Goal: Task Accomplishment & Management: Manage account settings

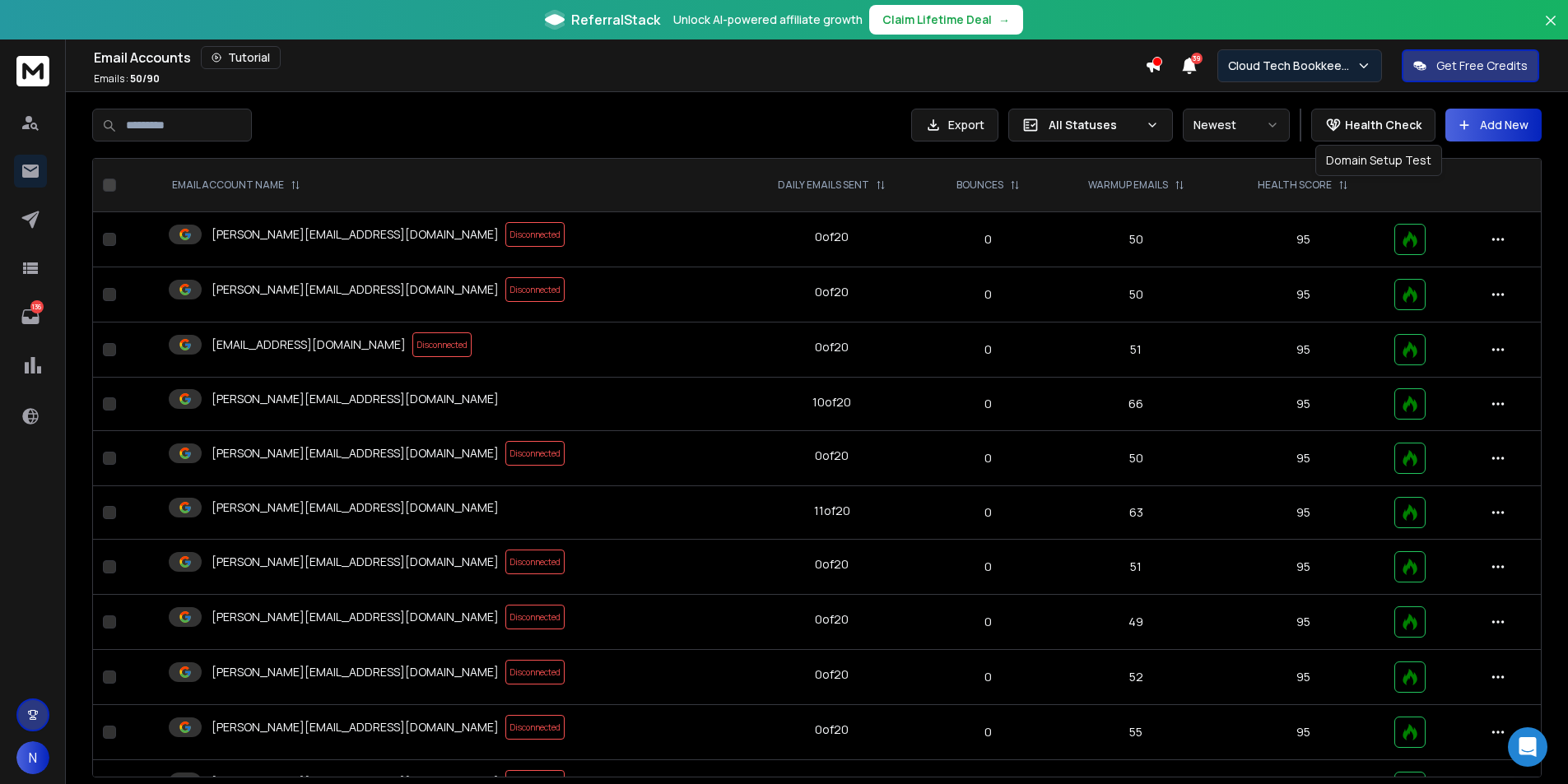
click at [1283, 66] on p "Cloud Tech Bookkeeping" at bounding box center [1292, 65] width 128 height 16
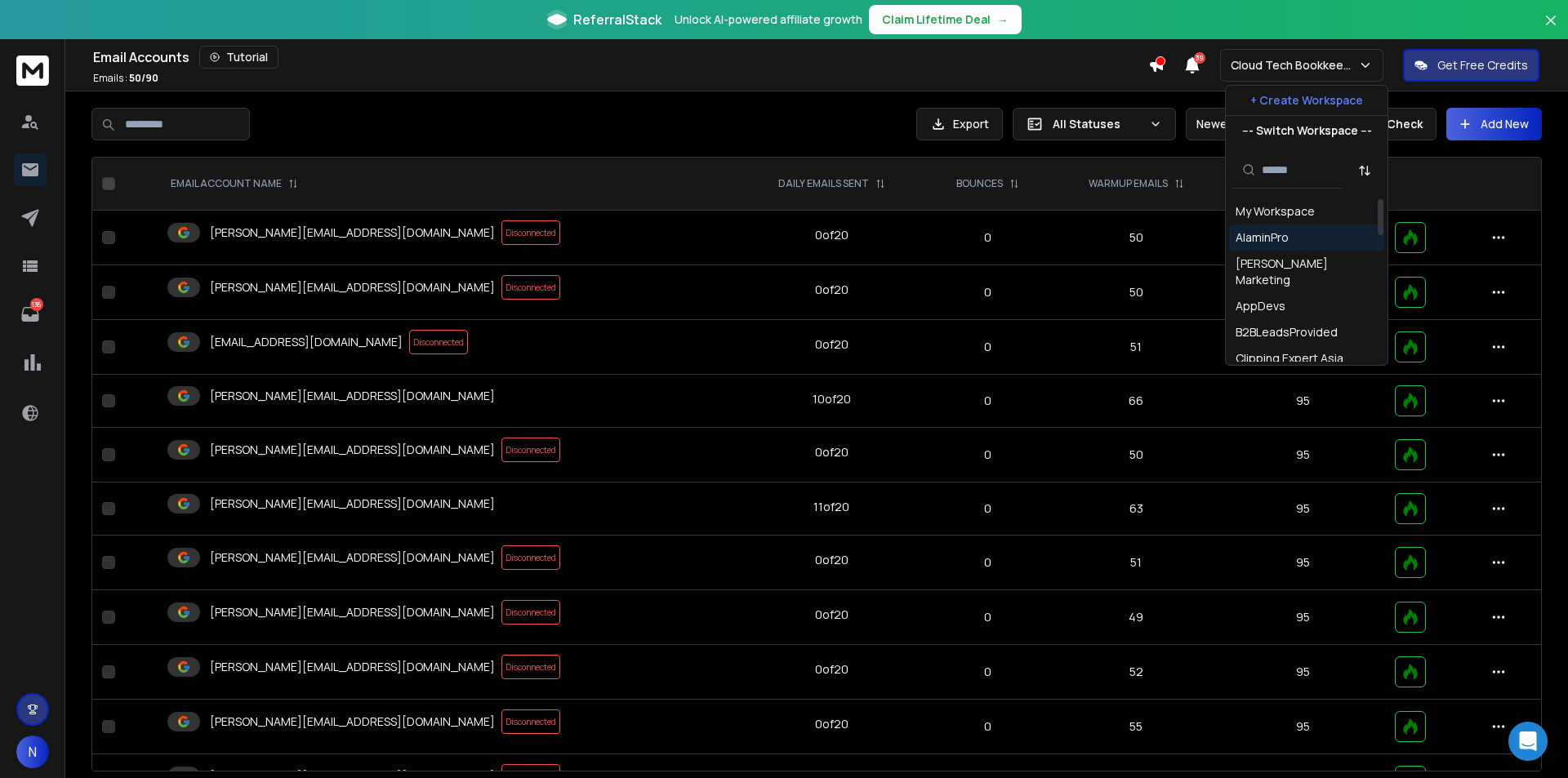
click at [1286, 235] on div "AlaminPro" at bounding box center [1262, 237] width 53 height 16
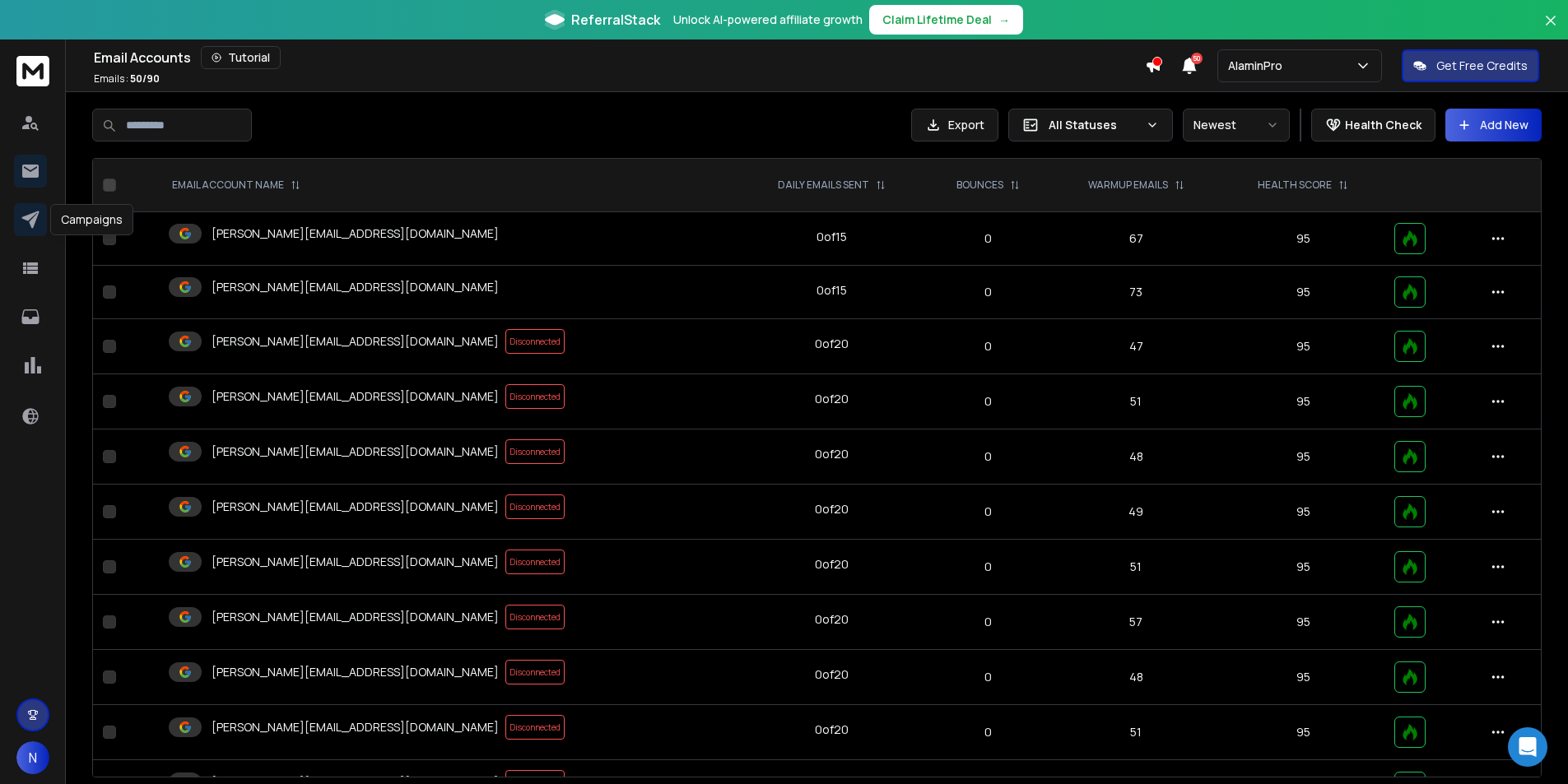
click at [33, 217] on icon at bounding box center [30, 219] width 20 height 20
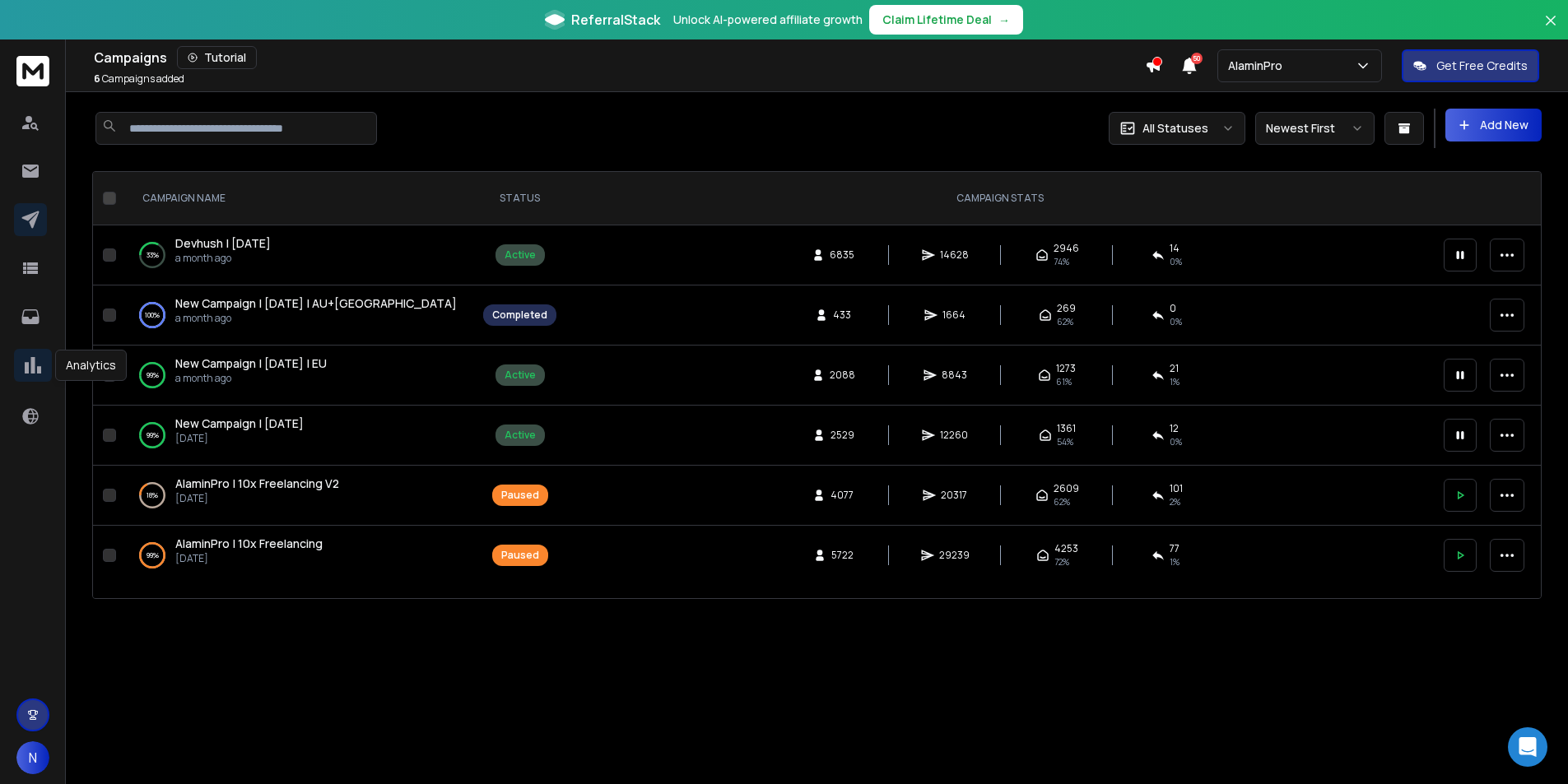
click at [34, 357] on icon at bounding box center [32, 365] width 16 height 16
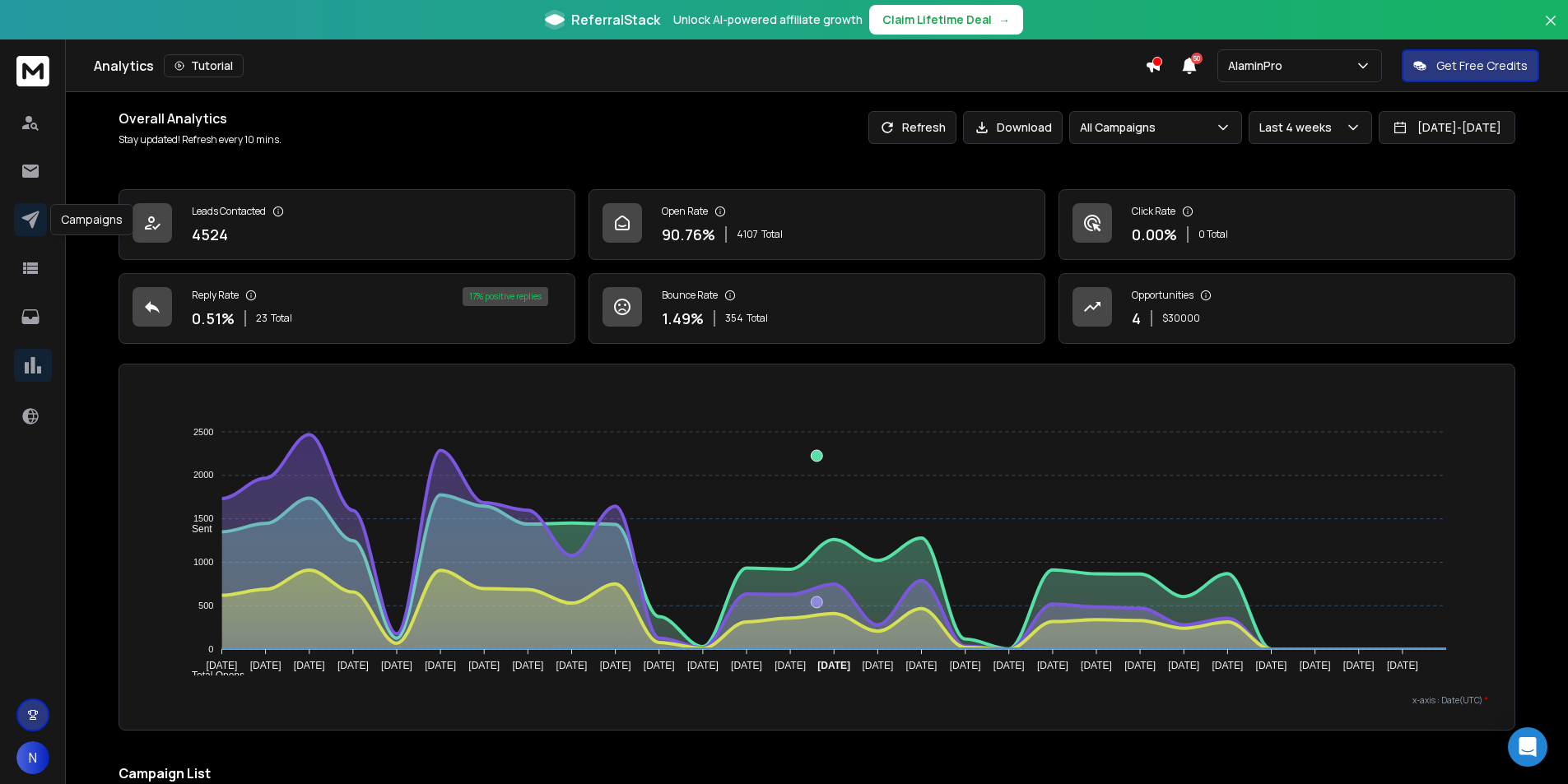
click at [20, 220] on icon at bounding box center [30, 219] width 20 height 20
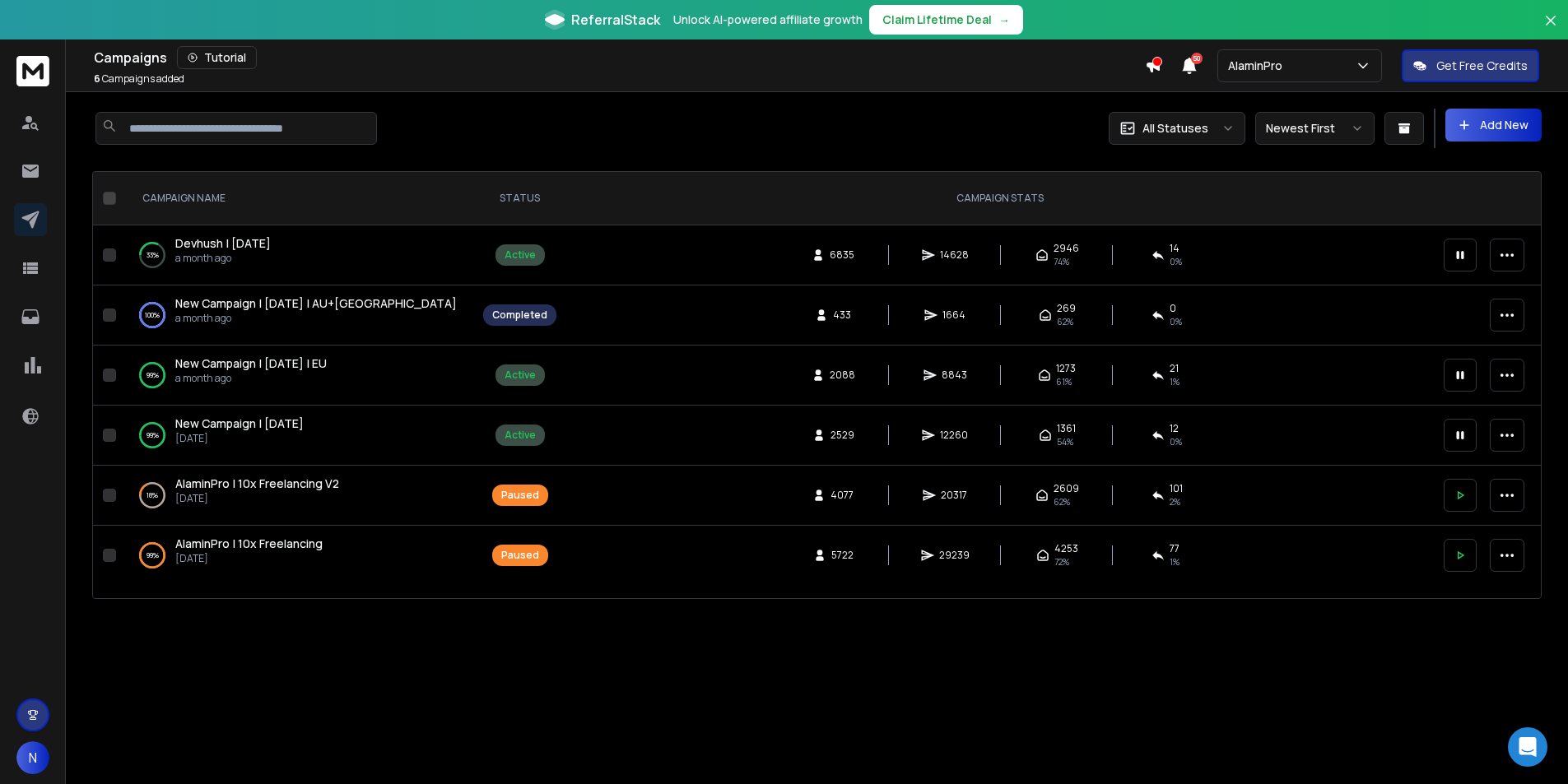
click at [227, 307] on span "New Campaign | [DATE] | AU+[GEOGRAPHIC_DATA]" at bounding box center [316, 303] width 282 height 15
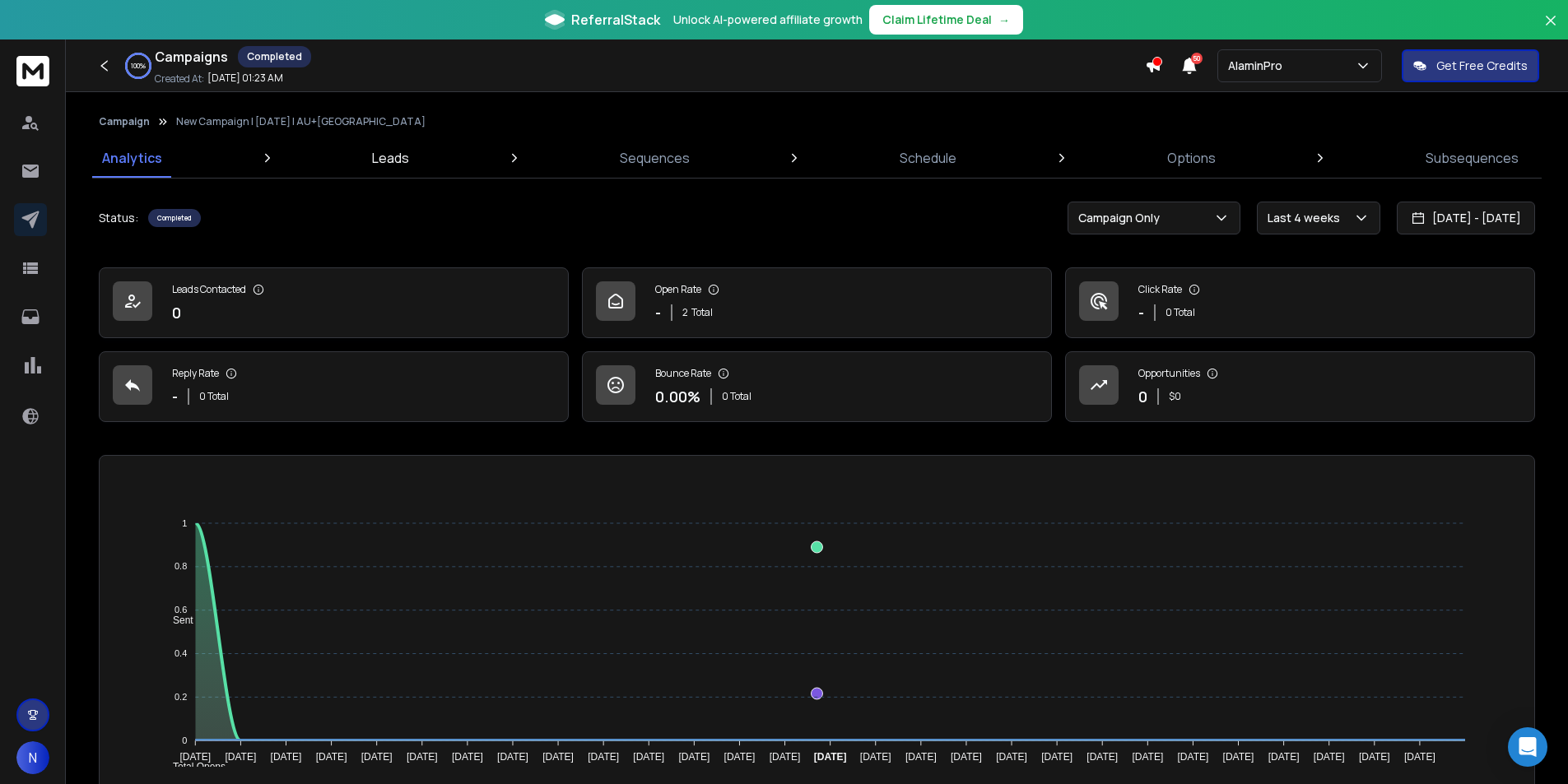
click at [387, 161] on p "Leads" at bounding box center [390, 157] width 37 height 20
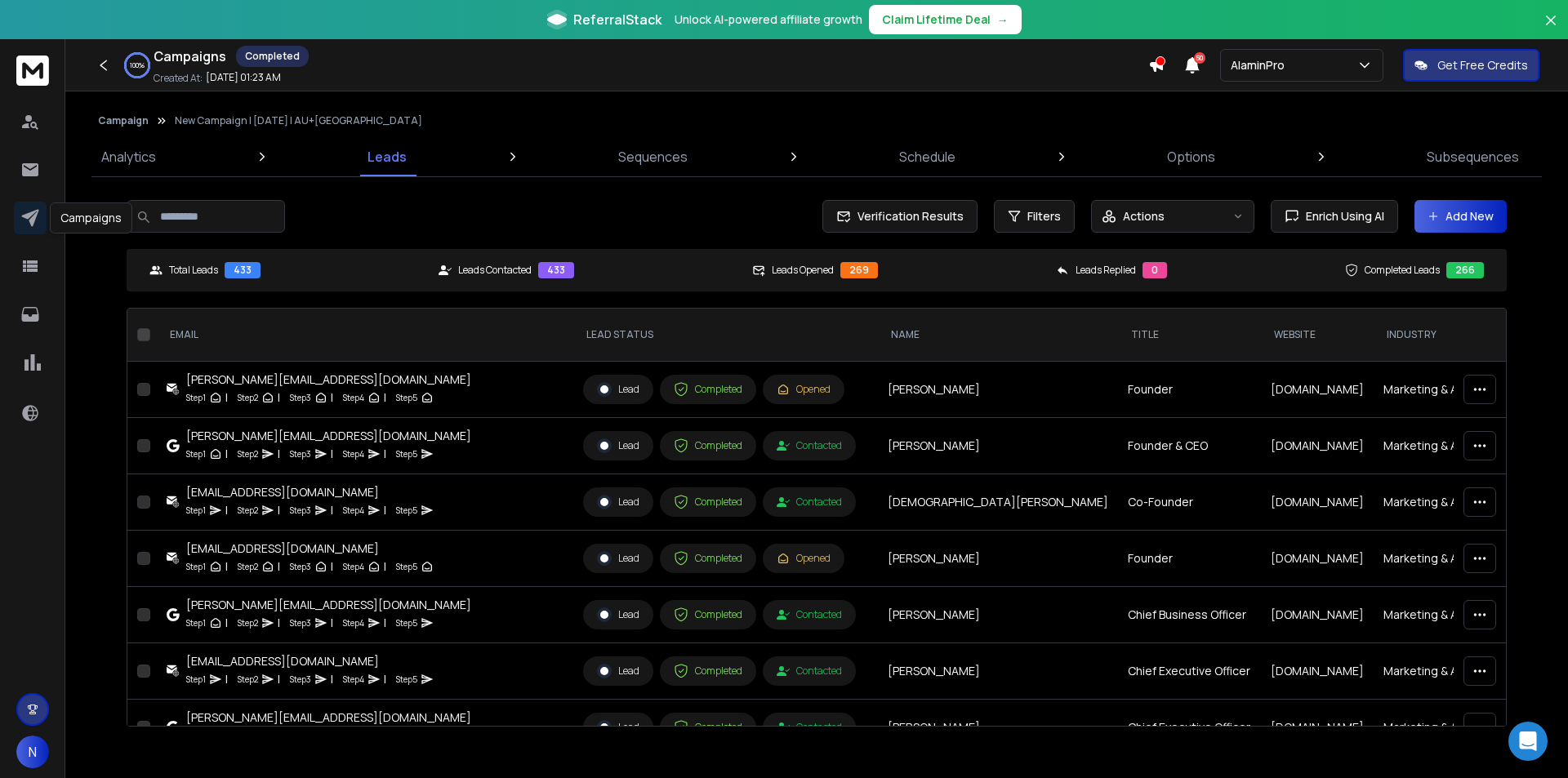
click at [21, 228] on link at bounding box center [30, 218] width 33 height 33
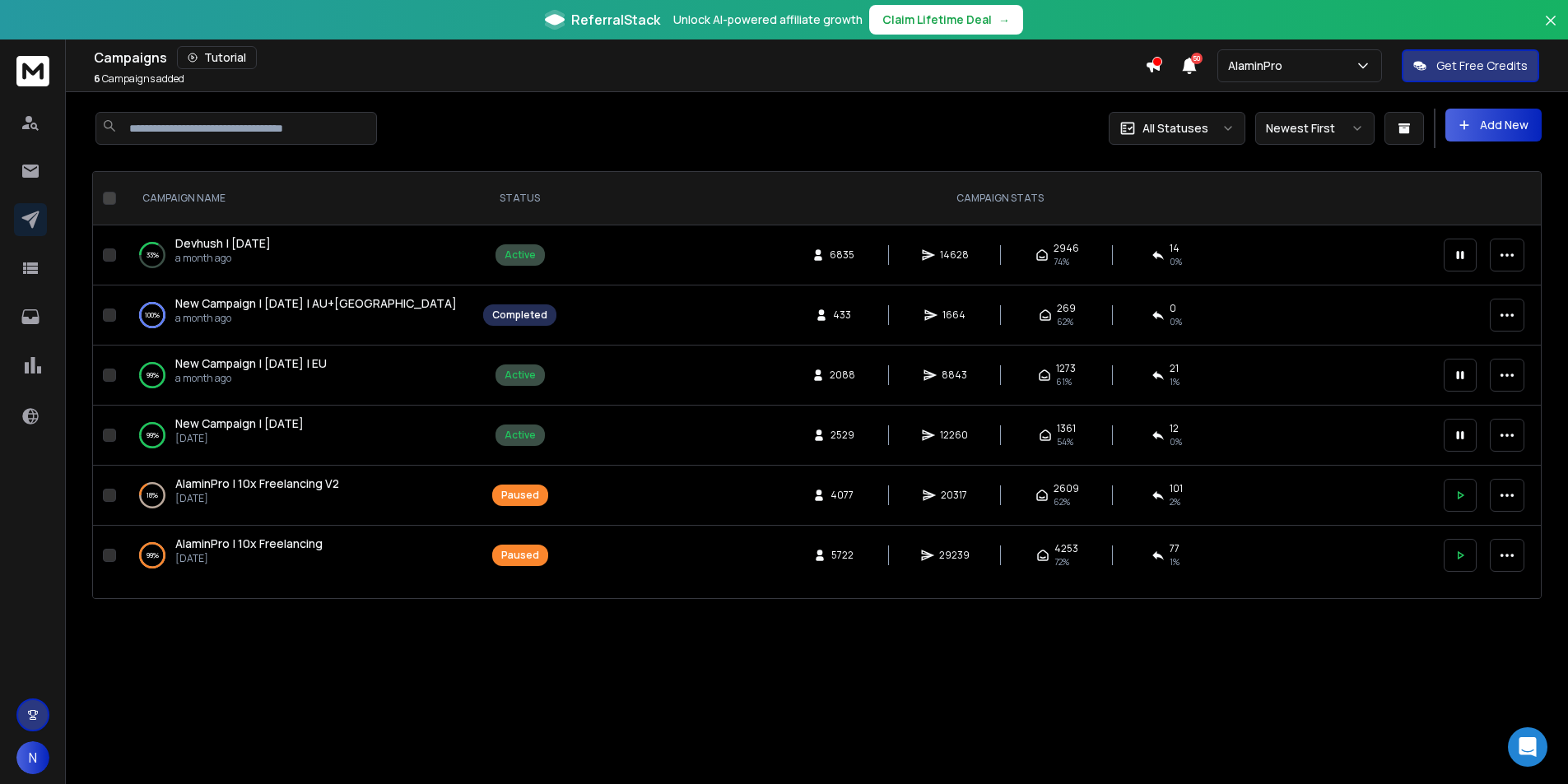
click at [290, 303] on span "New Campaign | [DATE] | AU+[GEOGRAPHIC_DATA]" at bounding box center [316, 303] width 282 height 15
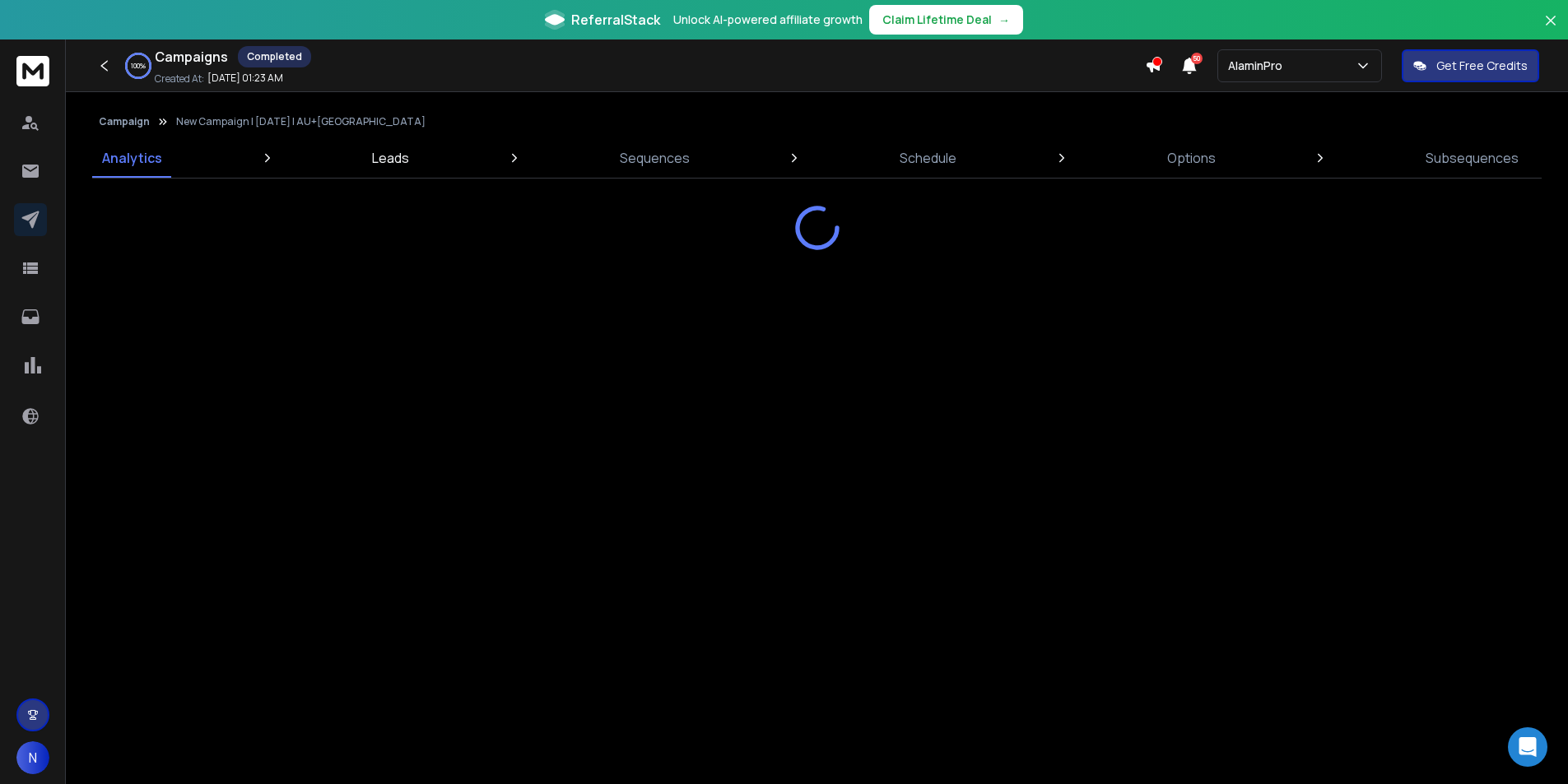
click at [383, 162] on p "Leads" at bounding box center [390, 157] width 37 height 20
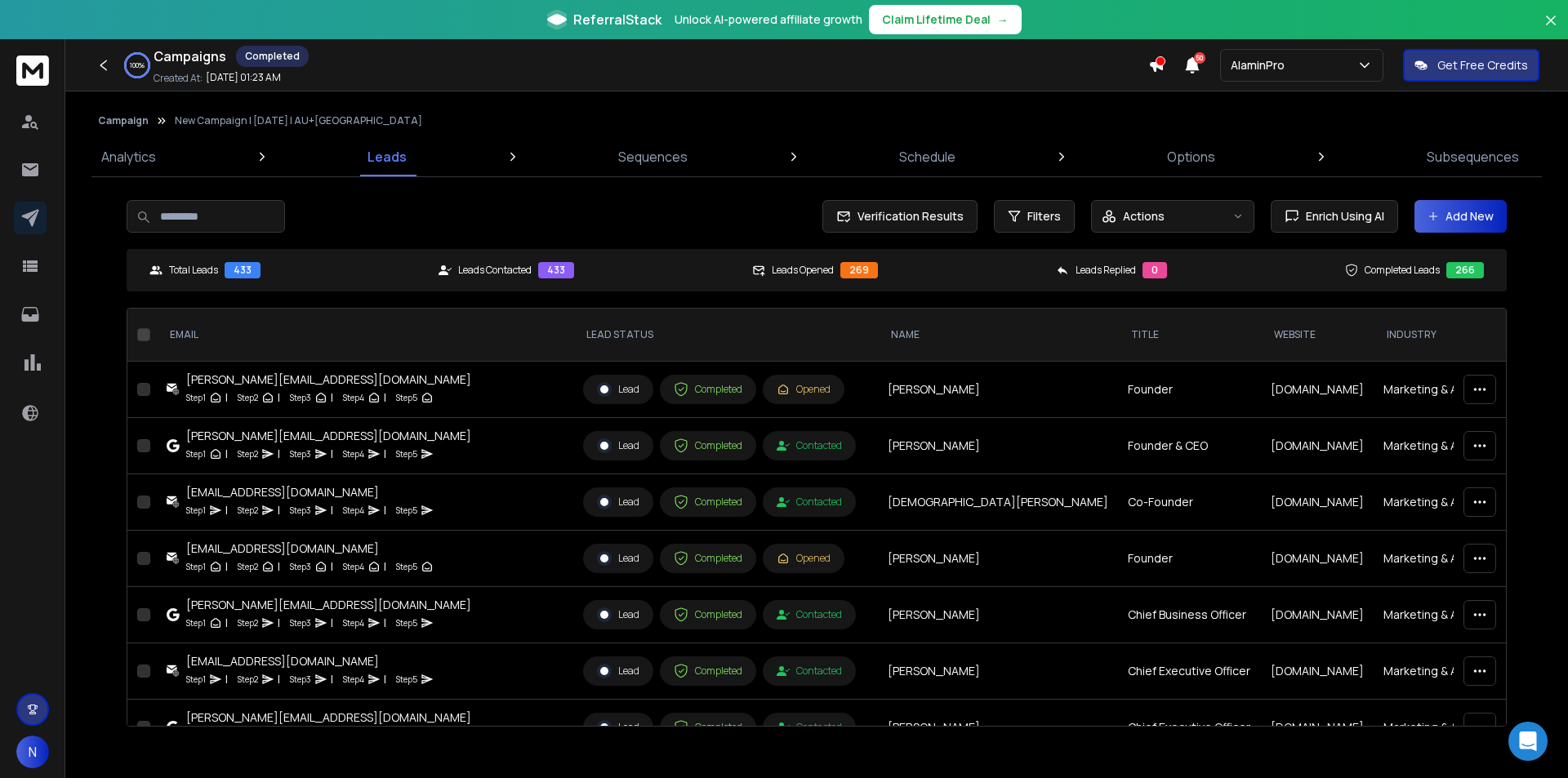
click at [1460, 216] on button "Add New" at bounding box center [1460, 216] width 92 height 33
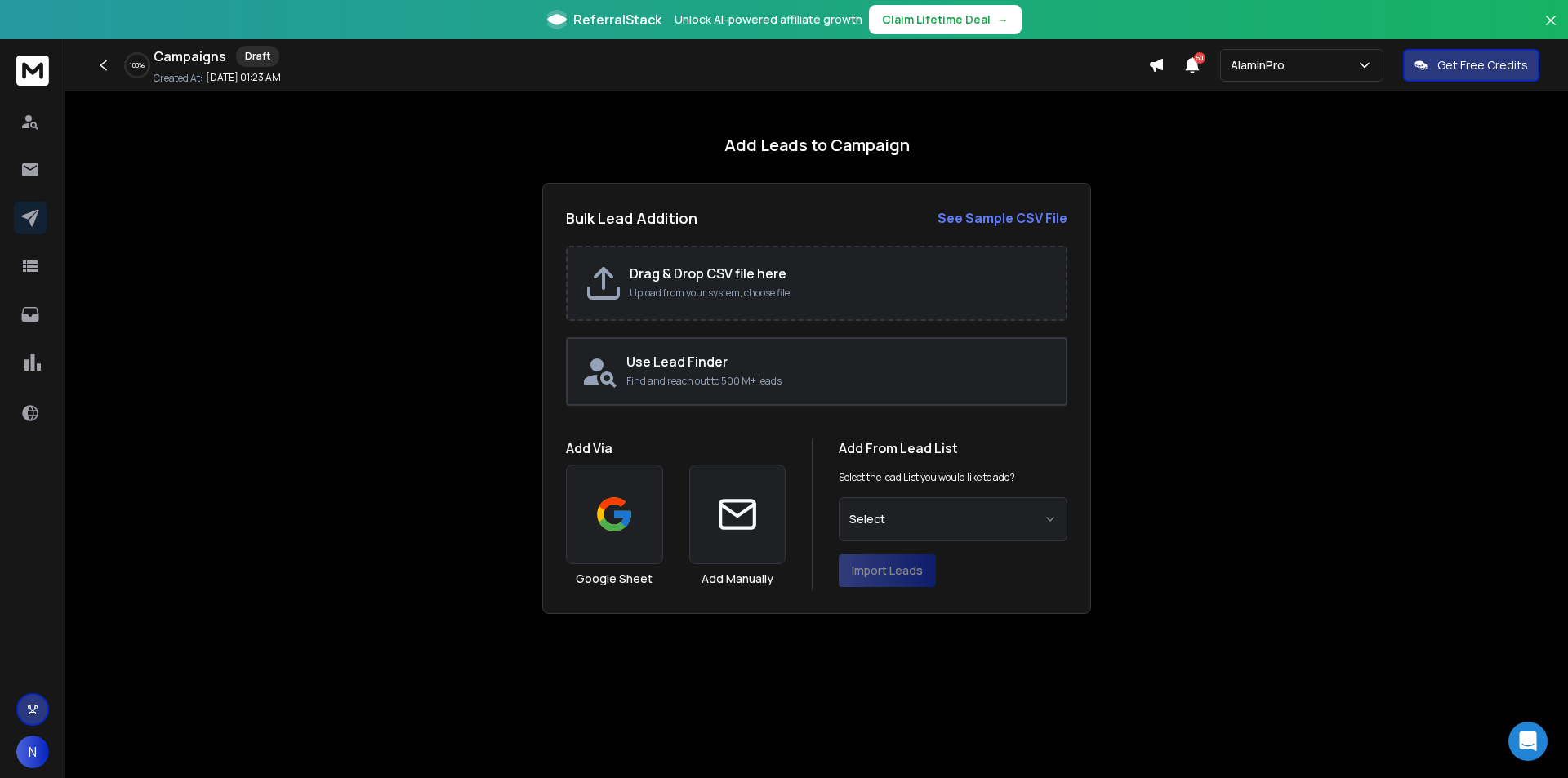
click at [803, 277] on h2 "Drag & Drop CSV file here" at bounding box center [839, 273] width 420 height 19
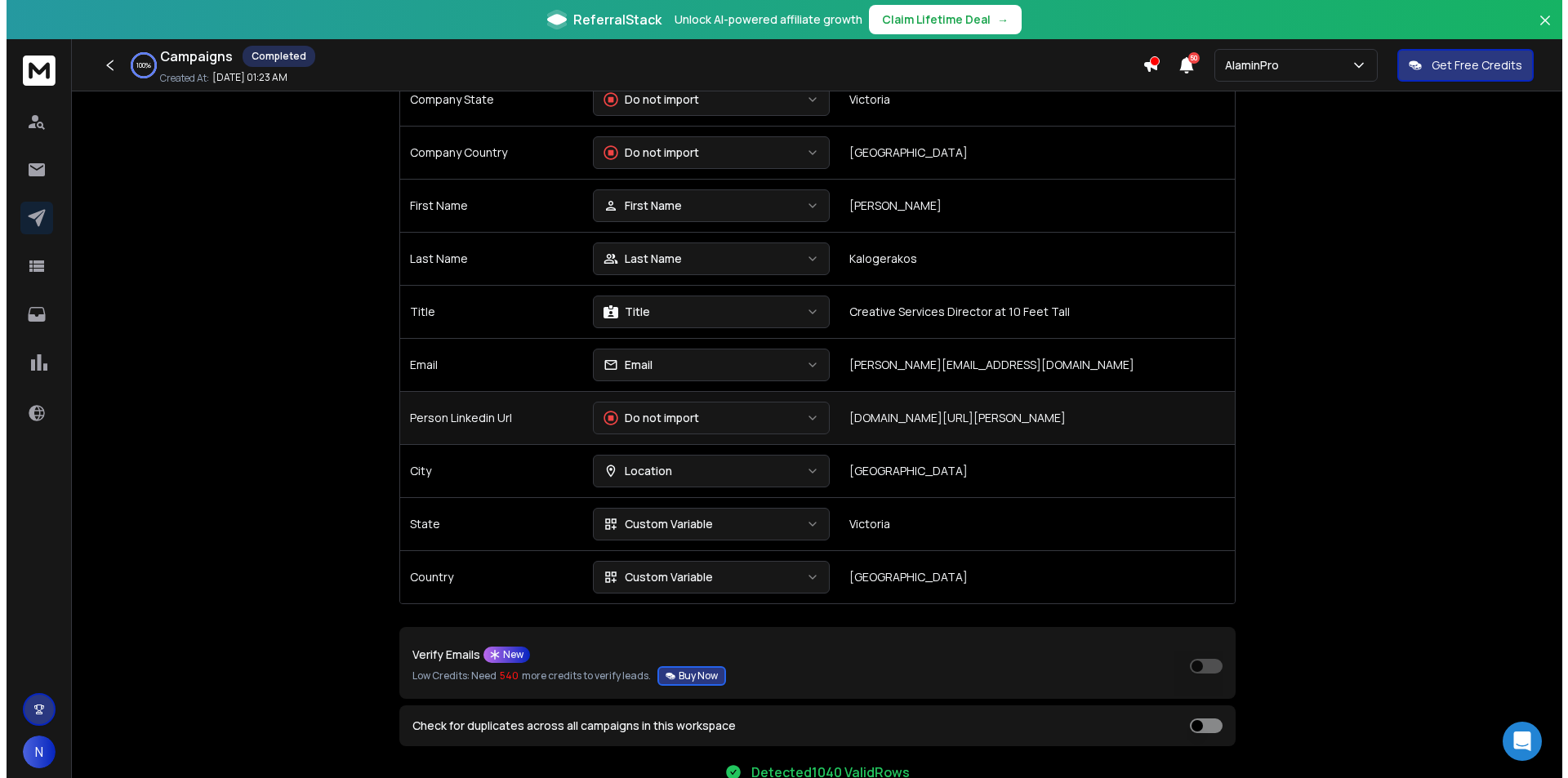
scroll to position [653, 0]
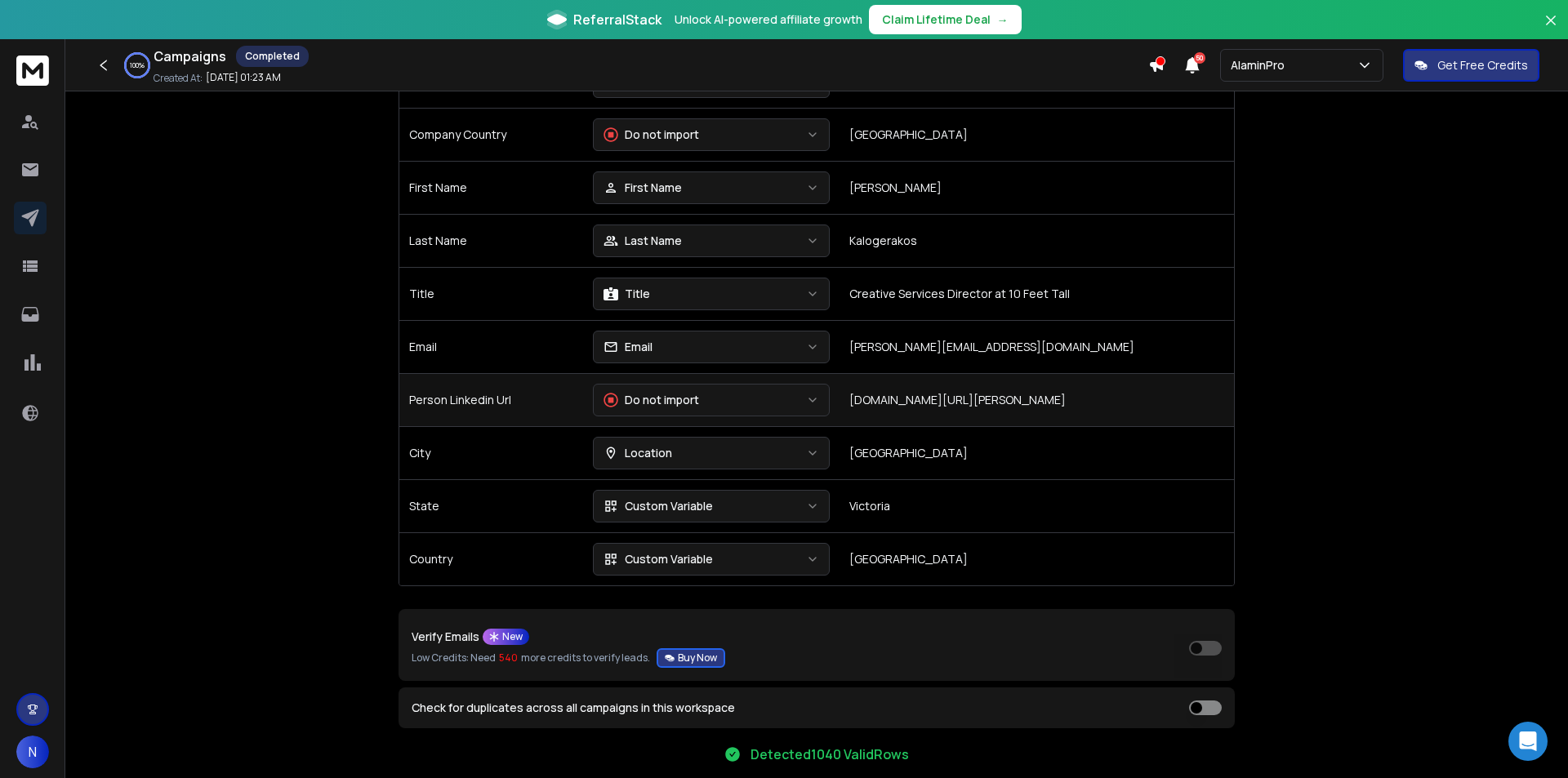
click at [632, 401] on div "Do not import" at bounding box center [651, 400] width 96 height 16
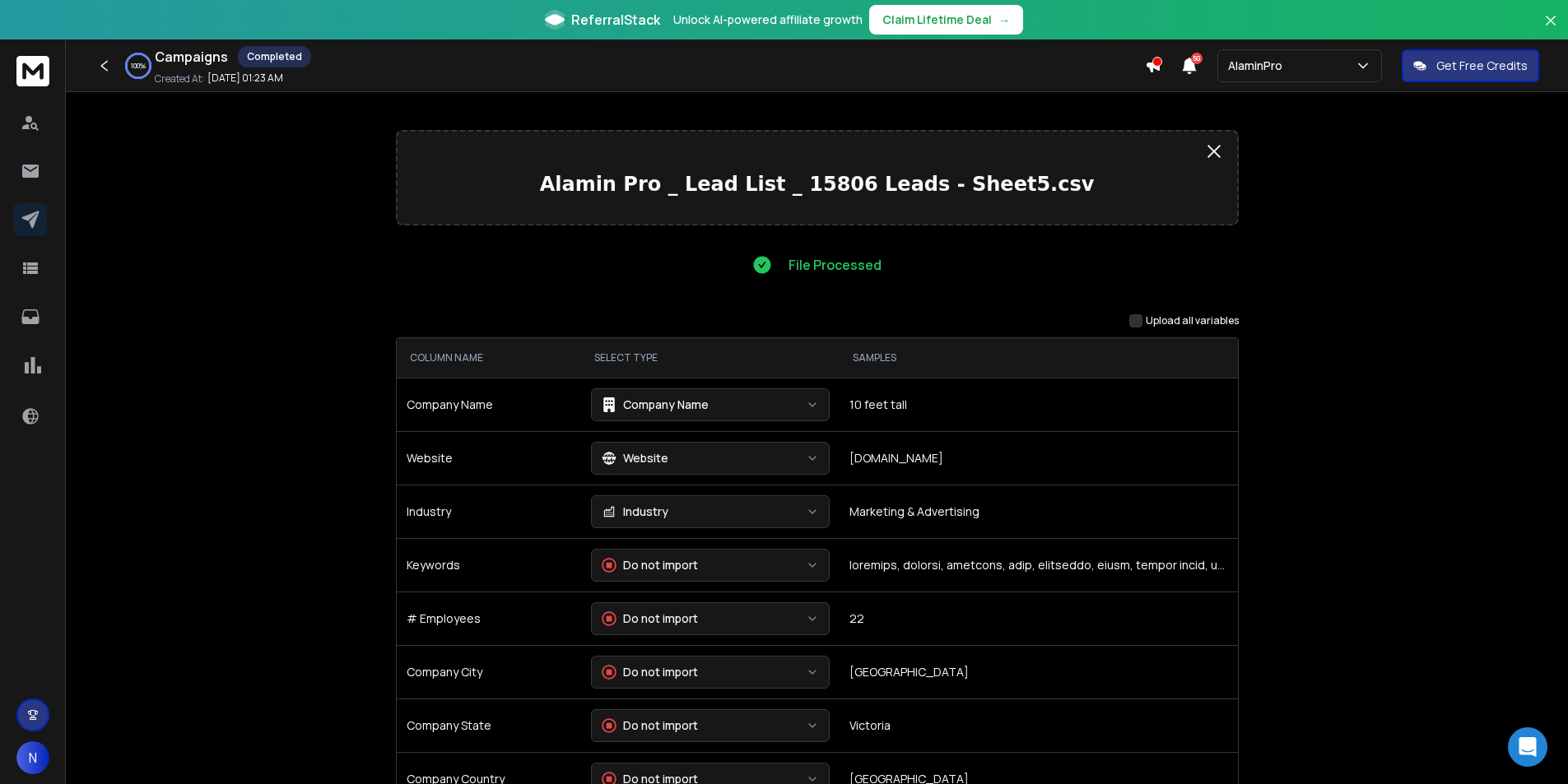
scroll to position [0, 0]
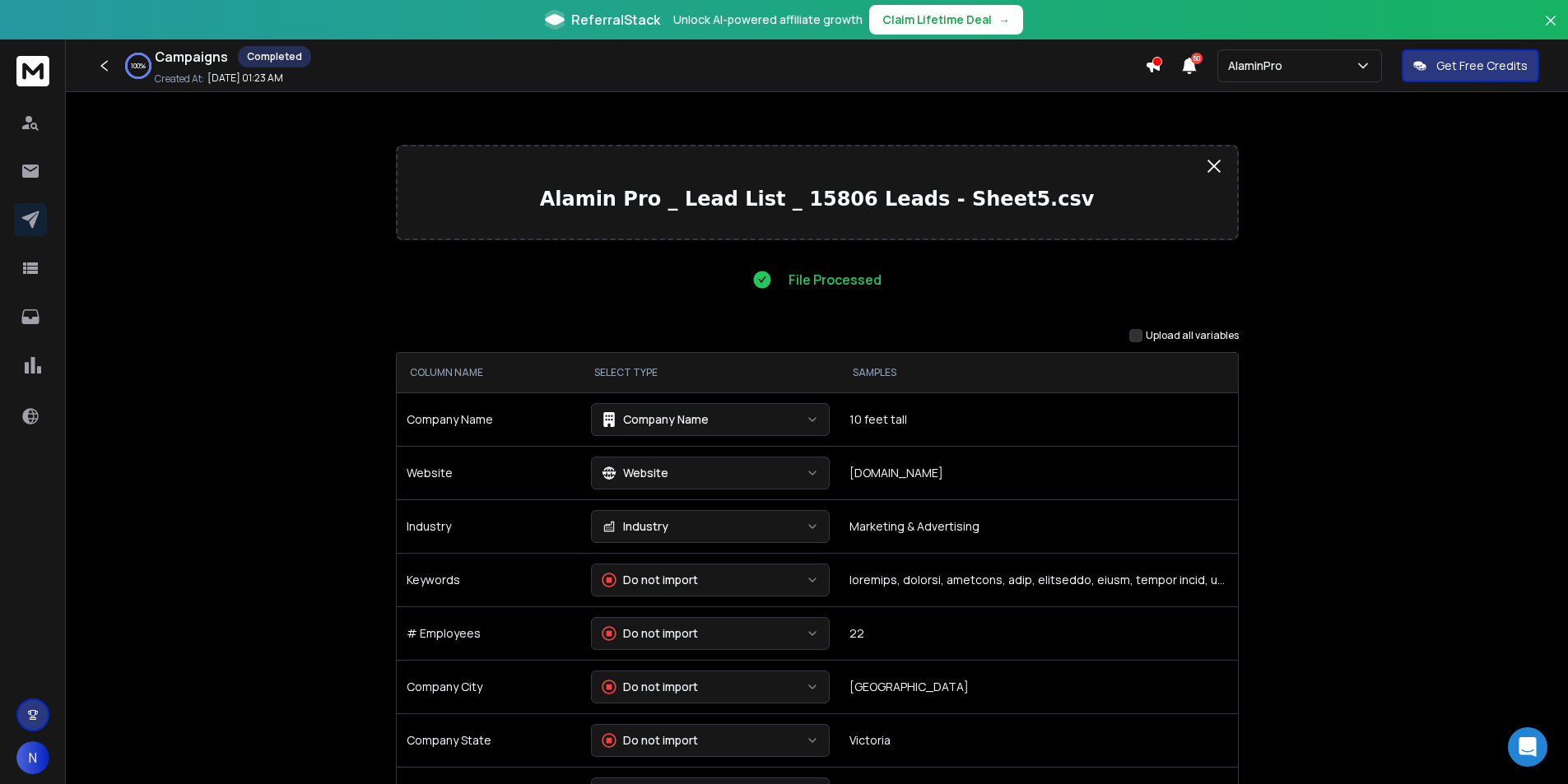
click at [1138, 333] on button "Upload all variables" at bounding box center [1135, 335] width 13 height 13
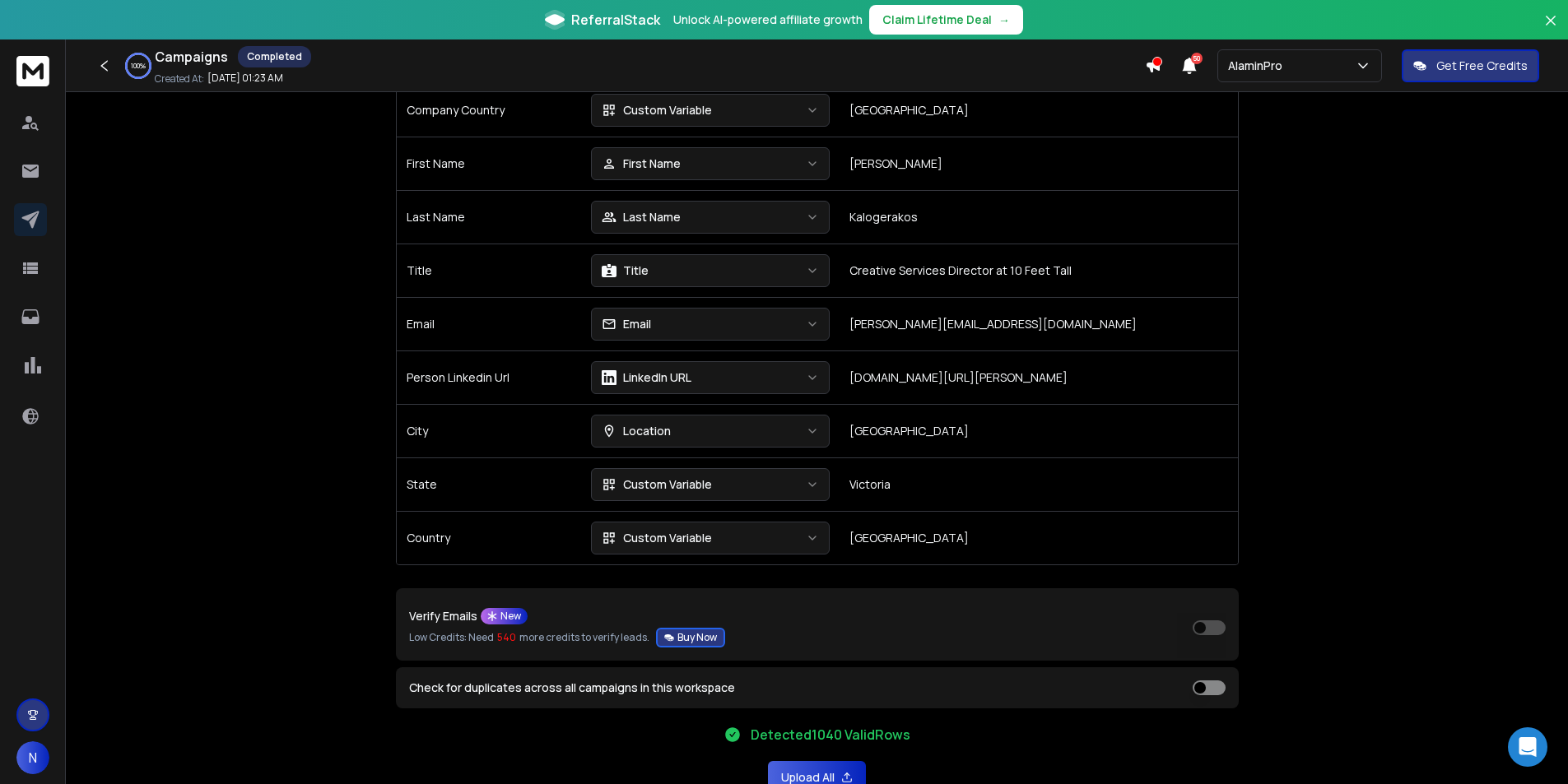
scroll to position [720, 0]
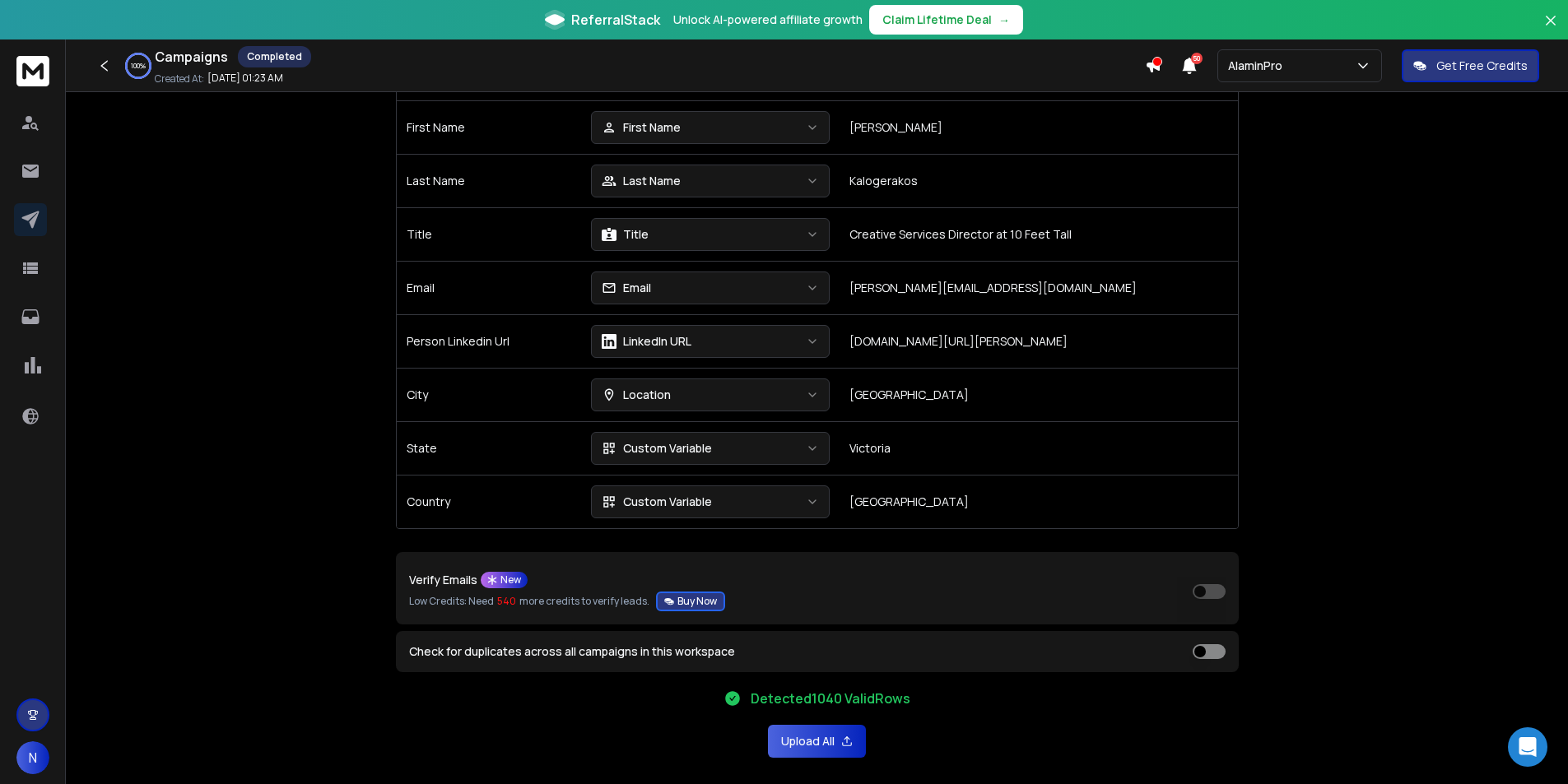
click at [796, 740] on button "Upload All" at bounding box center [816, 741] width 98 height 33
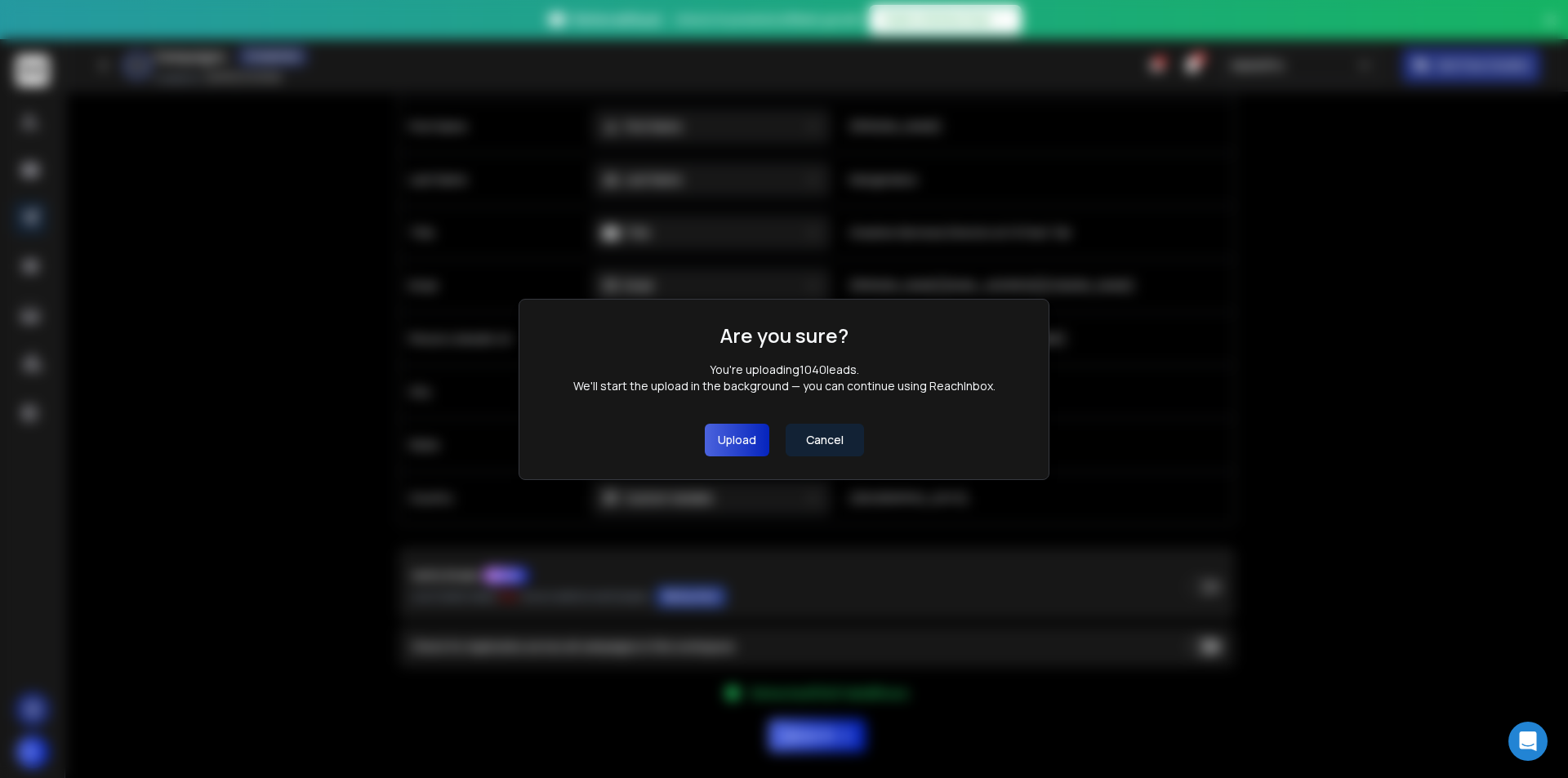
click at [725, 441] on button "Upload" at bounding box center [737, 440] width 64 height 33
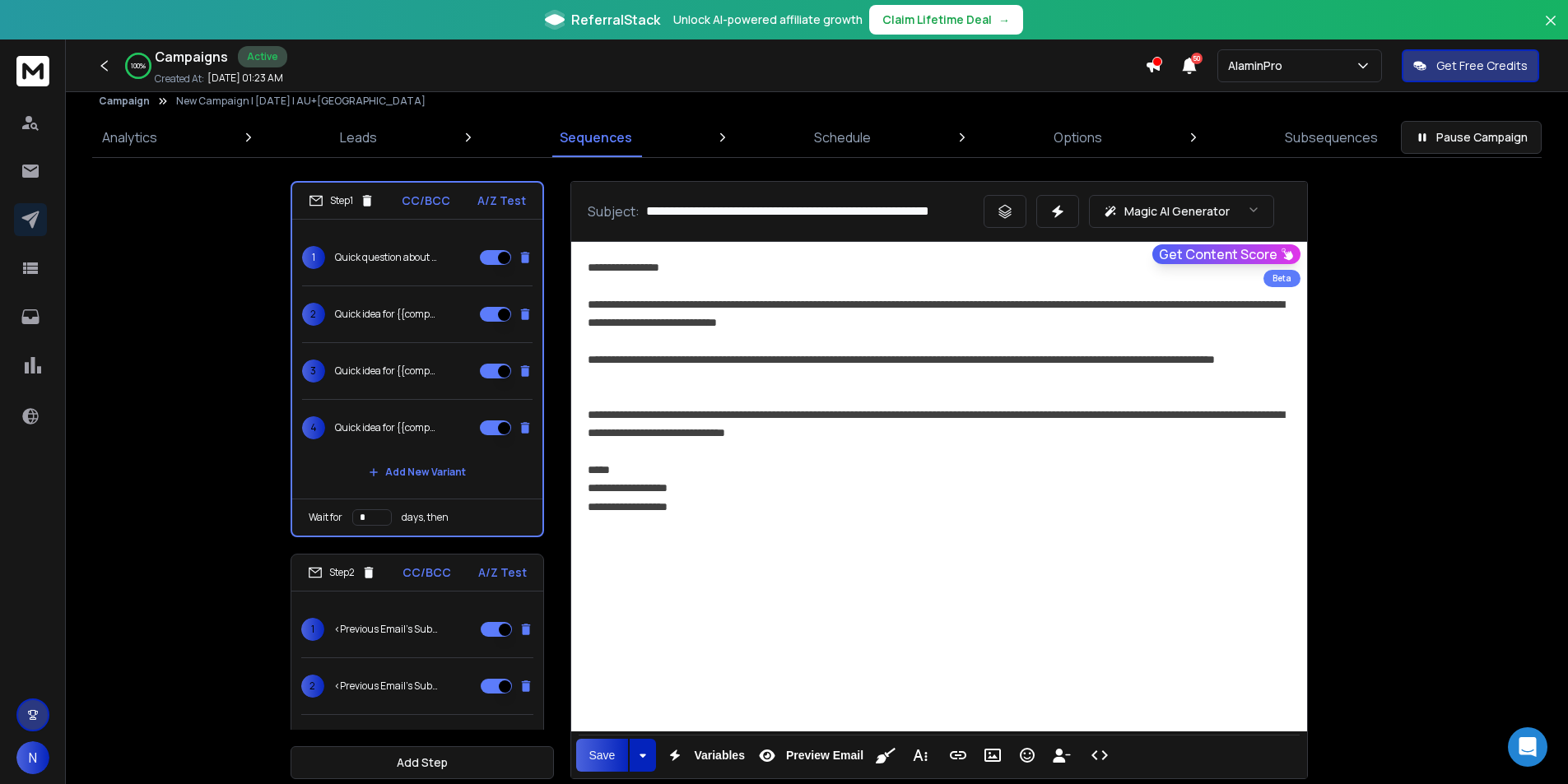
scroll to position [38, 0]
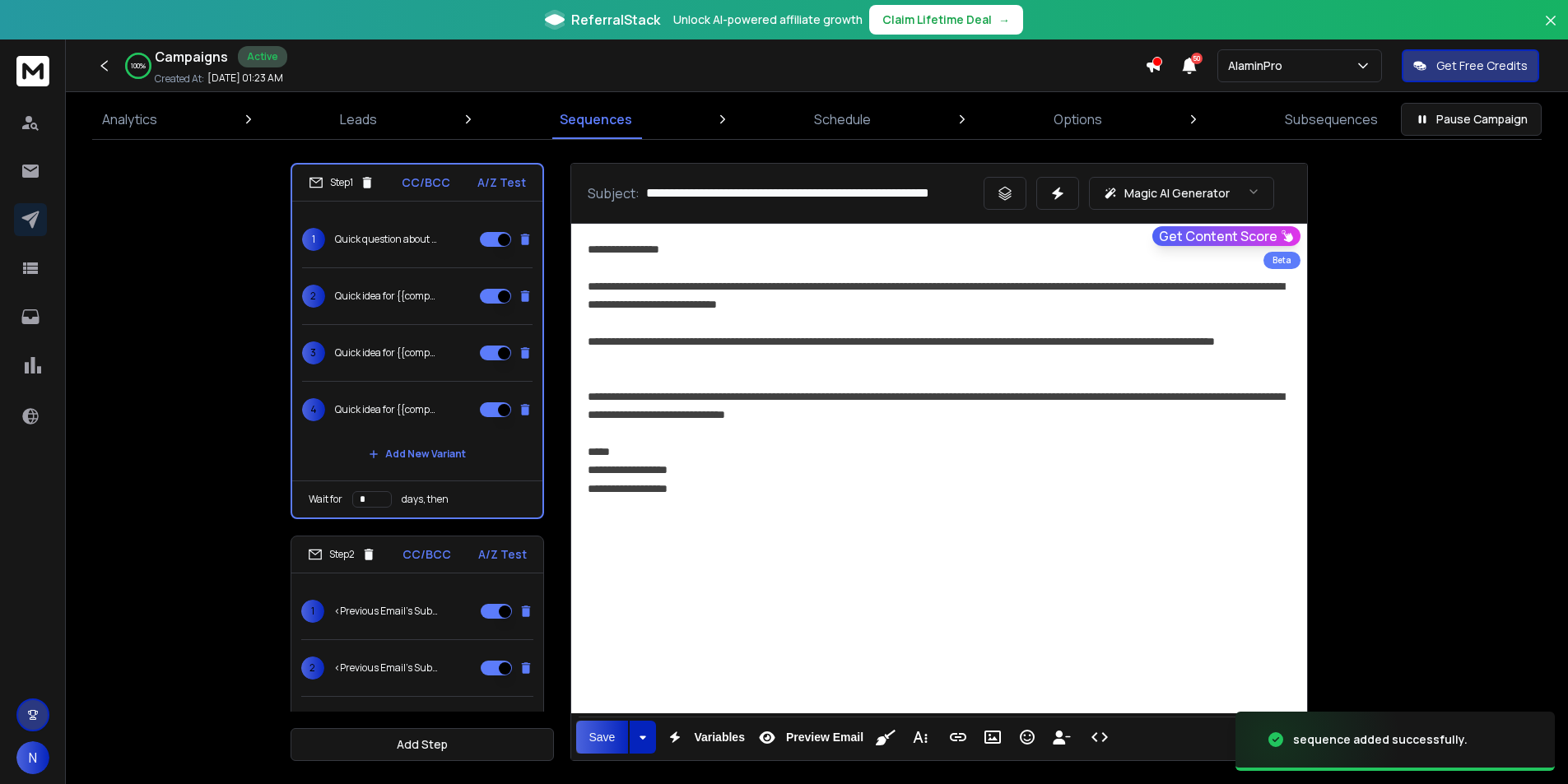
click at [378, 231] on div "1 Quick question about {{companyName}}’s WordPress projects" at bounding box center [372, 239] width 138 height 23
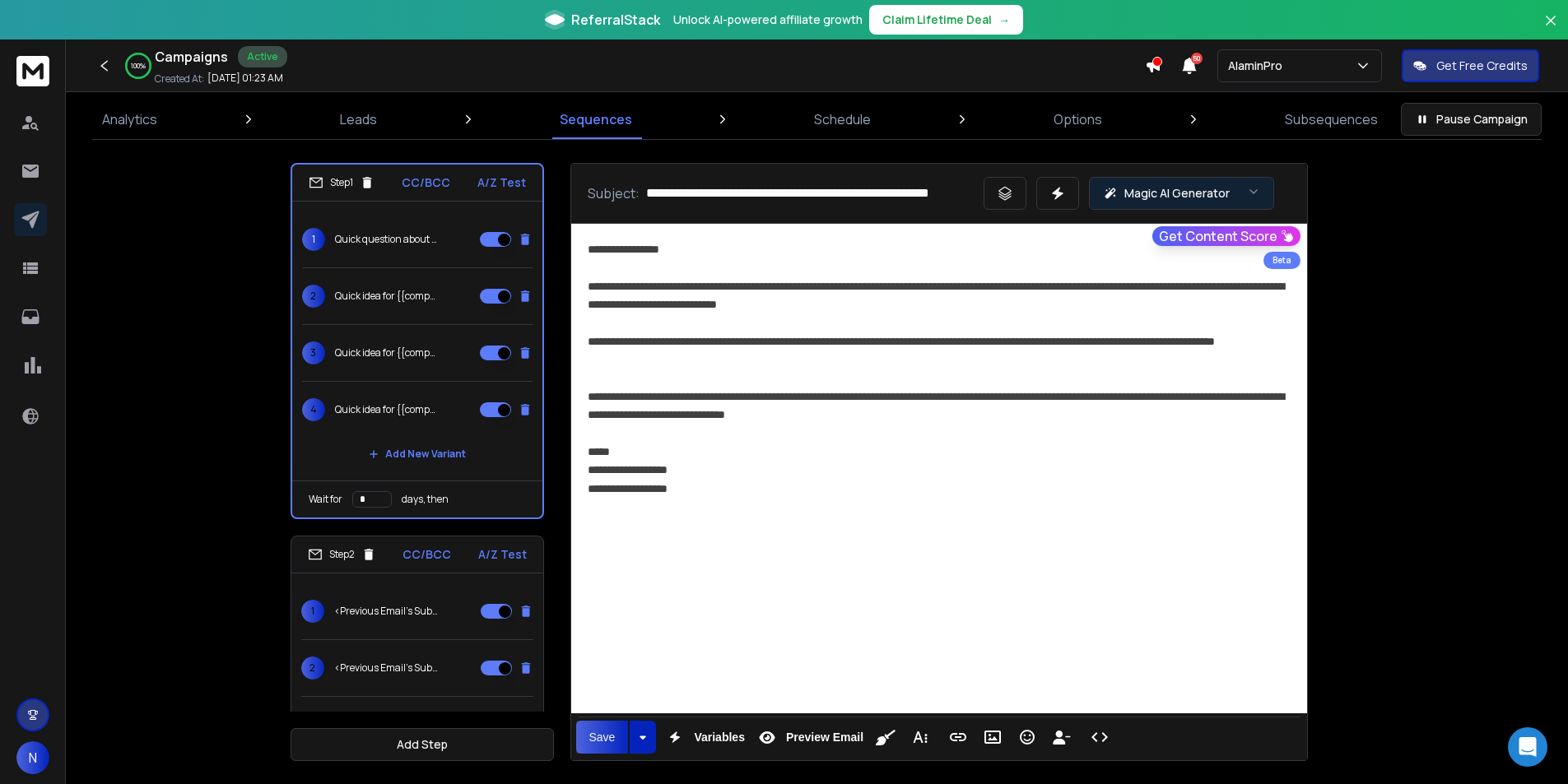
click at [1172, 190] on p "Magic AI Generator" at bounding box center [1176, 193] width 105 height 16
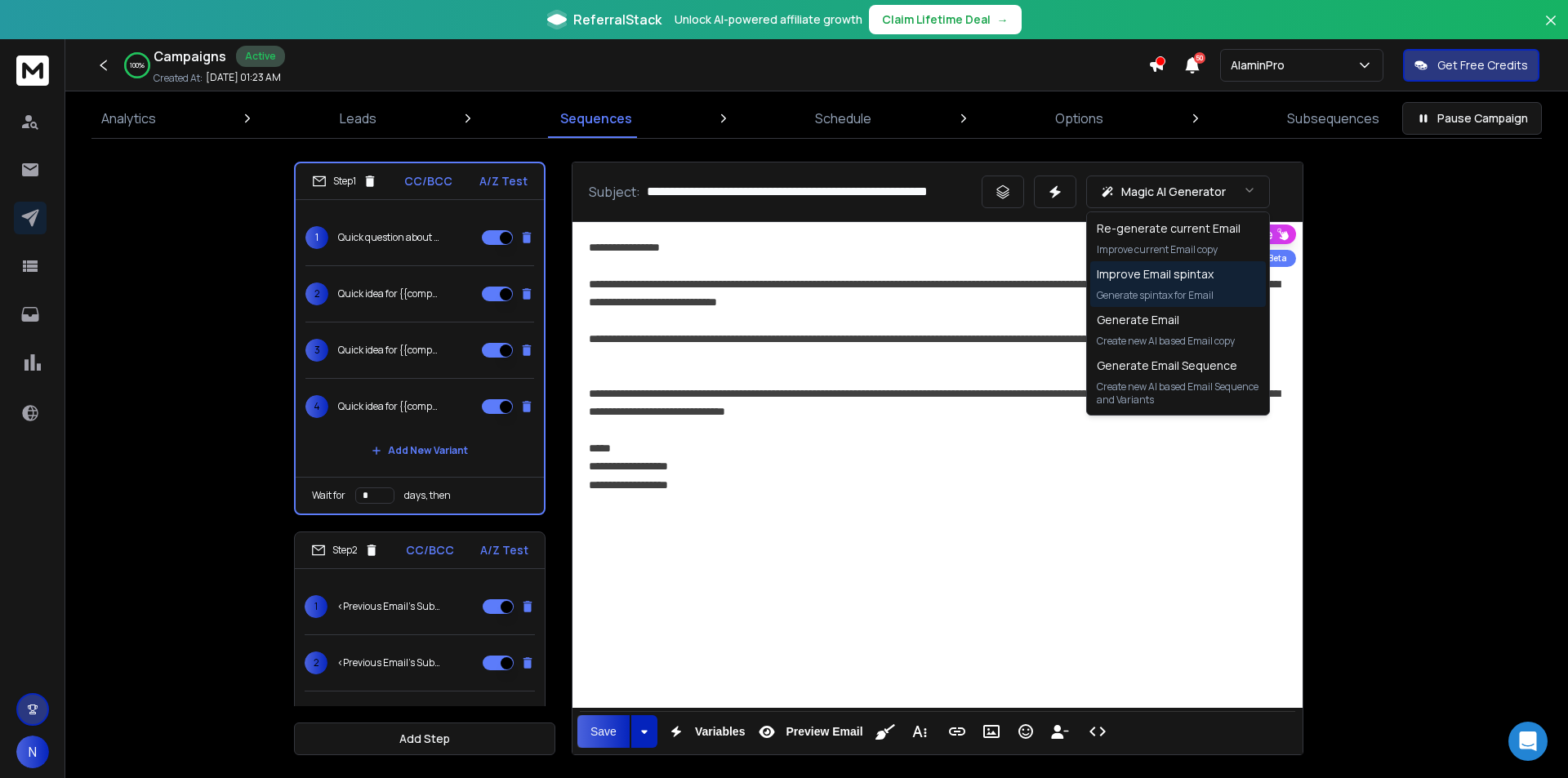
drag, startPoint x: 1182, startPoint y: 281, endPoint x: 1150, endPoint y: 303, distance: 38.8
click at [1182, 281] on h1 "Improve Email spintax" at bounding box center [1155, 274] width 117 height 16
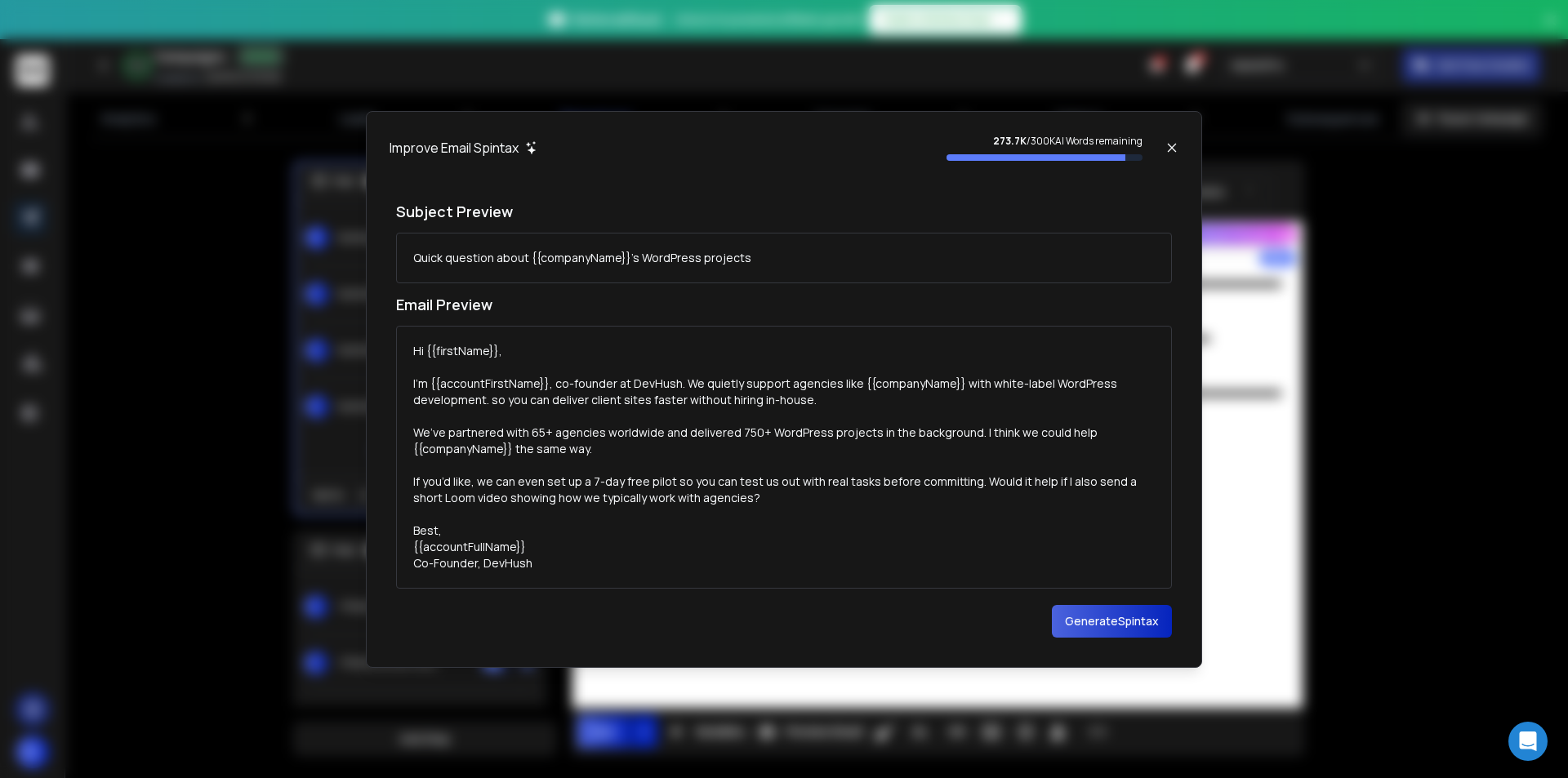
click at [1117, 618] on button "Generate Spintax" at bounding box center [1112, 621] width 120 height 33
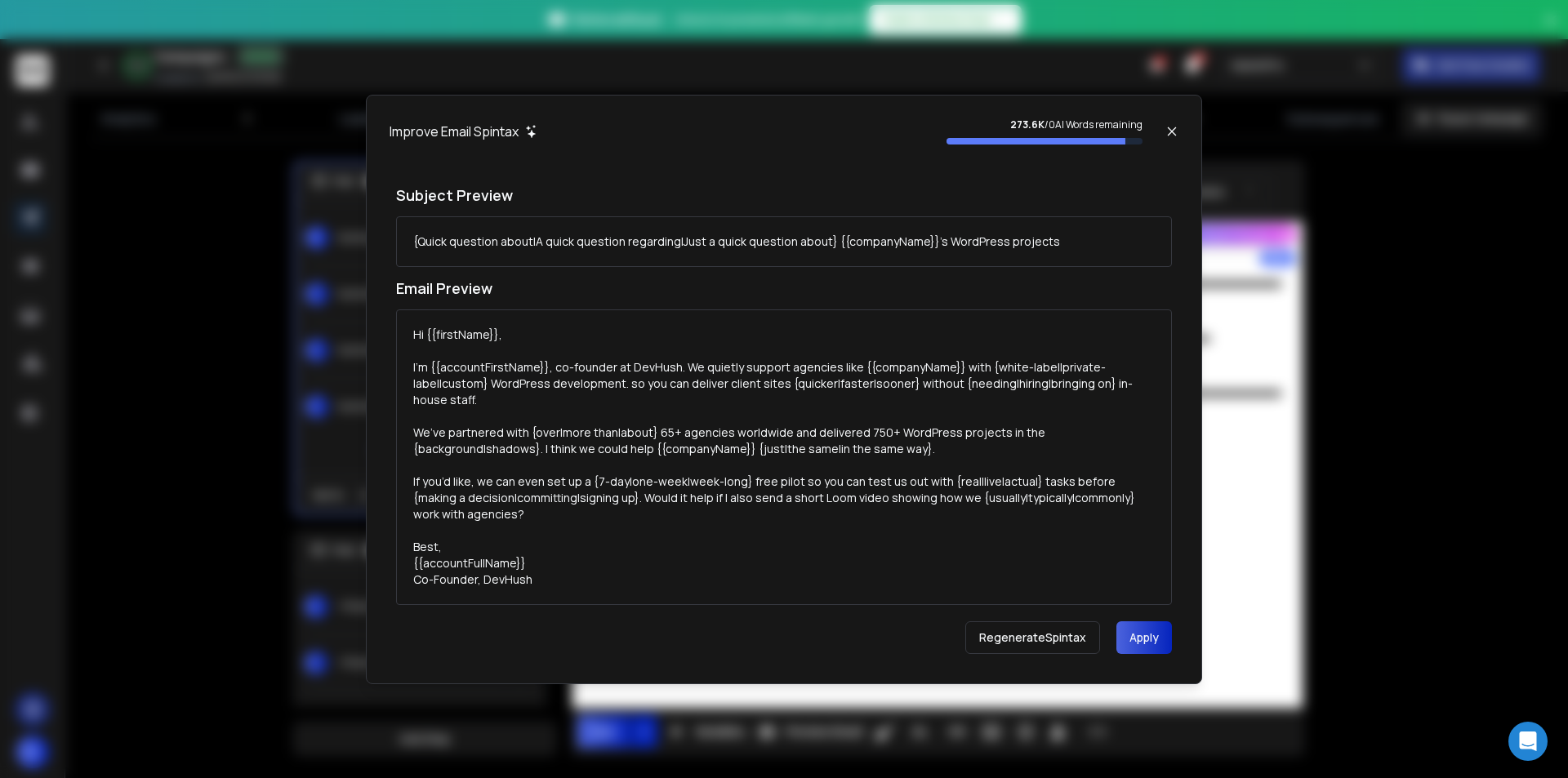
click at [1148, 637] on button "Apply" at bounding box center [1144, 637] width 56 height 33
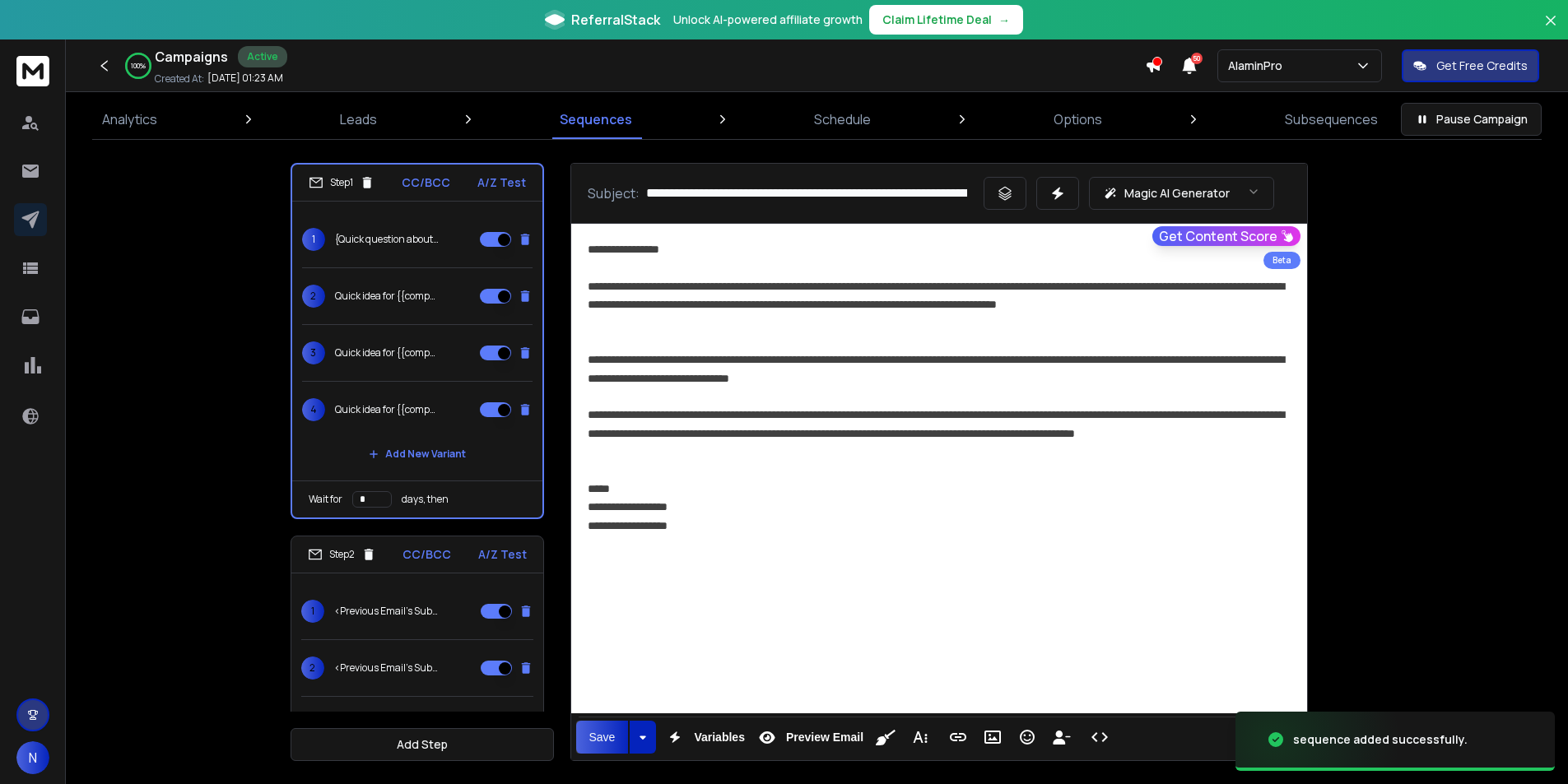
click at [364, 303] on div "2 Quick idea for {{companyName}}’s WordPress projects" at bounding box center [372, 295] width 138 height 23
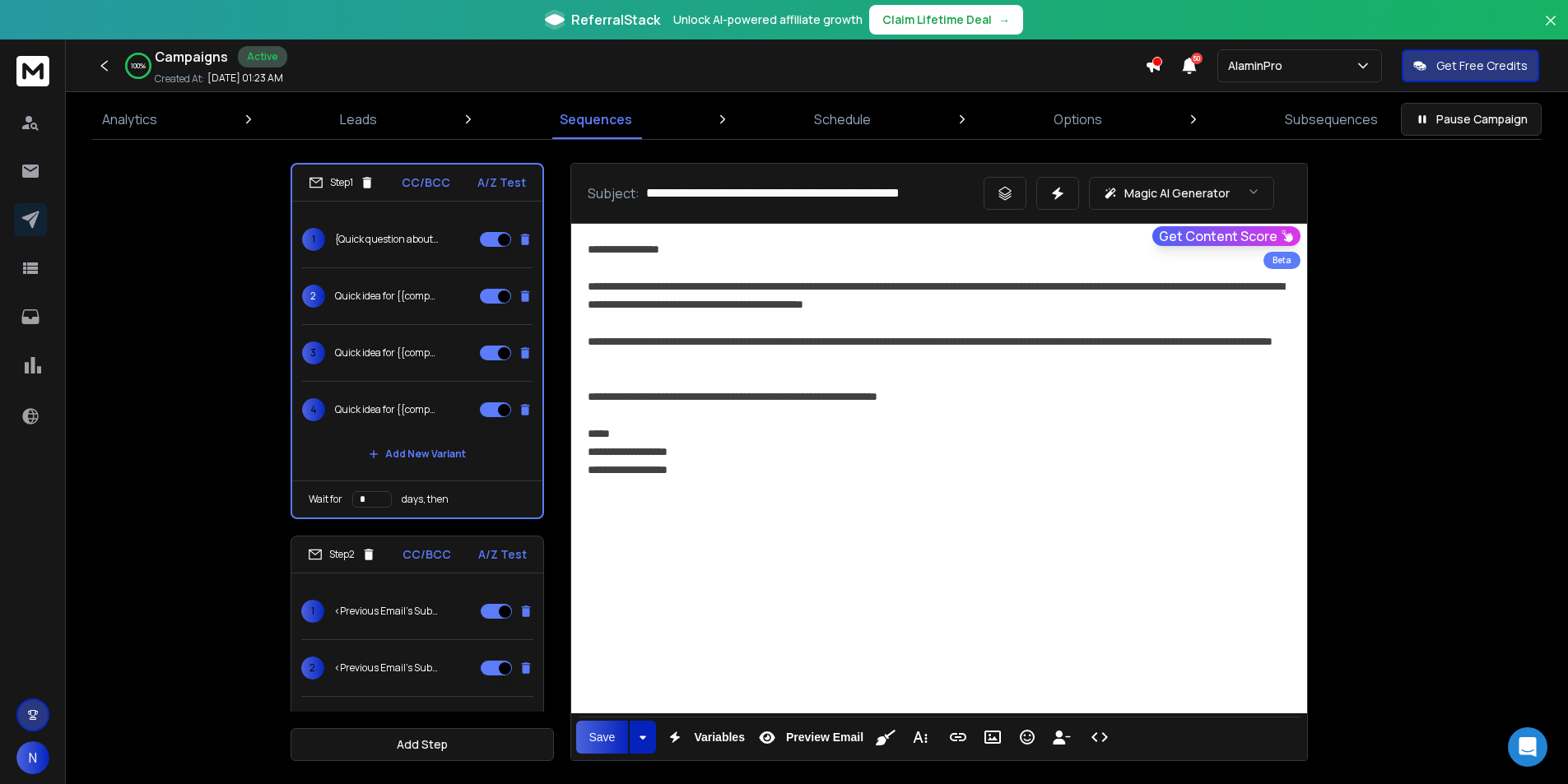
drag, startPoint x: 1239, startPoint y: 286, endPoint x: 1202, endPoint y: 308, distance: 43.0
click at [1237, 289] on div "**********" at bounding box center [939, 286] width 703 height 56
click at [1176, 192] on p "Magic AI Generator" at bounding box center [1176, 193] width 105 height 16
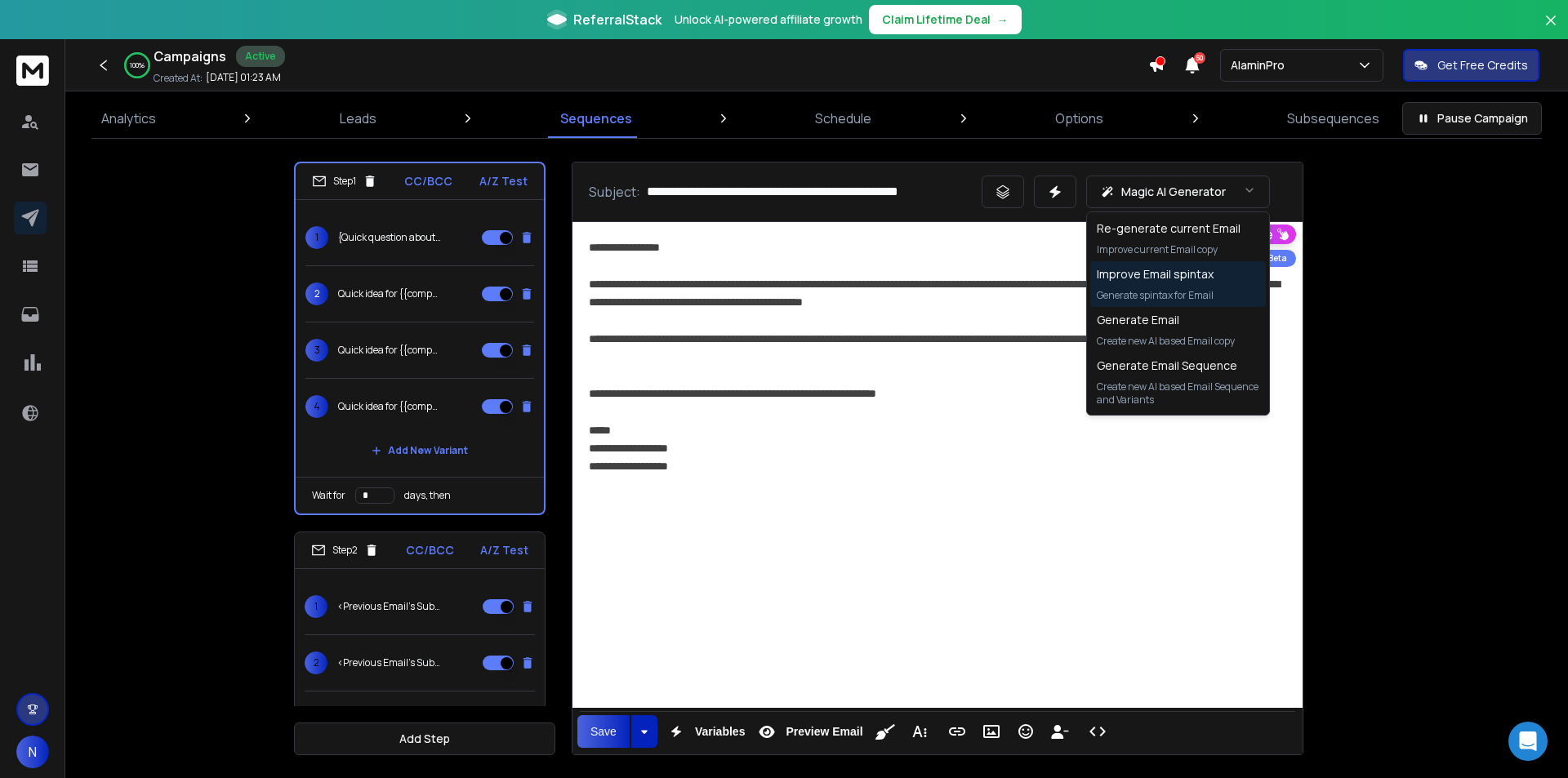
click at [1168, 286] on div "Improve Email spintax Generate spintax for Email" at bounding box center [1155, 284] width 117 height 36
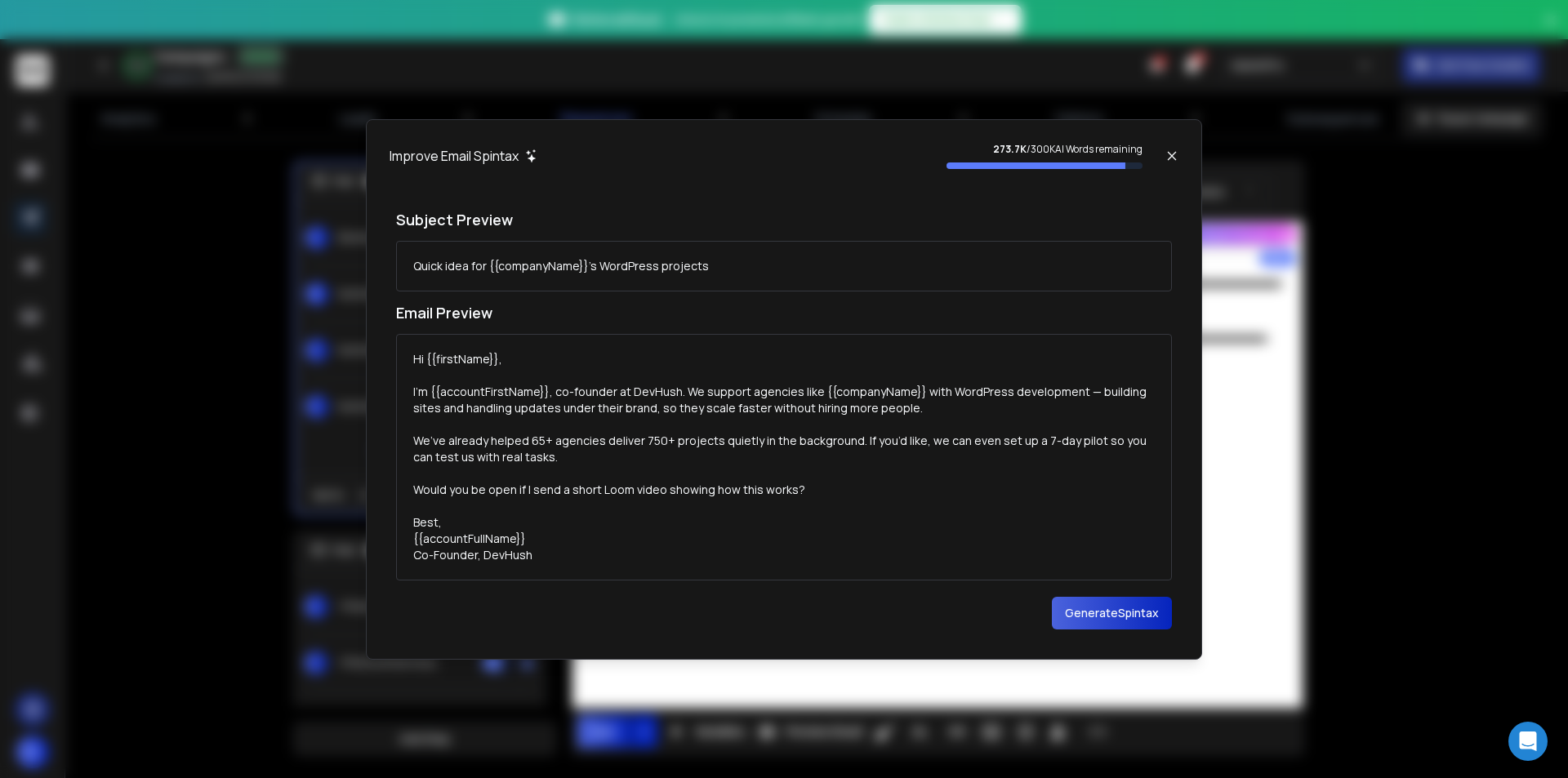
click at [1097, 610] on button "Generate Spintax" at bounding box center [1112, 613] width 120 height 33
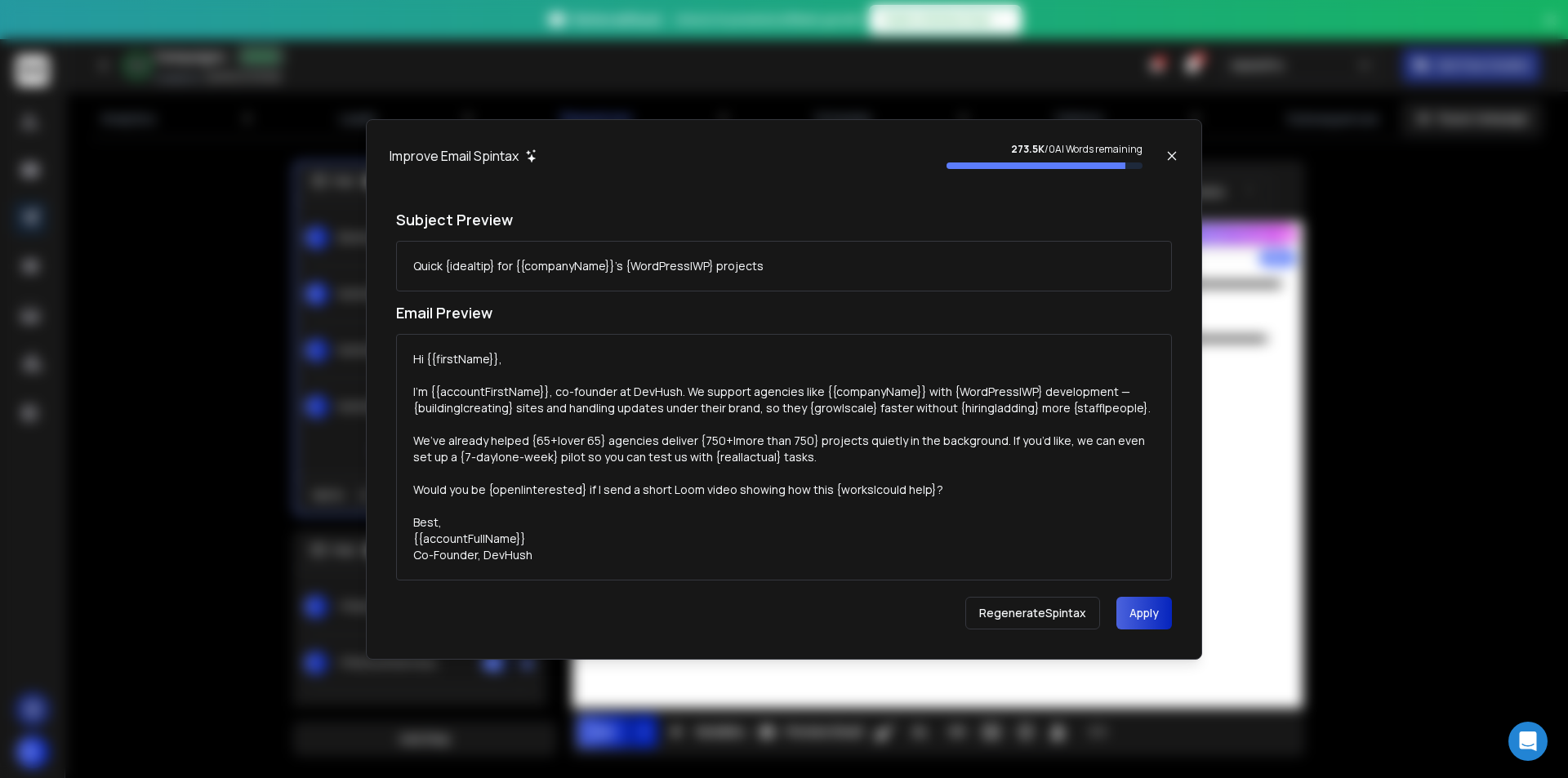
click at [1148, 617] on button "Apply" at bounding box center [1144, 613] width 56 height 33
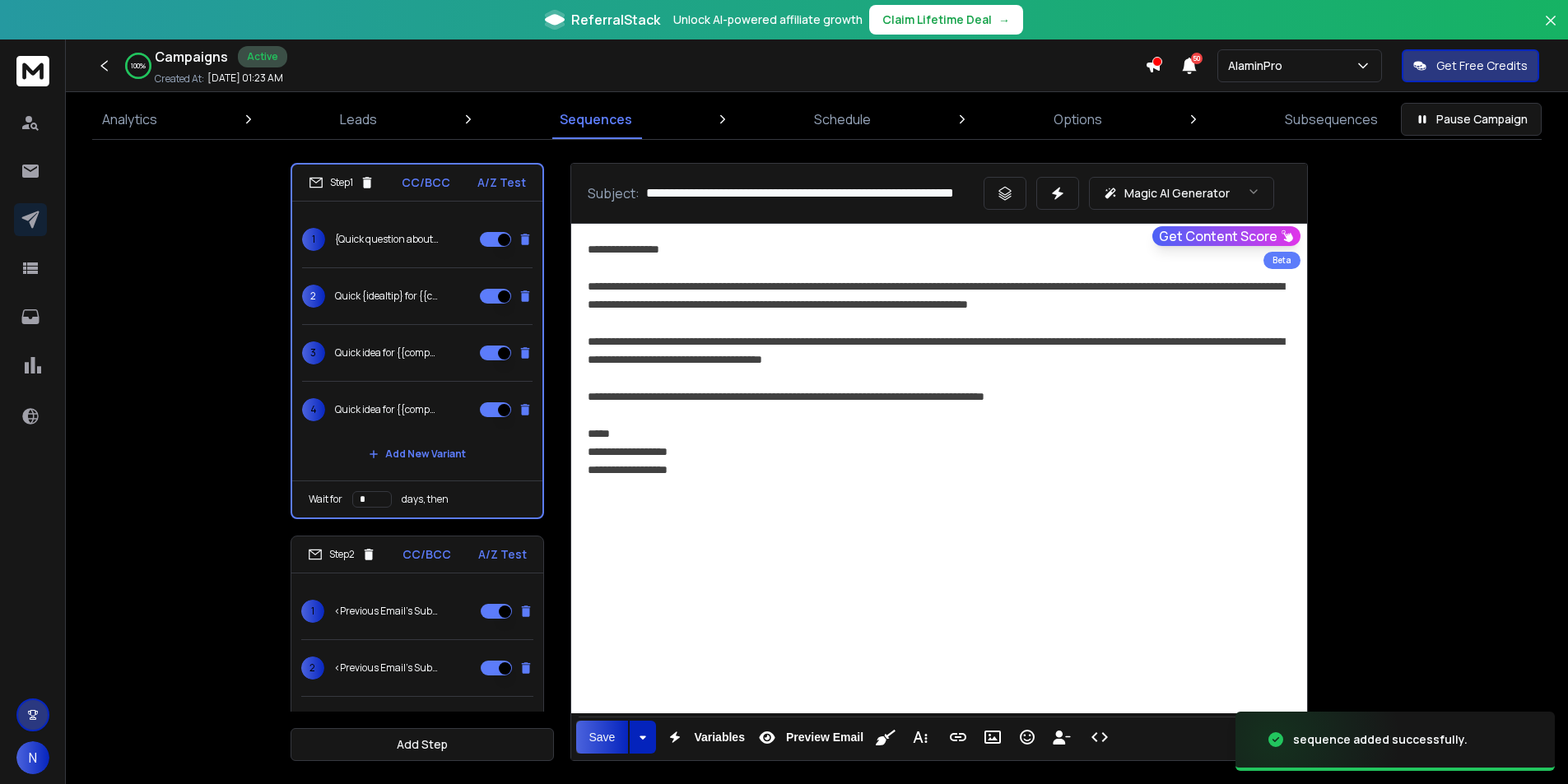
click at [369, 345] on div "3 Quick idea for {{companyName}}’s WordPress work" at bounding box center [372, 353] width 138 height 23
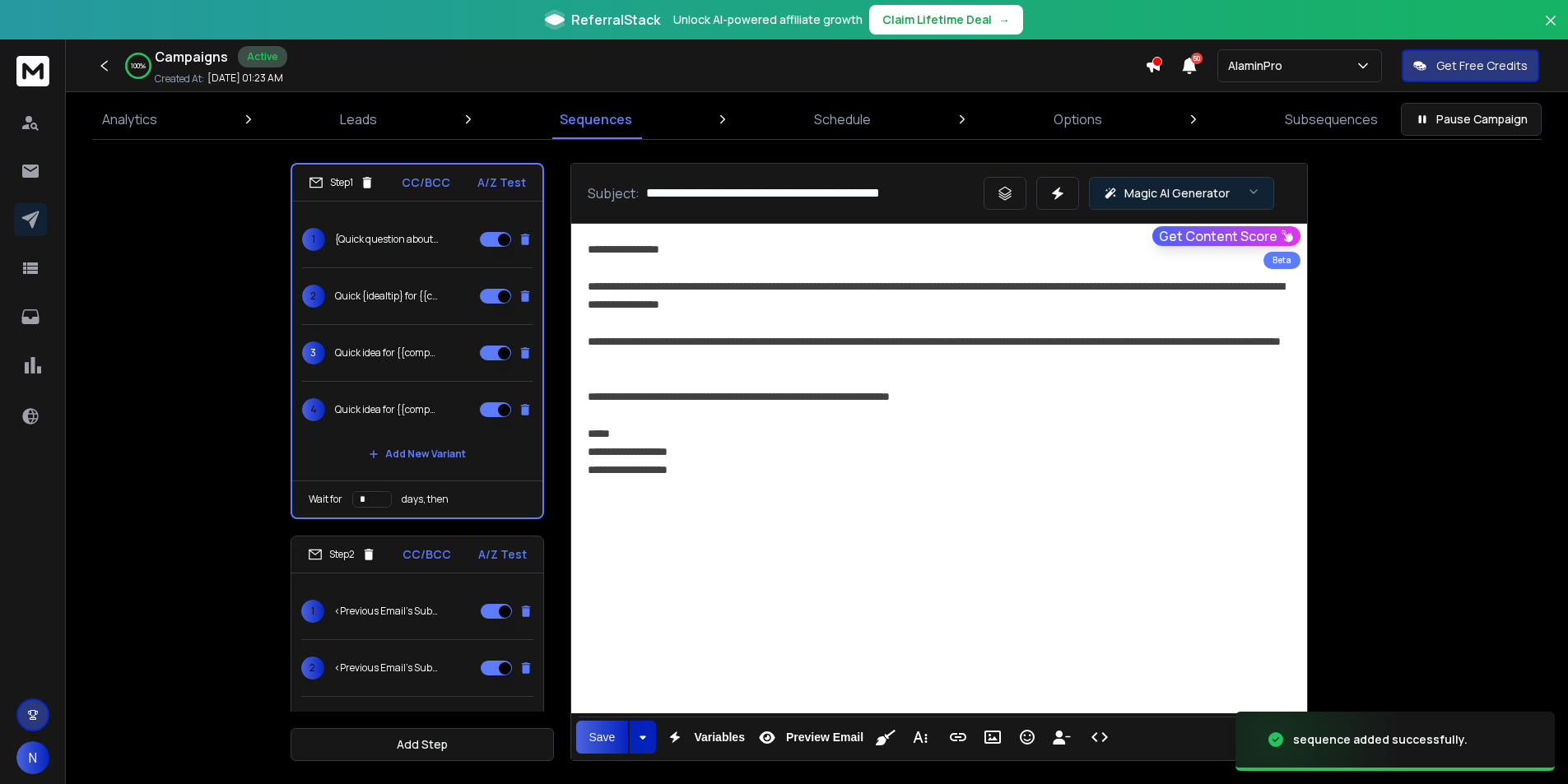
click at [1150, 202] on button "Magic AI Generator" at bounding box center [1181, 193] width 185 height 33
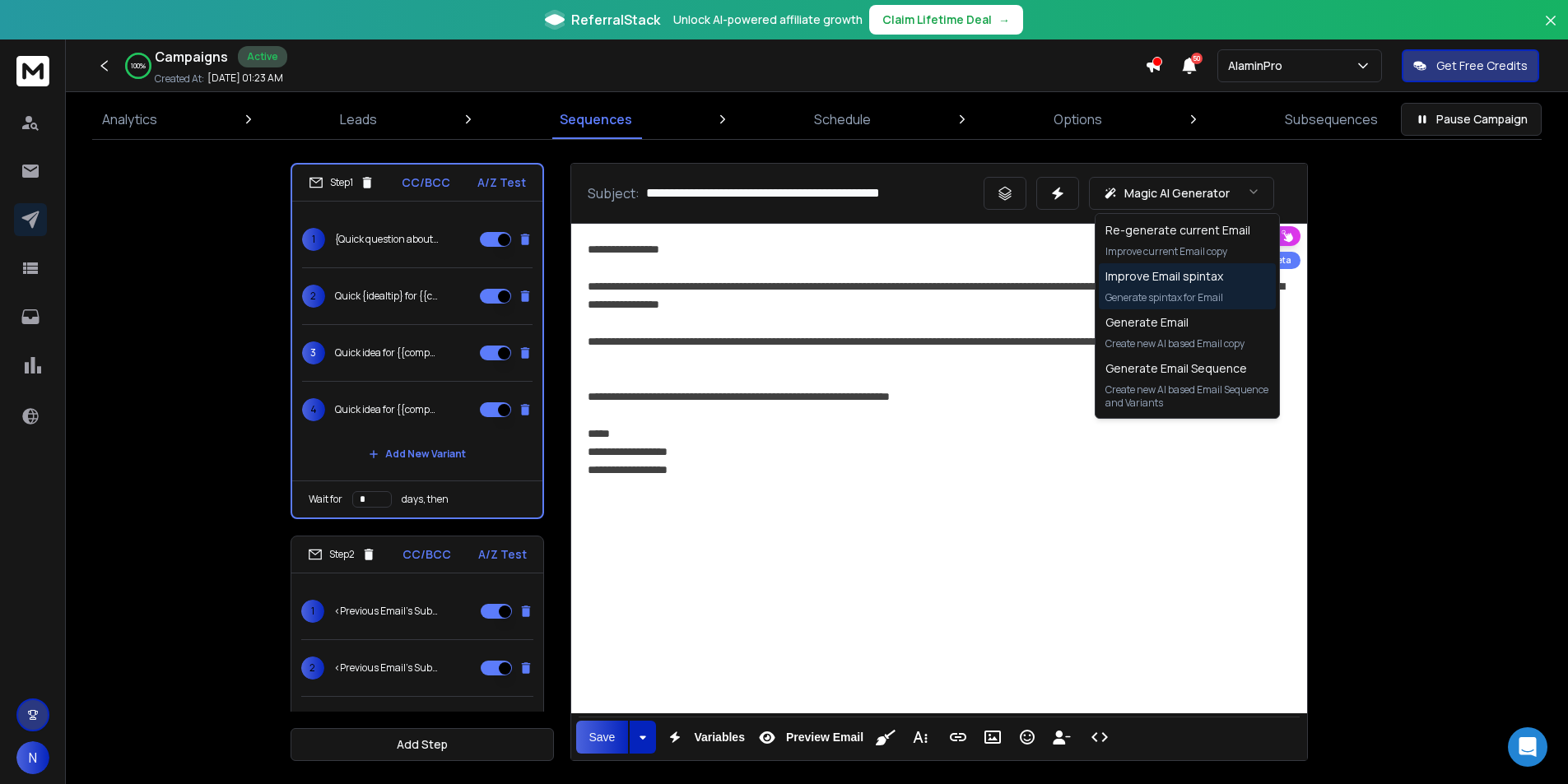
click at [395, 294] on p "Quick {idea|tip} for {{companyName}}’s {WordPress|WP} projects" at bounding box center [387, 295] width 105 height 13
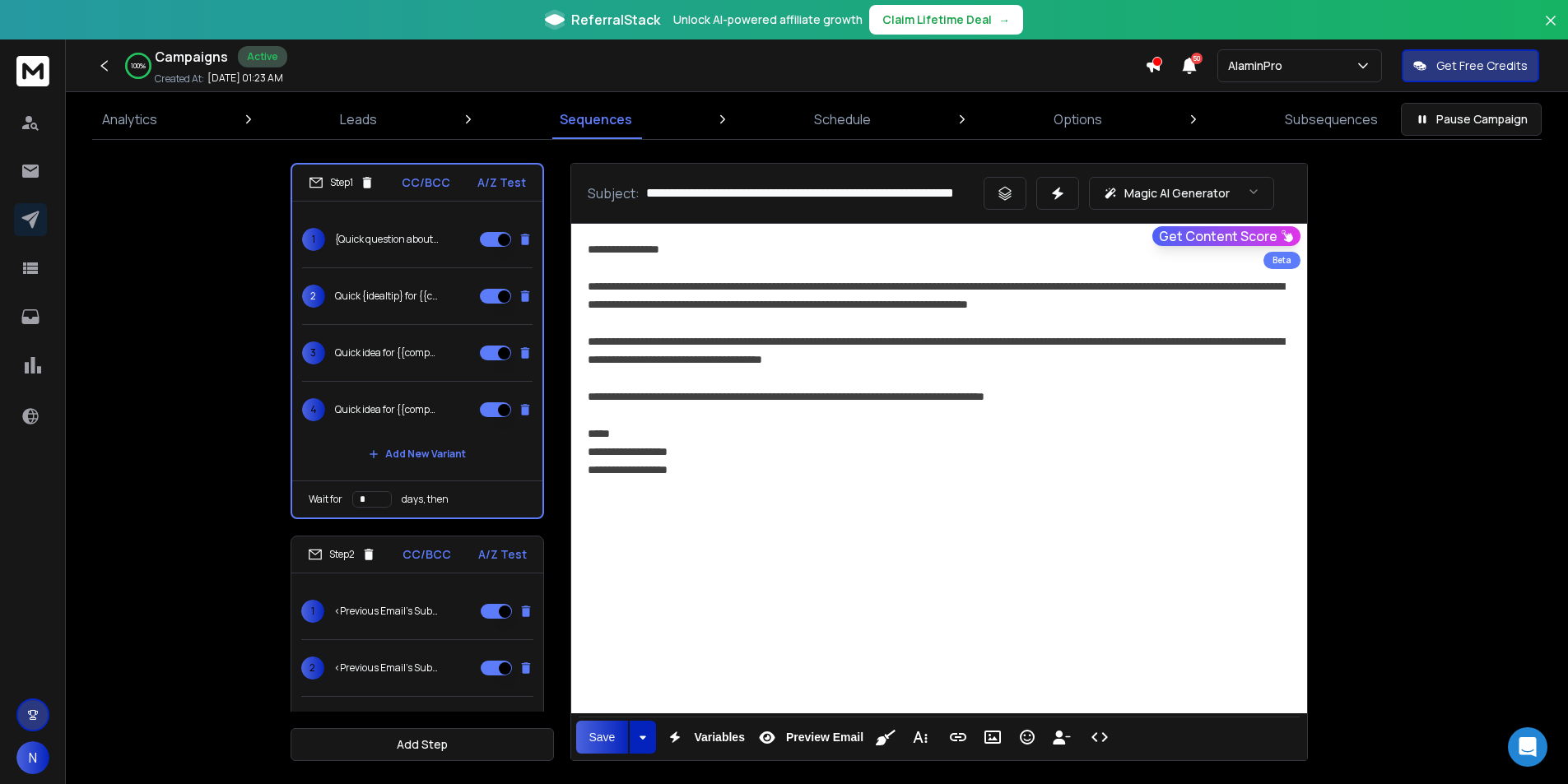
click at [390, 243] on p "{Quick question about|A quick question regarding|Just a quick question about} {…" at bounding box center [387, 239] width 105 height 13
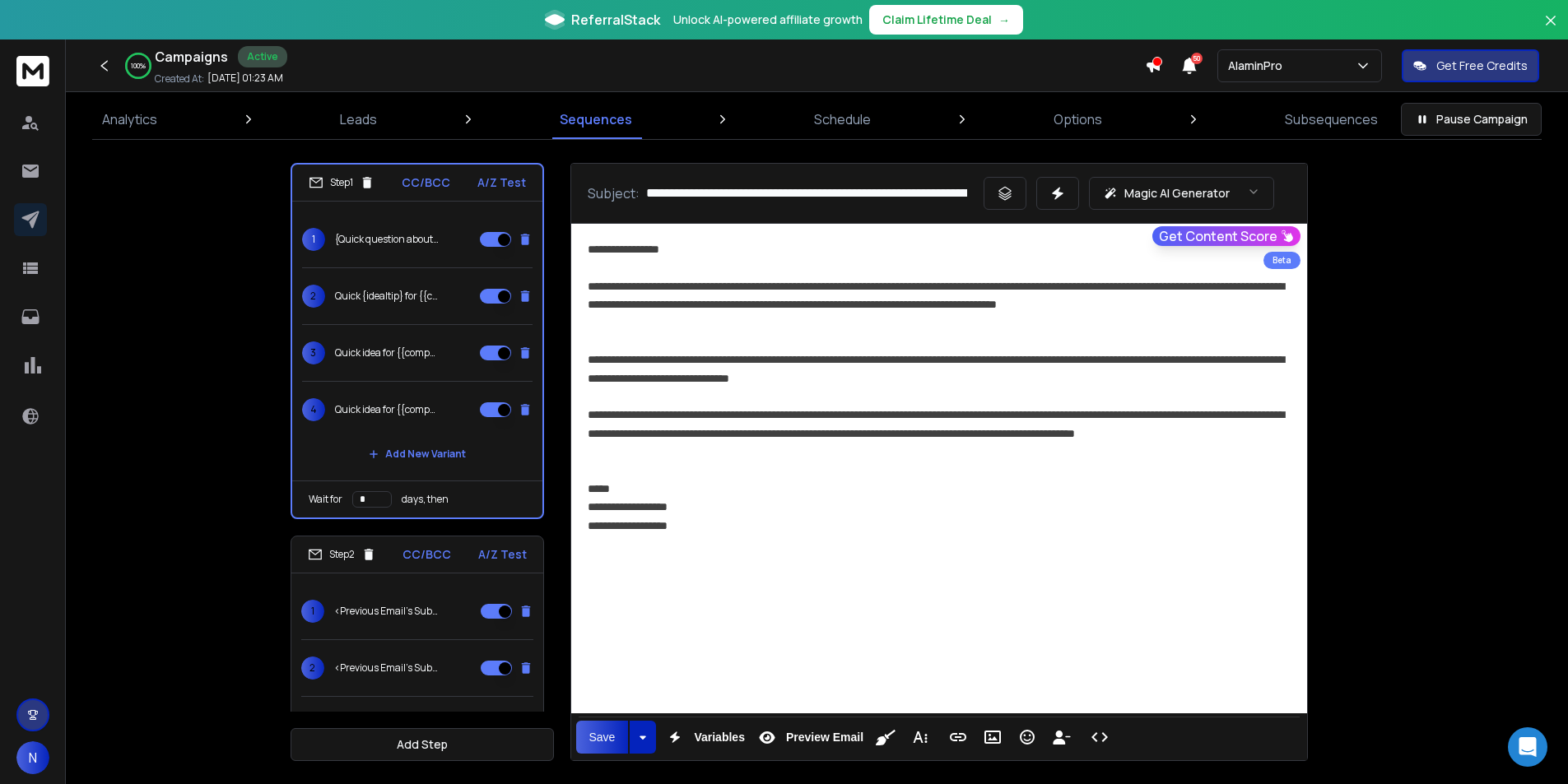
click at [375, 354] on p "Quick idea for {{companyName}}’s WordPress work" at bounding box center [387, 353] width 105 height 13
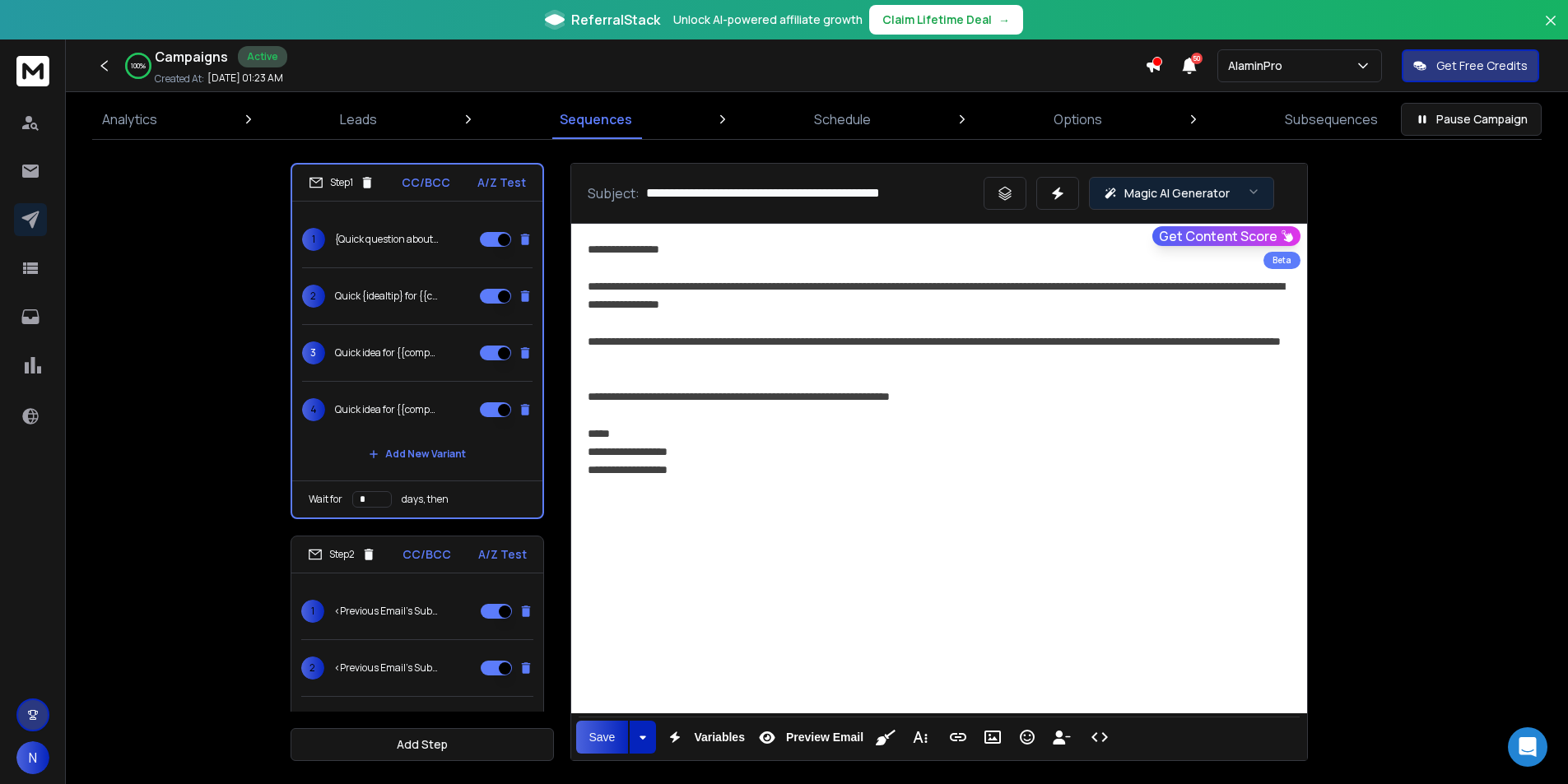
click at [1188, 190] on p "Magic AI Generator" at bounding box center [1176, 193] width 105 height 16
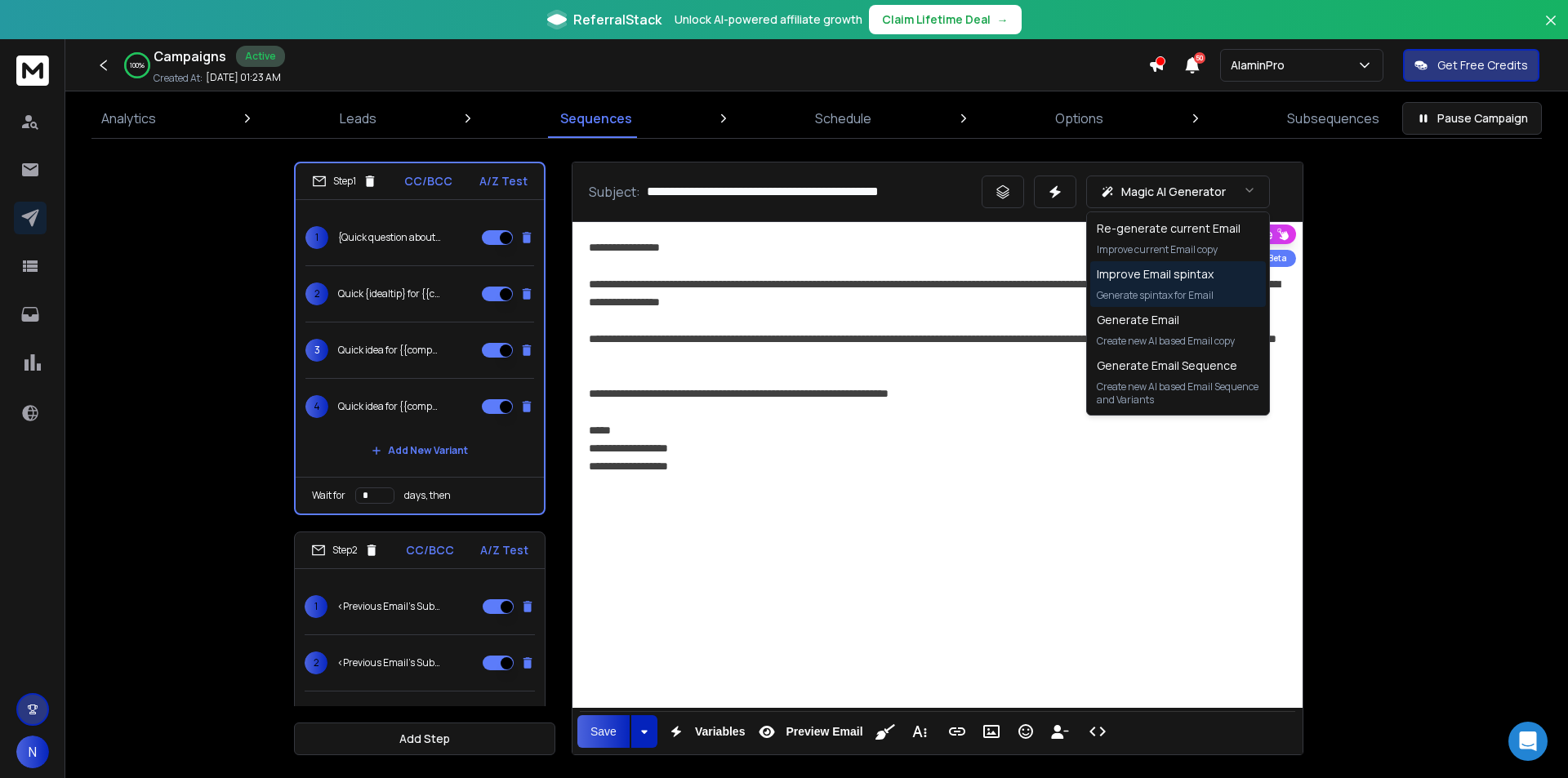
click at [1167, 275] on h1 "Improve Email spintax" at bounding box center [1155, 274] width 117 height 16
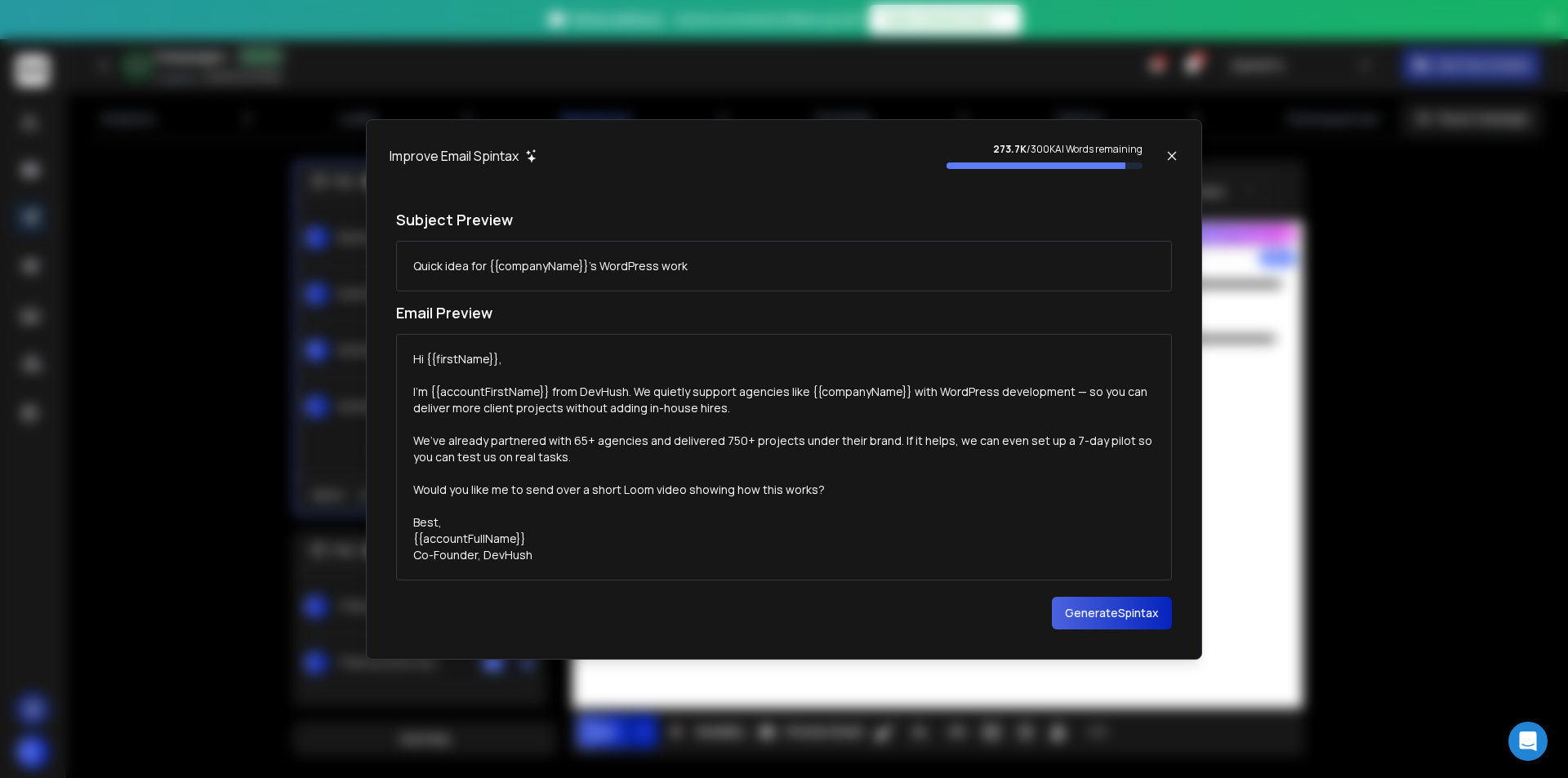
drag, startPoint x: 1102, startPoint y: 603, endPoint x: 1094, endPoint y: 566, distance: 37.9
click at [1101, 604] on button "Generate Spintax" at bounding box center [1112, 613] width 120 height 33
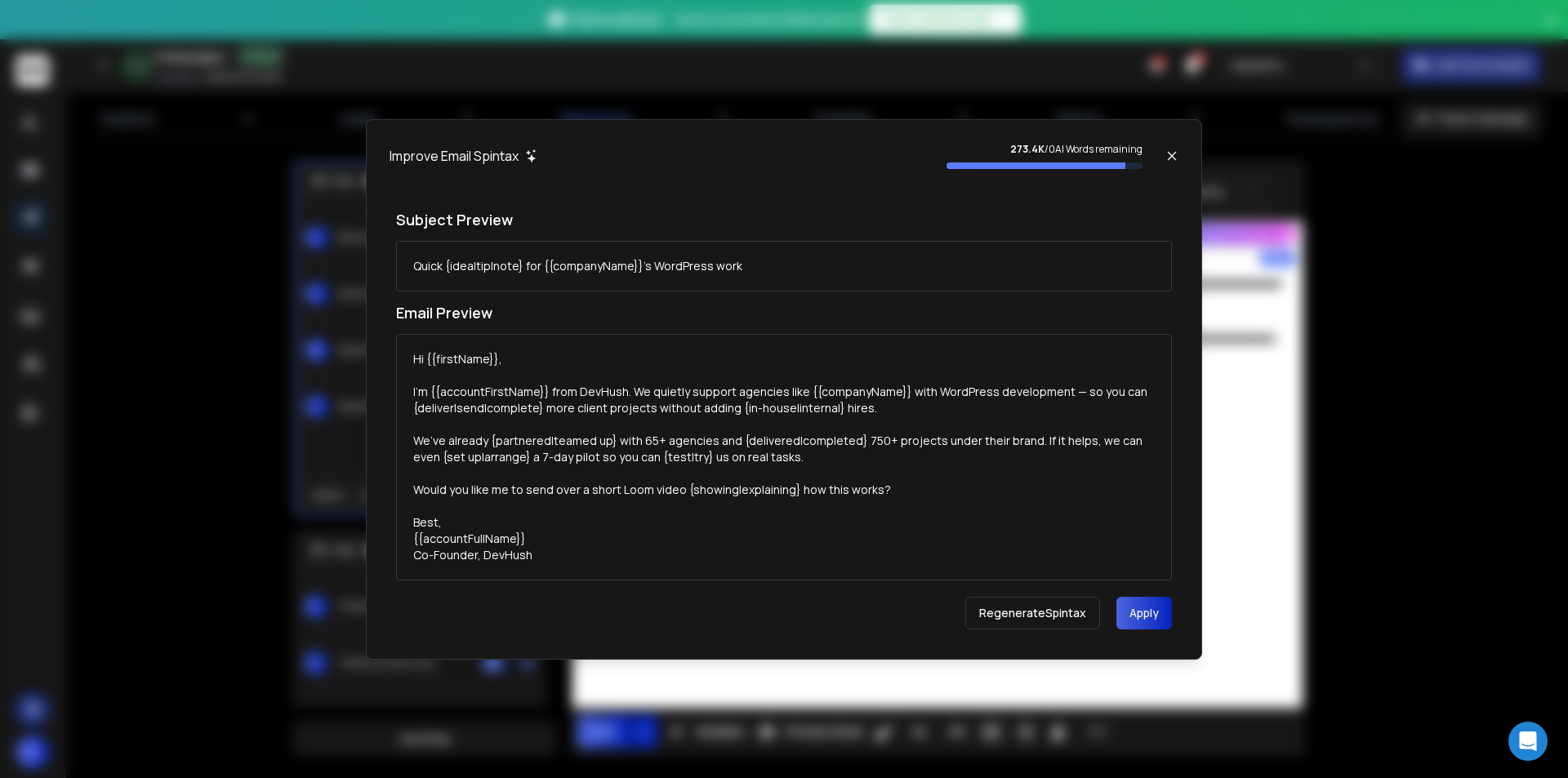
click at [1141, 614] on button "Apply" at bounding box center [1144, 613] width 56 height 33
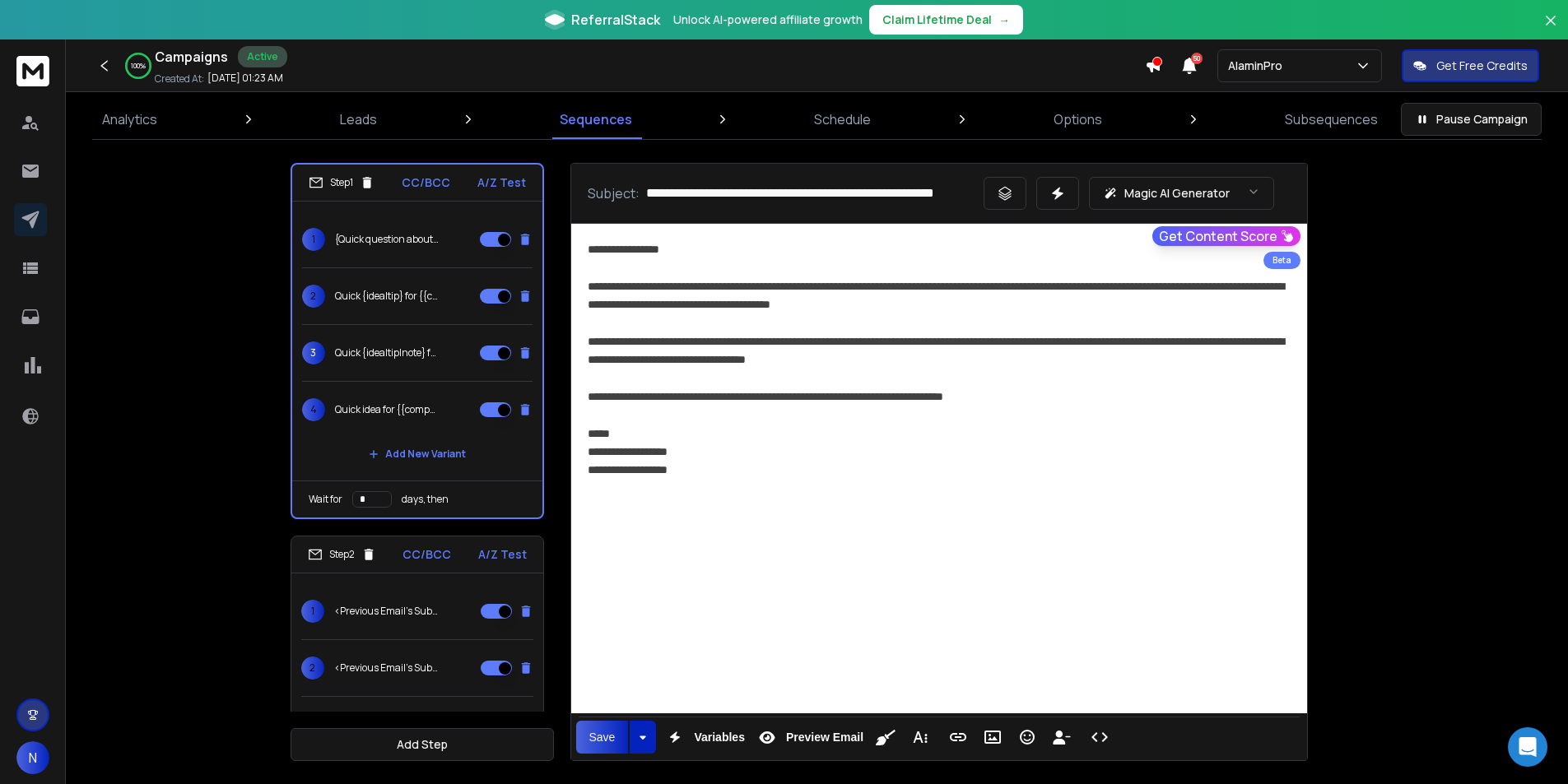
click at [380, 408] on p "Quick idea for {{companyName}}’s WordPress work" at bounding box center [387, 409] width 105 height 13
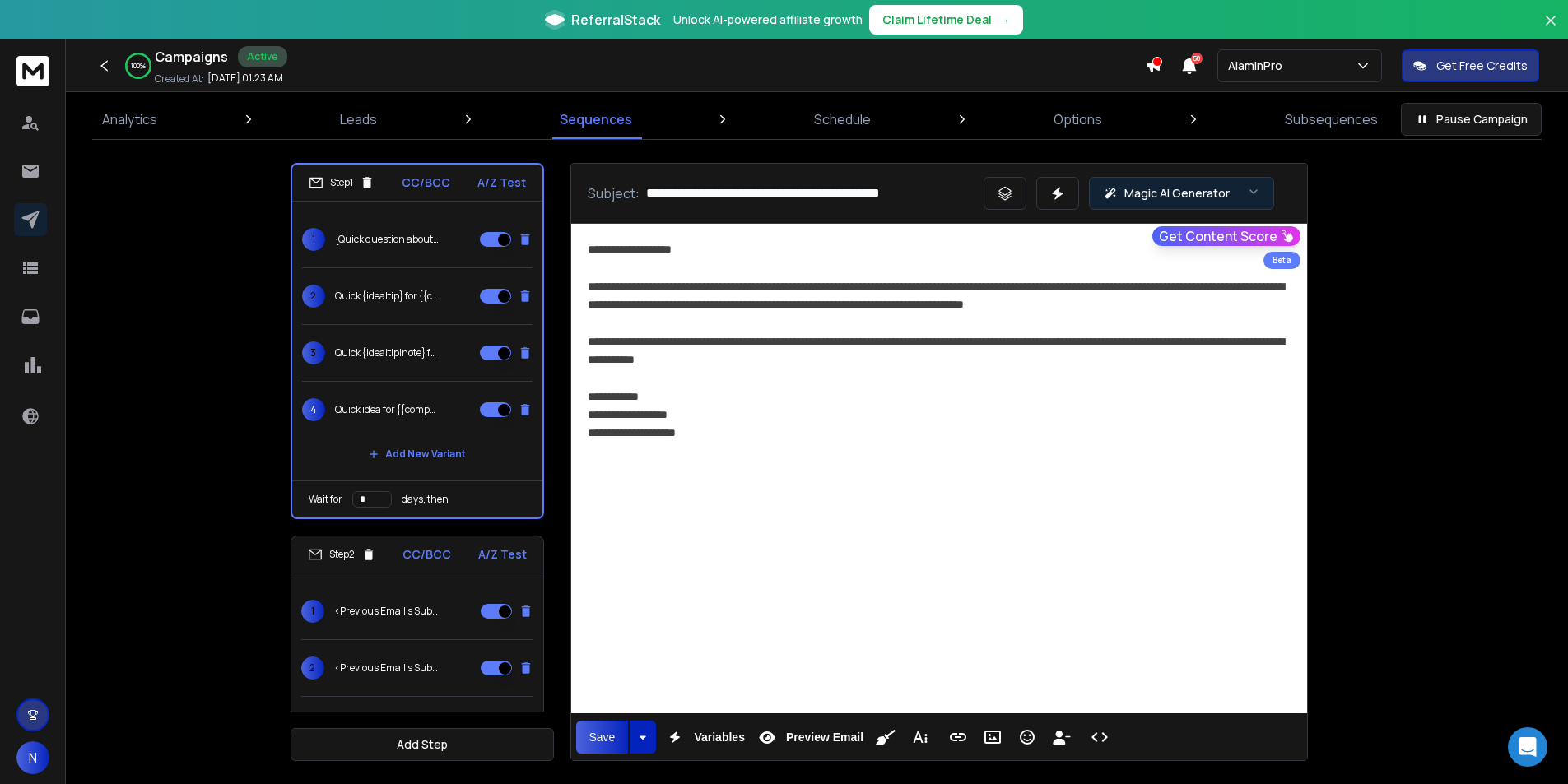
drag, startPoint x: 1182, startPoint y: 183, endPoint x: 1185, endPoint y: 197, distance: 14.3
click at [1182, 185] on button "Magic AI Generator" at bounding box center [1181, 193] width 185 height 33
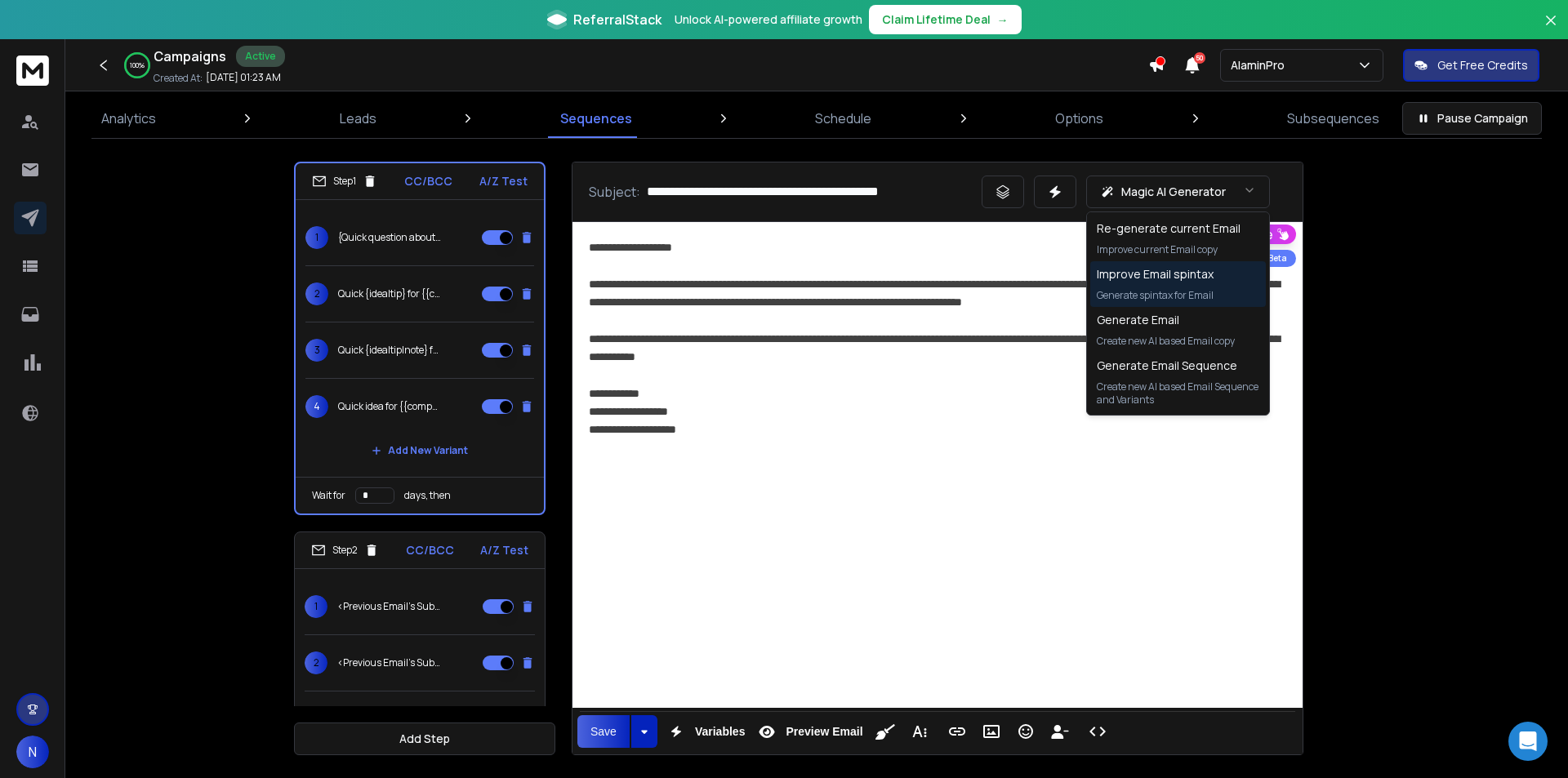
drag, startPoint x: 1161, startPoint y: 278, endPoint x: 1139, endPoint y: 347, distance: 72.4
click at [1160, 278] on h1 "Improve Email spintax" at bounding box center [1155, 274] width 117 height 16
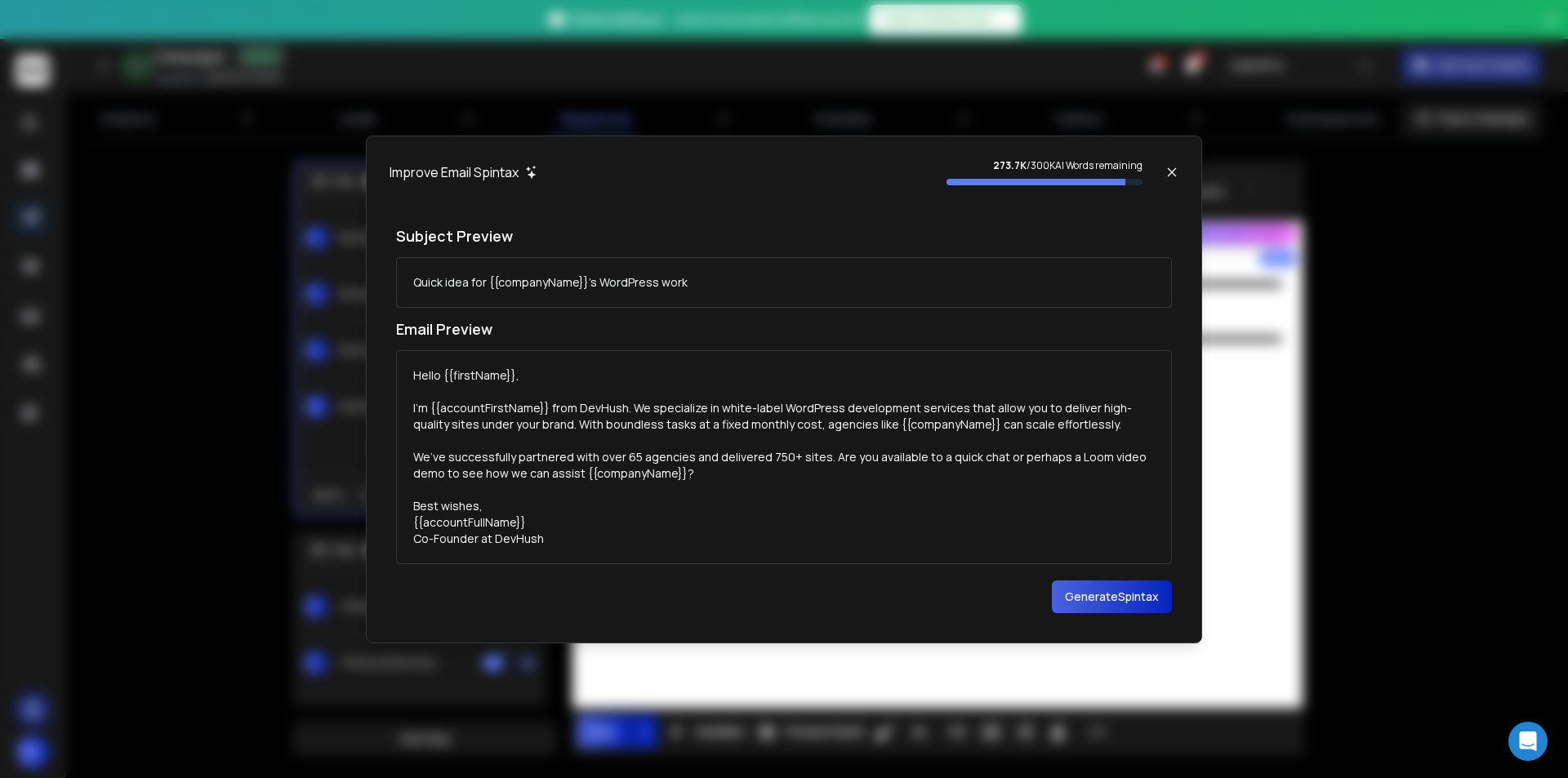
click at [1085, 595] on button "Generate Spintax" at bounding box center [1112, 597] width 120 height 33
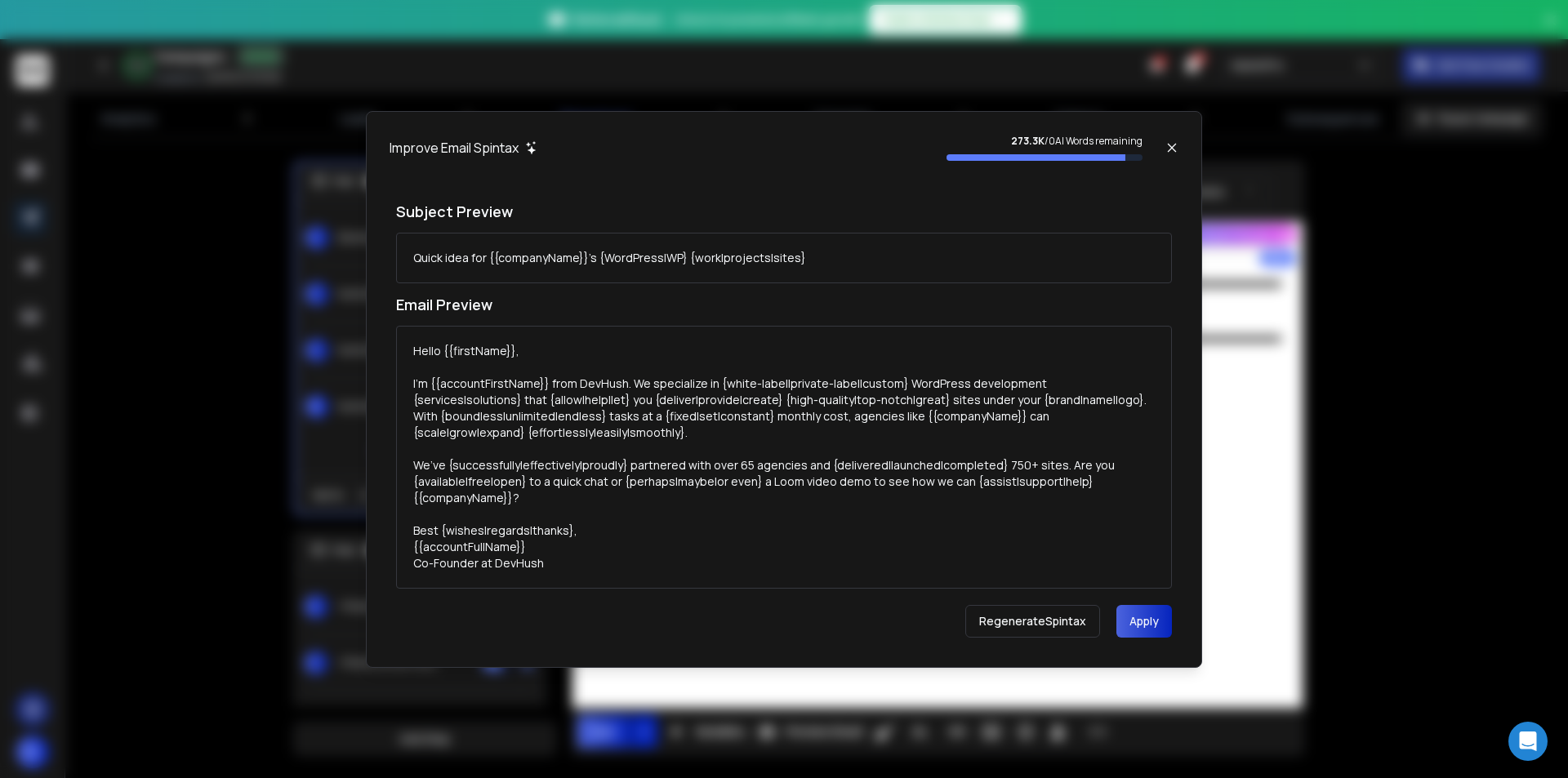
click at [1147, 627] on button "Apply" at bounding box center [1144, 621] width 56 height 33
type input "**********"
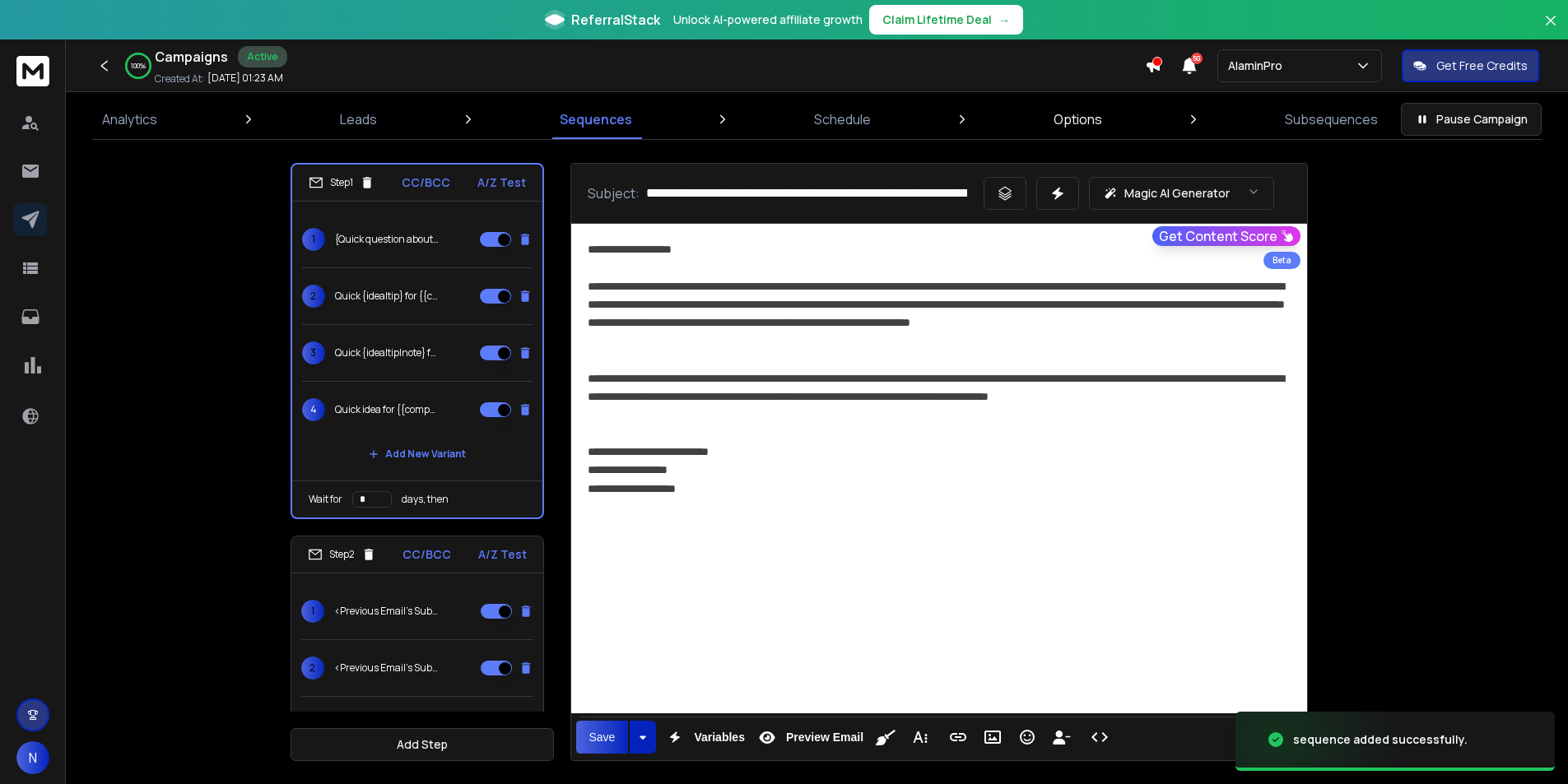
click at [1083, 123] on p "Options" at bounding box center [1077, 119] width 49 height 20
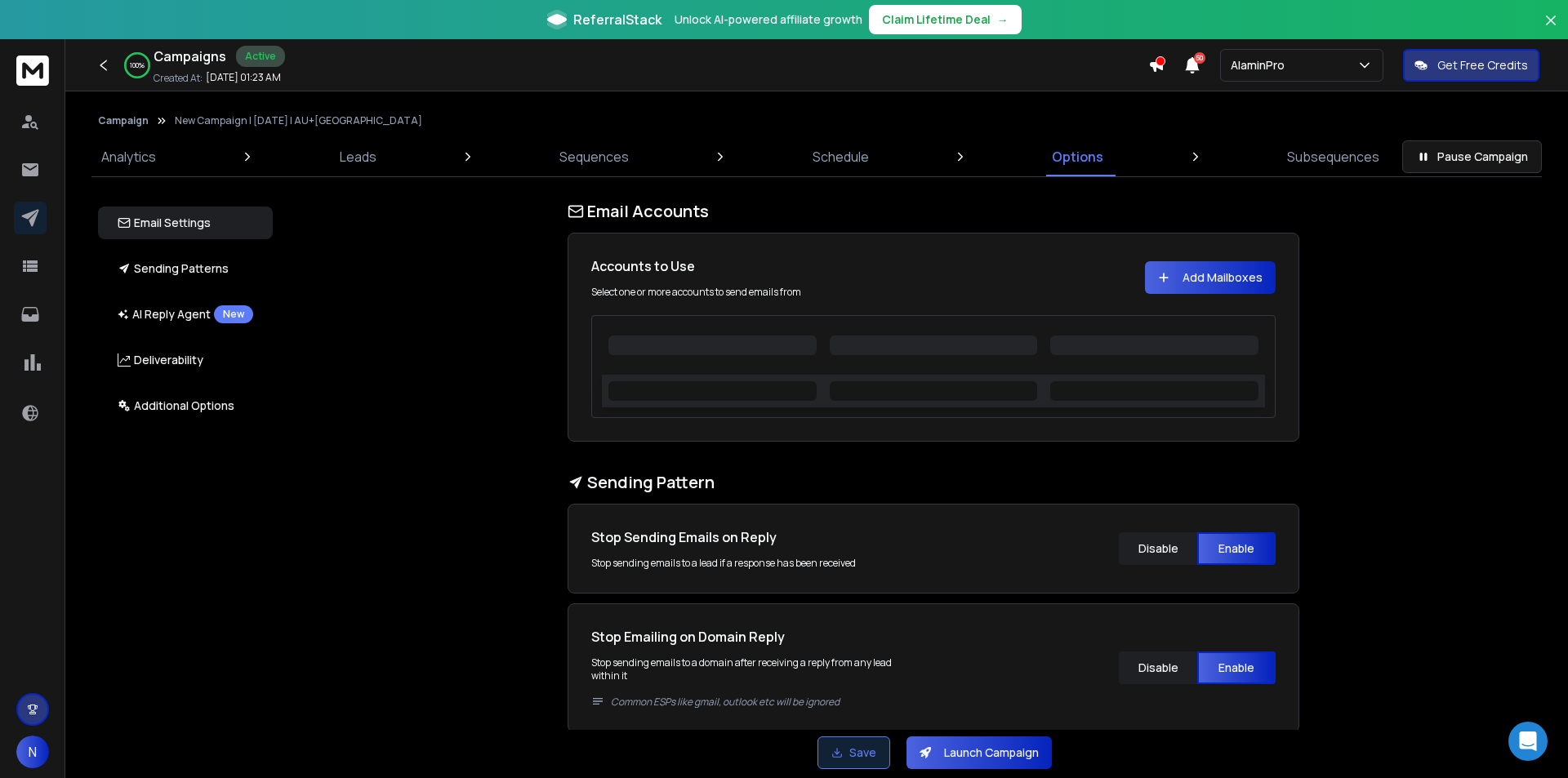
click at [862, 753] on button "Save" at bounding box center [854, 753] width 73 height 33
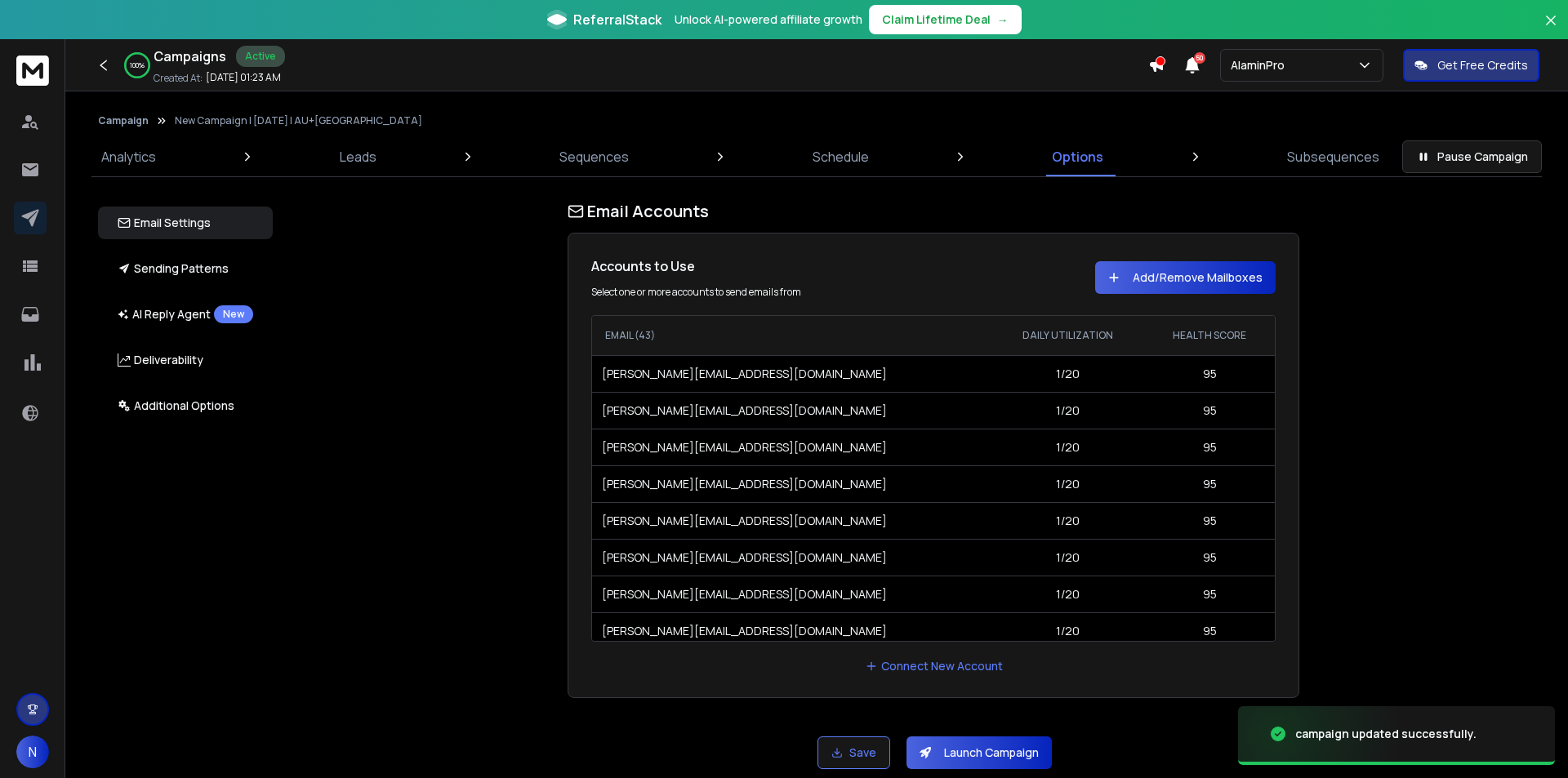
click at [986, 757] on button "Launch Campaign" at bounding box center [980, 753] width 146 height 33
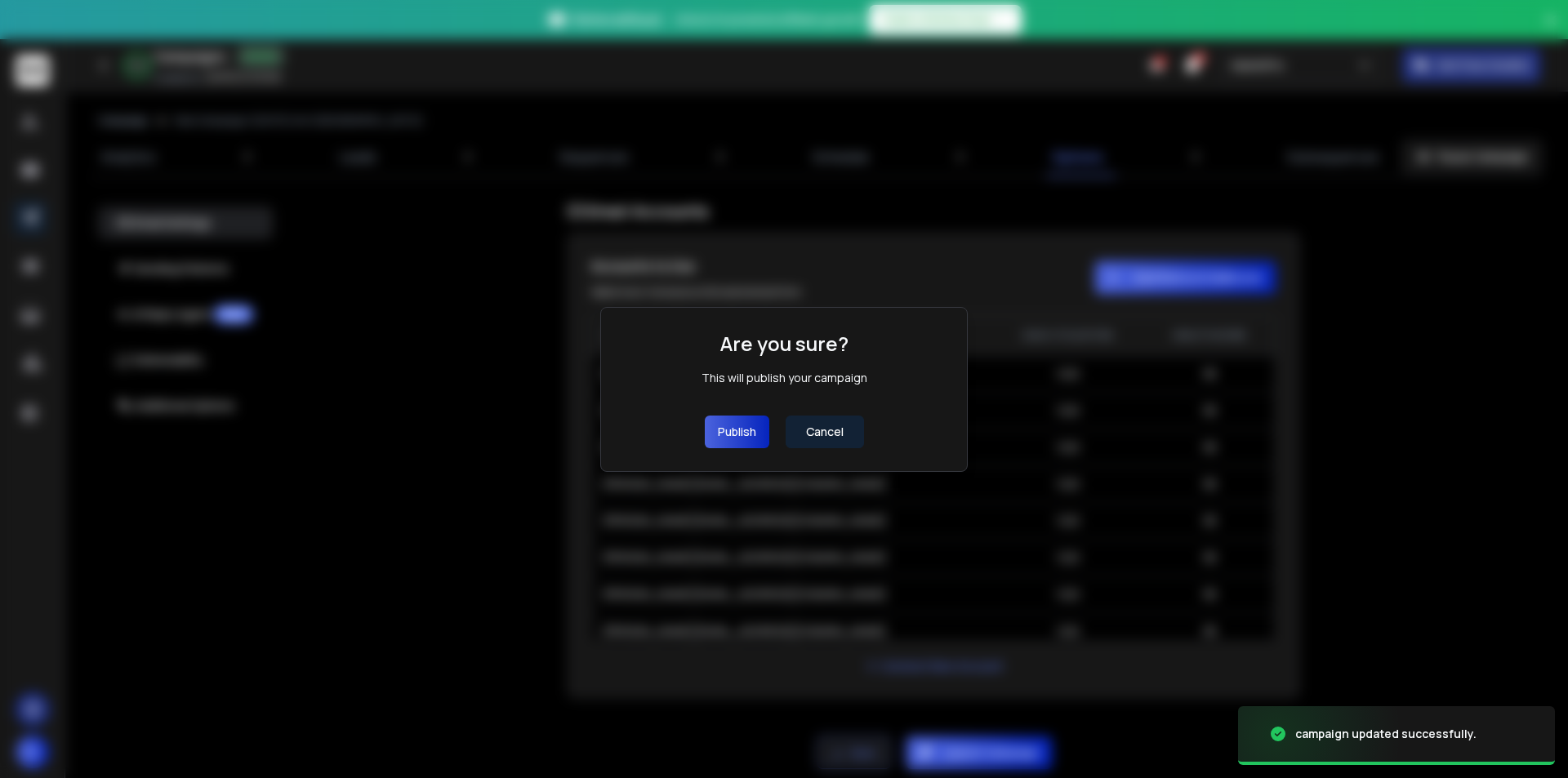
click at [731, 428] on button "Publish" at bounding box center [737, 431] width 64 height 33
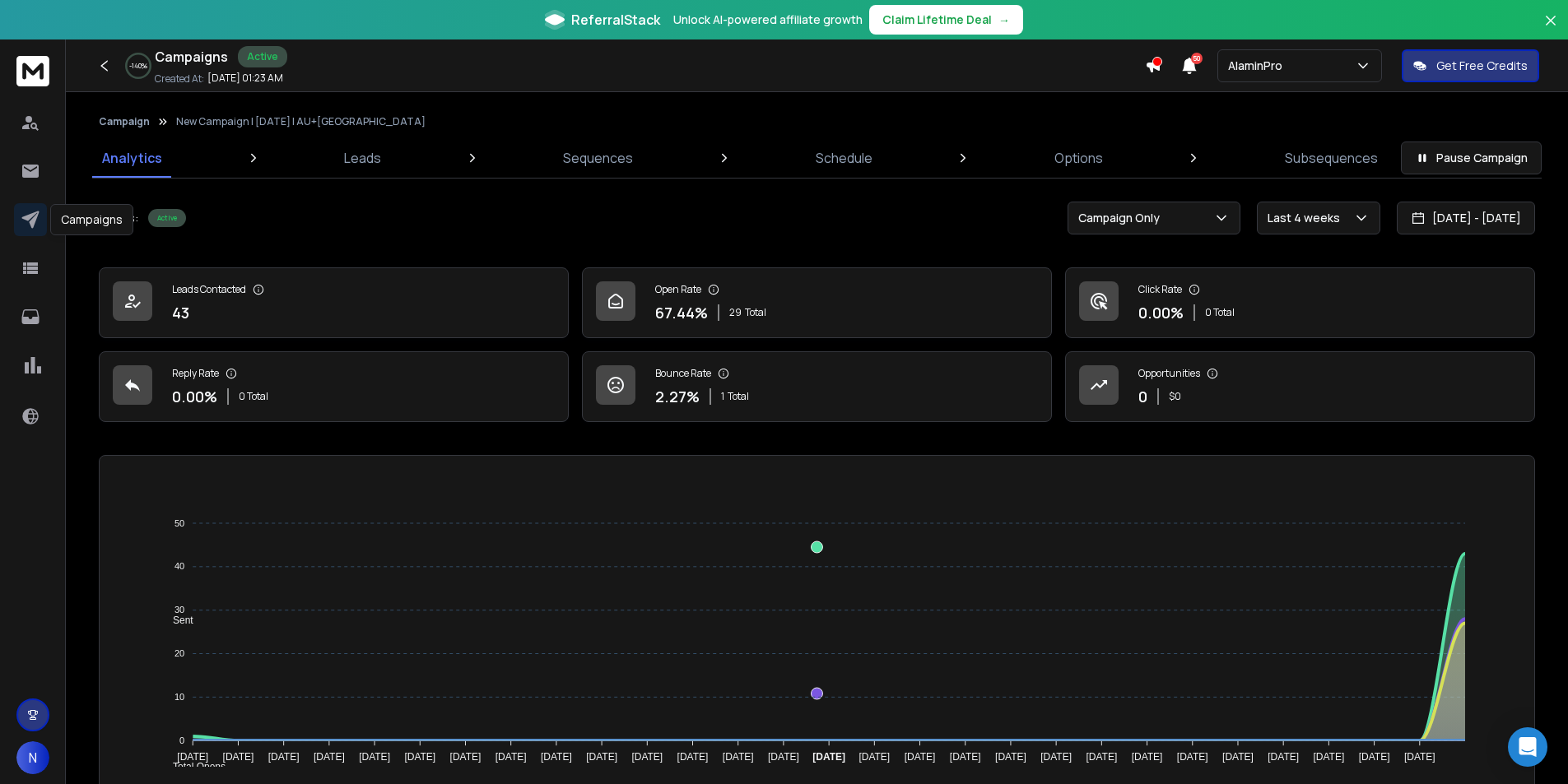
click at [34, 215] on icon at bounding box center [30, 219] width 20 height 20
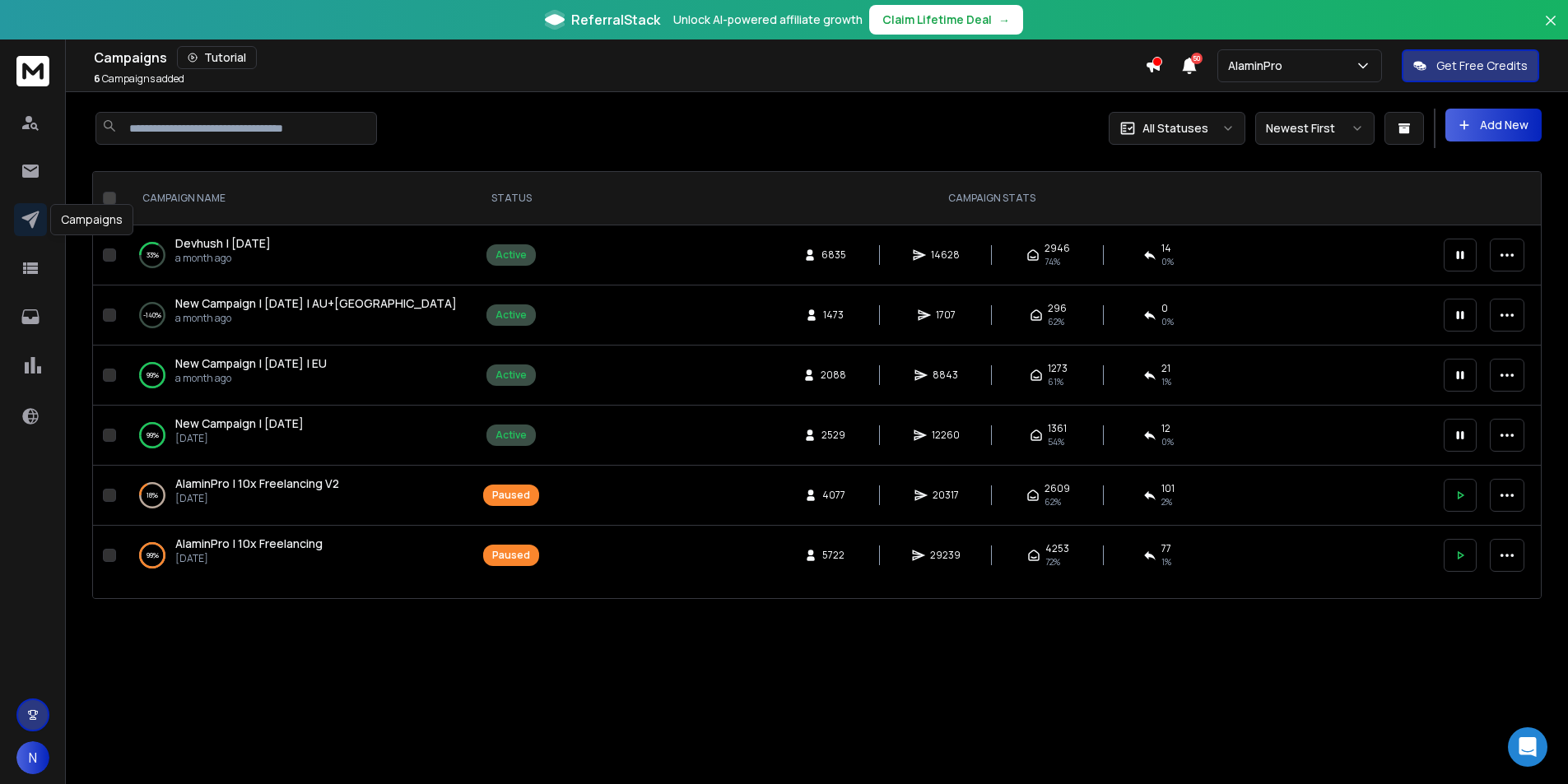
click at [274, 361] on span "New Campaign | August 2025 | EU" at bounding box center [250, 363] width 151 height 15
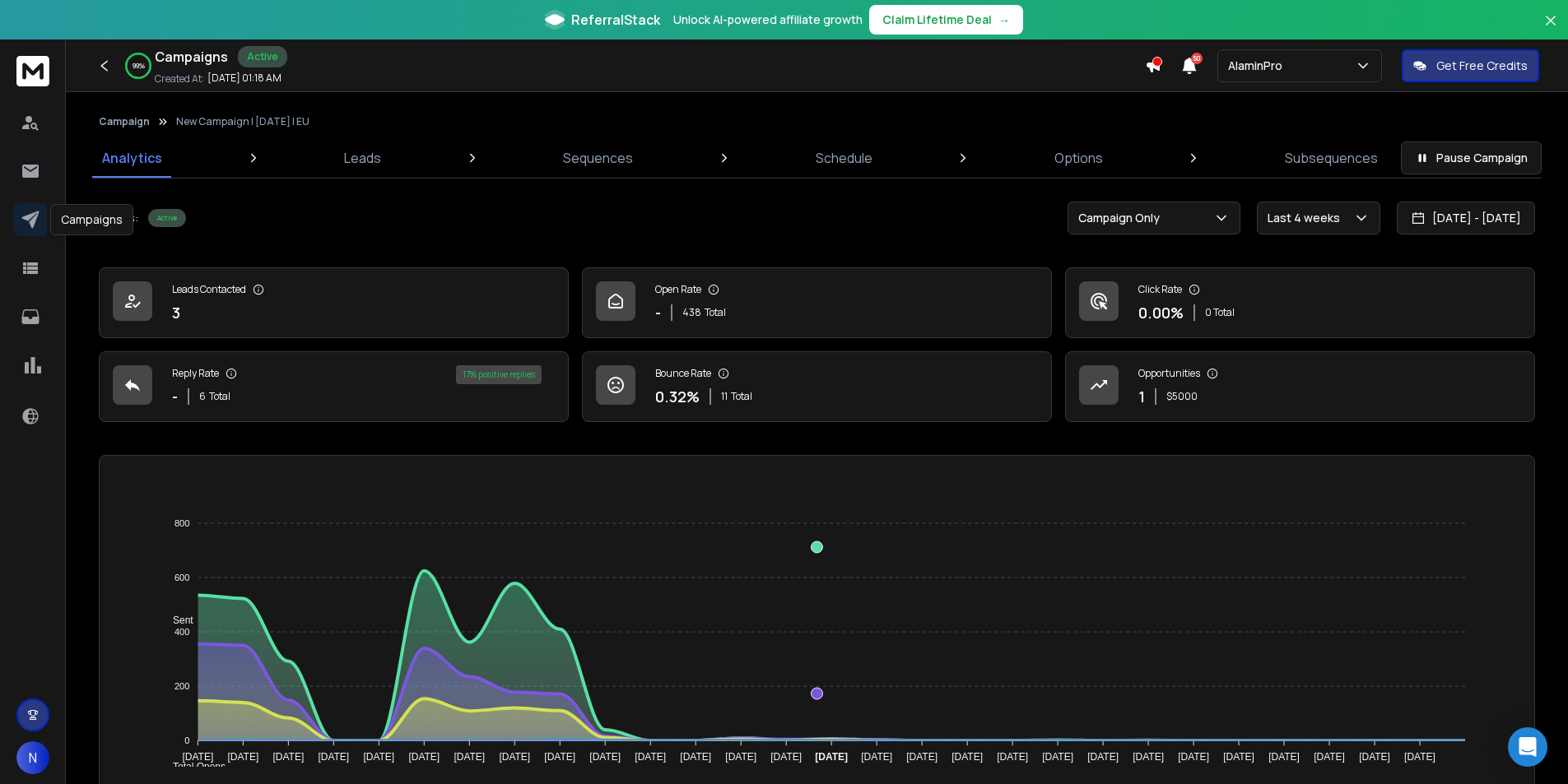
click at [33, 218] on icon at bounding box center [30, 220] width 17 height 17
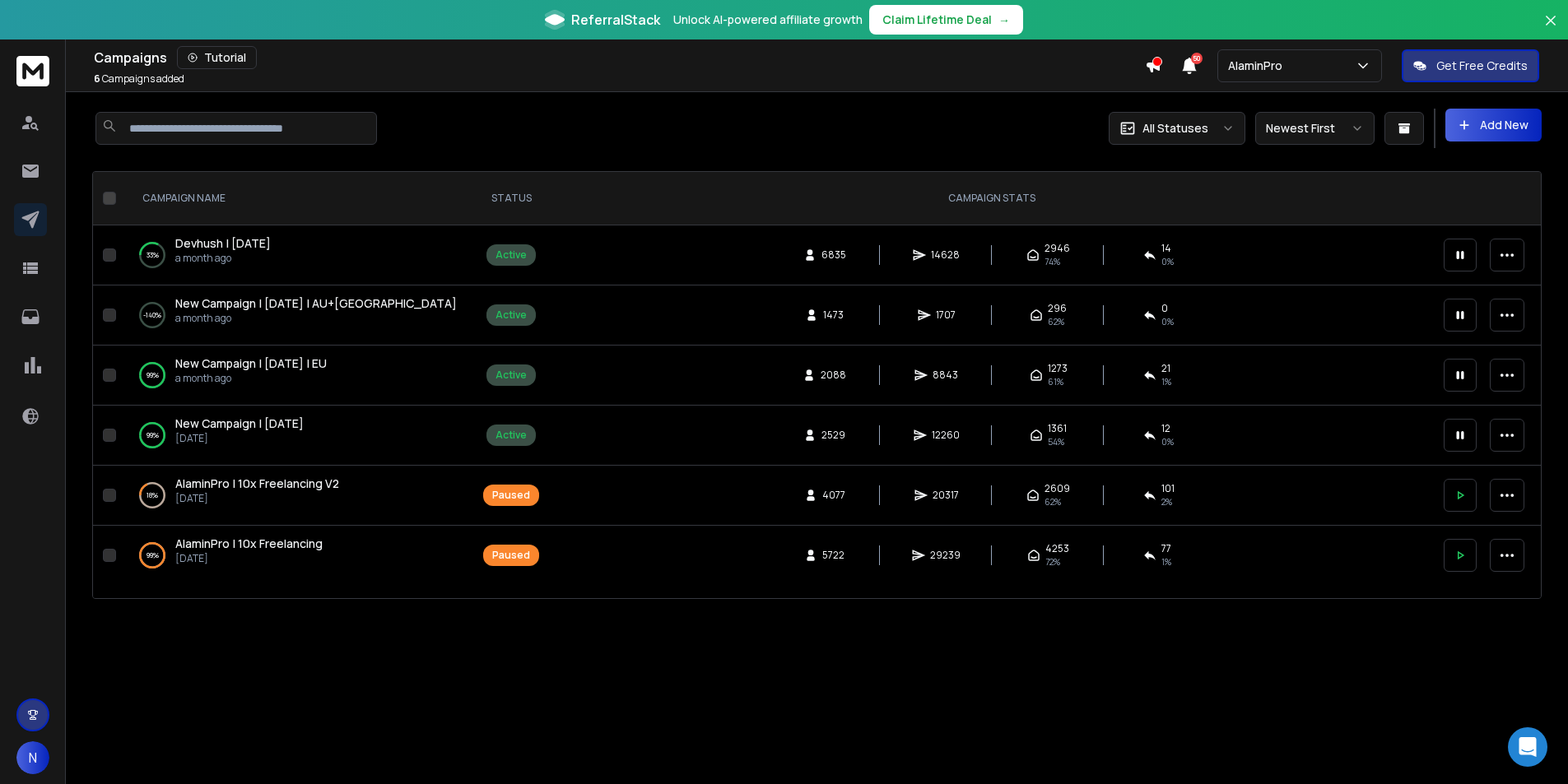
click at [306, 304] on span "New Campaign | August 2025 | AU+UAE" at bounding box center [316, 303] width 282 height 15
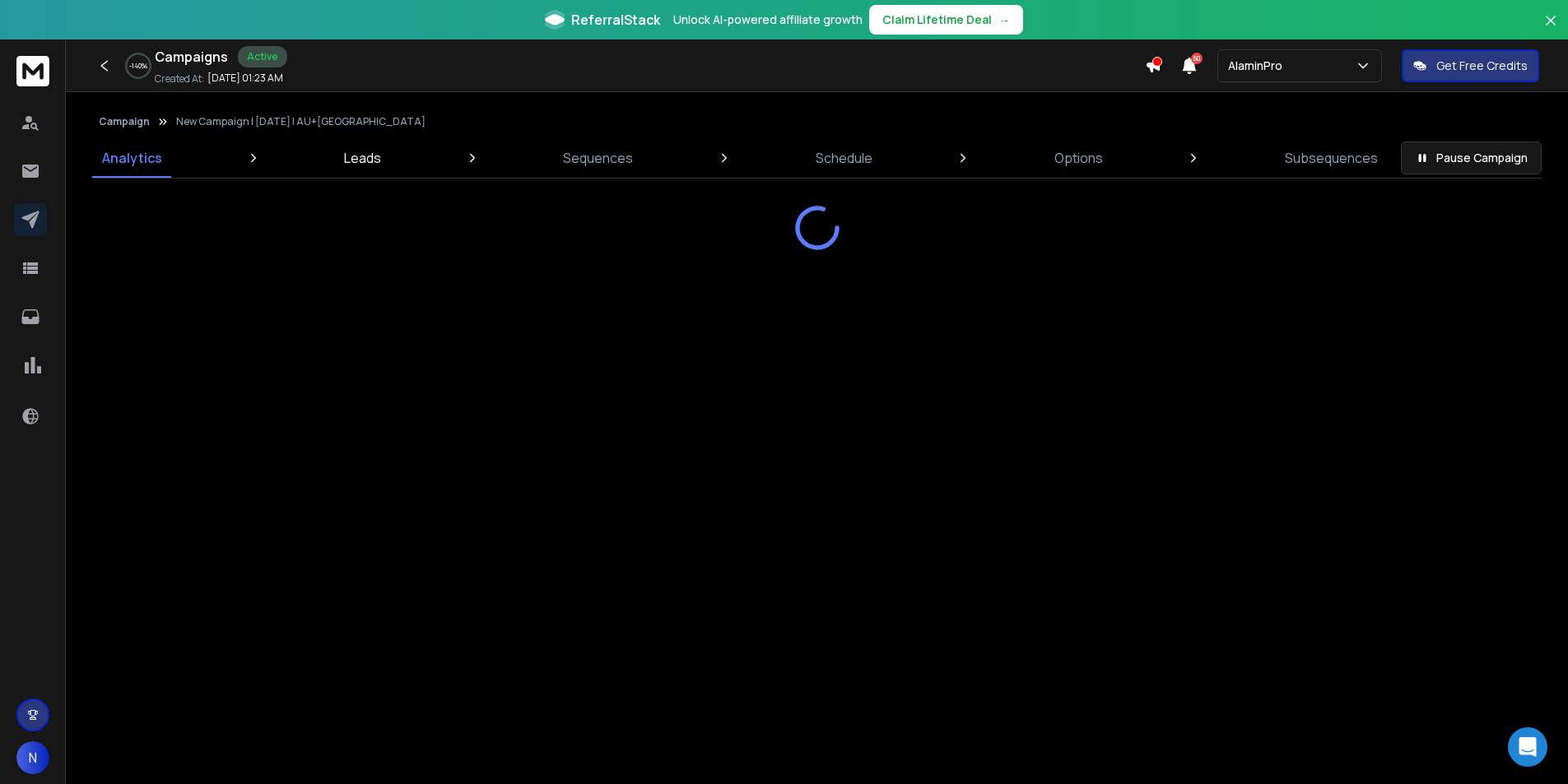
click at [352, 162] on p "Leads" at bounding box center [362, 157] width 37 height 20
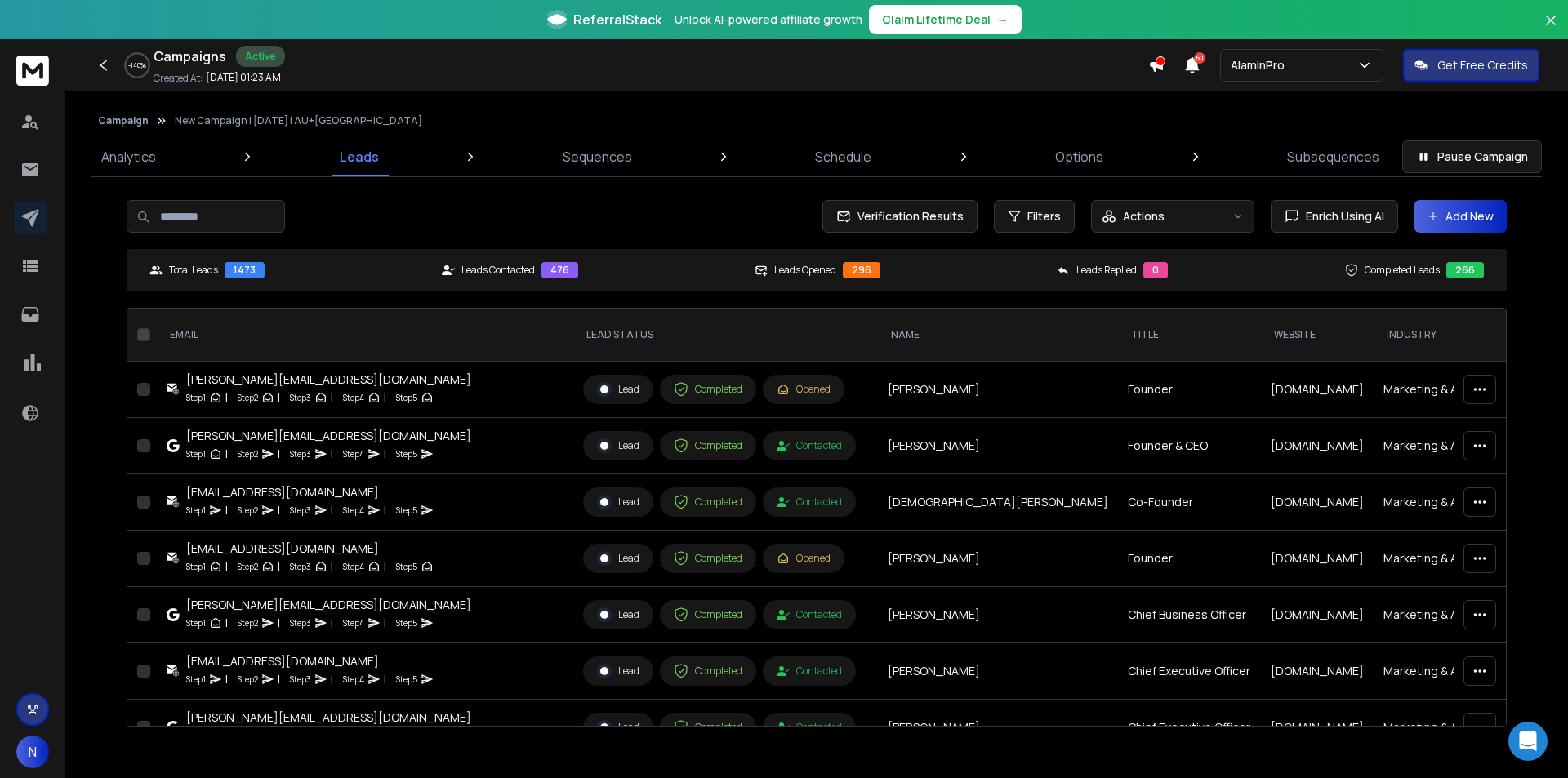
click at [1447, 218] on button "Add New" at bounding box center [1460, 216] width 92 height 33
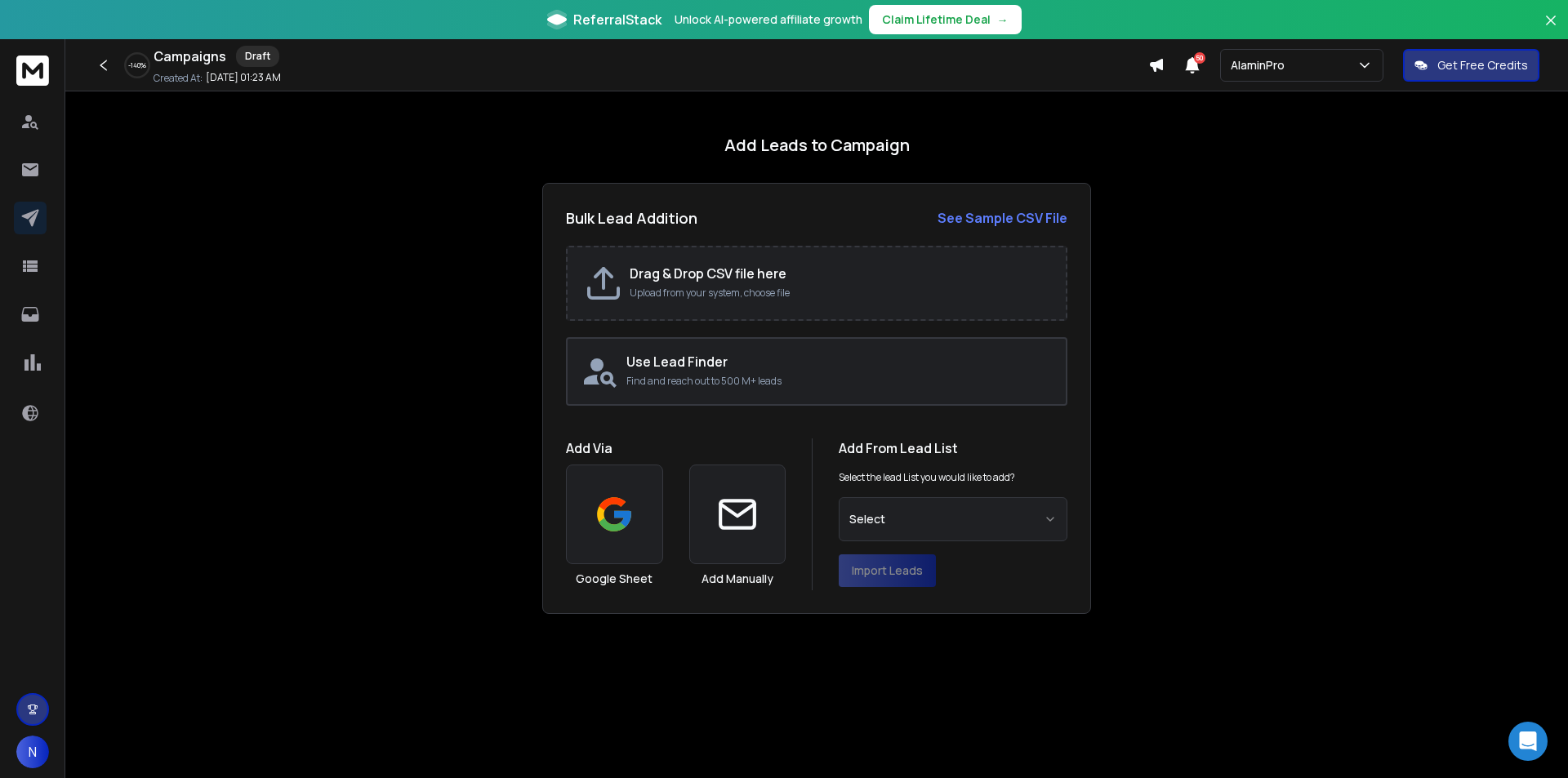
click at [722, 286] on p "Upload from your system, choose file" at bounding box center [839, 292] width 420 height 13
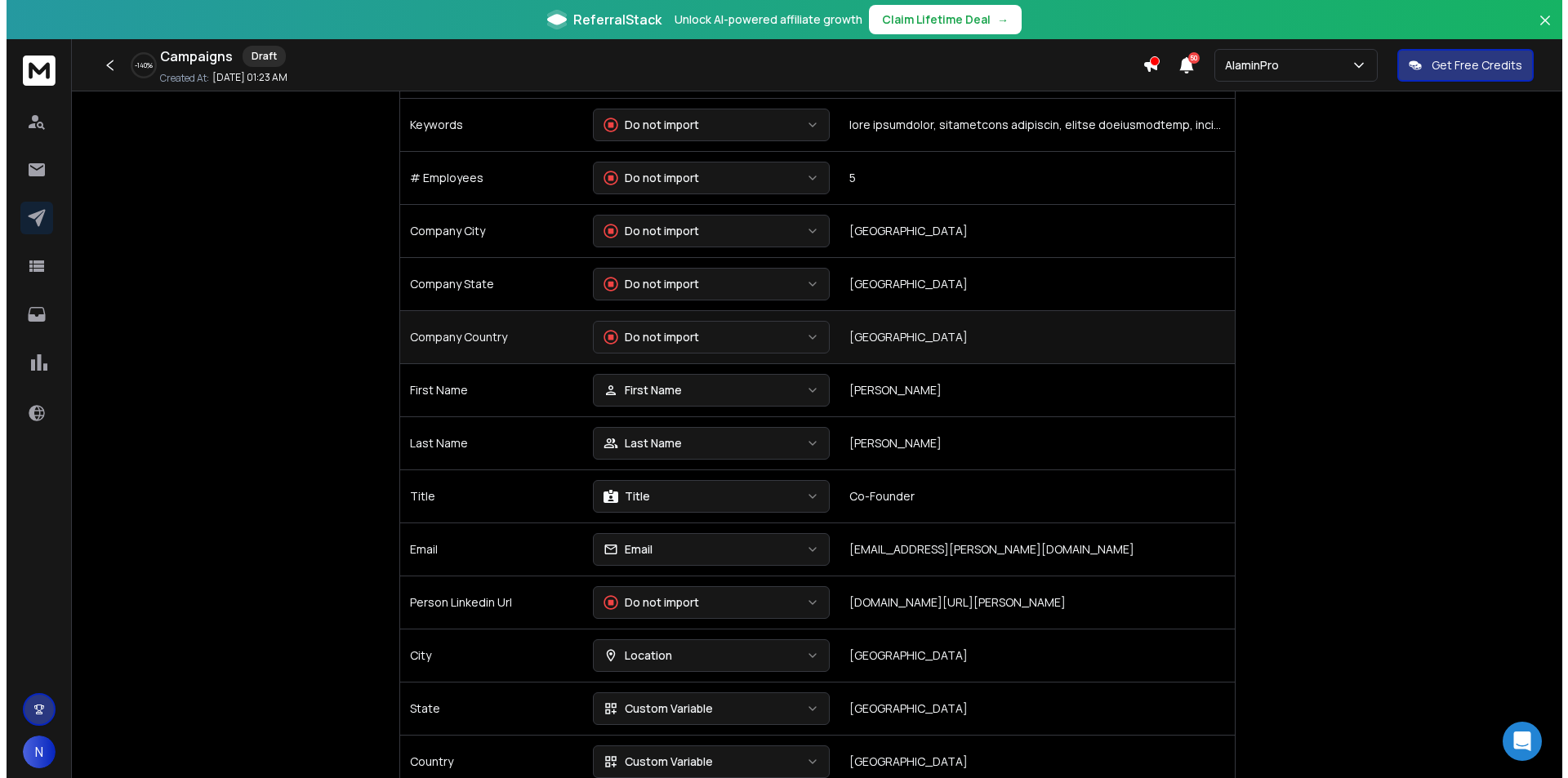
scroll to position [653, 0]
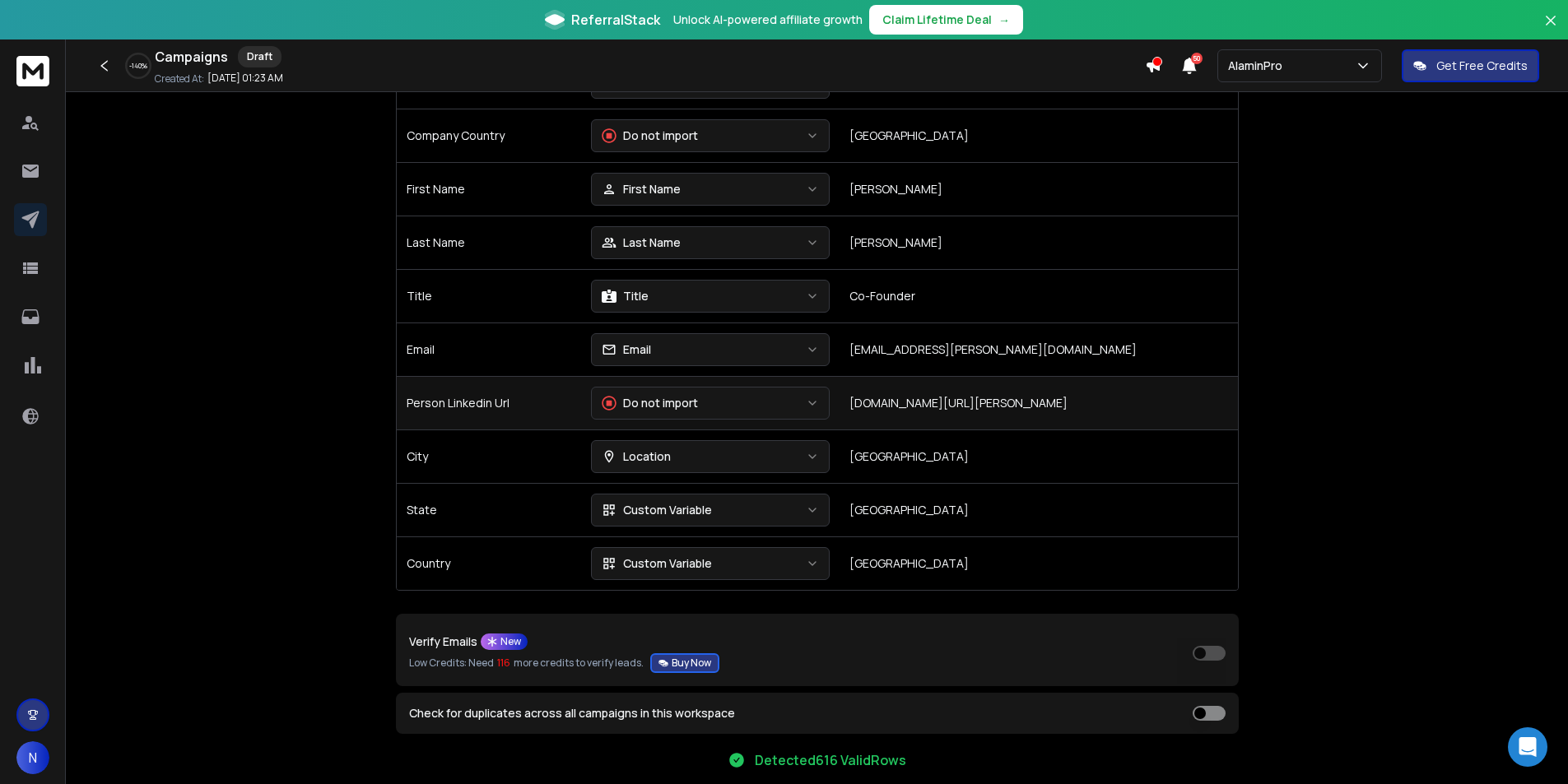
click at [644, 401] on div "Do not import" at bounding box center [649, 403] width 97 height 16
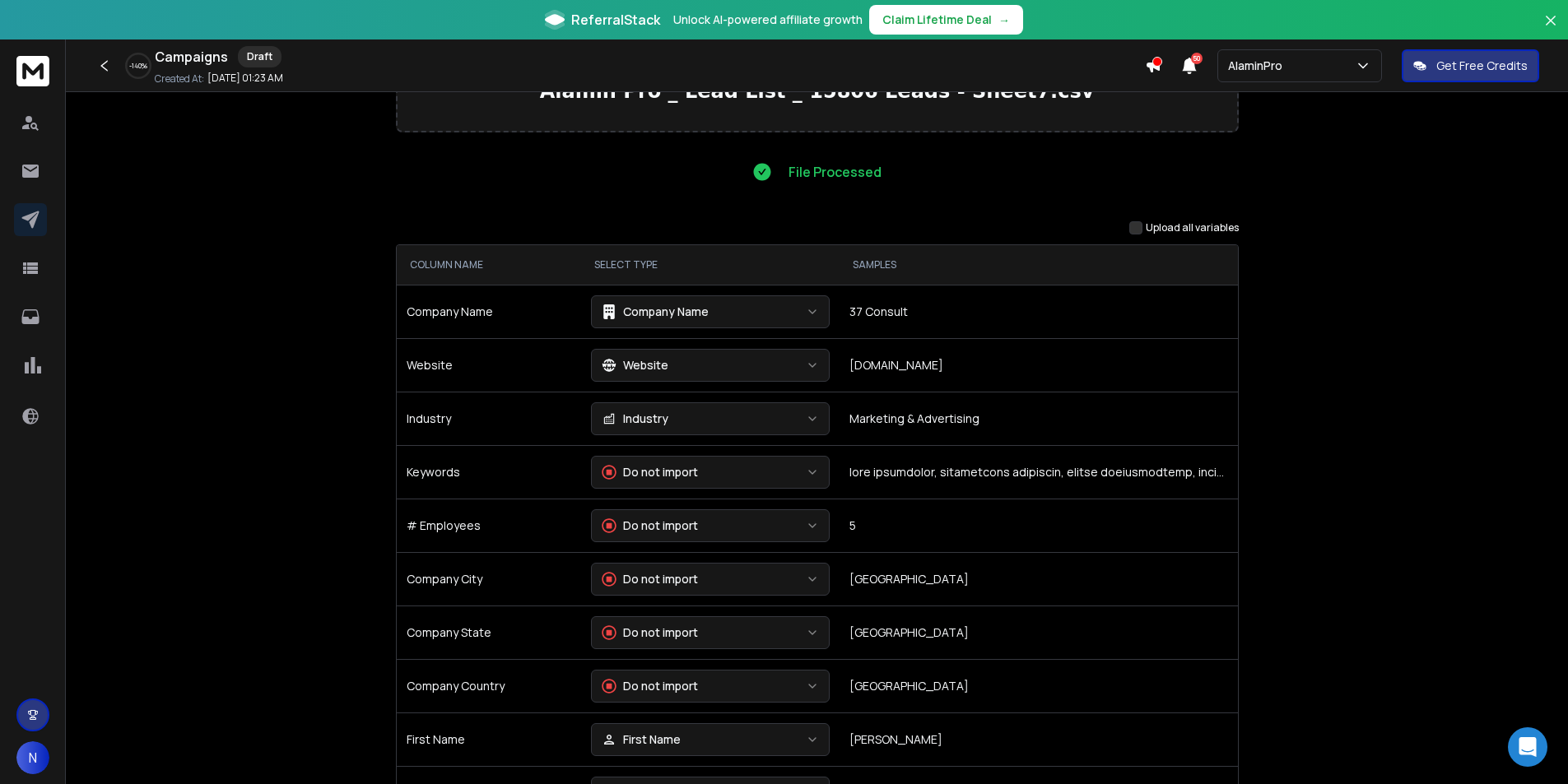
scroll to position [82, 0]
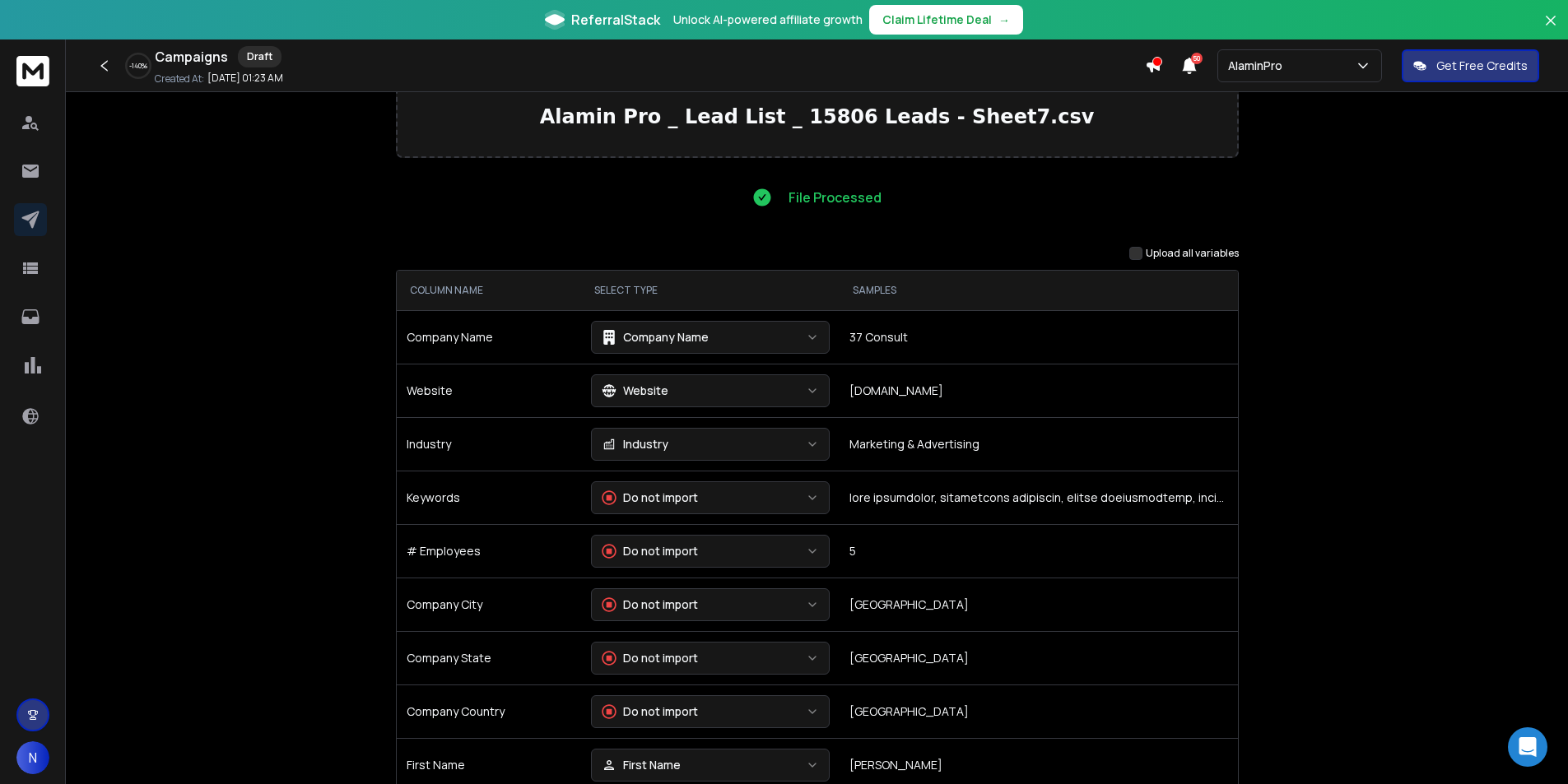
click at [1138, 252] on button "Upload all variables" at bounding box center [1135, 253] width 13 height 13
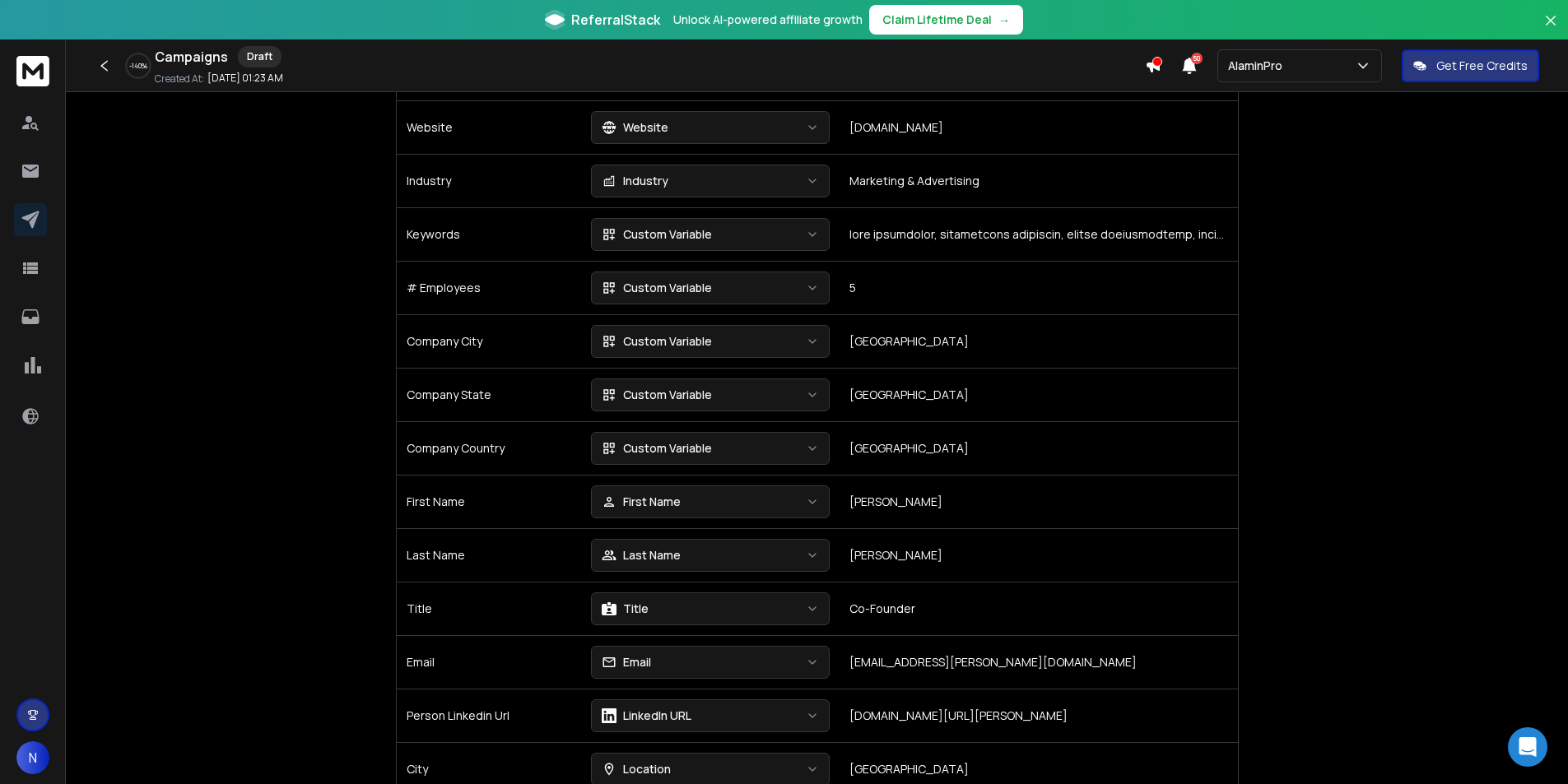
scroll to position [720, 0]
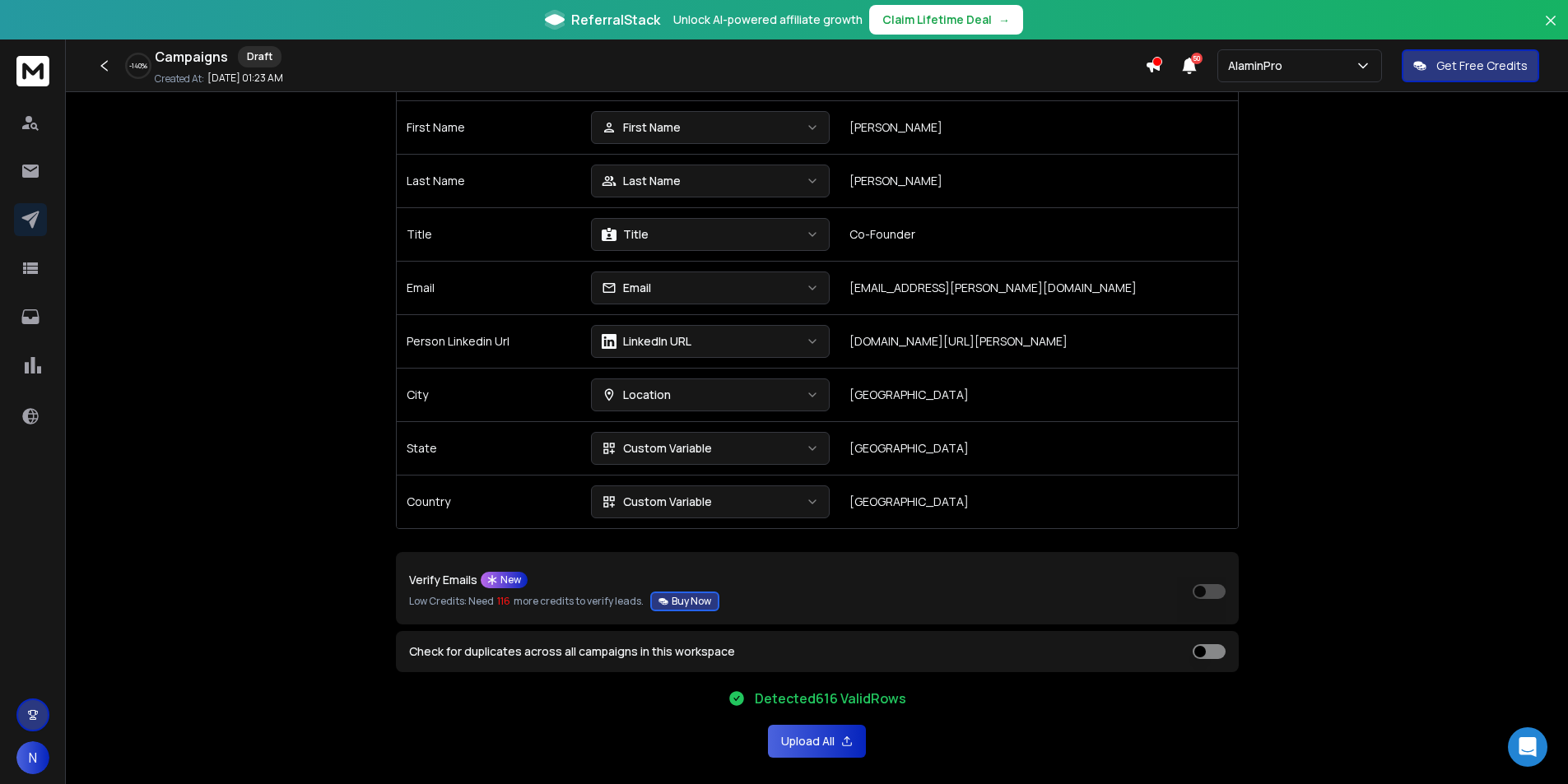
click at [807, 756] on button "Upload All" at bounding box center [816, 741] width 98 height 33
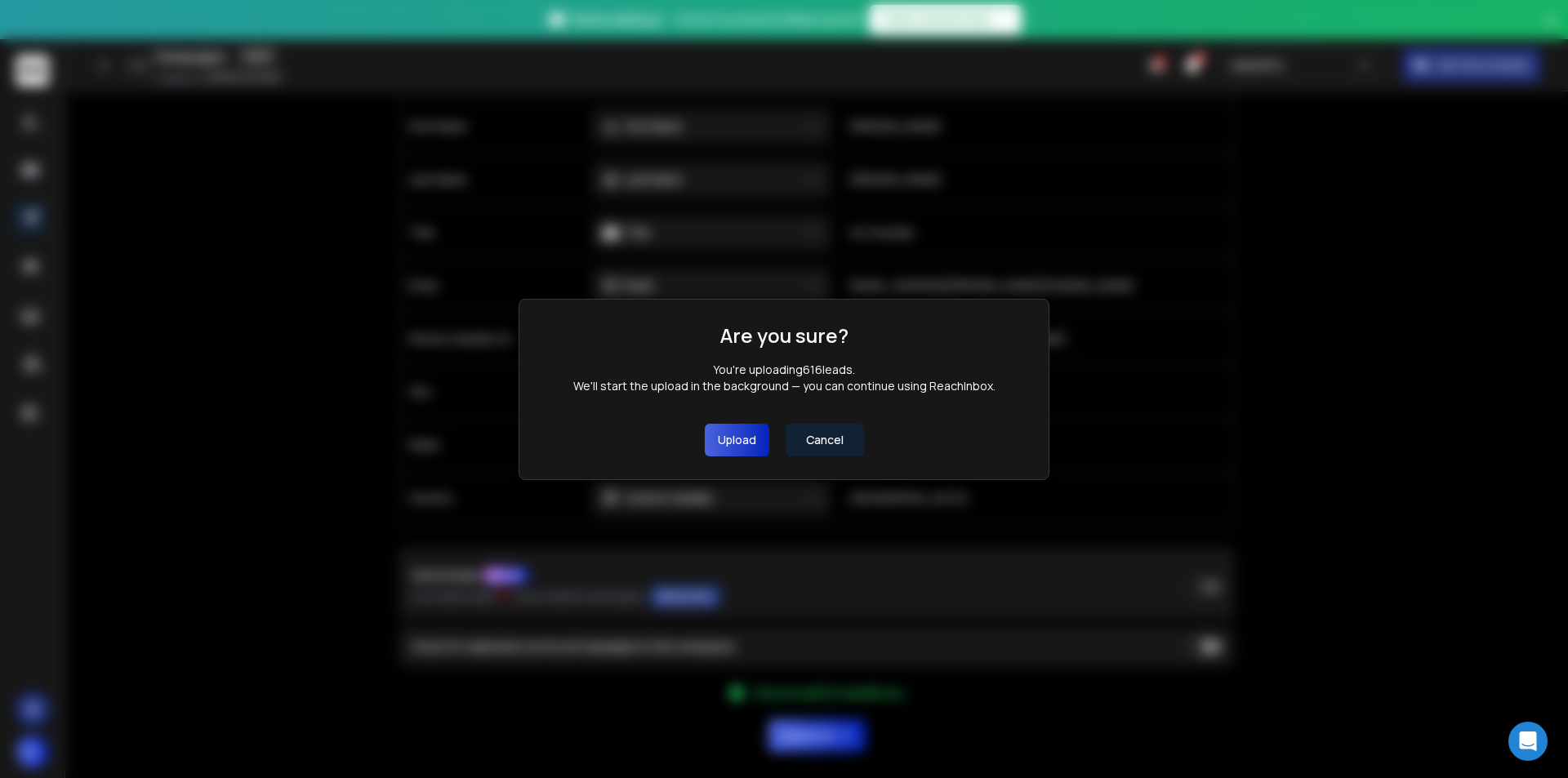
click at [743, 439] on button "Upload" at bounding box center [737, 440] width 64 height 33
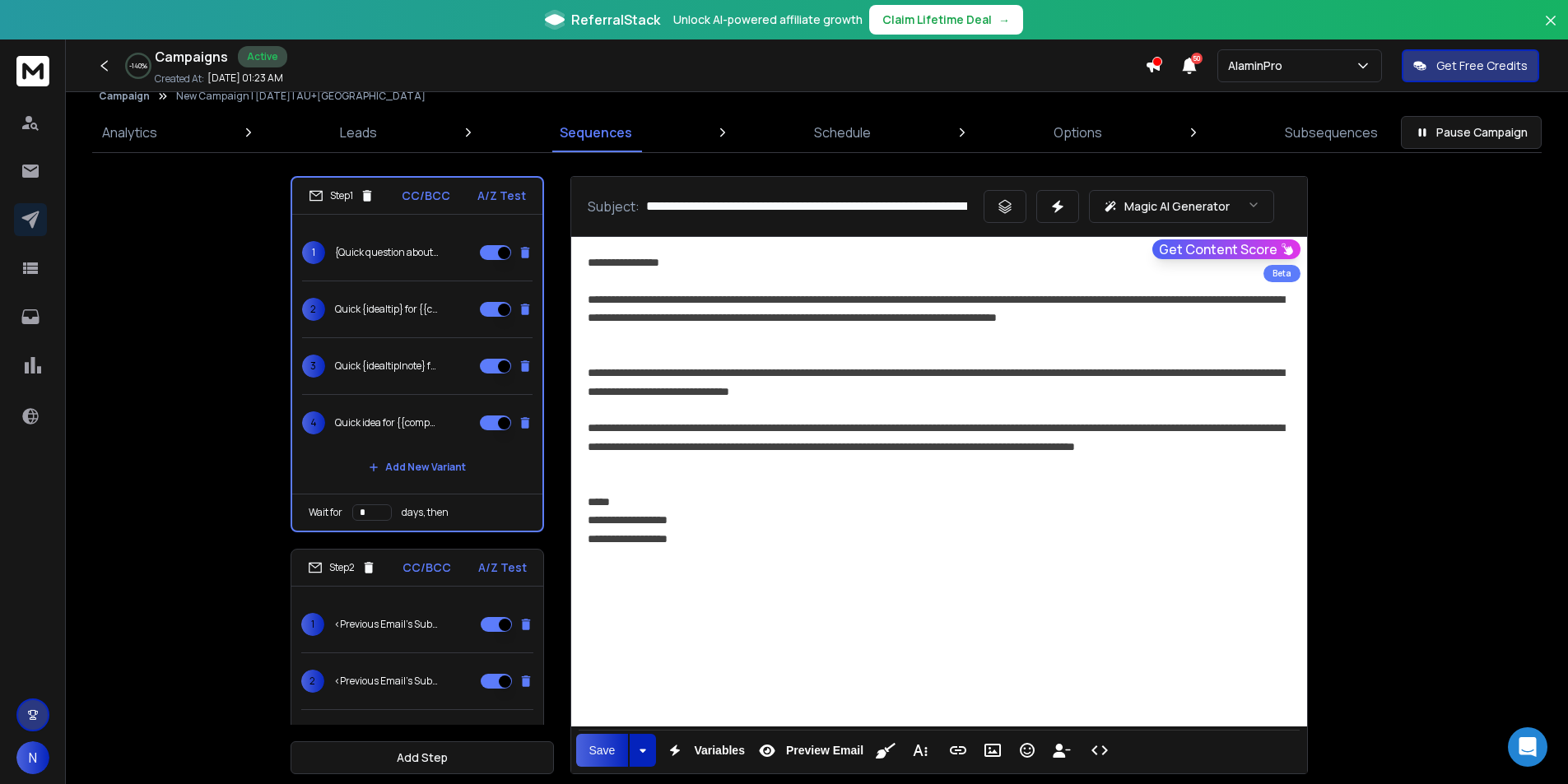
scroll to position [38, 0]
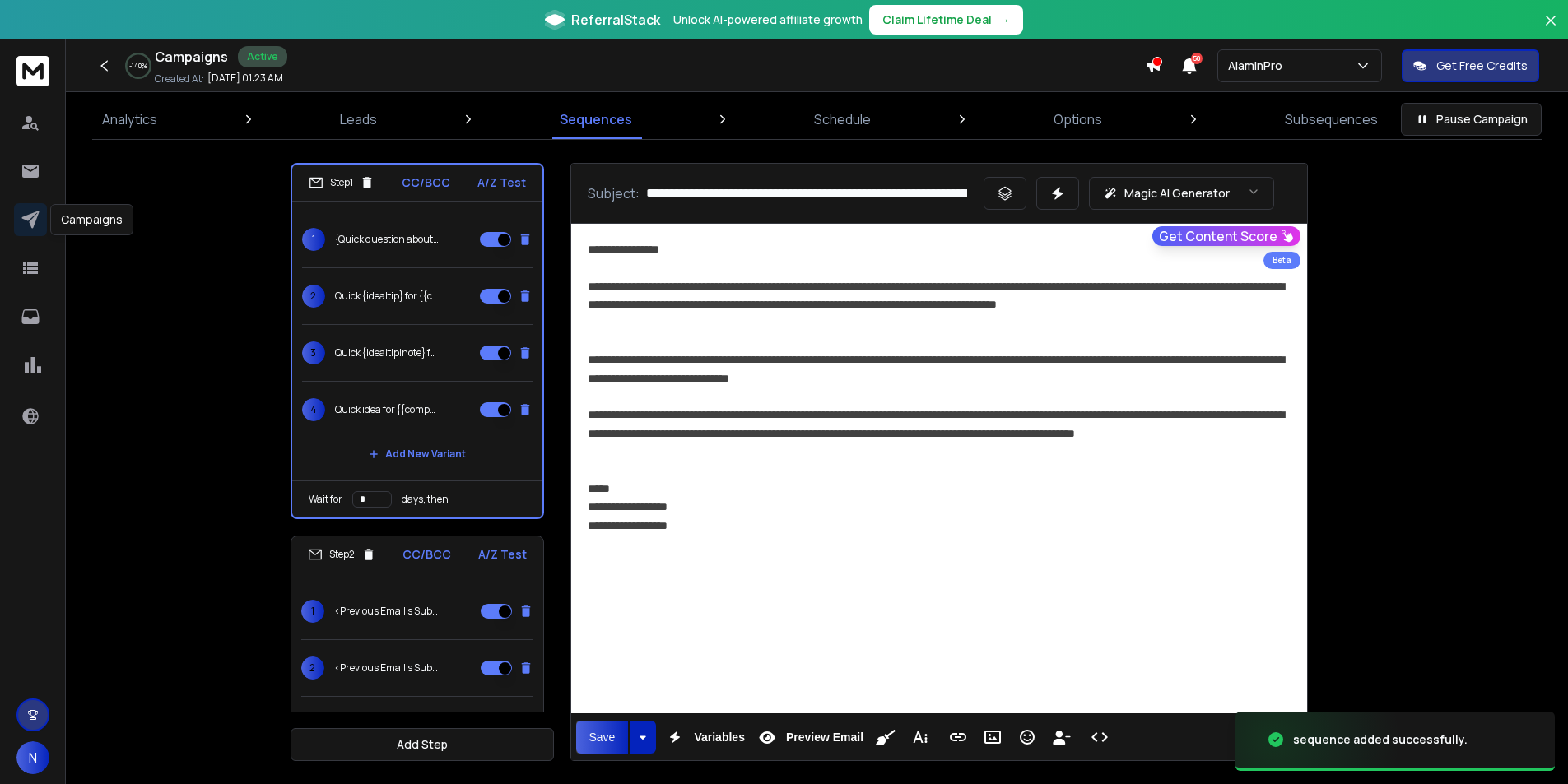
click at [34, 214] on icon at bounding box center [30, 220] width 17 height 17
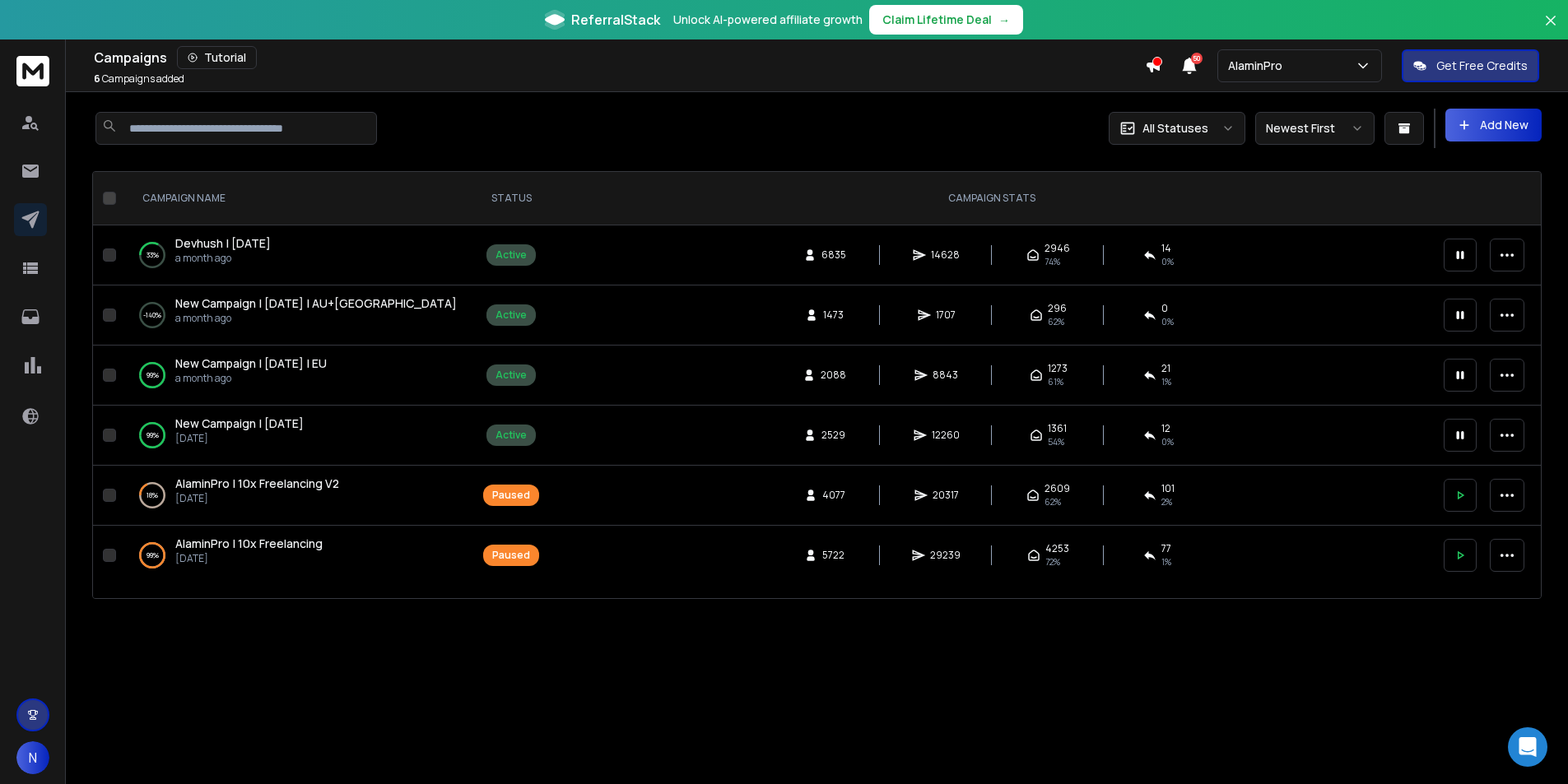
click at [342, 297] on span "New Campaign | [DATE] | AU+[GEOGRAPHIC_DATA]" at bounding box center [316, 303] width 282 height 15
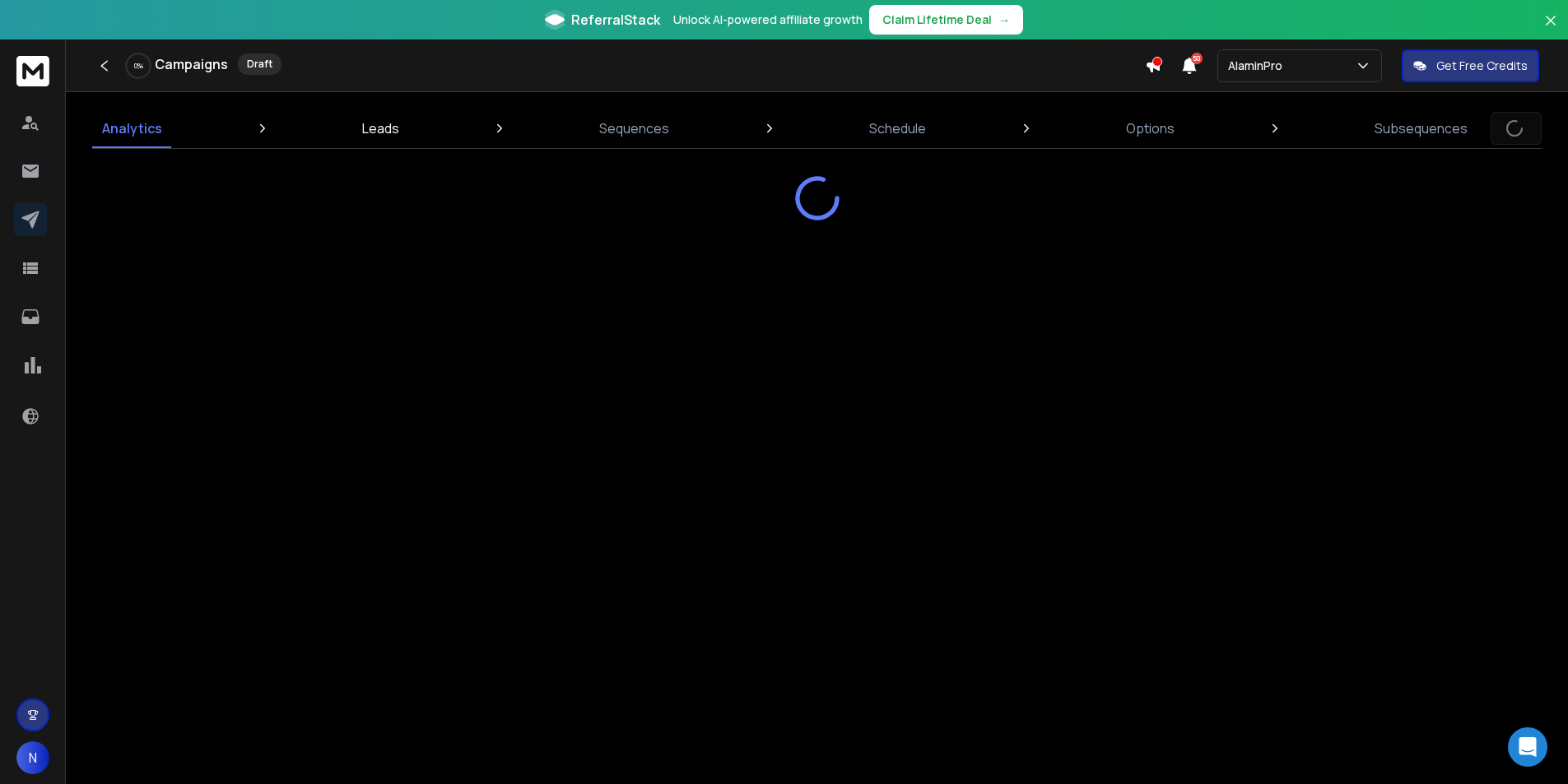
click at [382, 132] on p "Leads" at bounding box center [380, 128] width 37 height 20
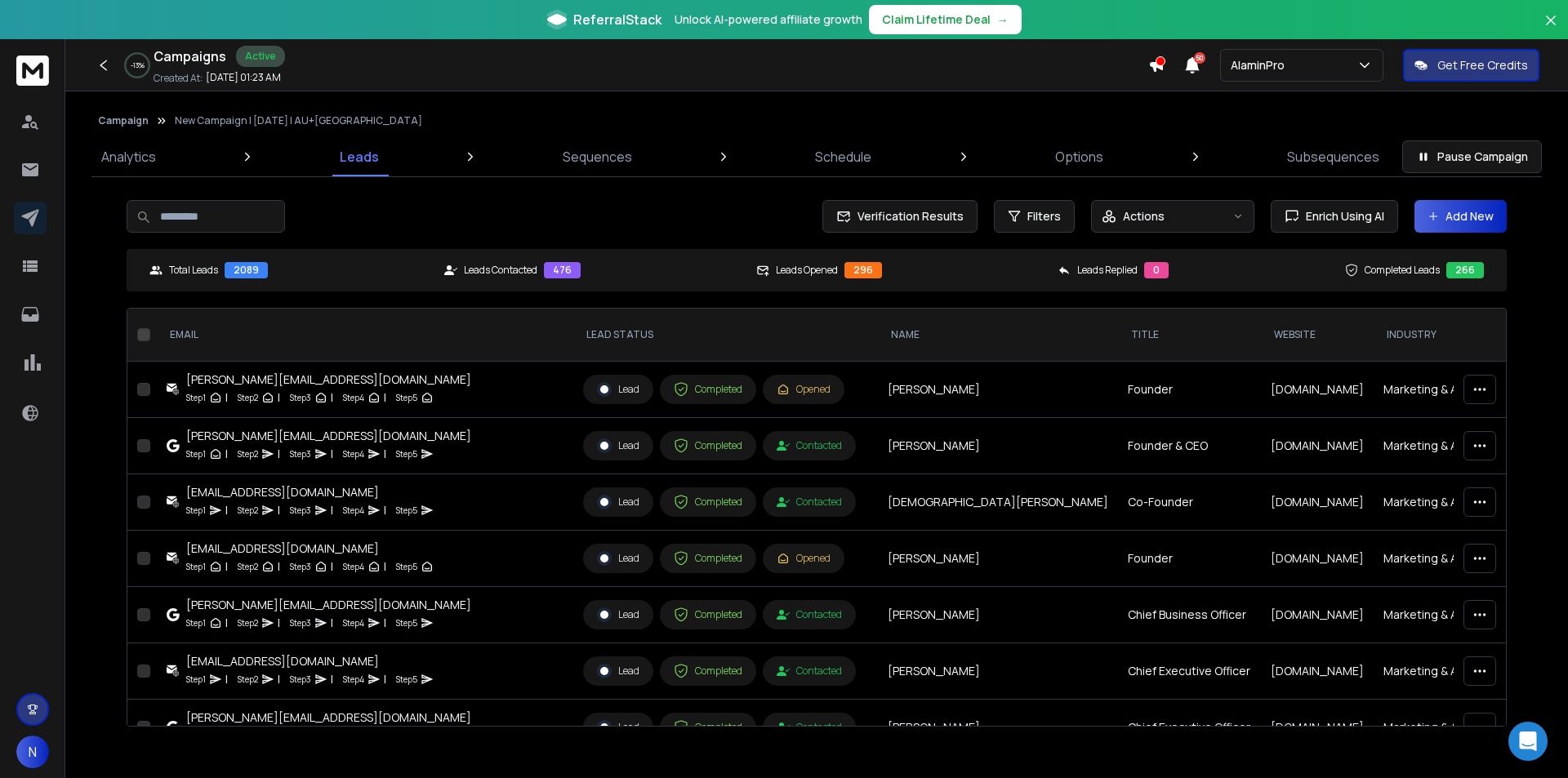
click at [245, 221] on input at bounding box center [205, 216] width 158 height 33
click at [29, 215] on icon at bounding box center [30, 219] width 17 height 17
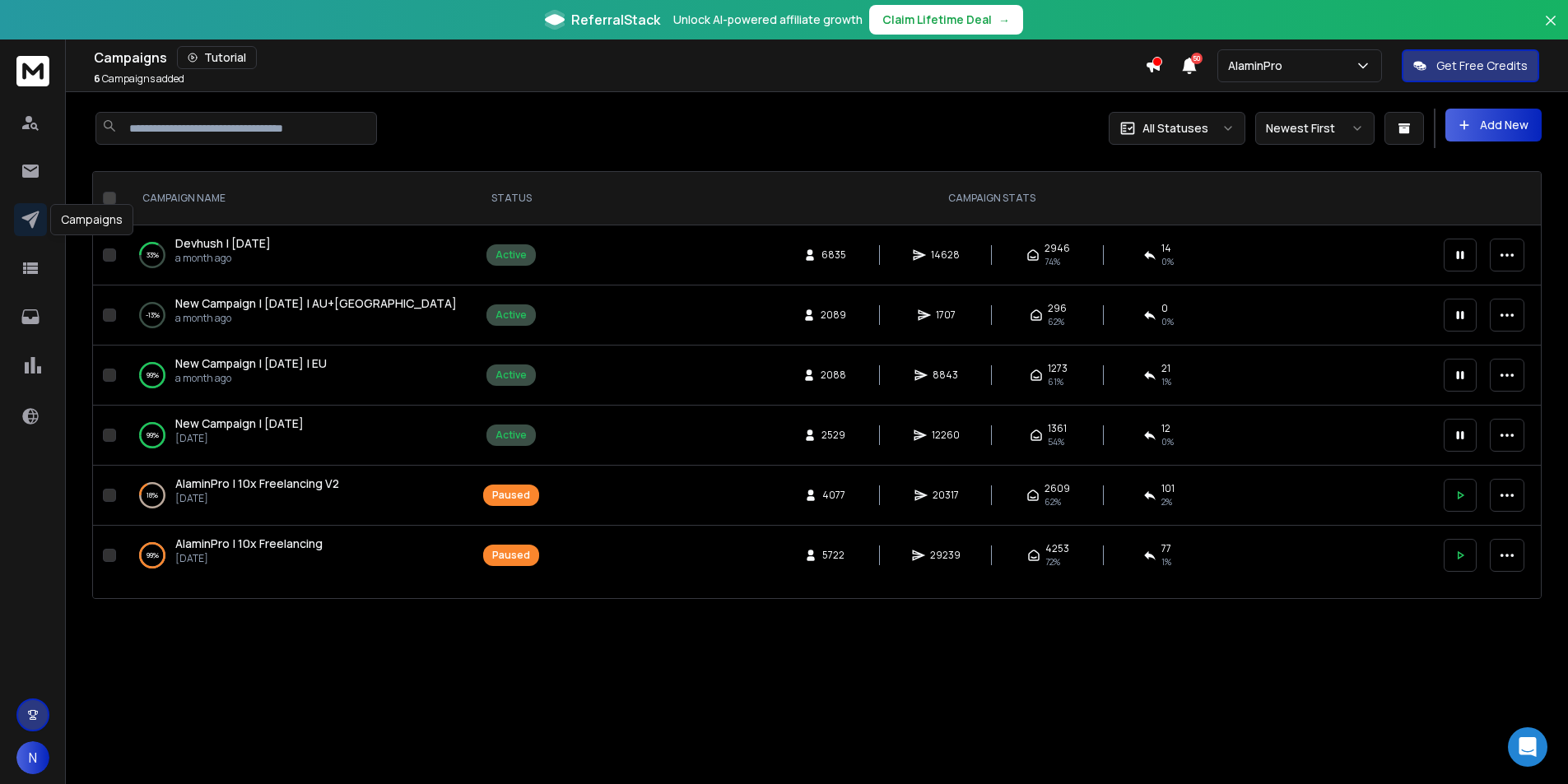
click at [289, 364] on span "New Campaign | [DATE] | EU" at bounding box center [250, 363] width 151 height 15
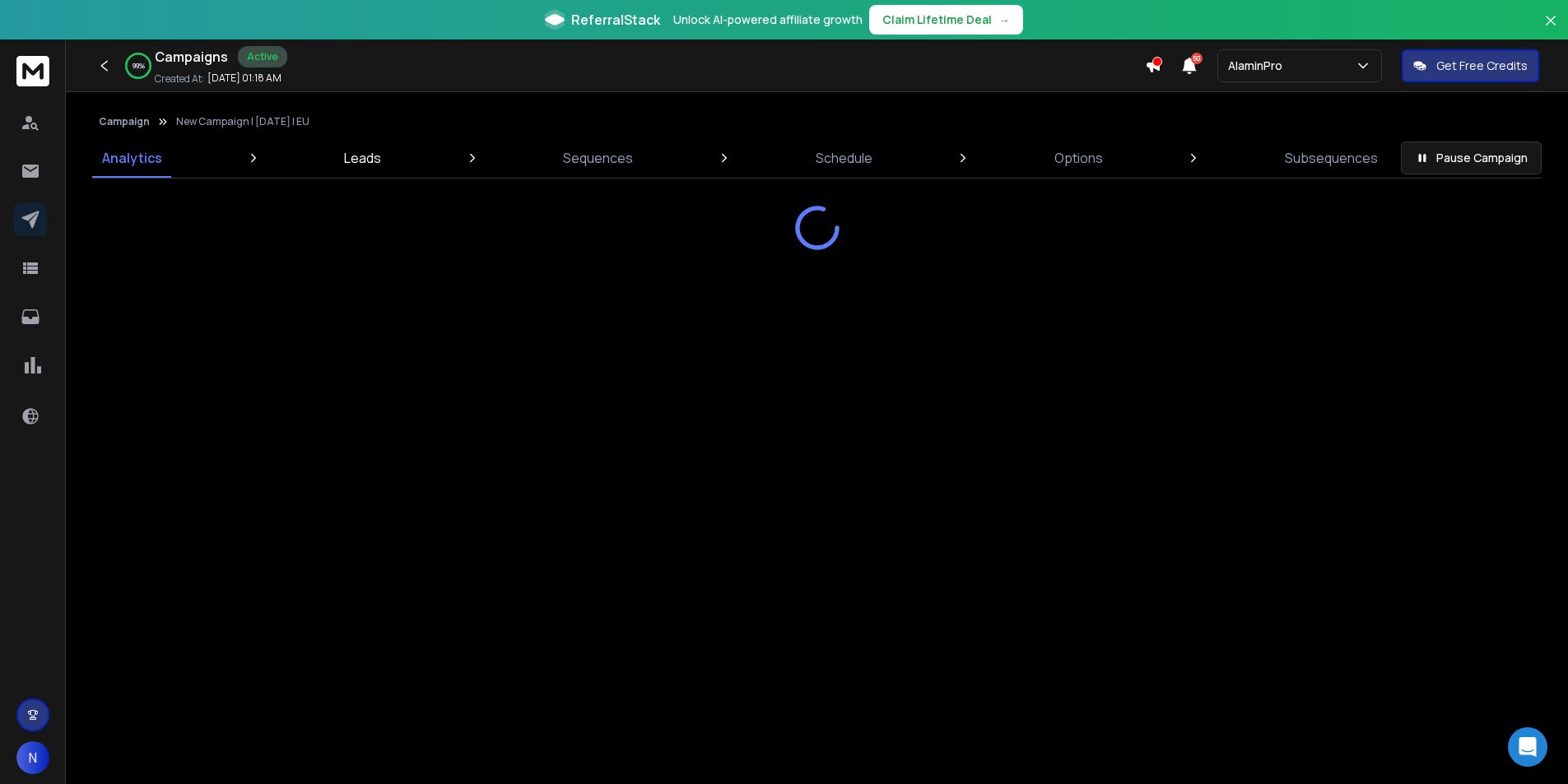
click at [365, 161] on p "Leads" at bounding box center [362, 157] width 37 height 20
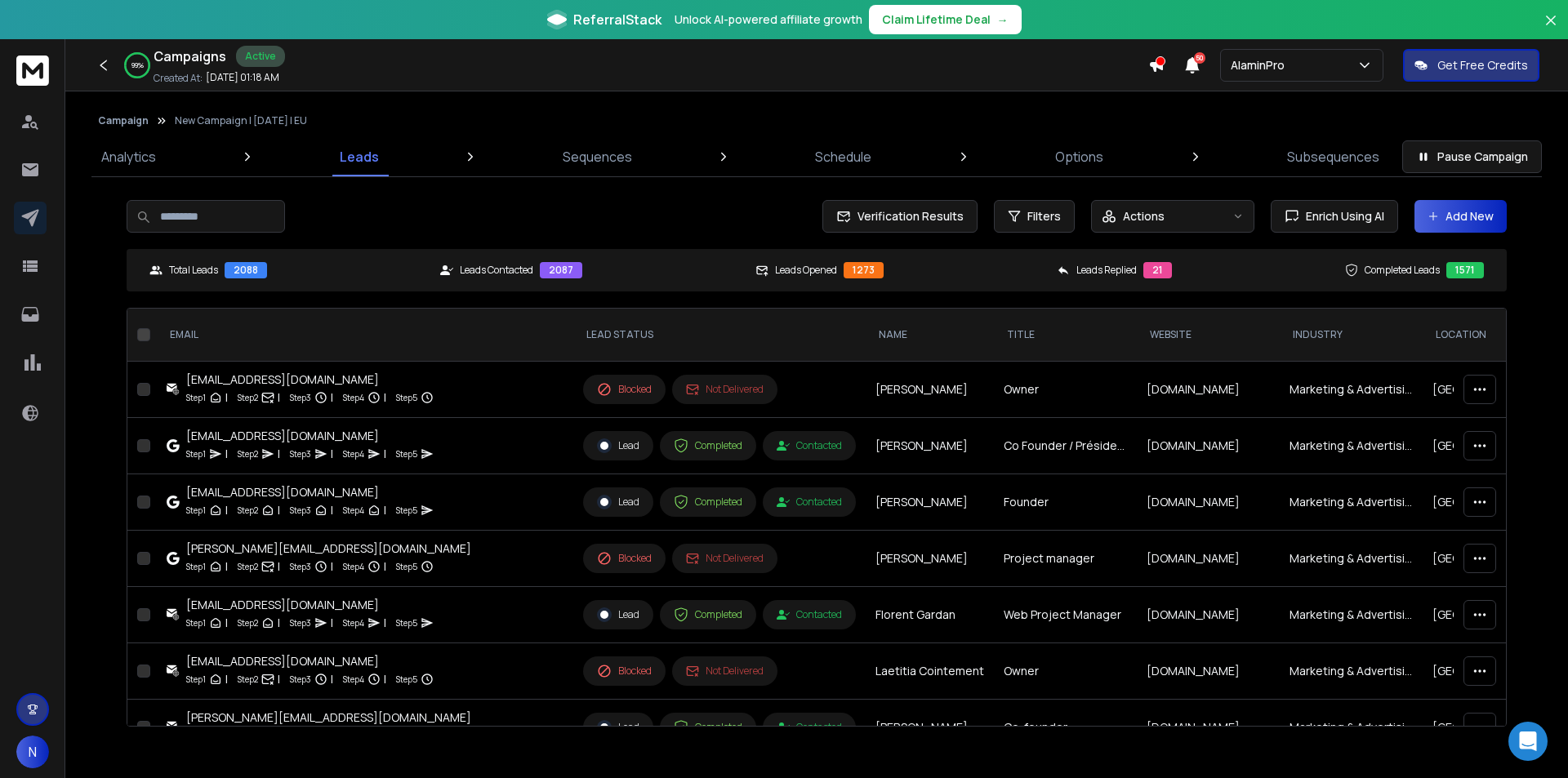
click at [1439, 215] on icon at bounding box center [1432, 216] width 11 height 11
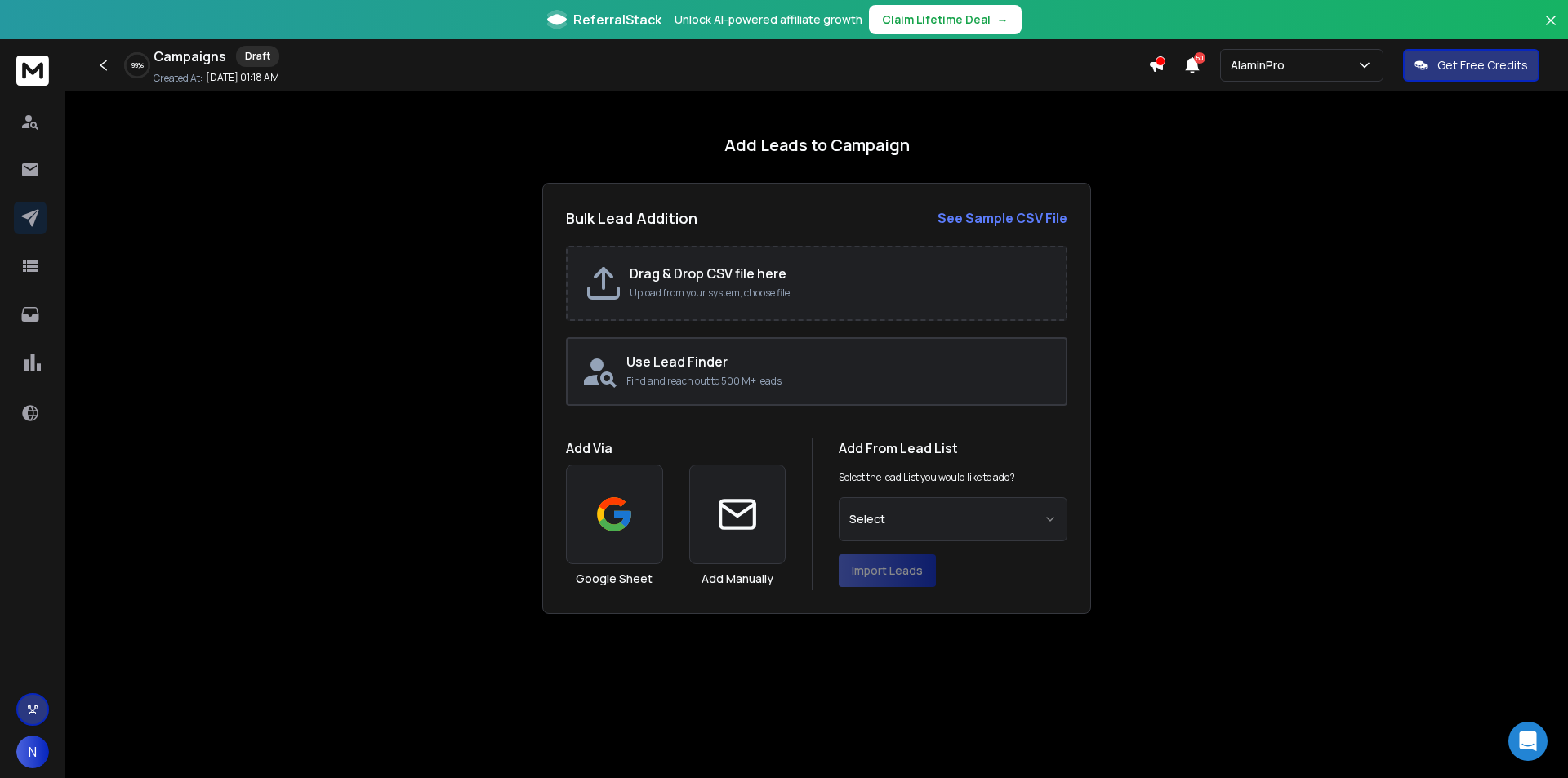
click at [670, 290] on p "Upload from your system, choose file" at bounding box center [839, 292] width 420 height 13
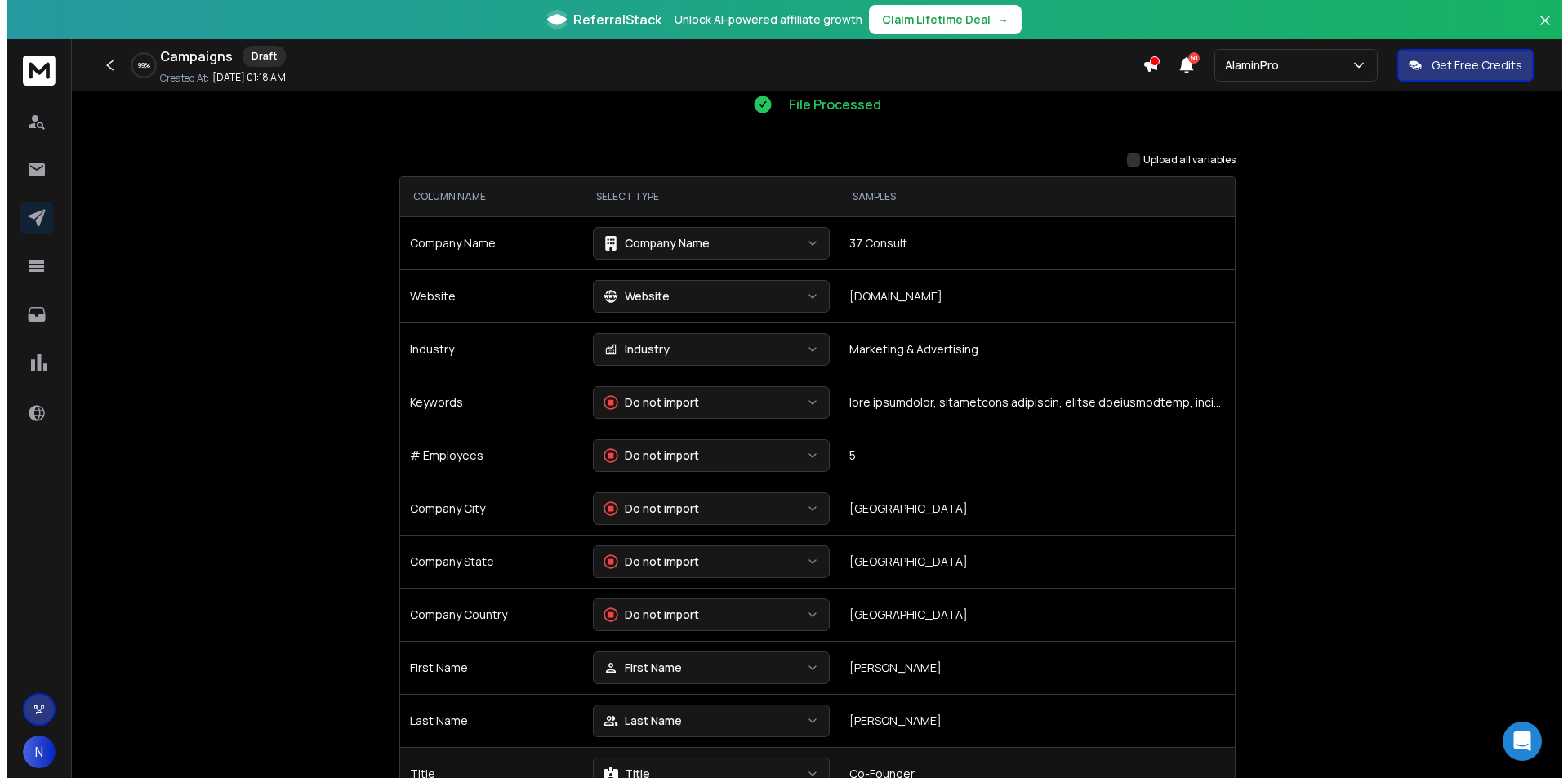
scroll to position [490, 0]
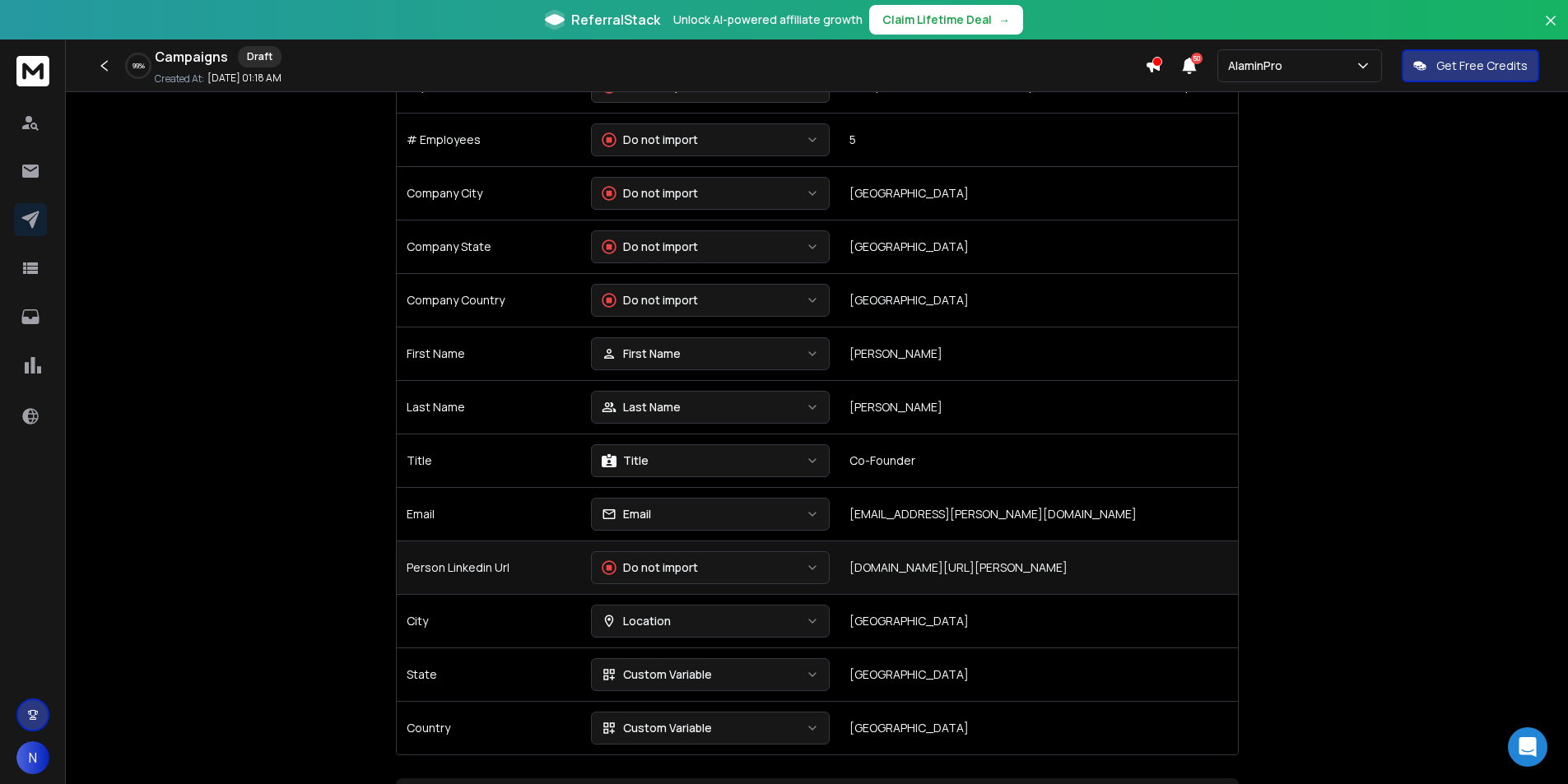
click at [638, 575] on div "Do not import" at bounding box center [649, 567] width 97 height 16
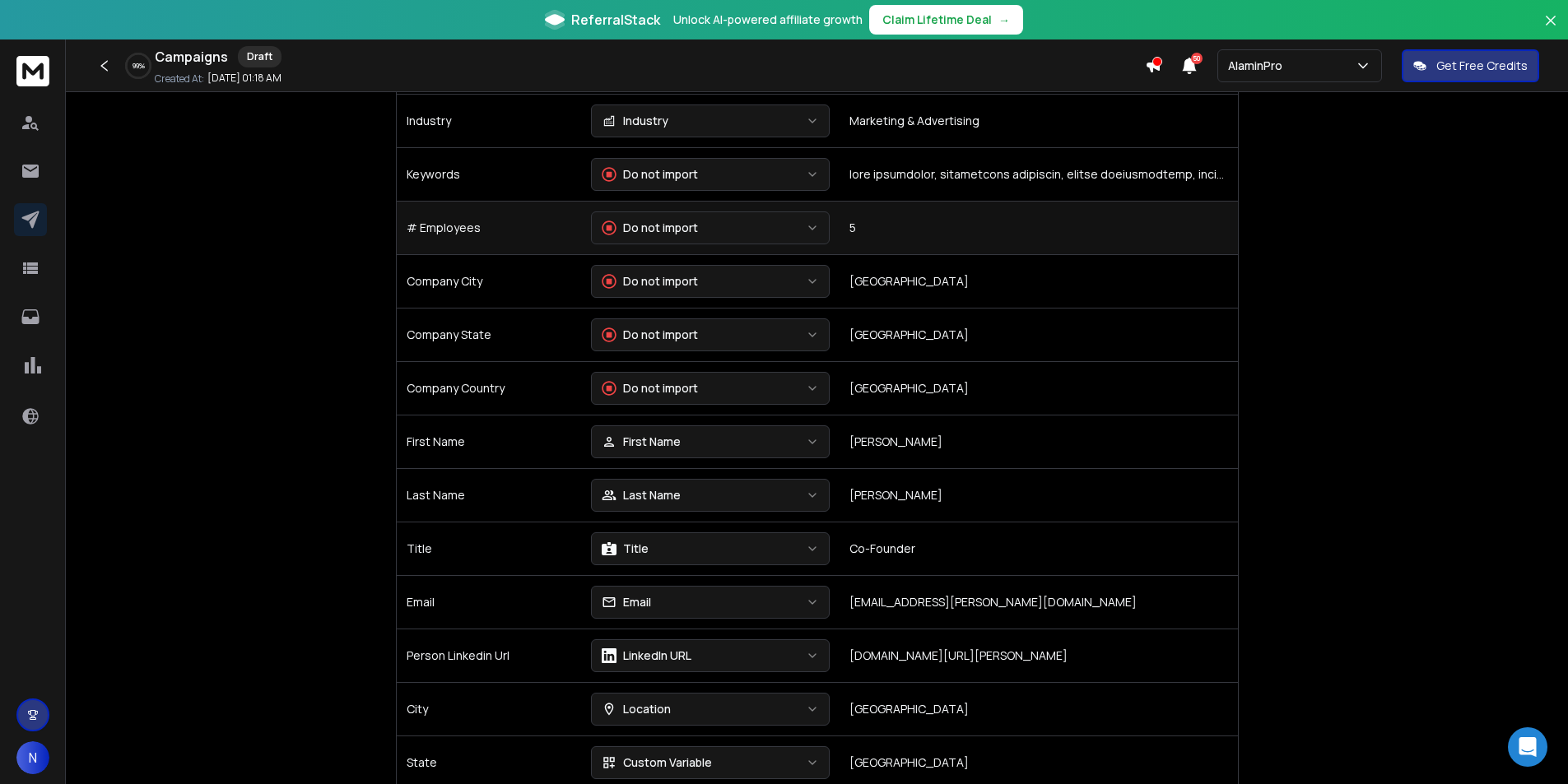
scroll to position [0, 0]
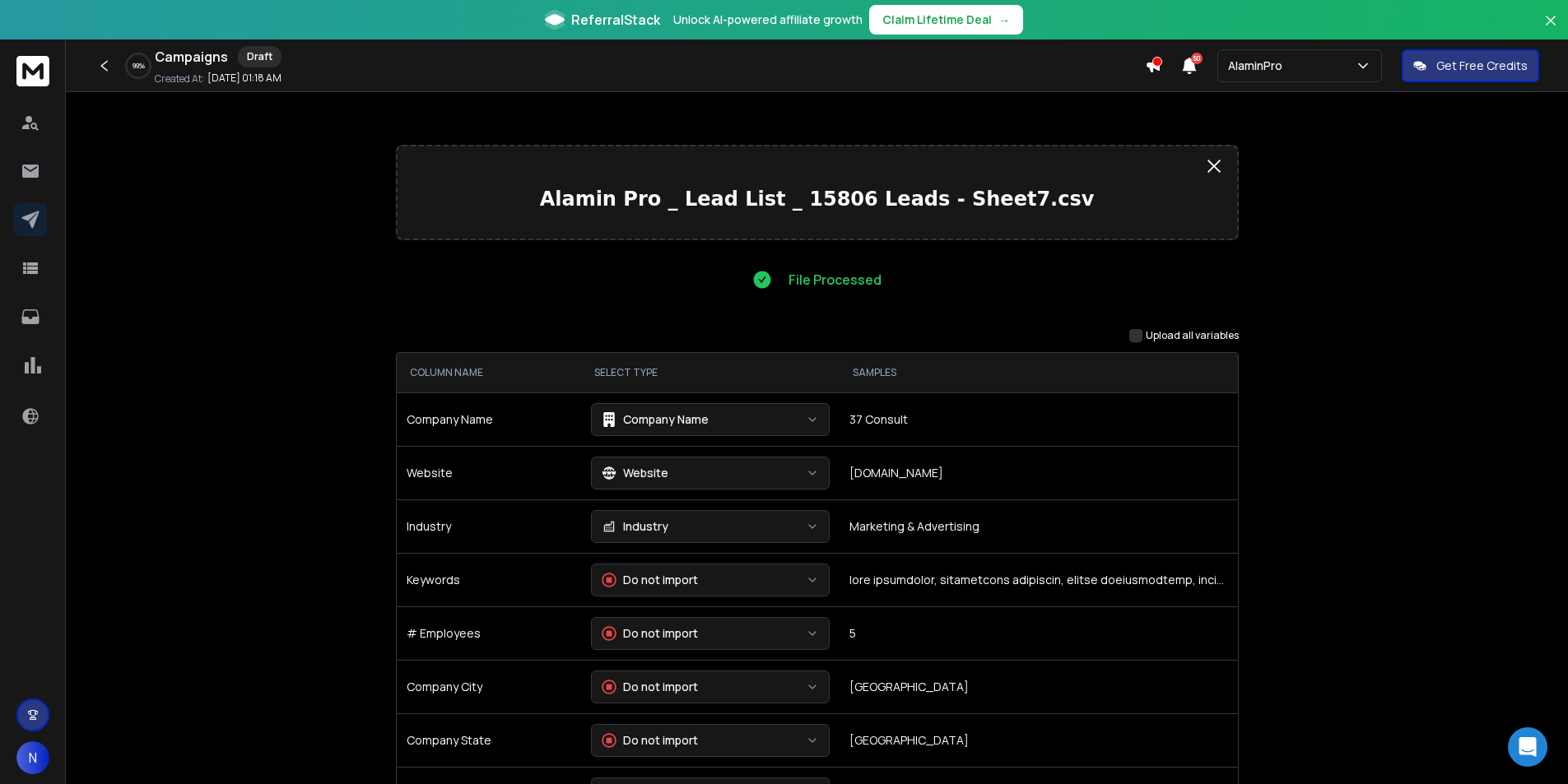
click at [1140, 335] on button "Upload all variables" at bounding box center [1135, 335] width 13 height 13
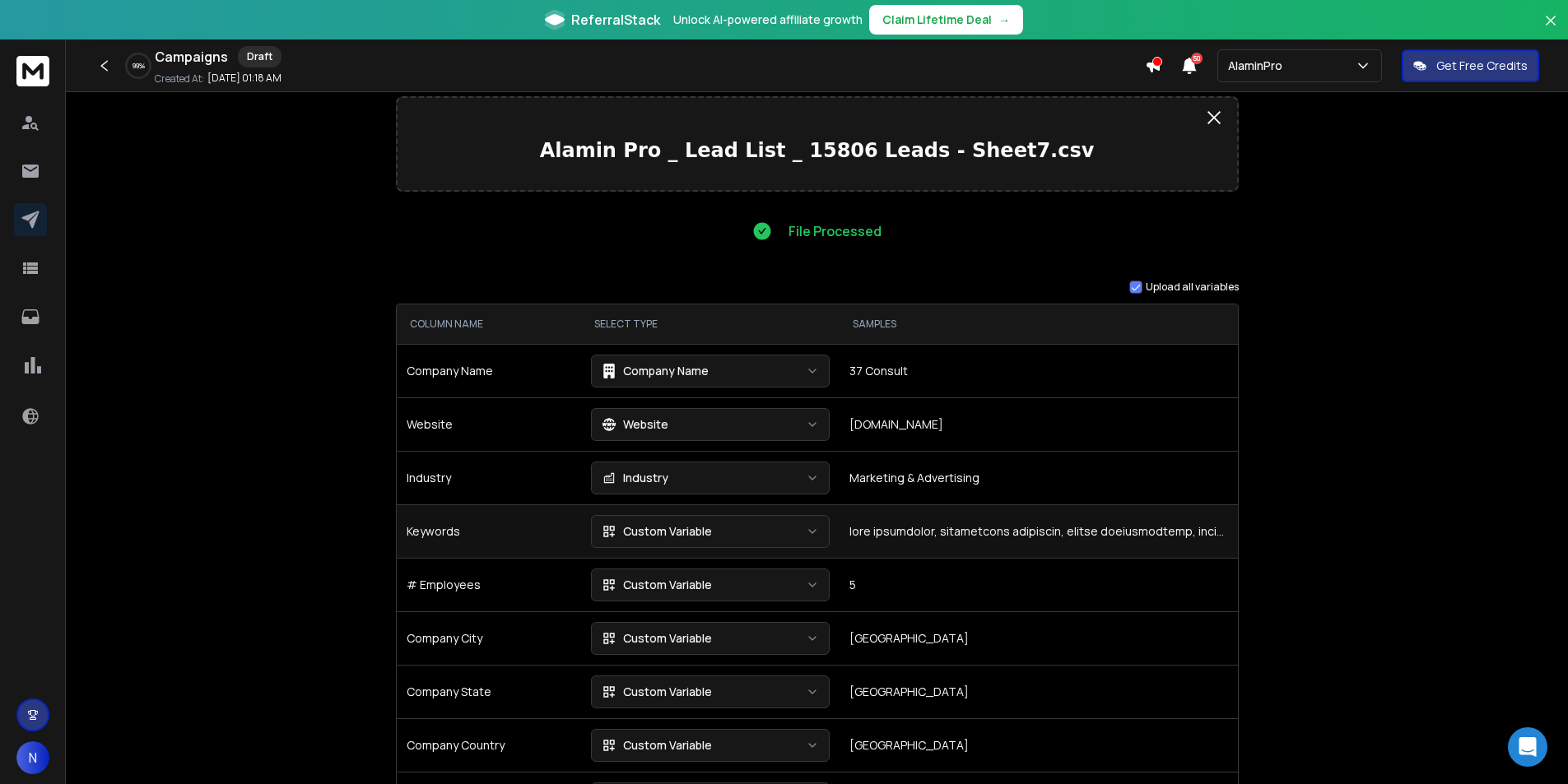
scroll to position [720, 0]
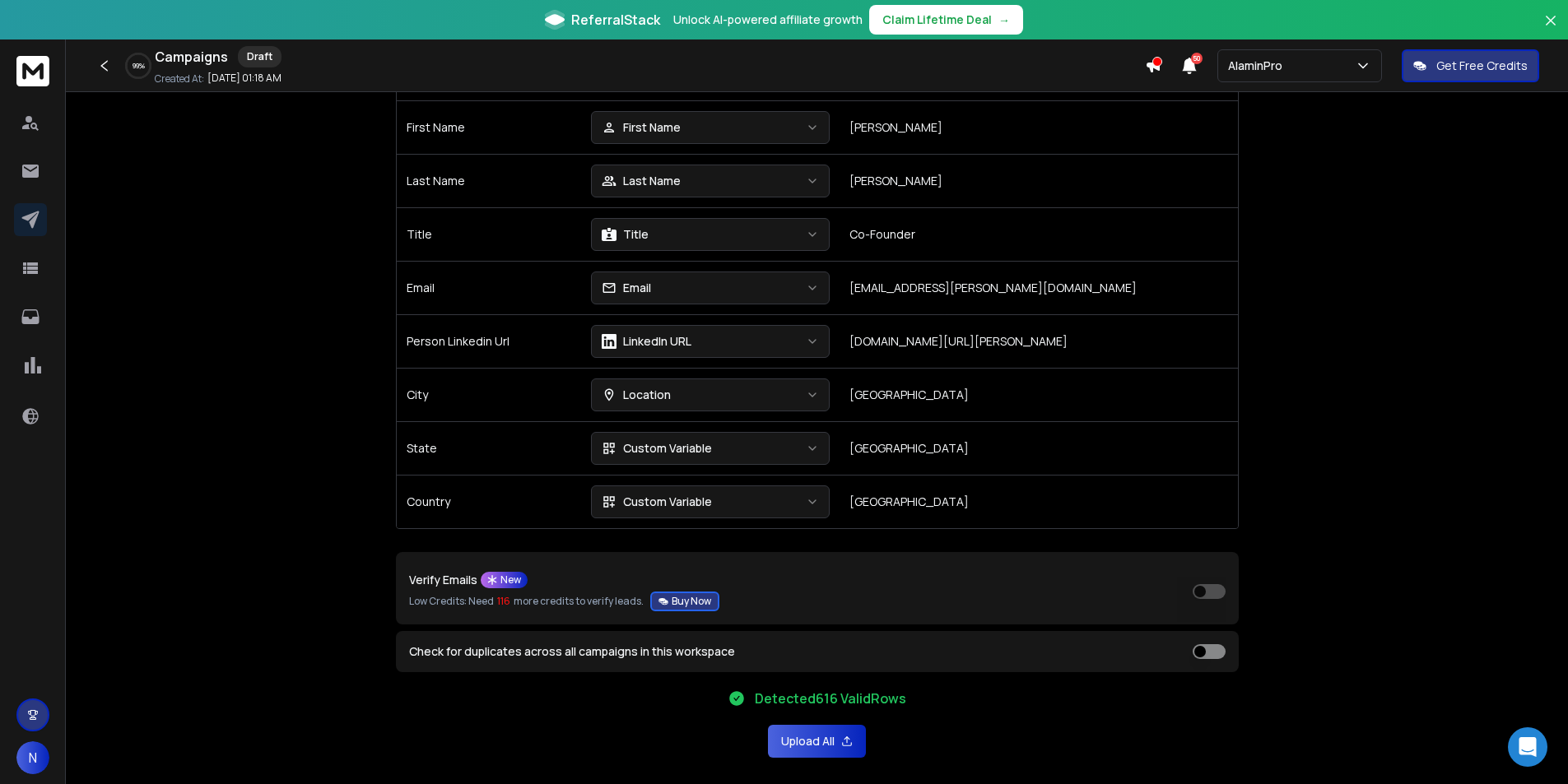
click at [803, 735] on button "Upload All" at bounding box center [816, 741] width 98 height 33
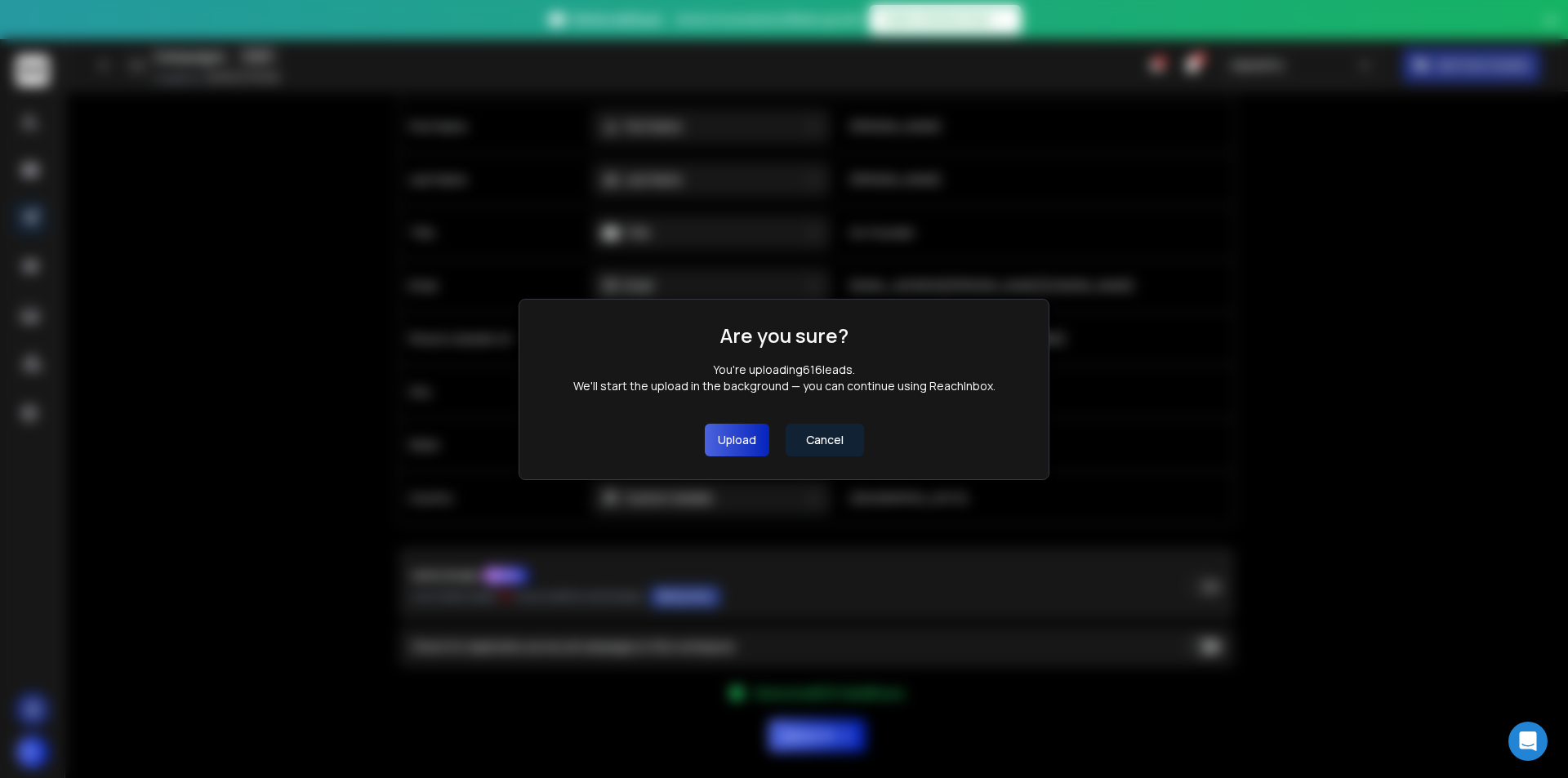
click at [732, 438] on button "Upload" at bounding box center [737, 440] width 64 height 33
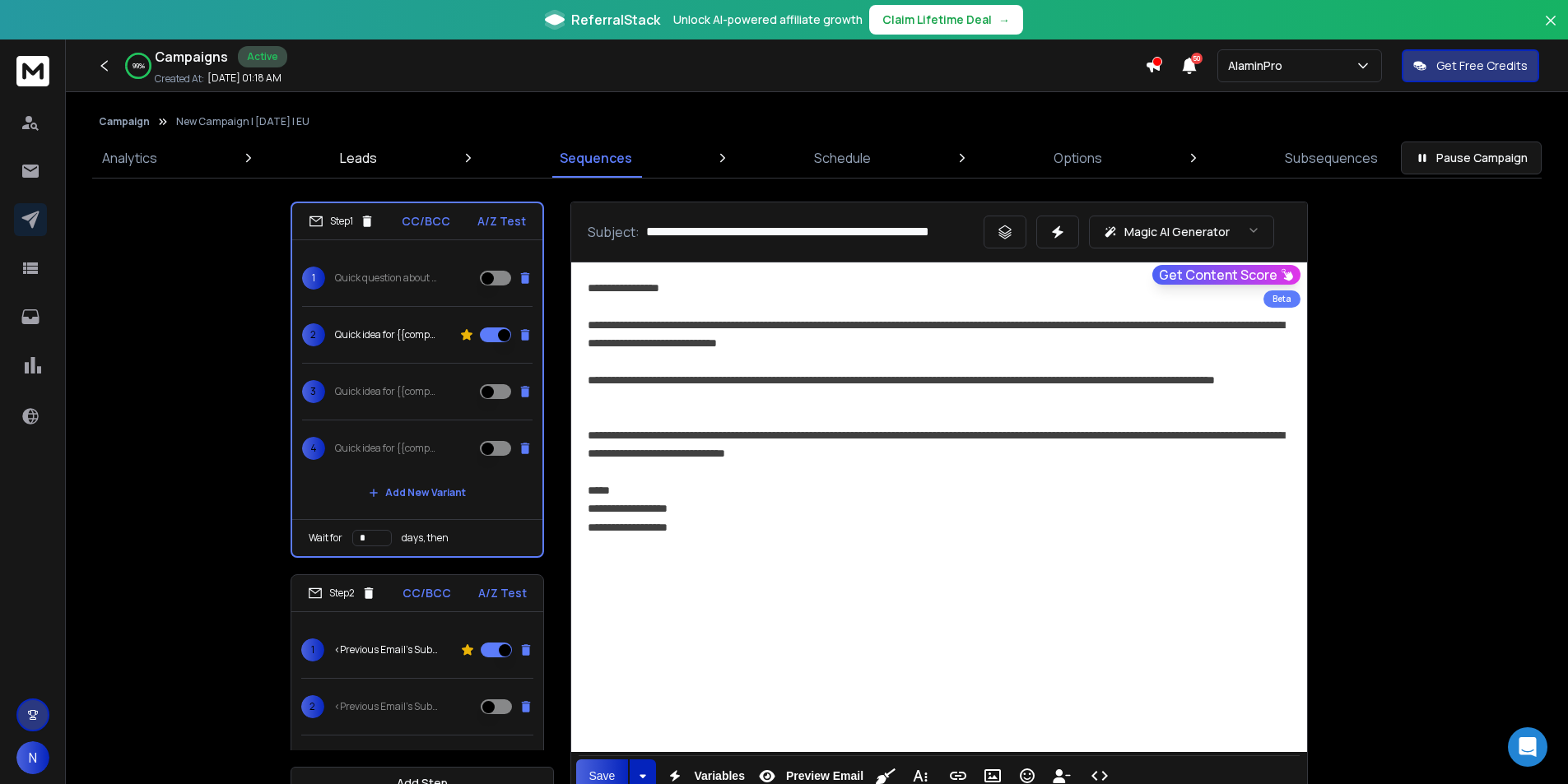
click at [366, 155] on p "Leads" at bounding box center [358, 157] width 37 height 20
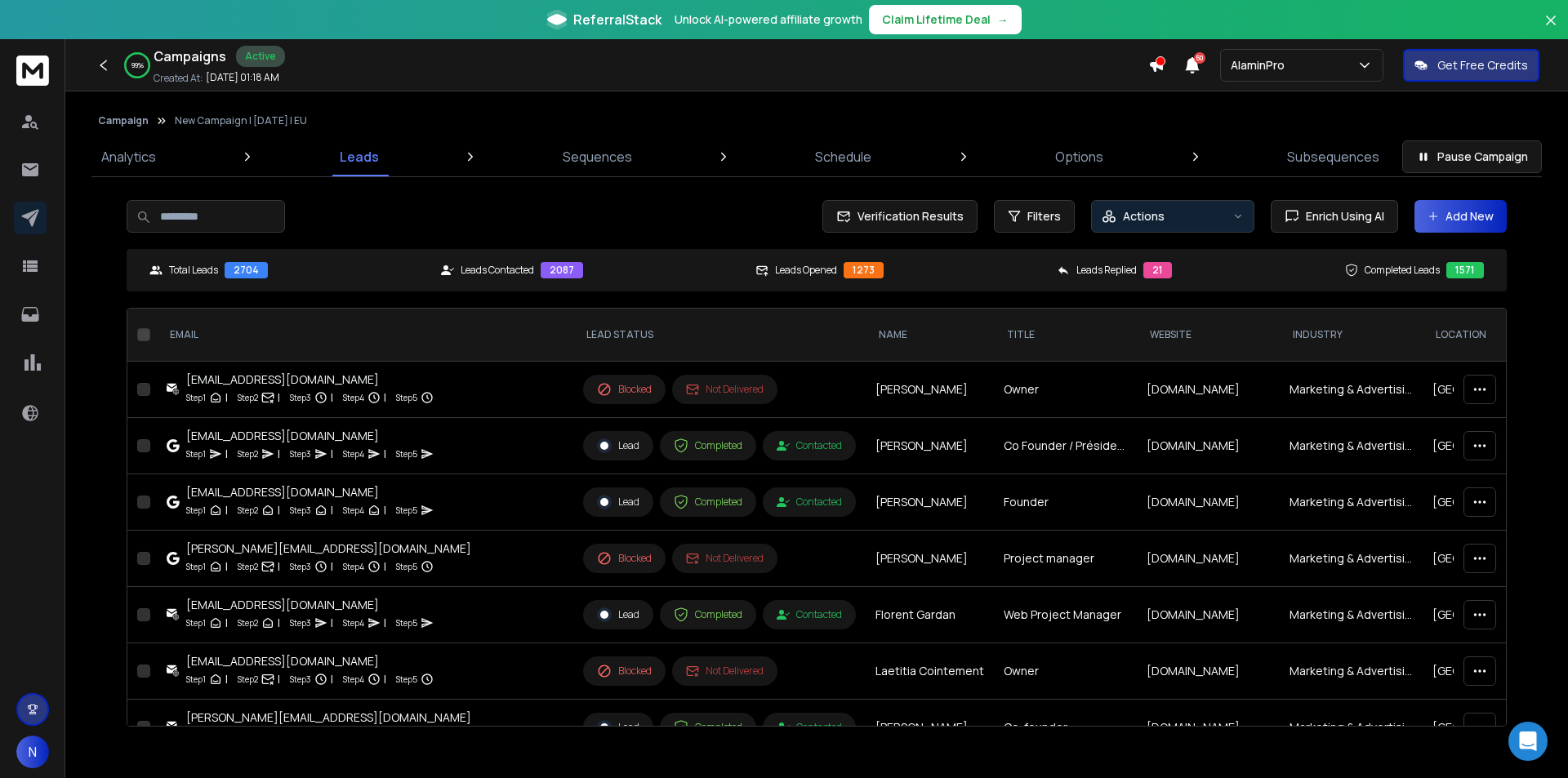
click at [1145, 215] on p "Actions" at bounding box center [1143, 216] width 42 height 16
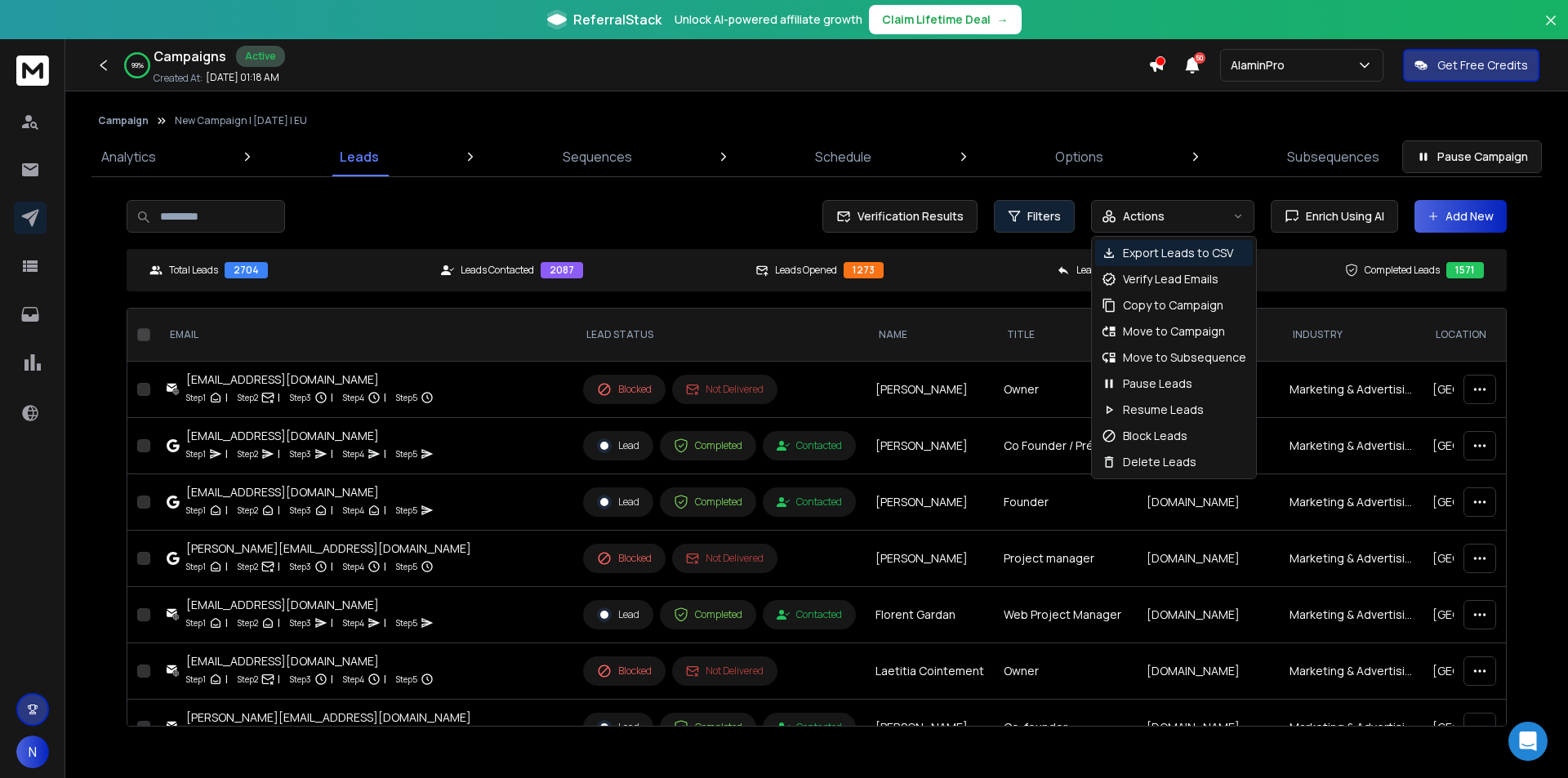
click at [1028, 206] on button "Filters" at bounding box center [1034, 216] width 81 height 33
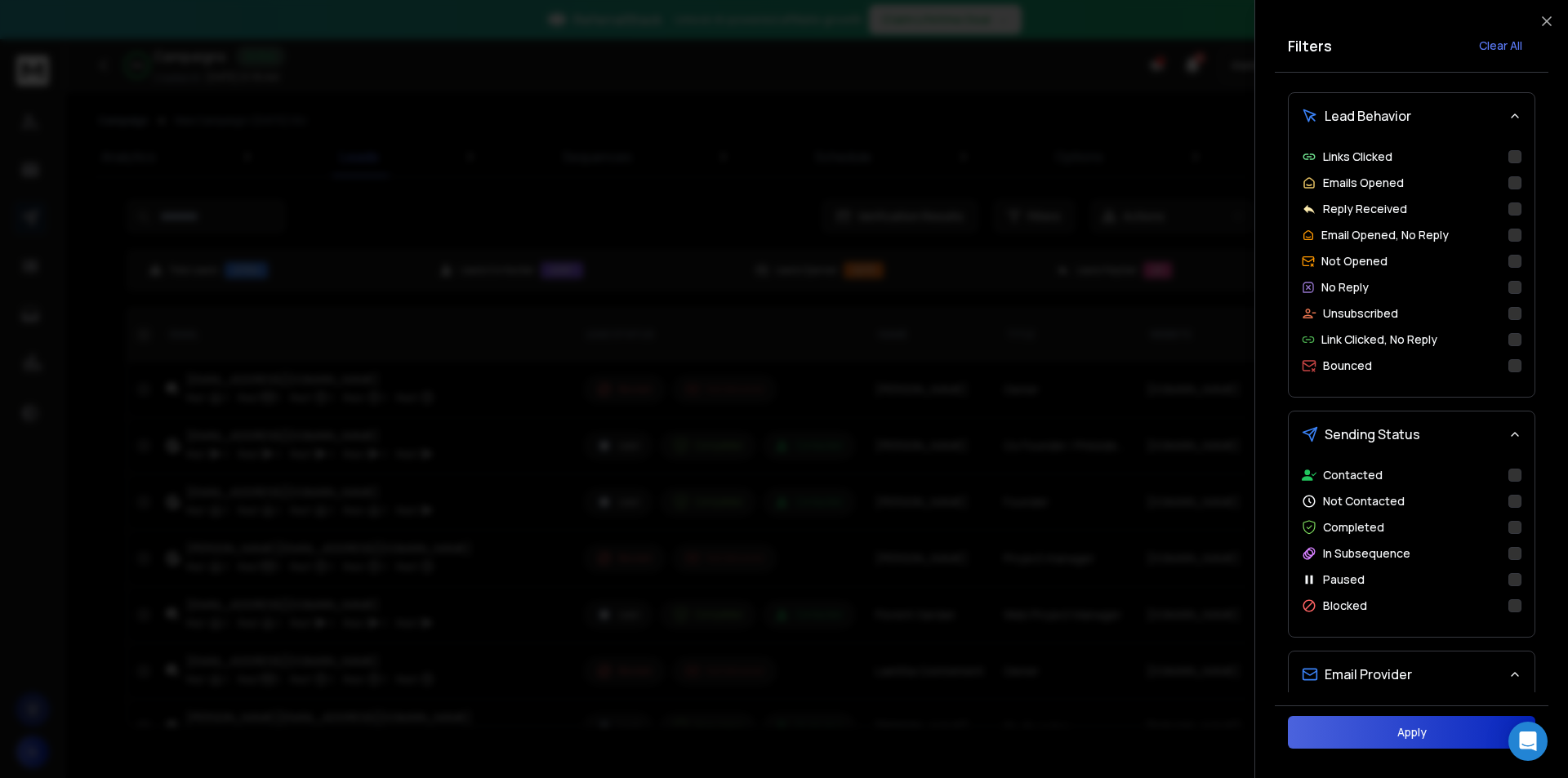
click at [1509, 499] on button "Not Contacted" at bounding box center [1515, 501] width 13 height 13
click at [1432, 733] on button "Apply" at bounding box center [1412, 732] width 247 height 33
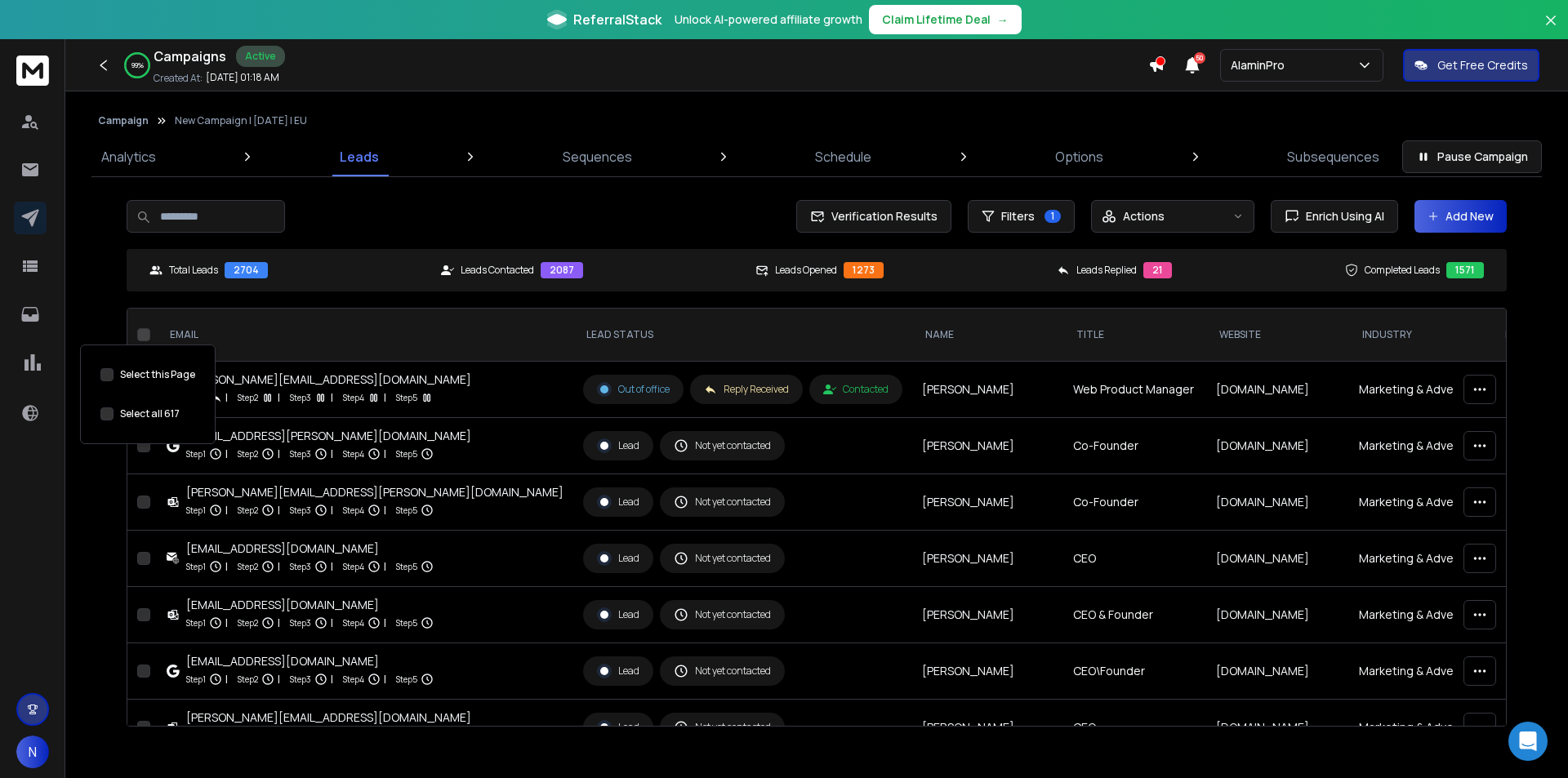
click at [106, 414] on button "Select this Page" at bounding box center [107, 414] width 13 height 13
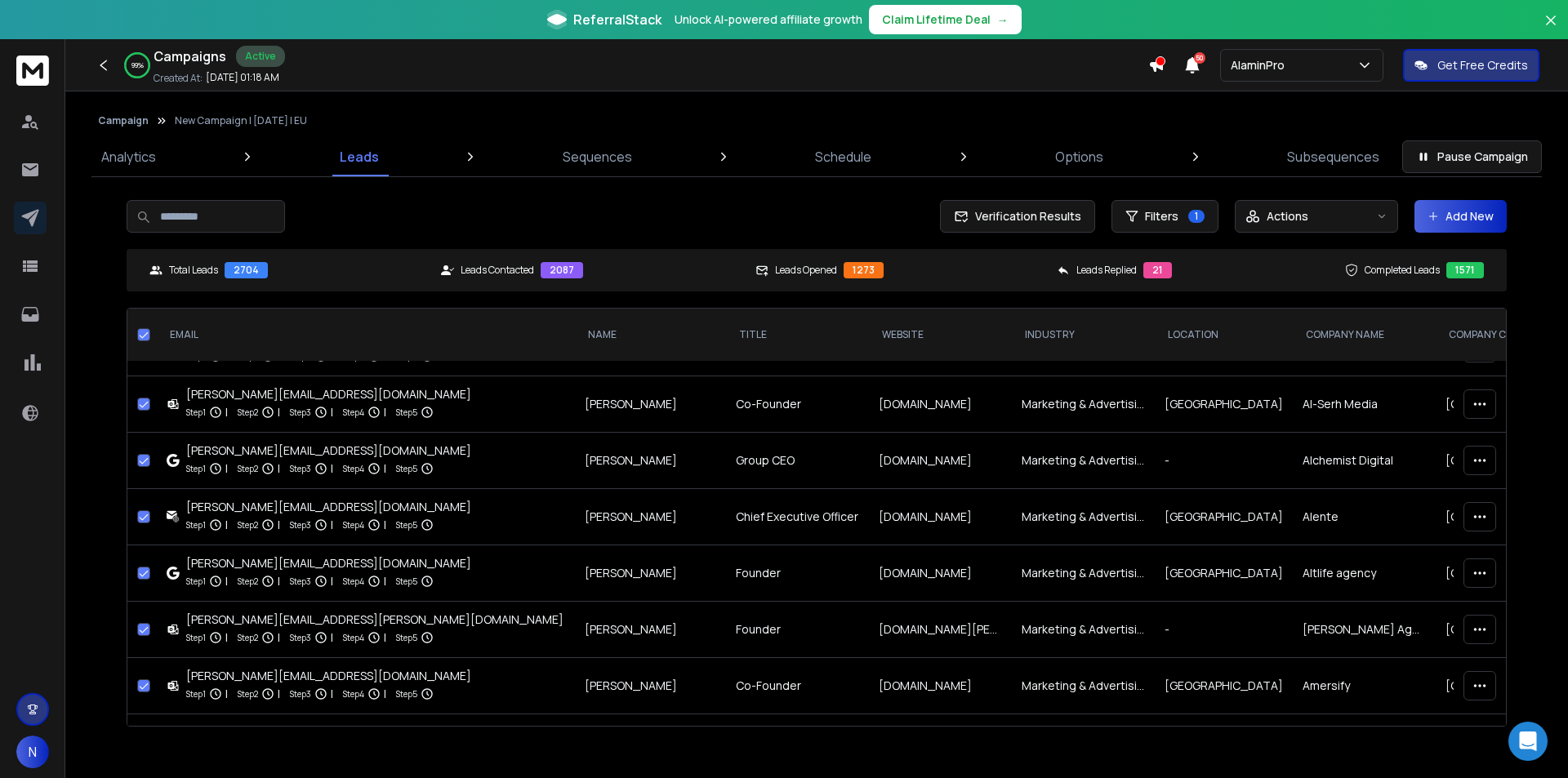
scroll to position [1388, 337]
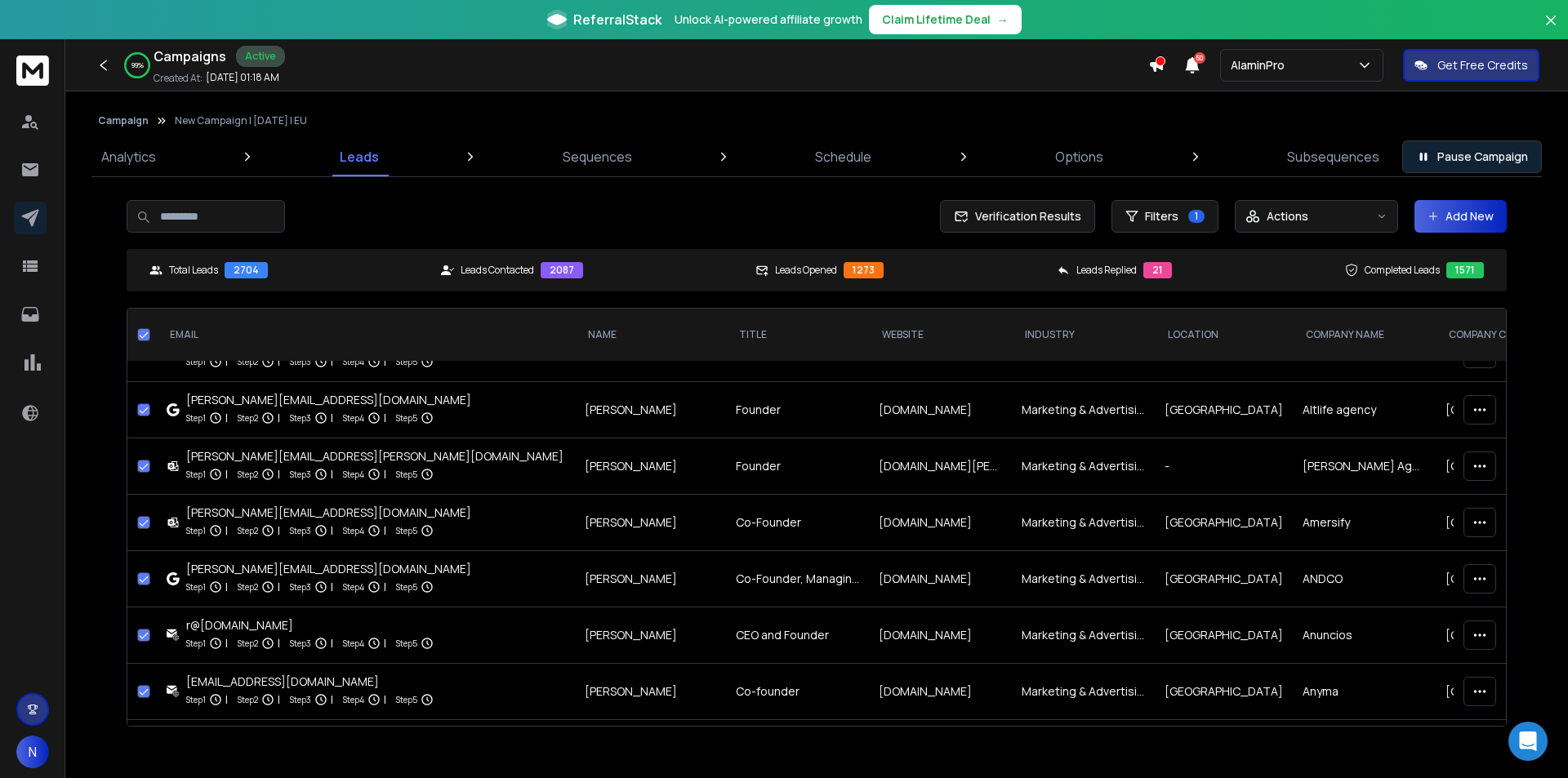
drag, startPoint x: 1433, startPoint y: 156, endPoint x: 1241, endPoint y: 282, distance: 229.7
click at [1430, 157] on button "Pause Campaign" at bounding box center [1471, 157] width 140 height 33
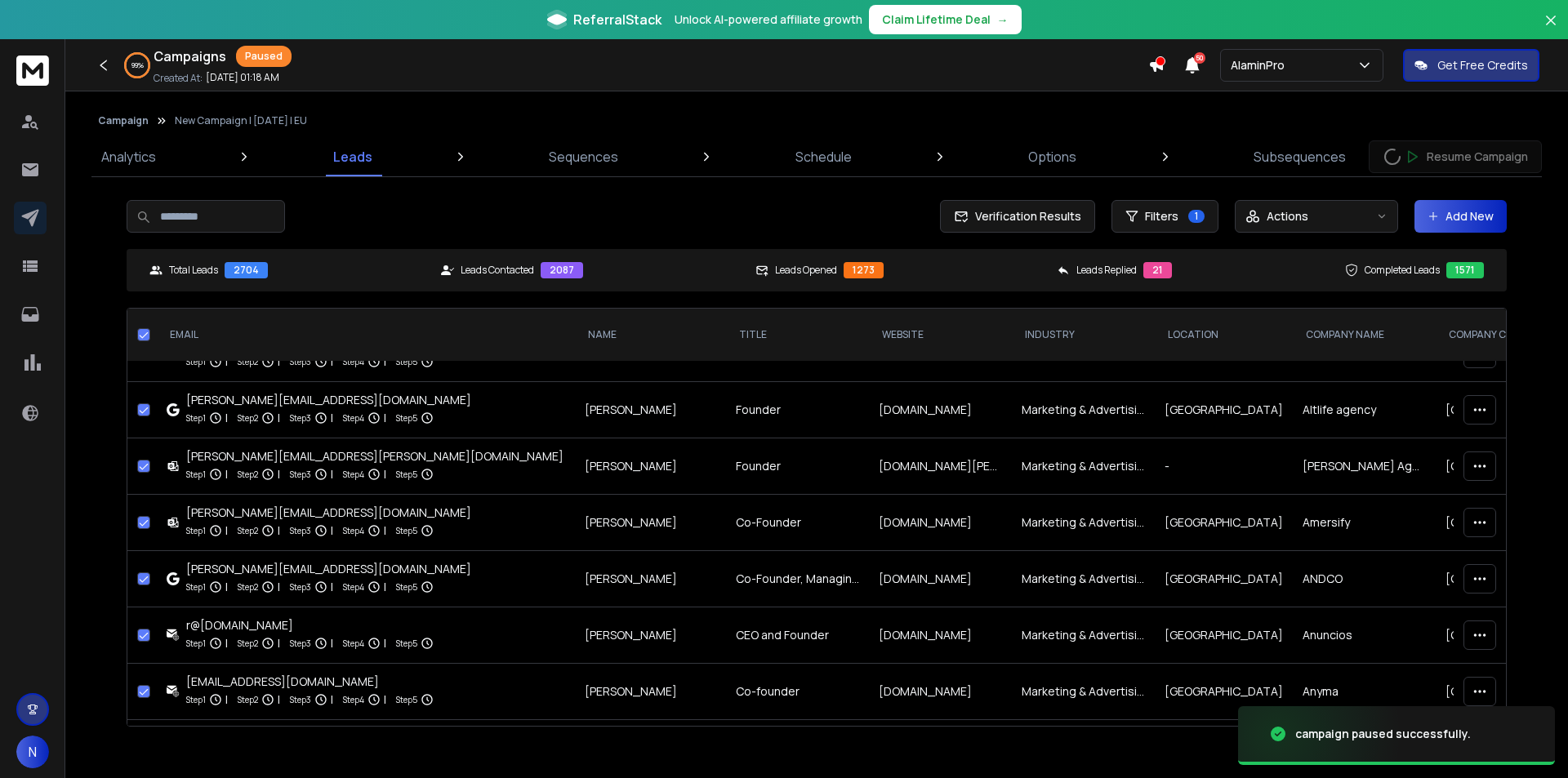
scroll to position [1388, 0]
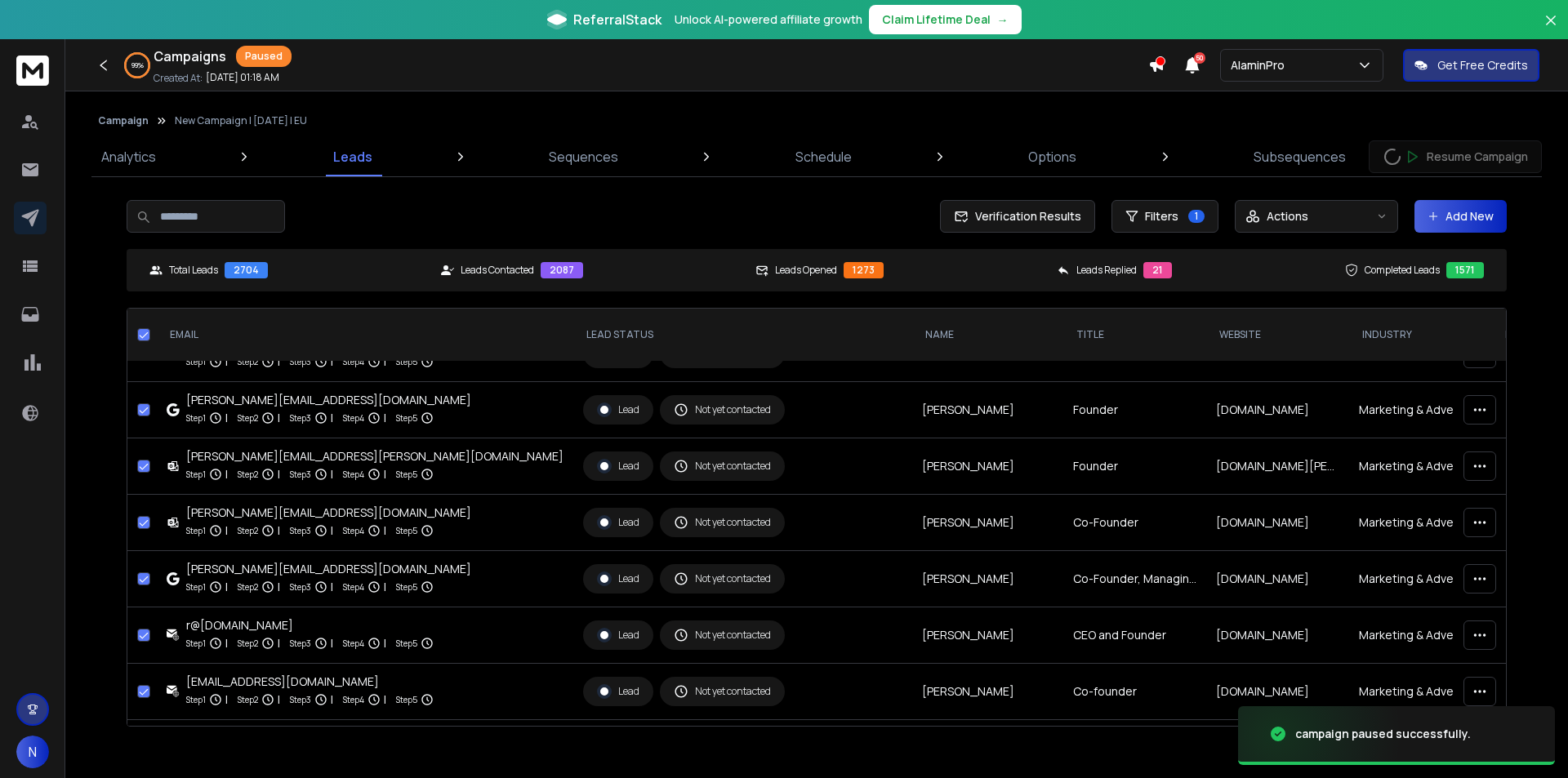
click at [281, 157] on td "emmanuel@agentboost.fr Step 1 | Step 2 | Step 3 | Step 4 | Step 5" at bounding box center [364, 129] width 416 height 56
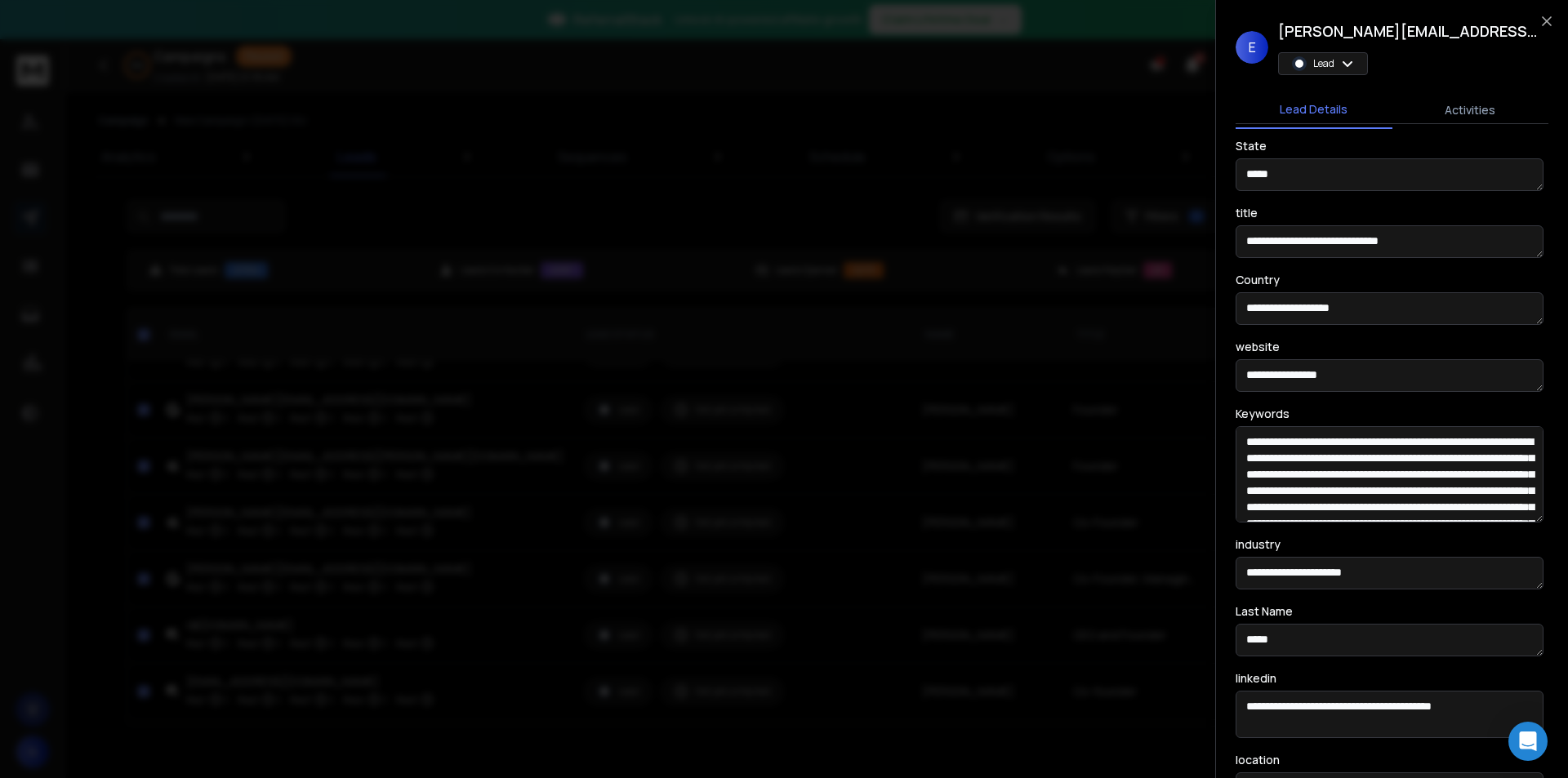
click at [1360, 27] on h1 "emmanuel@agentboost.fr" at bounding box center [1409, 31] width 261 height 23
copy h1 "emmanuel@agentboost.fr"
click at [692, 74] on div at bounding box center [784, 389] width 1568 height 778
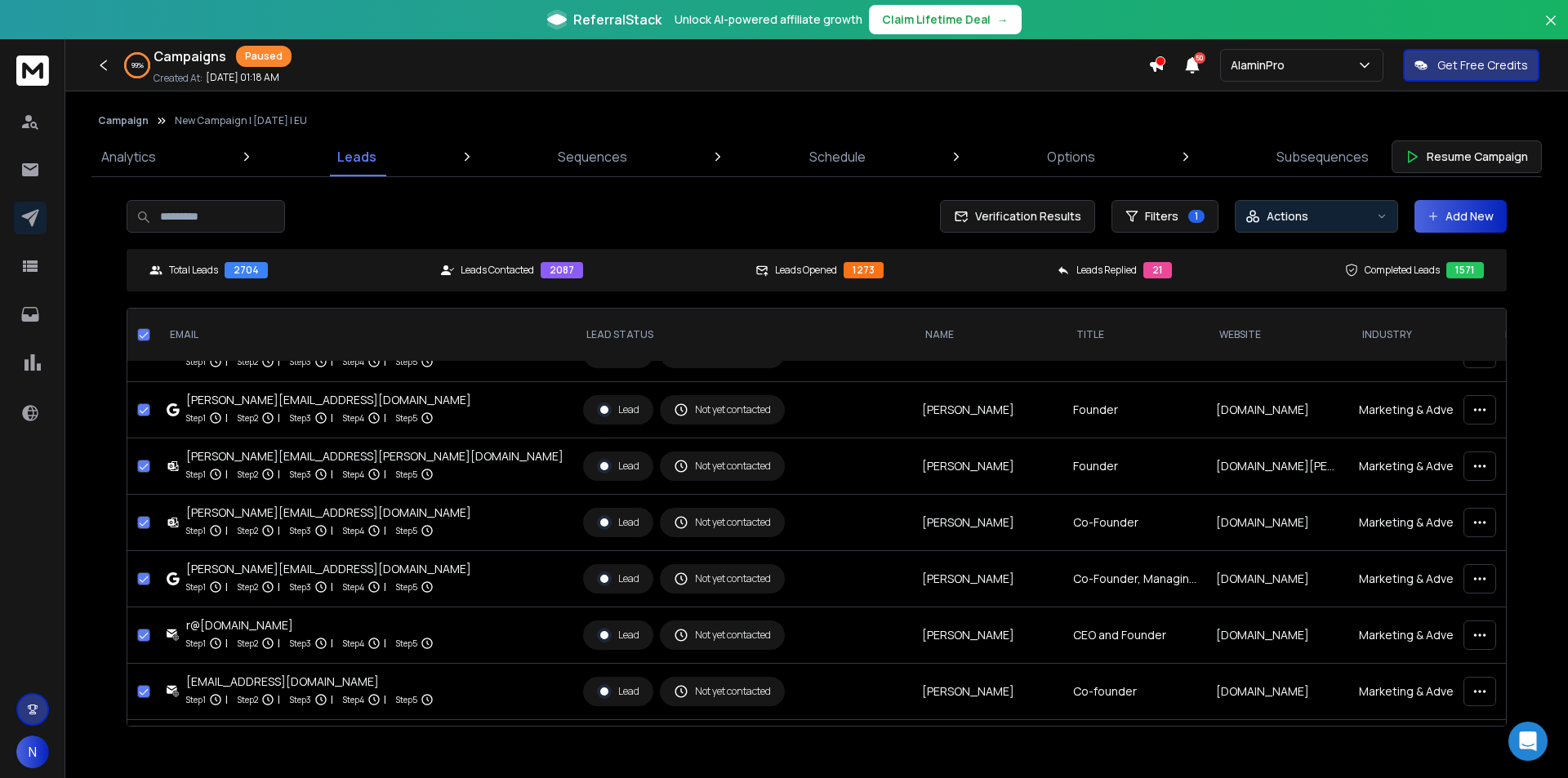
click at [1287, 219] on p "Actions" at bounding box center [1287, 216] width 42 height 16
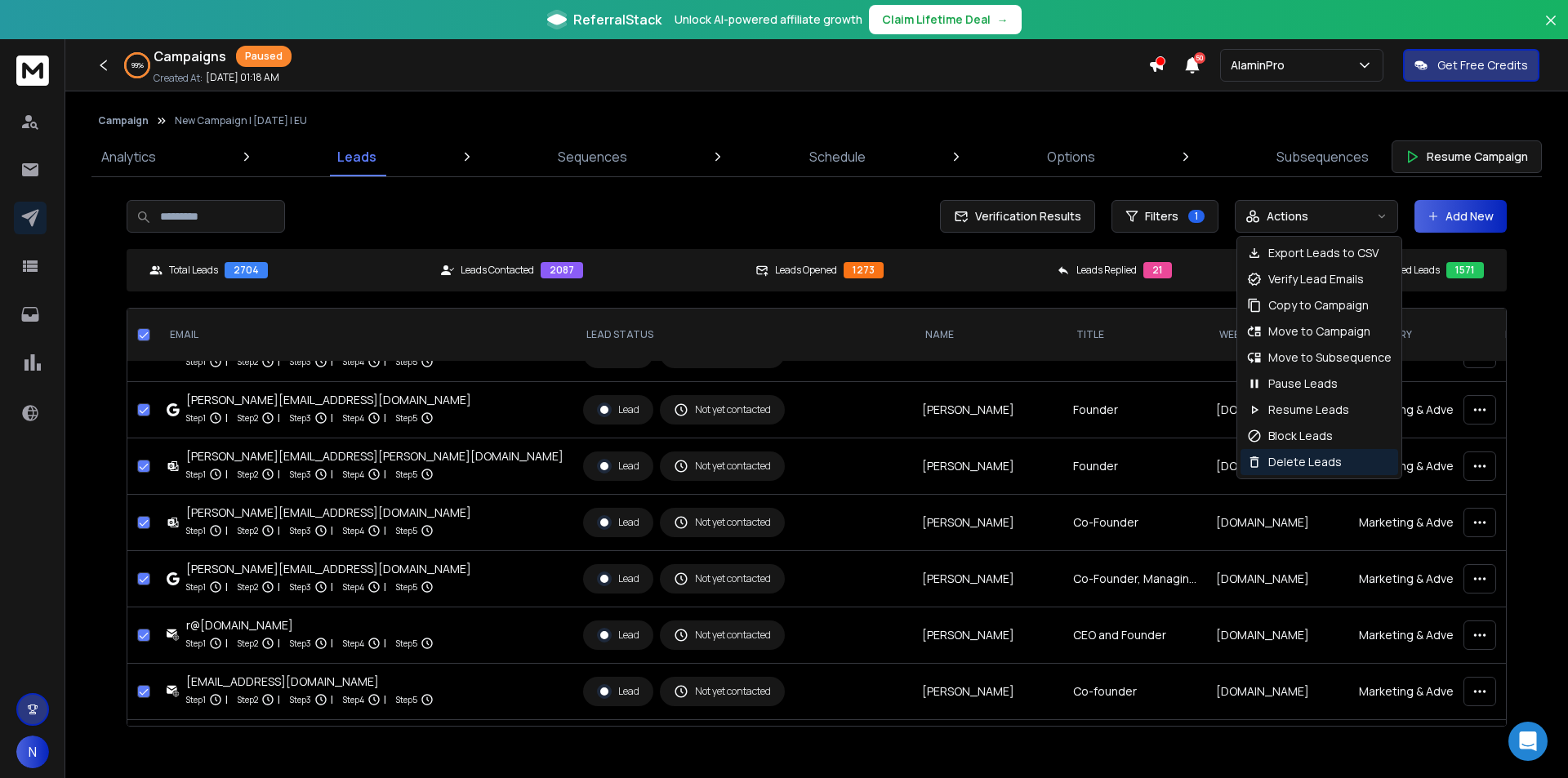
click at [1289, 458] on p "Delete Leads" at bounding box center [1304, 462] width 74 height 16
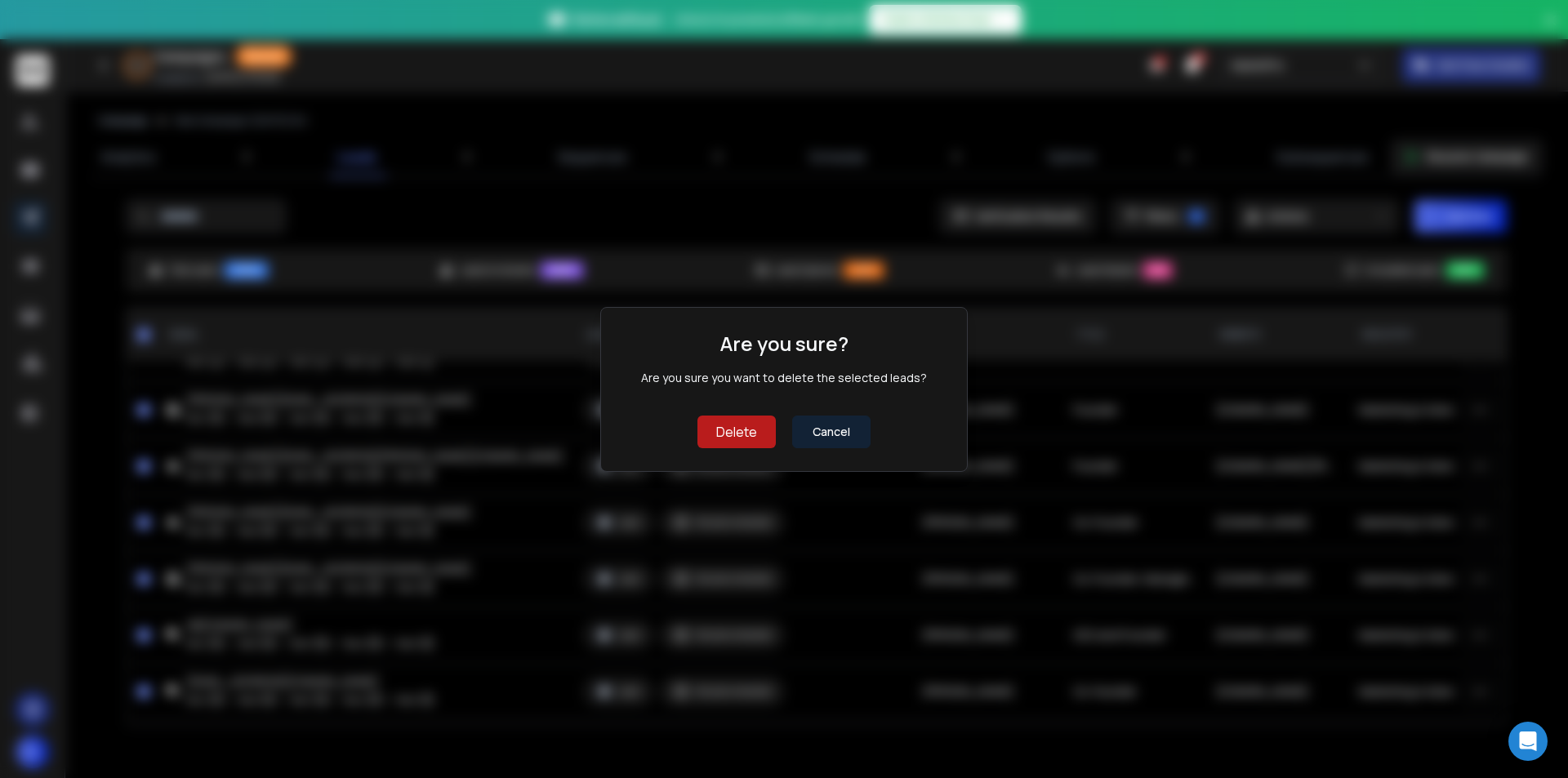
click at [736, 423] on button "Delete" at bounding box center [737, 431] width 79 height 33
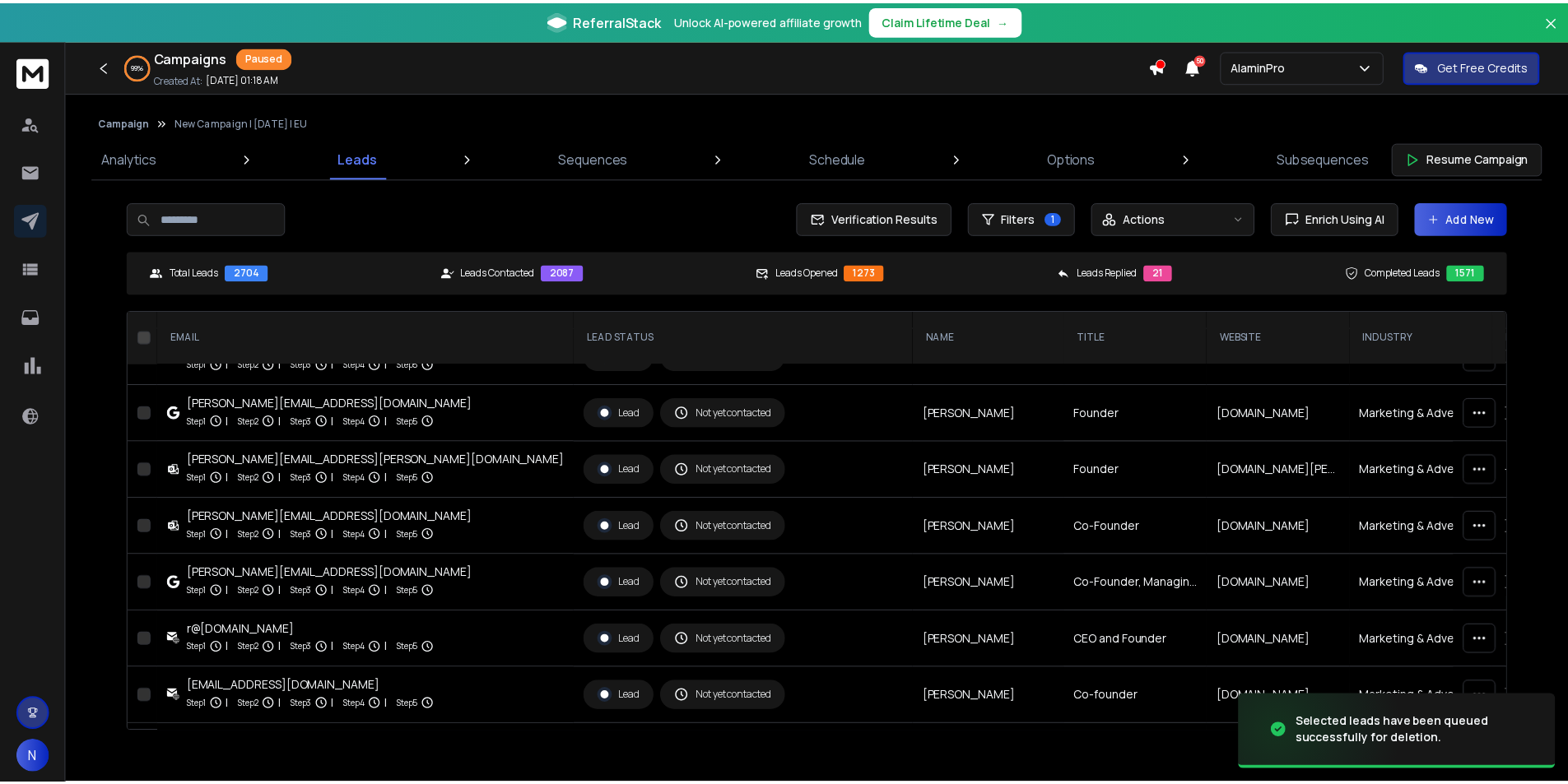
scroll to position [0, 0]
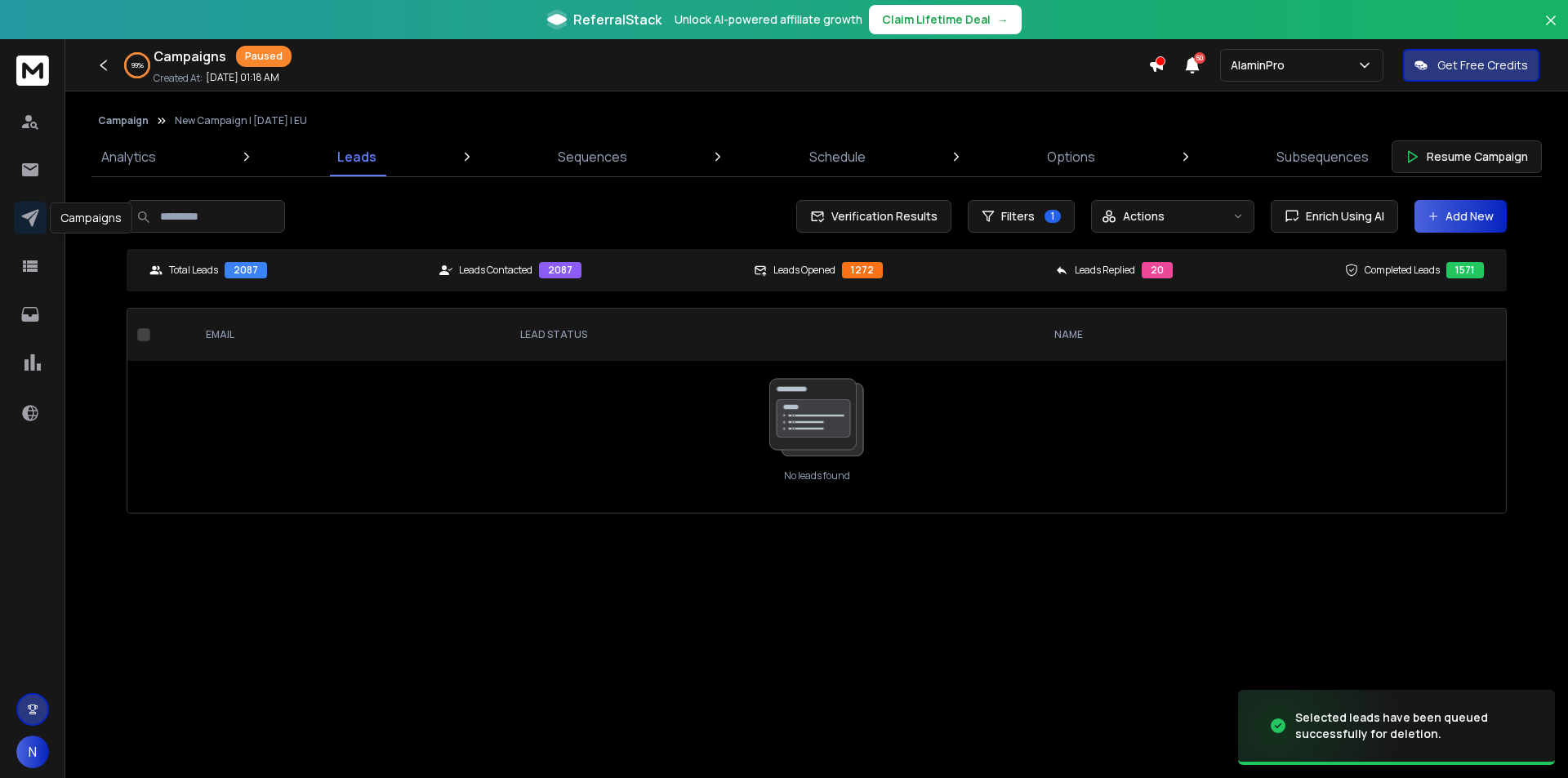
click at [36, 221] on icon at bounding box center [30, 218] width 19 height 19
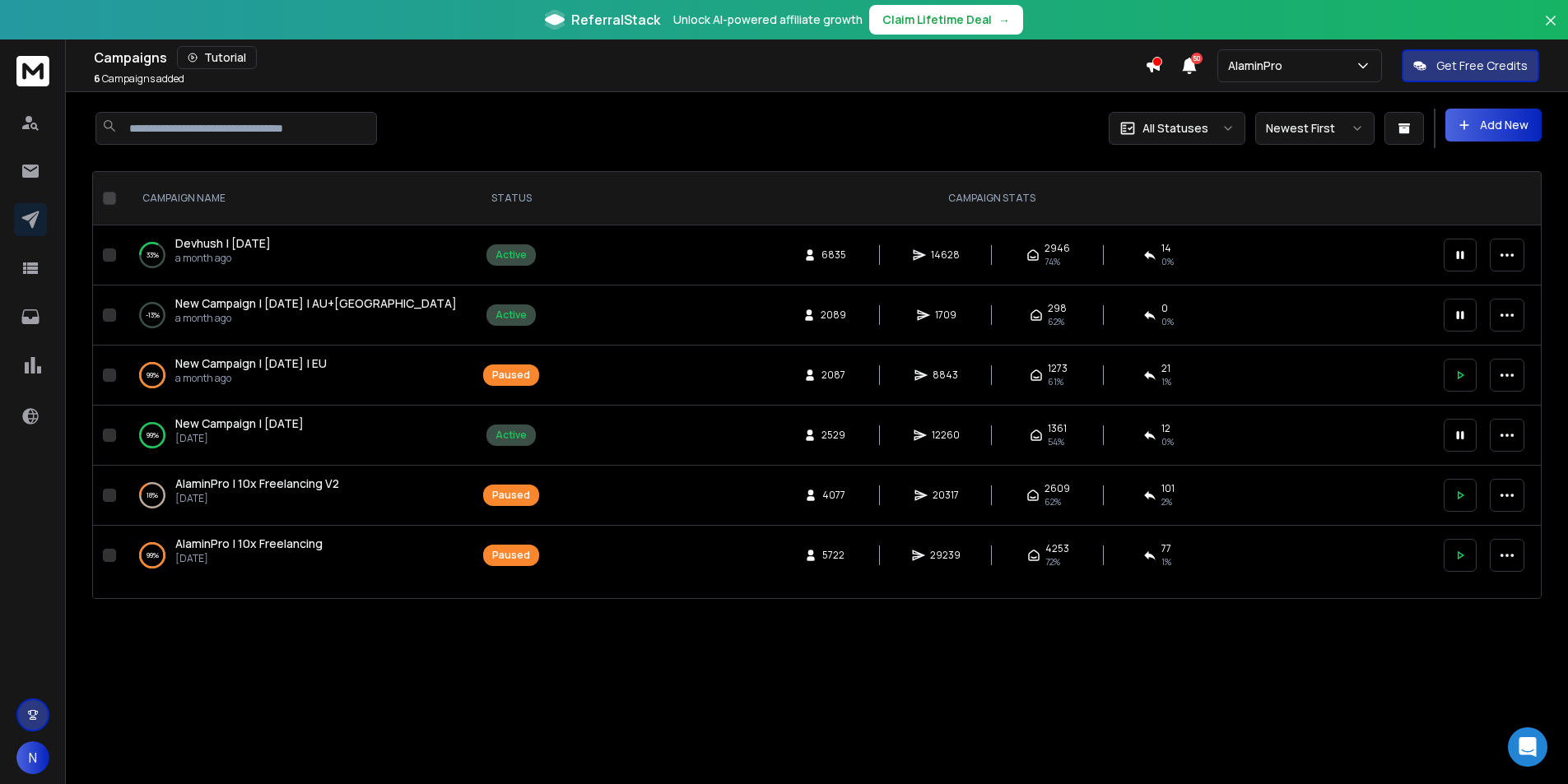
click at [273, 367] on span "New Campaign | [DATE] | EU" at bounding box center [250, 363] width 151 height 15
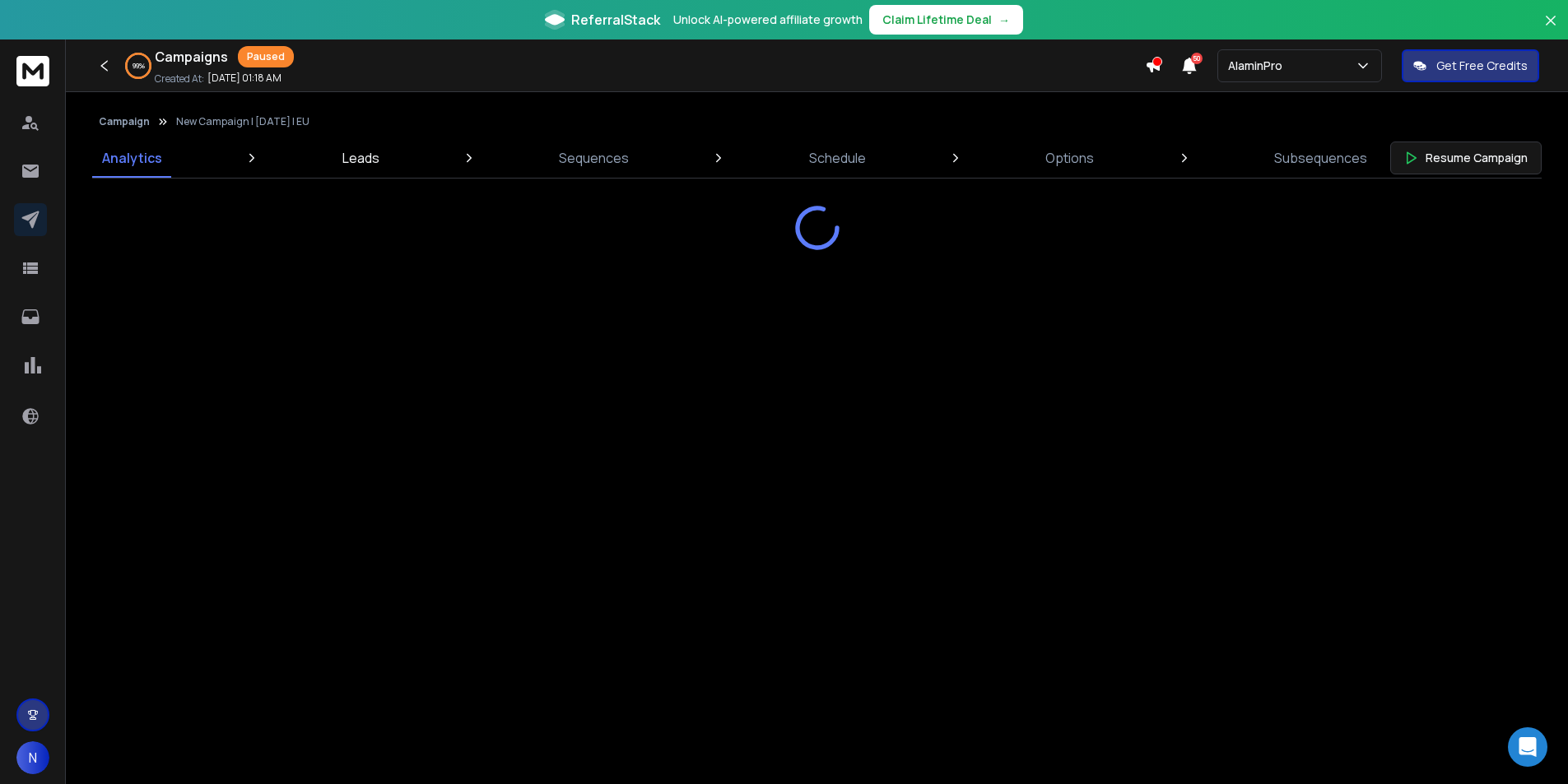
click at [367, 162] on p "Leads" at bounding box center [360, 157] width 37 height 20
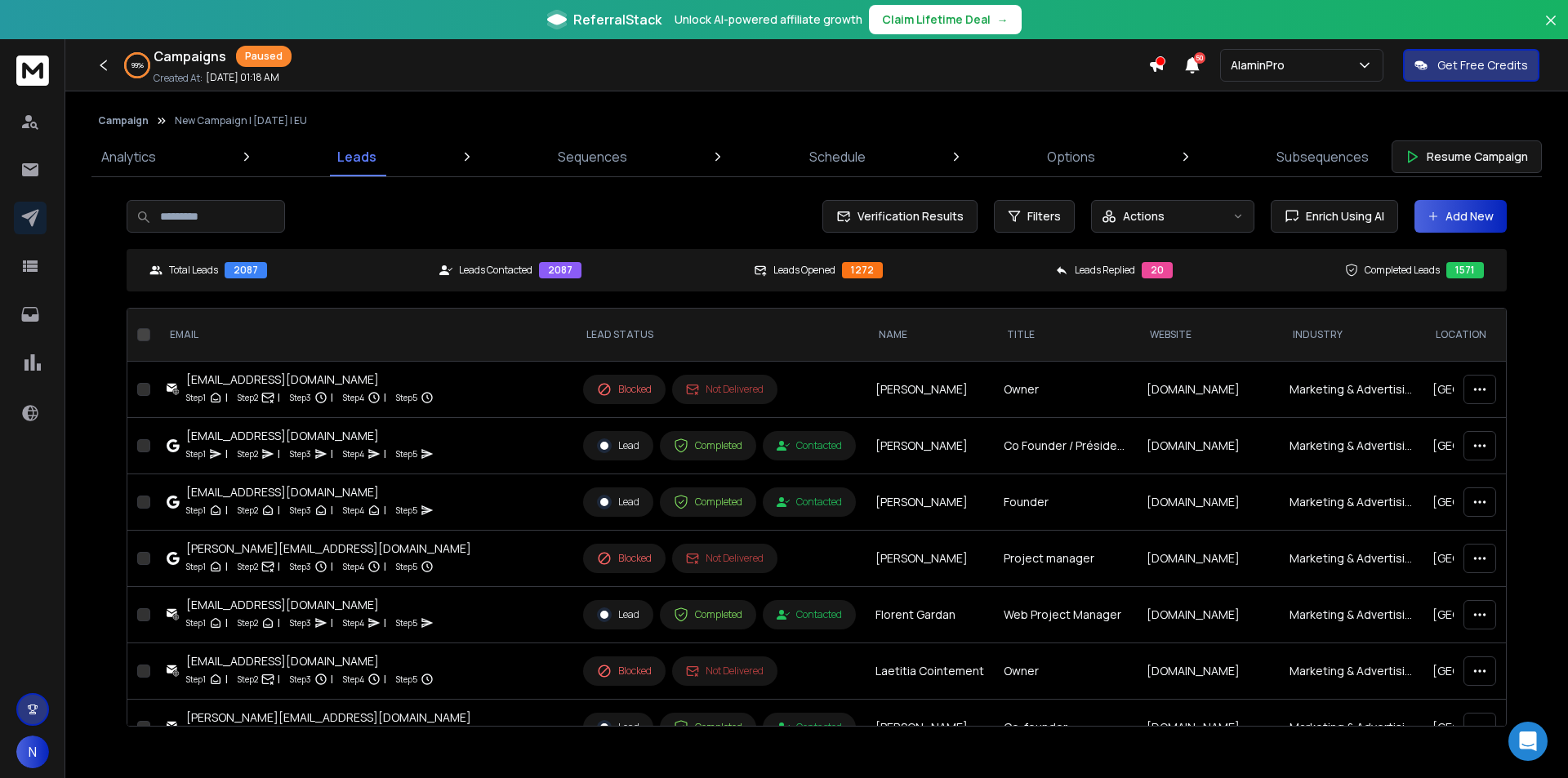
click at [1446, 213] on button "Add New" at bounding box center [1460, 216] width 92 height 33
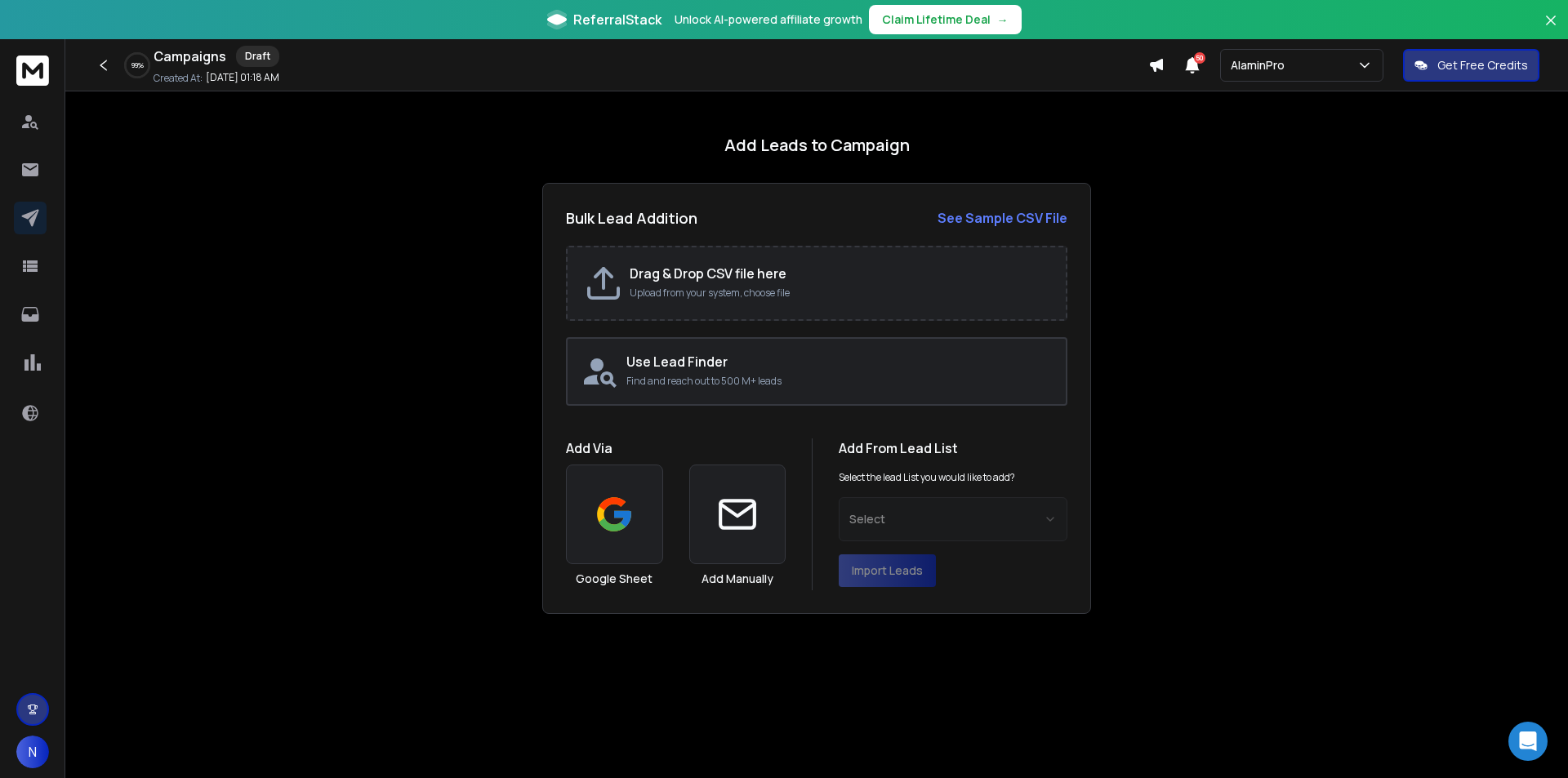
click at [687, 274] on h2 "Drag & Drop CSV file here" at bounding box center [839, 273] width 420 height 19
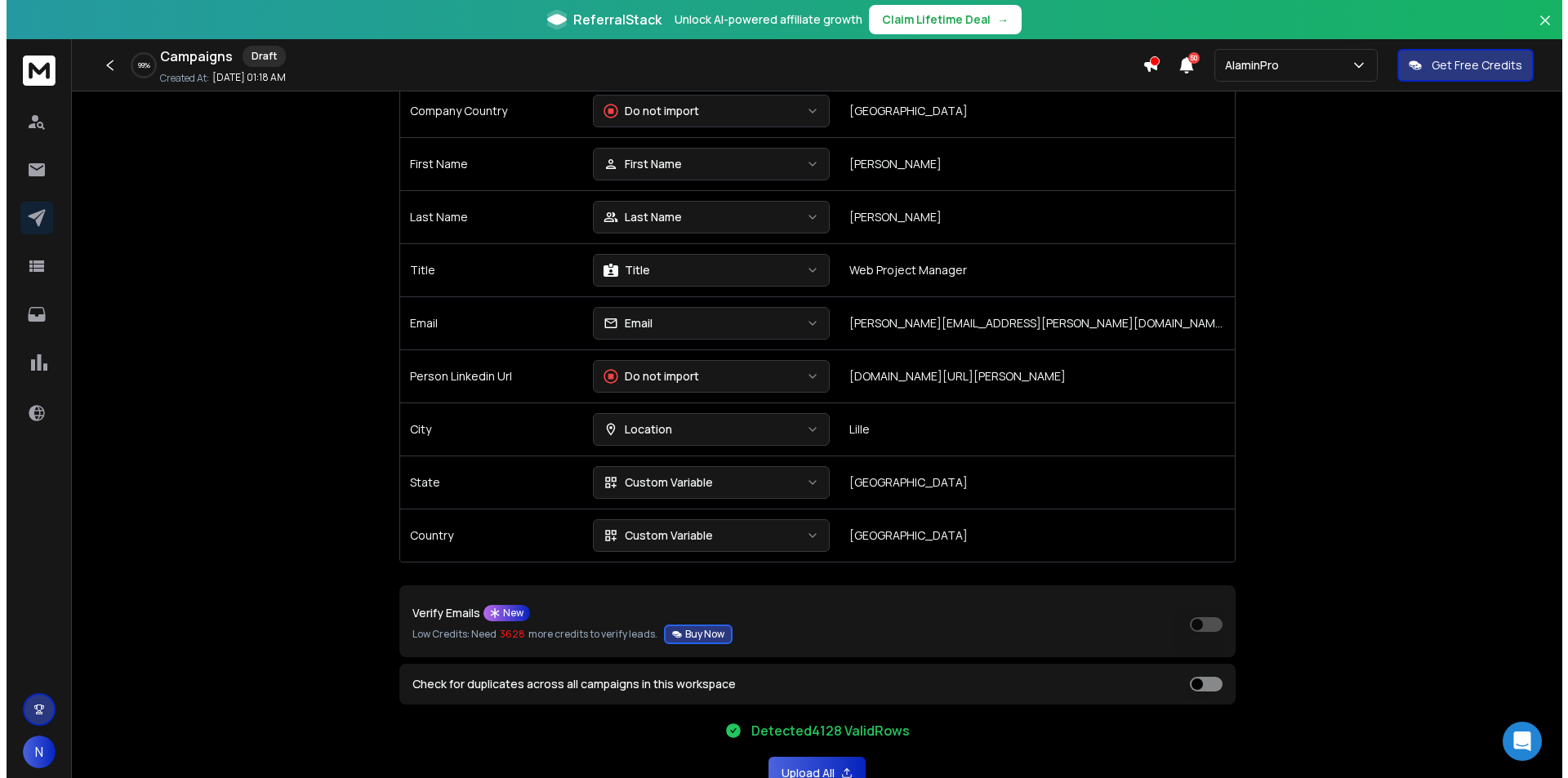
scroll to position [714, 0]
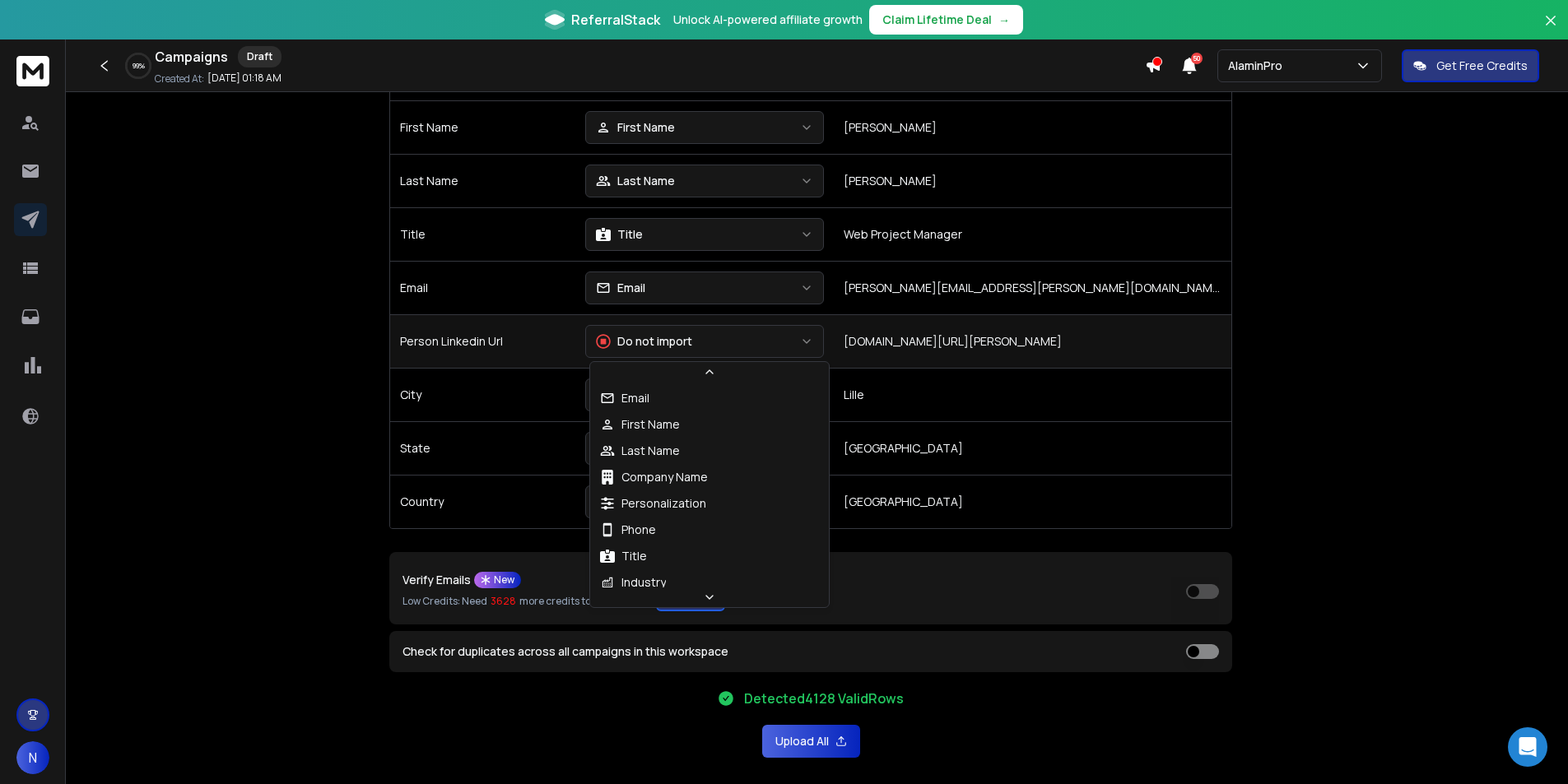
click at [676, 335] on div "Do not import" at bounding box center [644, 341] width 97 height 16
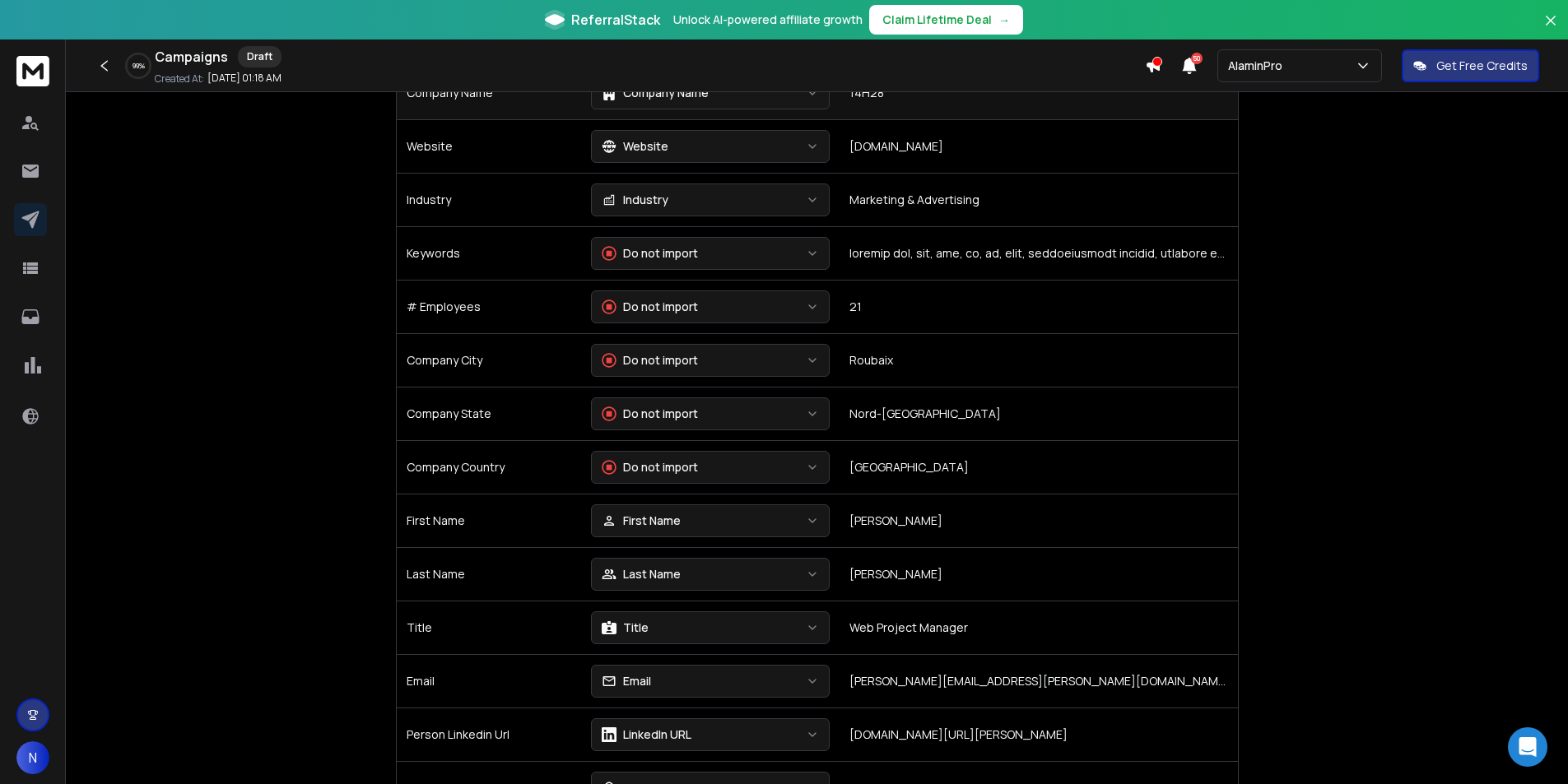
scroll to position [144, 0]
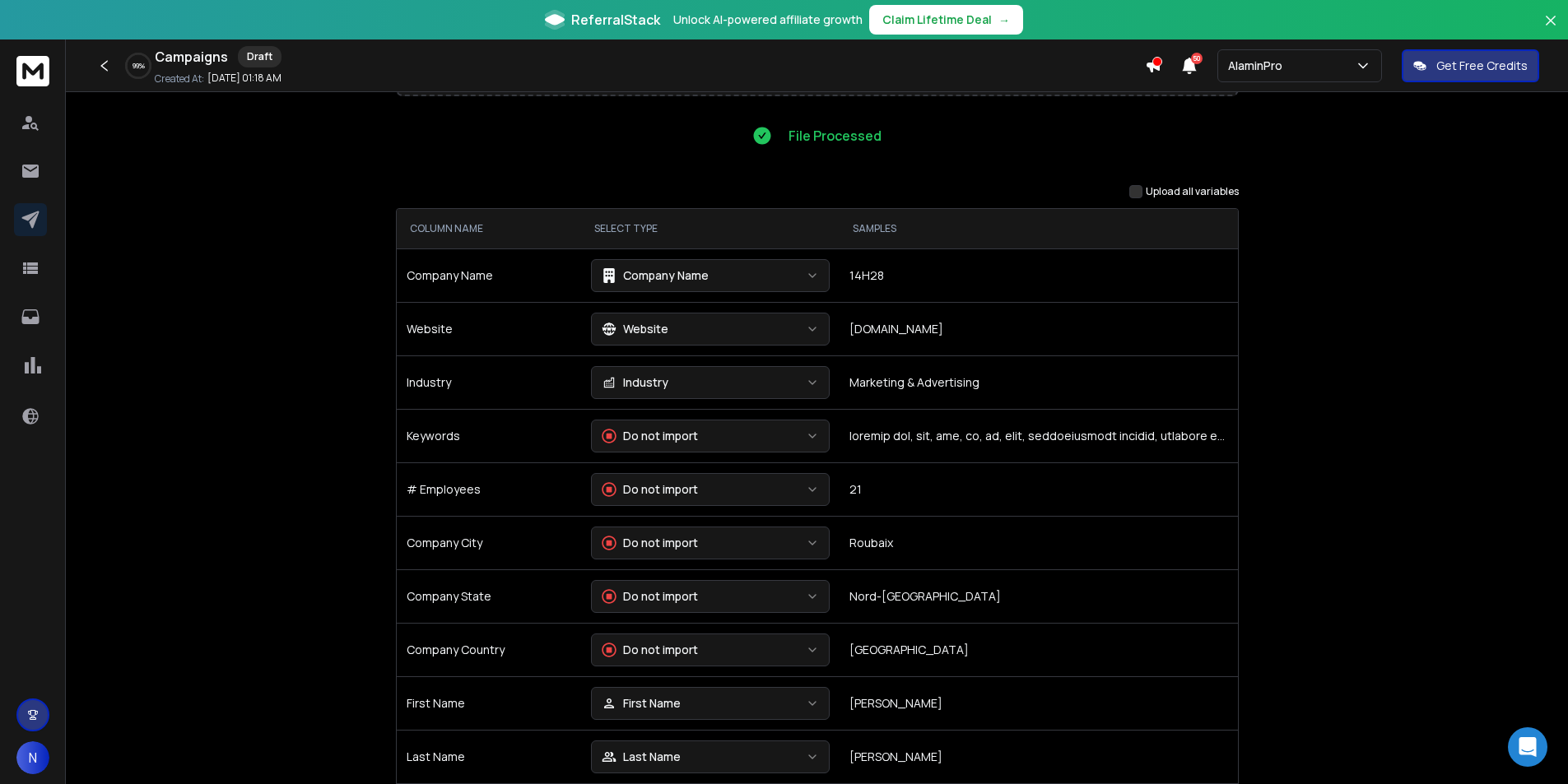
click at [1139, 196] on button "Upload all variables" at bounding box center [1135, 191] width 13 height 13
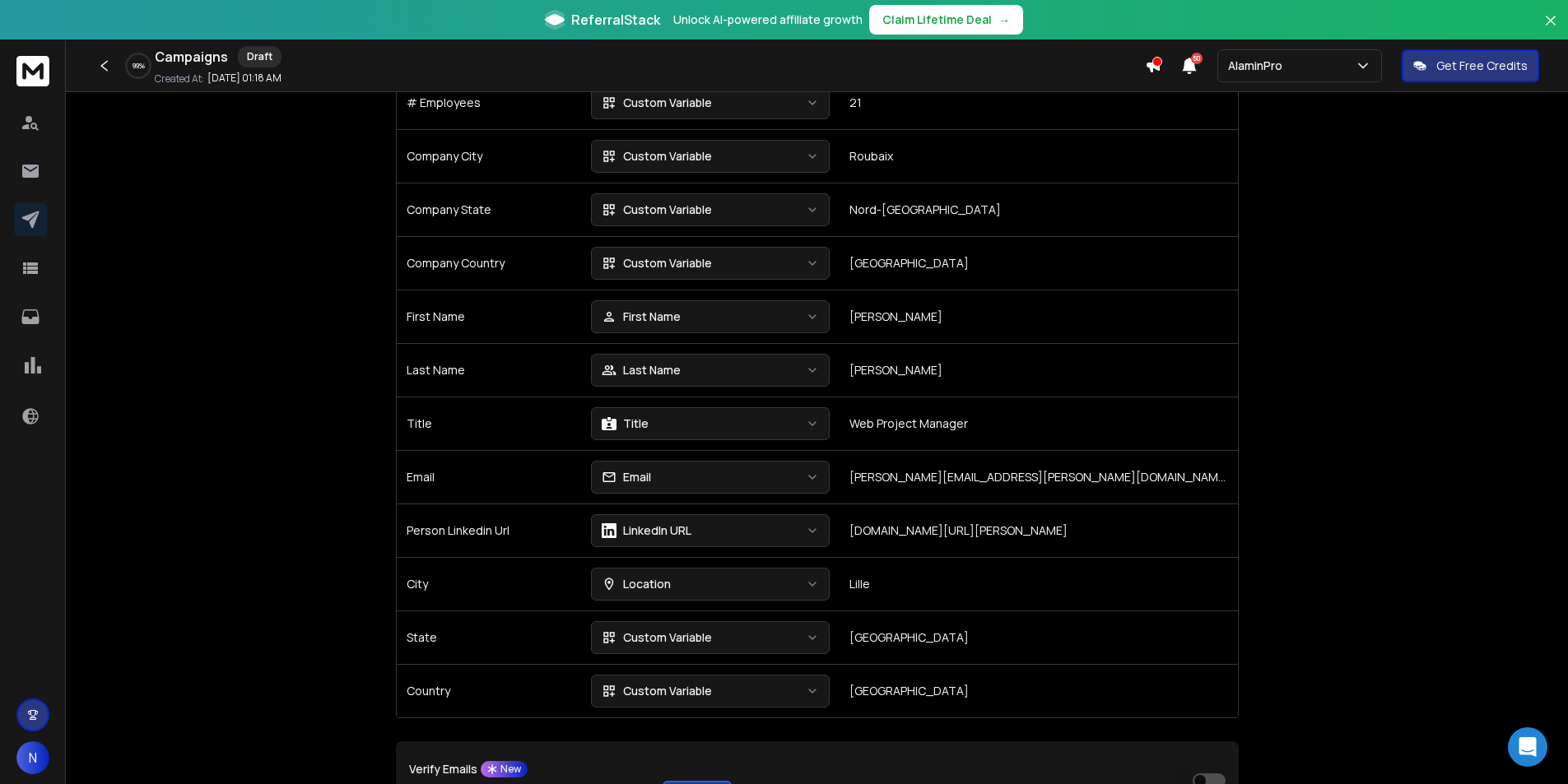
scroll to position [720, 0]
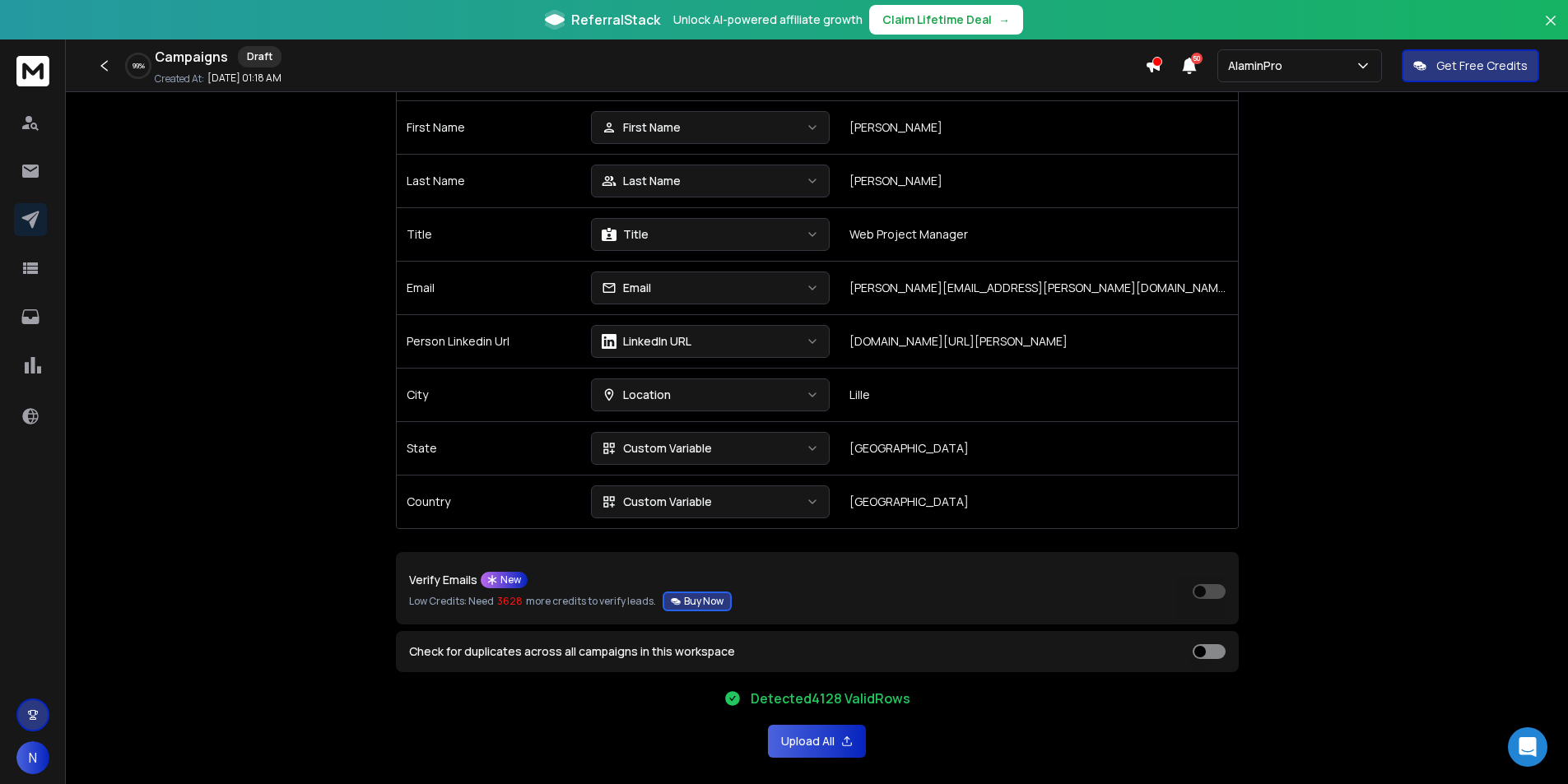
click at [841, 731] on button "Upload All" at bounding box center [816, 741] width 98 height 33
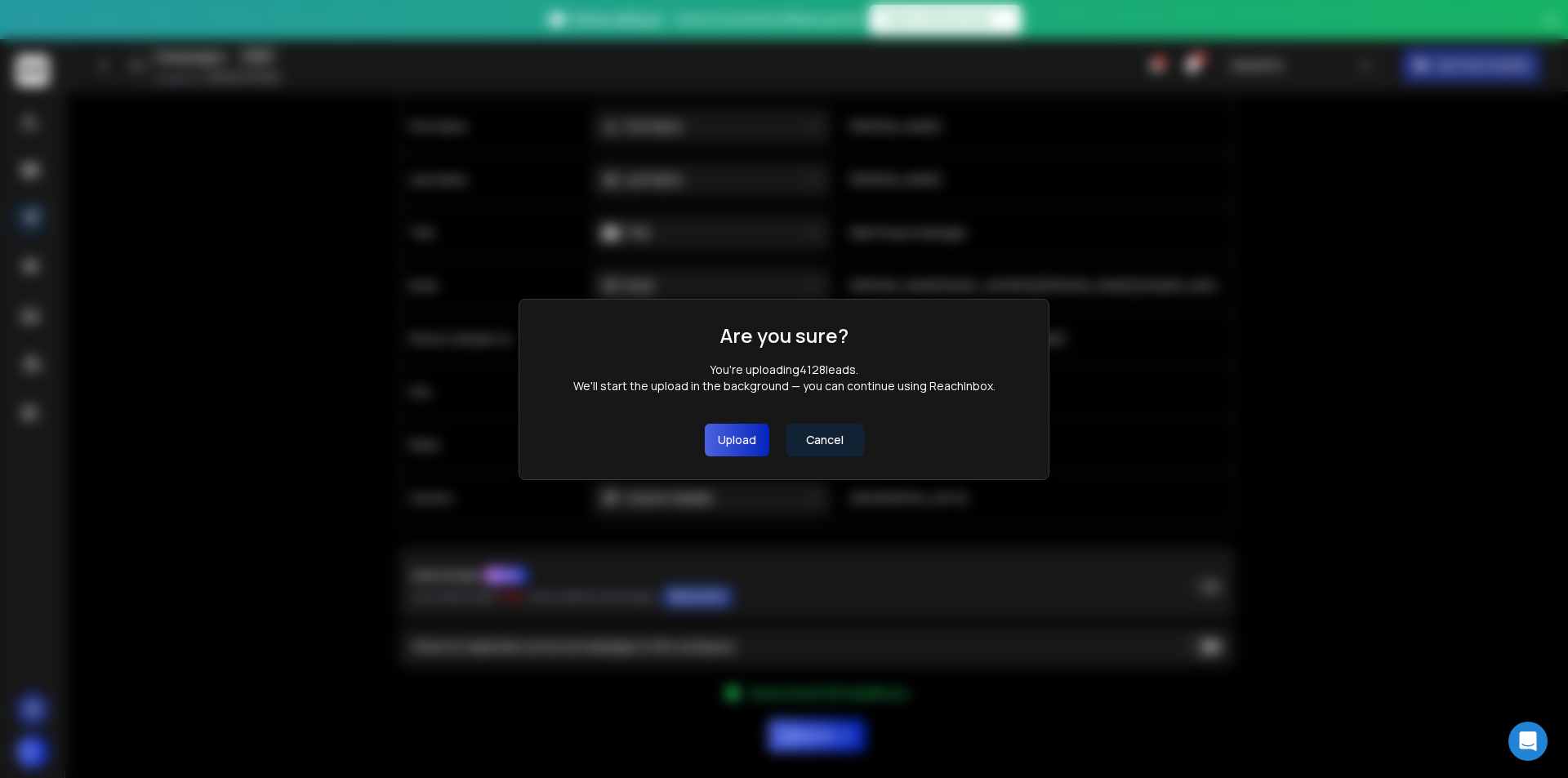
click at [737, 440] on button "Upload" at bounding box center [737, 440] width 64 height 33
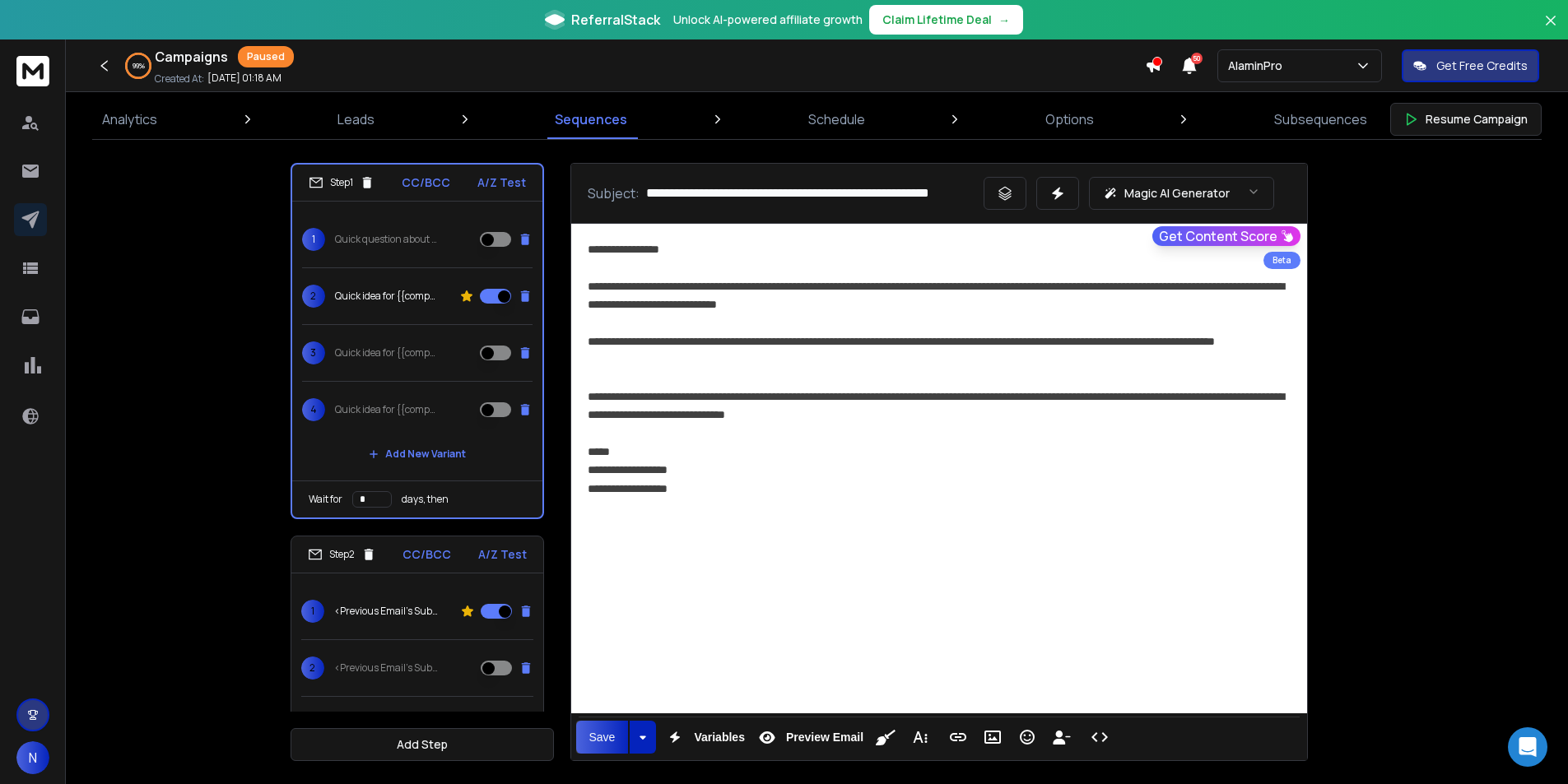
click at [375, 292] on p "Quick idea for {{companyName}}’s WordPress projects" at bounding box center [387, 295] width 105 height 13
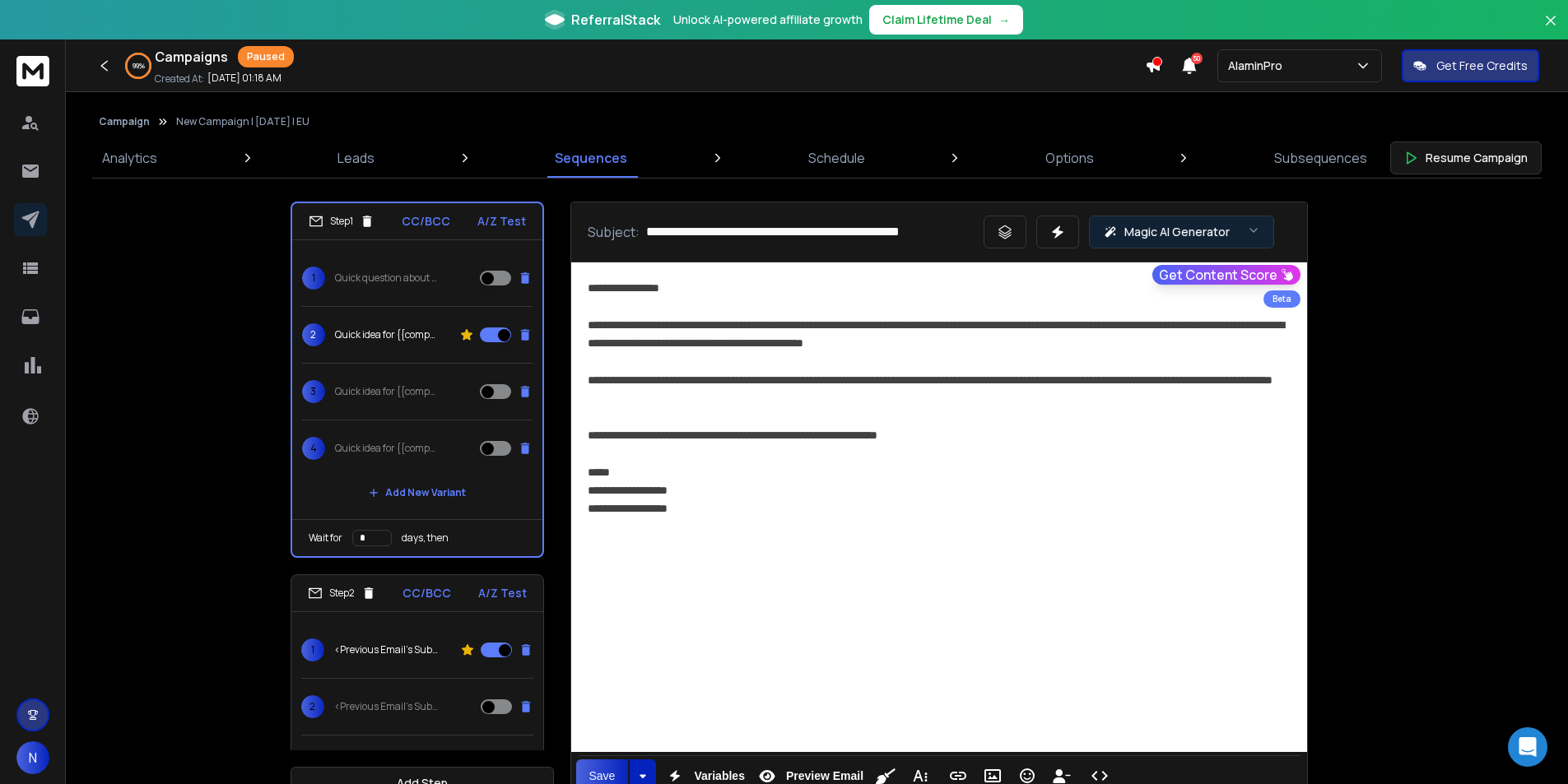
click at [1170, 226] on p "Magic AI Generator" at bounding box center [1176, 231] width 105 height 16
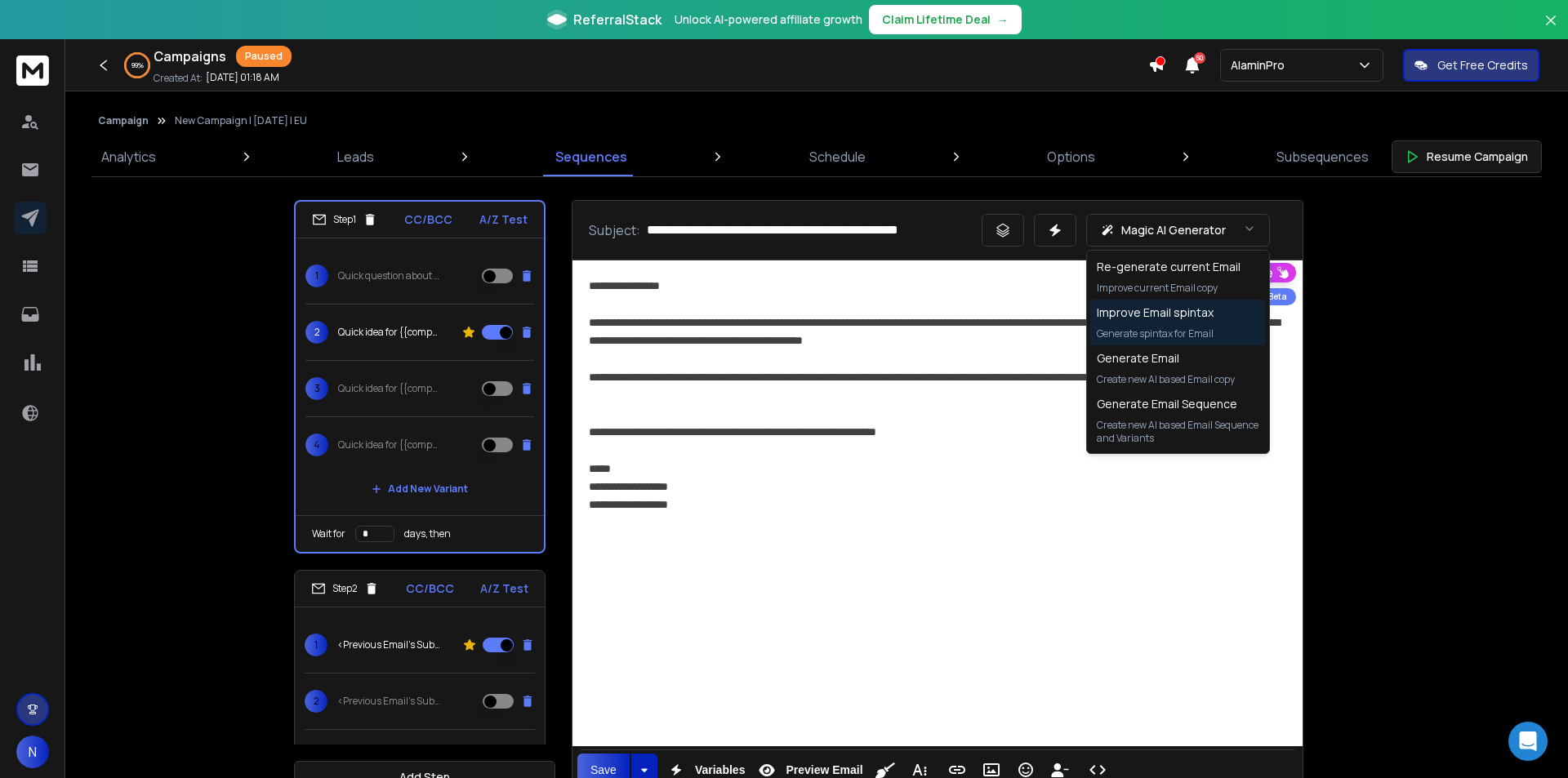
click at [1161, 320] on h1 "Improve Email spintax" at bounding box center [1155, 312] width 117 height 16
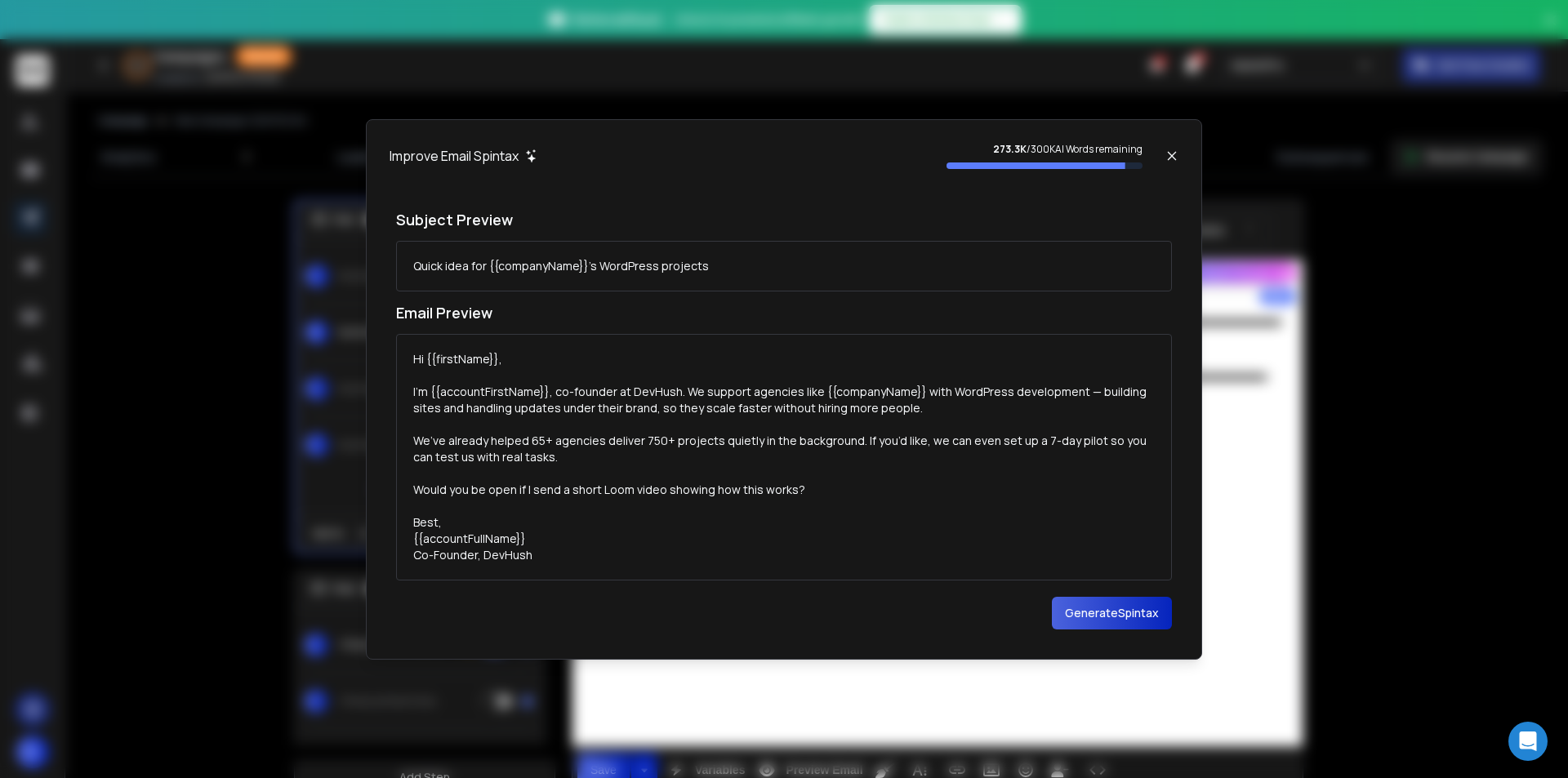
click at [1110, 604] on button "Generate Spintax" at bounding box center [1112, 613] width 120 height 33
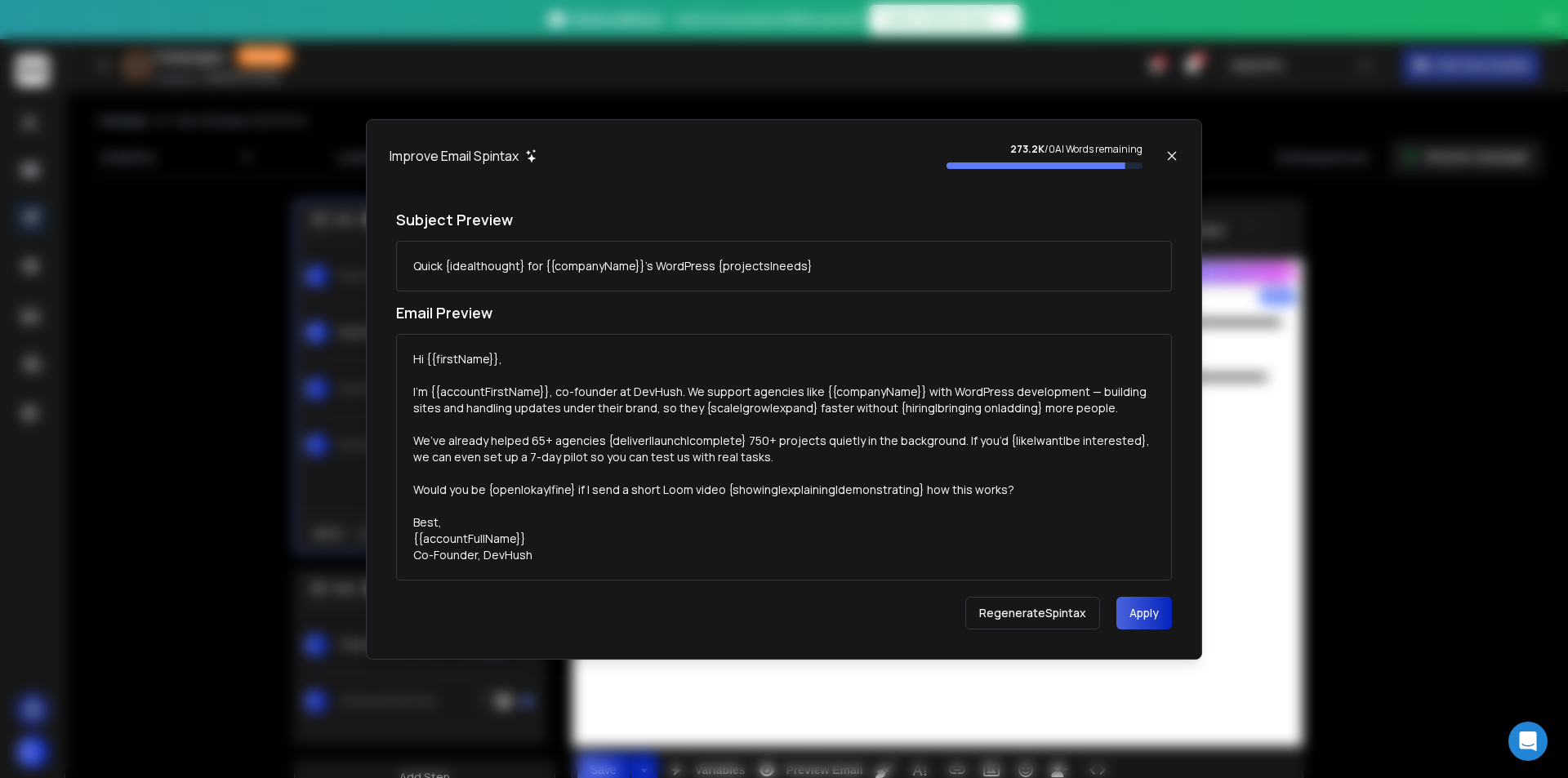
click at [1138, 614] on button "Apply" at bounding box center [1144, 613] width 56 height 33
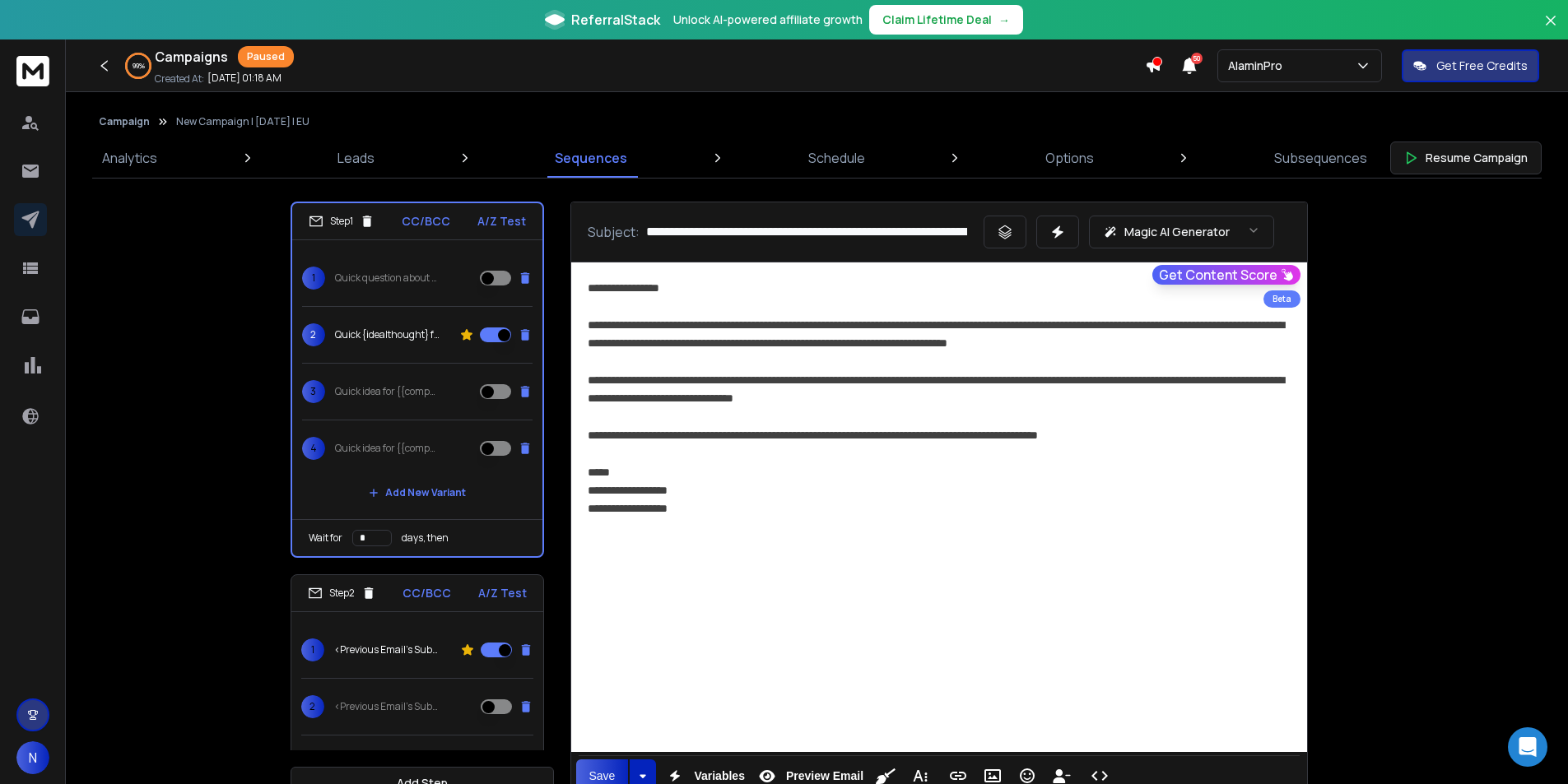
click at [394, 280] on p "Quick question about {{companyName}}’s WordPress projects" at bounding box center [387, 278] width 105 height 13
type input "**********"
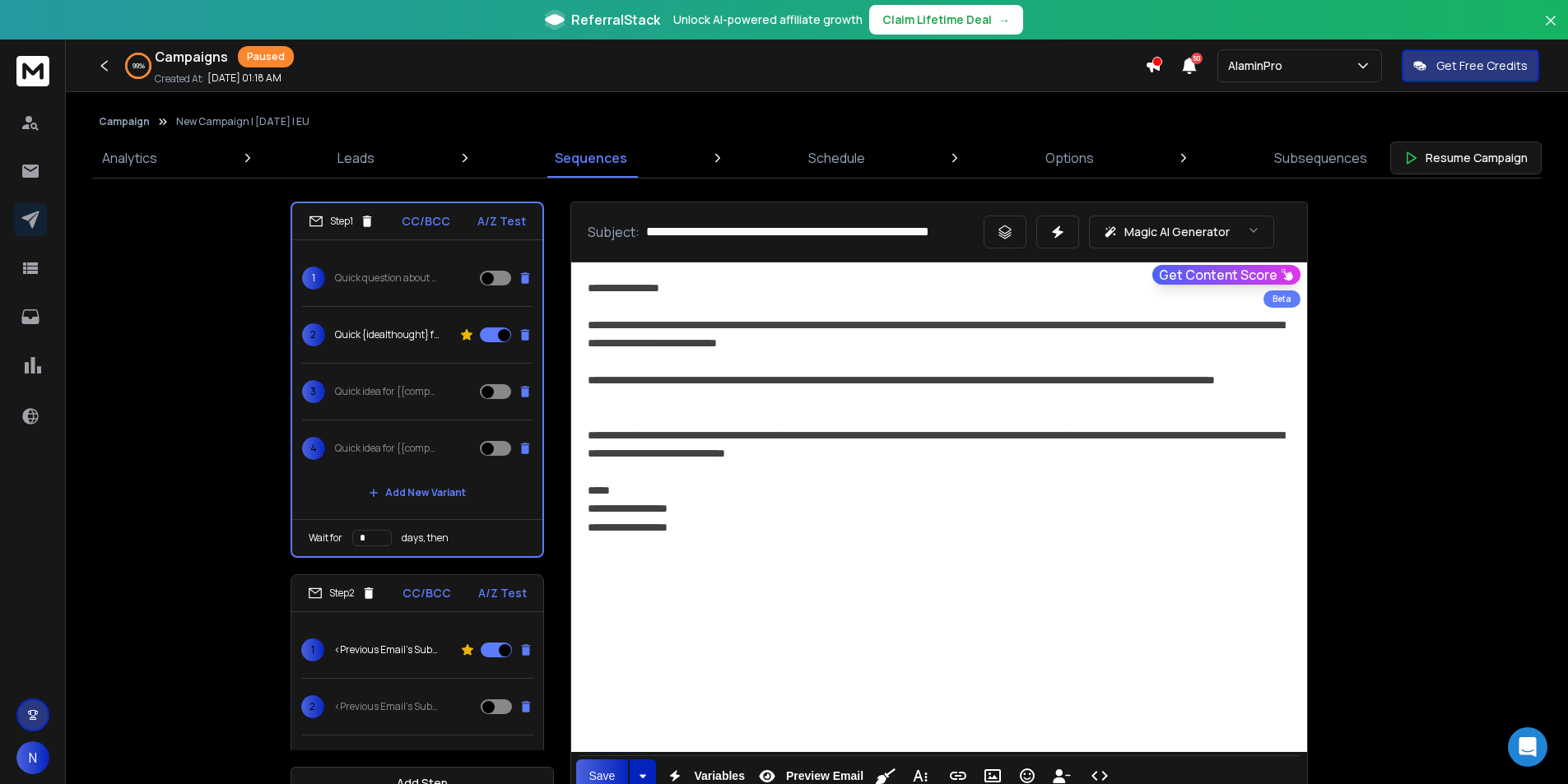
click at [486, 278] on button "button" at bounding box center [495, 278] width 32 height 15
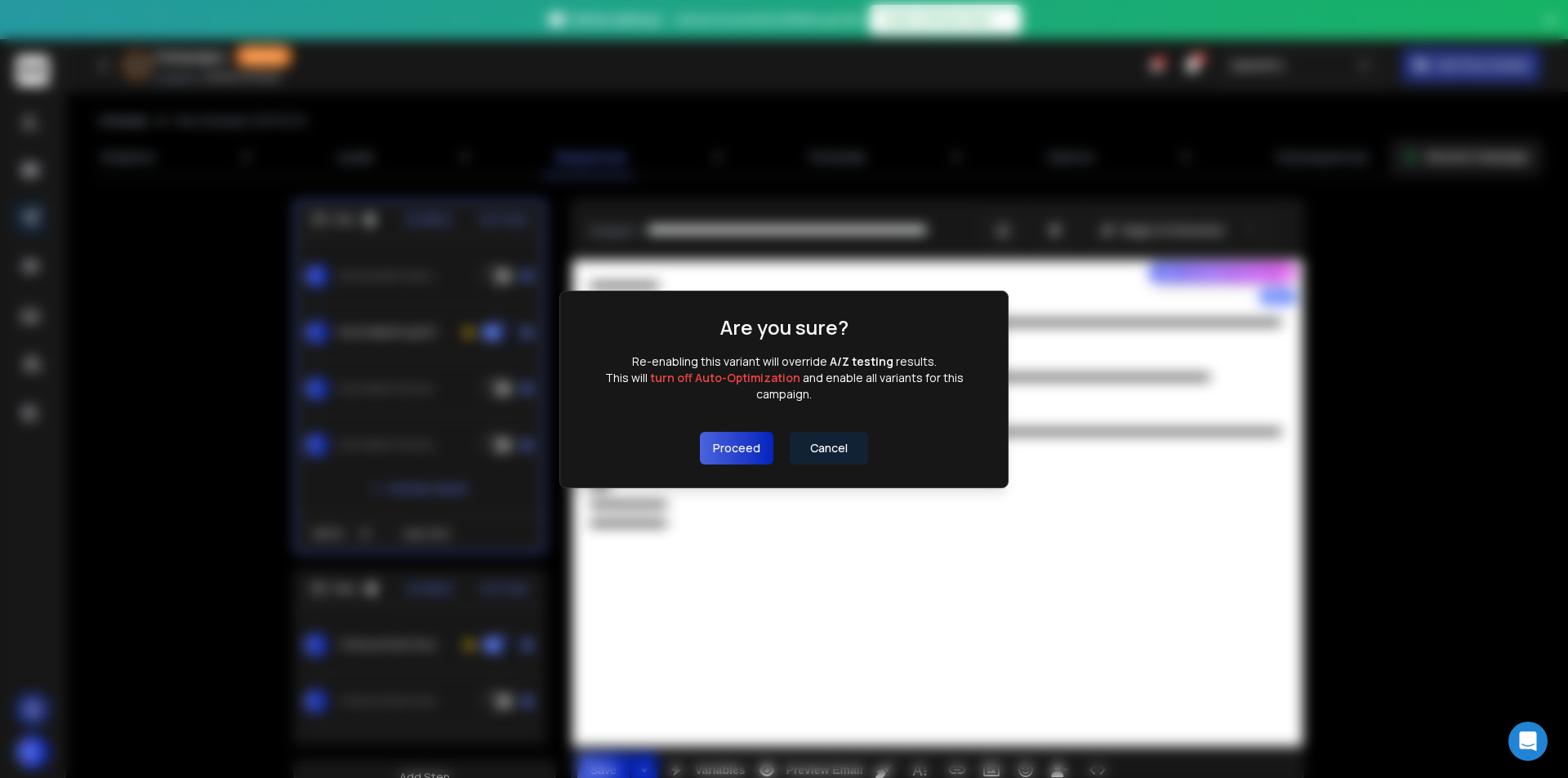
drag, startPoint x: 830, startPoint y: 452, endPoint x: 804, endPoint y: 447, distance: 26.5
click at [831, 452] on button "Cancel" at bounding box center [829, 448] width 79 height 33
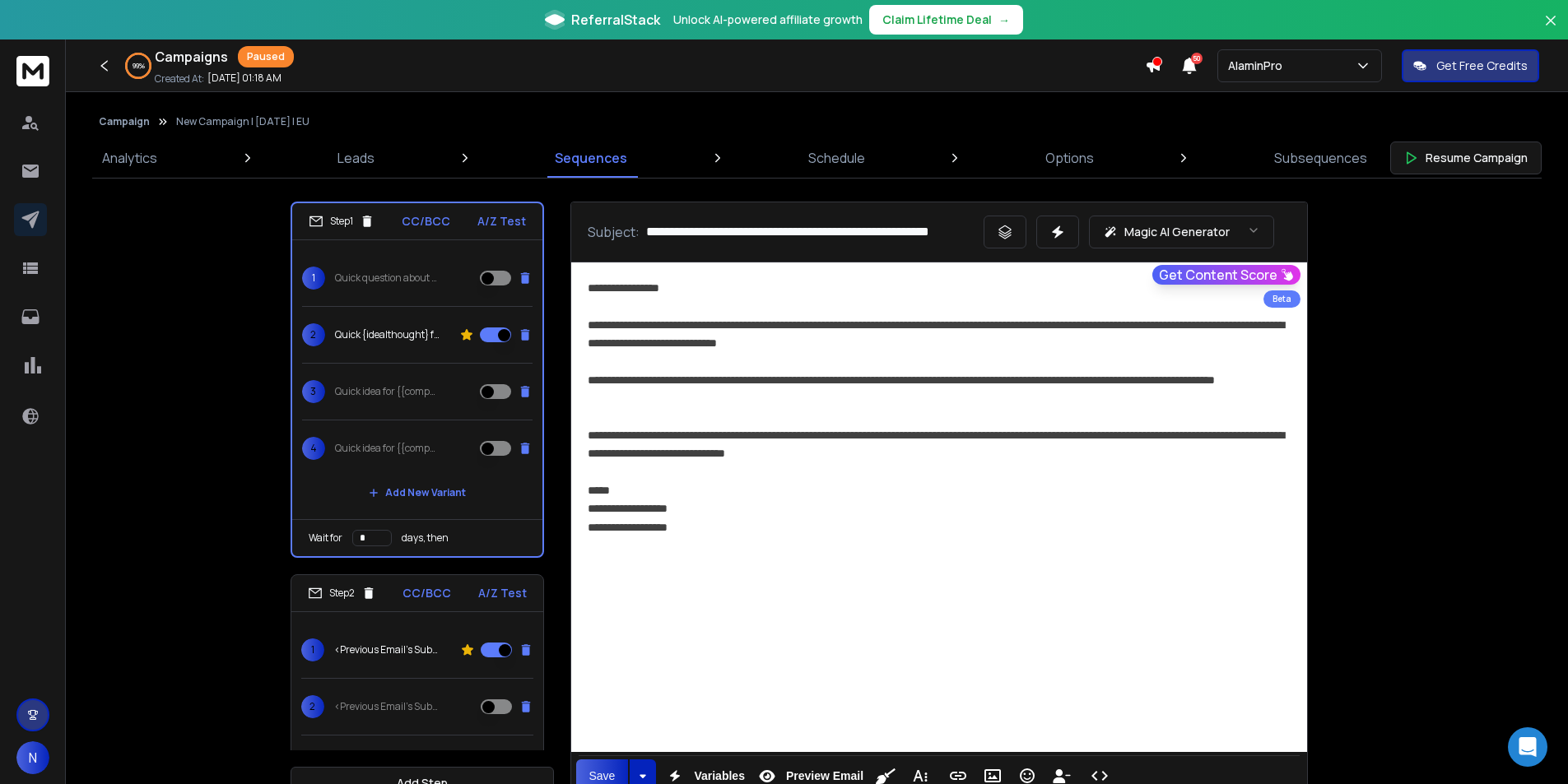
click at [390, 647] on p "<Previous Email's Subject>" at bounding box center [386, 650] width 105 height 13
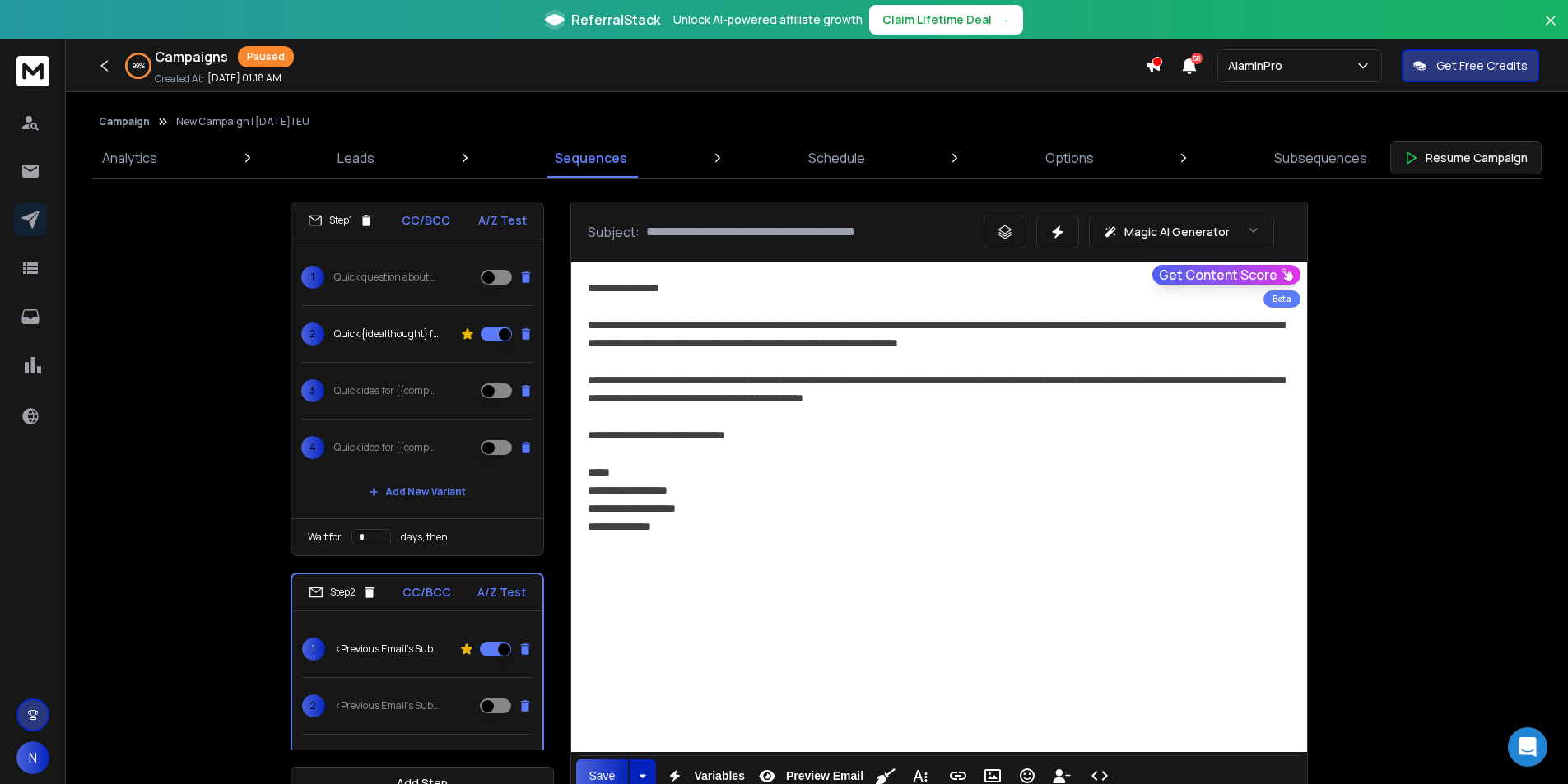
click at [362, 328] on p "Quick {idea|thought} for {{companyName}}’s WordPress {projects|needs}" at bounding box center [386, 334] width 105 height 13
type input "**********"
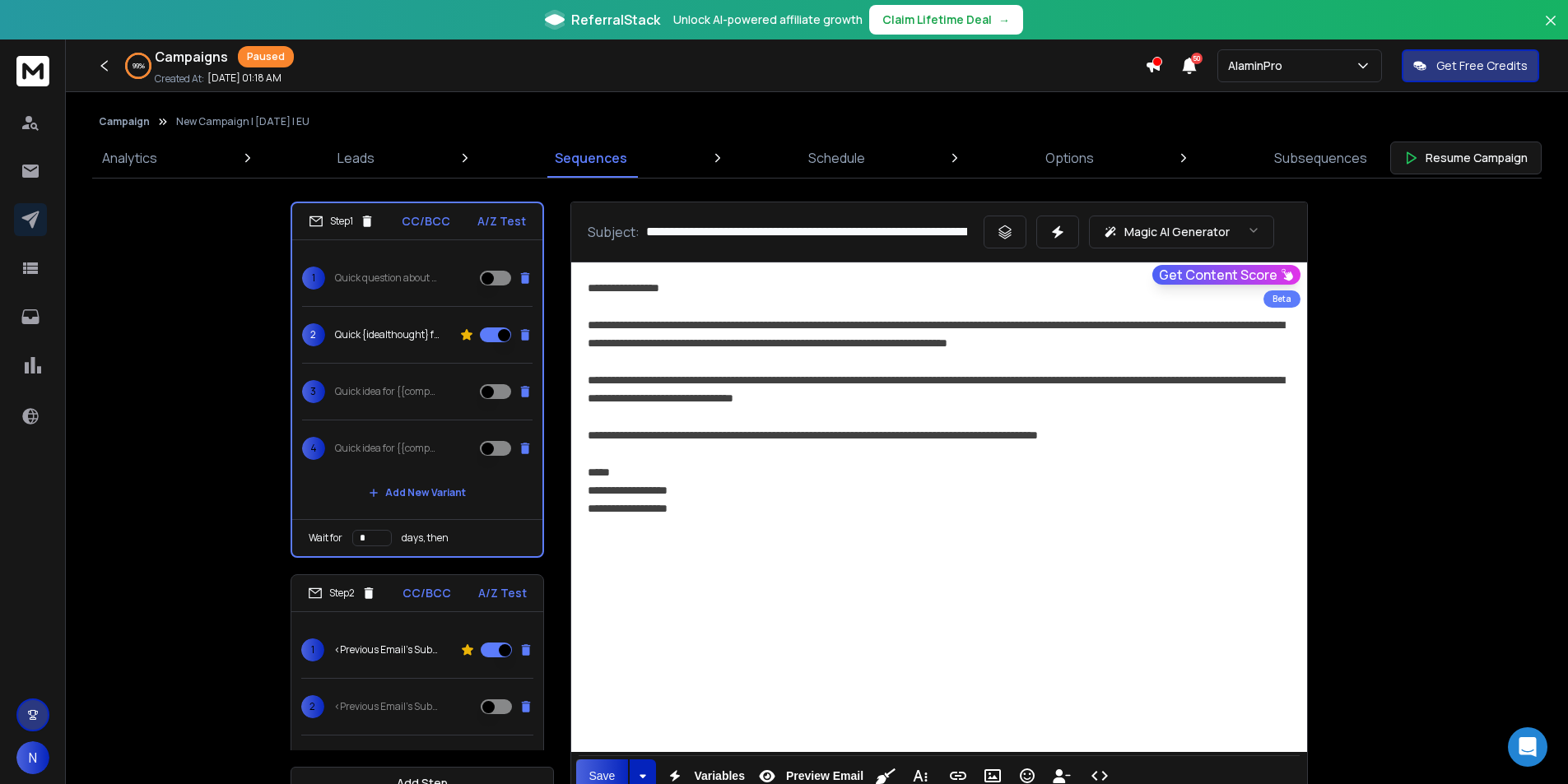
drag, startPoint x: 596, startPoint y: 768, endPoint x: 651, endPoint y: 682, distance: 102.1
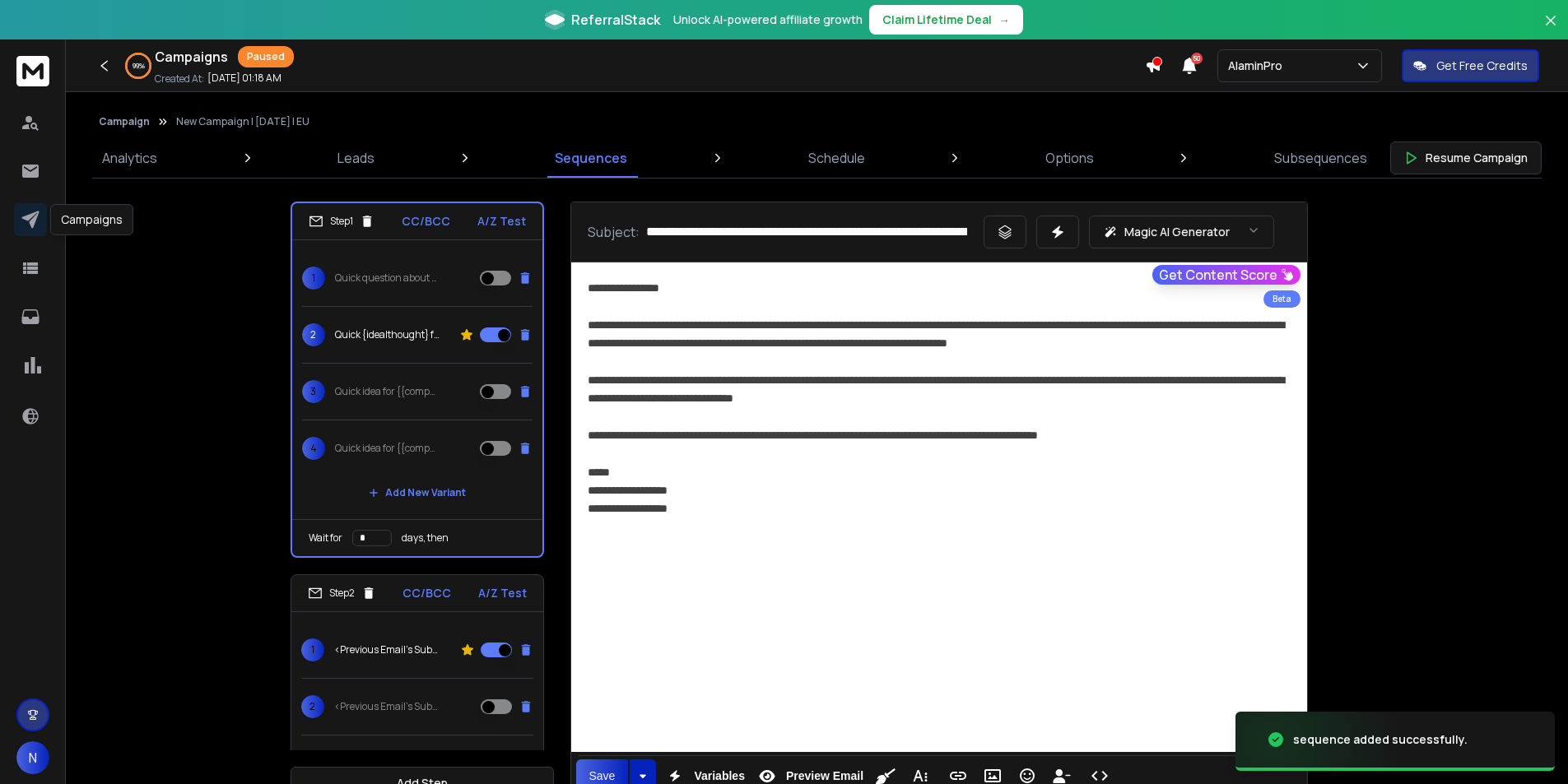
click at [24, 216] on icon at bounding box center [30, 220] width 17 height 17
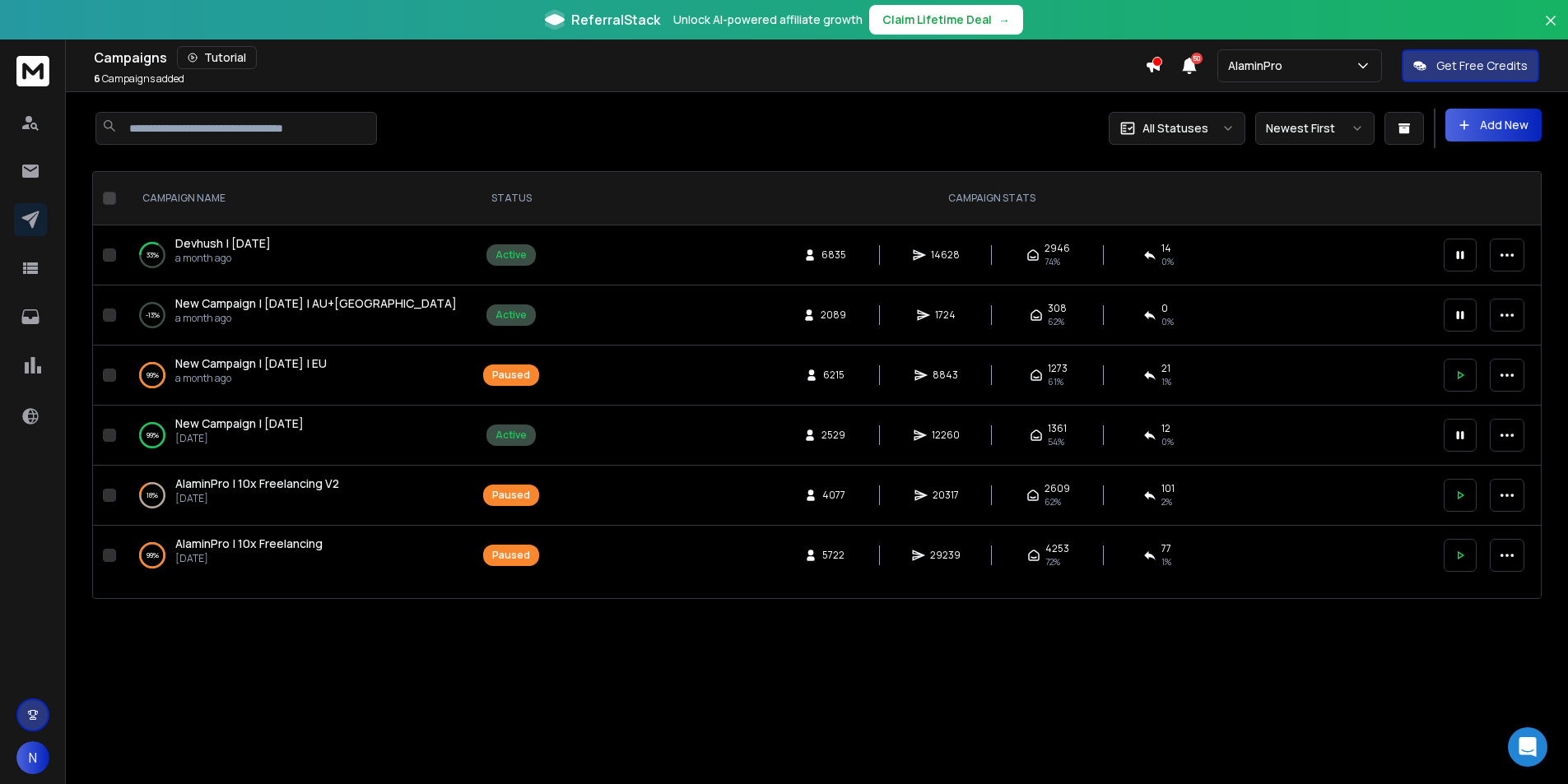
click at [245, 306] on span "New Campaign | [DATE] | AU+[GEOGRAPHIC_DATA]" at bounding box center [316, 303] width 282 height 15
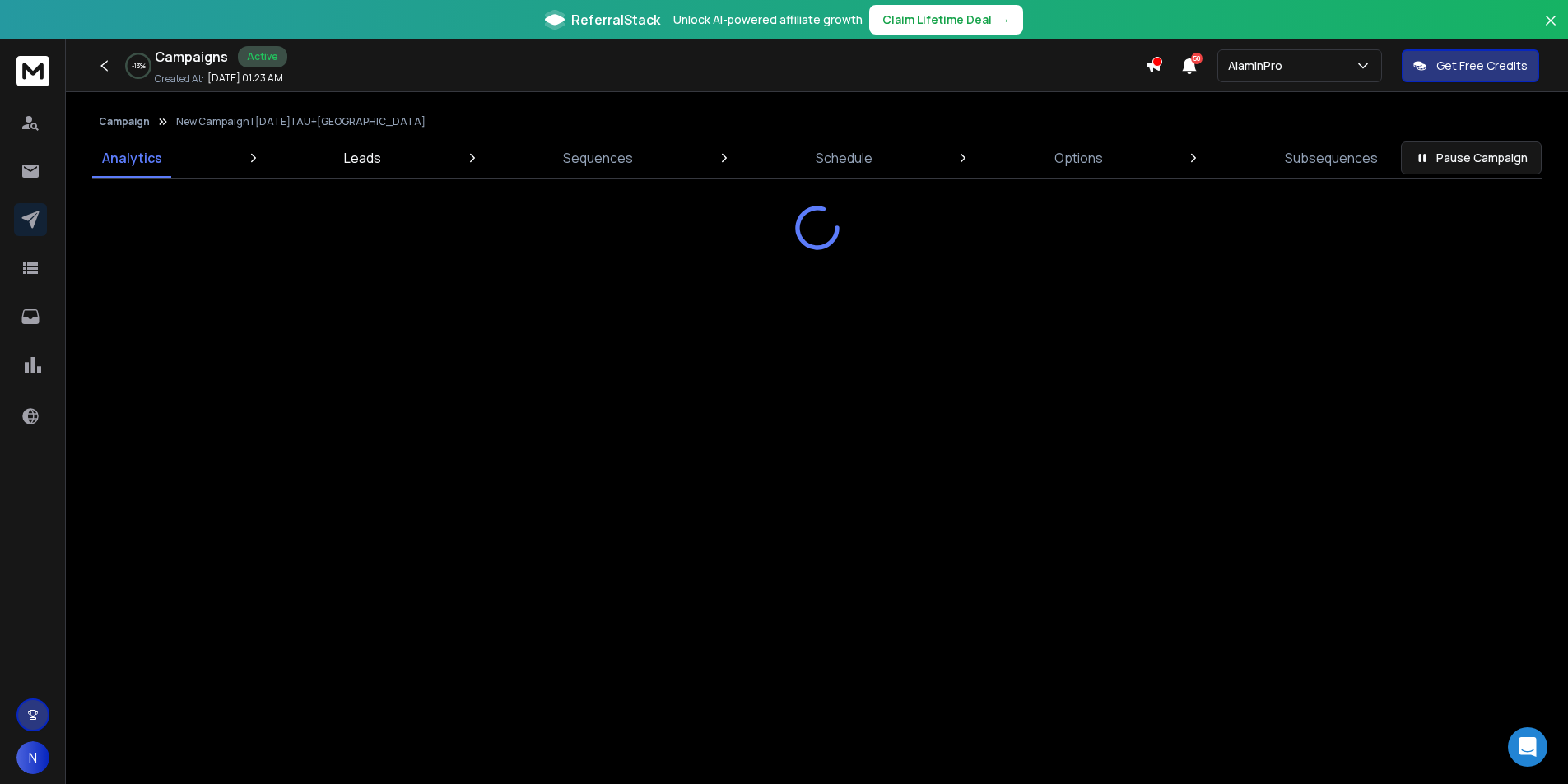
click at [365, 147] on link "Leads" at bounding box center [362, 158] width 56 height 39
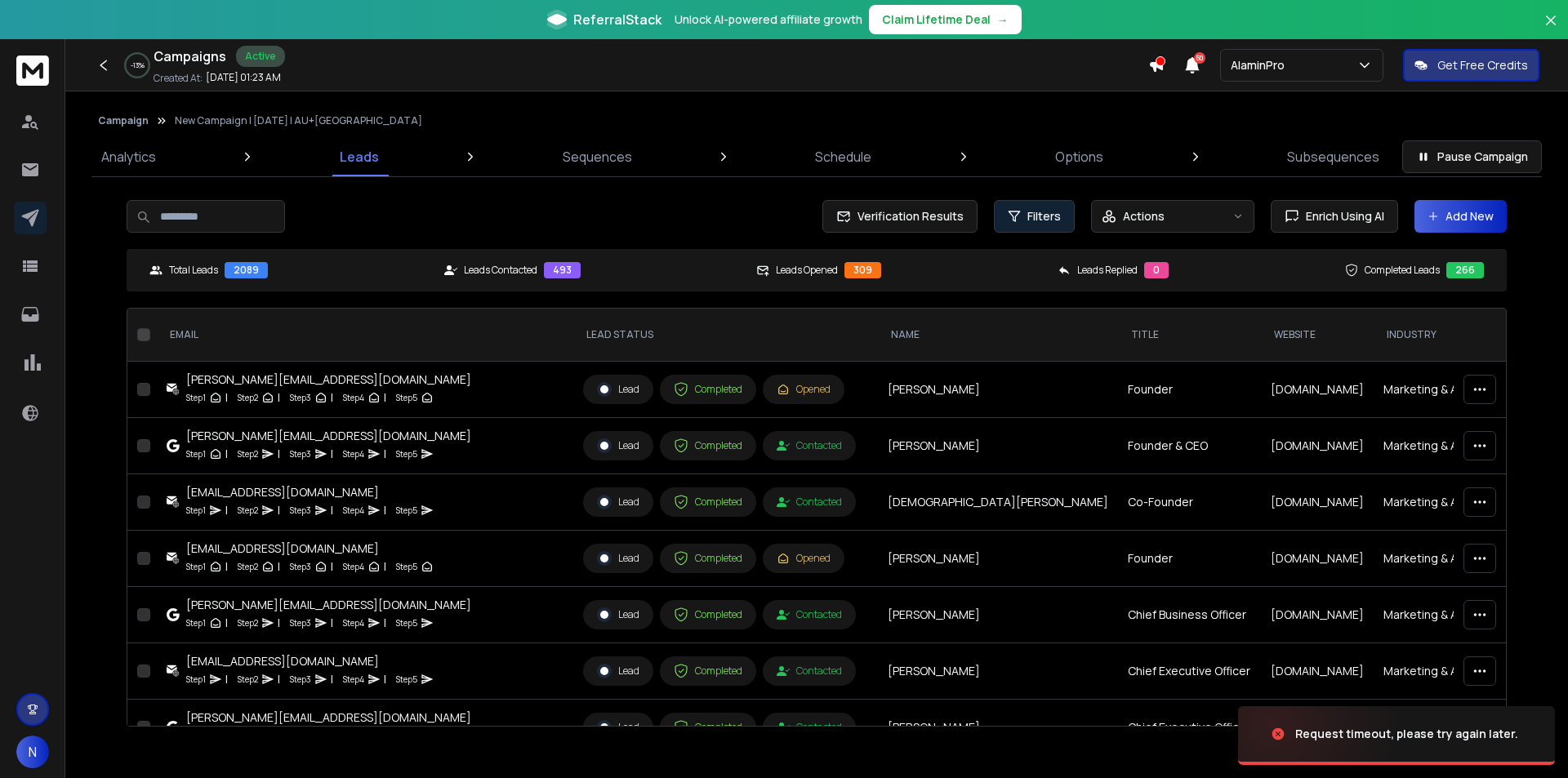
click at [1029, 214] on span "Filters" at bounding box center [1044, 216] width 34 height 16
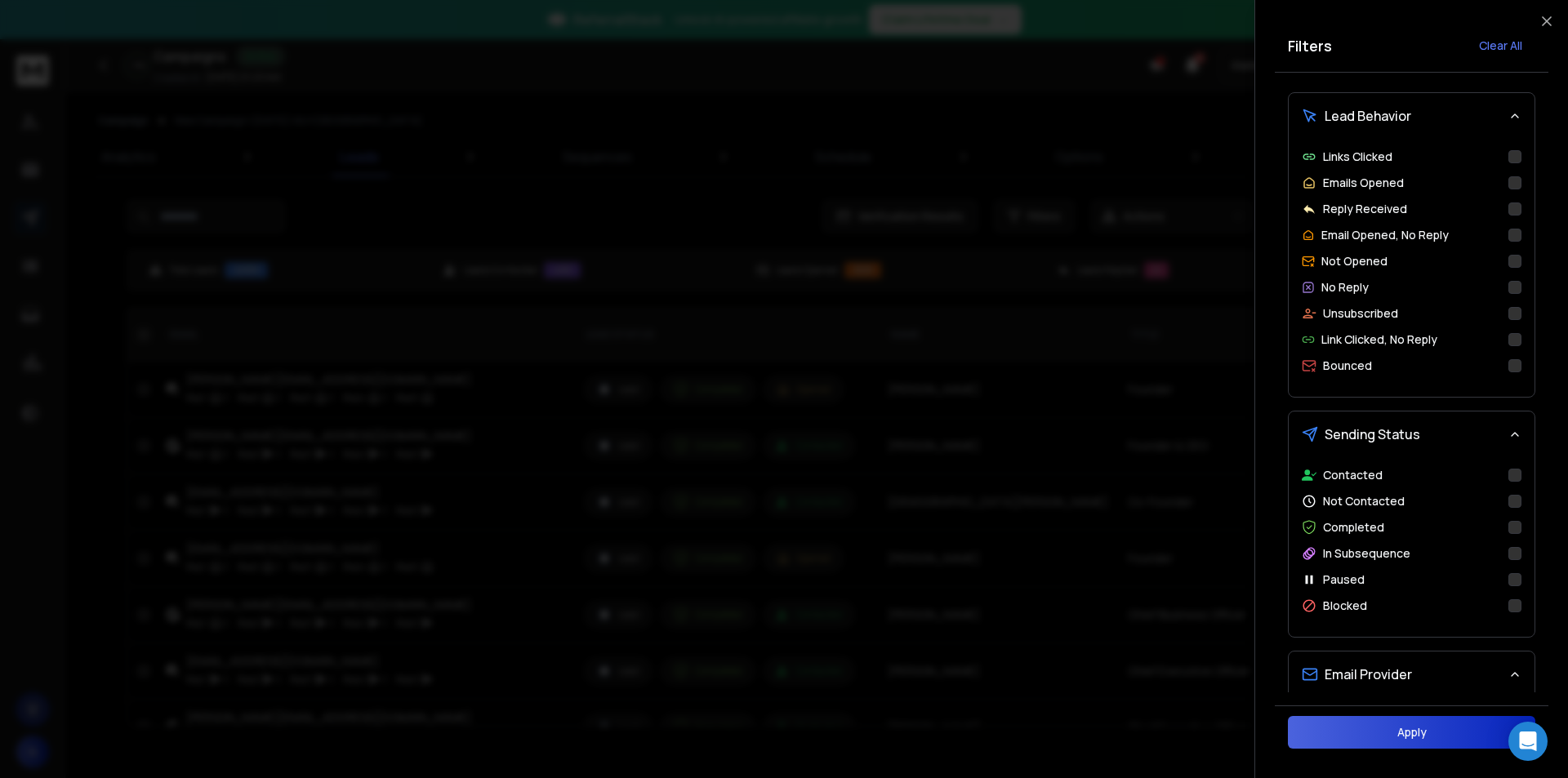
click at [1400, 499] on p "Not Contacted" at bounding box center [1364, 501] width 81 height 16
click at [1509, 499] on button "Not Contacted" at bounding box center [1515, 501] width 13 height 13
drag, startPoint x: 1407, startPoint y: 736, endPoint x: 1282, endPoint y: 639, distance: 158.2
click at [1407, 734] on button "Apply" at bounding box center [1412, 732] width 247 height 33
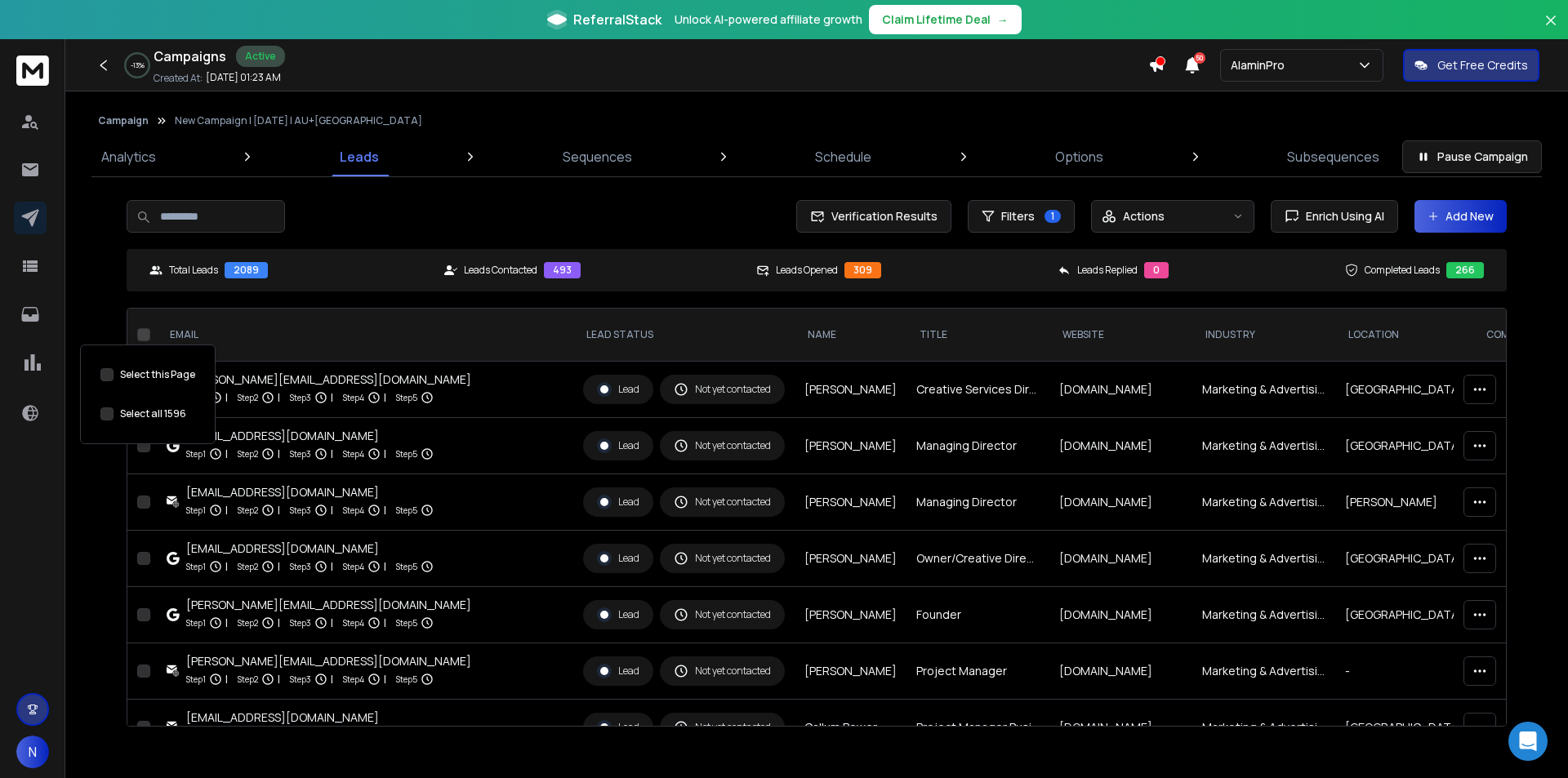
click at [103, 414] on button "Select this Page" at bounding box center [107, 414] width 13 height 13
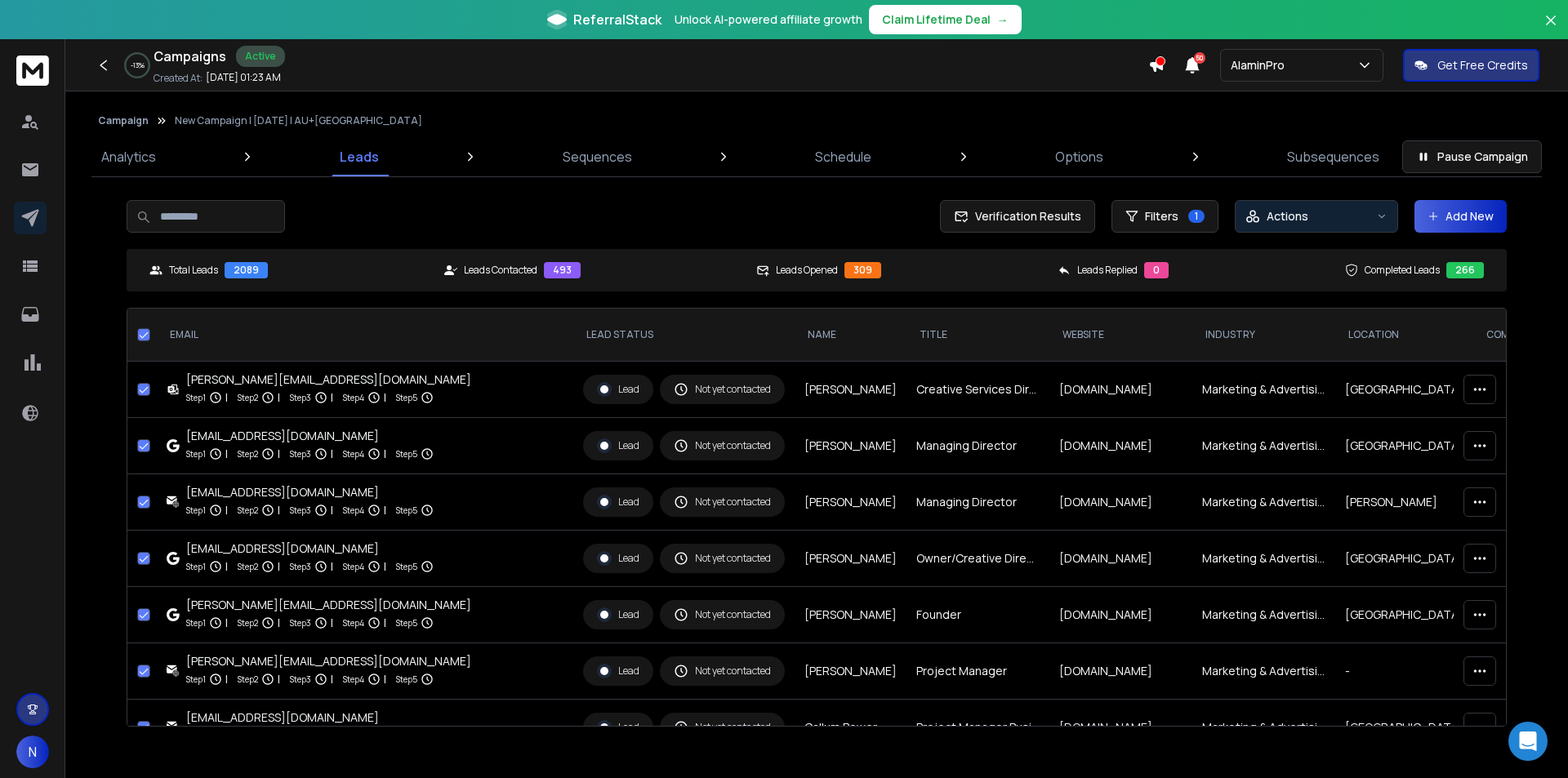
click at [1272, 205] on button "Actions" at bounding box center [1316, 216] width 164 height 33
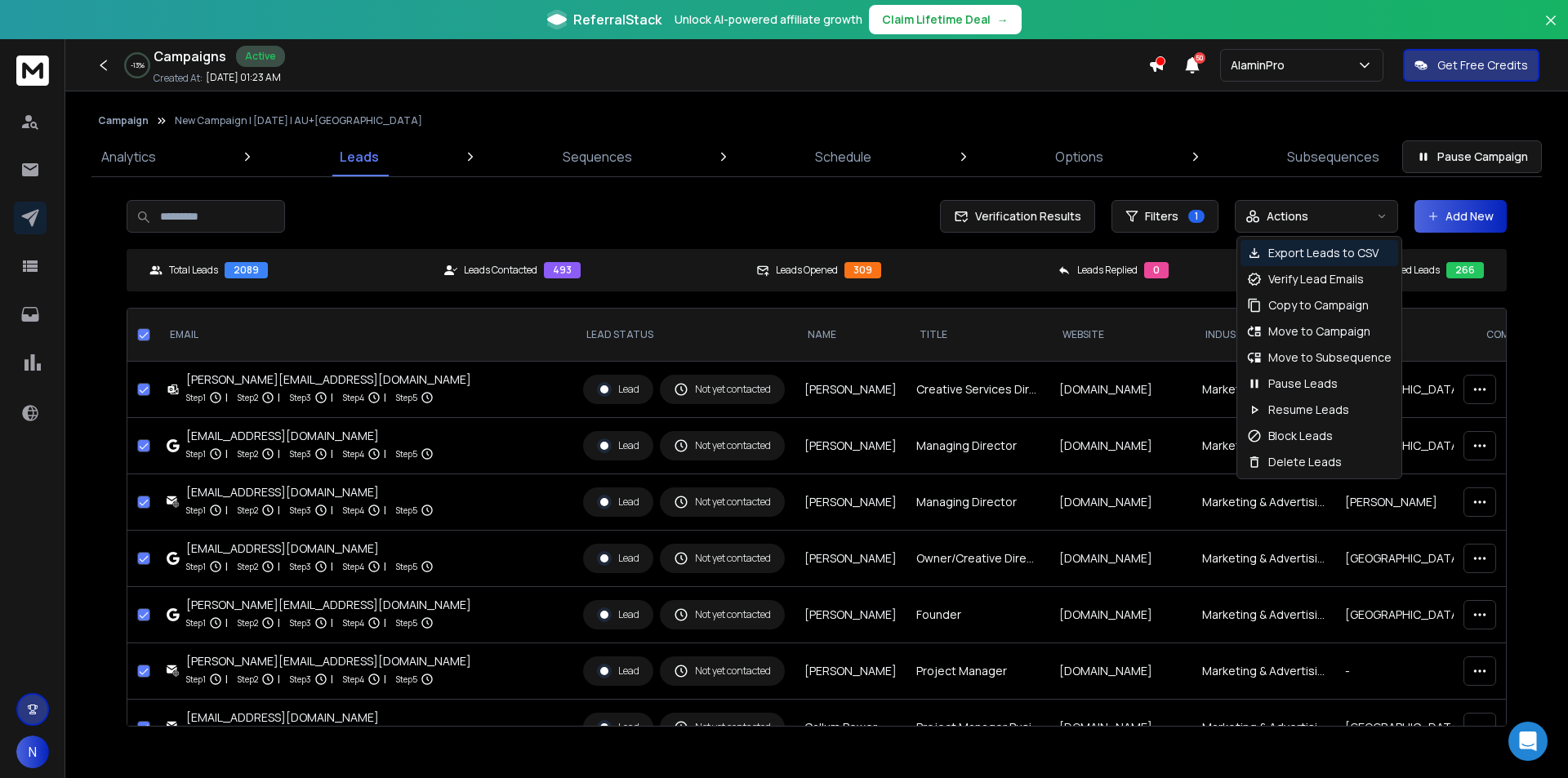
click at [1288, 256] on p "Export Leads to CSV" at bounding box center [1323, 253] width 110 height 16
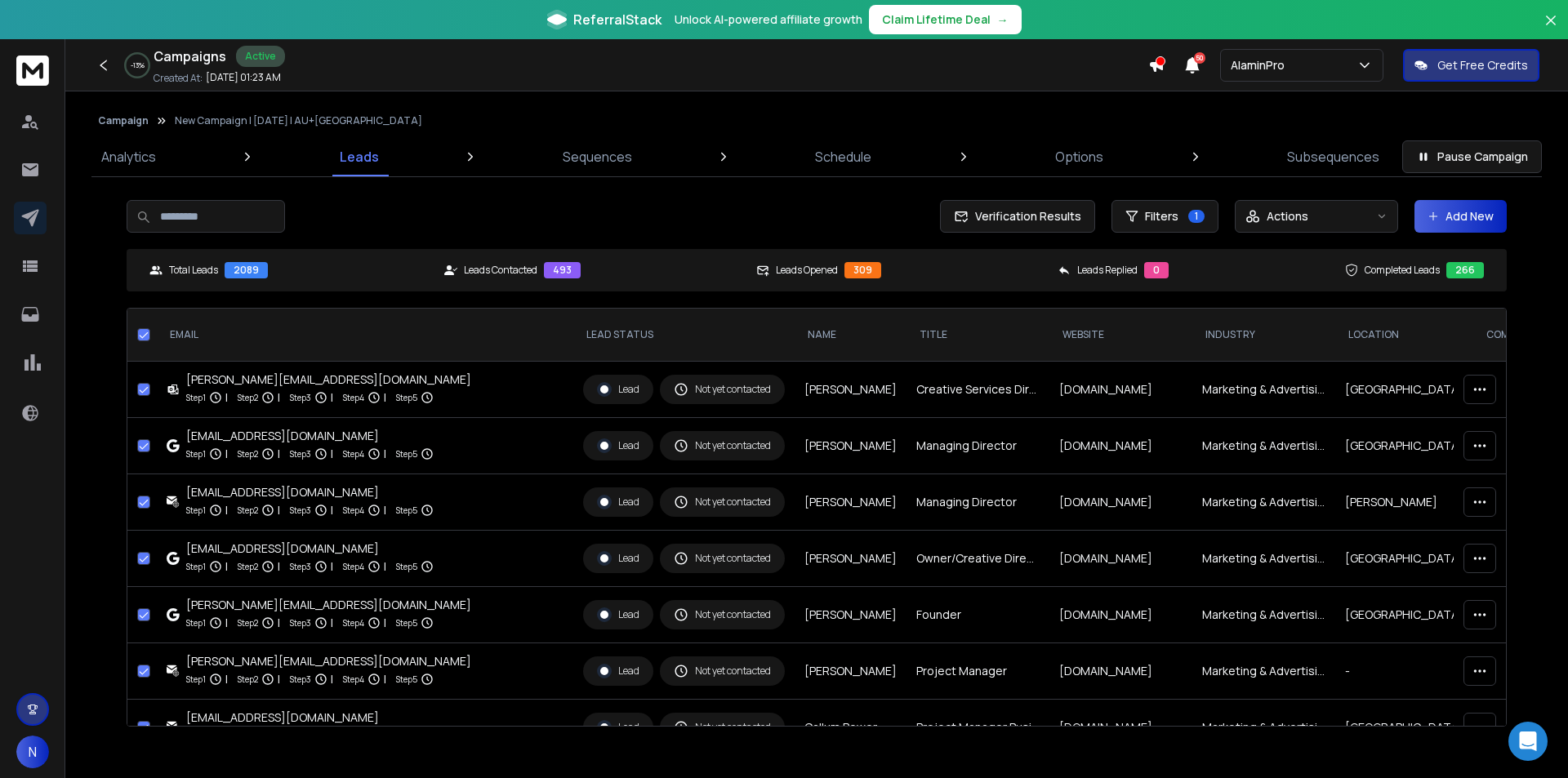
click at [270, 375] on div "george@10feettall.com.au" at bounding box center [329, 379] width 285 height 16
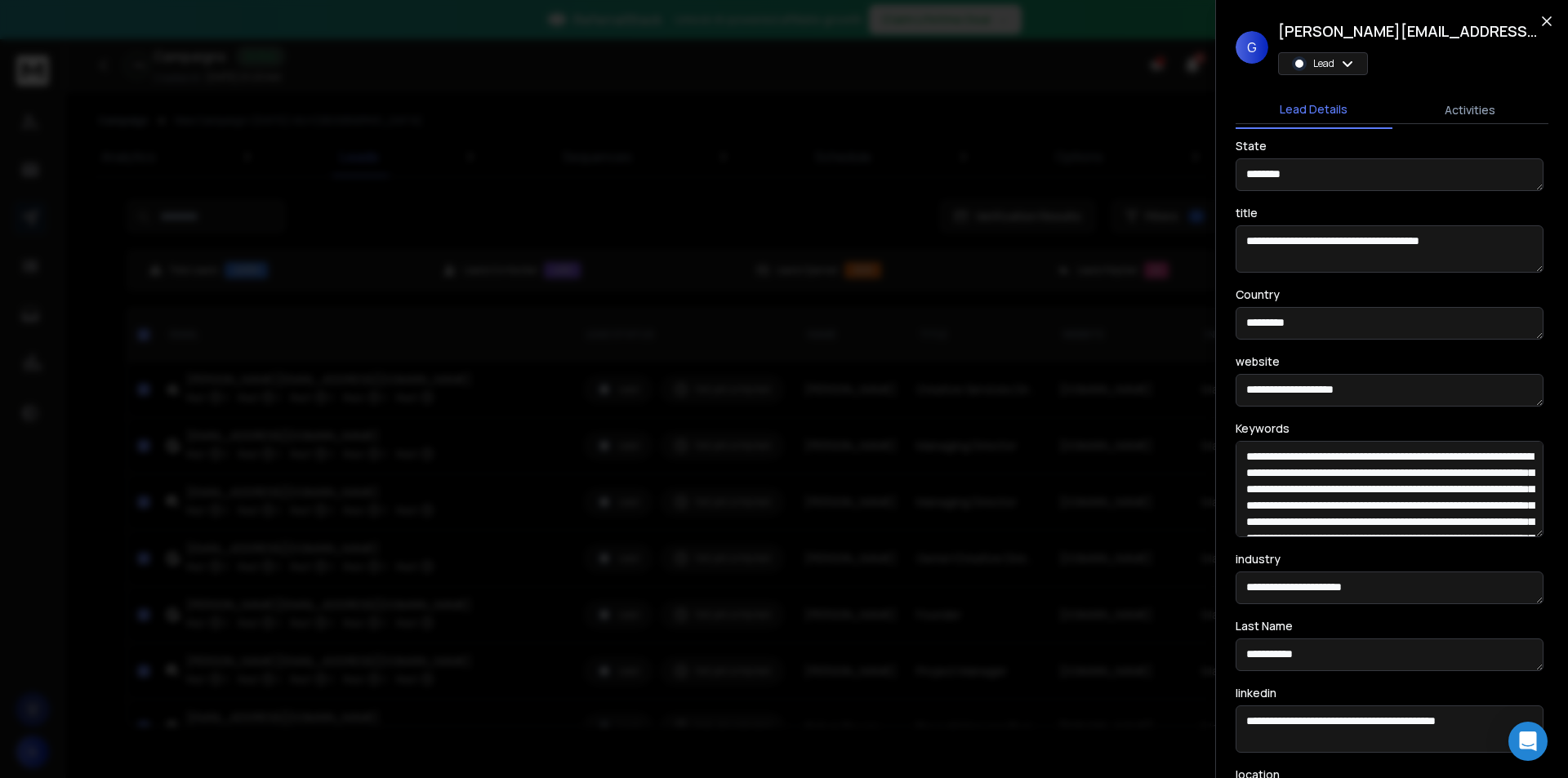
click at [1540, 17] on icon "button" at bounding box center [1546, 20] width 16 height 16
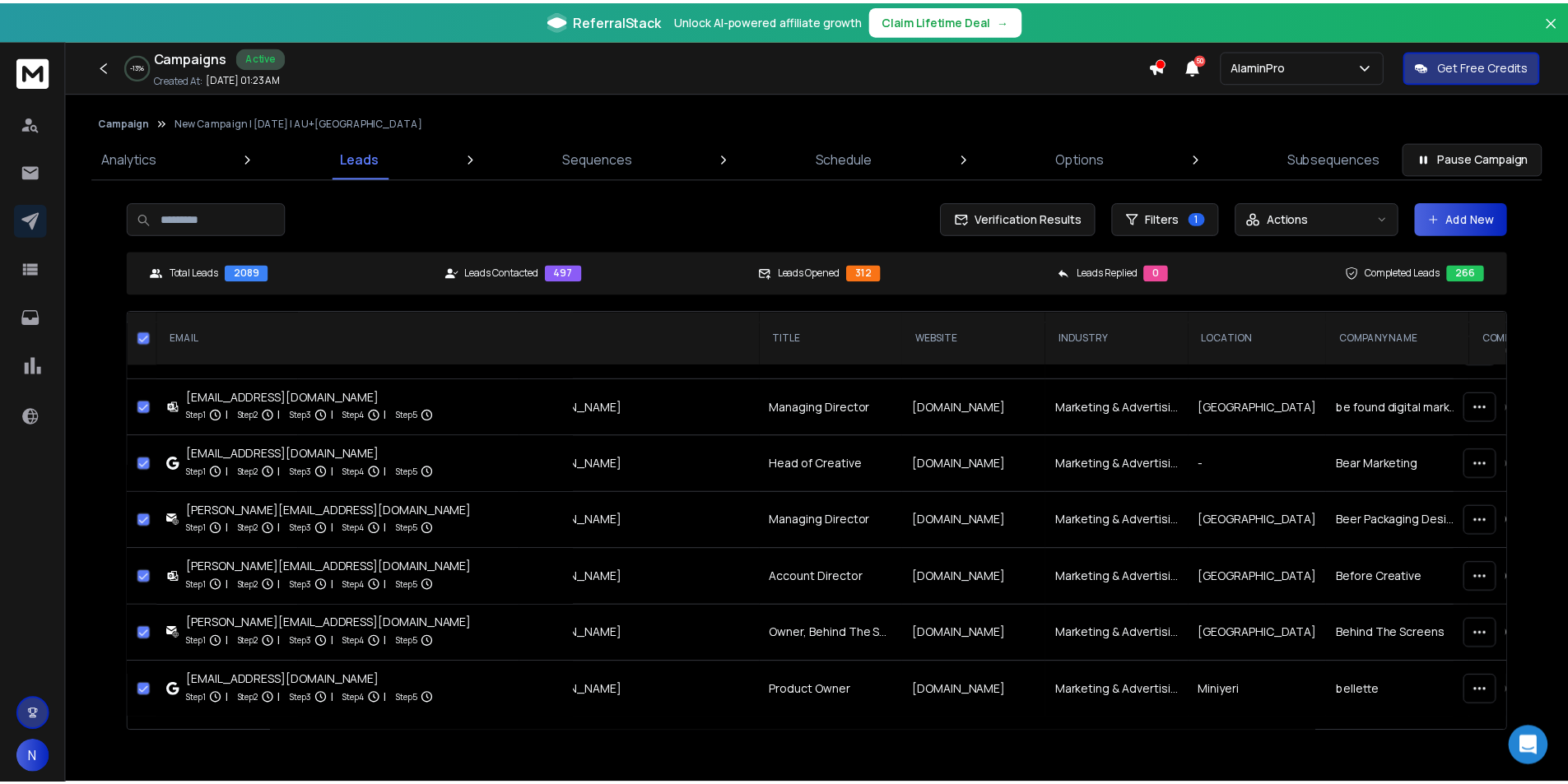
scroll to position [7969, 278]
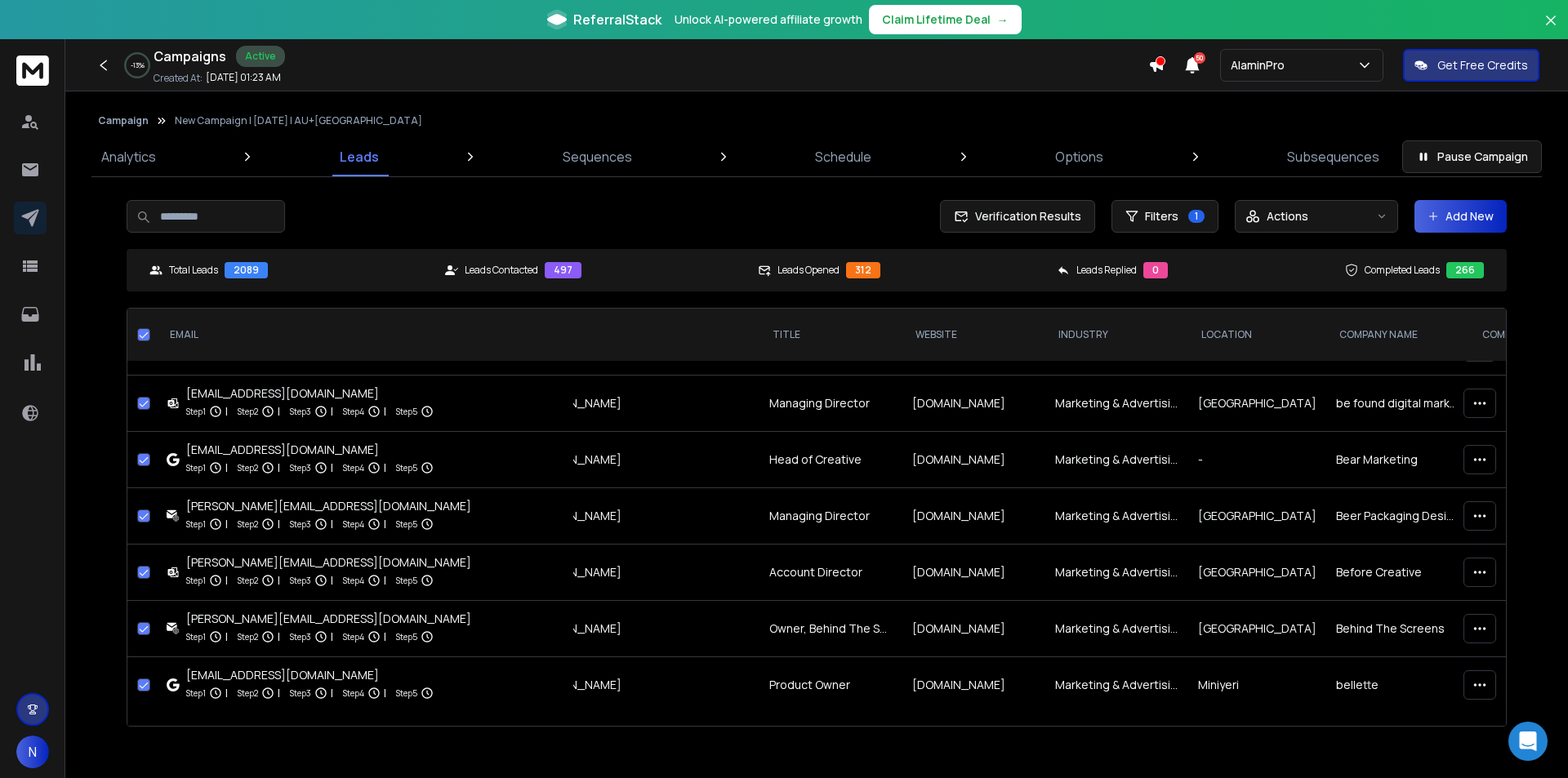
click at [245, 218] on input at bounding box center [205, 216] width 158 height 33
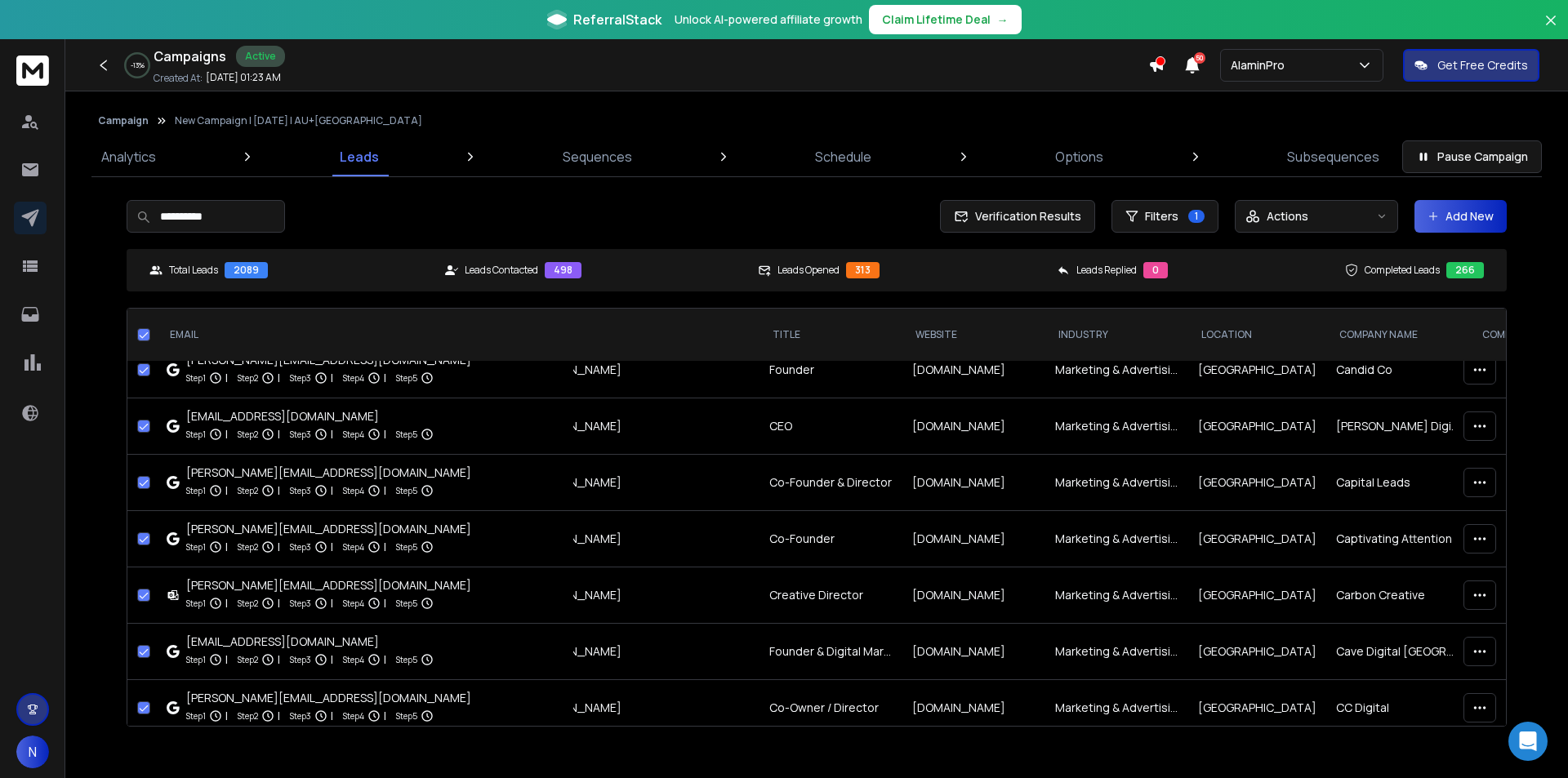
type input "**********"
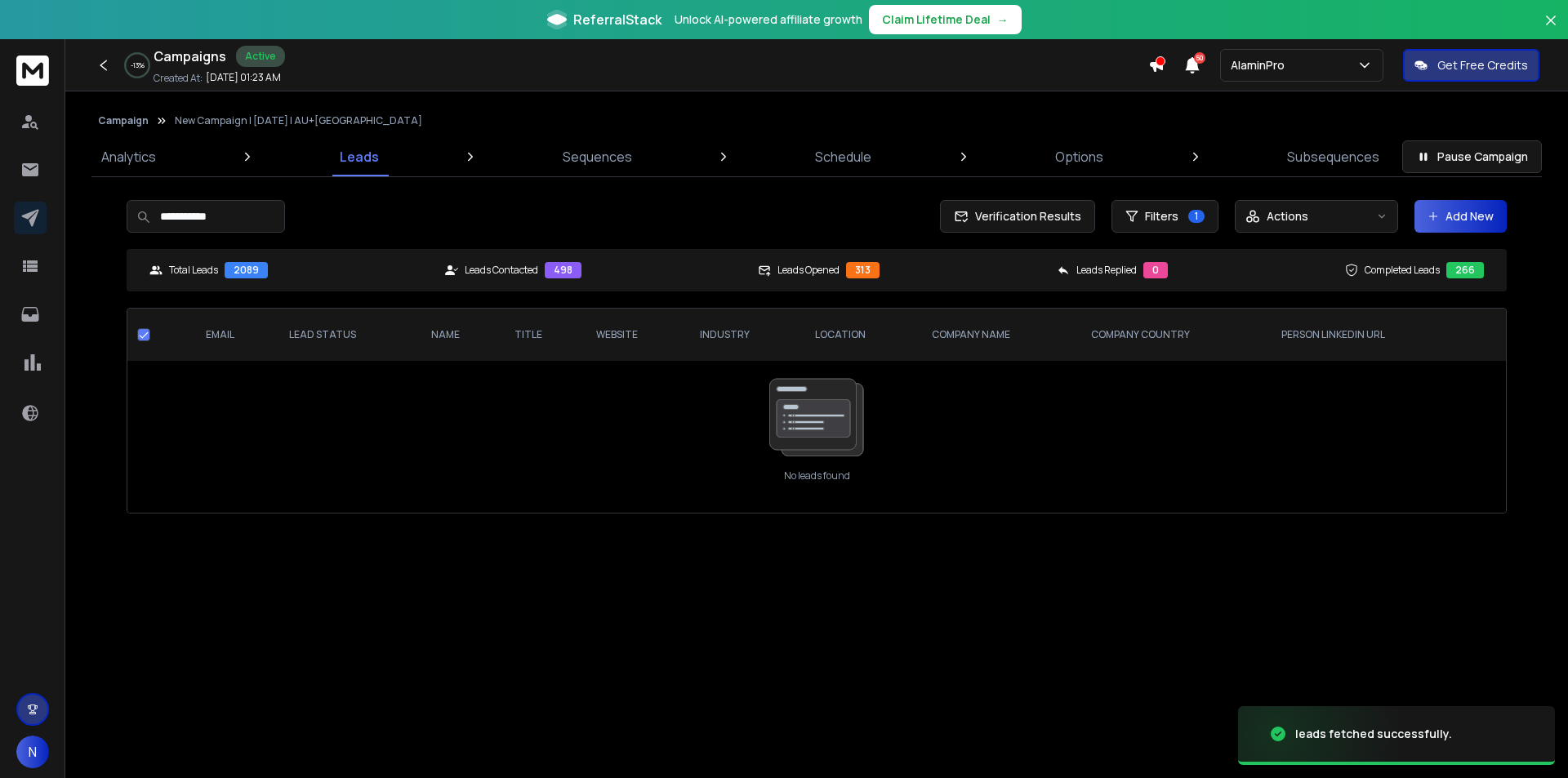
click at [249, 220] on input "**********" at bounding box center [205, 216] width 158 height 33
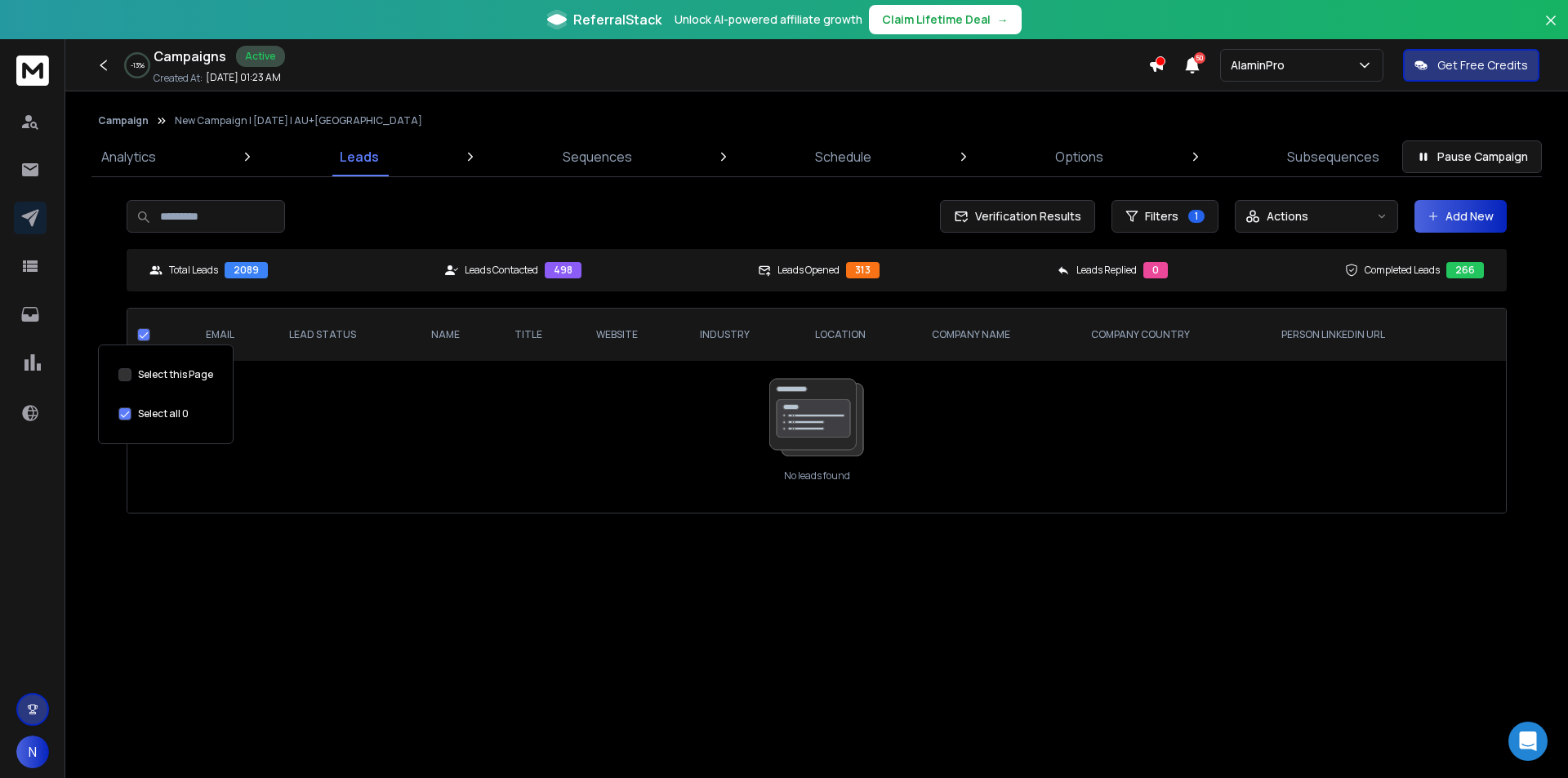
click at [144, 331] on button "Select this Page" at bounding box center [143, 334] width 13 height 13
click at [209, 206] on input at bounding box center [205, 216] width 158 height 33
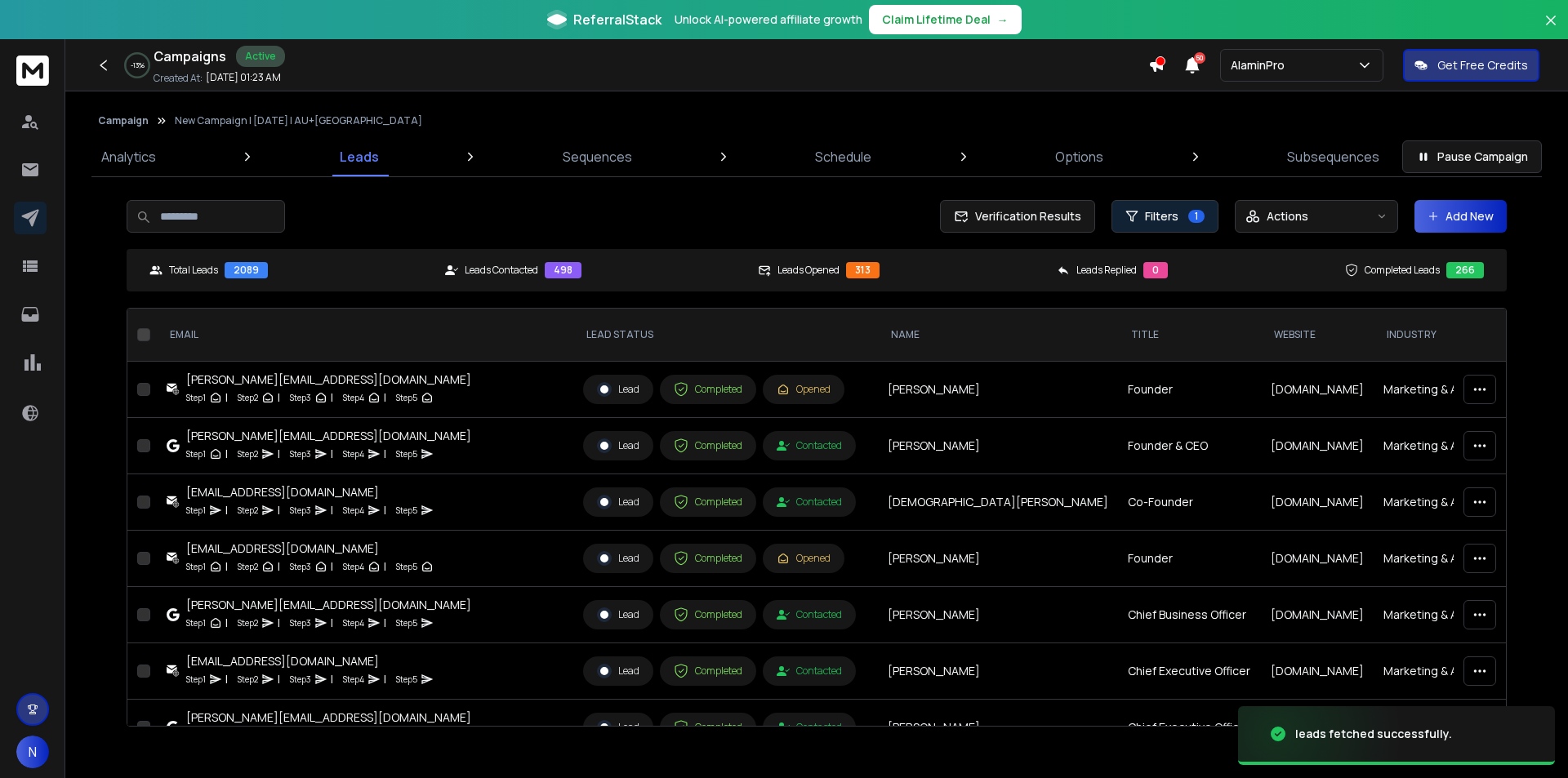
click at [1171, 214] on span "Filters" at bounding box center [1162, 216] width 34 height 16
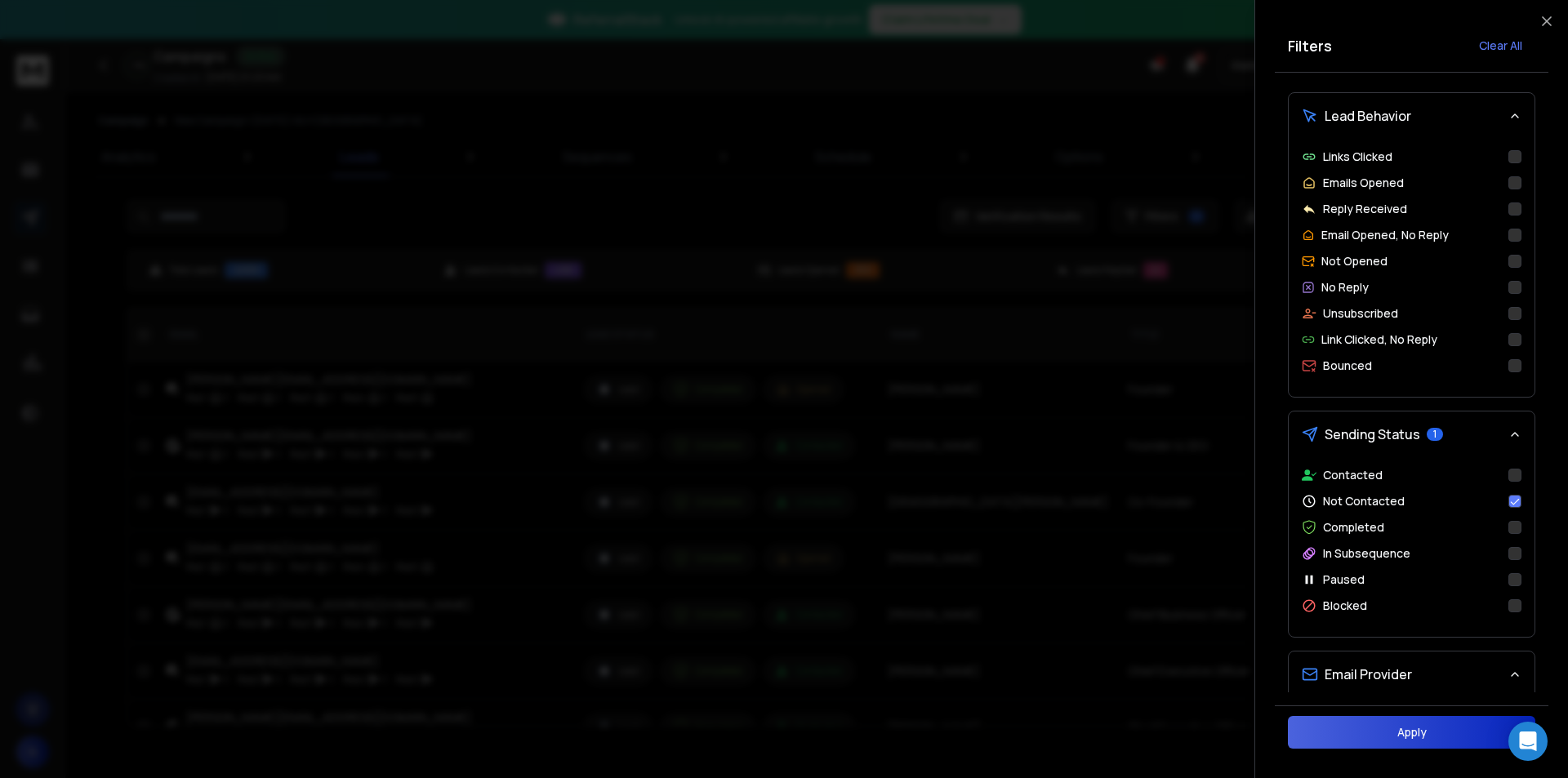
click at [1422, 725] on button "Apply" at bounding box center [1412, 732] width 247 height 33
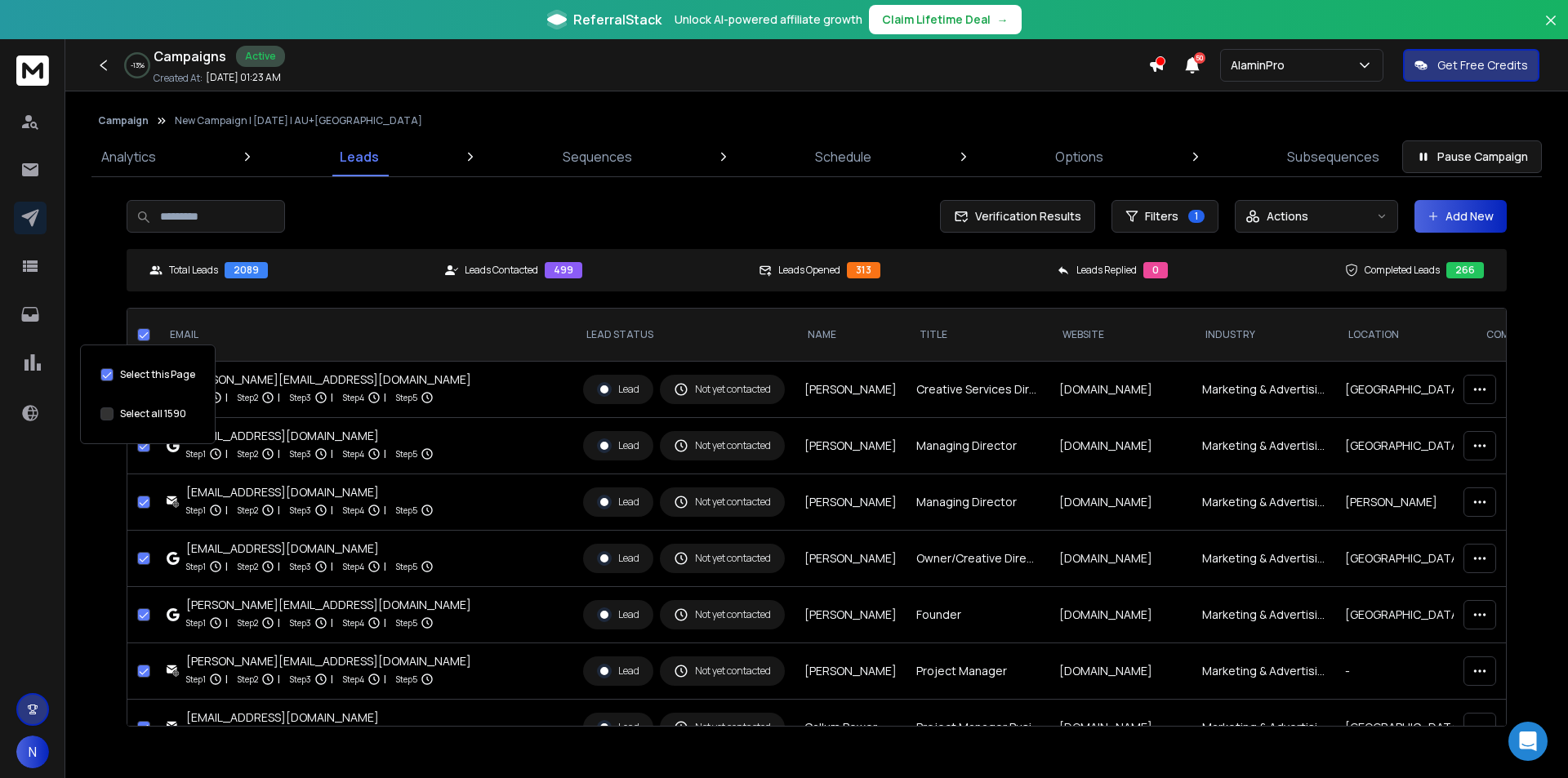
click at [104, 412] on button "Select this Page" at bounding box center [107, 414] width 13 height 13
click at [1437, 154] on button "Pause Campaign" at bounding box center [1471, 157] width 140 height 33
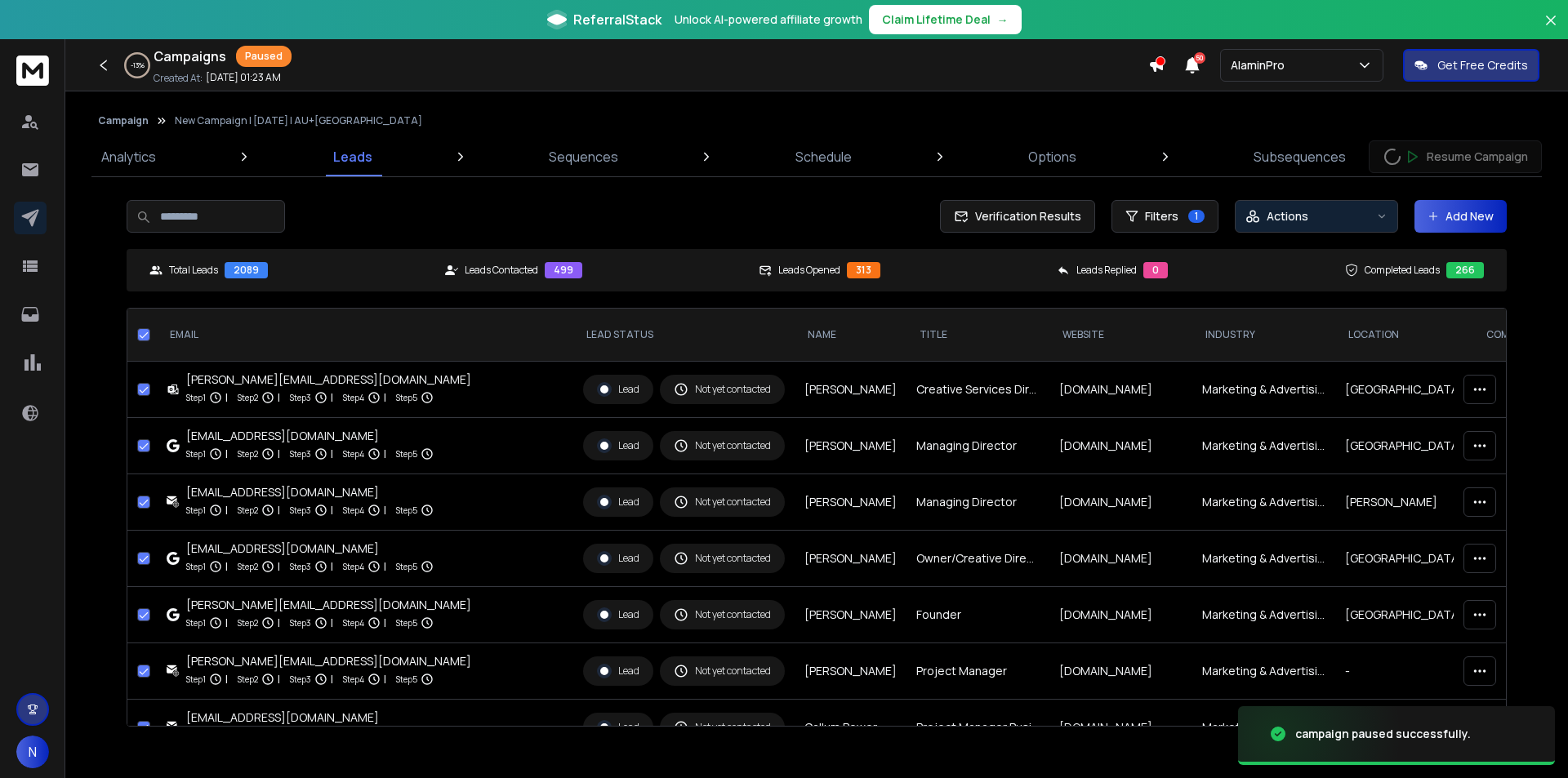
click at [1287, 214] on p "Actions" at bounding box center [1287, 216] width 42 height 16
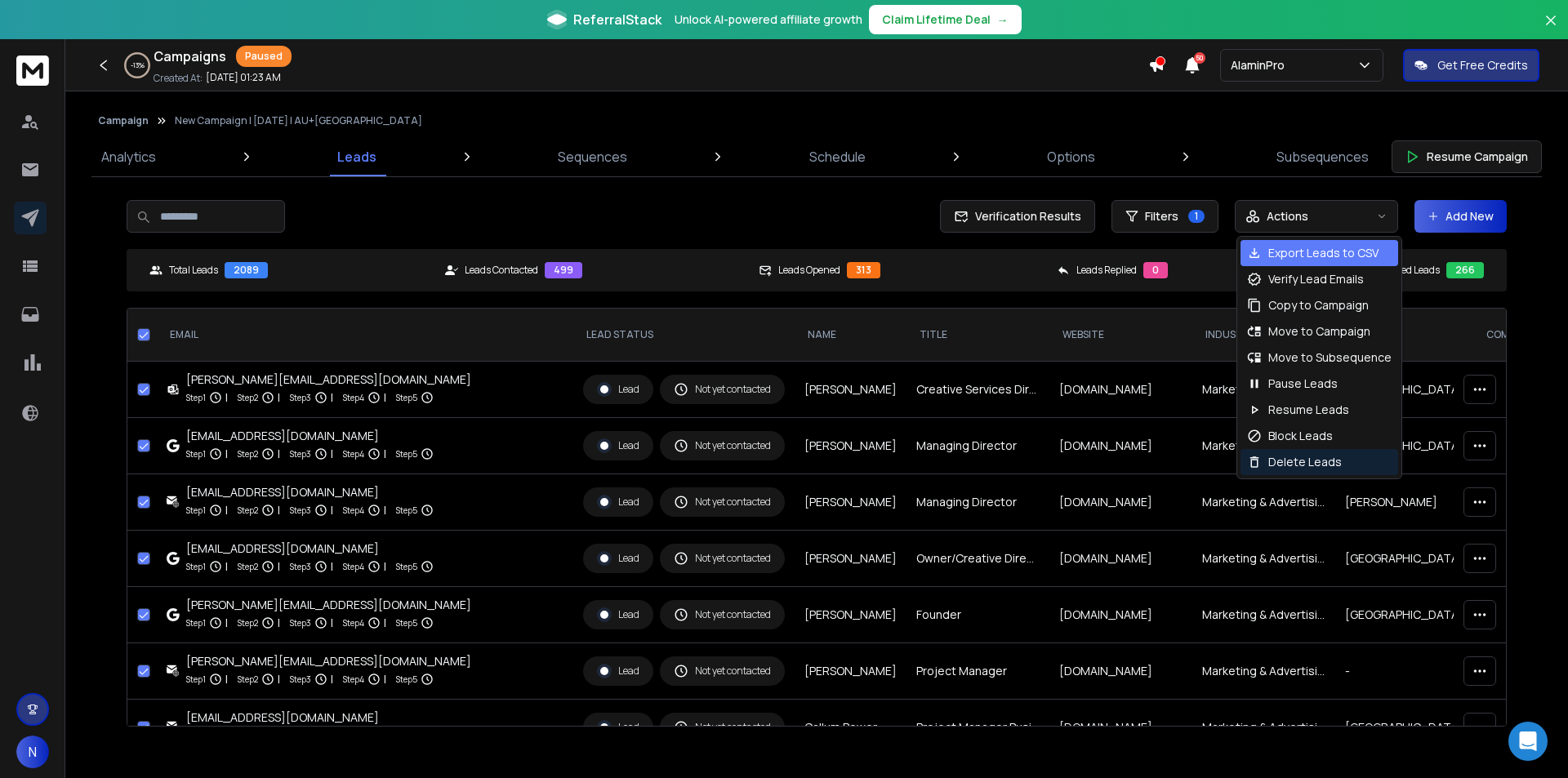
click at [1276, 456] on p "Delete Leads" at bounding box center [1304, 462] width 74 height 16
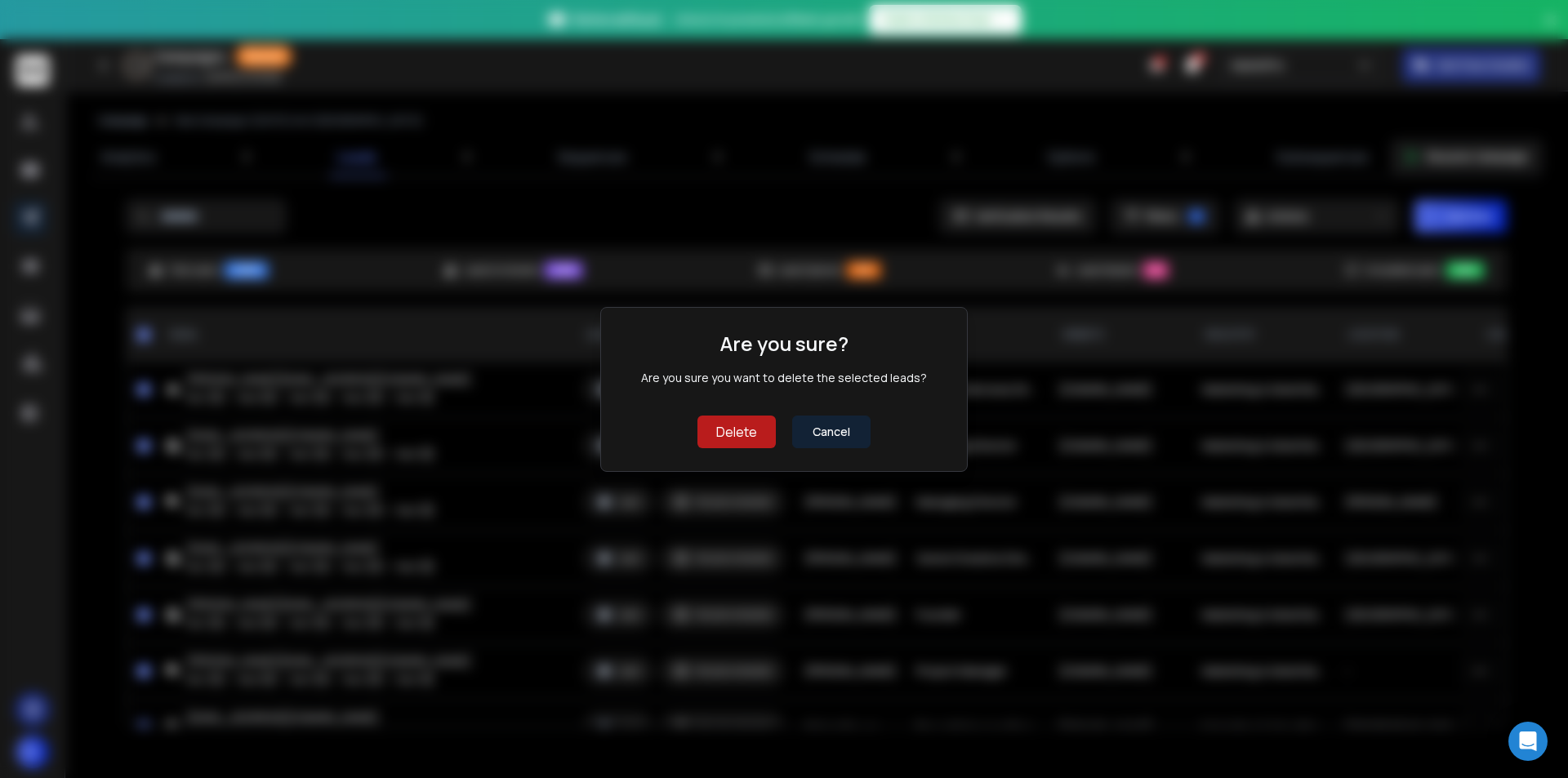
click at [740, 436] on button "Delete" at bounding box center [737, 431] width 79 height 33
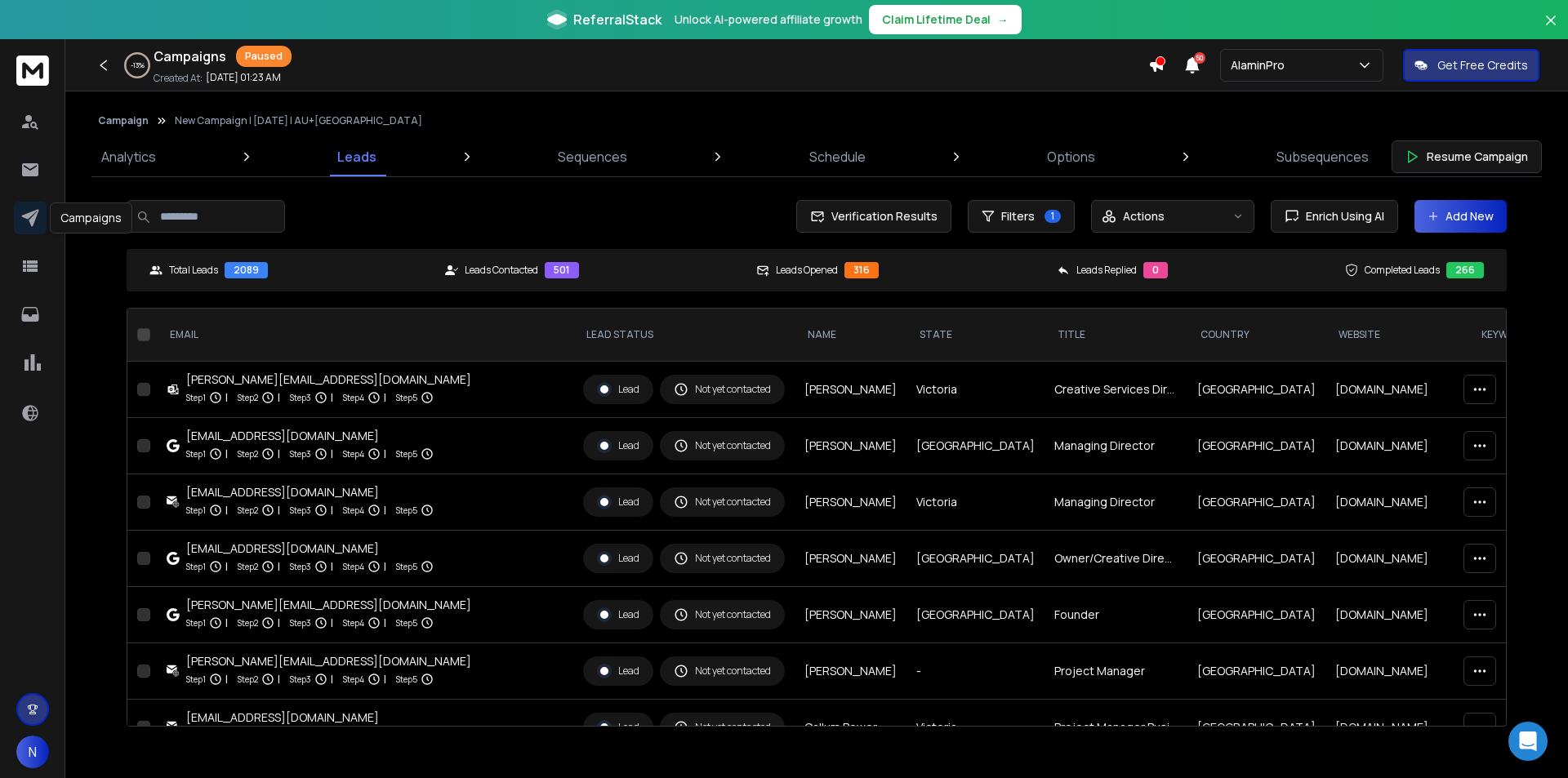
click at [33, 216] on icon at bounding box center [30, 219] width 17 height 17
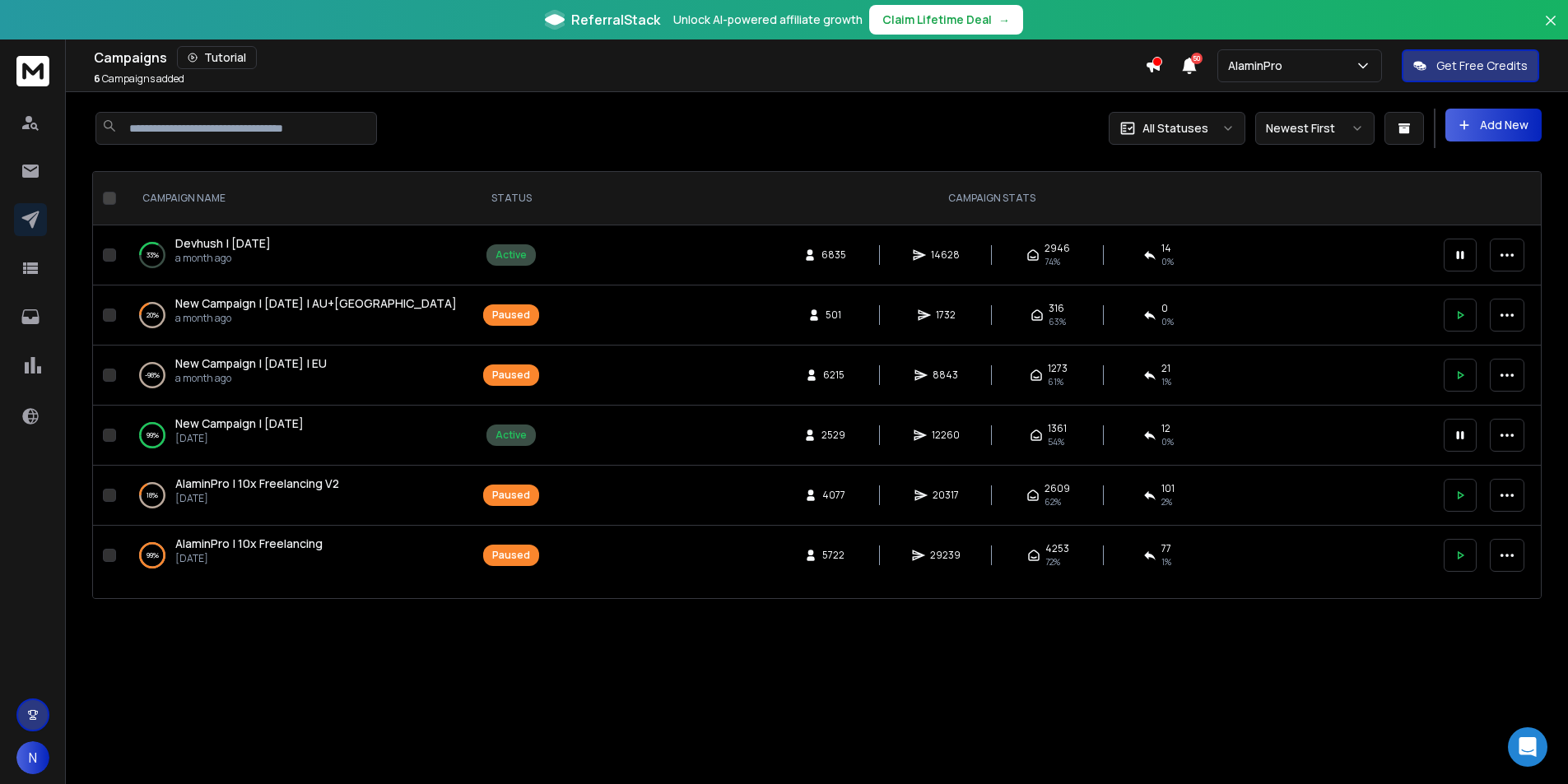
click at [559, 311] on div "501 1732 316 63 % 0 0 %" at bounding box center [991, 315] width 865 height 26
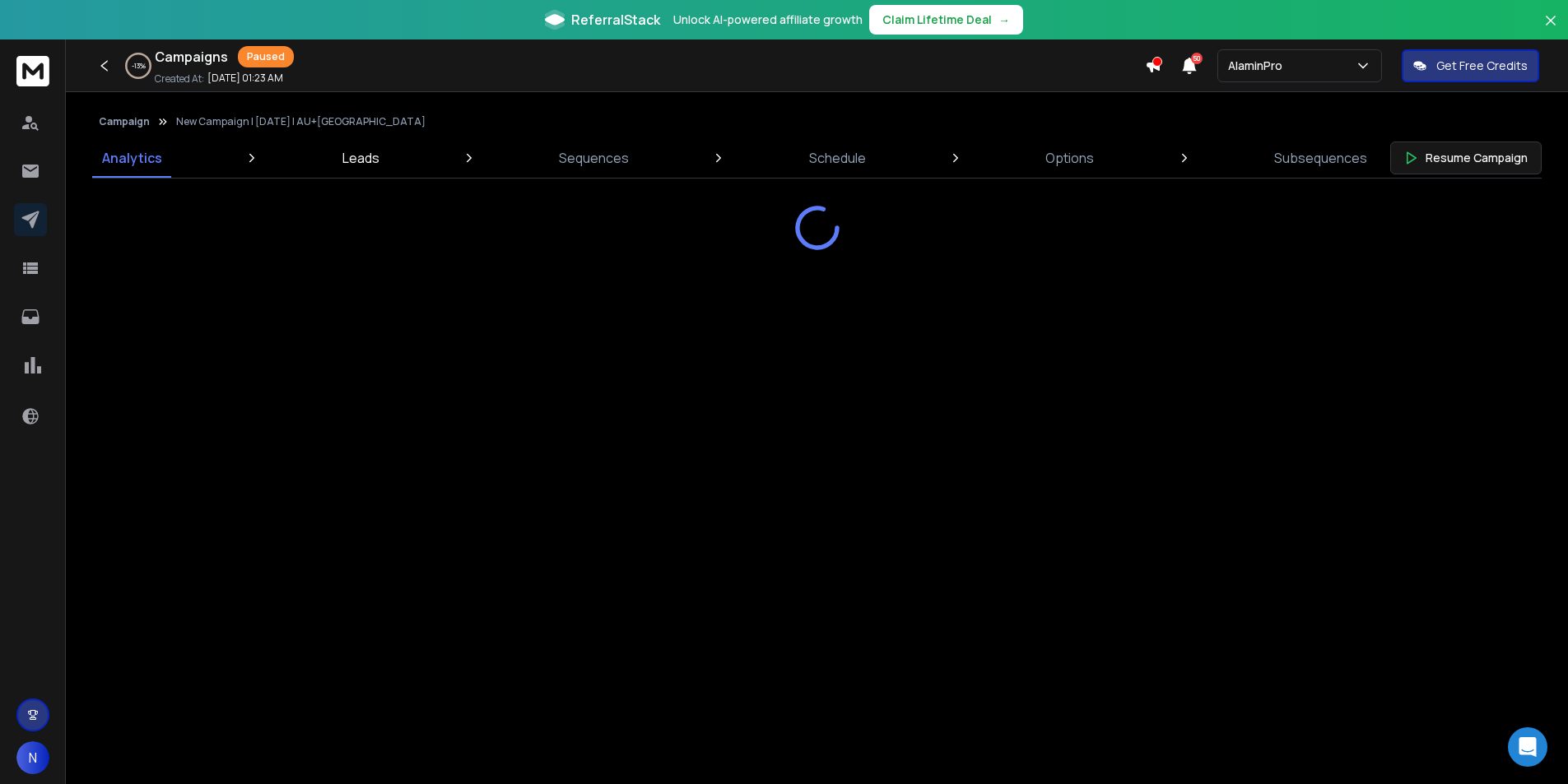
click at [364, 155] on p "Leads" at bounding box center [360, 157] width 37 height 20
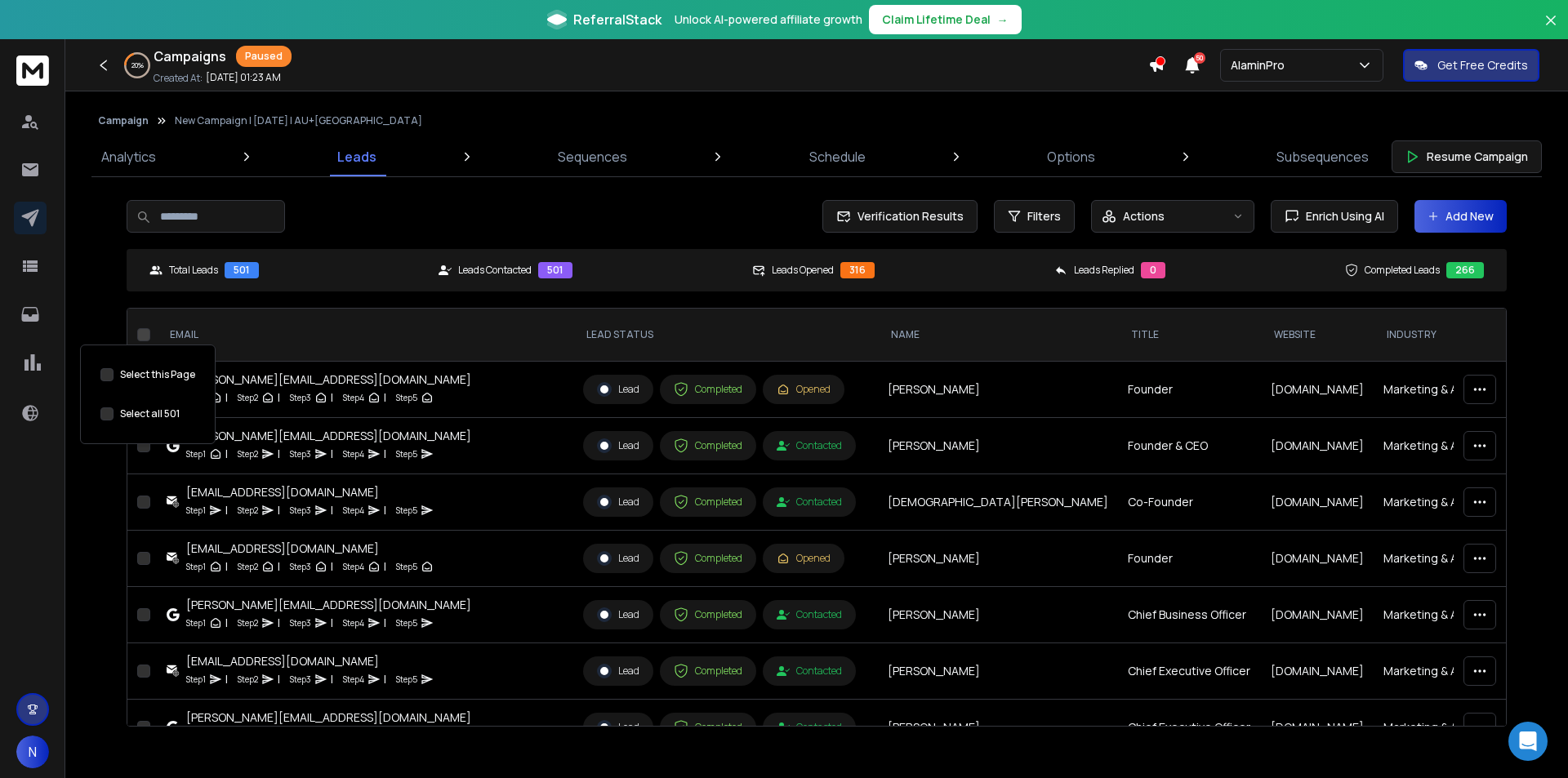
drag, startPoint x: 110, startPoint y: 414, endPoint x: 543, endPoint y: 341, distance: 439.1
click at [109, 414] on button "Select this Page" at bounding box center [107, 414] width 13 height 13
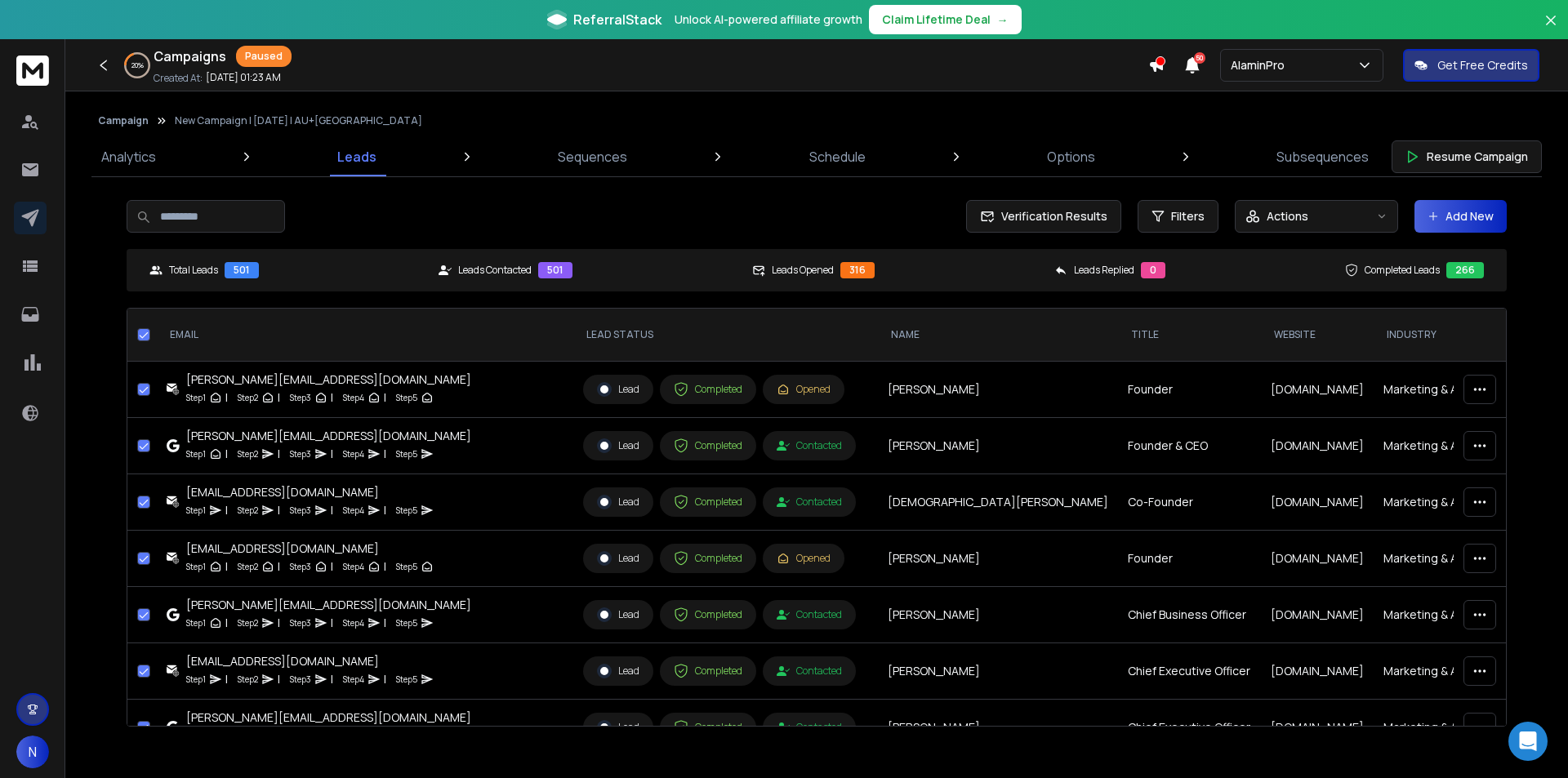
drag, startPoint x: 1320, startPoint y: 220, endPoint x: 1315, endPoint y: 235, distance: 15.8
click at [1320, 222] on div "Actions" at bounding box center [1307, 216] width 124 height 16
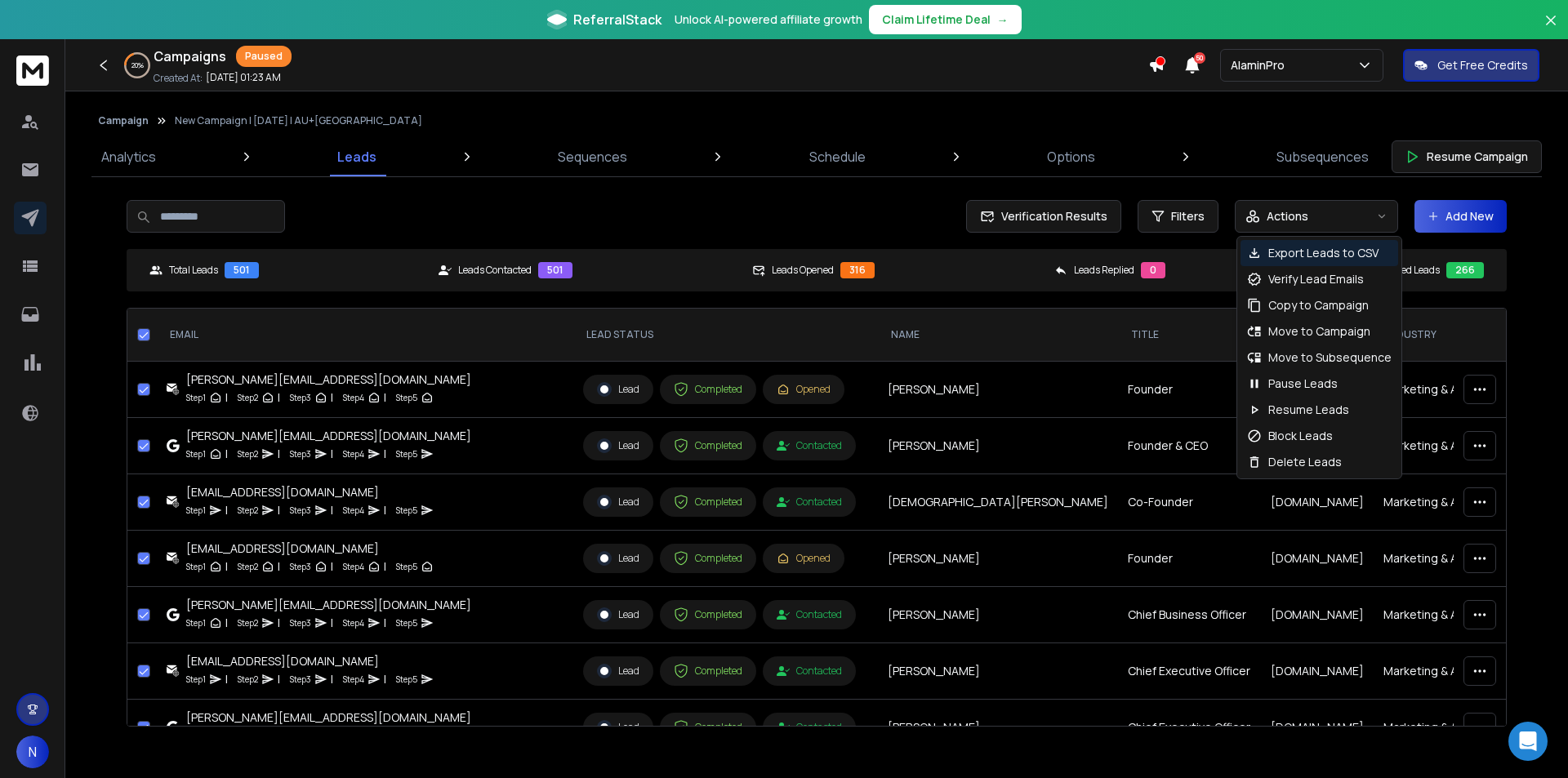
click at [1313, 252] on p "Export Leads to CSV" at bounding box center [1323, 253] width 110 height 16
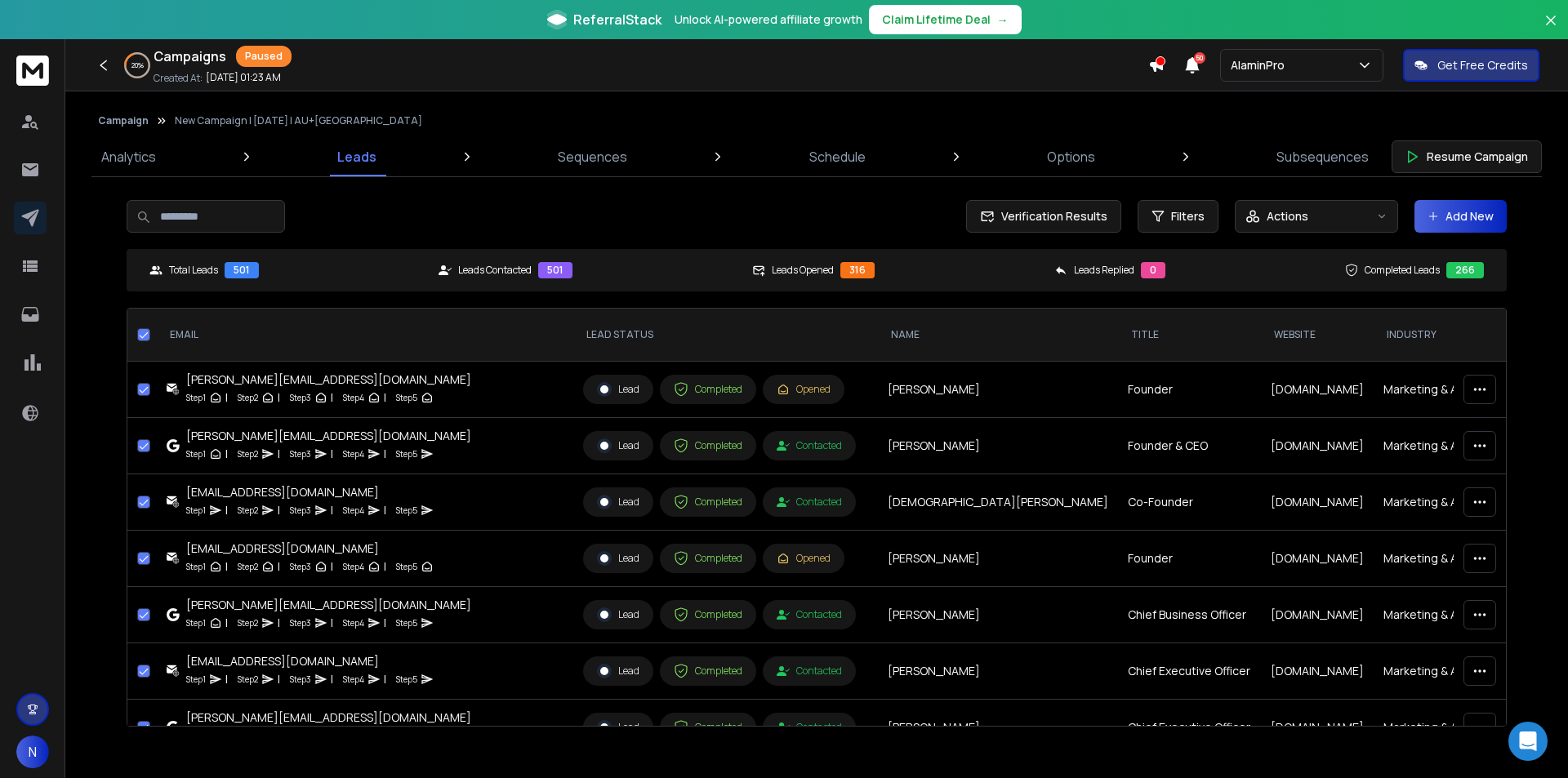
click at [1434, 234] on div "Verification Results Filters Actions Add New Total Leads 501 Leads Contacted 50…" at bounding box center [816, 455] width 1380 height 510
drag, startPoint x: 1431, startPoint y: 221, endPoint x: 1357, endPoint y: 231, distance: 74.7
click at [1429, 222] on button "Add New" at bounding box center [1460, 216] width 92 height 33
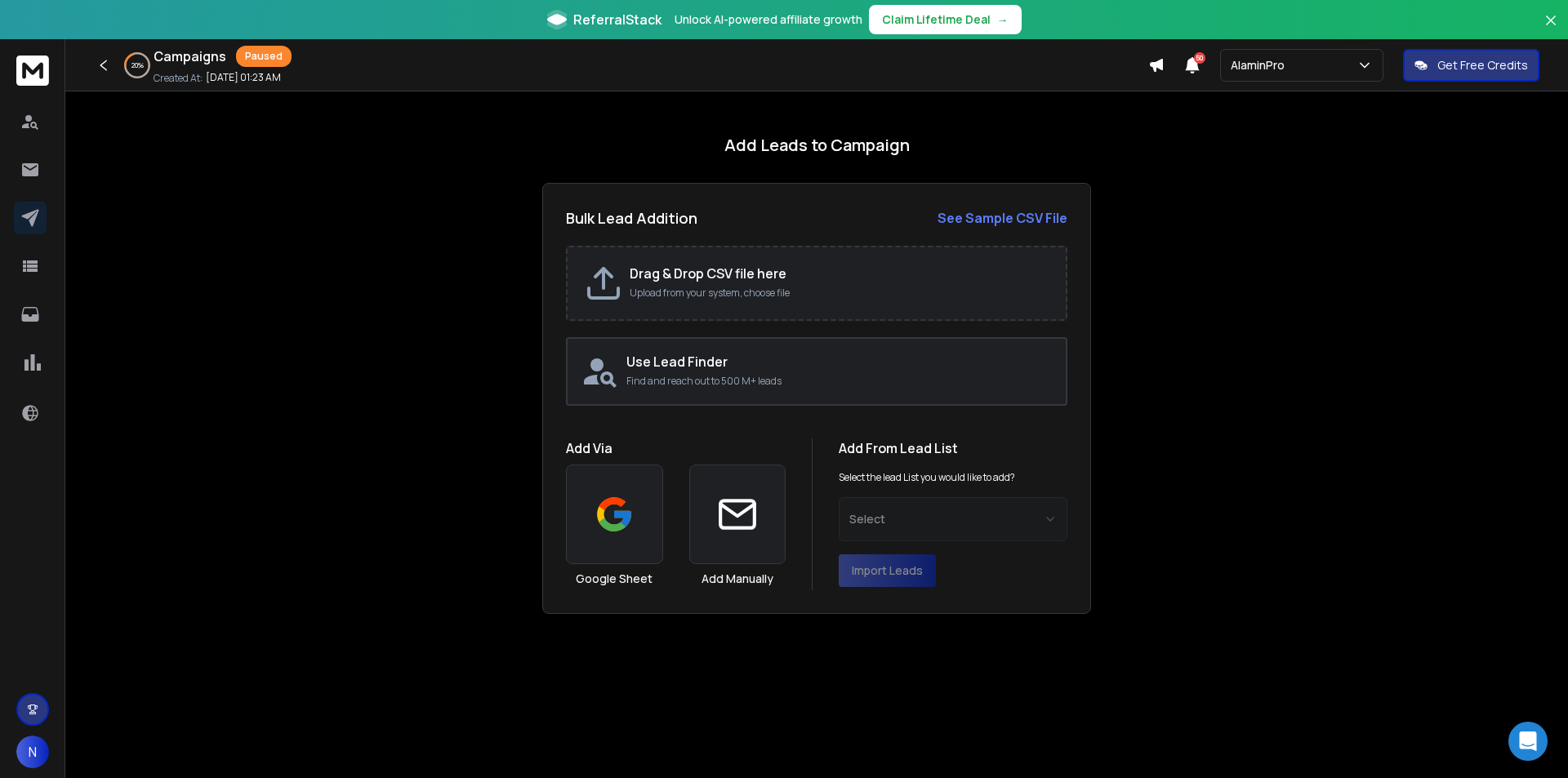
click at [646, 281] on h2 "Drag & Drop CSV file here" at bounding box center [839, 273] width 420 height 19
click at [787, 276] on h2 "Drag & Drop CSV file here" at bounding box center [839, 273] width 420 height 19
click at [36, 213] on icon at bounding box center [30, 219] width 17 height 17
click at [28, 221] on icon at bounding box center [30, 218] width 19 height 19
click at [99, 66] on icon at bounding box center [103, 64] width 14 height 14
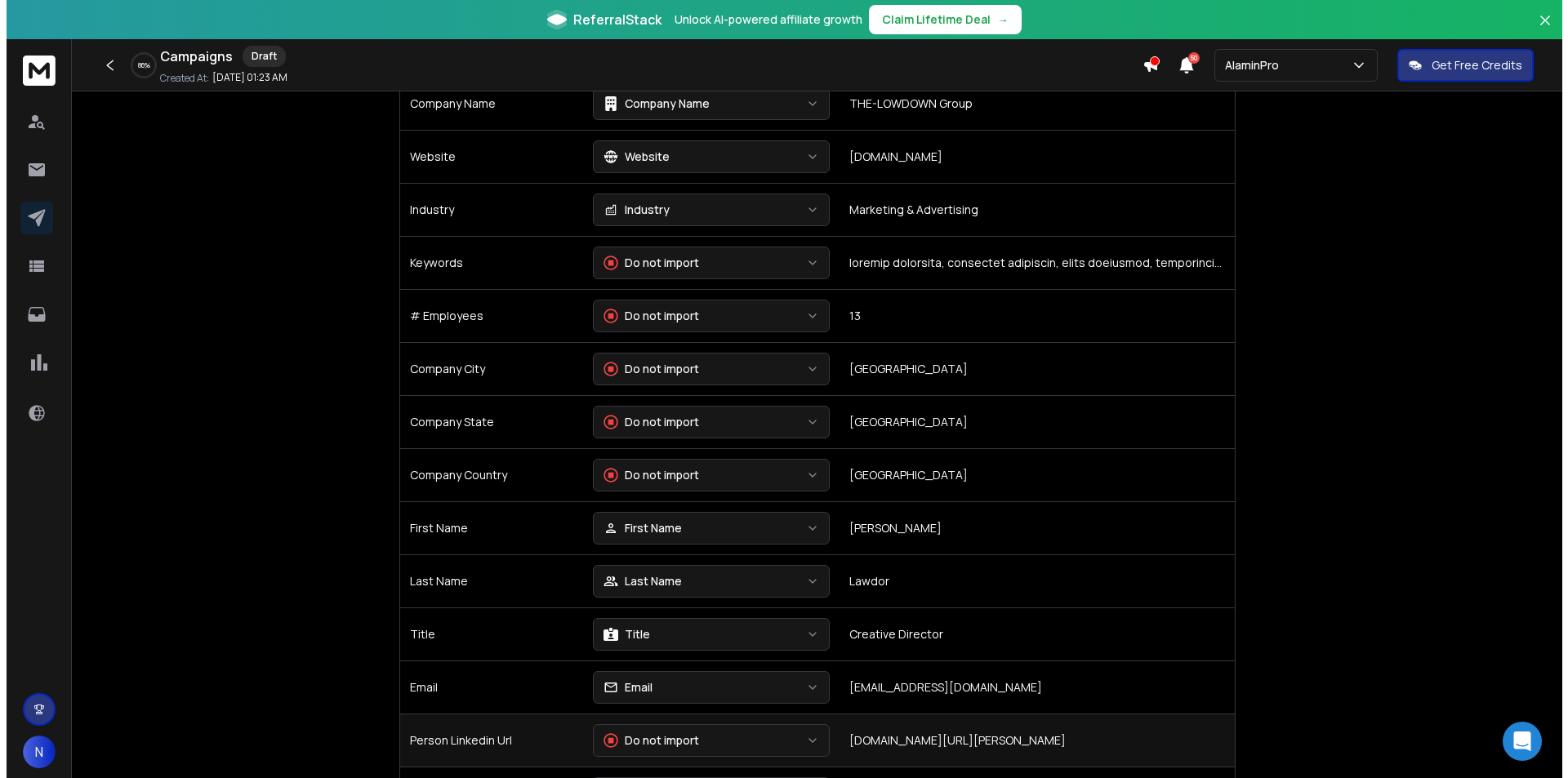
scroll to position [490, 0]
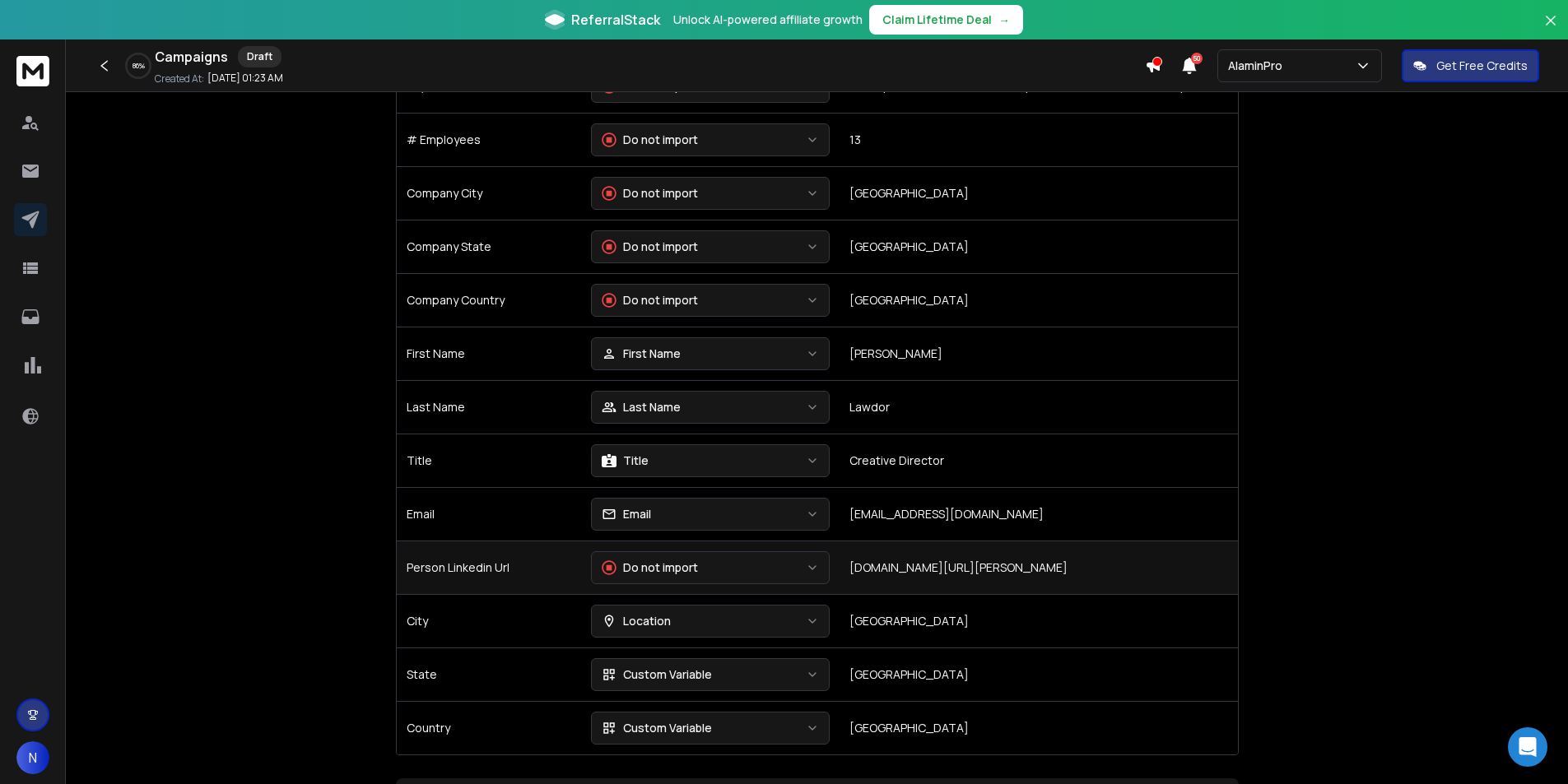
click at [660, 561] on div "Do not import" at bounding box center [649, 567] width 97 height 16
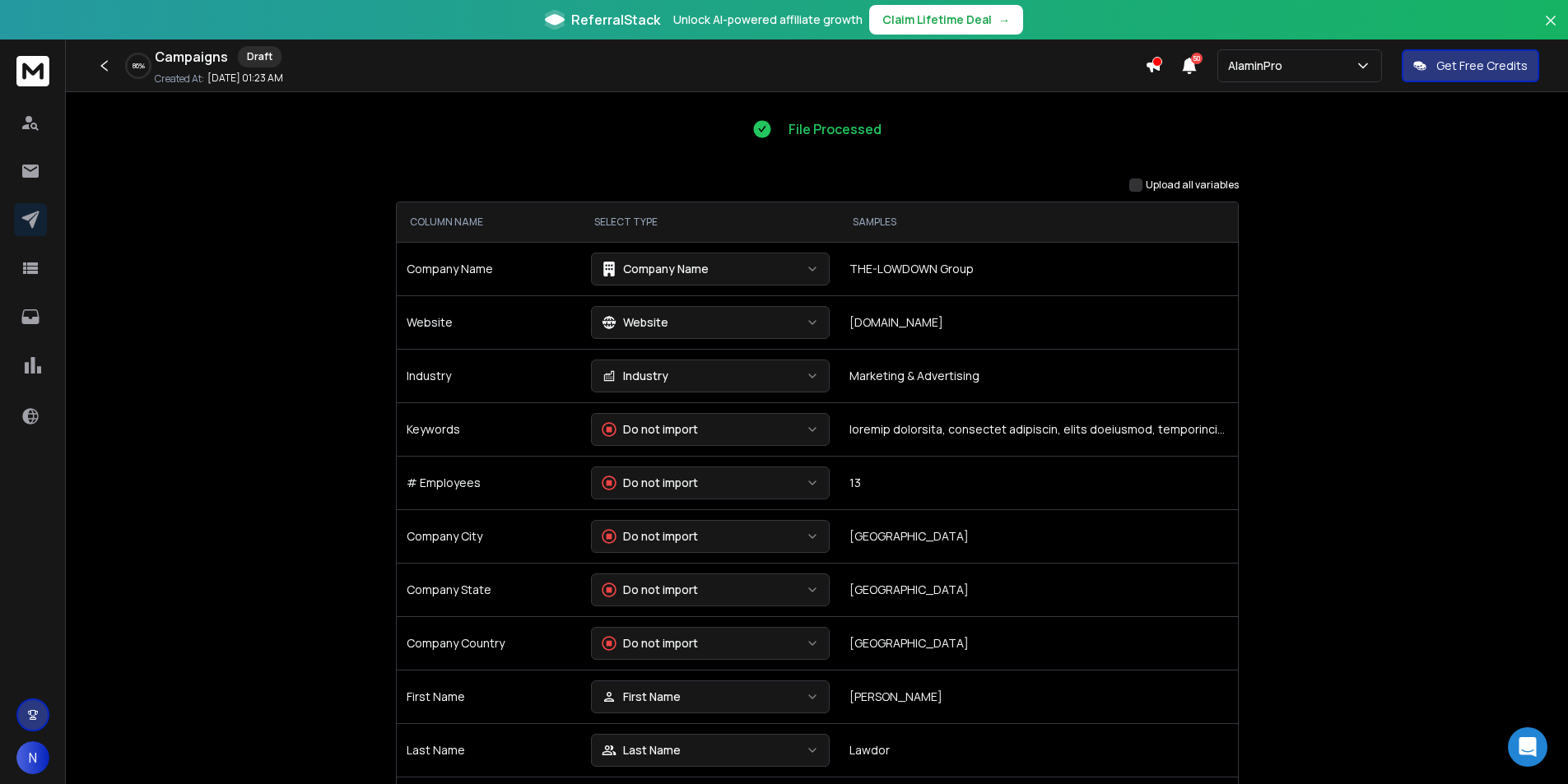
scroll to position [0, 0]
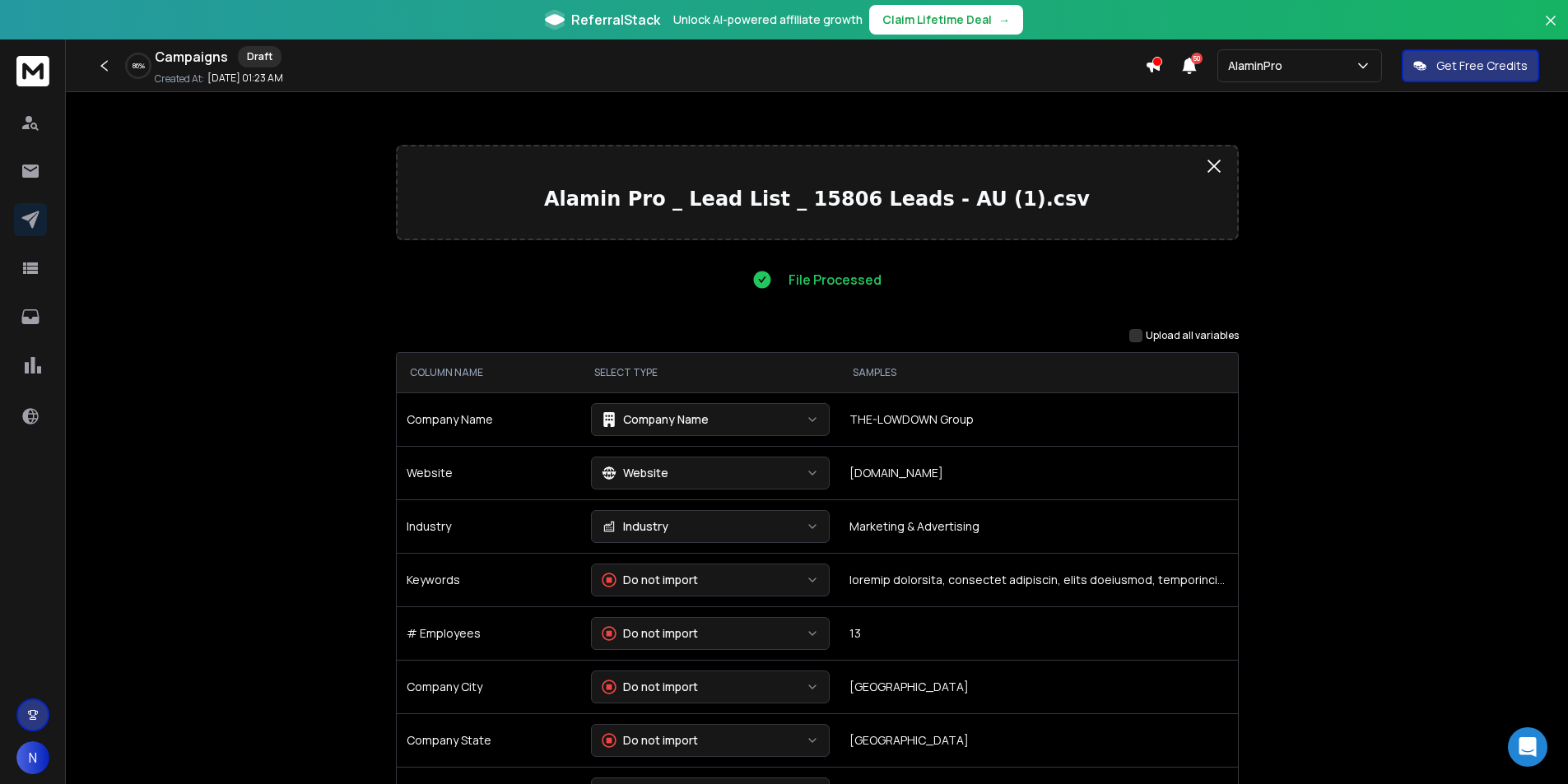
drag, startPoint x: 1143, startPoint y: 334, endPoint x: 1088, endPoint y: 366, distance: 63.6
click at [1141, 334] on button "Upload all variables" at bounding box center [1135, 335] width 13 height 13
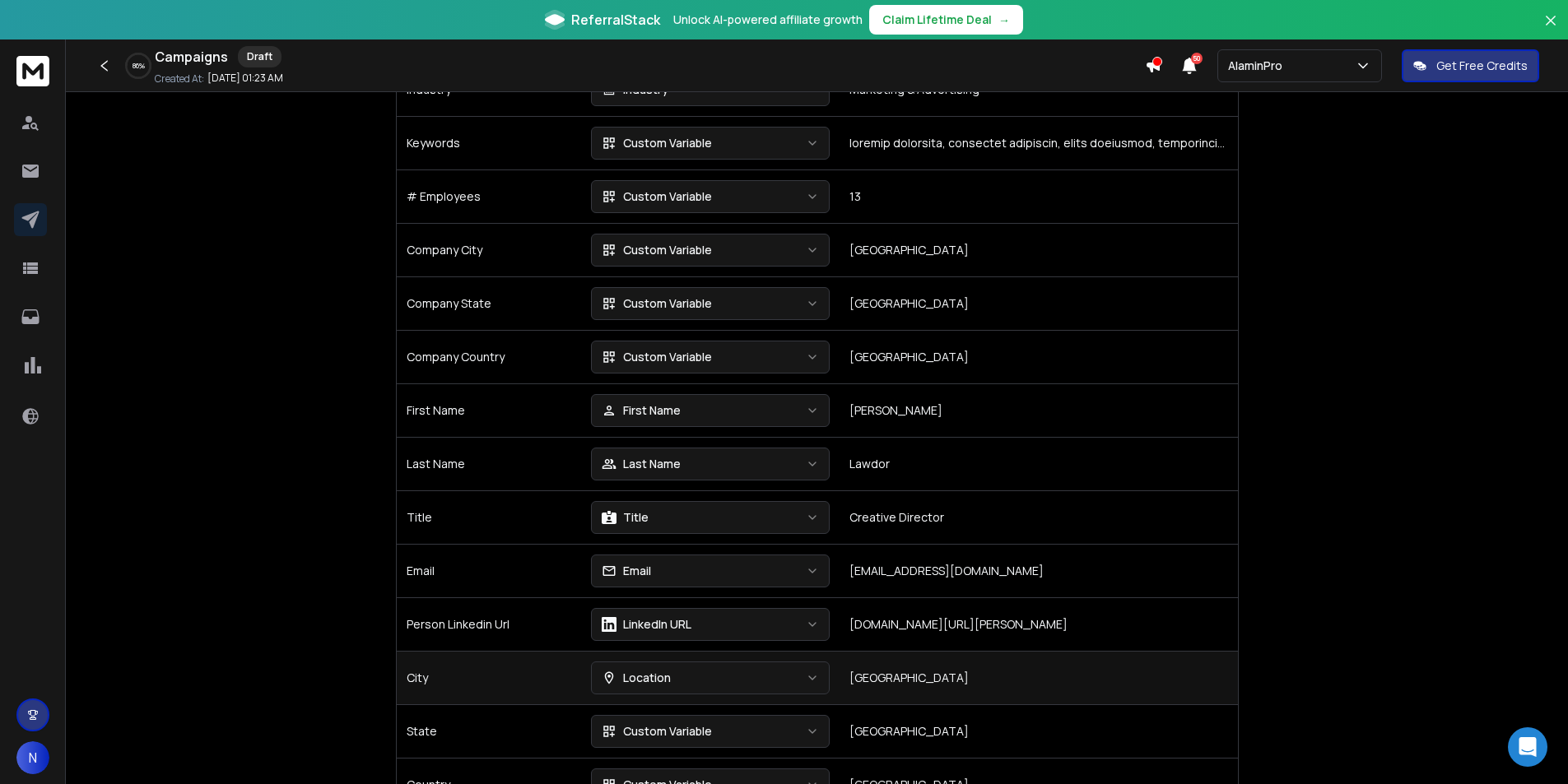
scroll to position [720, 0]
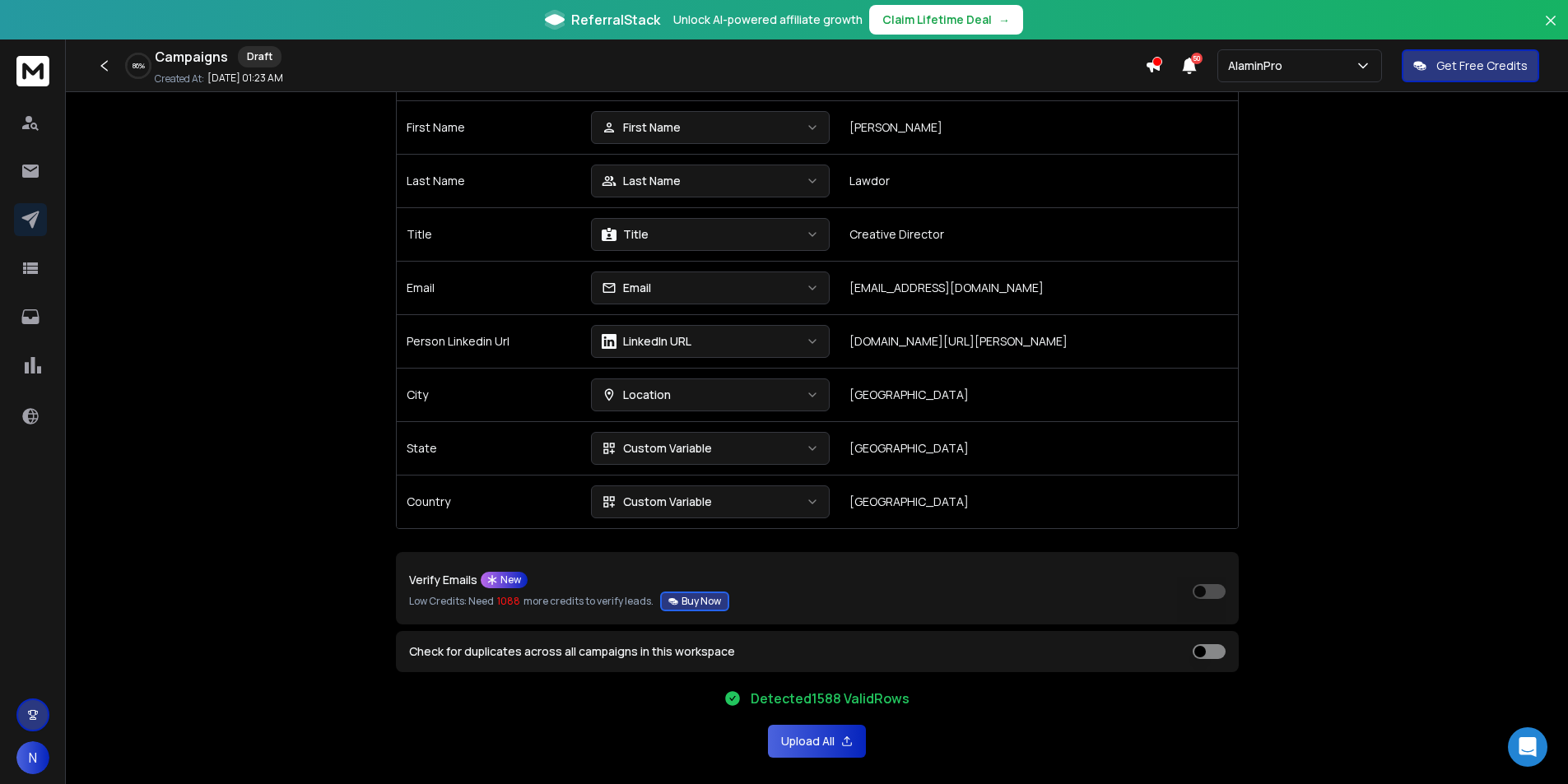
click at [802, 736] on button "Upload All" at bounding box center [816, 741] width 98 height 33
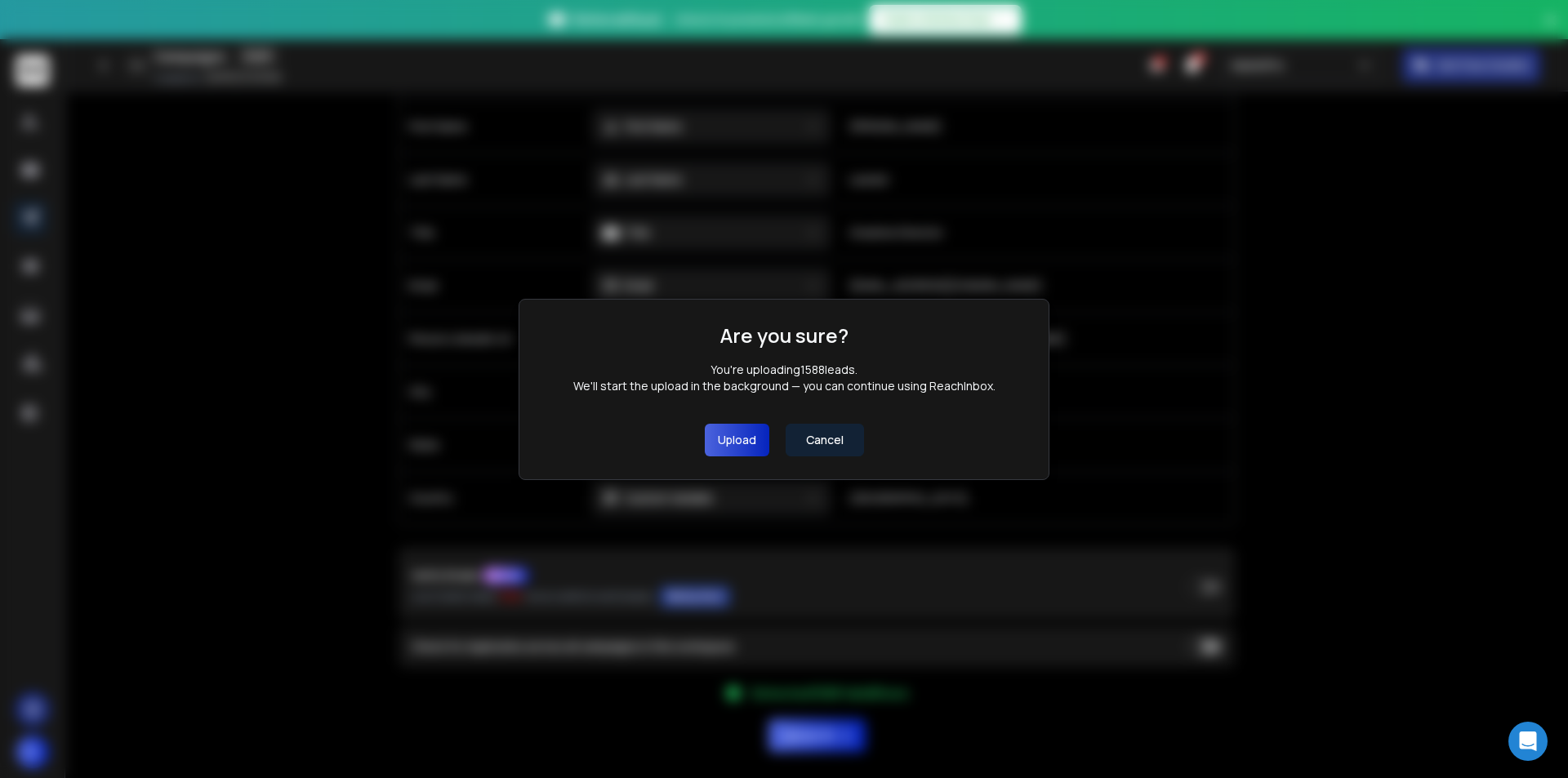
click at [737, 428] on button "Upload" at bounding box center [737, 440] width 64 height 33
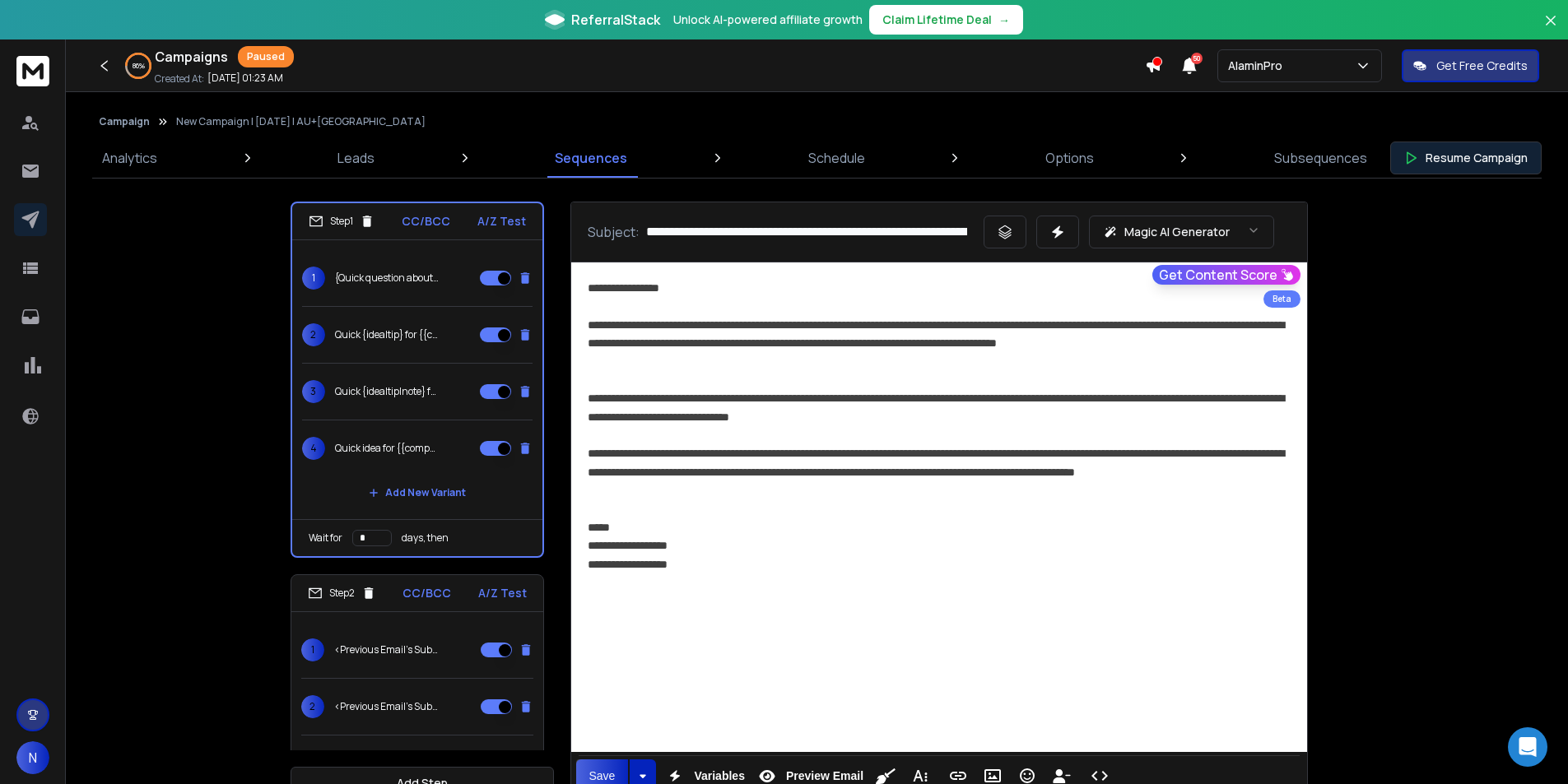
click at [1409, 155] on icon at bounding box center [1411, 157] width 15 height 15
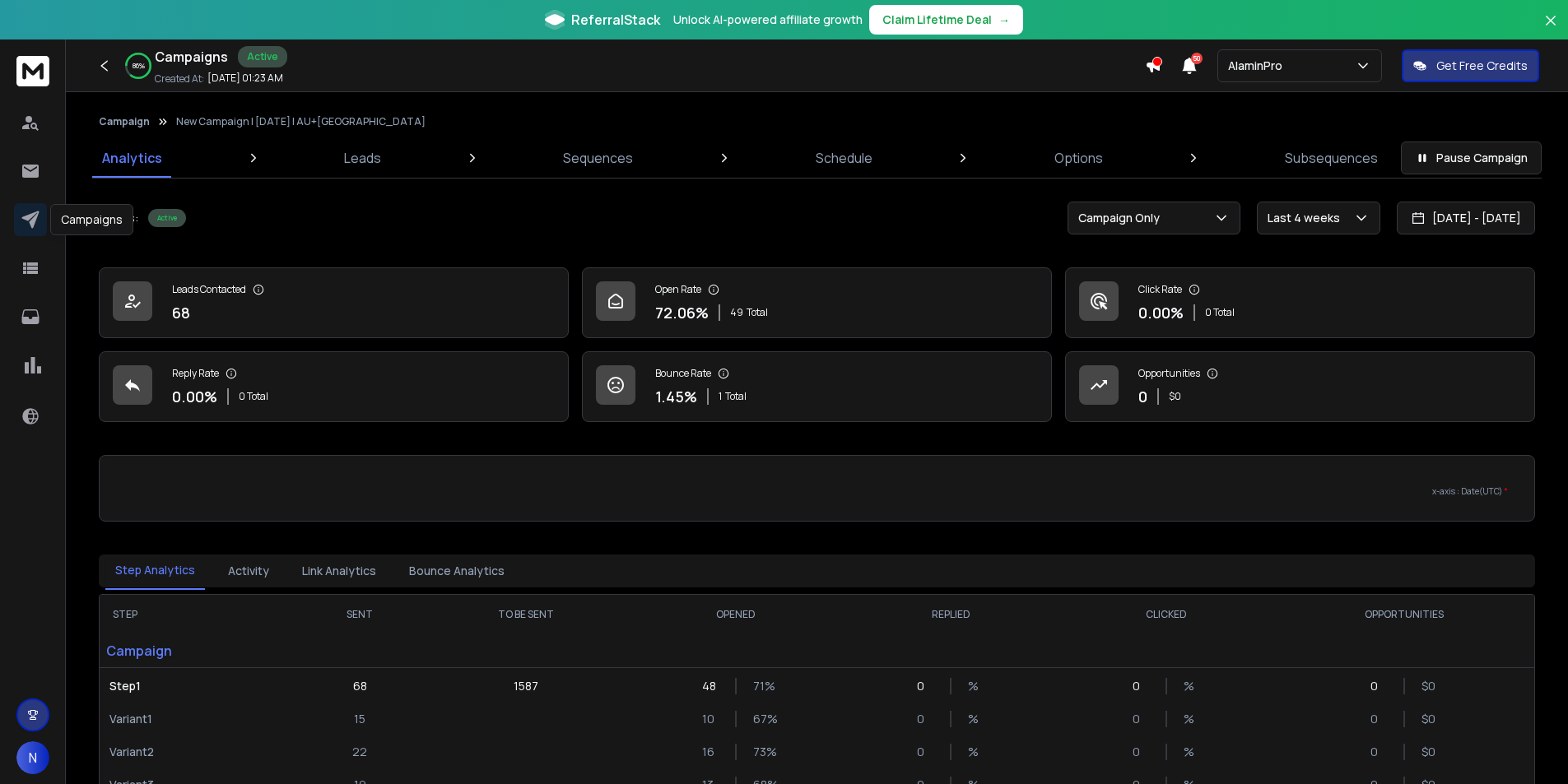
click at [33, 217] on icon at bounding box center [30, 219] width 20 height 20
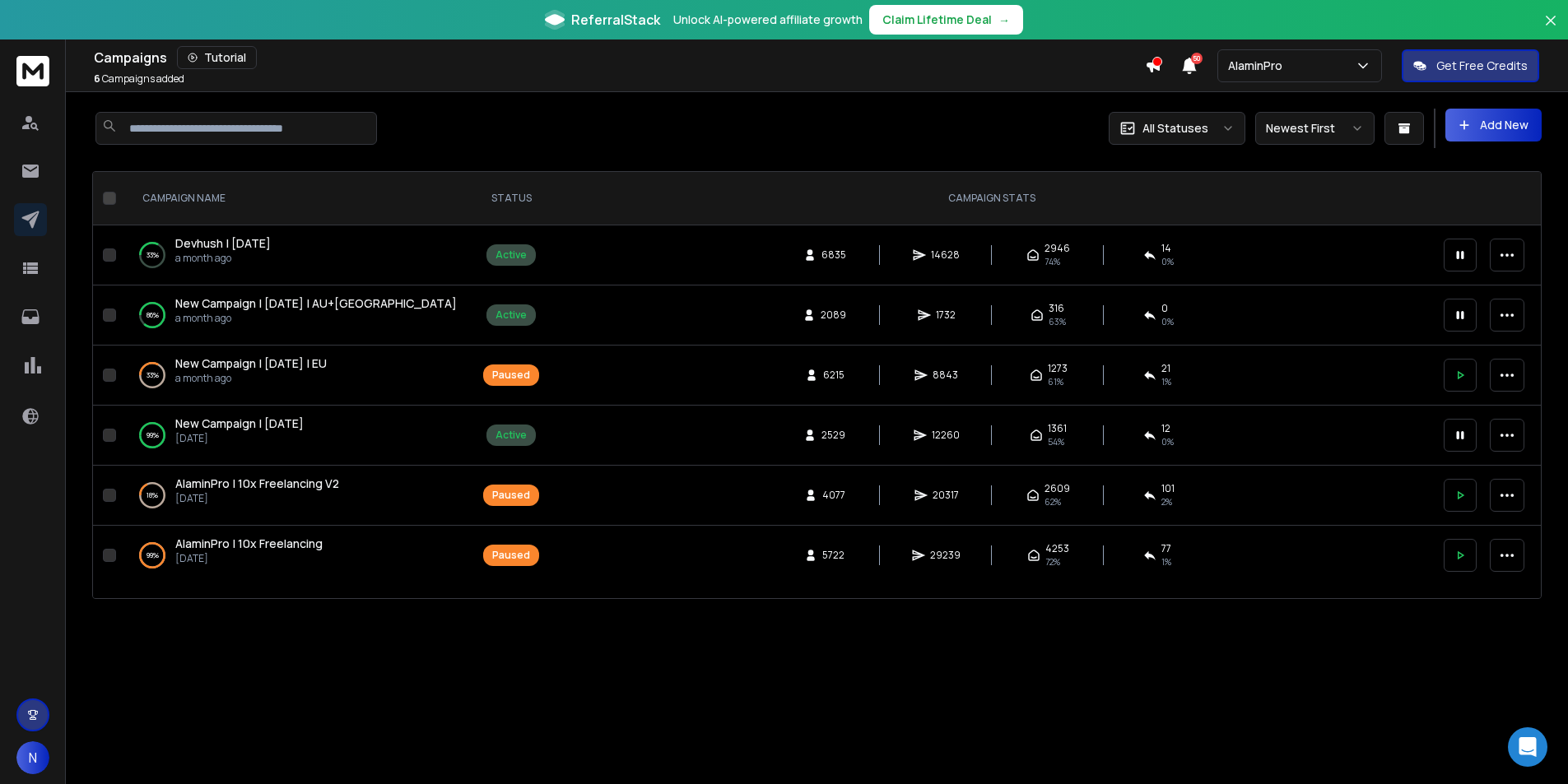
click at [1458, 373] on icon at bounding box center [1460, 375] width 15 height 15
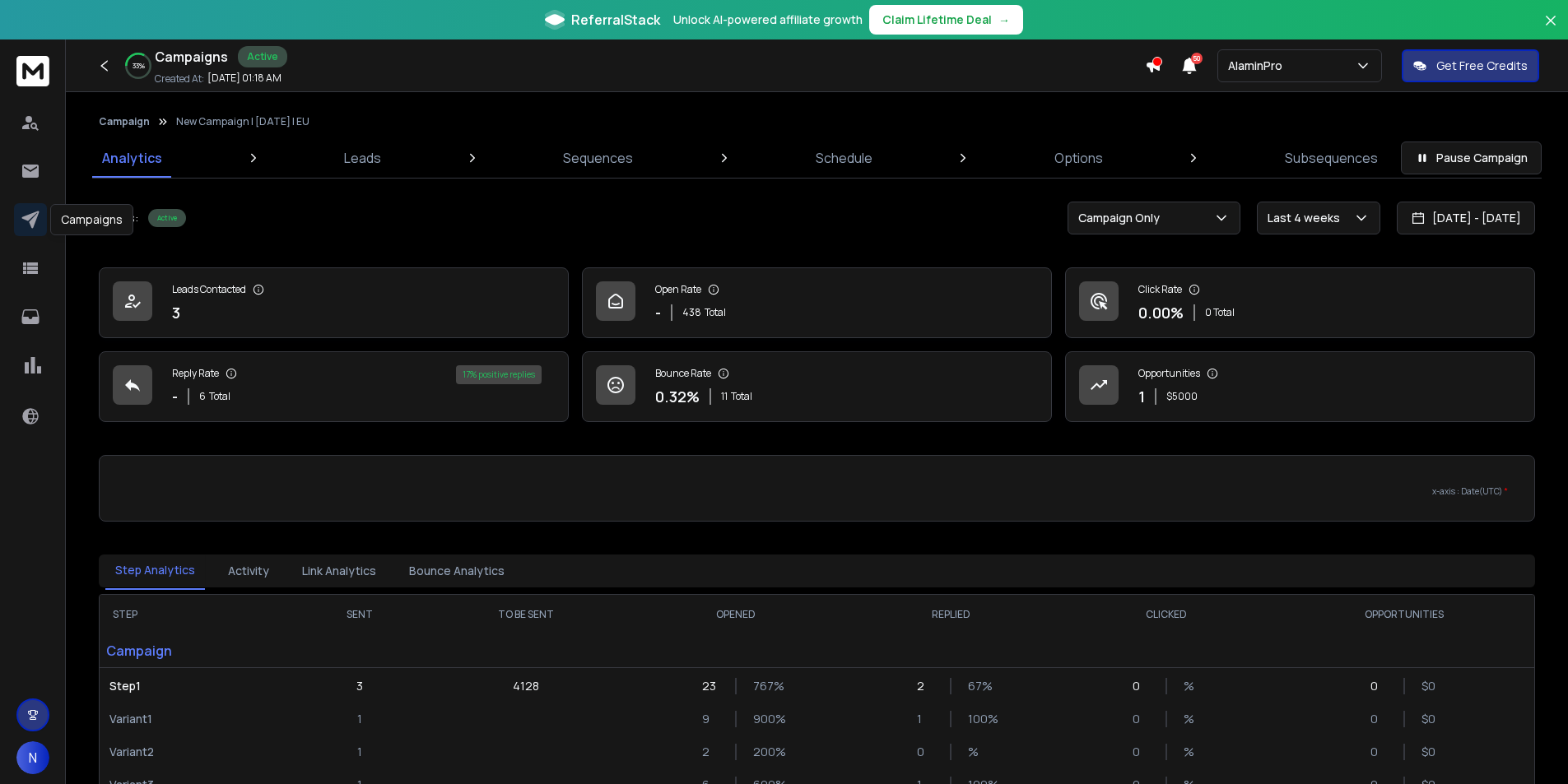
click at [19, 221] on link at bounding box center [30, 219] width 33 height 33
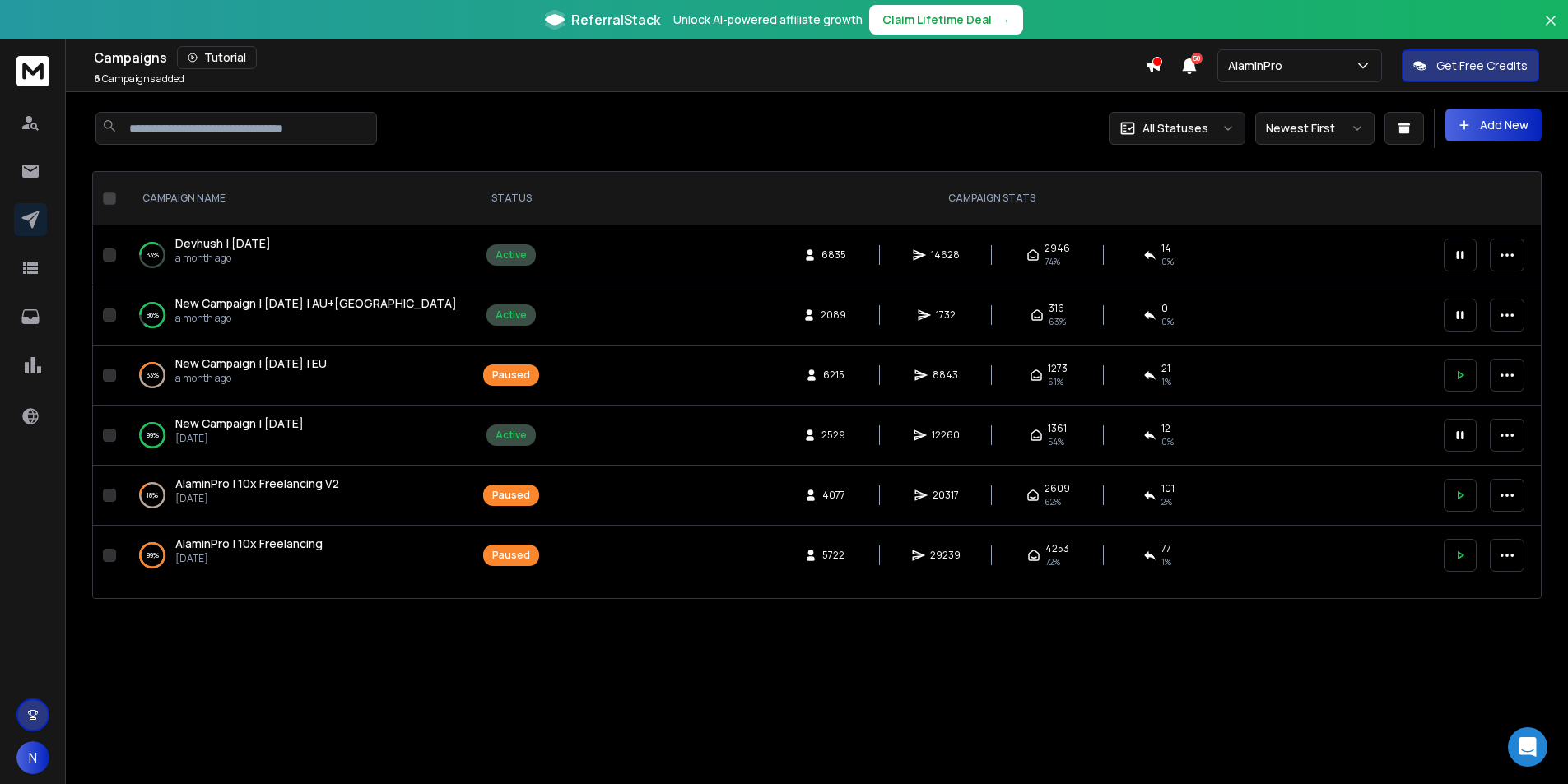
click at [327, 360] on span "New Campaign | [DATE] | EU" at bounding box center [250, 363] width 151 height 15
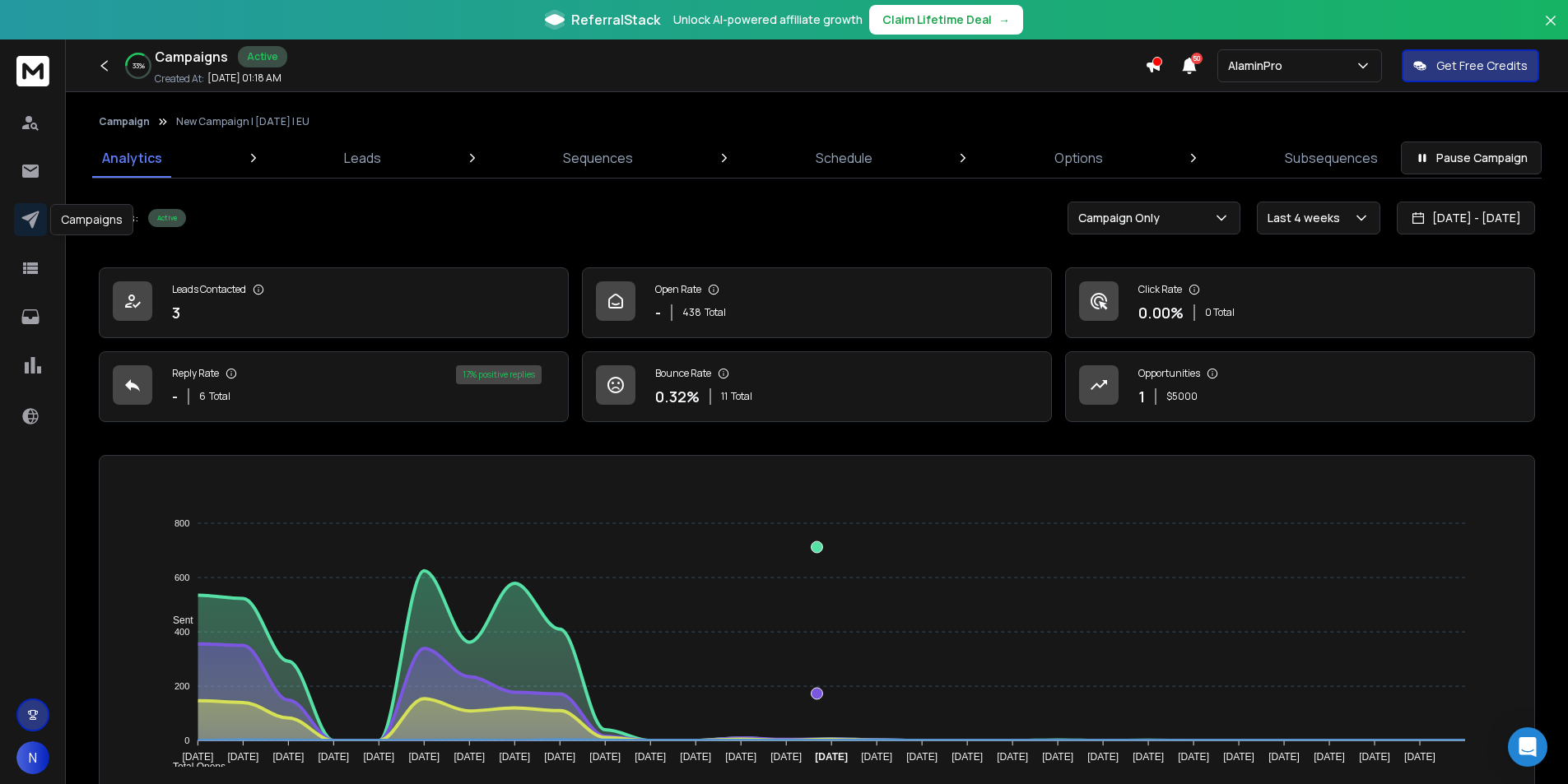
click at [22, 219] on icon at bounding box center [30, 219] width 20 height 20
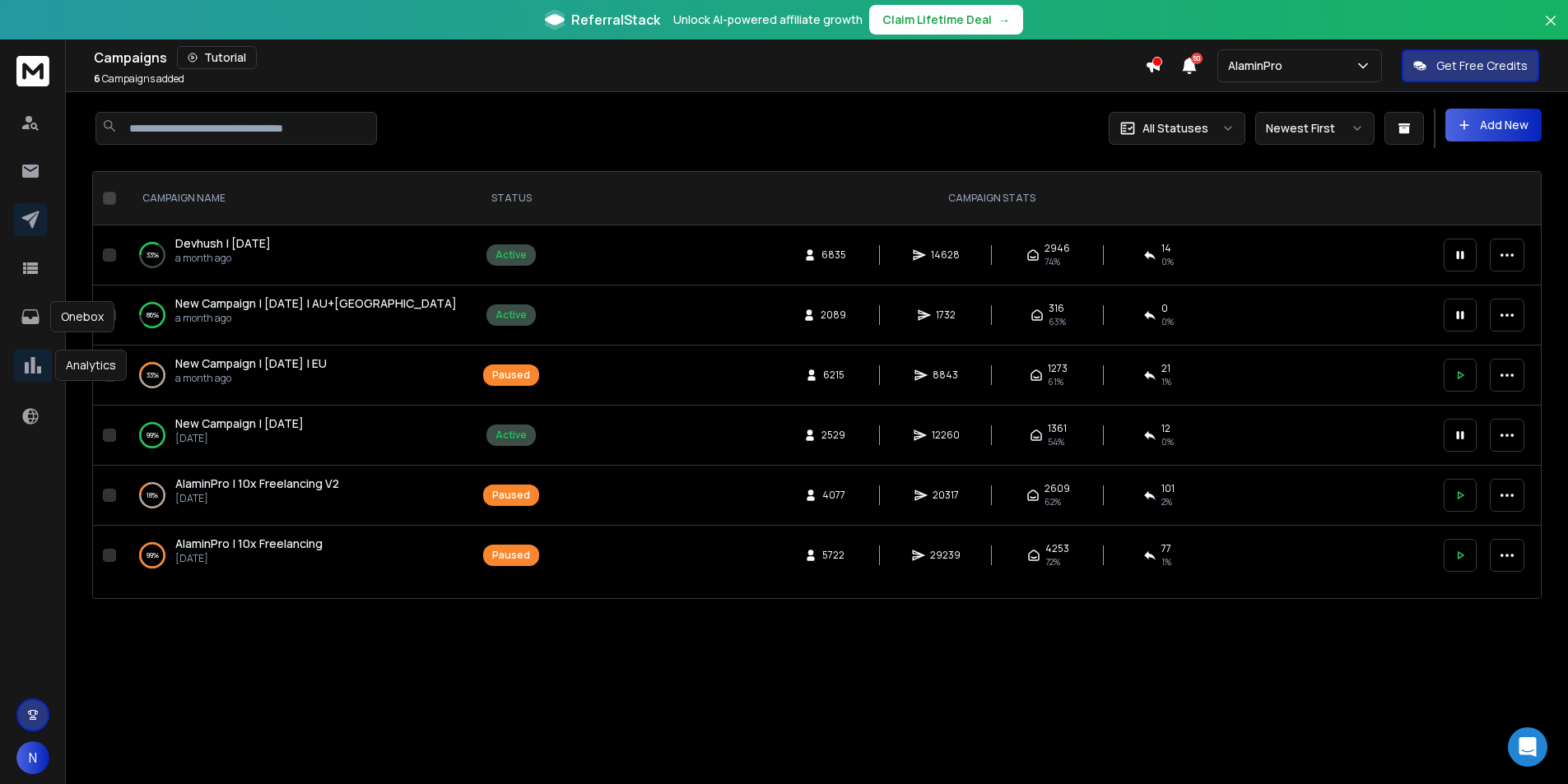
click at [29, 366] on icon at bounding box center [32, 365] width 25 height 25
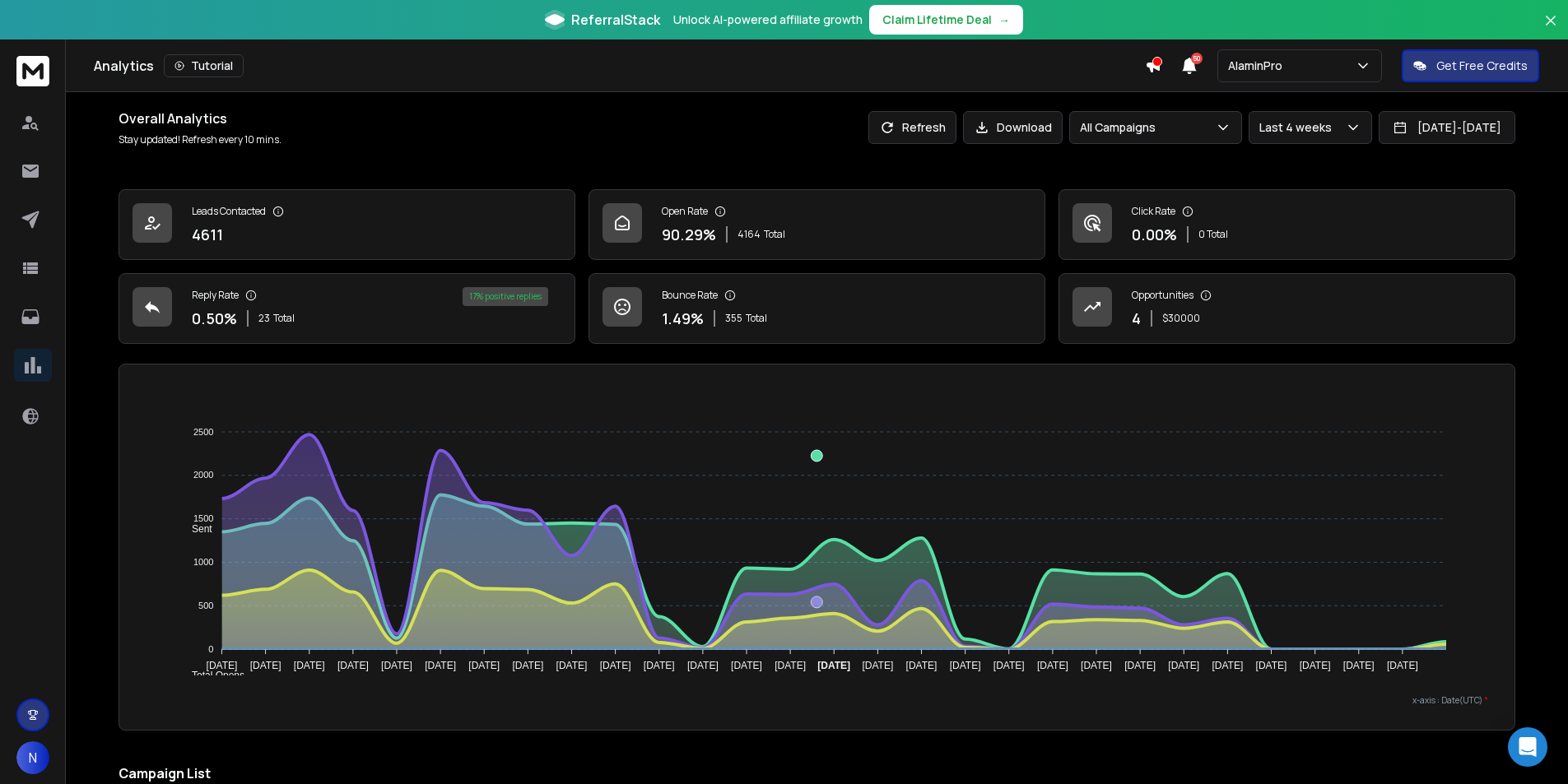
click at [1543, 17] on icon "Close banner" at bounding box center [1550, 20] width 15 height 15
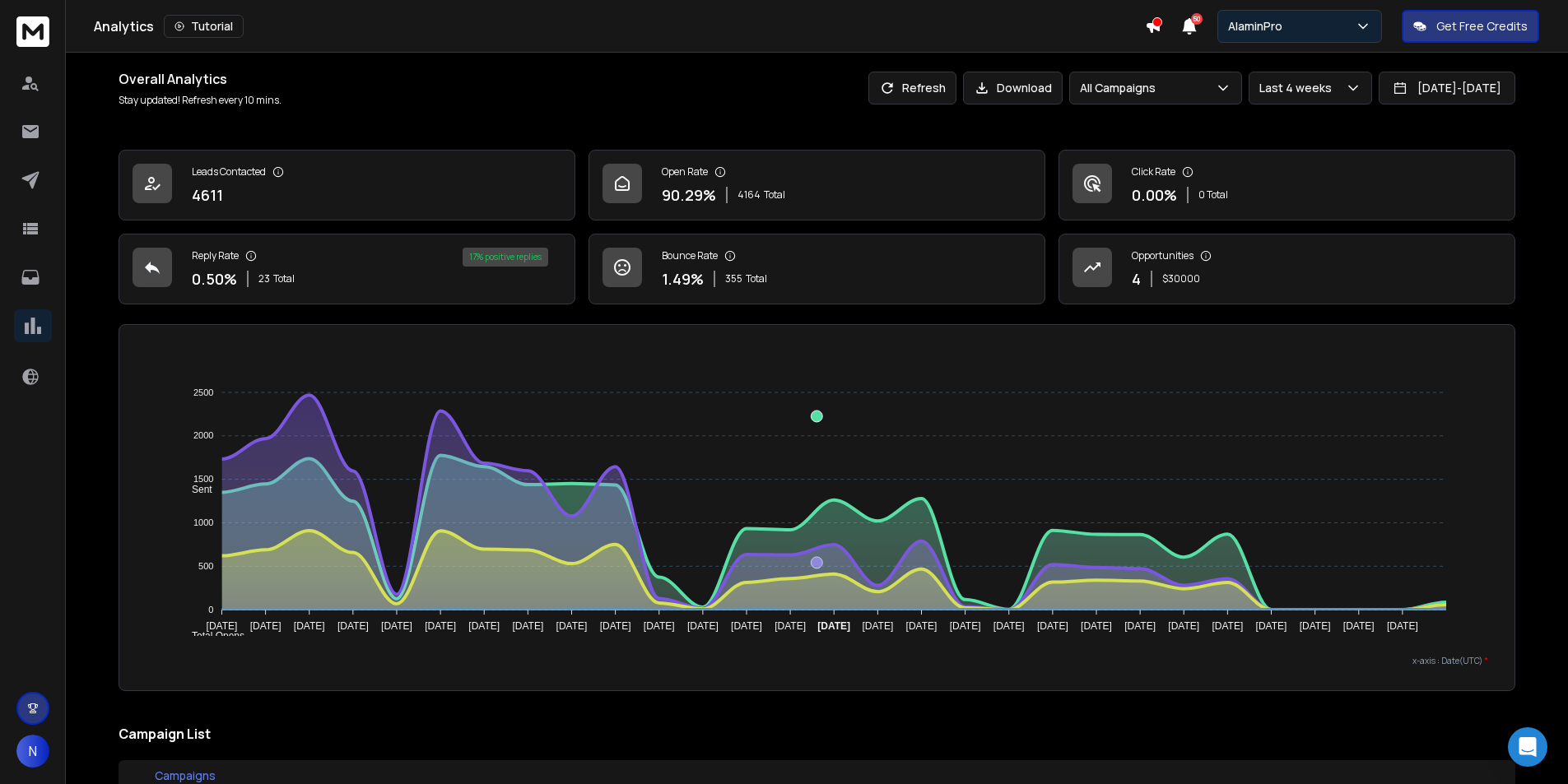
click at [1238, 27] on p "AlaminPro" at bounding box center [1258, 26] width 61 height 16
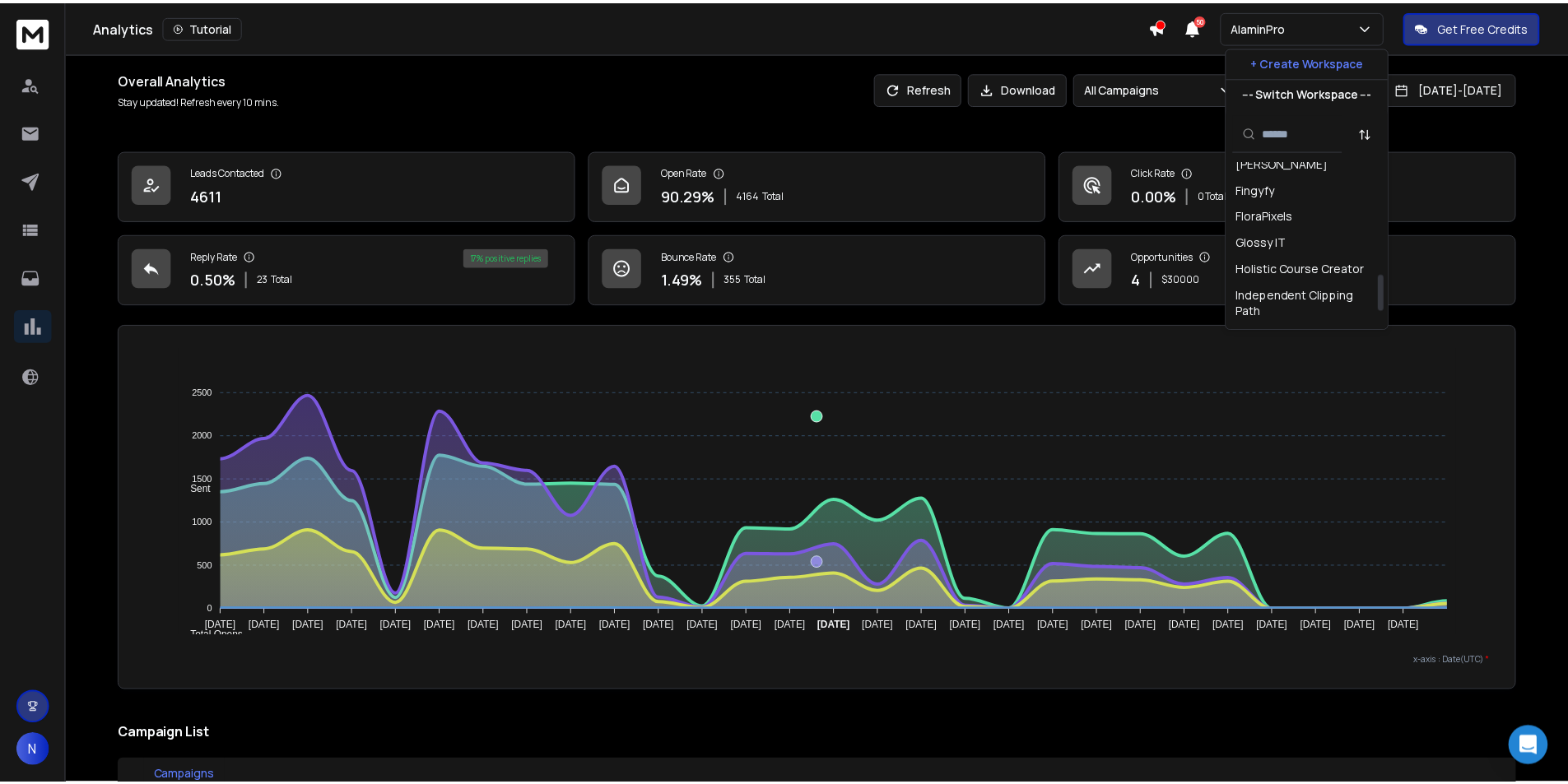
scroll to position [573, 0]
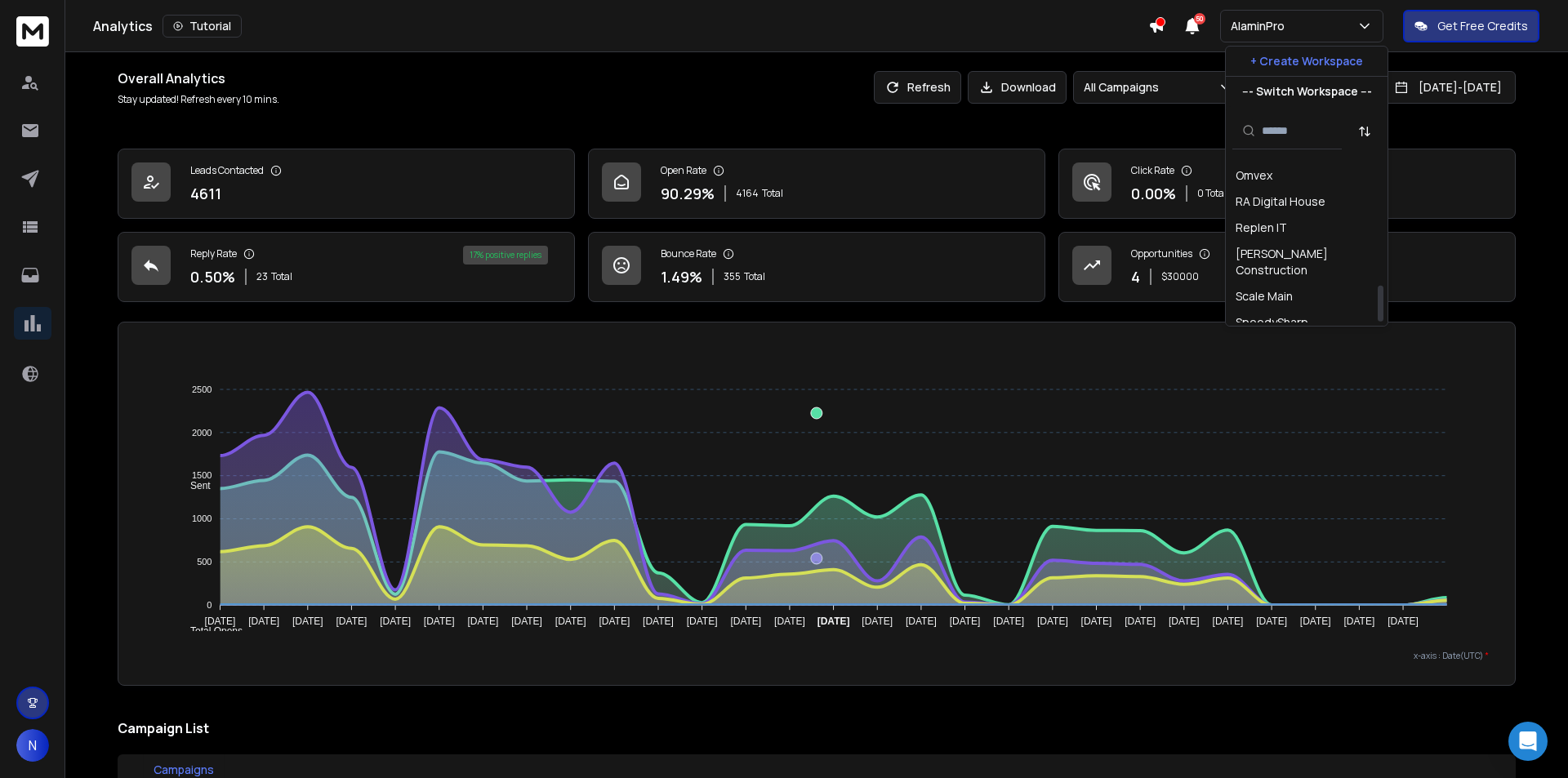
click at [1279, 336] on div "WebLab" at bounding box center [1306, 348] width 155 height 26
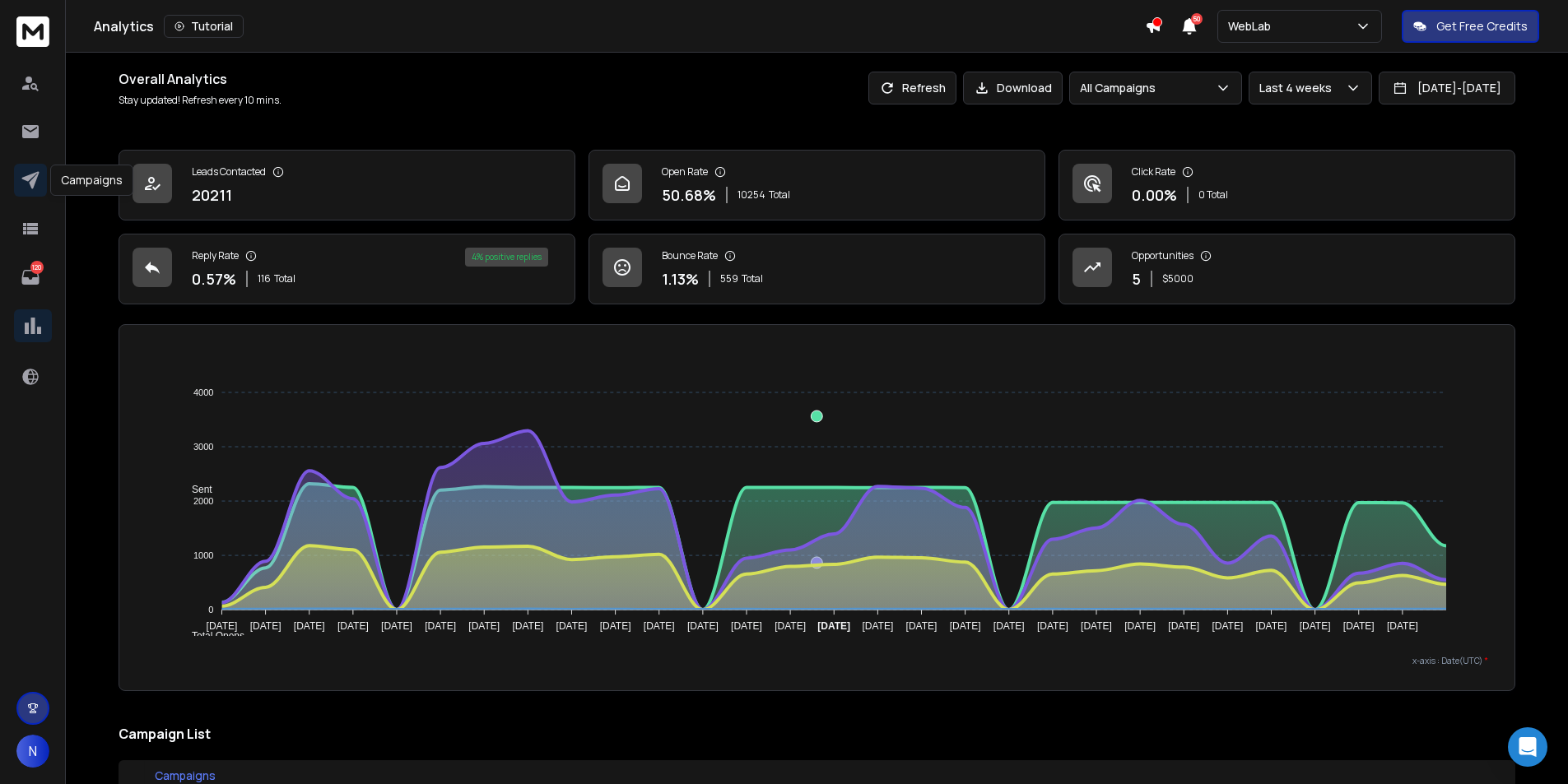
click at [26, 175] on icon at bounding box center [30, 179] width 20 height 20
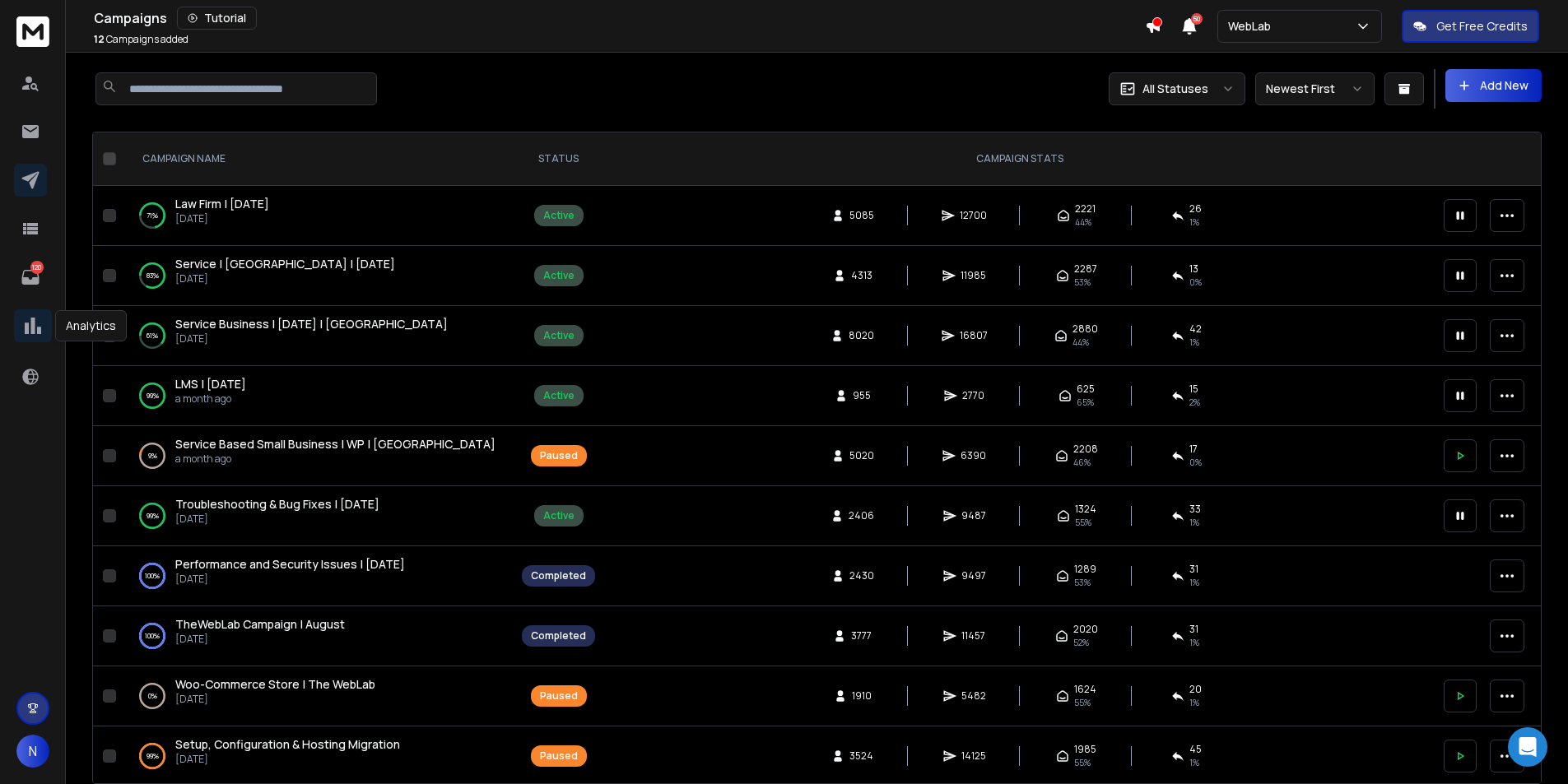
click at [38, 322] on icon at bounding box center [32, 325] width 25 height 25
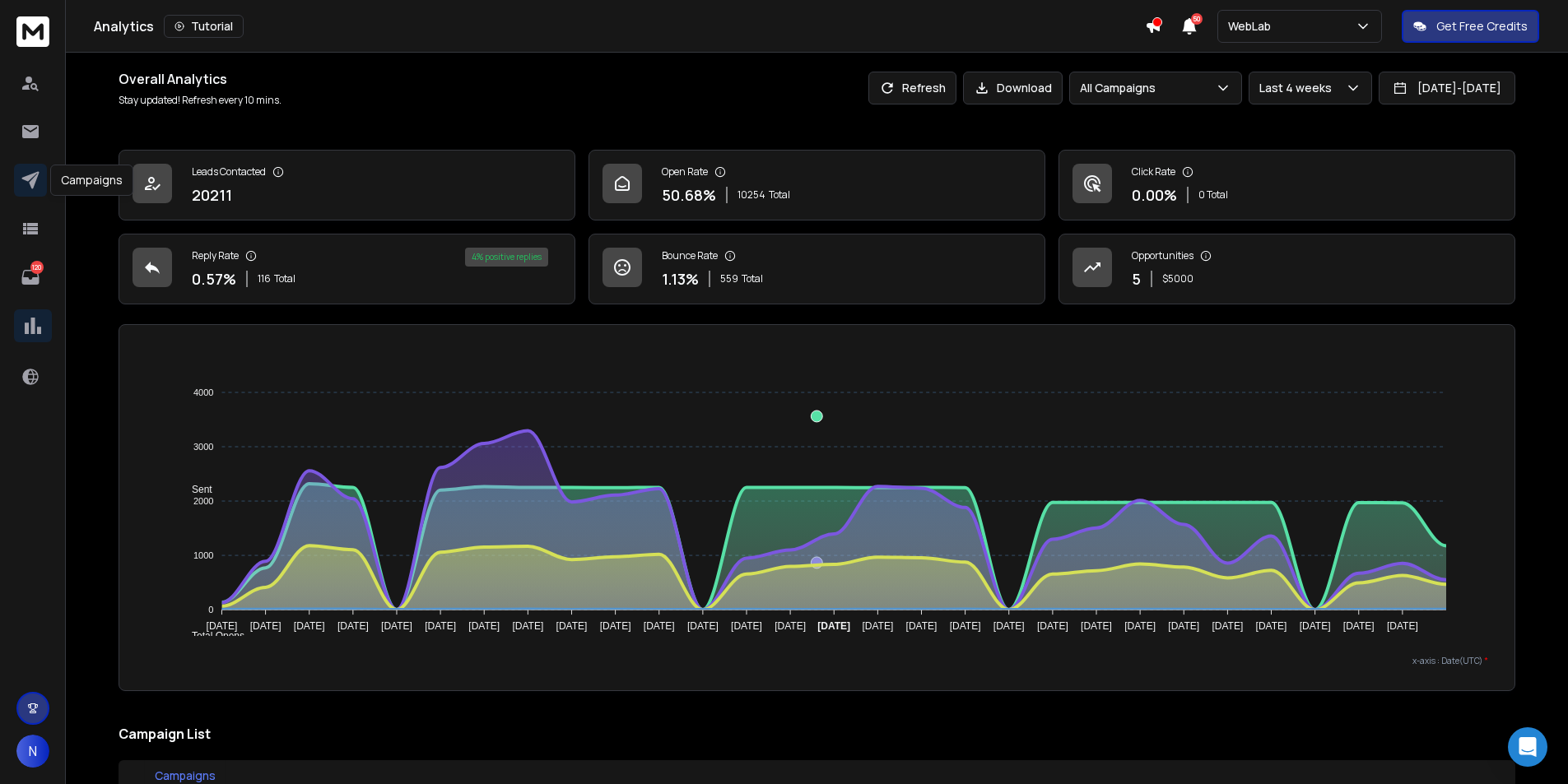
click at [34, 177] on icon at bounding box center [30, 180] width 17 height 17
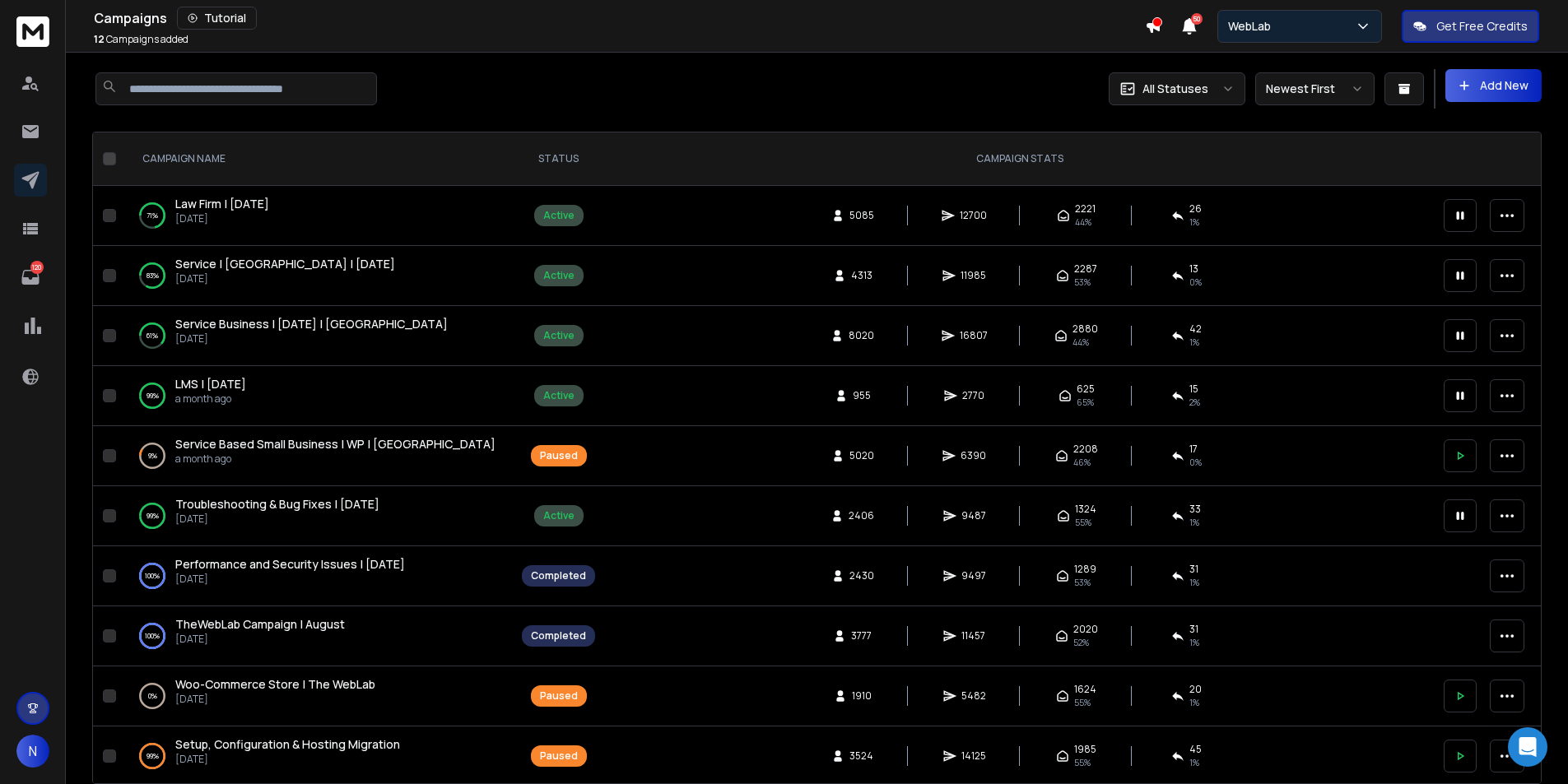
click at [1284, 25] on div "WebLab" at bounding box center [1300, 26] width 143 height 16
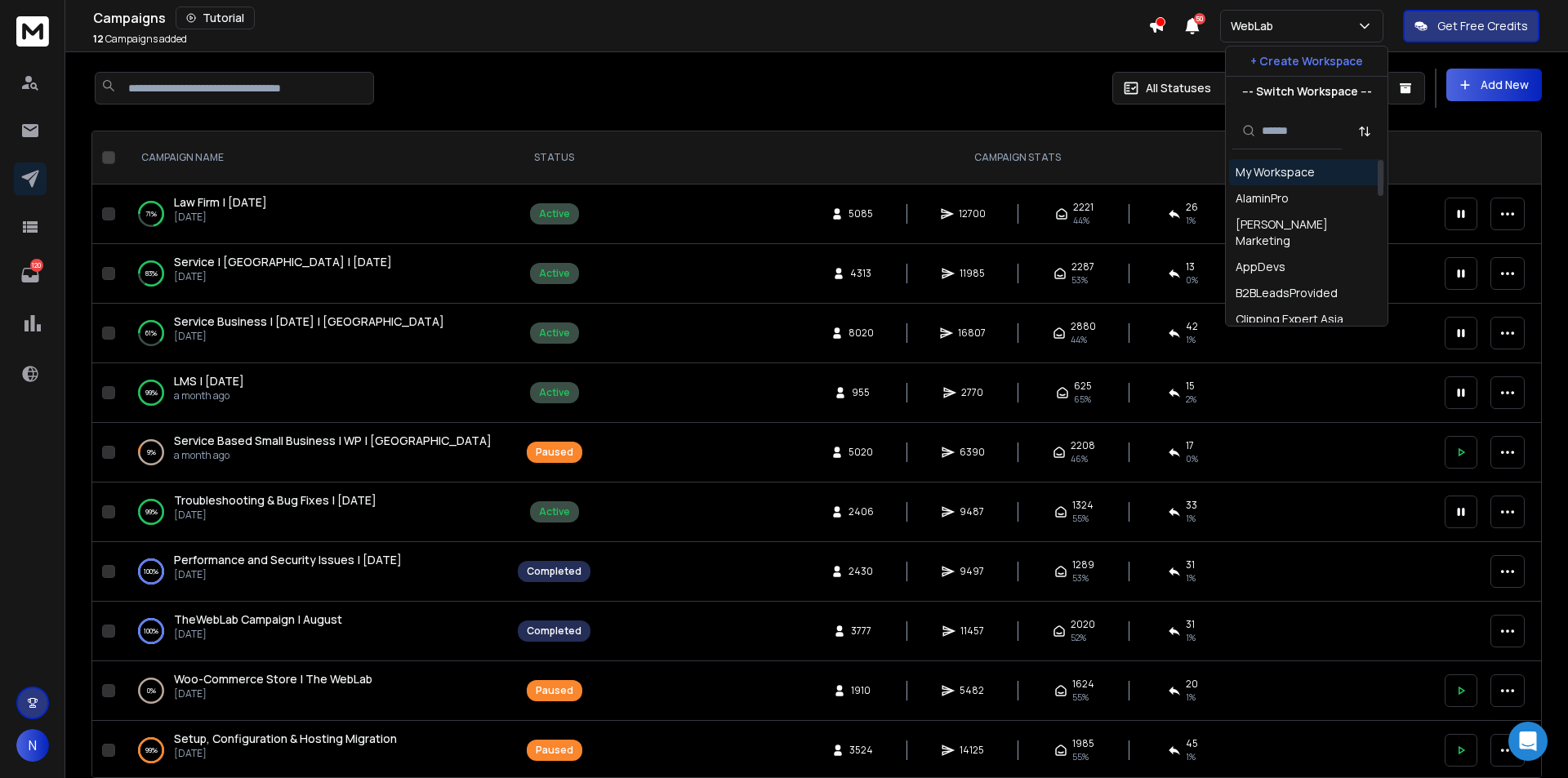
click at [1266, 167] on div "My Workspace" at bounding box center [1275, 172] width 79 height 16
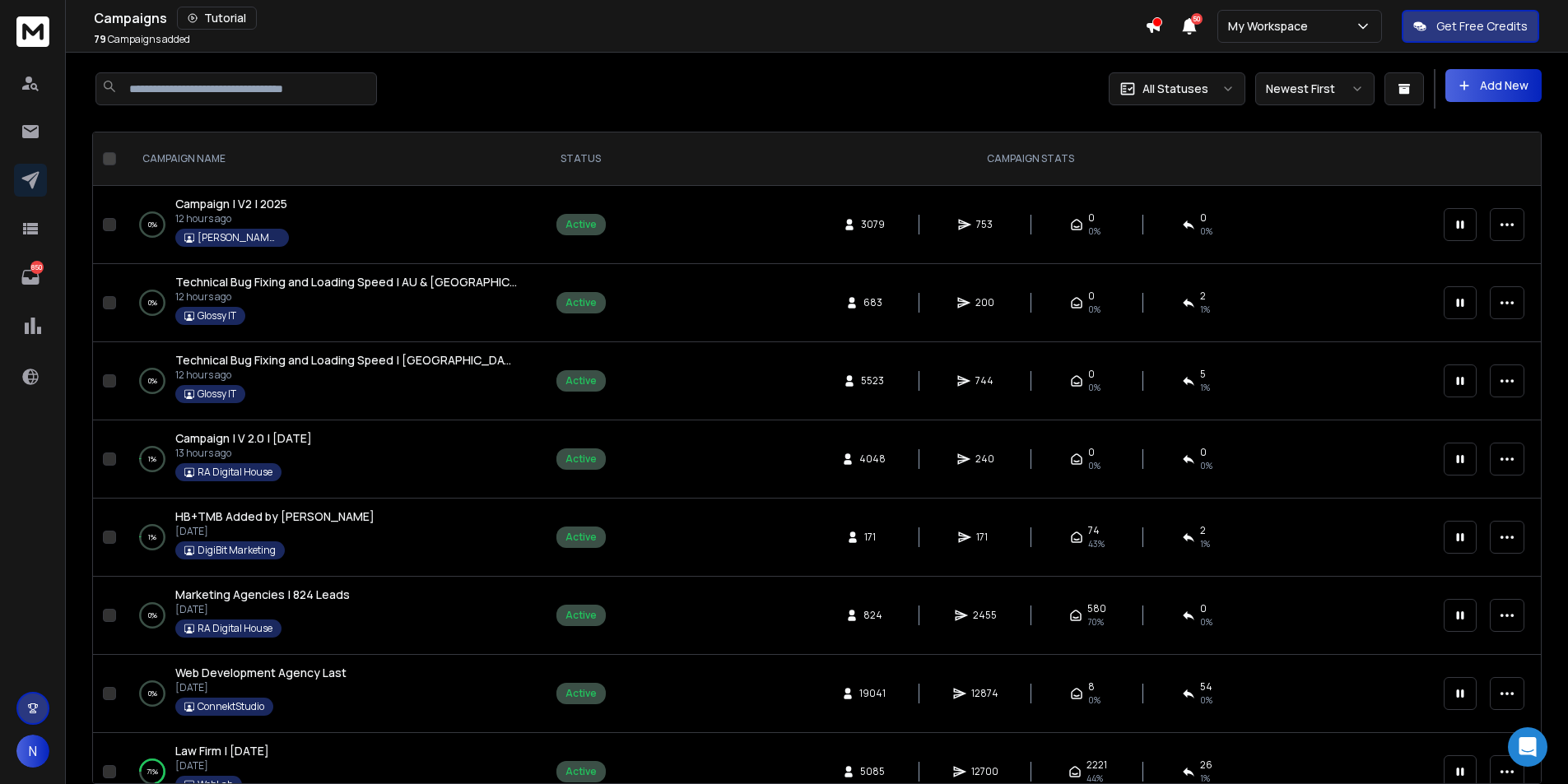
click at [368, 360] on span "Technical Bug Fixing and Loading Speed | [GEOGRAPHIC_DATA]" at bounding box center [349, 360] width 349 height 15
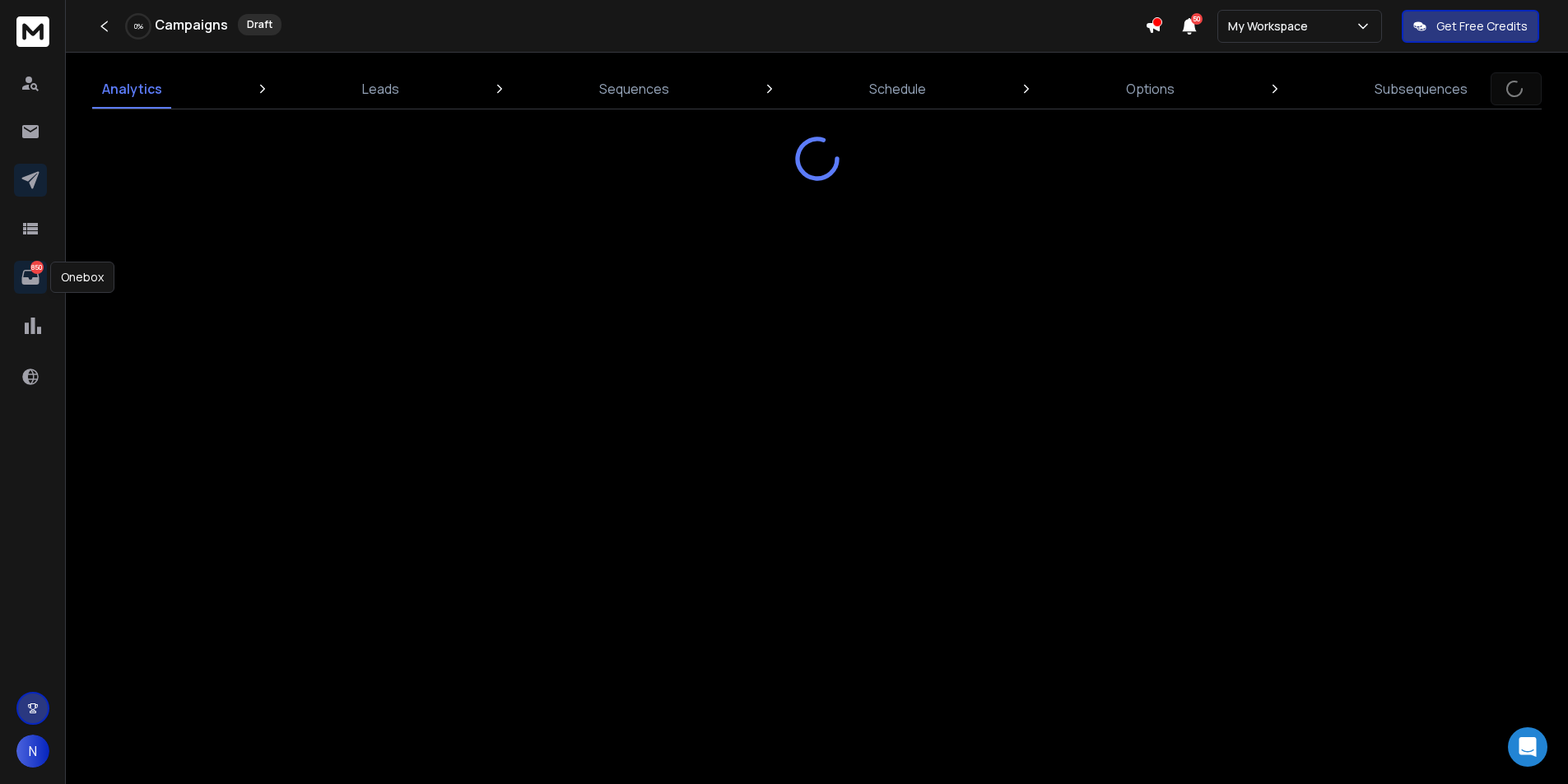
click at [26, 274] on icon at bounding box center [30, 277] width 20 height 20
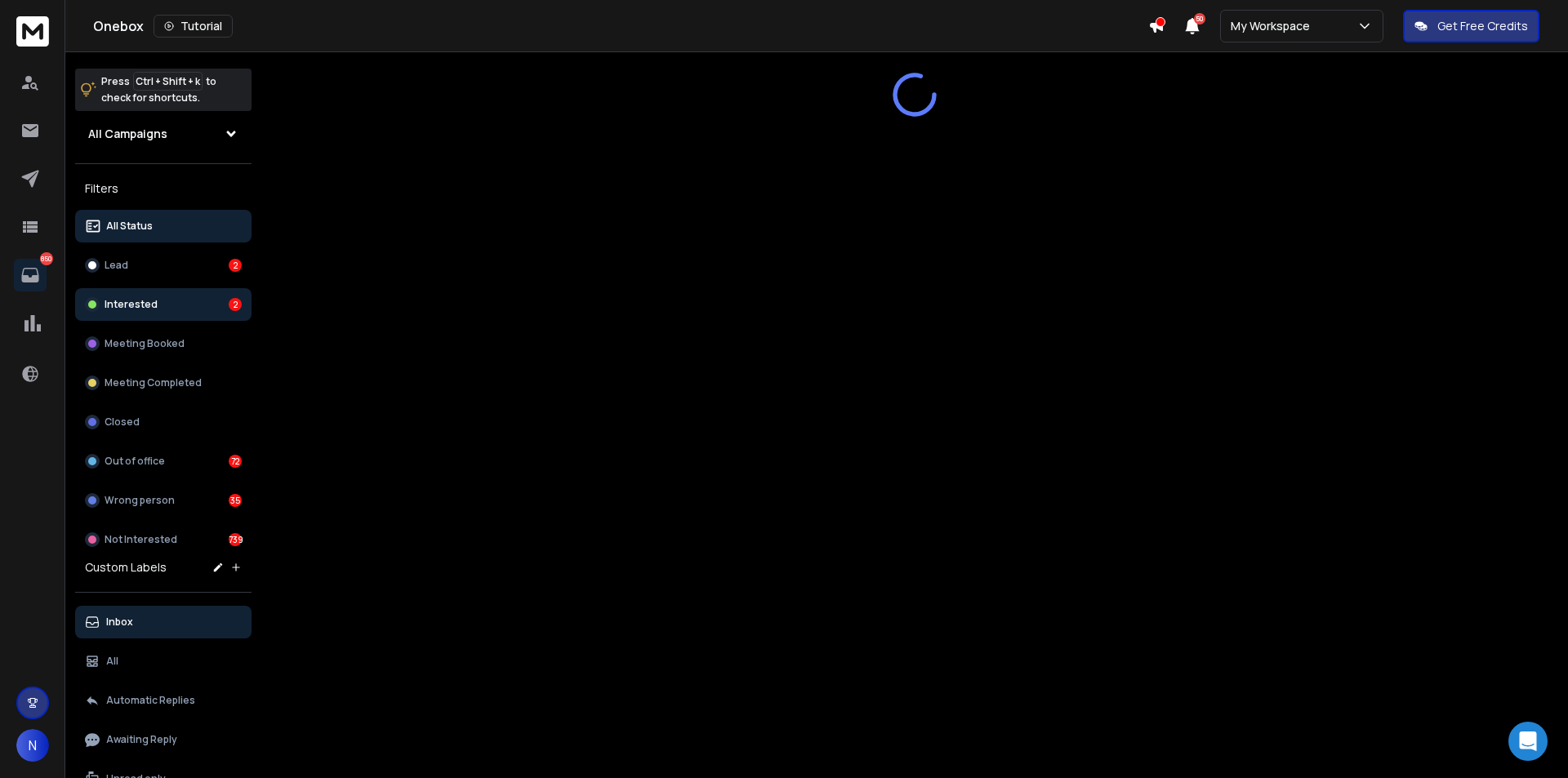
click at [136, 303] on p "Interested" at bounding box center [131, 304] width 53 height 13
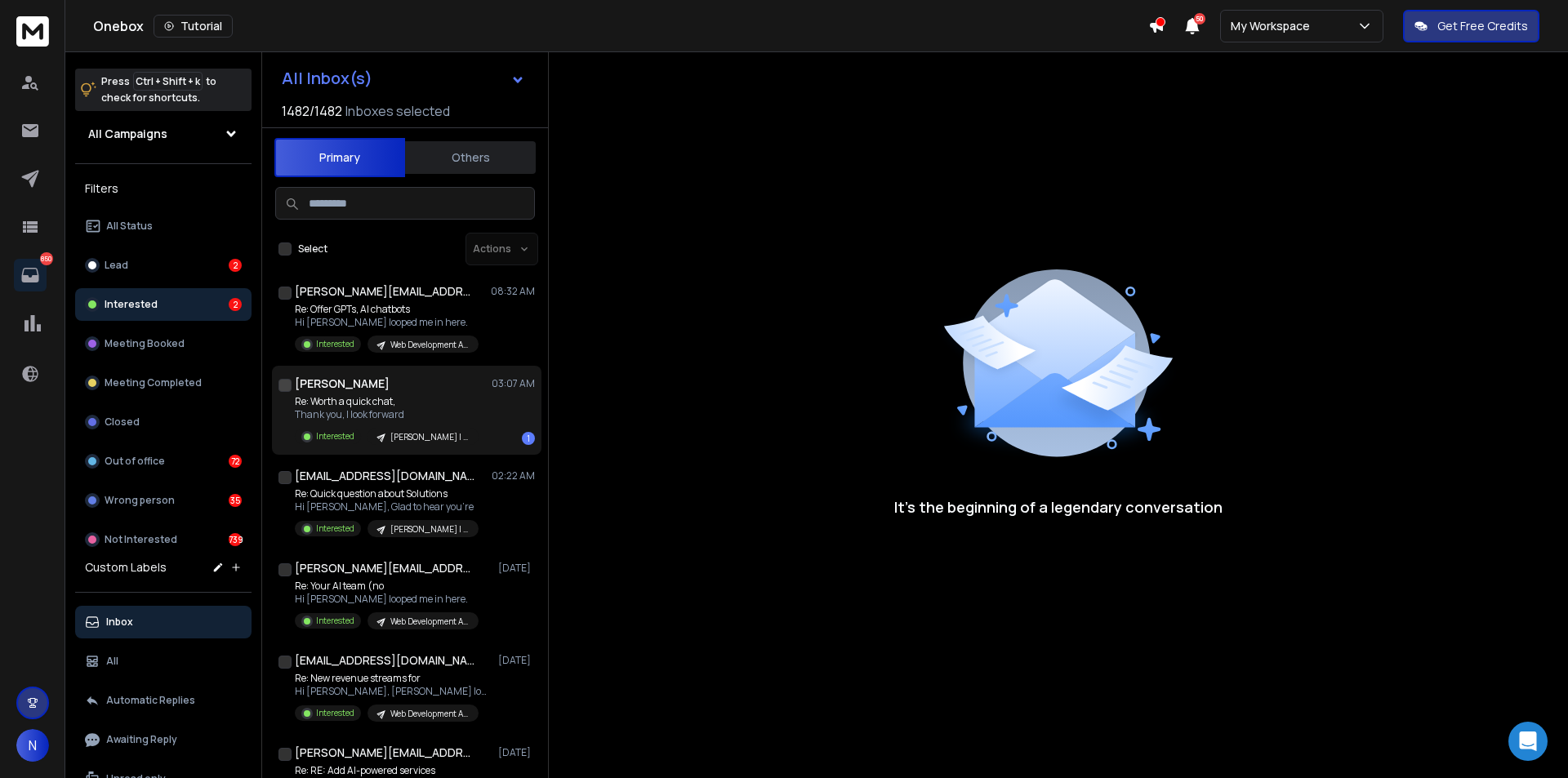
scroll to position [326, 0]
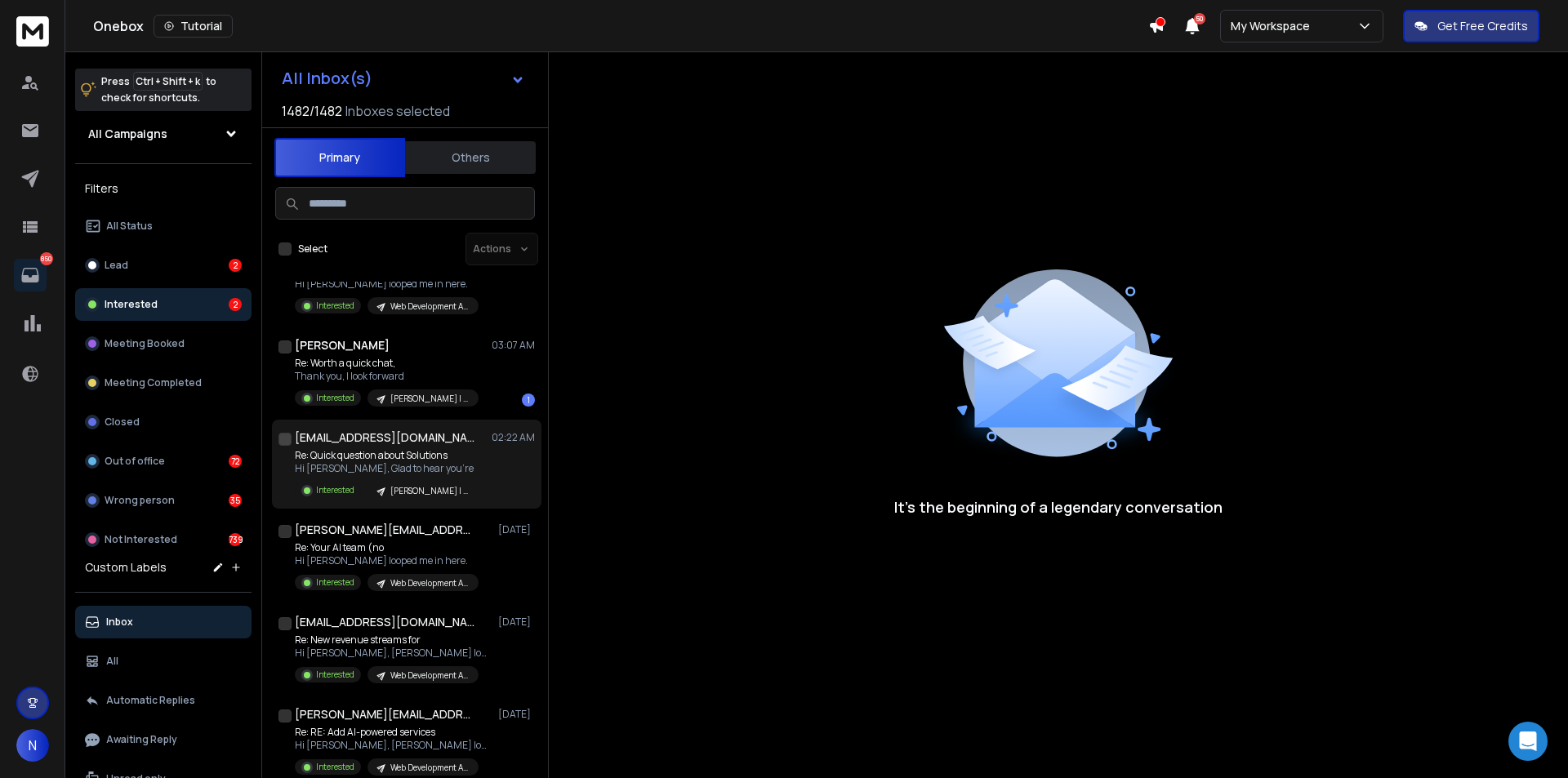
click at [461, 467] on p "Hi [PERSON_NAME], Glad to hear you’re" at bounding box center [386, 468] width 184 height 13
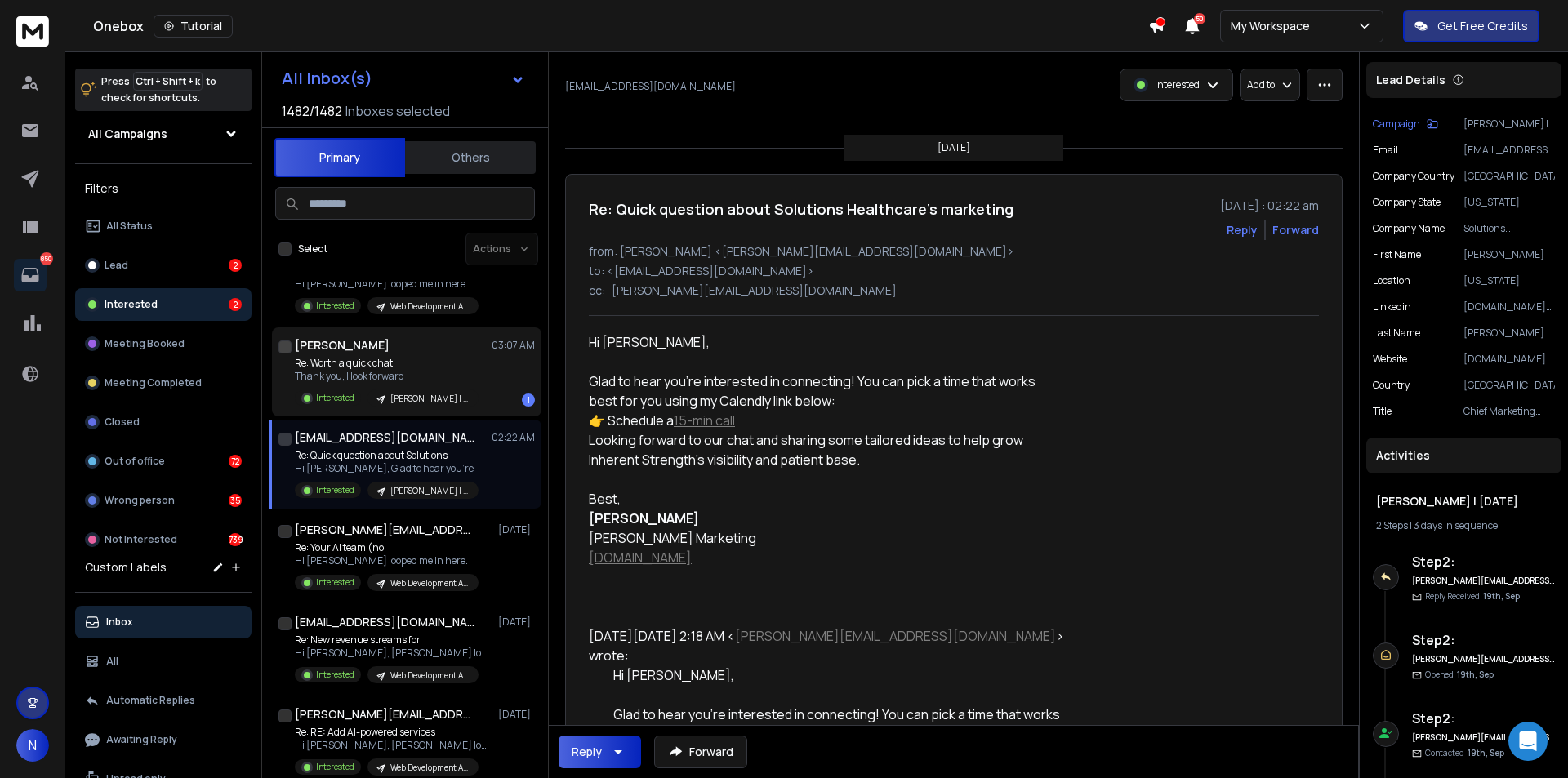
click at [439, 362] on p "Re: Worth a quick chat," at bounding box center [386, 363] width 184 height 13
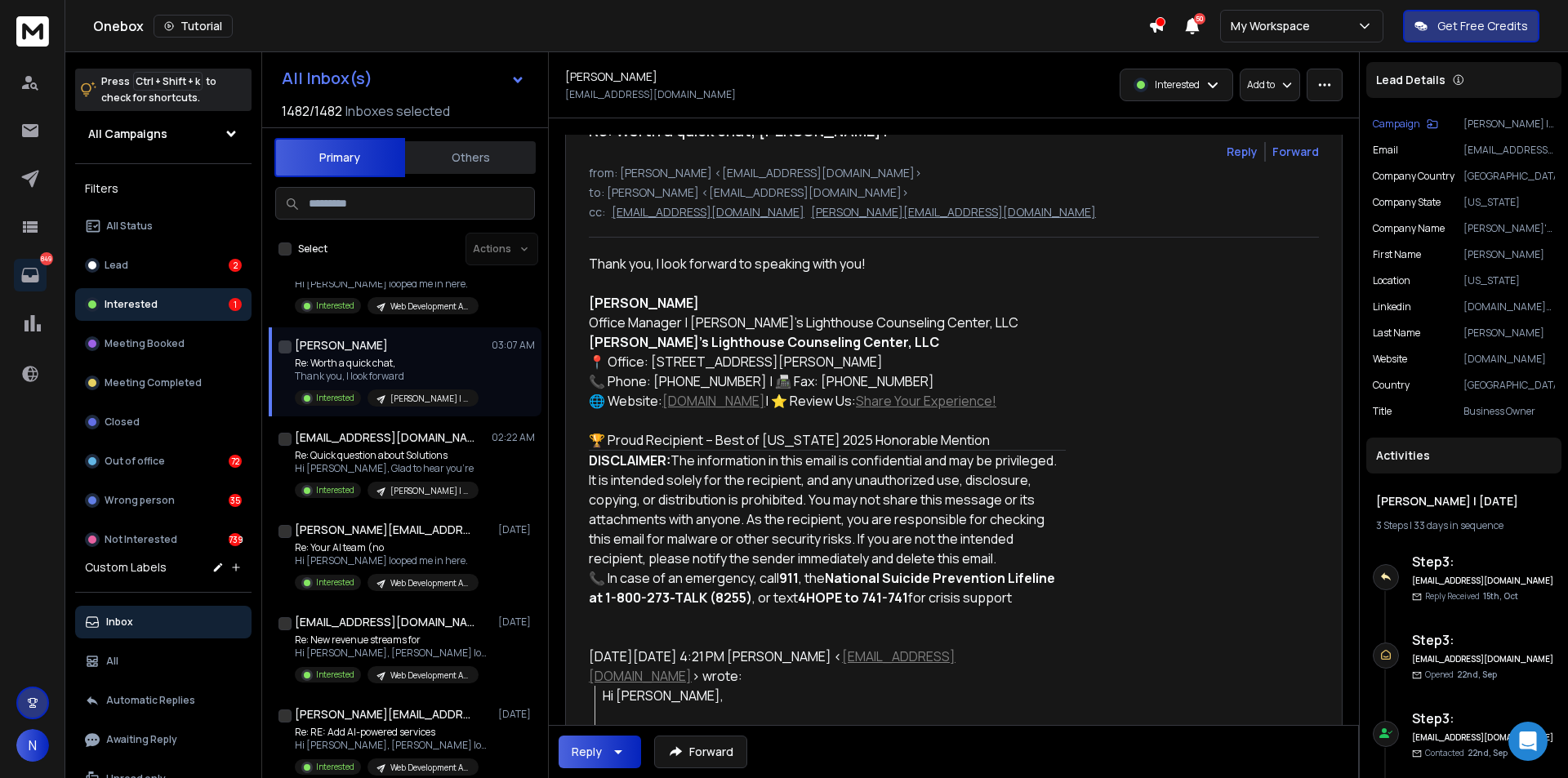
scroll to position [0, 0]
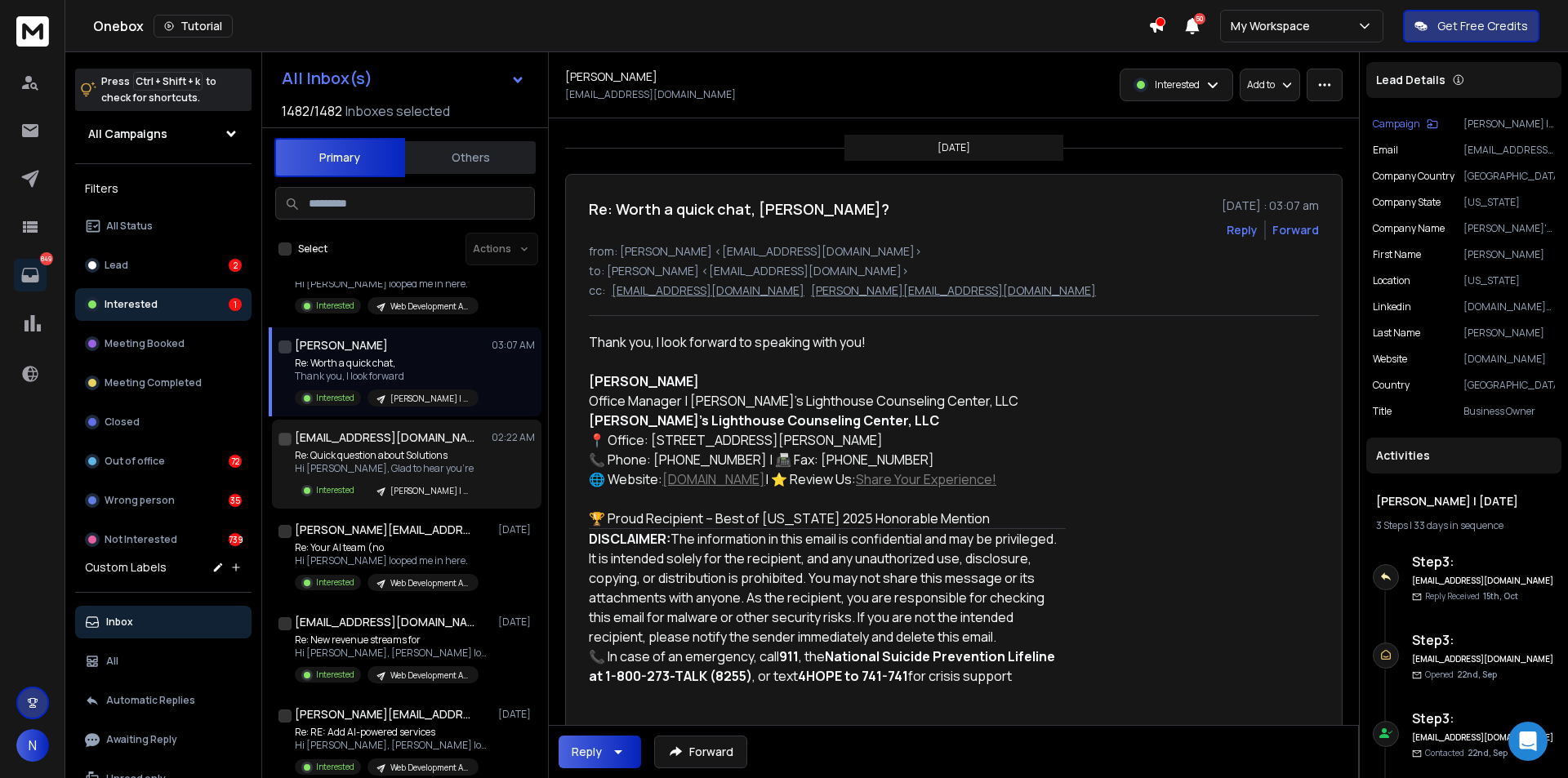
click at [402, 457] on p "Re: Quick question about Solutions" at bounding box center [386, 455] width 184 height 13
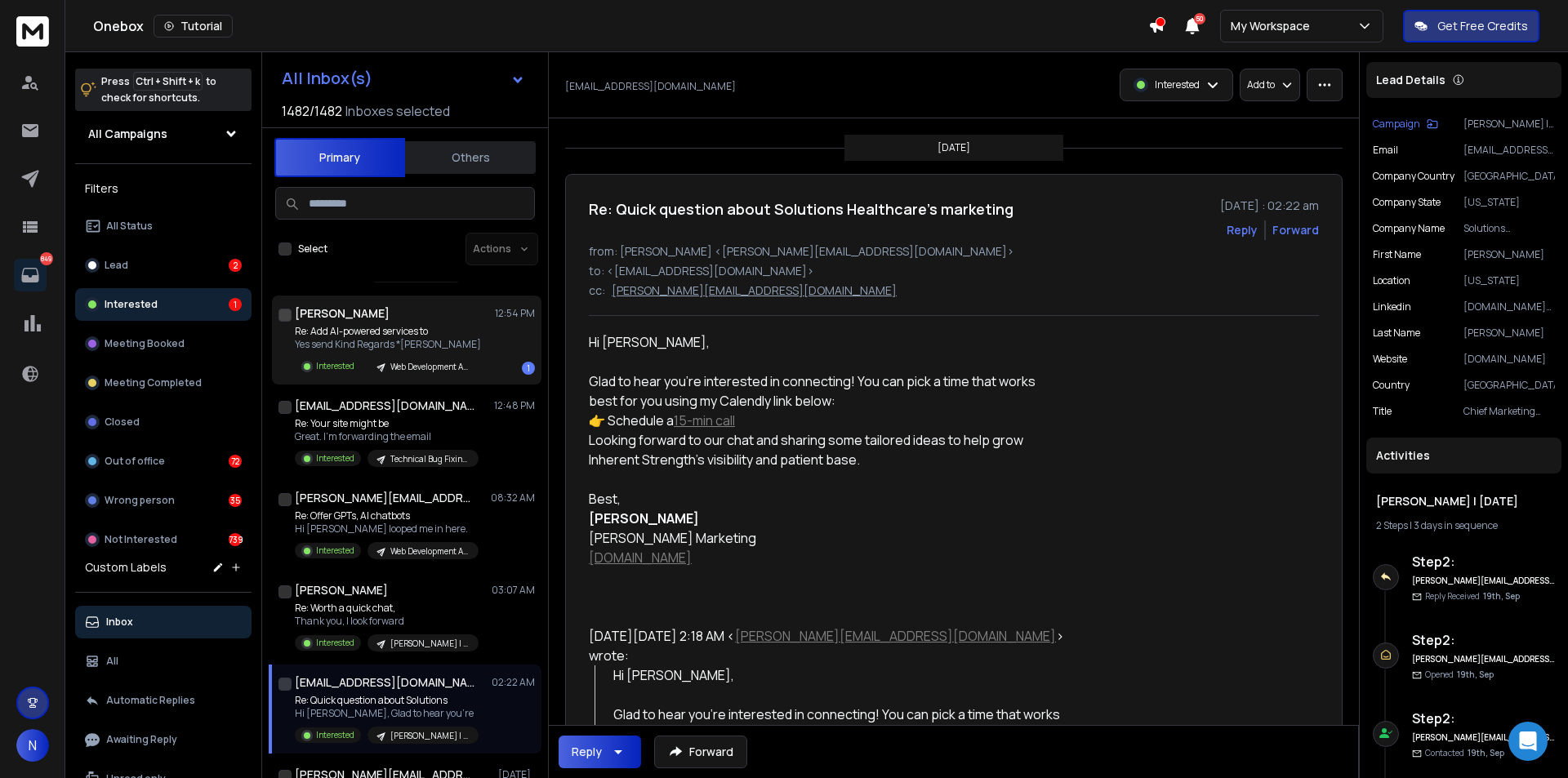
scroll to position [164, 0]
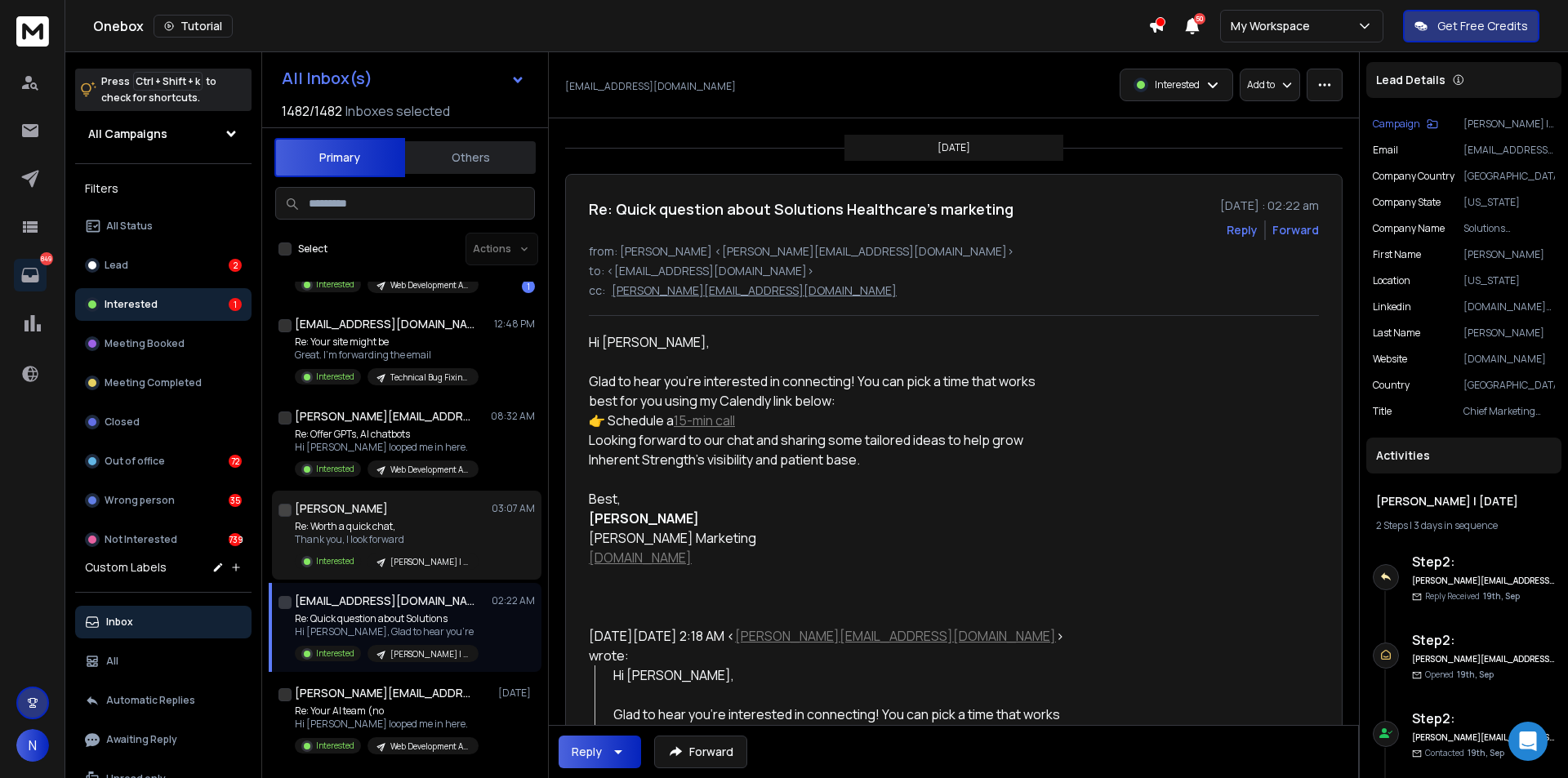
click at [386, 516] on div "[PERSON_NAME] 03:07 AM" at bounding box center [414, 508] width 240 height 16
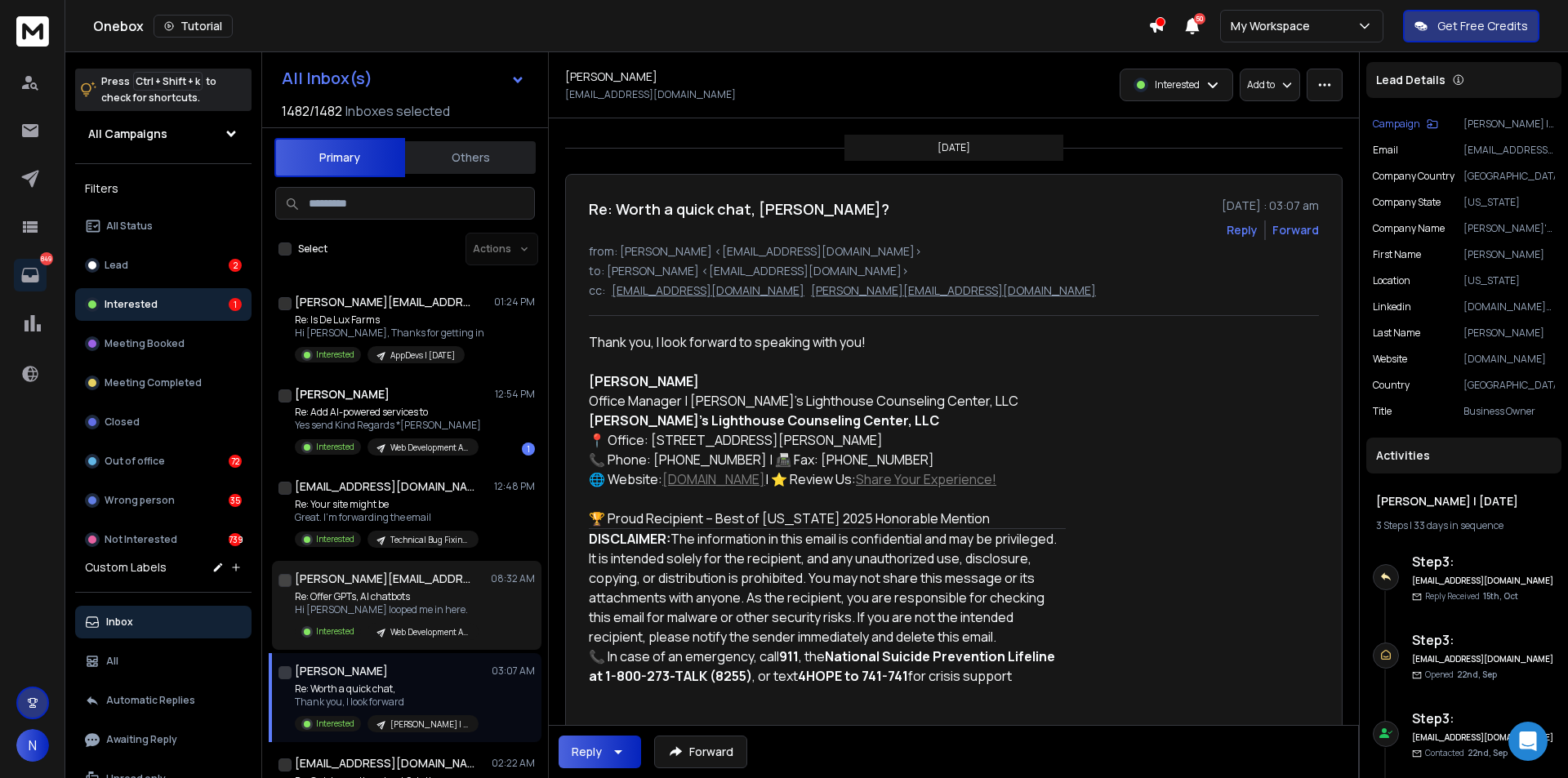
scroll to position [0, 0]
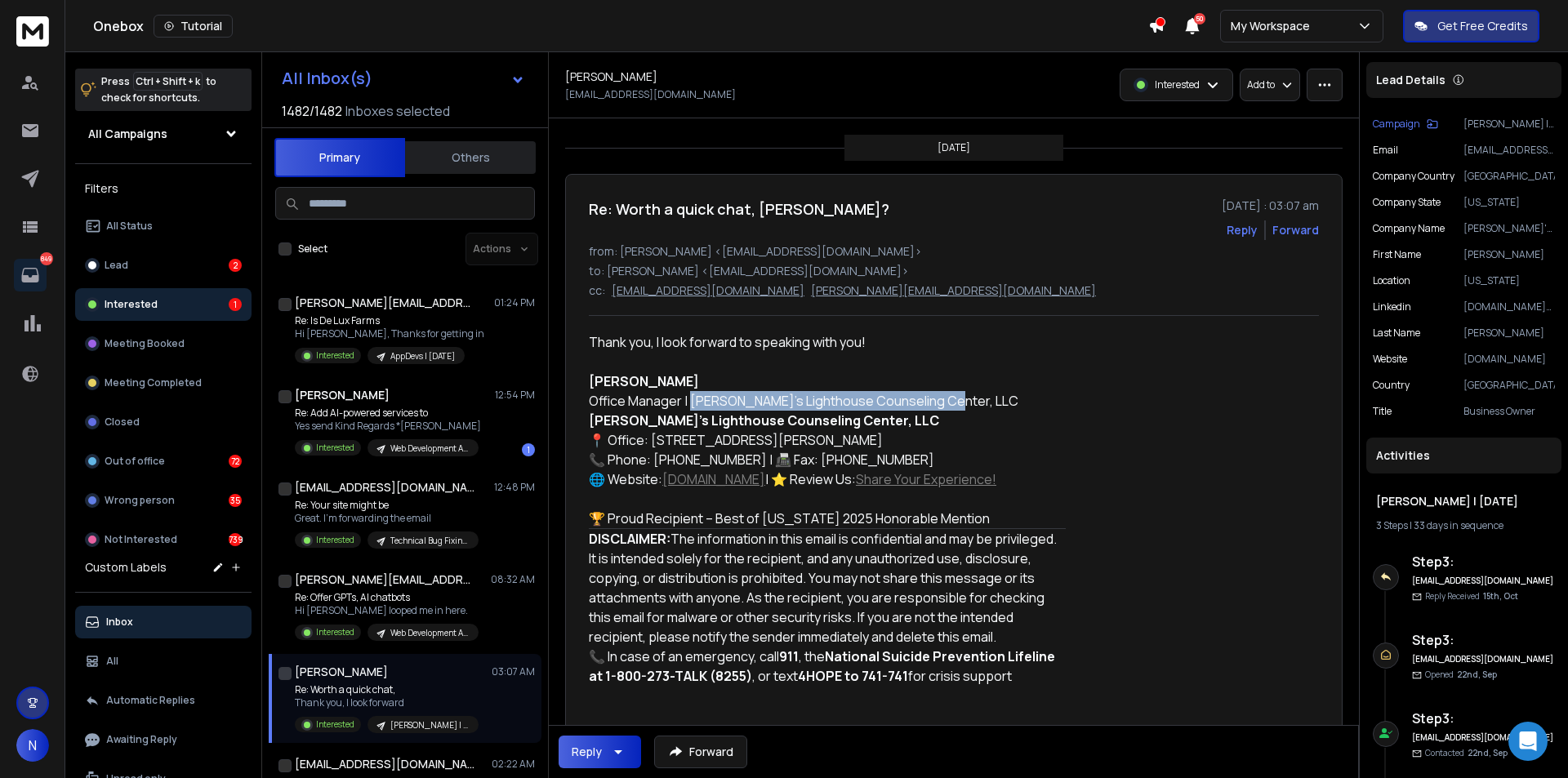
drag, startPoint x: 689, startPoint y: 398, endPoint x: 959, endPoint y: 400, distance: 270.0
click at [959, 400] on p "[PERSON_NAME] Office Manager | [PERSON_NAME]’s Lighthouse Counseling Center, LL…" at bounding box center [827, 400] width 477 height 58
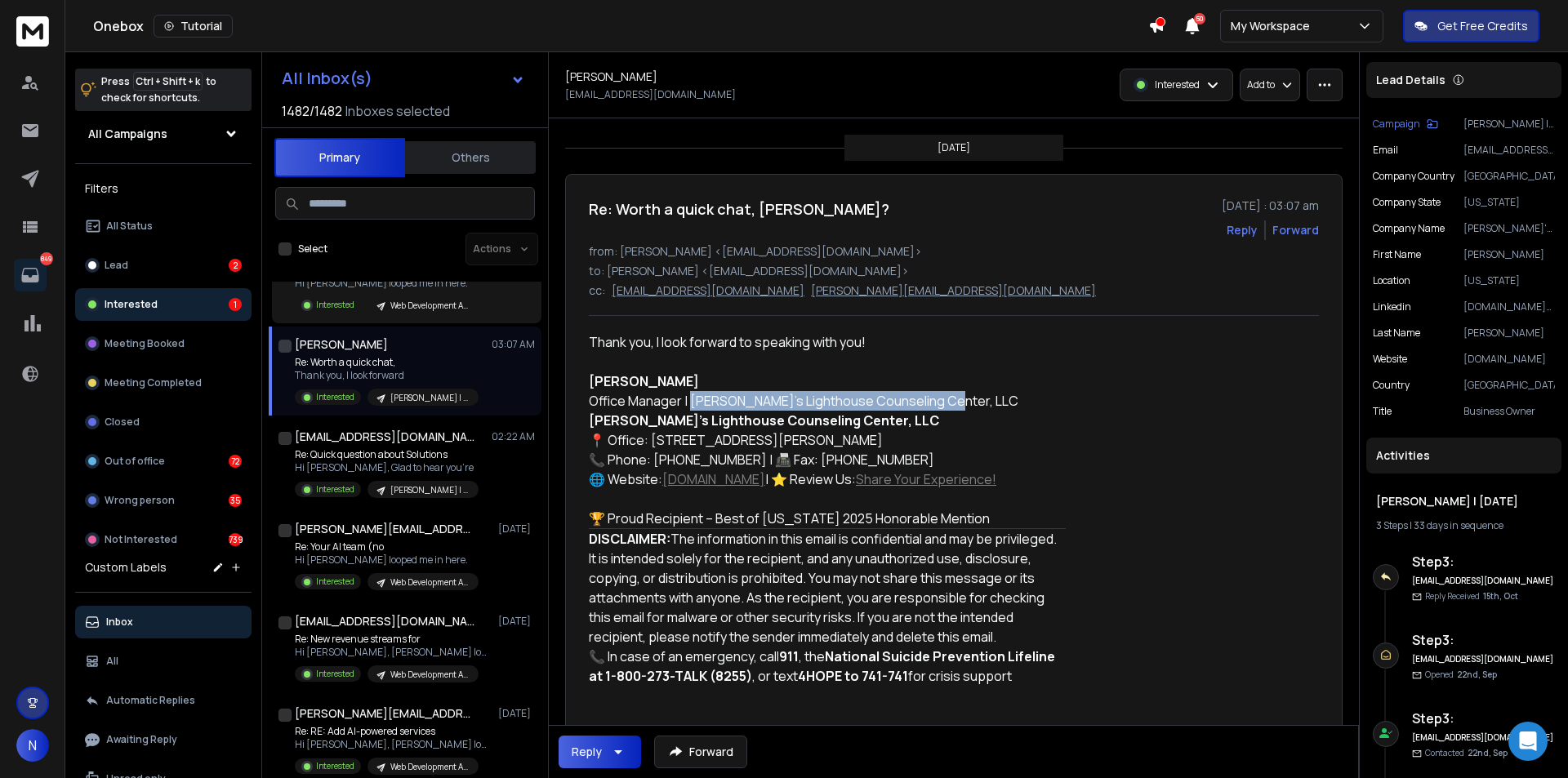
scroll to position [326, 0]
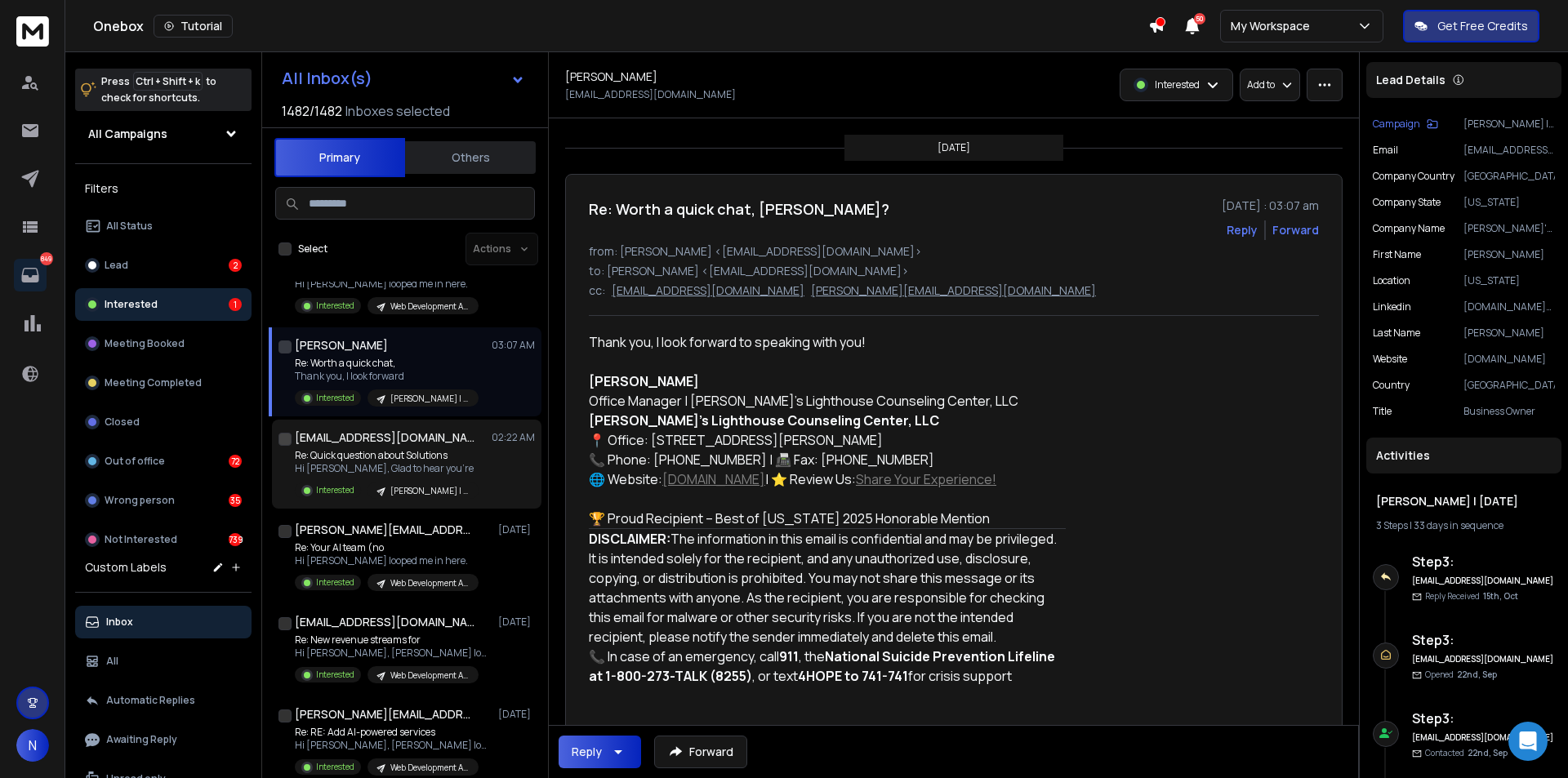
click at [414, 464] on p "Hi [PERSON_NAME], Glad to hear you’re" at bounding box center [386, 468] width 184 height 13
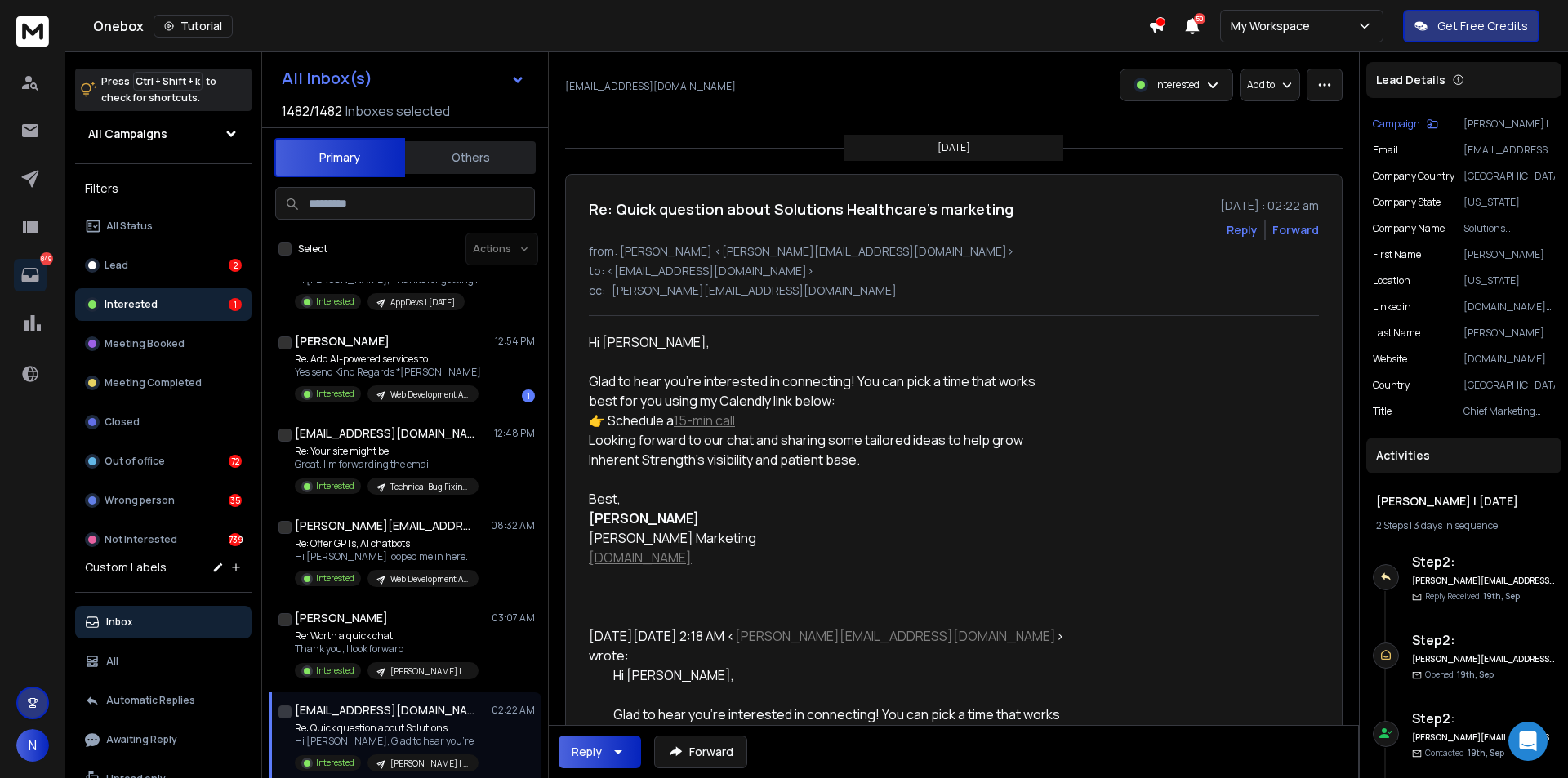
scroll to position [0, 0]
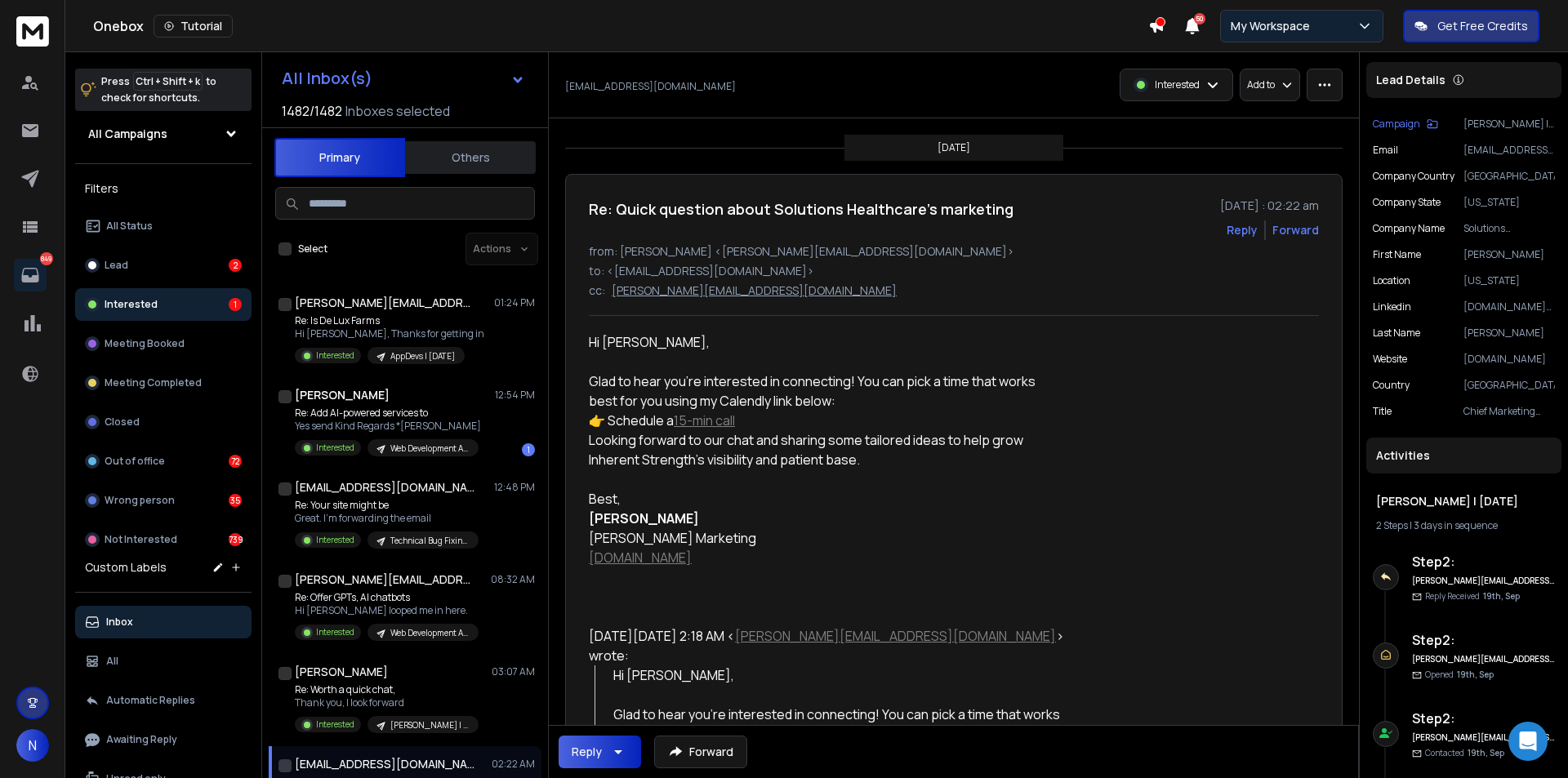
click at [1291, 23] on p "My Workspace" at bounding box center [1273, 25] width 86 height 16
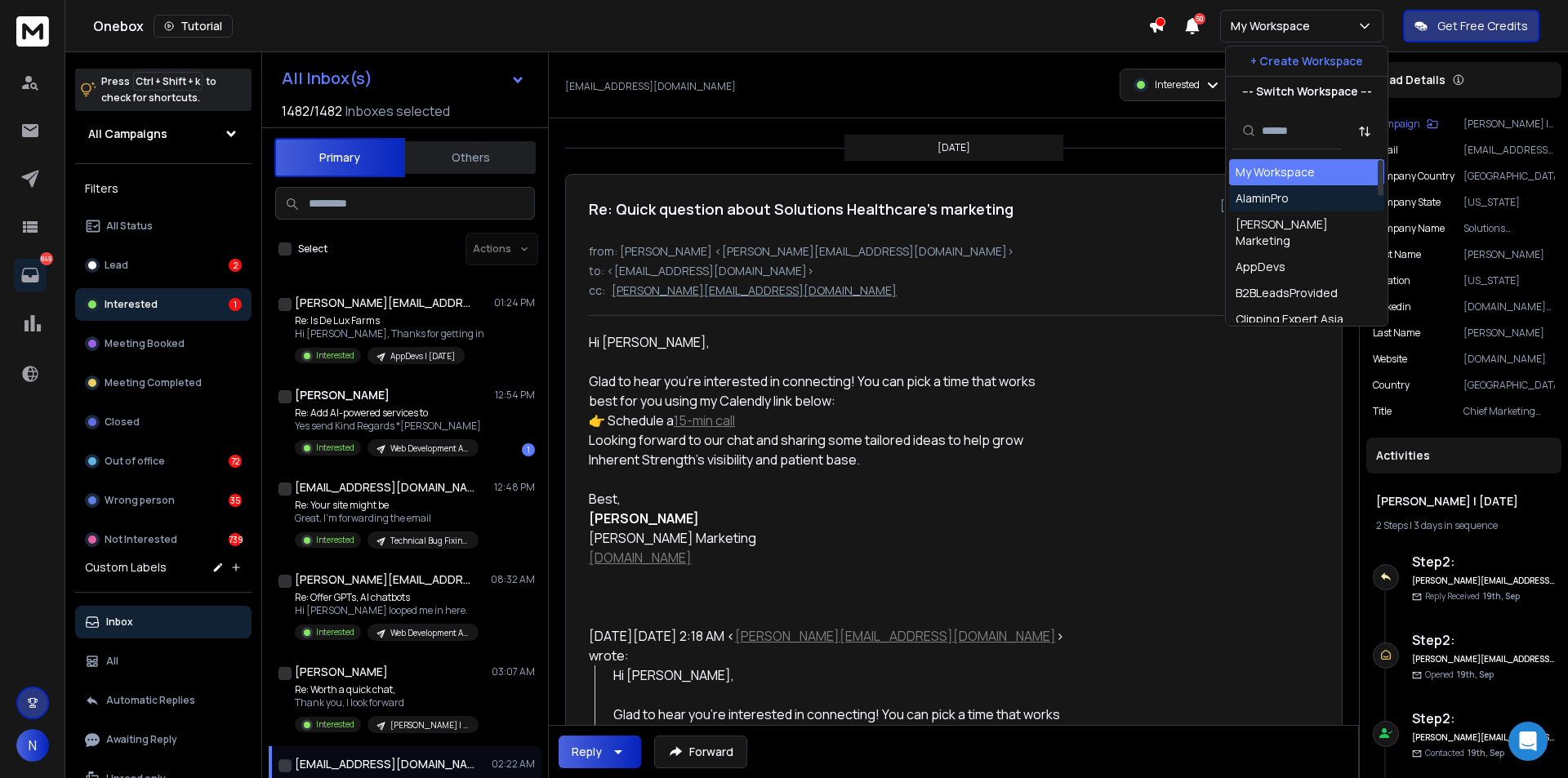
click at [1271, 199] on div "AlaminPro" at bounding box center [1262, 198] width 53 height 16
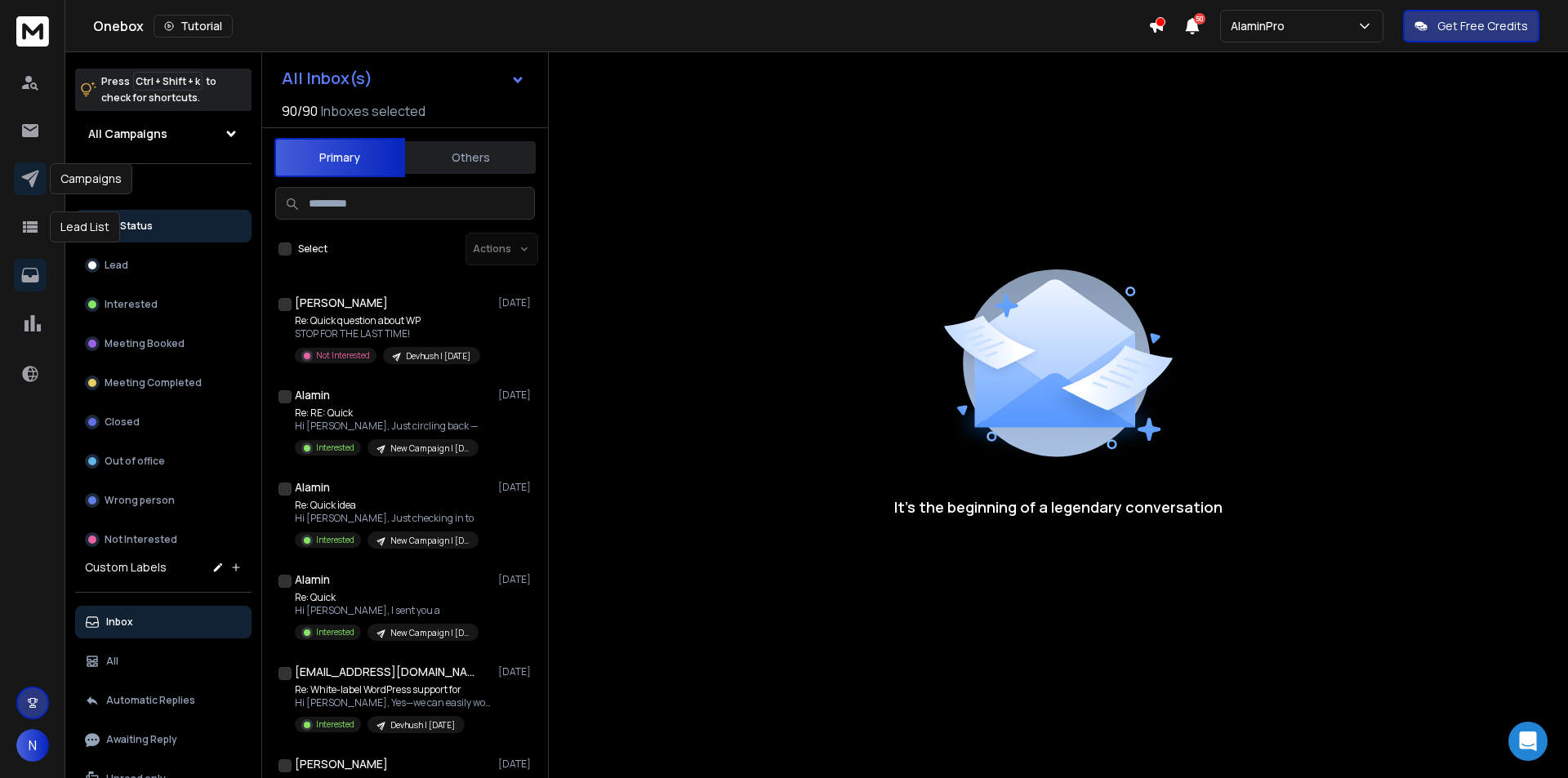
click at [36, 167] on link at bounding box center [30, 179] width 33 height 33
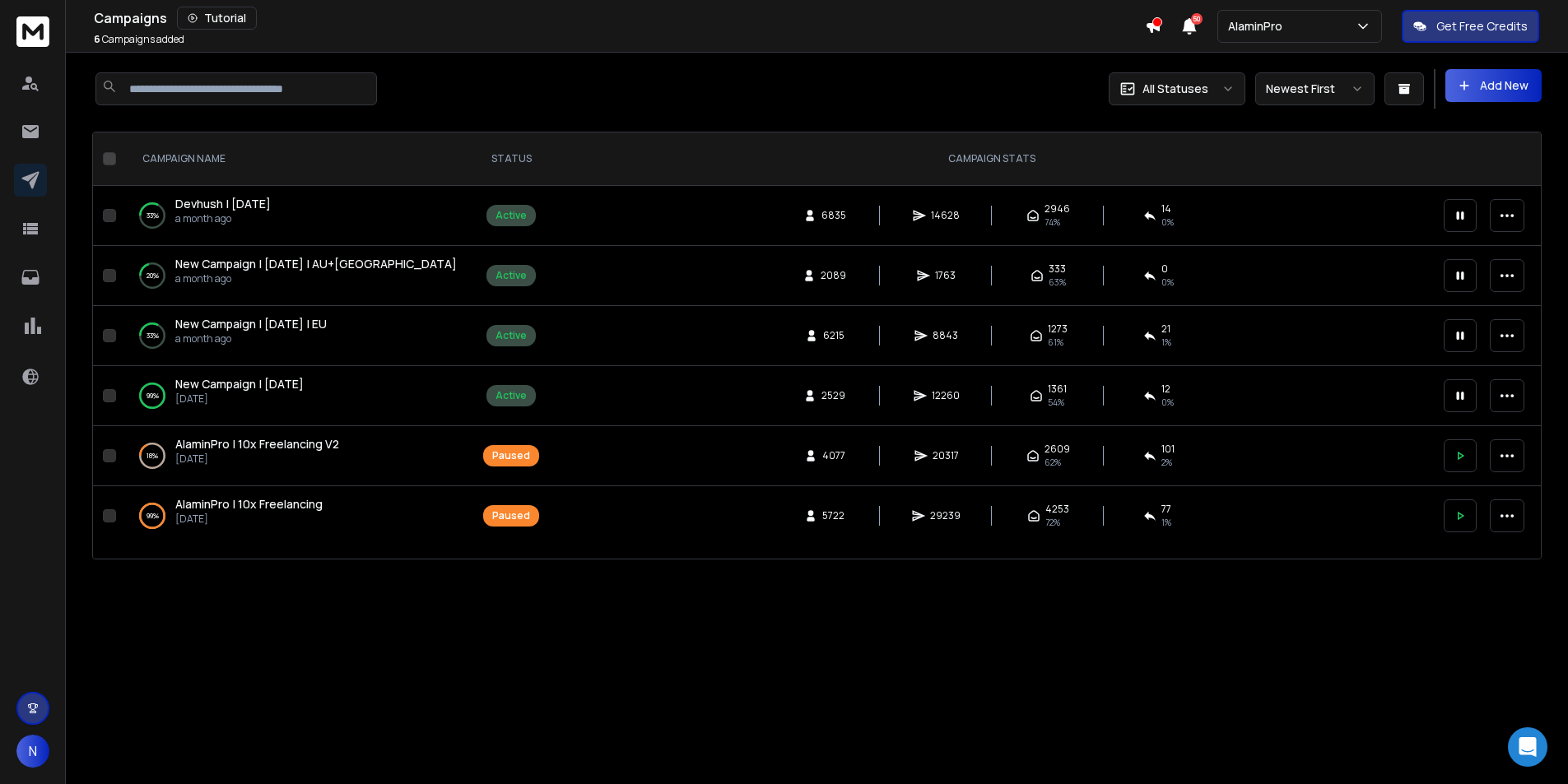
click at [246, 442] on span "AlaminPro | 10x Freelancing V2" at bounding box center [257, 444] width 164 height 15
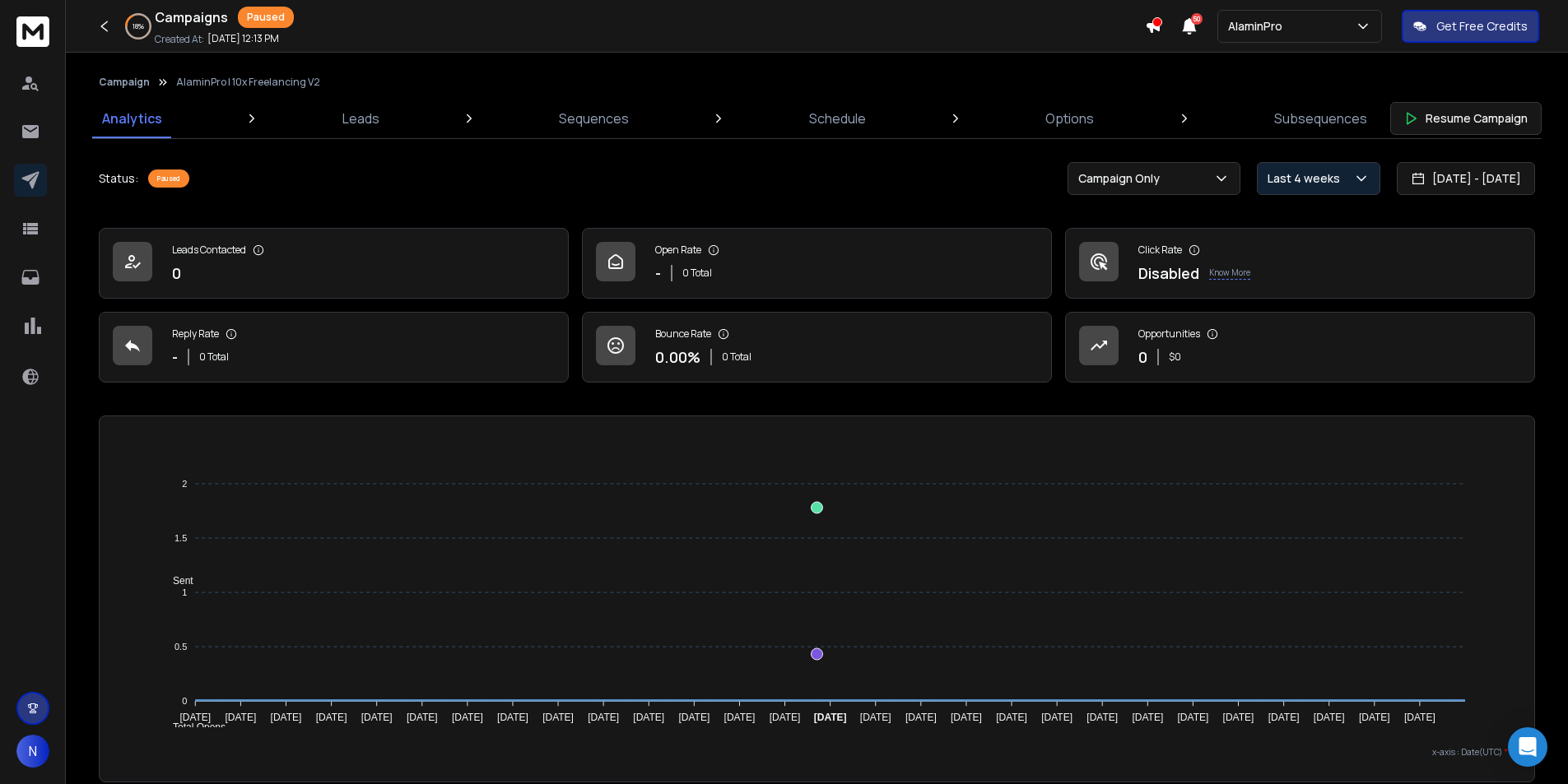
click at [1282, 181] on p "Last 4 weeks" at bounding box center [1307, 178] width 79 height 16
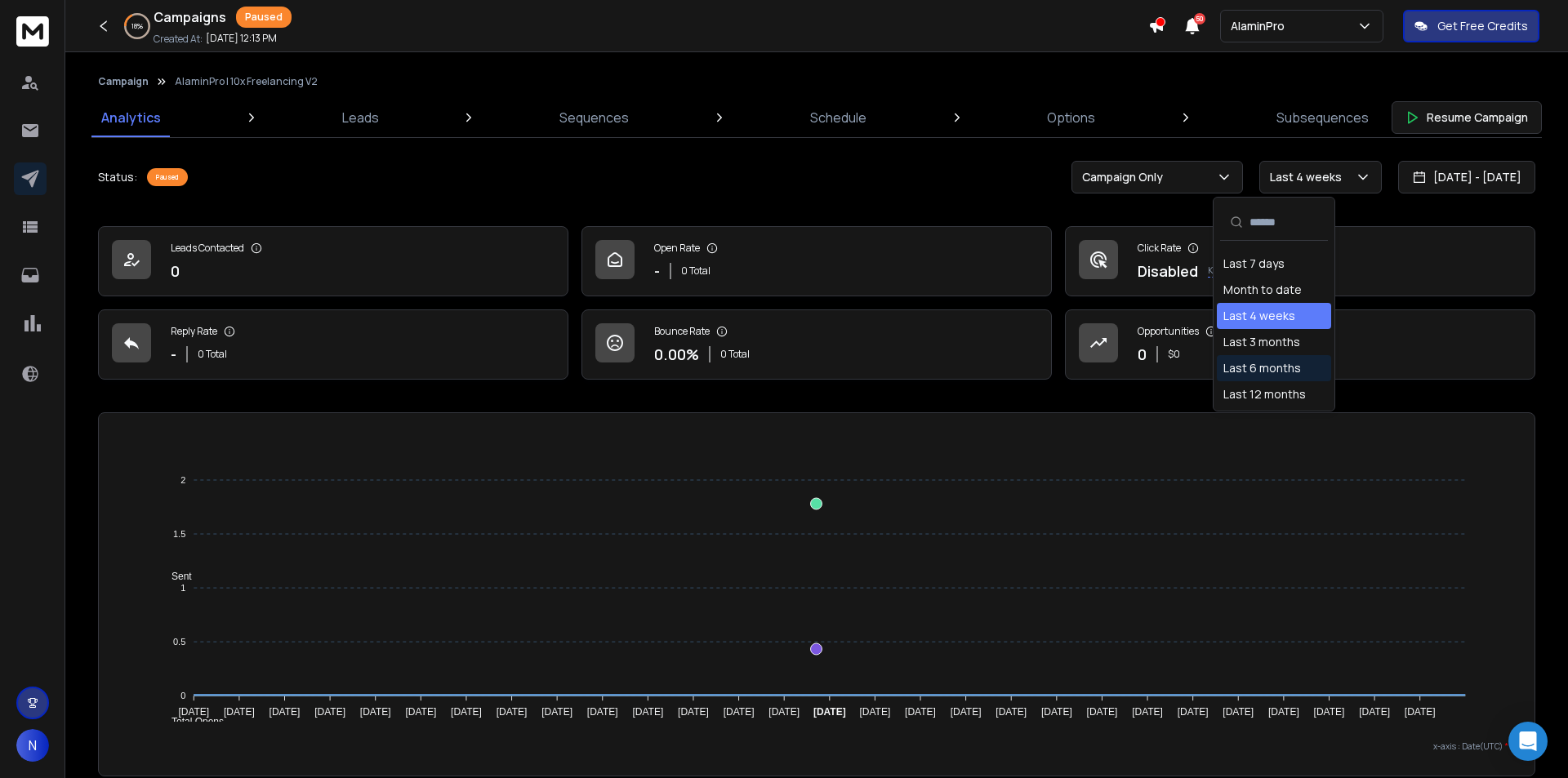
click at [1257, 364] on div "Last 6 months" at bounding box center [1262, 368] width 78 height 16
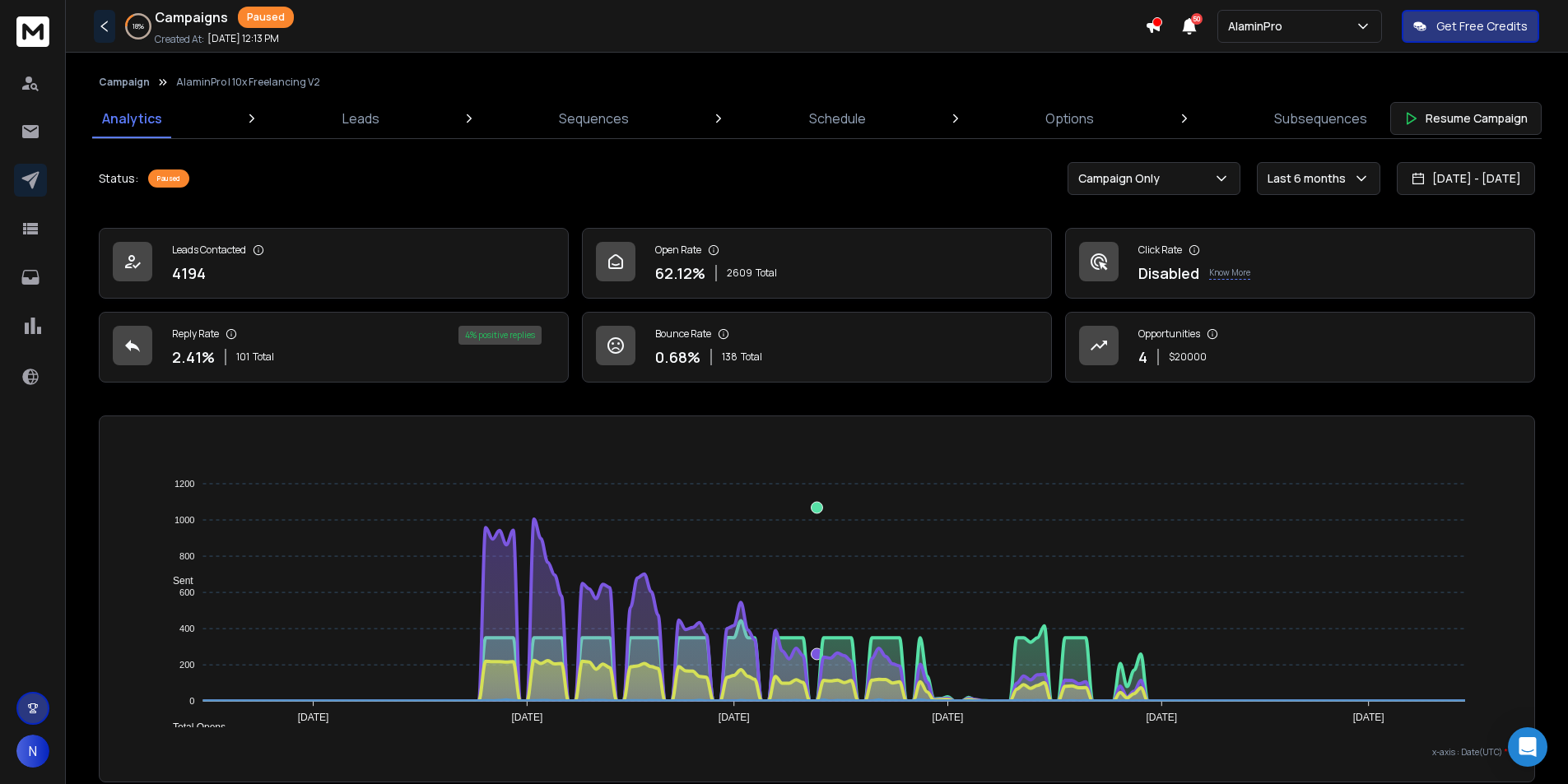
click at [101, 21] on icon at bounding box center [104, 26] width 15 height 15
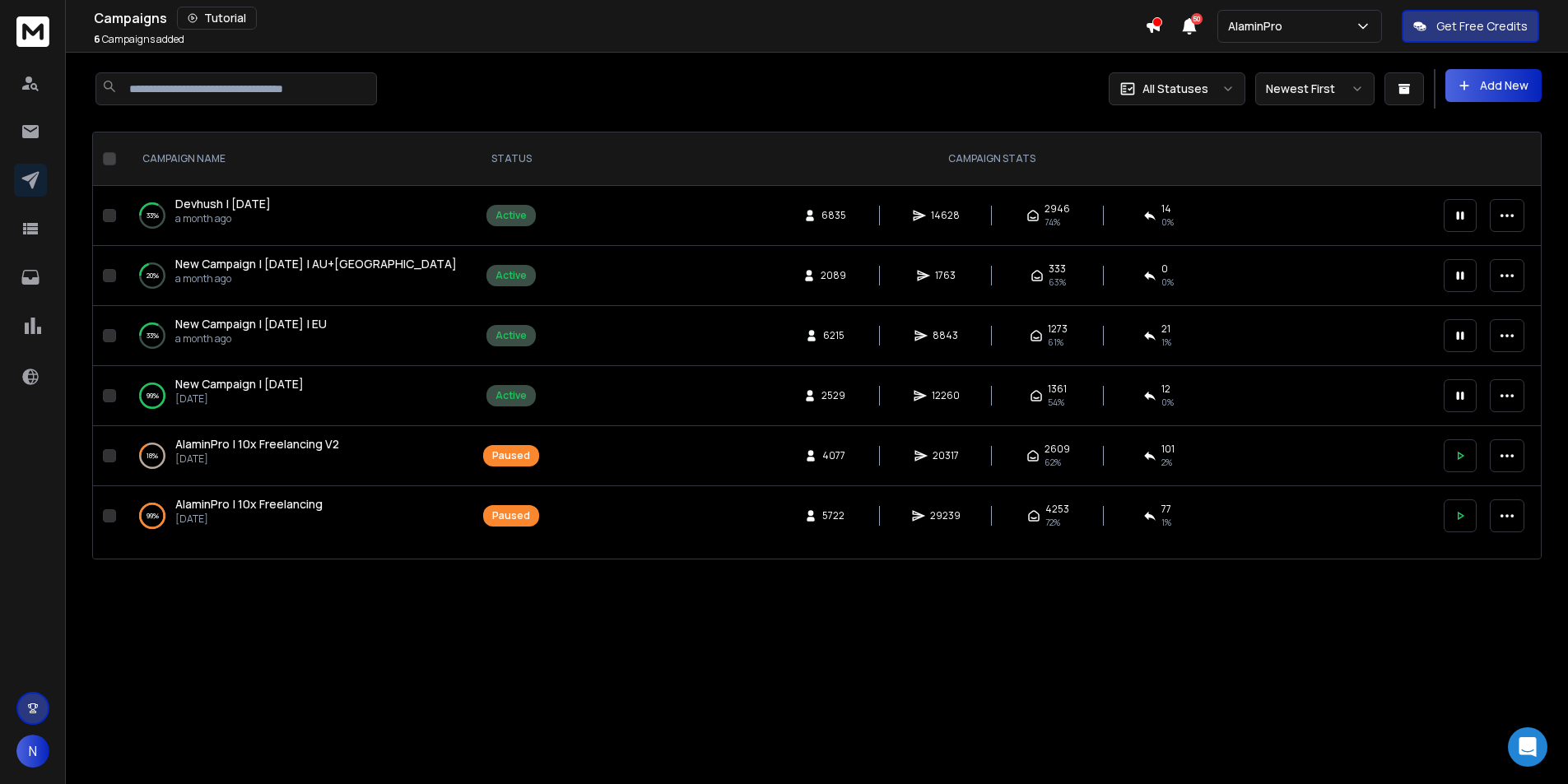
click at [298, 506] on span "AlaminPro | 10x Freelancing" at bounding box center [249, 504] width 147 height 15
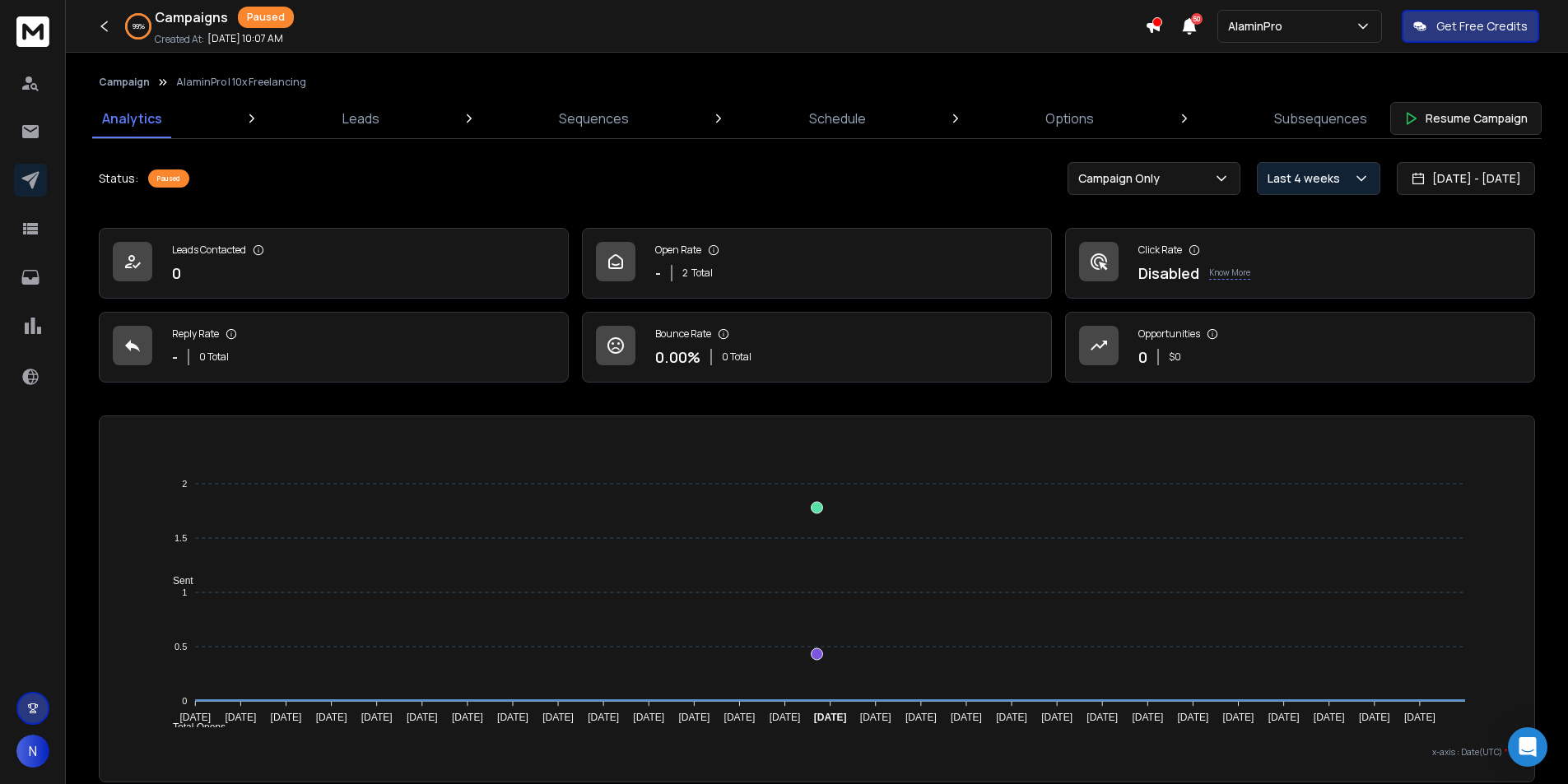
click at [1267, 173] on p "Last 4 weeks" at bounding box center [1307, 178] width 79 height 16
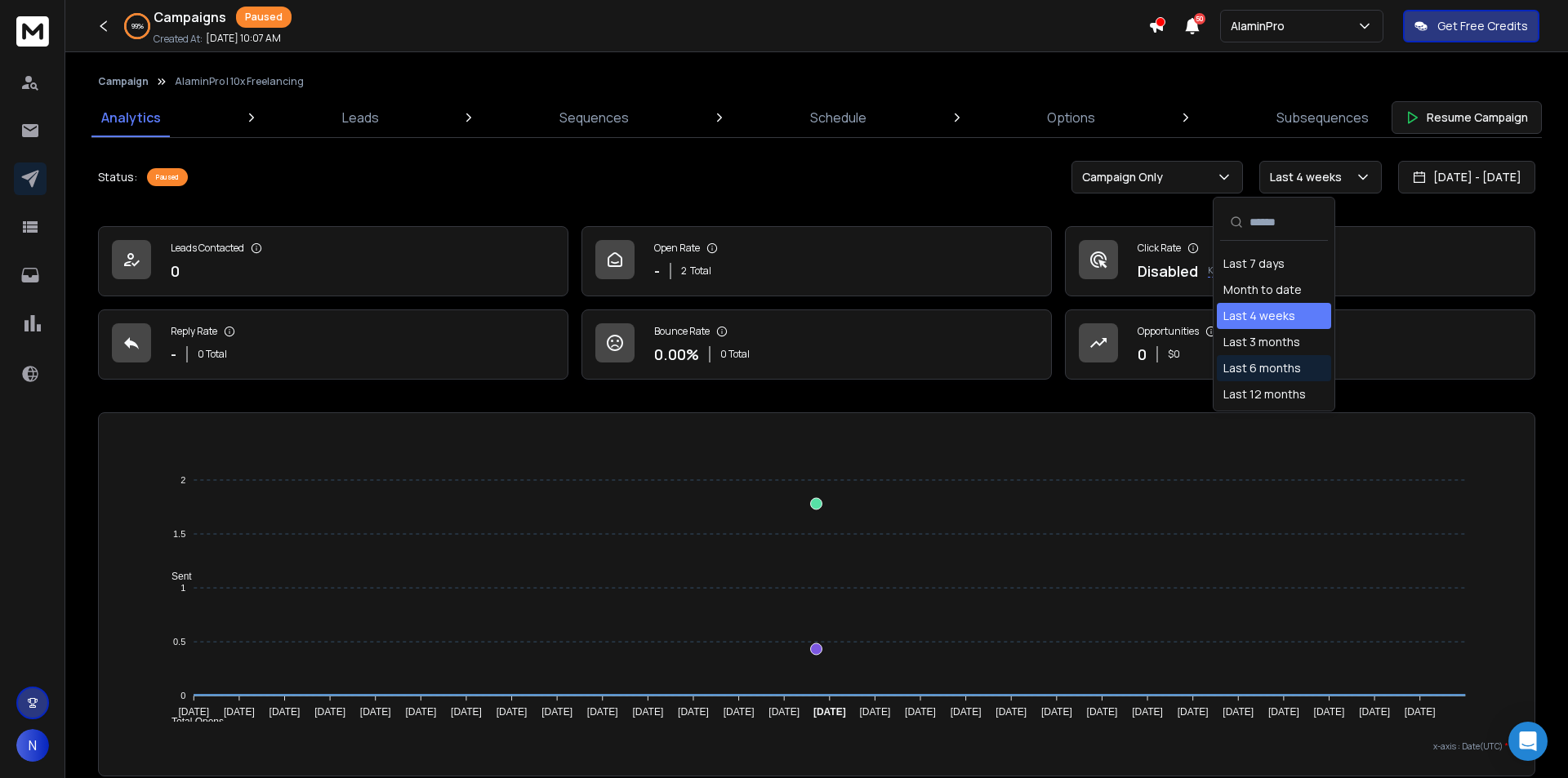
click at [1260, 376] on div "Last 6 months" at bounding box center [1274, 368] width 114 height 26
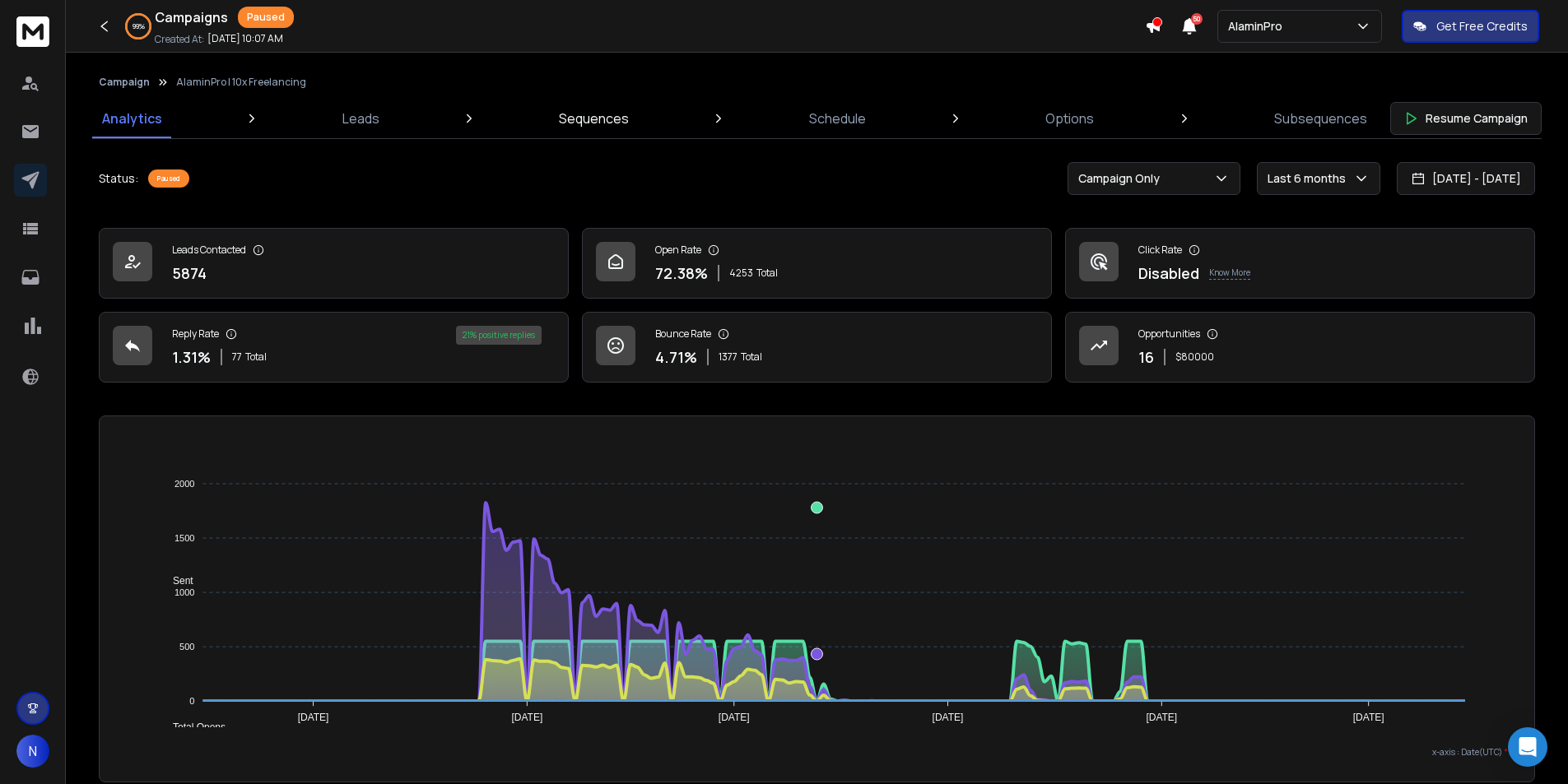
click at [573, 114] on p "Sequences" at bounding box center [594, 118] width 70 height 20
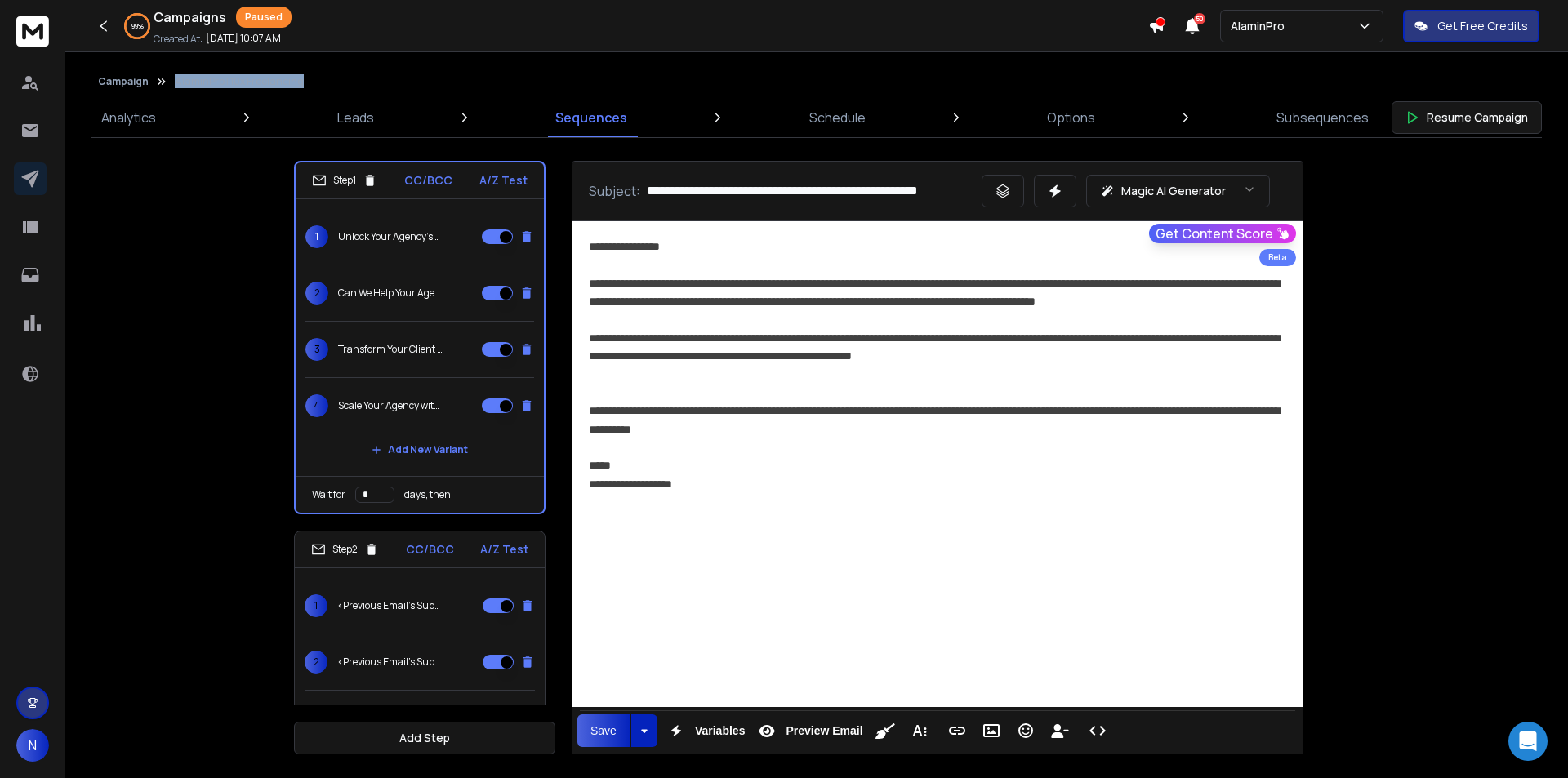
drag, startPoint x: 172, startPoint y: 81, endPoint x: 303, endPoint y: 78, distance: 131.0
click at [306, 78] on div "Campaign AlaminPro | 10x Freelancing" at bounding box center [817, 81] width 1437 height 13
copy p "AlaminPro | 10x Freelancing"
click at [114, 81] on button "Campaign" at bounding box center [124, 81] width 51 height 13
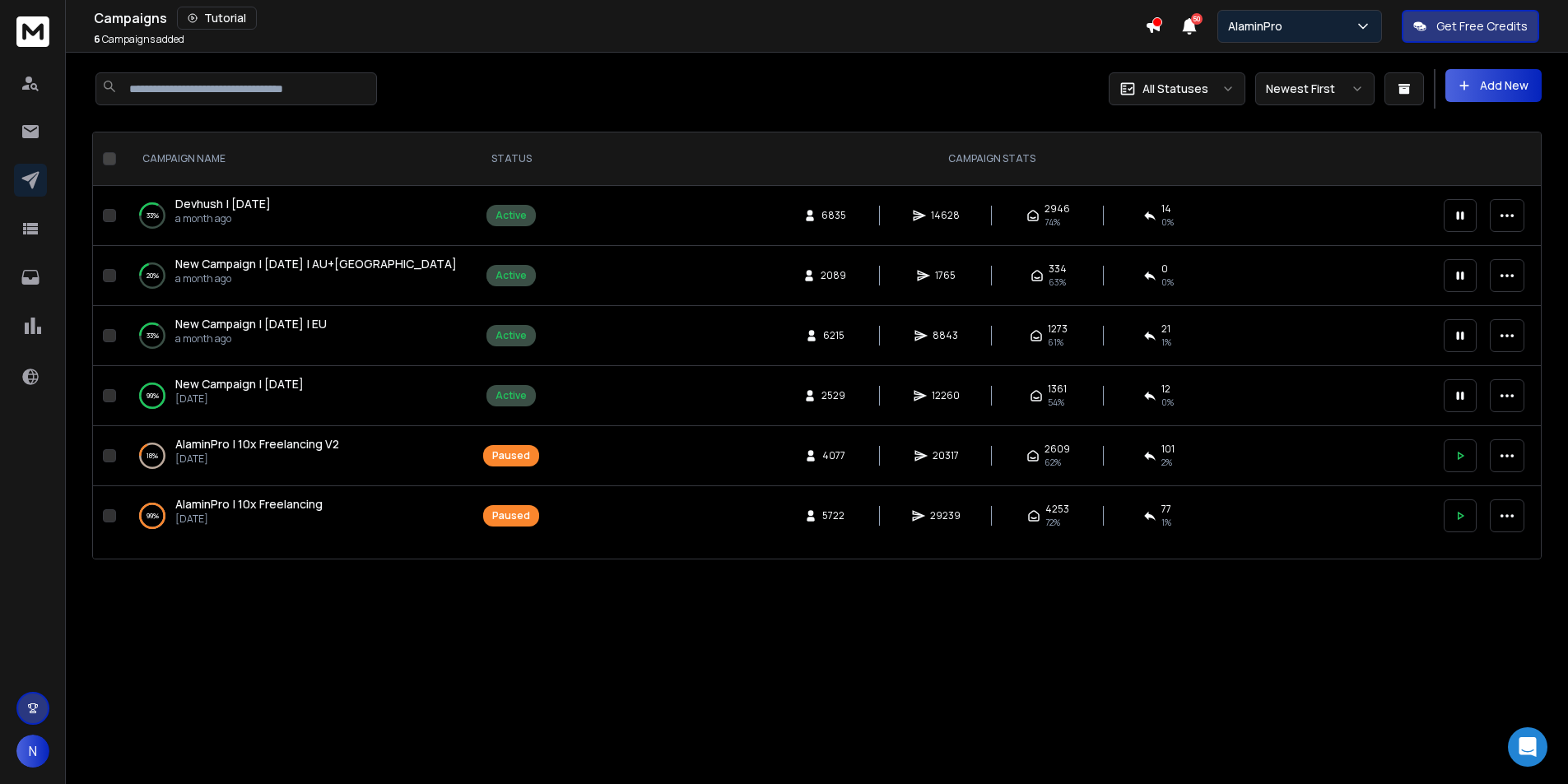
click at [1288, 25] on p "AlaminPro" at bounding box center [1258, 26] width 61 height 16
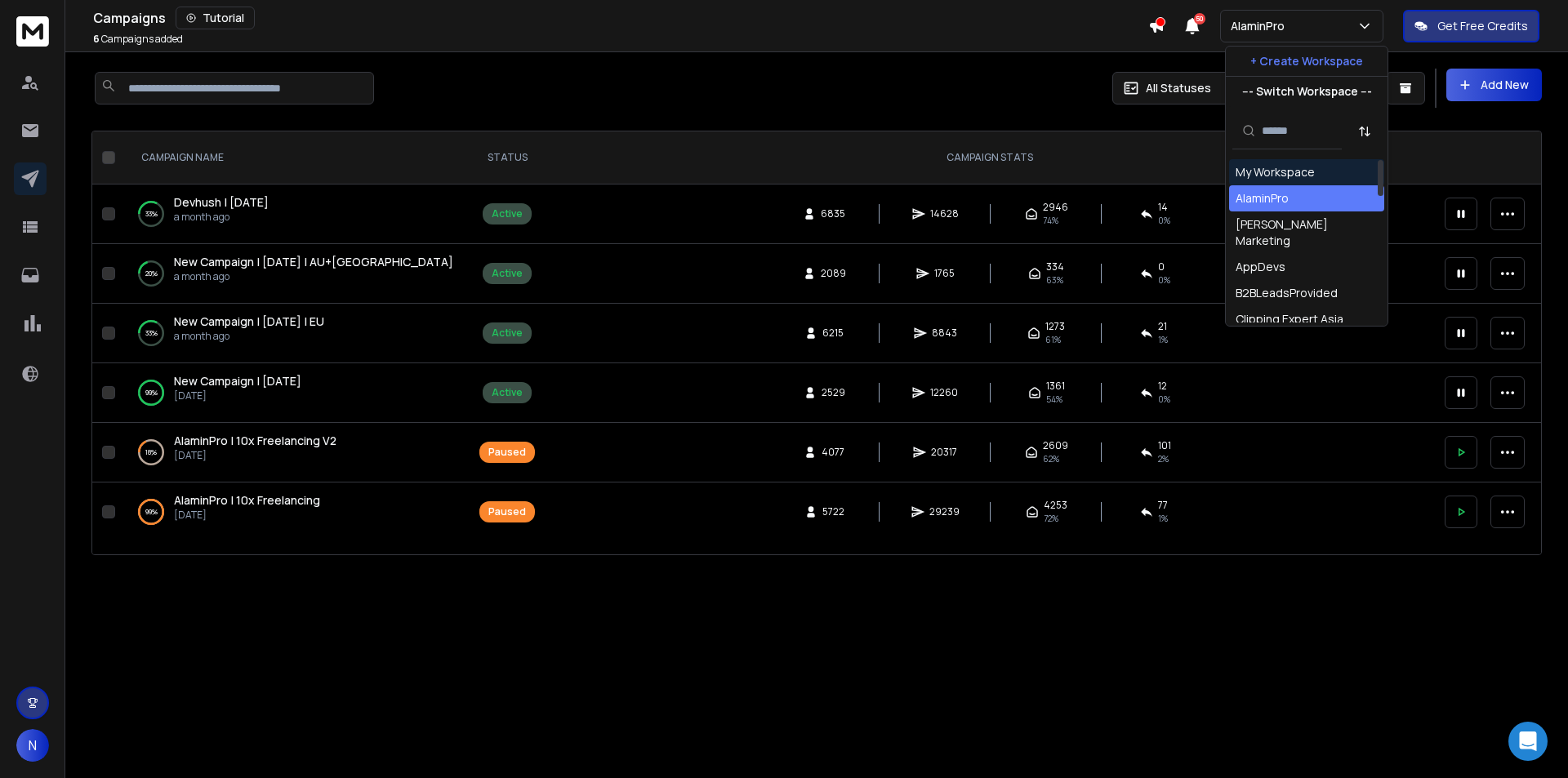
click at [1281, 172] on div "My Workspace" at bounding box center [1275, 172] width 79 height 16
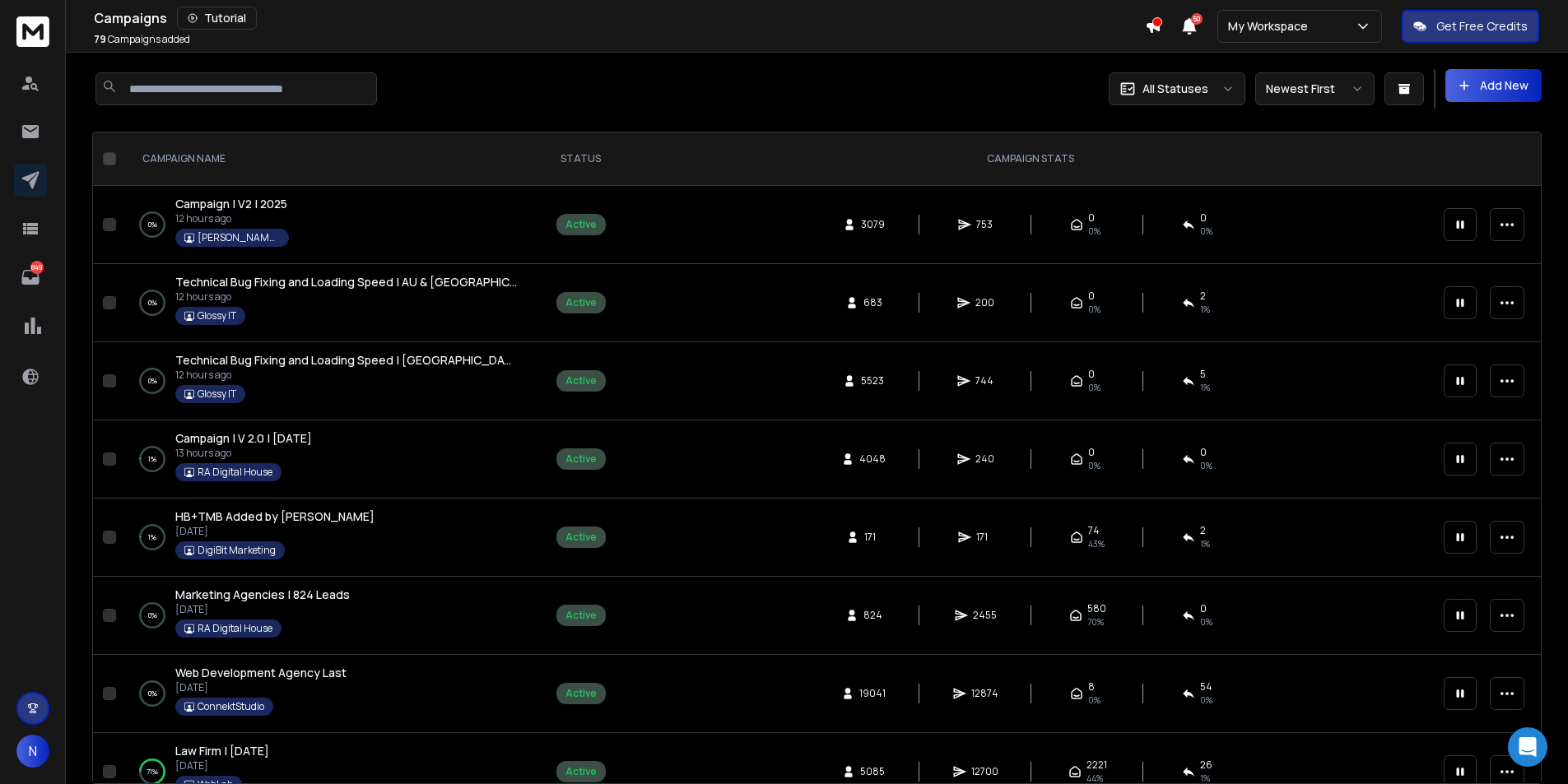
click at [245, 83] on input at bounding box center [237, 89] width 282 height 33
paste input "**********"
click at [315, 88] on input "**********" at bounding box center [237, 89] width 282 height 33
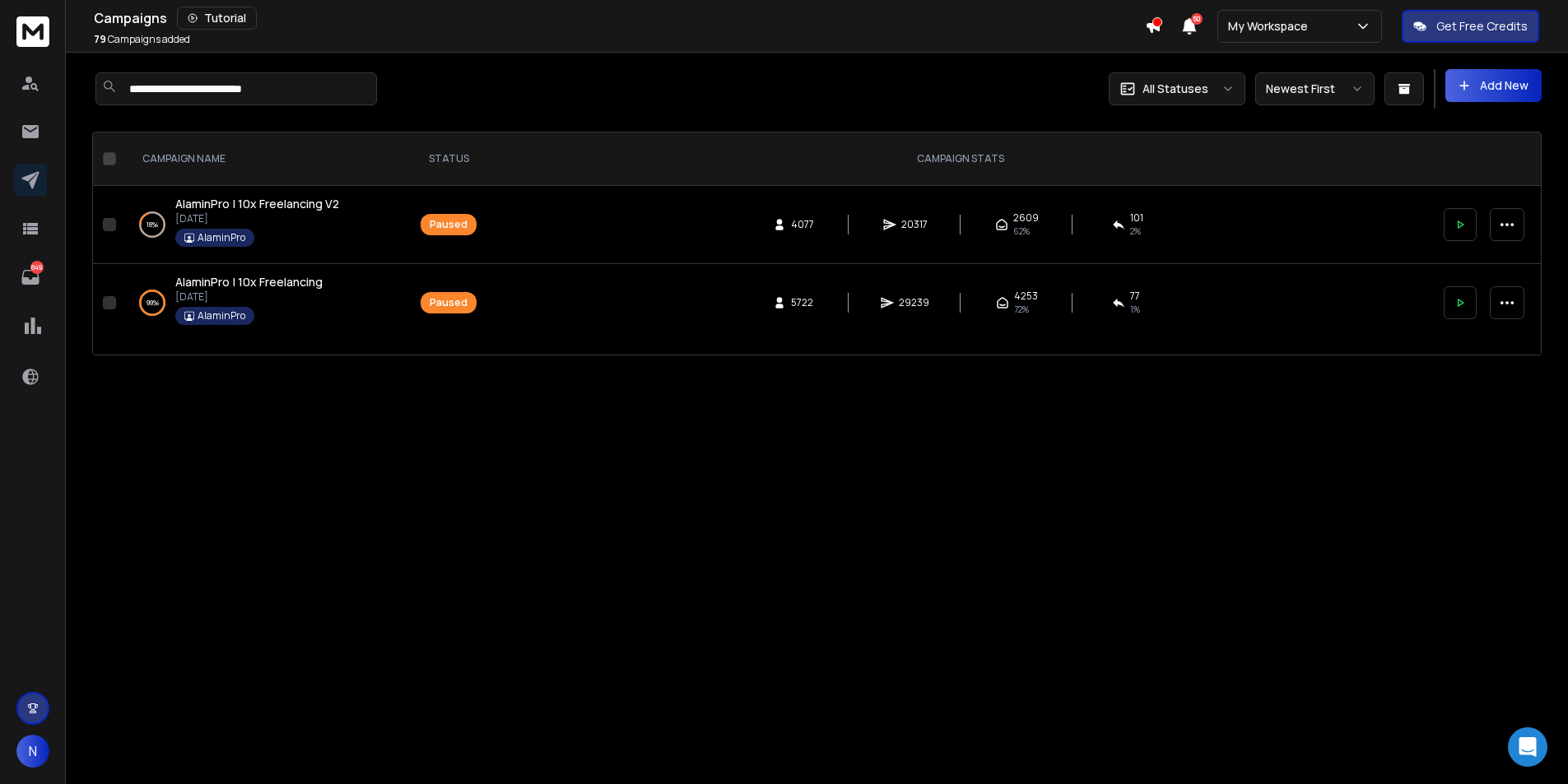
type input "**********"
click at [1502, 307] on icon "button" at bounding box center [1507, 302] width 16 height 16
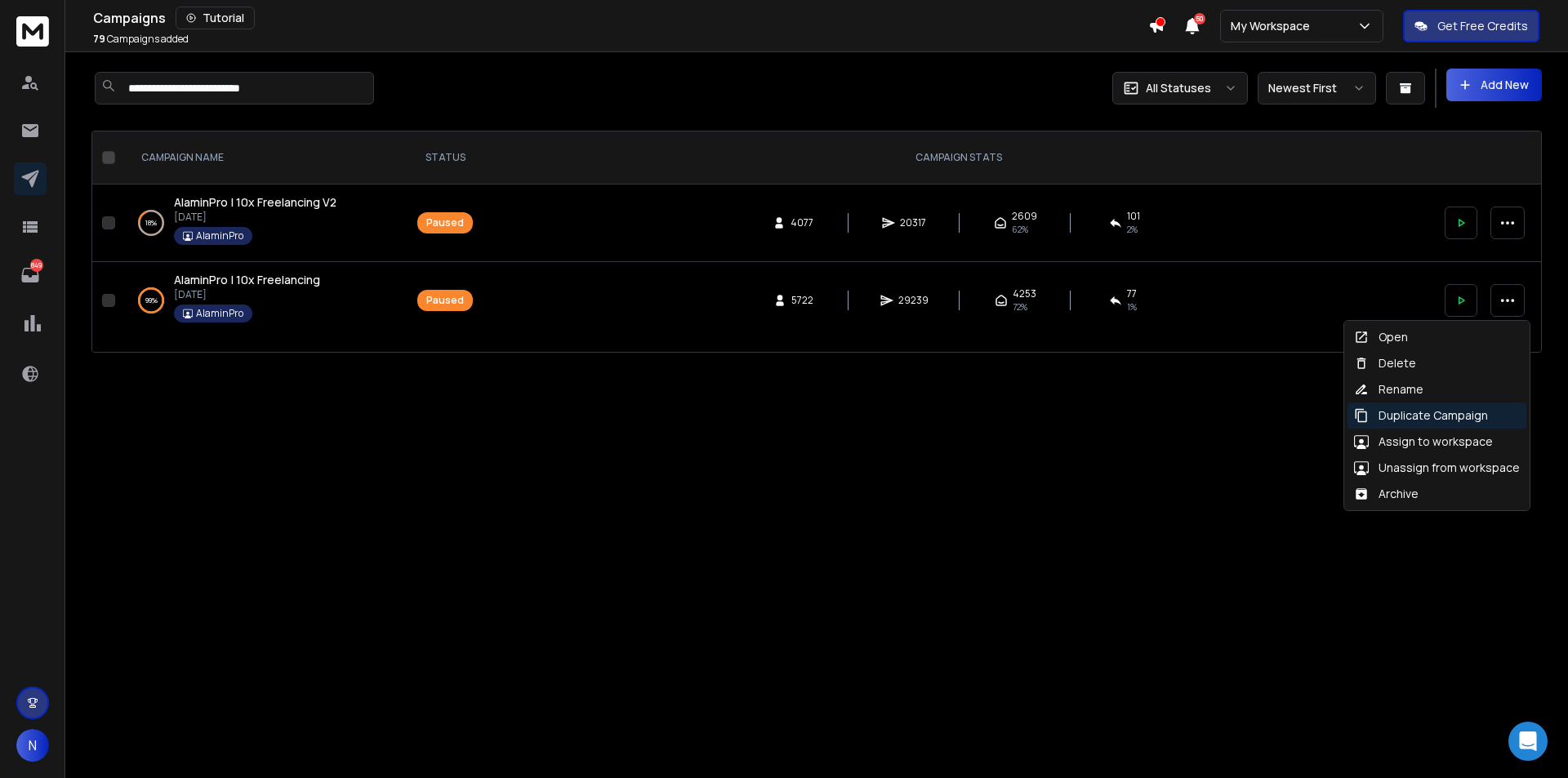
click at [1419, 409] on div "Duplicate Campaign" at bounding box center [1421, 415] width 134 height 16
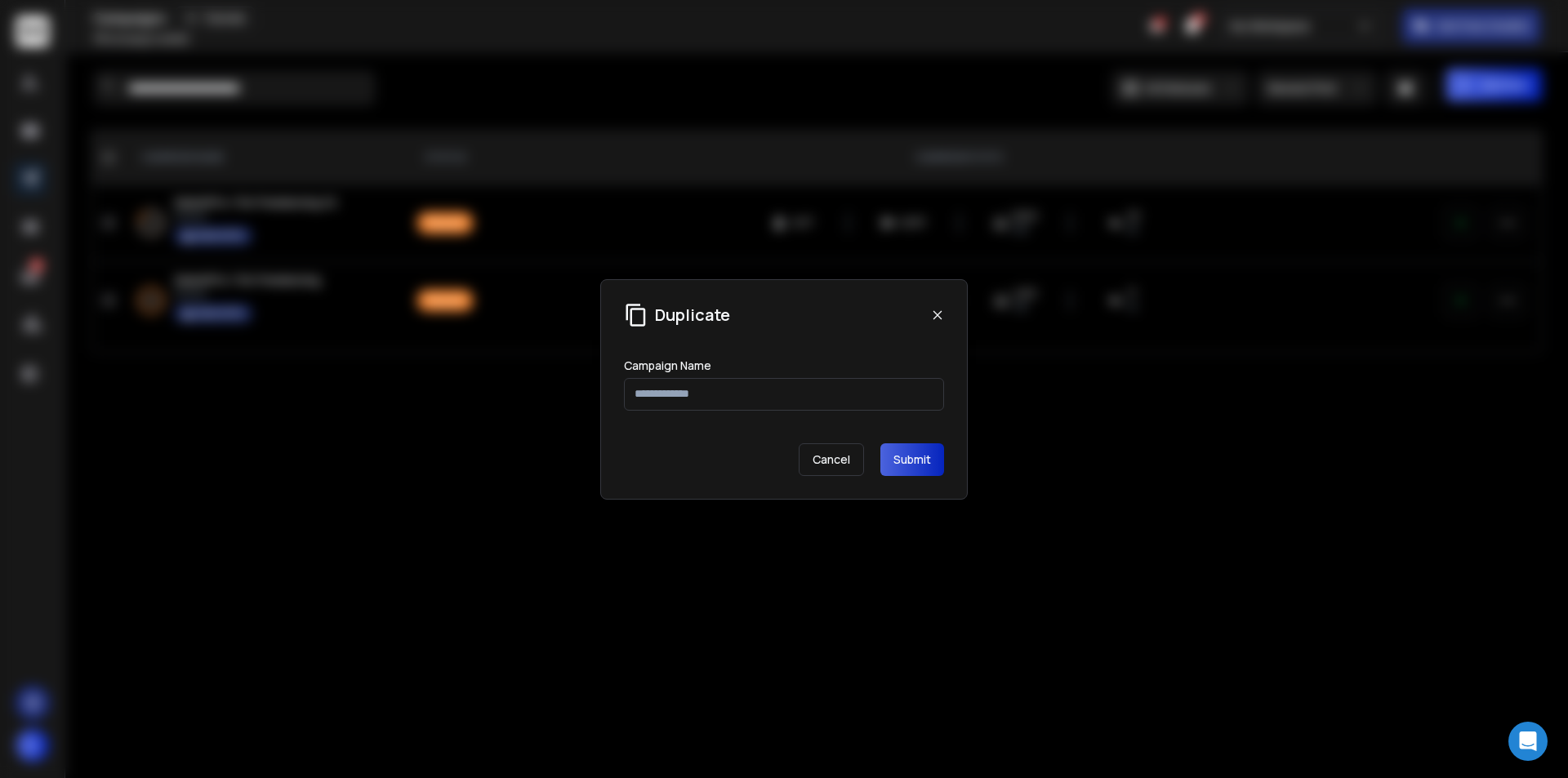
click at [693, 394] on input "text" at bounding box center [784, 394] width 320 height 33
paste input "**********"
drag, startPoint x: 687, startPoint y: 393, endPoint x: 594, endPoint y: 392, distance: 93.0
click at [594, 392] on div "**********" at bounding box center [784, 389] width 1568 height 253
drag, startPoint x: 772, startPoint y: 392, endPoint x: 956, endPoint y: 391, distance: 184.0
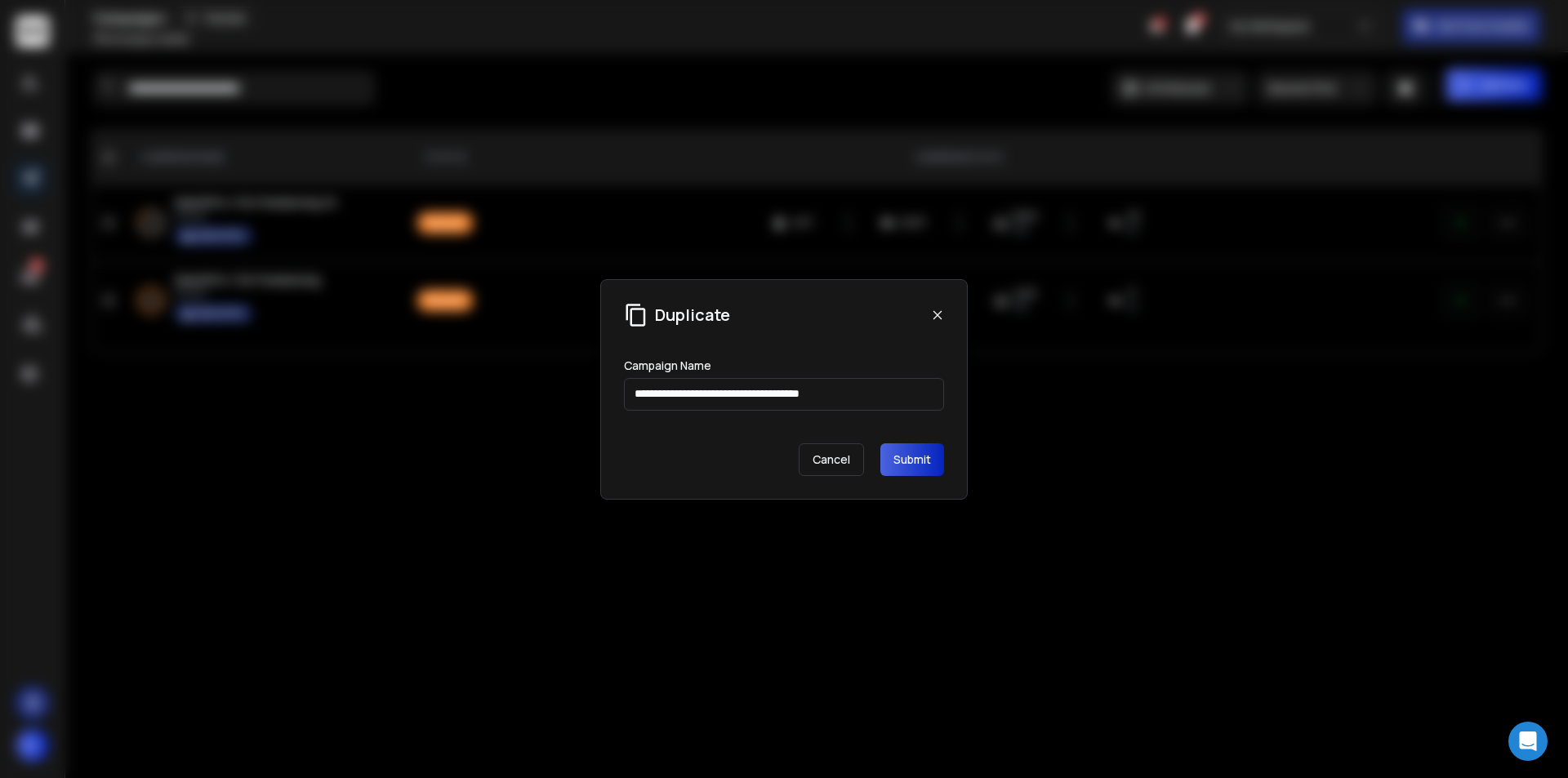
click at [956, 391] on div "**********" at bounding box center [784, 390] width 368 height 220
type input "**********"
click at [904, 455] on button "Submit" at bounding box center [912, 459] width 64 height 33
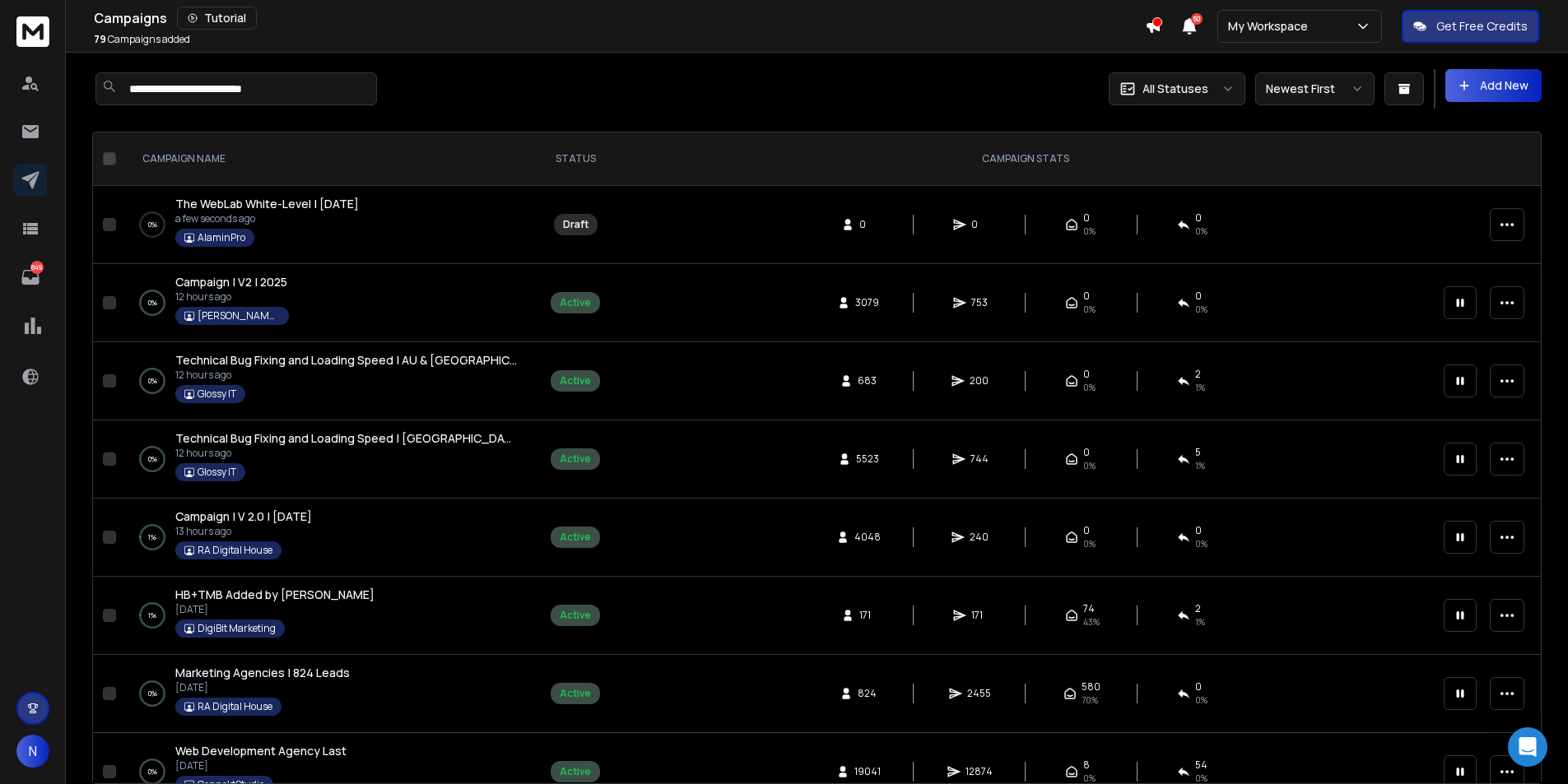
click at [1499, 225] on icon "button" at bounding box center [1507, 224] width 16 height 16
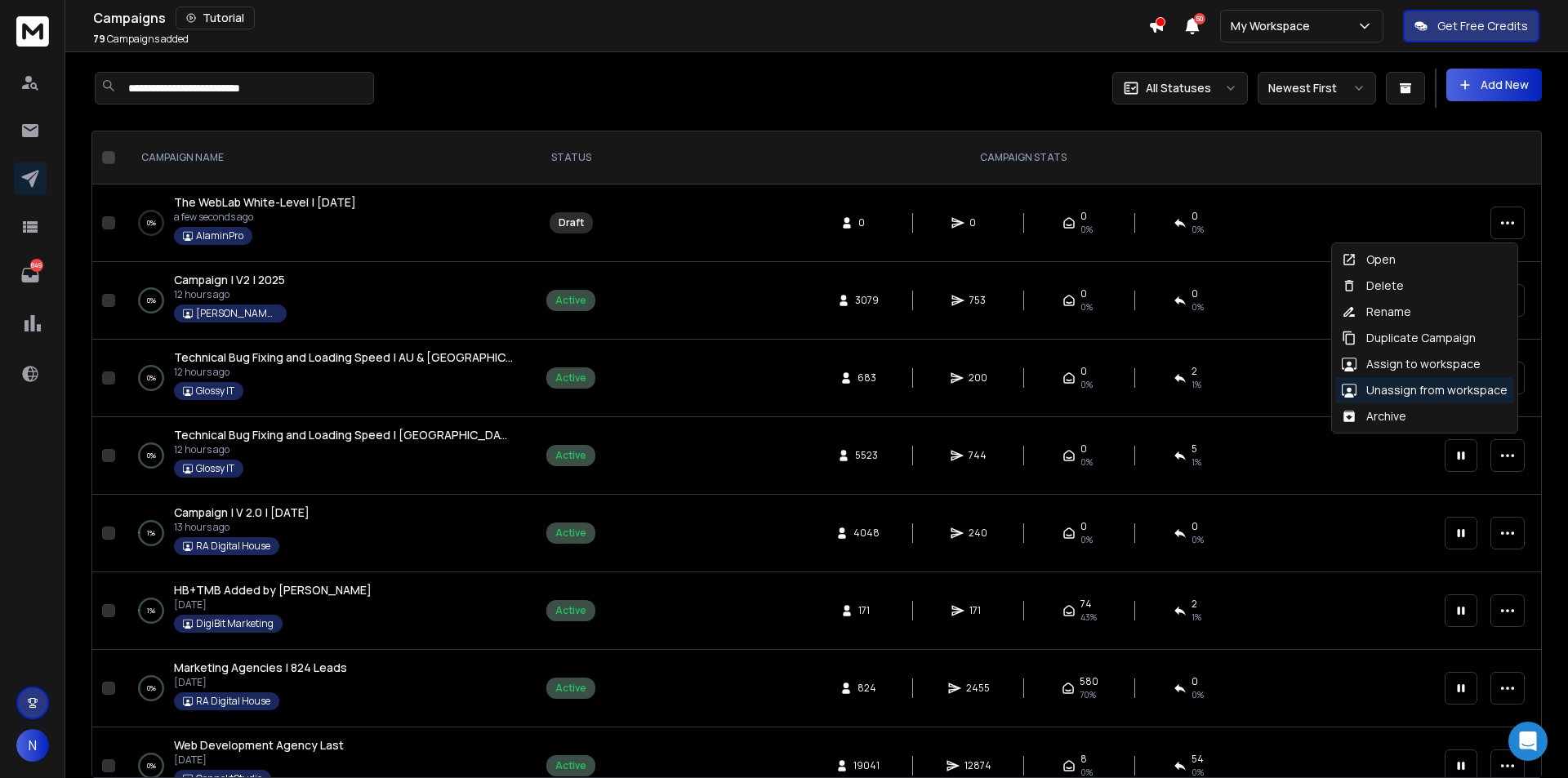
click at [1414, 392] on div "Unassign from workspace" at bounding box center [1425, 390] width 166 height 16
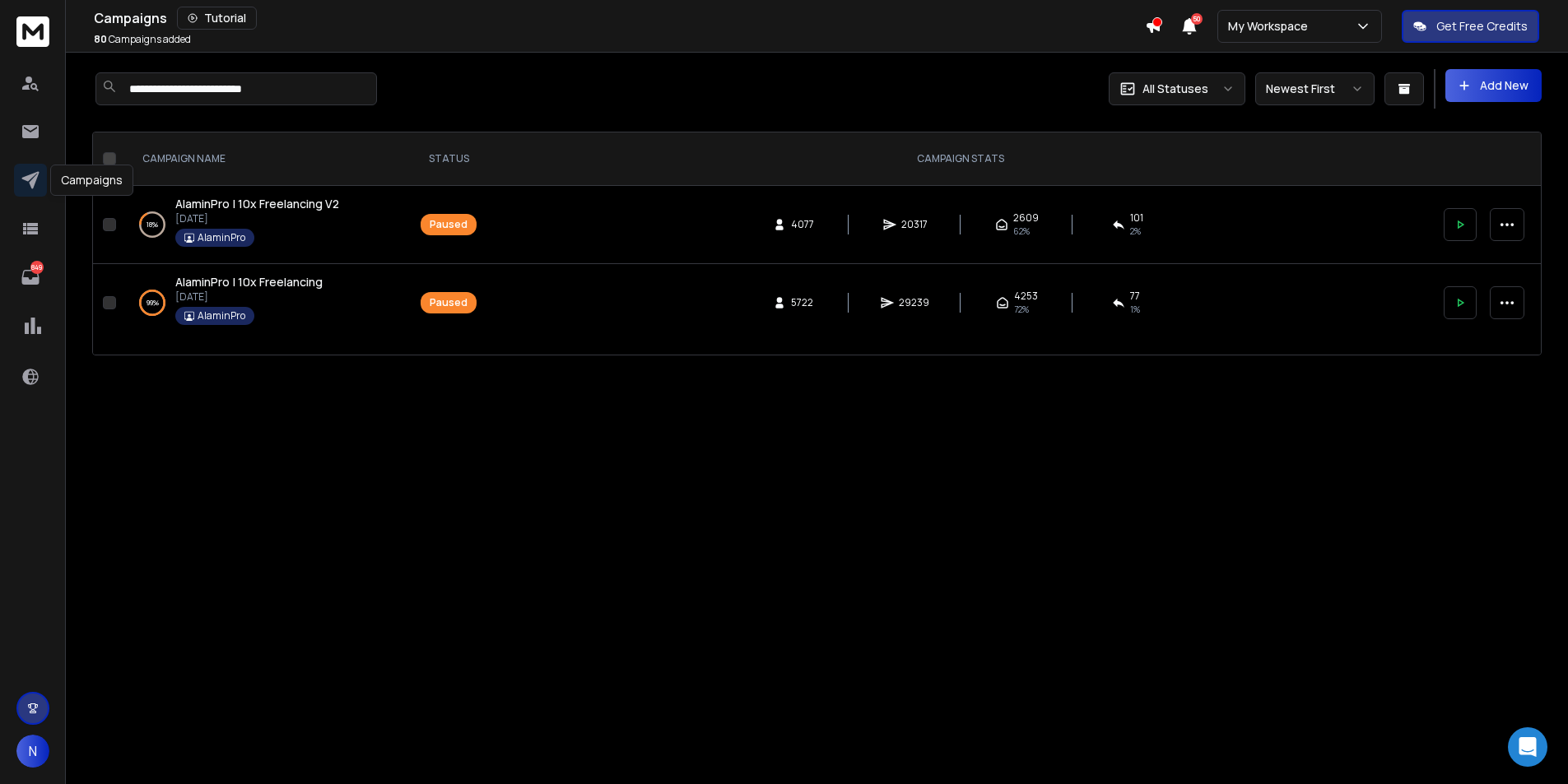
click at [34, 176] on icon at bounding box center [30, 179] width 20 height 20
click at [283, 81] on input "**********" at bounding box center [237, 89] width 282 height 33
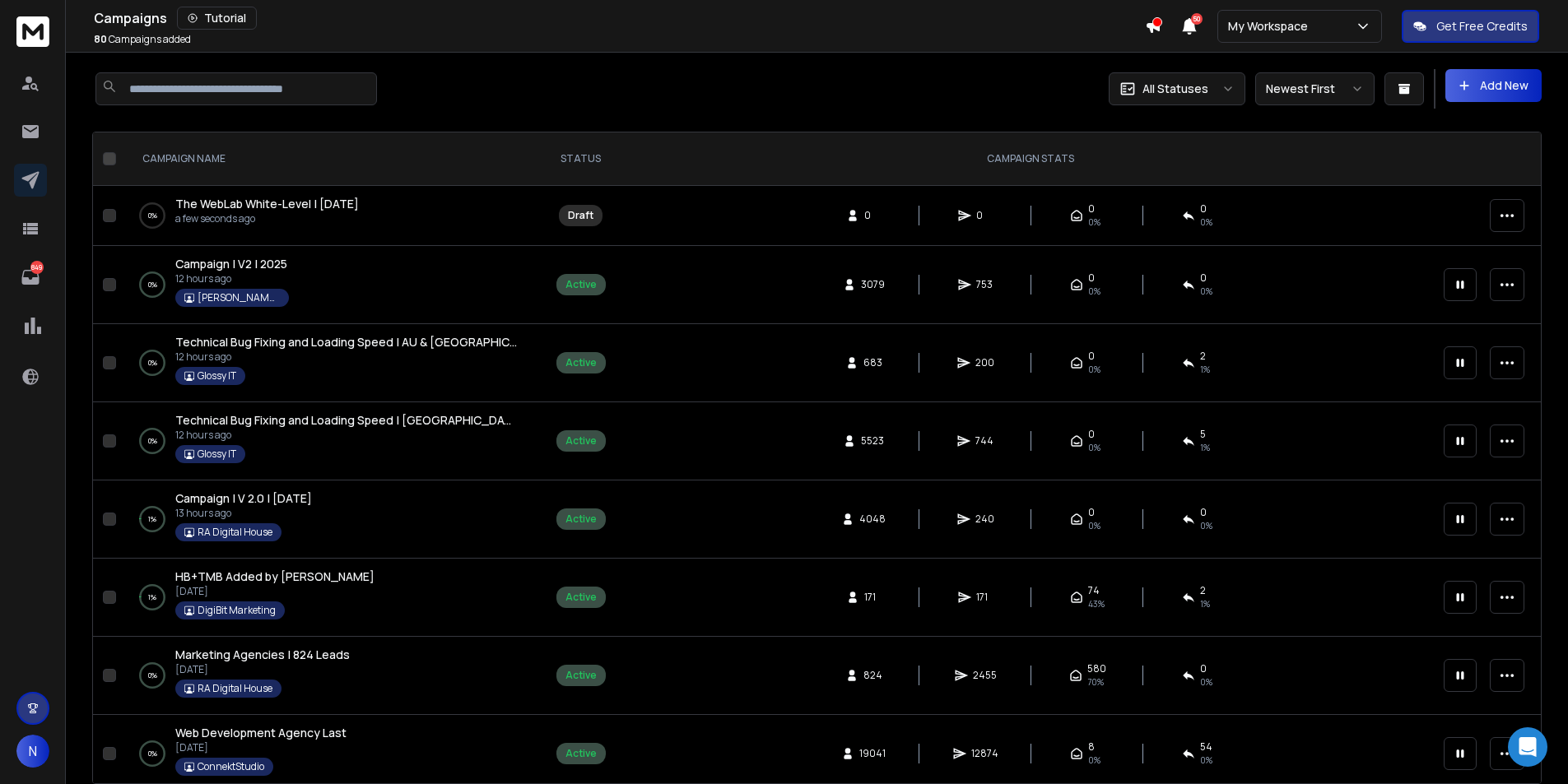
click at [332, 196] on span "The WebLab White-Level | [DATE]" at bounding box center [266, 203] width 184 height 15
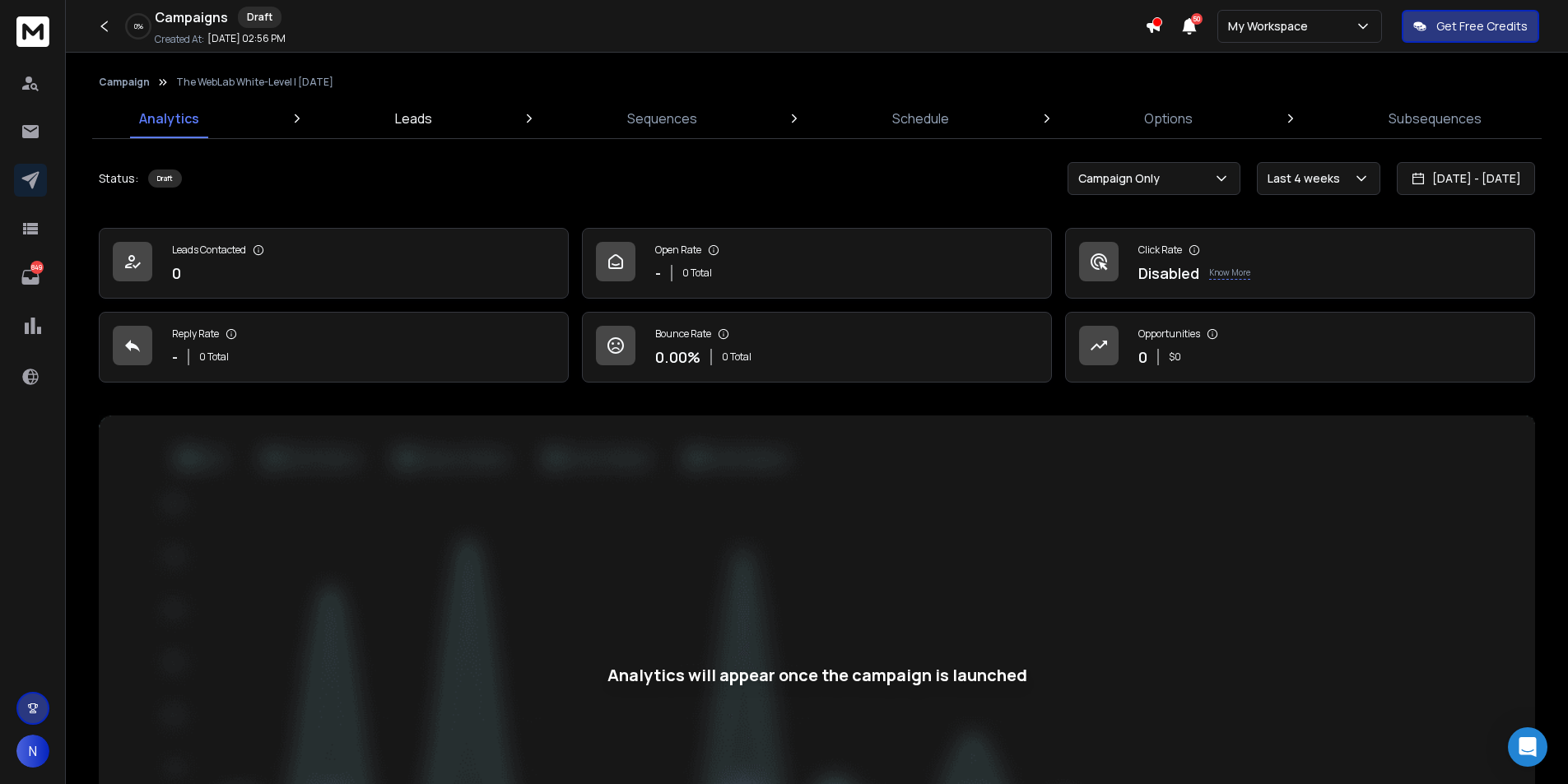
click at [417, 114] on p "Leads" at bounding box center [413, 118] width 37 height 20
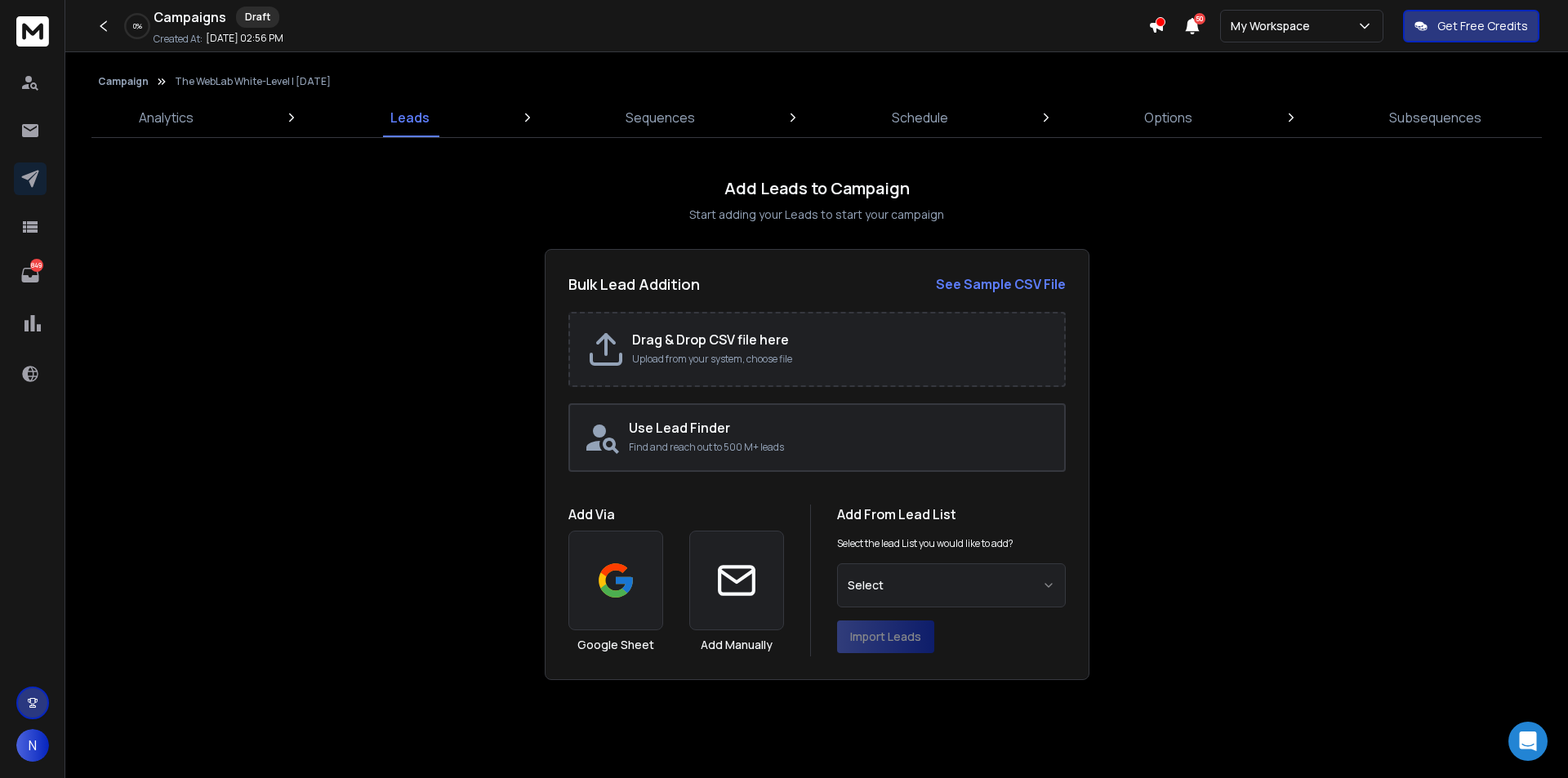
click at [664, 339] on h2 "Drag & Drop CSV file here" at bounding box center [840, 339] width 415 height 19
type input "**********"
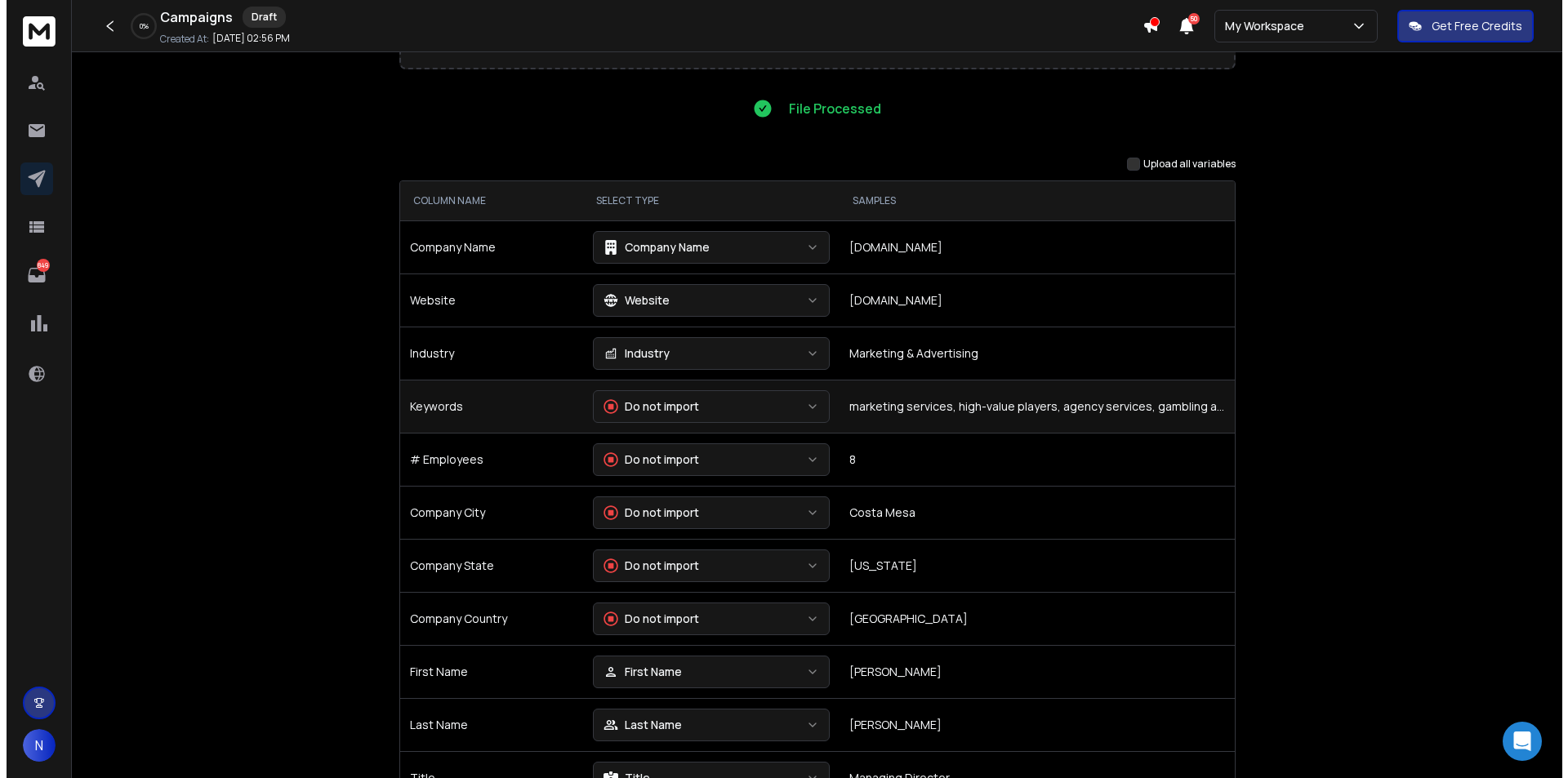
scroll to position [572, 0]
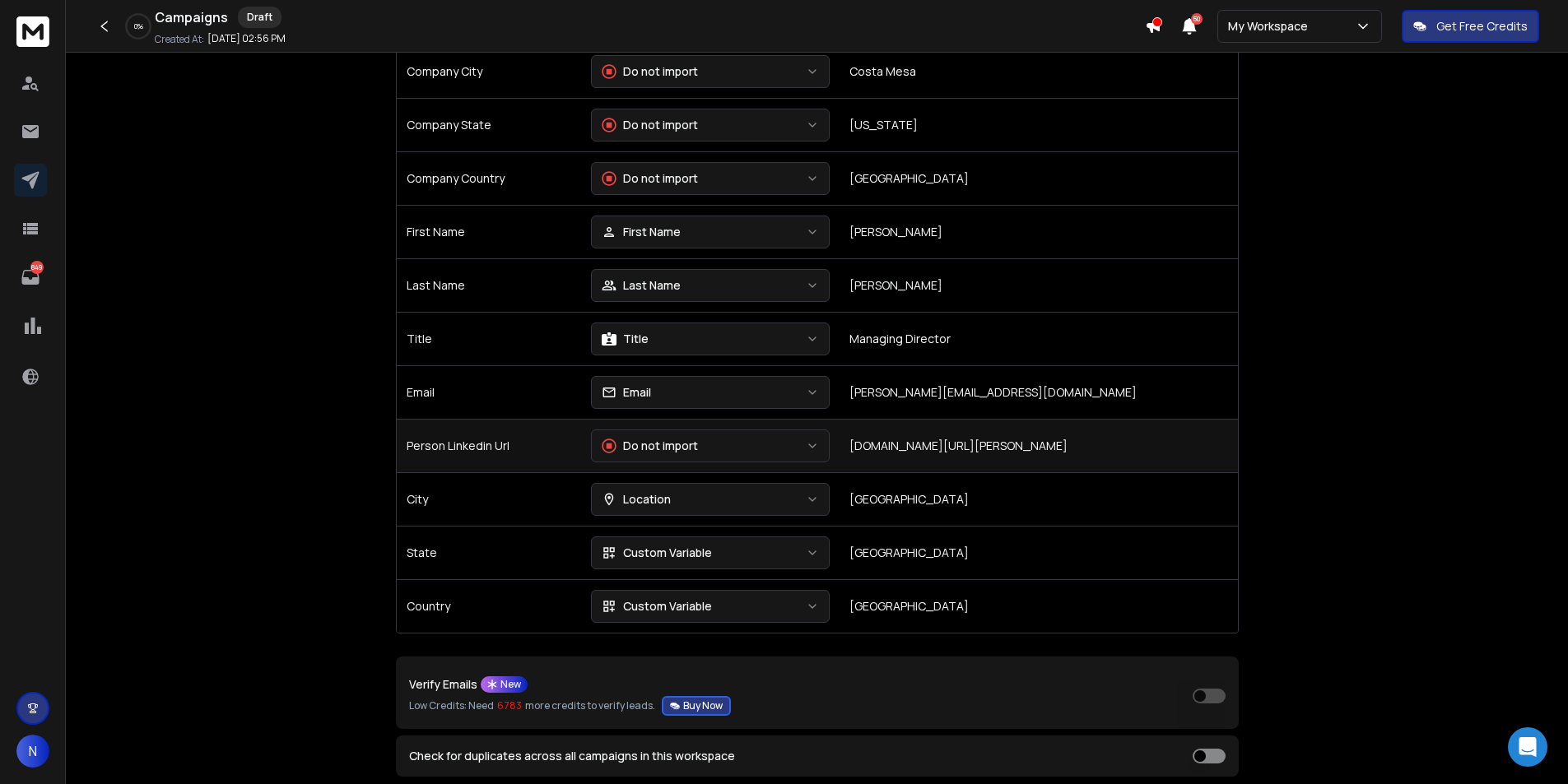
click at [658, 441] on div "Do not import" at bounding box center [649, 446] width 97 height 16
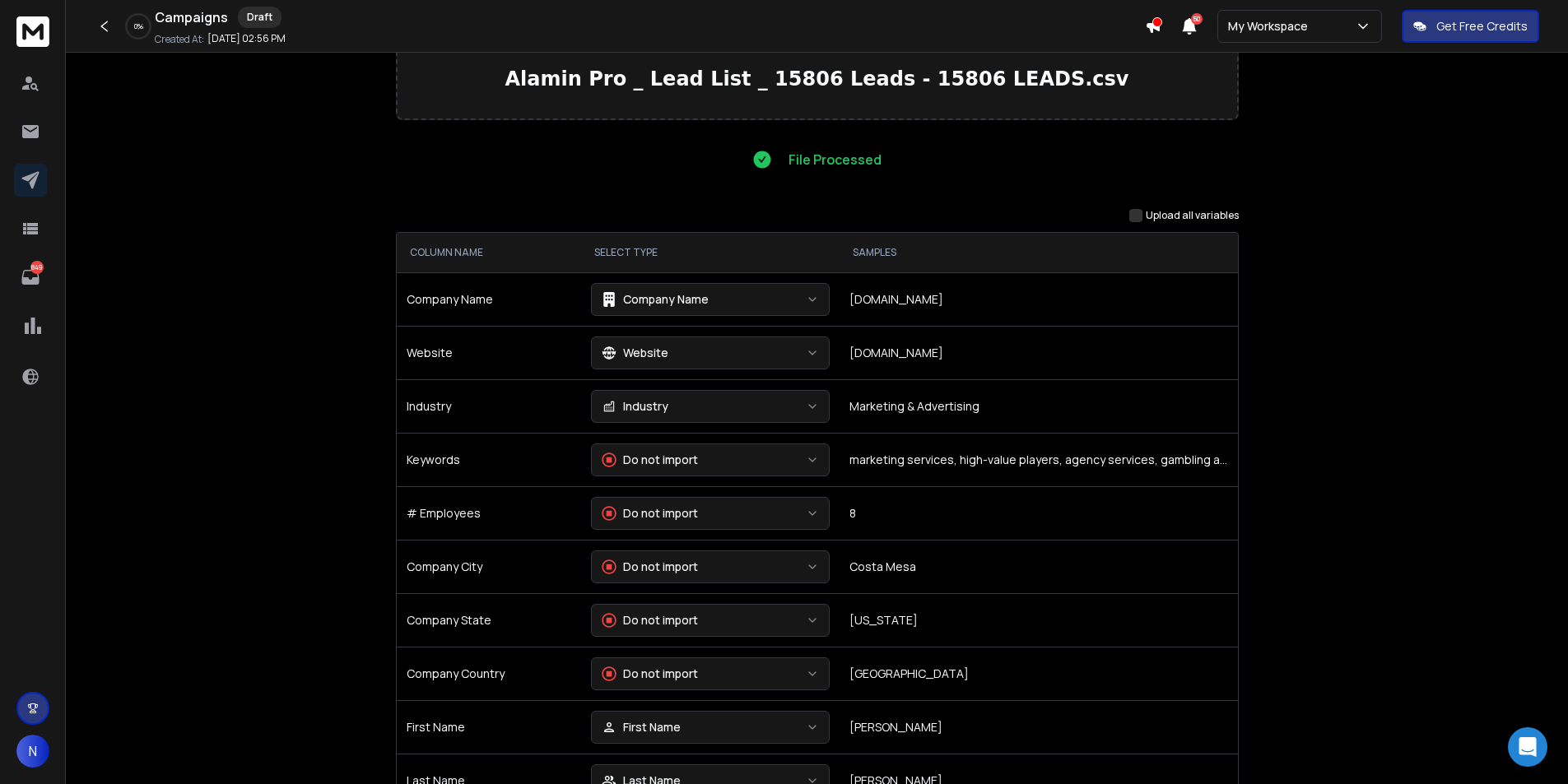
scroll to position [0, 0]
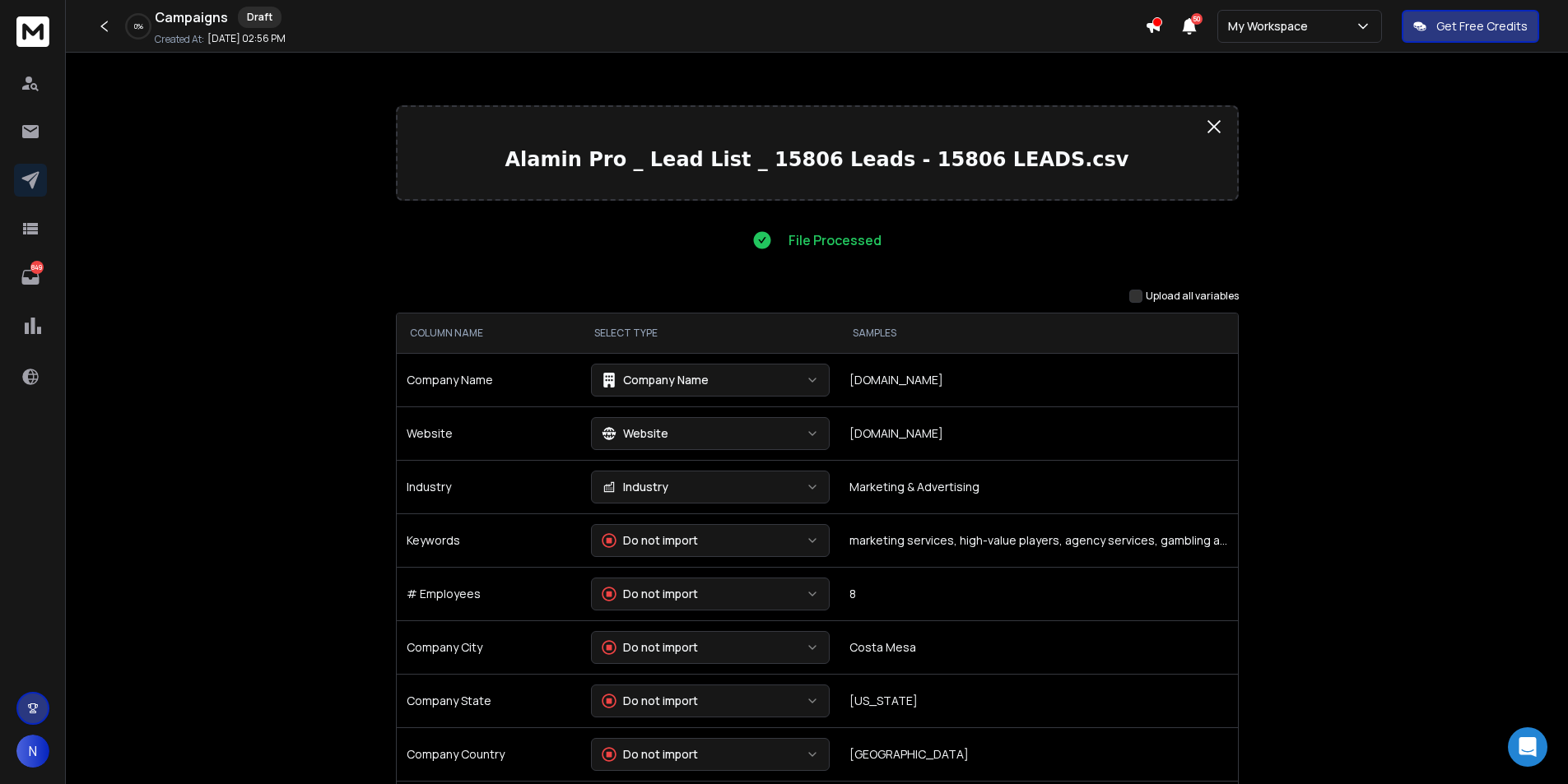
click at [1136, 301] on button "Upload all variables" at bounding box center [1135, 295] width 13 height 13
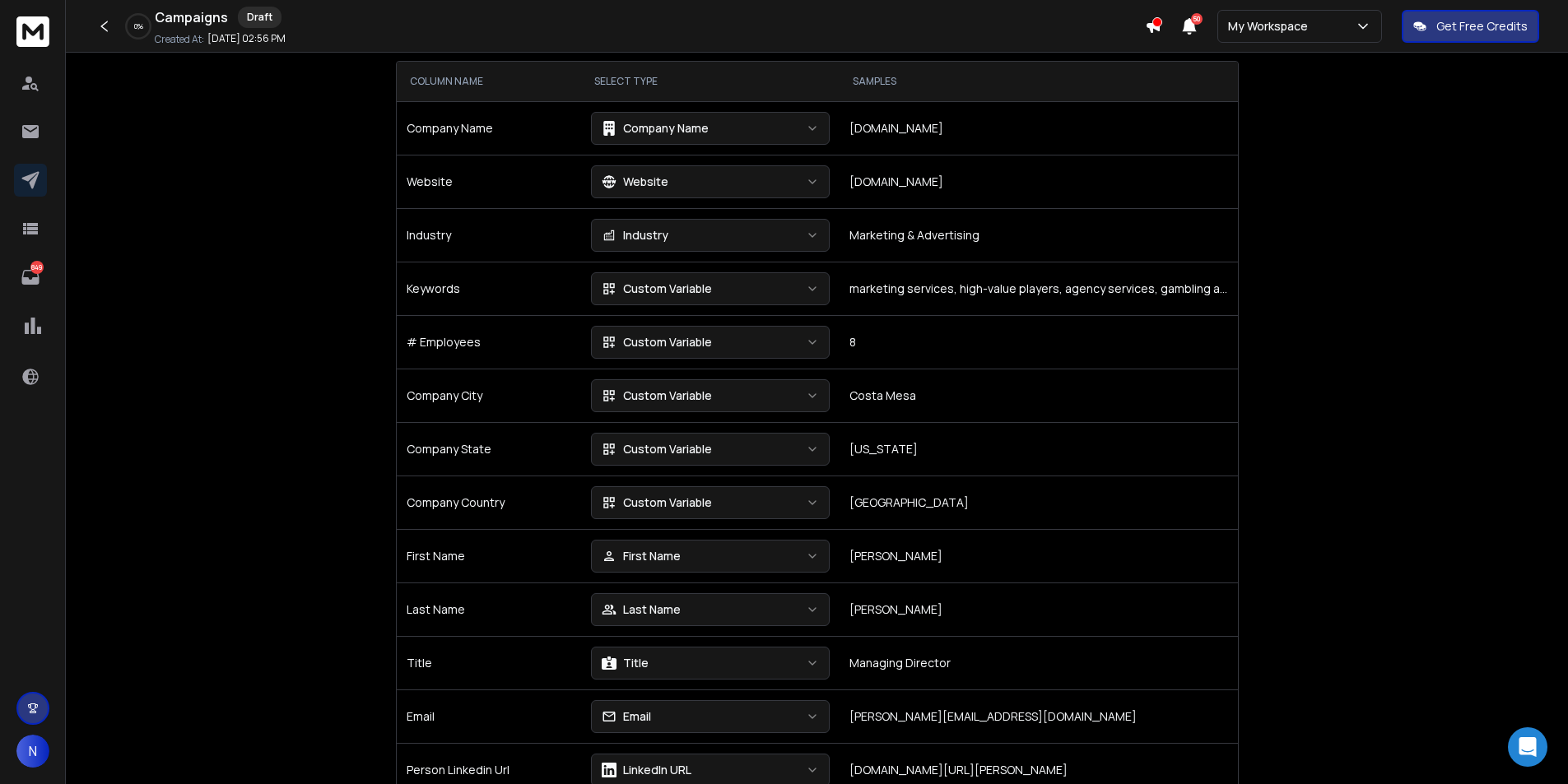
scroll to position [681, 0]
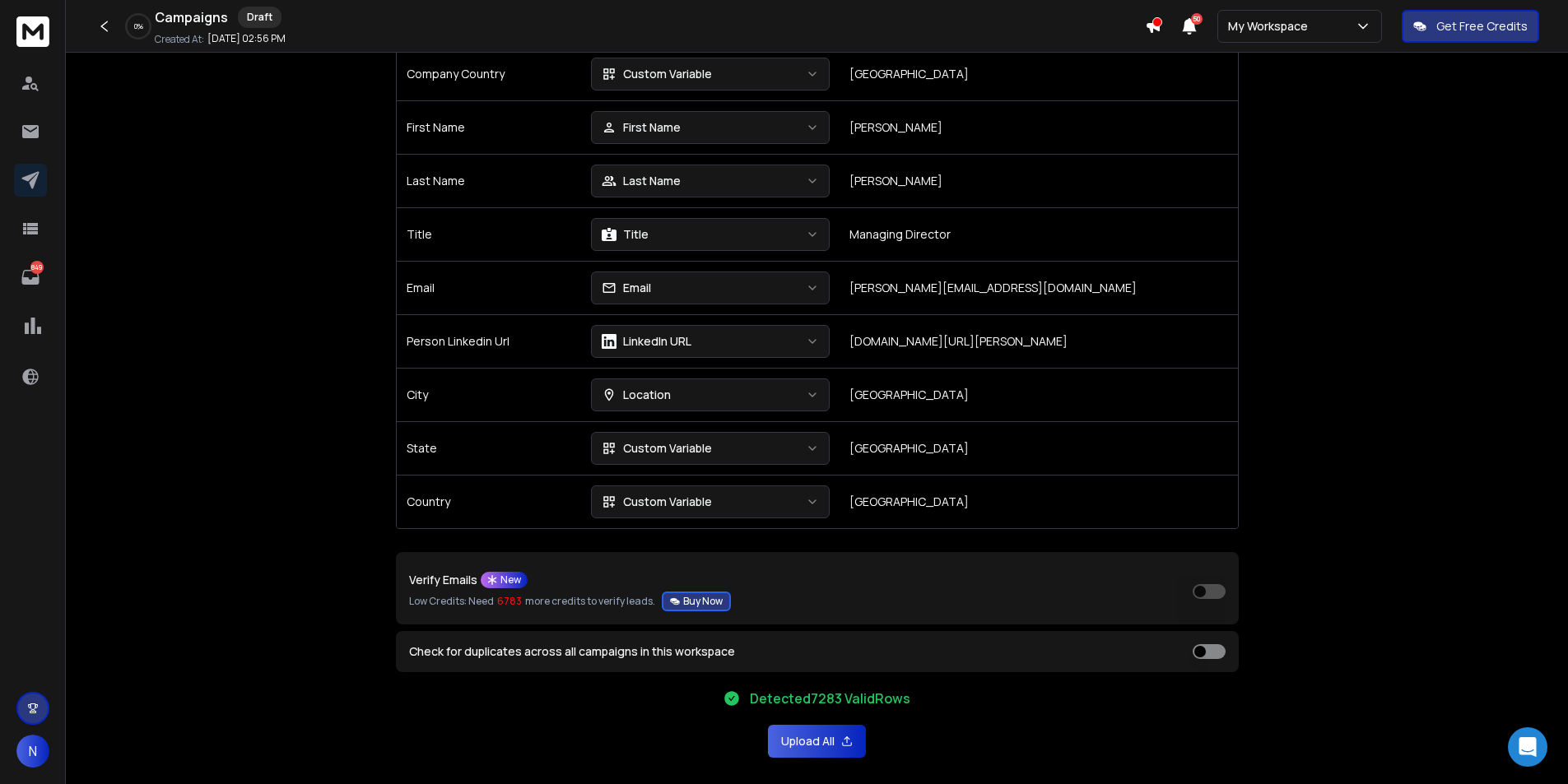
click at [823, 745] on button "Upload All" at bounding box center [816, 741] width 98 height 33
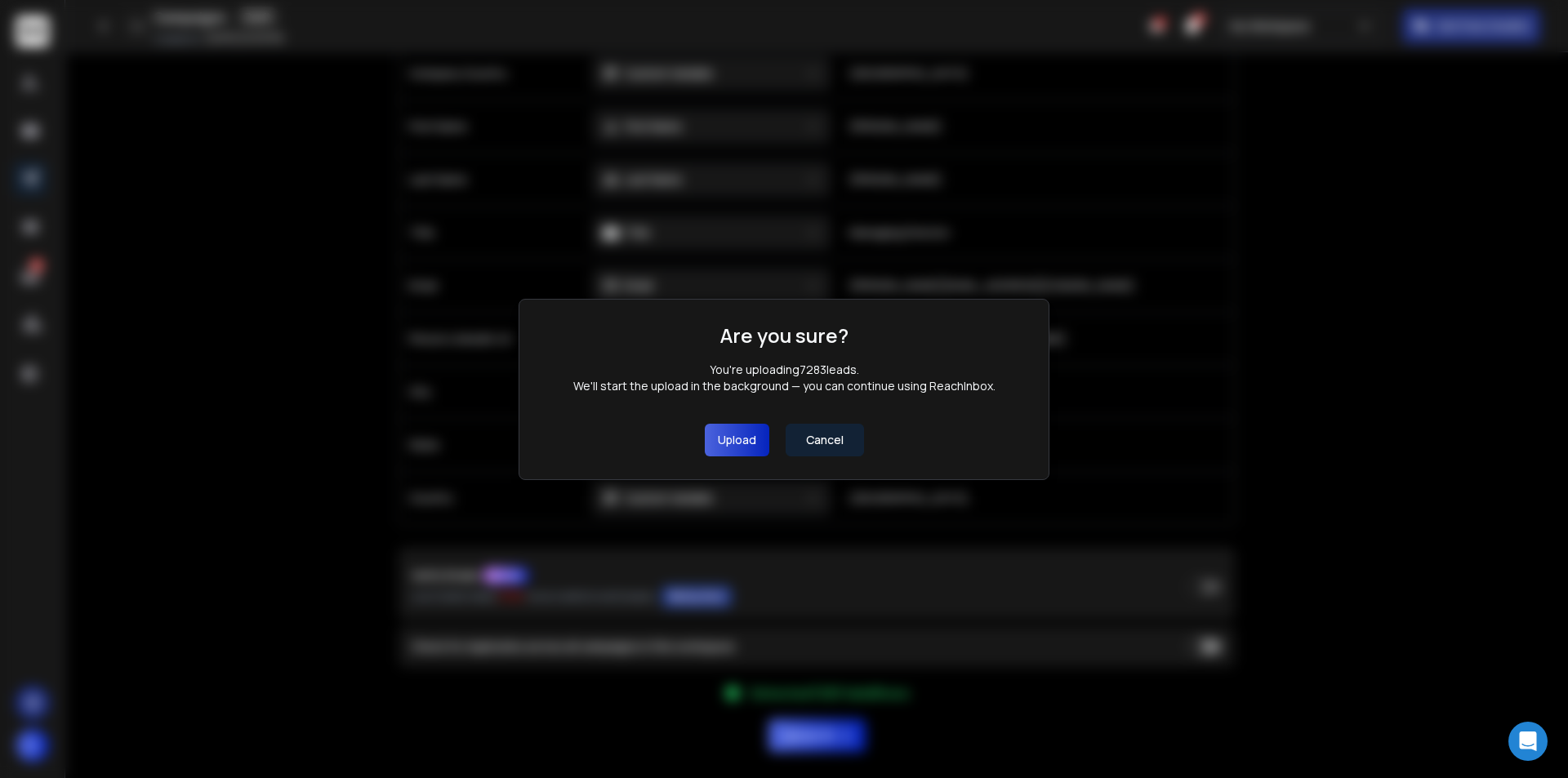
click at [750, 449] on button "Upload" at bounding box center [737, 440] width 64 height 33
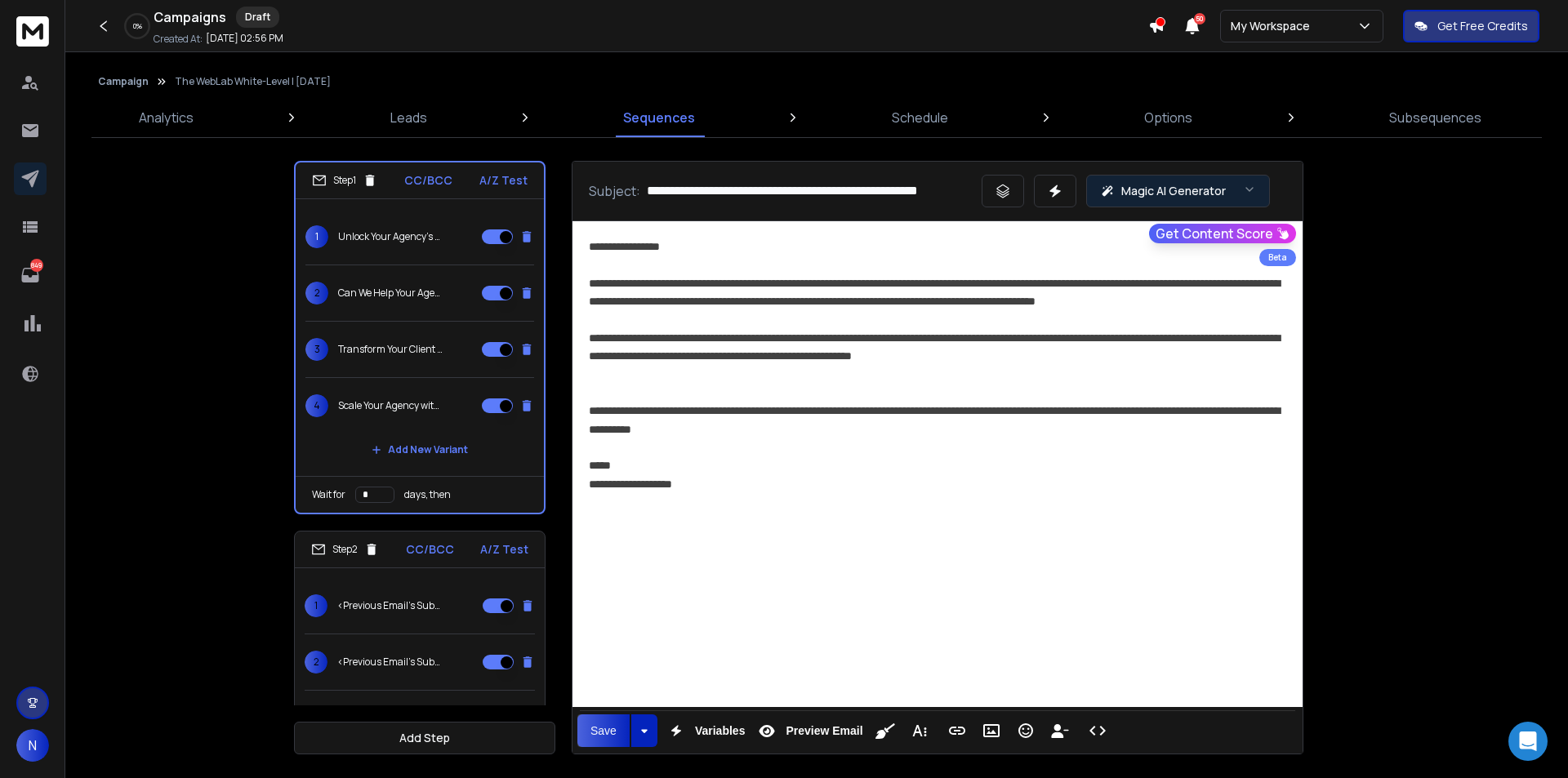
click at [1224, 182] on button "Magic AI Generator" at bounding box center [1178, 191] width 184 height 33
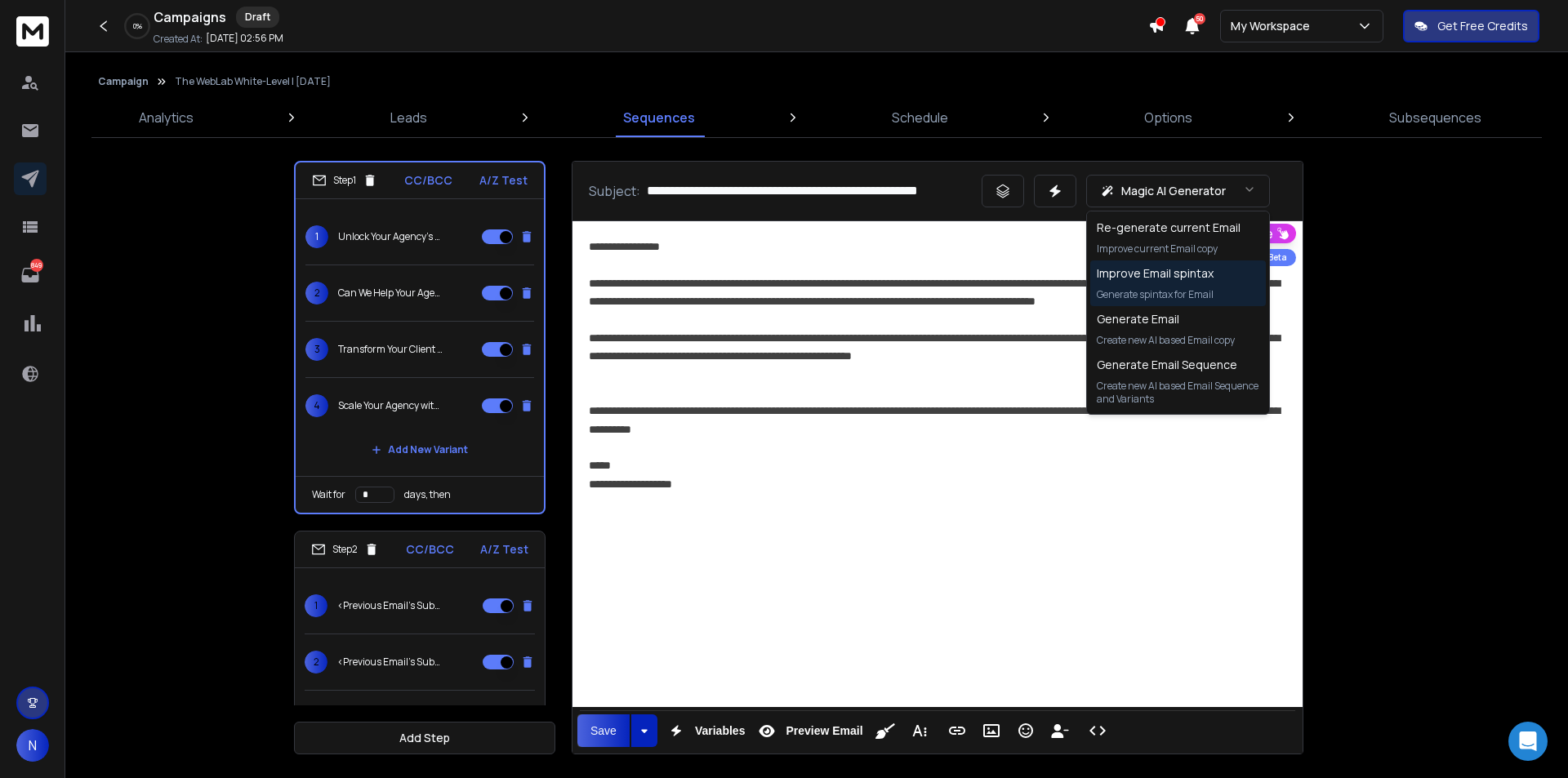
click at [1178, 281] on div "Improve Email spintax Generate spintax for Email" at bounding box center [1155, 283] width 117 height 36
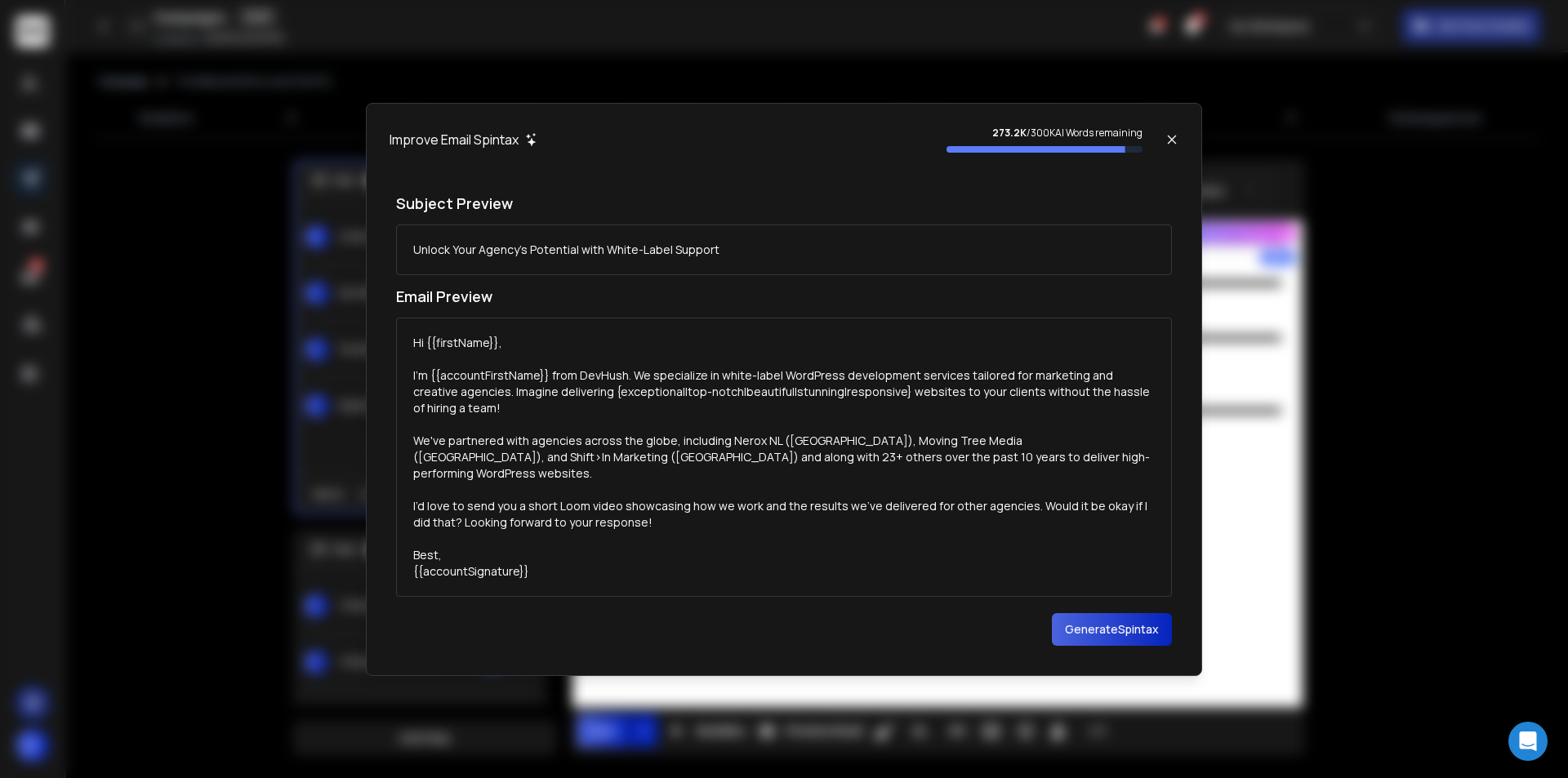
click at [1072, 623] on button "Generate Spintax" at bounding box center [1112, 630] width 120 height 33
click at [1138, 622] on button "Apply" at bounding box center [1144, 630] width 56 height 33
type input "**********"
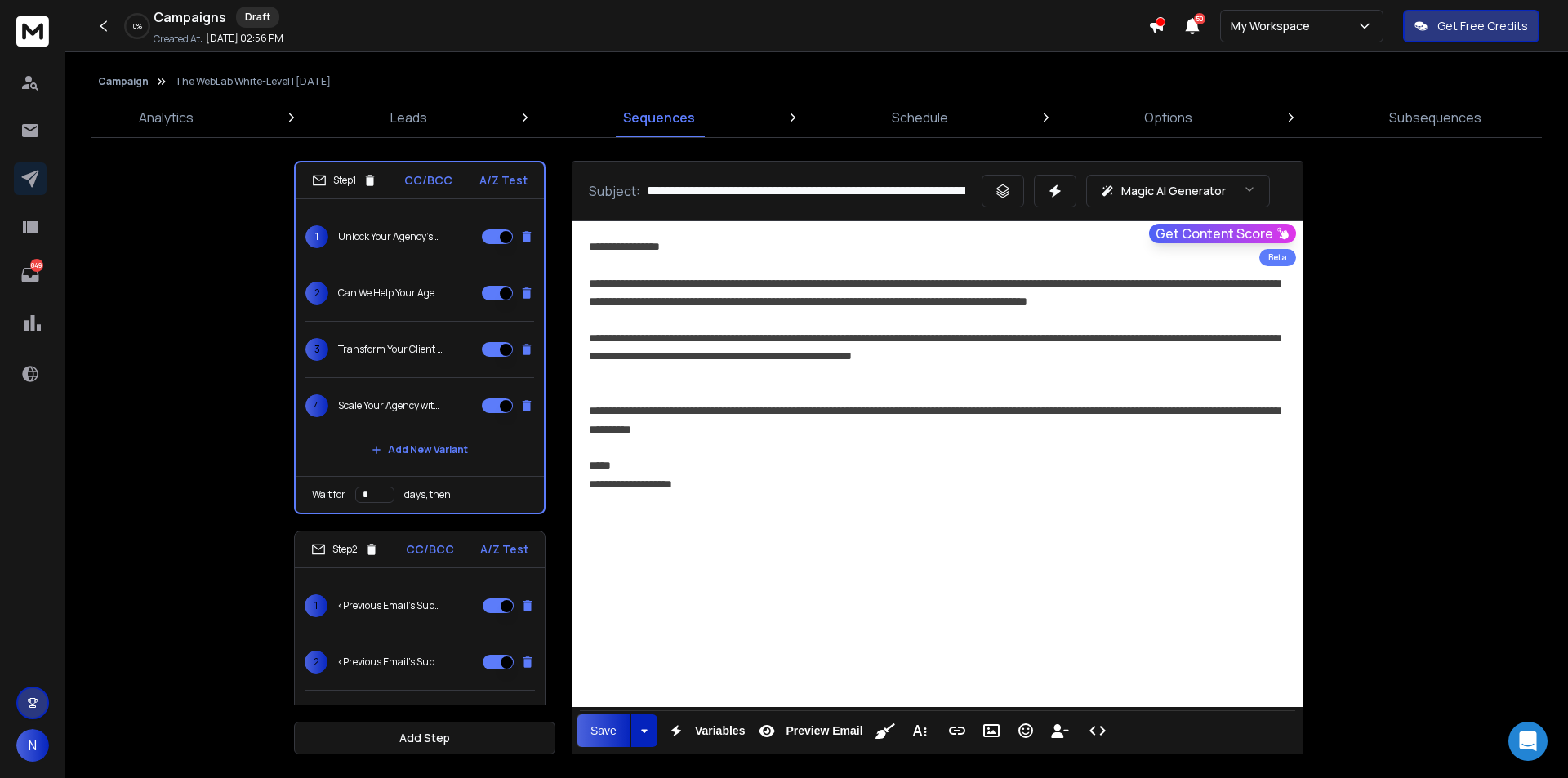
click at [707, 487] on div "**********" at bounding box center [937, 484] width 698 height 18
drag, startPoint x: 746, startPoint y: 285, endPoint x: 790, endPoint y: 282, distance: 44.1
click at [790, 282] on div "**********" at bounding box center [937, 329] width 698 height 109
click at [715, 493] on div "**********" at bounding box center [937, 484] width 698 height 18
drag, startPoint x: 714, startPoint y: 490, endPoint x: 578, endPoint y: 486, distance: 136.1
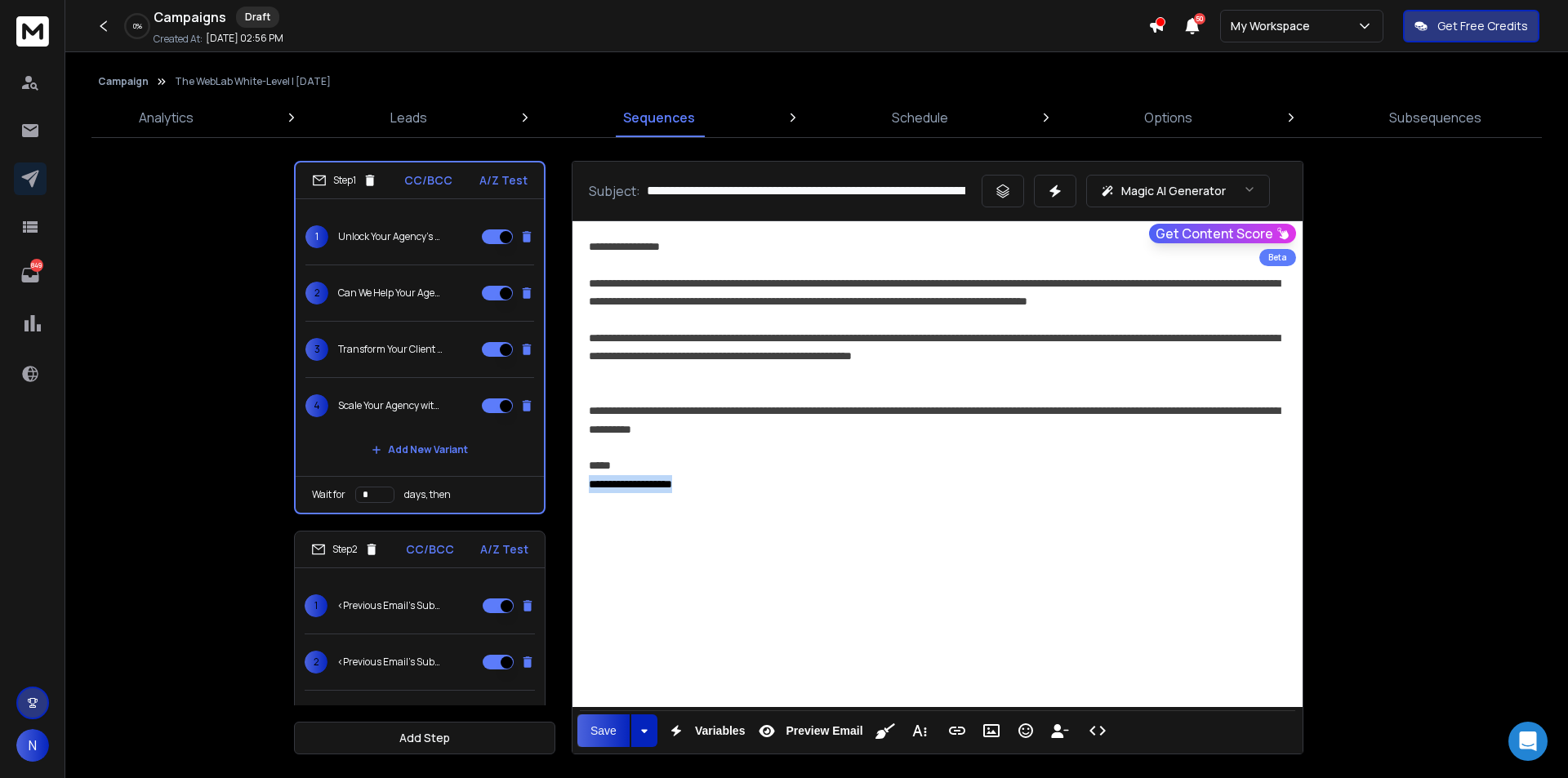
click at [579, 489] on div "**********" at bounding box center [937, 454] width 730 height 467
click at [429, 604] on p "<Previous Email's Subject>" at bounding box center [389, 605] width 104 height 13
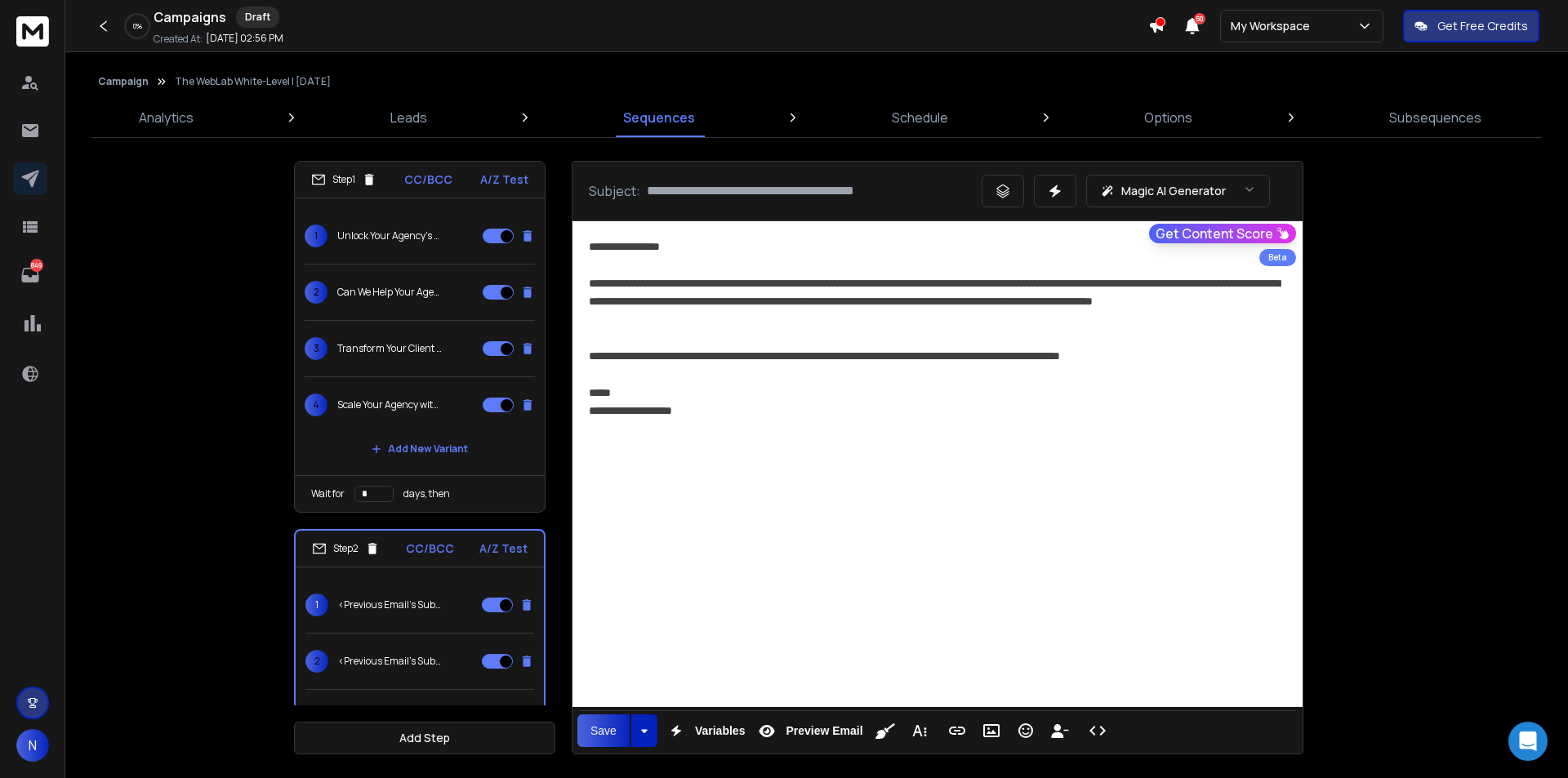
click at [401, 240] on p "Unlock Your Agency's {Potential|Possibilities|Growth} with White-Label Support" at bounding box center [389, 236] width 104 height 13
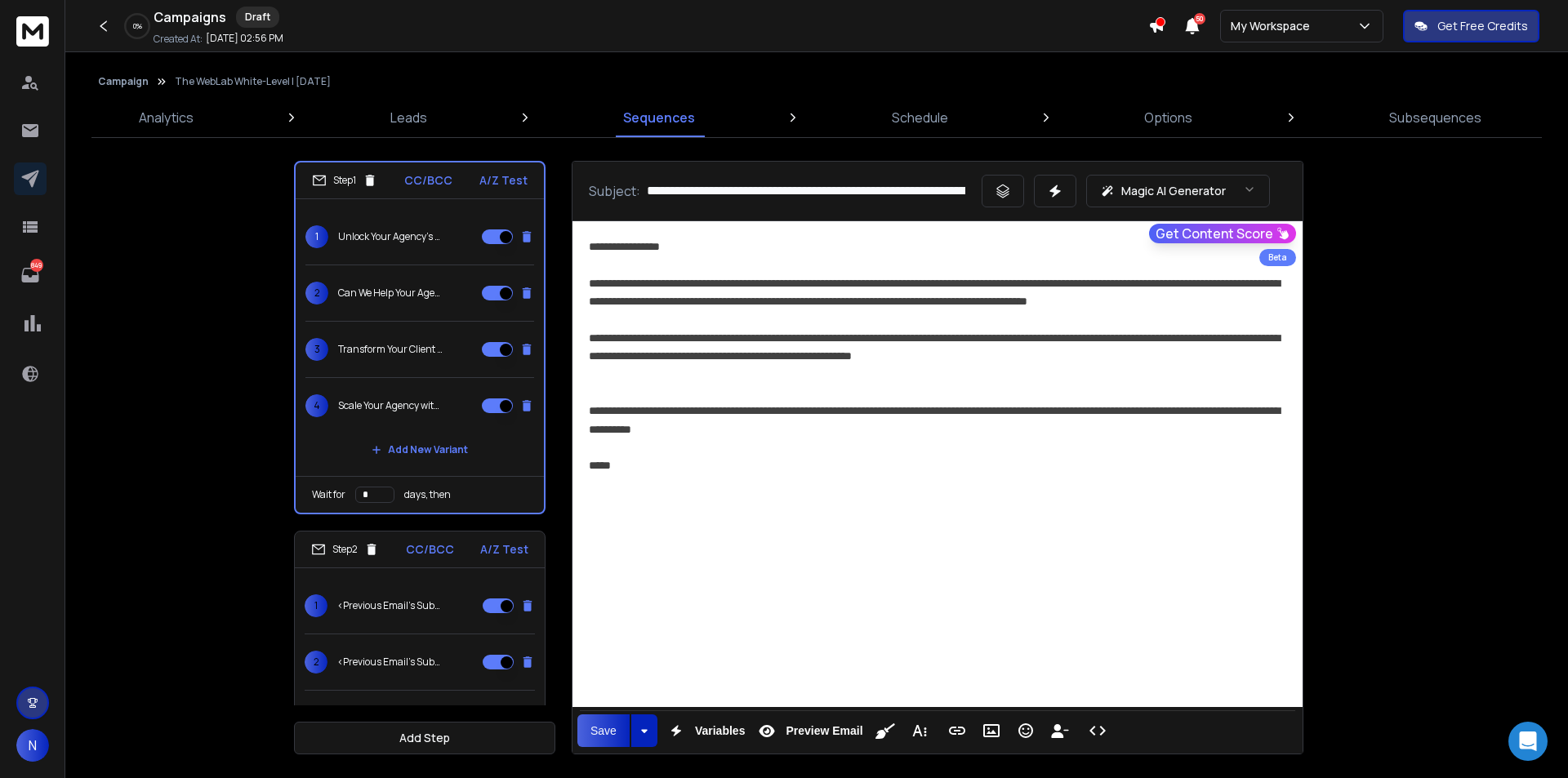
click at [627, 468] on div "*****" at bounding box center [937, 465] width 698 height 18
click at [399, 281] on div "2 Can We Help Your Agency Scale?" at bounding box center [420, 293] width 229 height 56
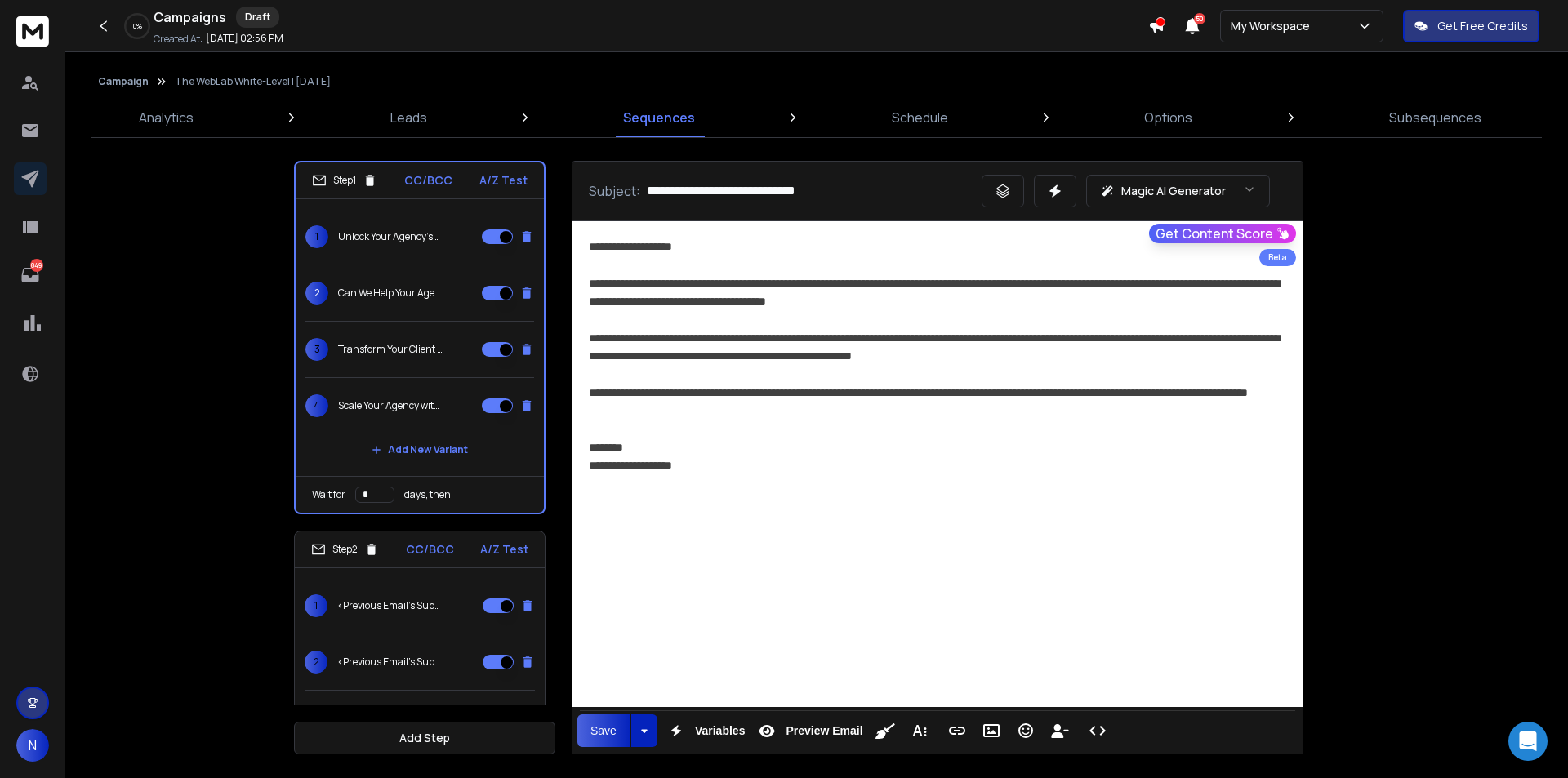
click at [396, 342] on div "3 Transform Your Client Projects Easily" at bounding box center [374, 349] width 137 height 23
click at [408, 410] on p "Scale Your Agency with Our White-Label Solutions" at bounding box center [390, 405] width 104 height 13
type input "**********"
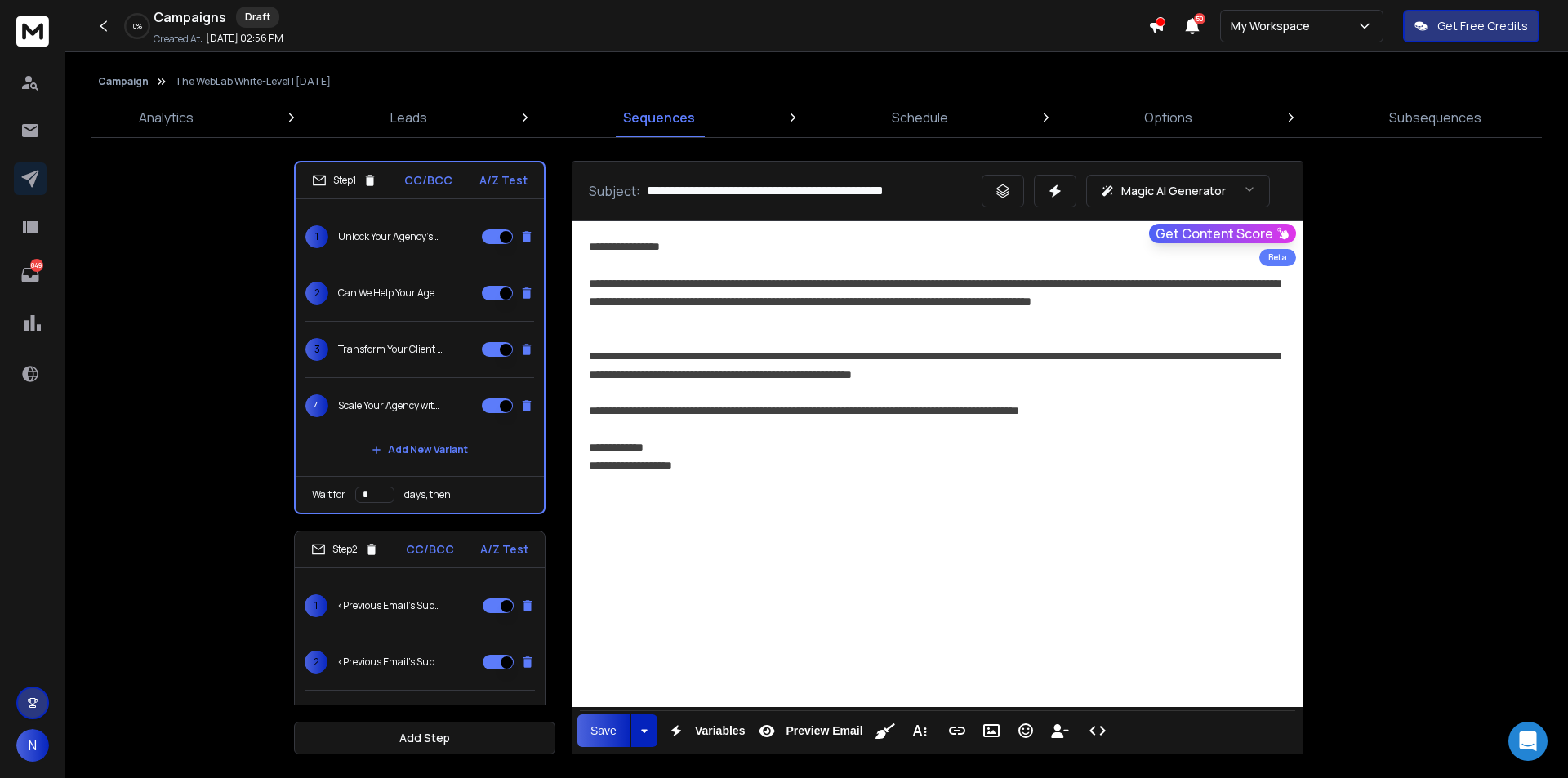
click at [709, 476] on div "**********" at bounding box center [937, 454] width 730 height 467
drag, startPoint x: 724, startPoint y: 466, endPoint x: 569, endPoint y: 463, distance: 155.0
click at [569, 463] on div "**********" at bounding box center [816, 458] width 1045 height 594
click at [714, 731] on span "Variables" at bounding box center [720, 731] width 57 height 14
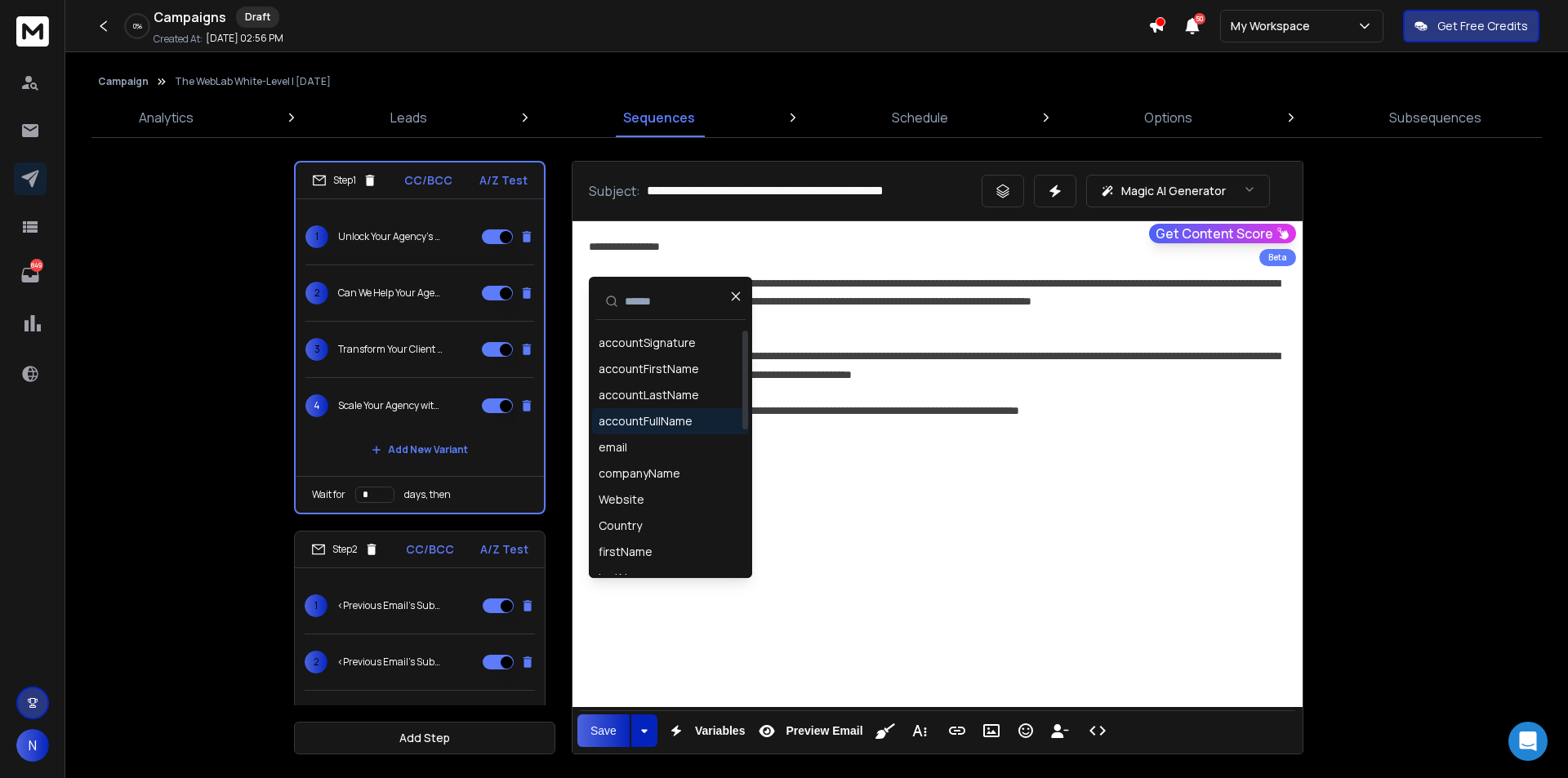
click at [658, 415] on div "accountFullName" at bounding box center [645, 421] width 94 height 16
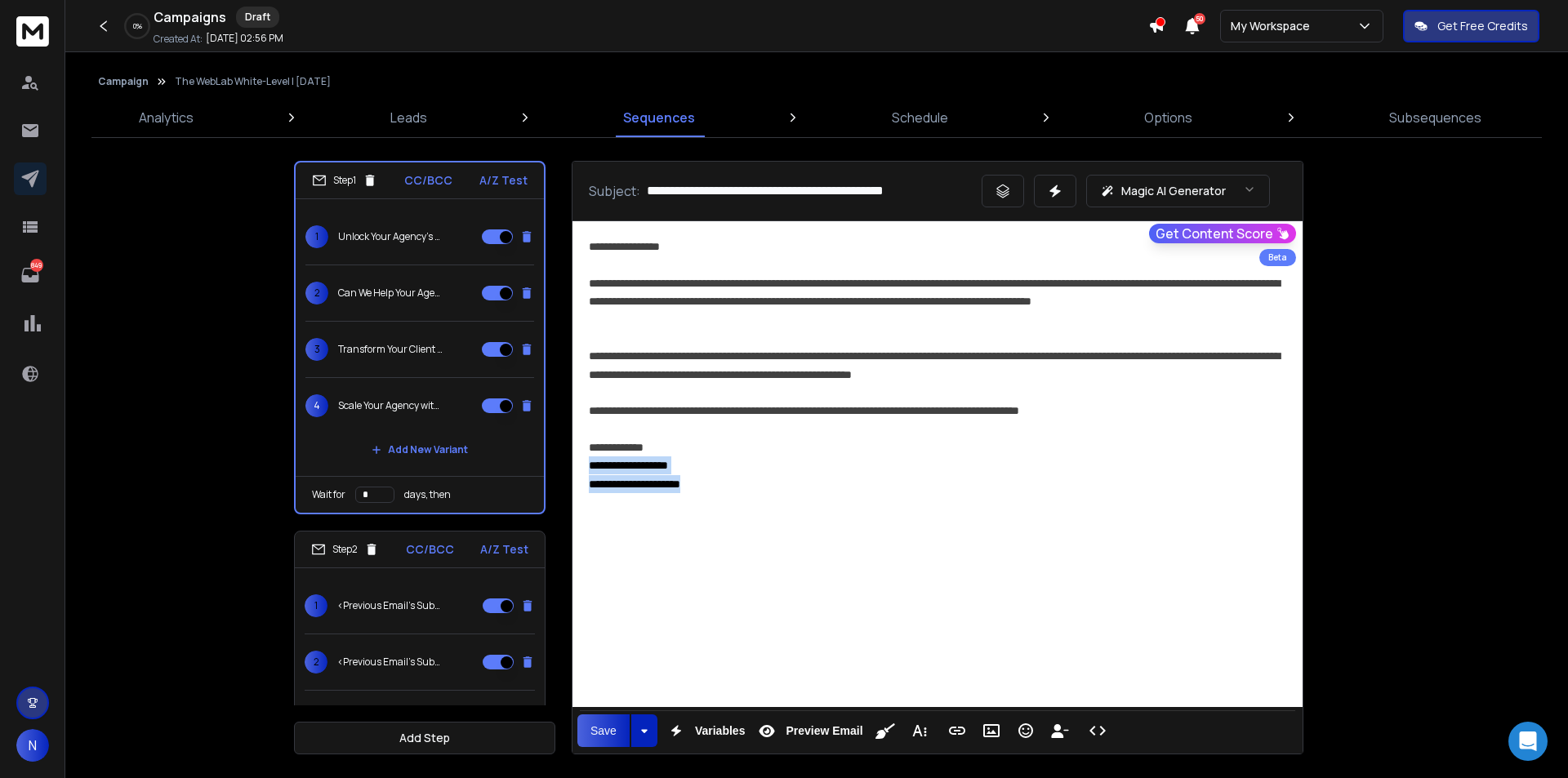
drag, startPoint x: 753, startPoint y: 496, endPoint x: 578, endPoint y: 472, distance: 176.6
click at [578, 472] on div "**********" at bounding box center [937, 454] width 730 height 467
copy div "**********"
click at [802, 486] on div "**********" at bounding box center [937, 475] width 698 height 36
click at [383, 236] on p "Unlock Your Agency's {Potential|Possibilities|Growth} with White-Label Support" at bounding box center [390, 236] width 104 height 13
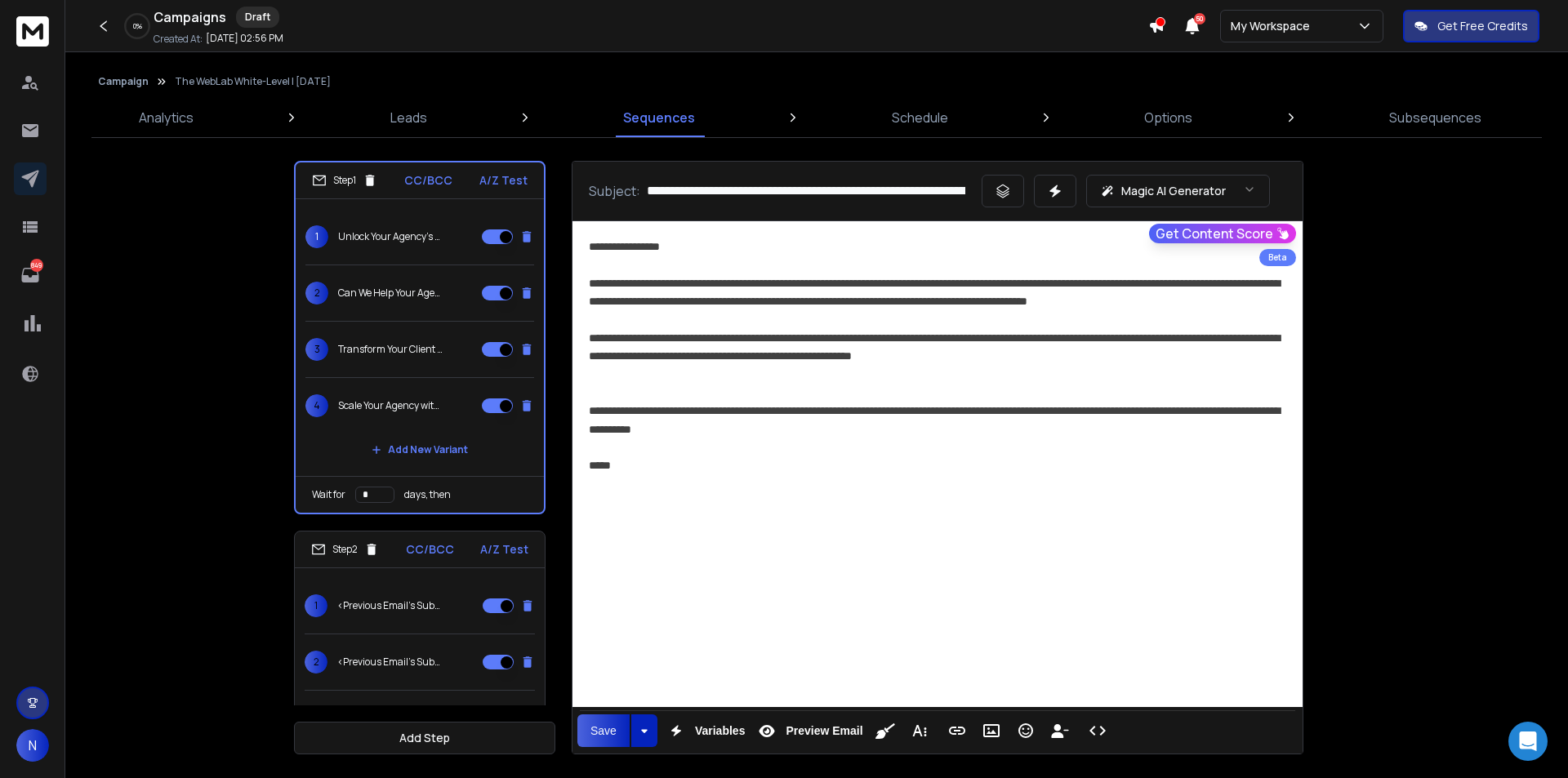
click at [629, 468] on div "*****" at bounding box center [937, 465] width 698 height 18
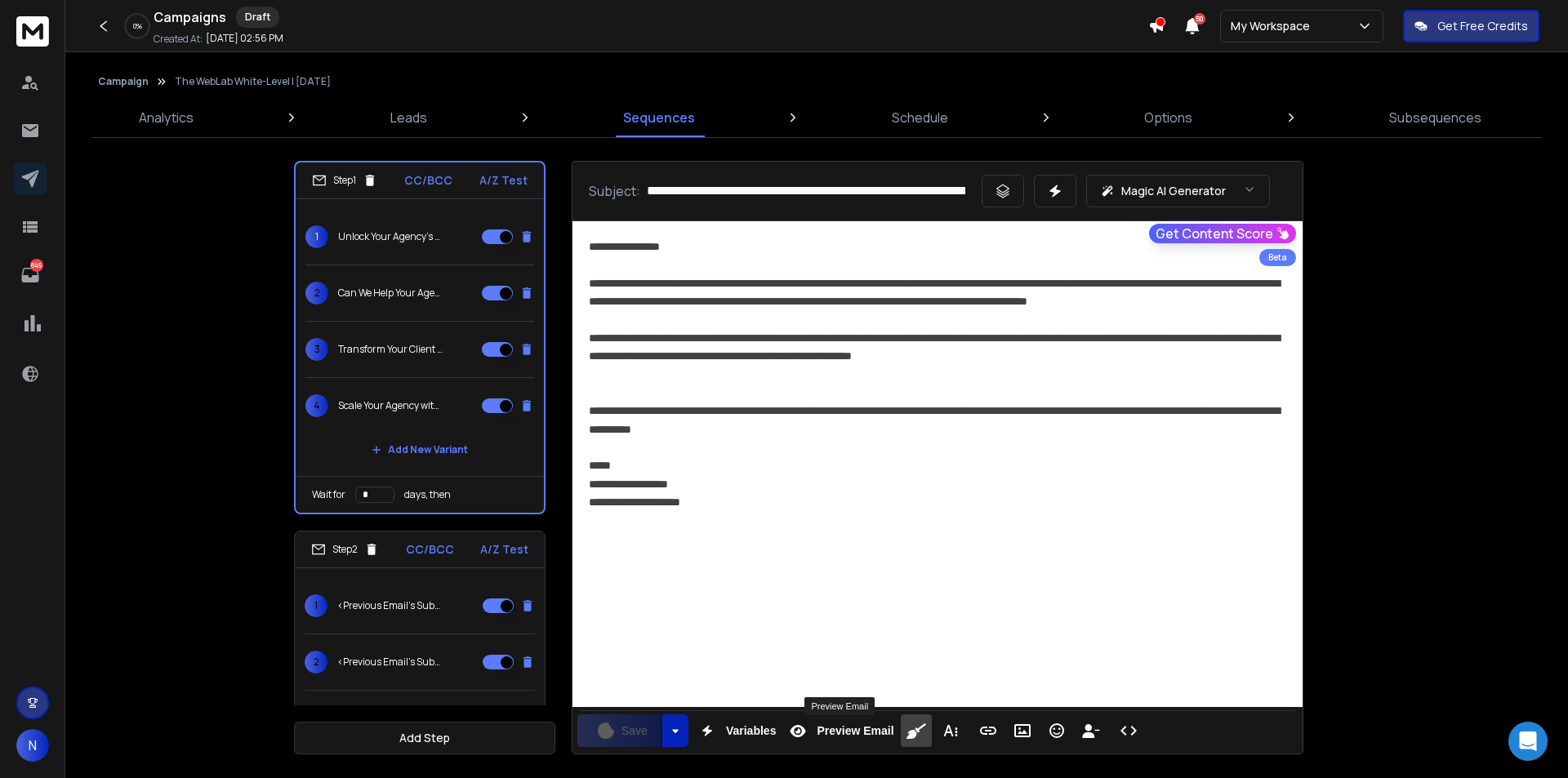
click at [839, 721] on div "Preview Email" at bounding box center [839, 731] width 114 height 27
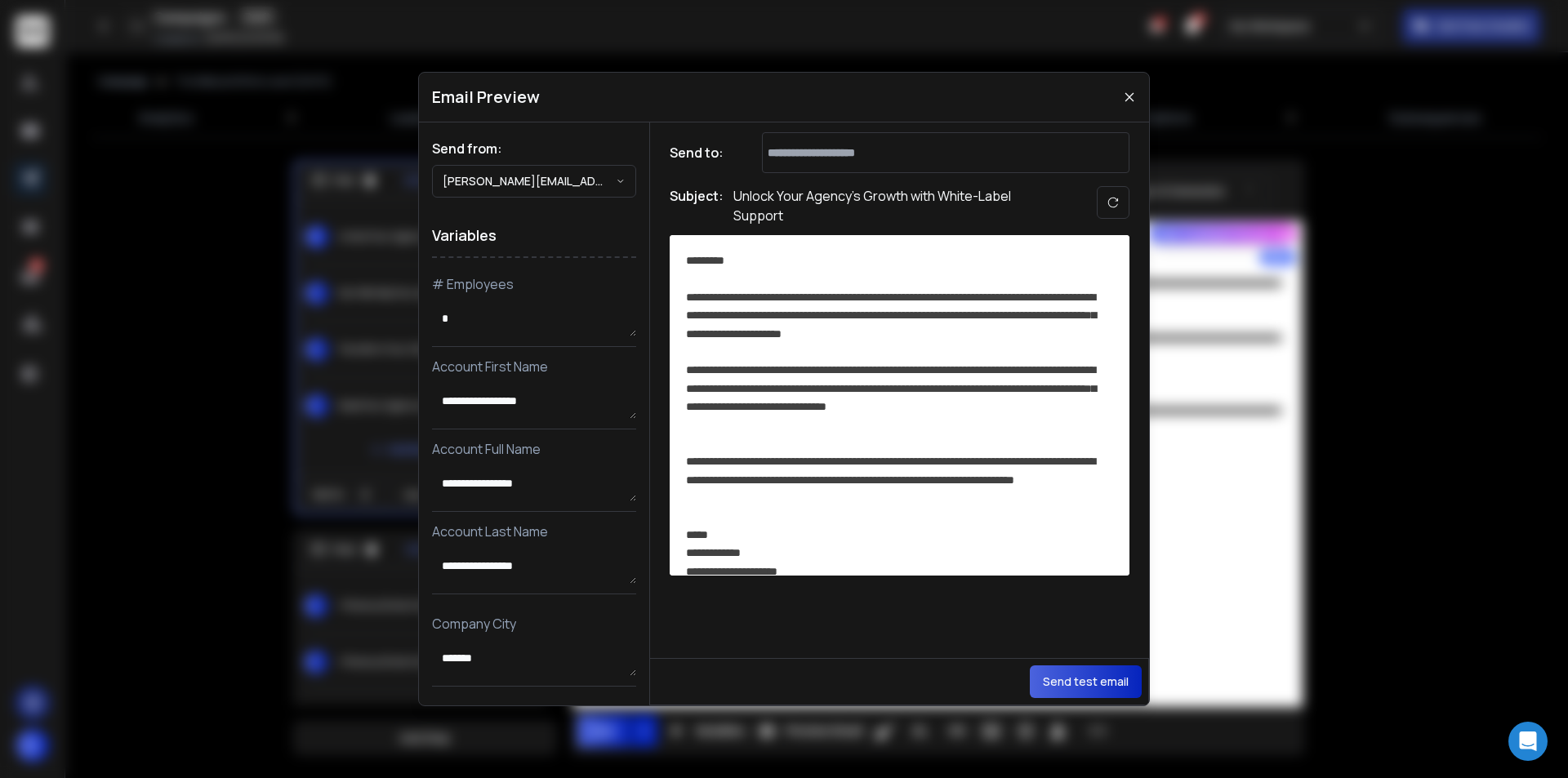
click at [1132, 98] on icon at bounding box center [1129, 97] width 13 height 13
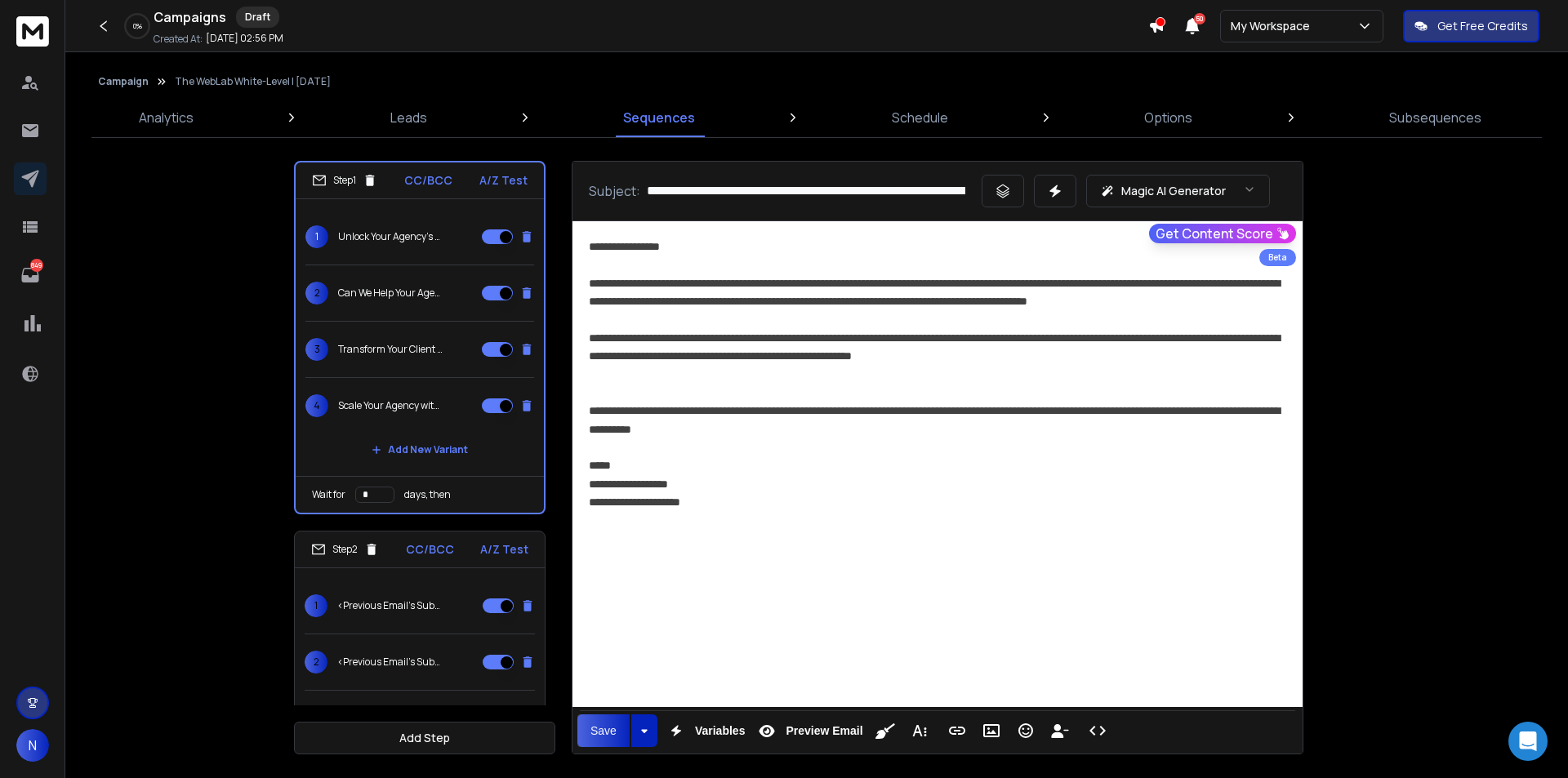
click at [385, 233] on p "Unlock Your Agency's {Potential|Possibilities|Growth} with White-Label Support" at bounding box center [390, 236] width 104 height 13
click at [409, 293] on p "Can We Help Your Agency Scale?" at bounding box center [390, 292] width 104 height 13
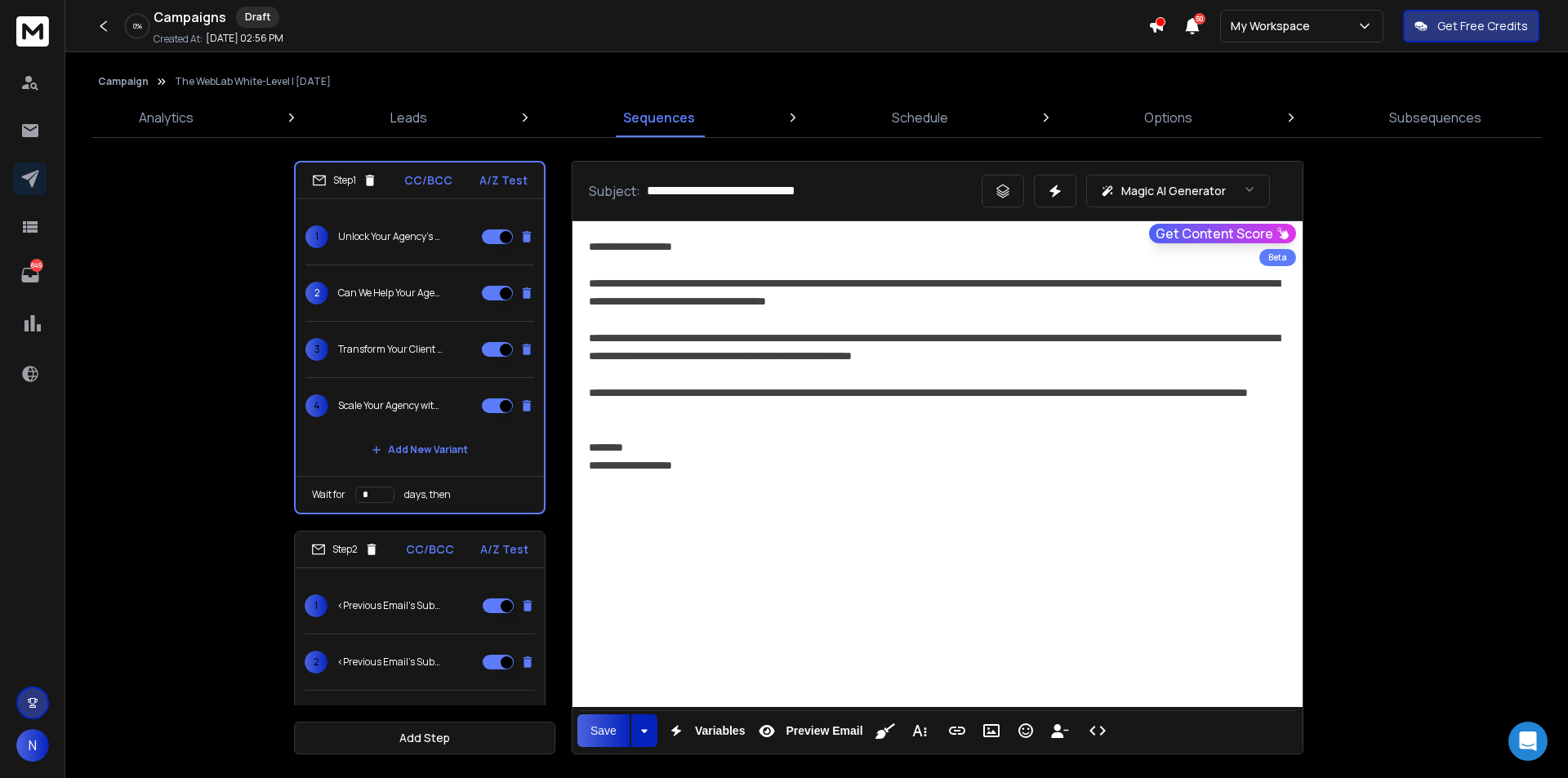
click at [723, 473] on div "**********" at bounding box center [937, 465] width 698 height 18
drag, startPoint x: 722, startPoint y: 472, endPoint x: 581, endPoint y: 471, distance: 141.0
click at [581, 471] on div "**********" at bounding box center [937, 454] width 730 height 467
click at [379, 347] on p "Transform Your Client Projects Easily" at bounding box center [390, 349] width 104 height 13
drag, startPoint x: 733, startPoint y: 475, endPoint x: 576, endPoint y: 473, distance: 157.0
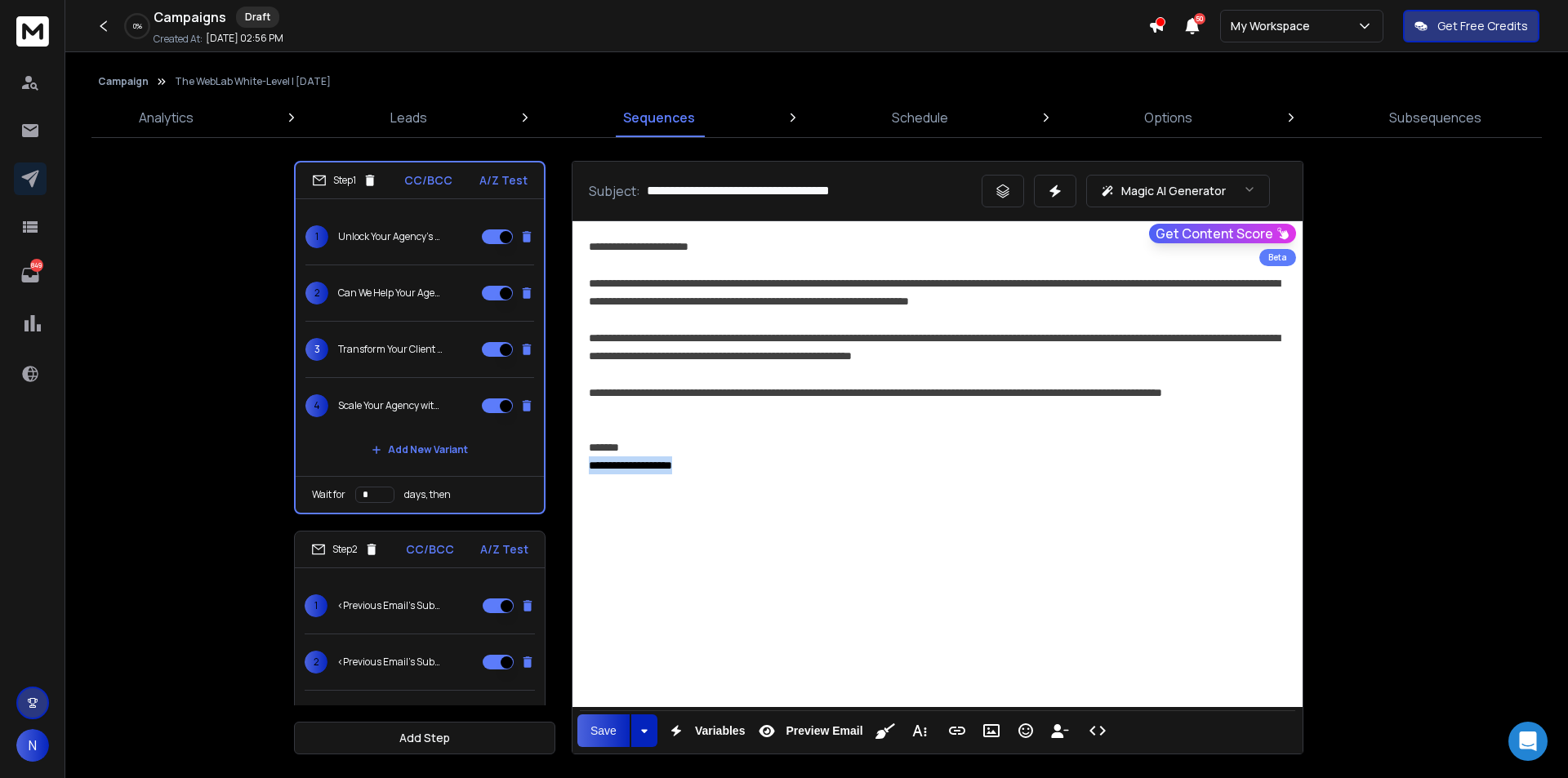
click at [576, 473] on div "**********" at bounding box center [937, 454] width 730 height 467
click at [377, 399] on p "Scale Your Agency with Our White-Label Solutions" at bounding box center [390, 405] width 104 height 13
type input "**********"
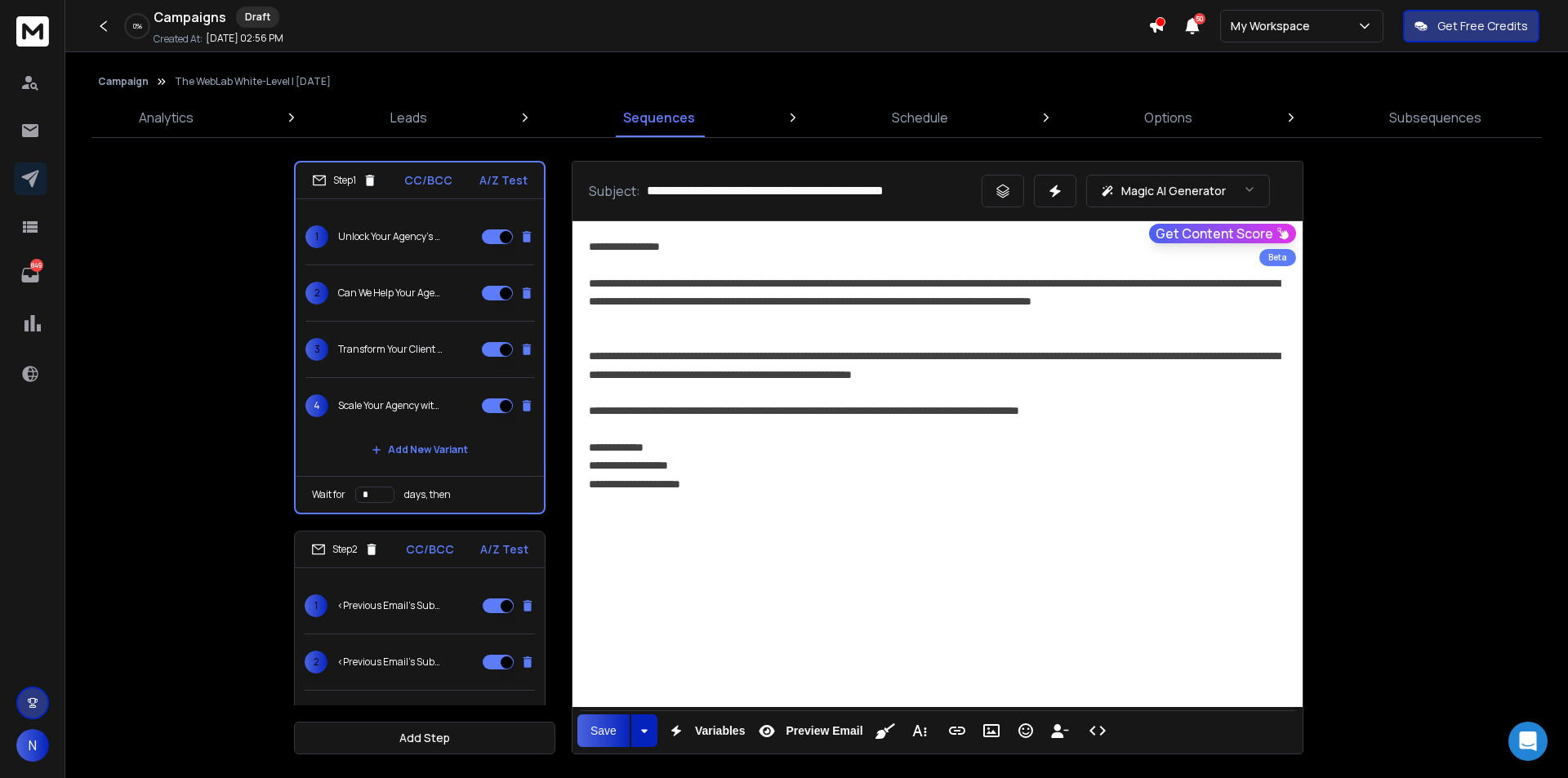
drag, startPoint x: 729, startPoint y: 488, endPoint x: 704, endPoint y: 565, distance: 81.0
click at [729, 489] on div "**********" at bounding box center [937, 475] width 698 height 36
click at [790, 720] on div "Preview Email" at bounding box center [809, 731] width 114 height 27
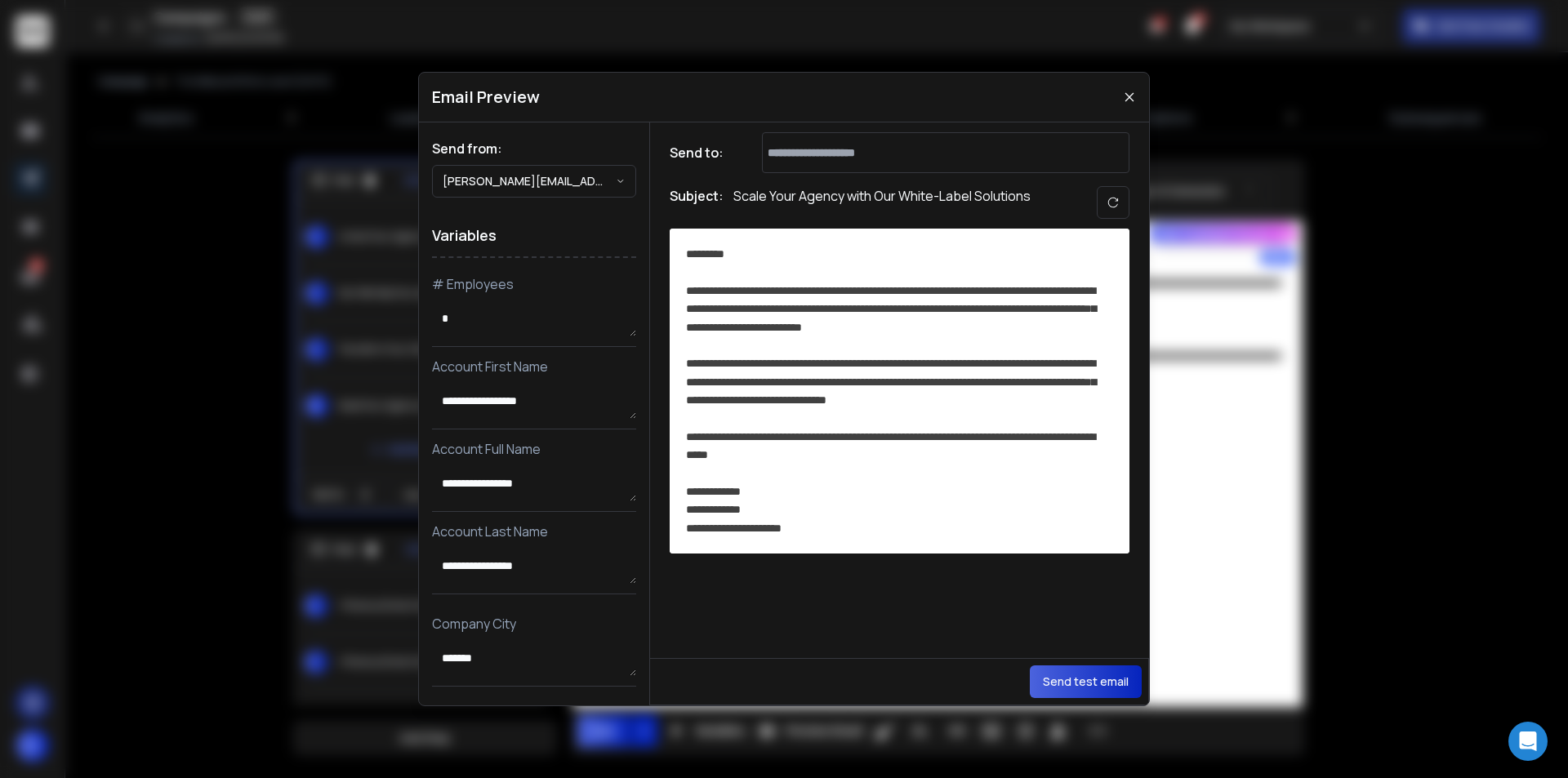
drag, startPoint x: 1126, startPoint y: 97, endPoint x: 856, endPoint y: 428, distance: 427.2
click at [1125, 98] on icon at bounding box center [1129, 97] width 13 height 13
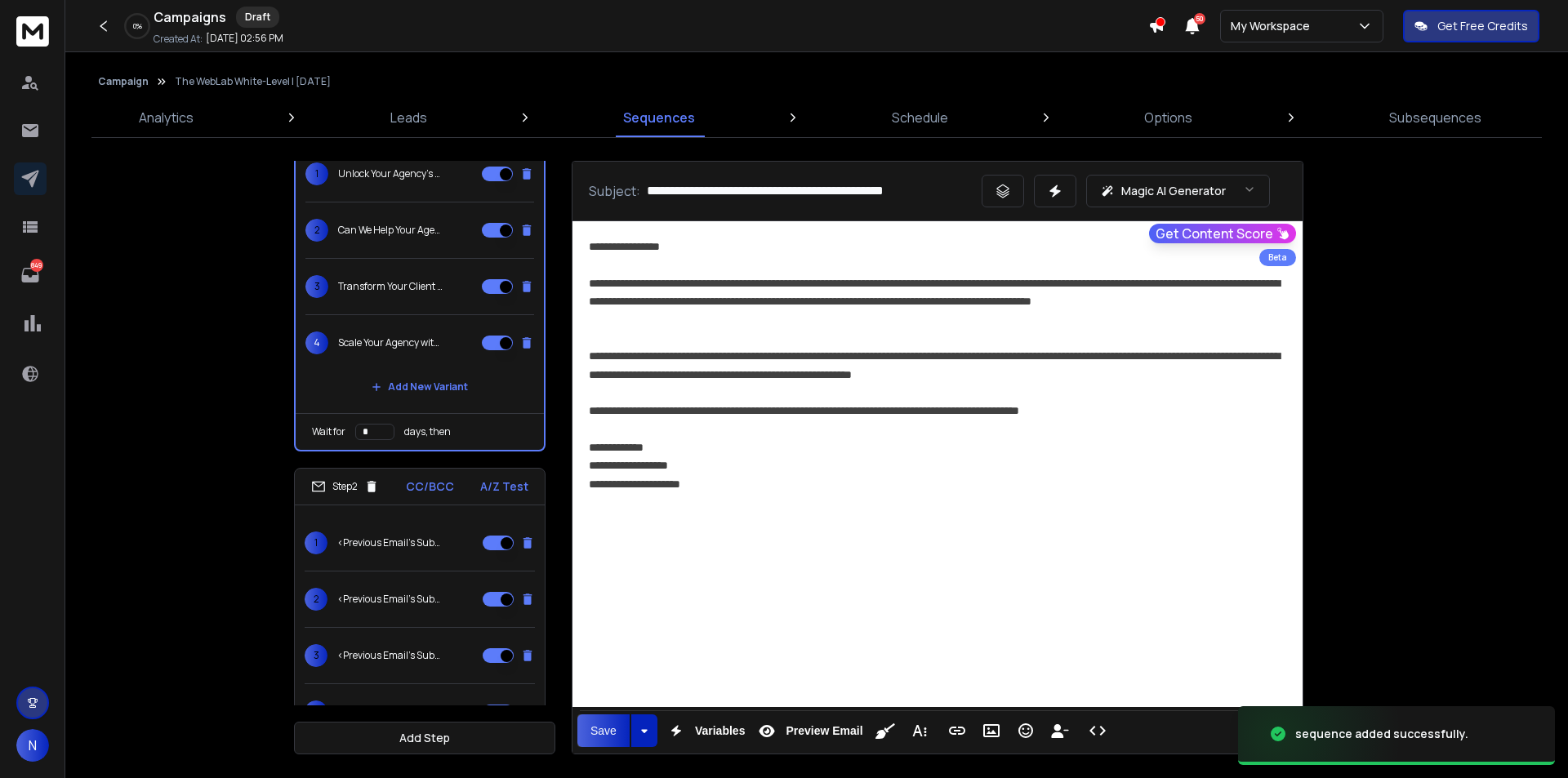
scroll to position [164, 0]
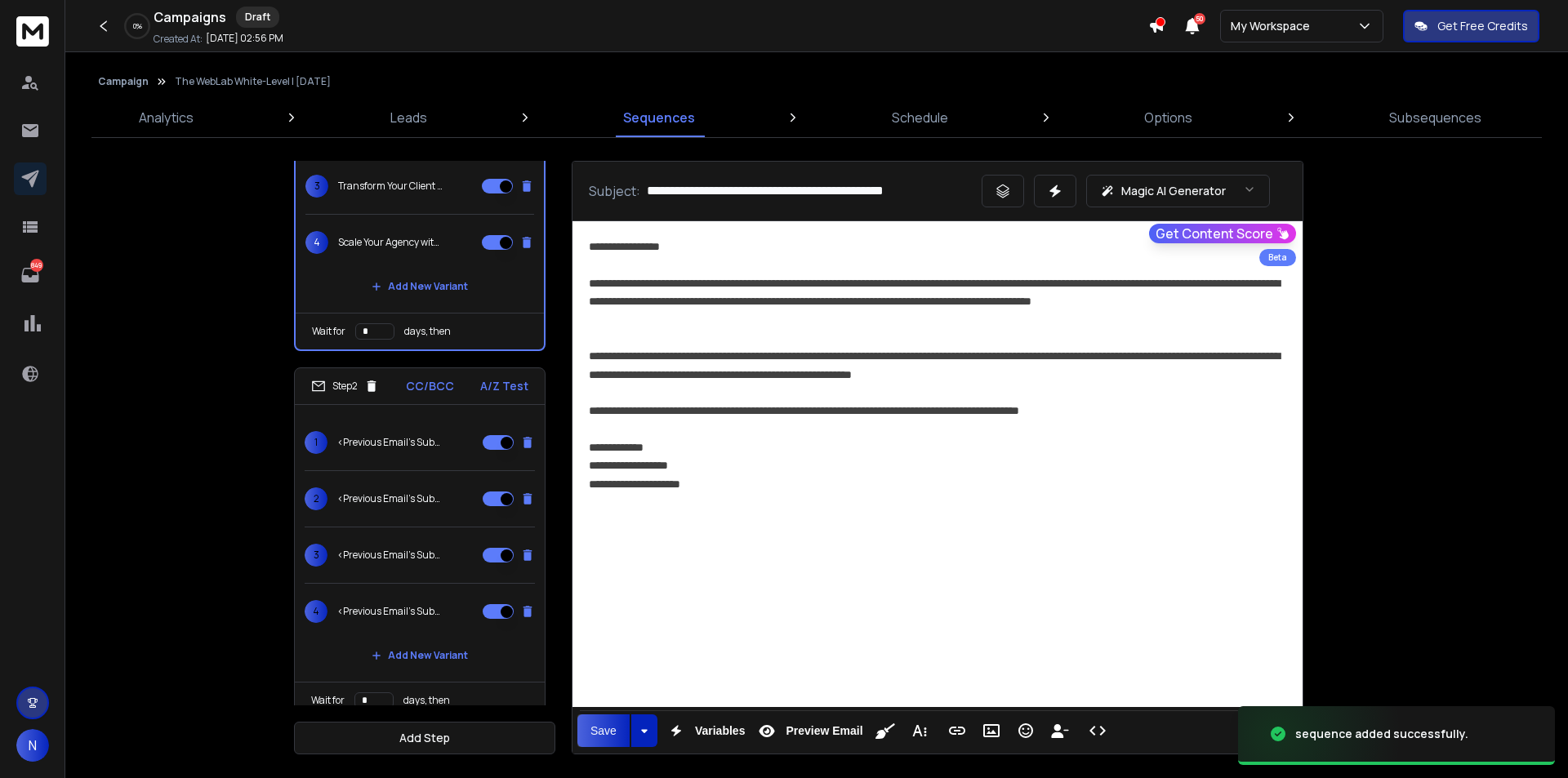
click at [374, 444] on p "<Previous Email's Subject>" at bounding box center [389, 442] width 104 height 13
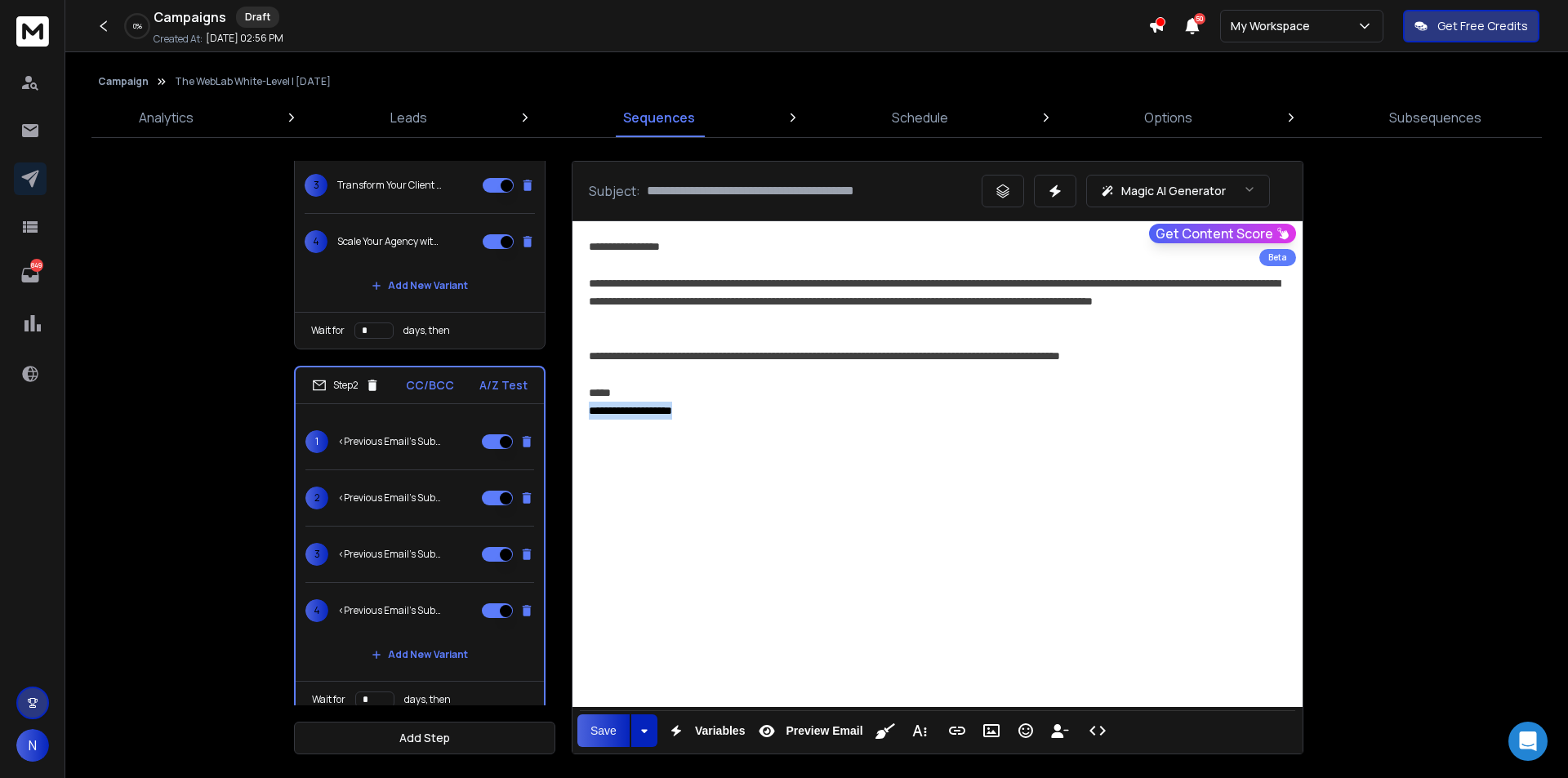
drag, startPoint x: 723, startPoint y: 418, endPoint x: 580, endPoint y: 420, distance: 143.0
click at [580, 420] on div "**********" at bounding box center [937, 454] width 730 height 467
drag, startPoint x: 695, startPoint y: 449, endPoint x: 582, endPoint y: 413, distance: 118.6
click at [582, 413] on div "**********" at bounding box center [937, 454] width 730 height 467
copy div "**********"
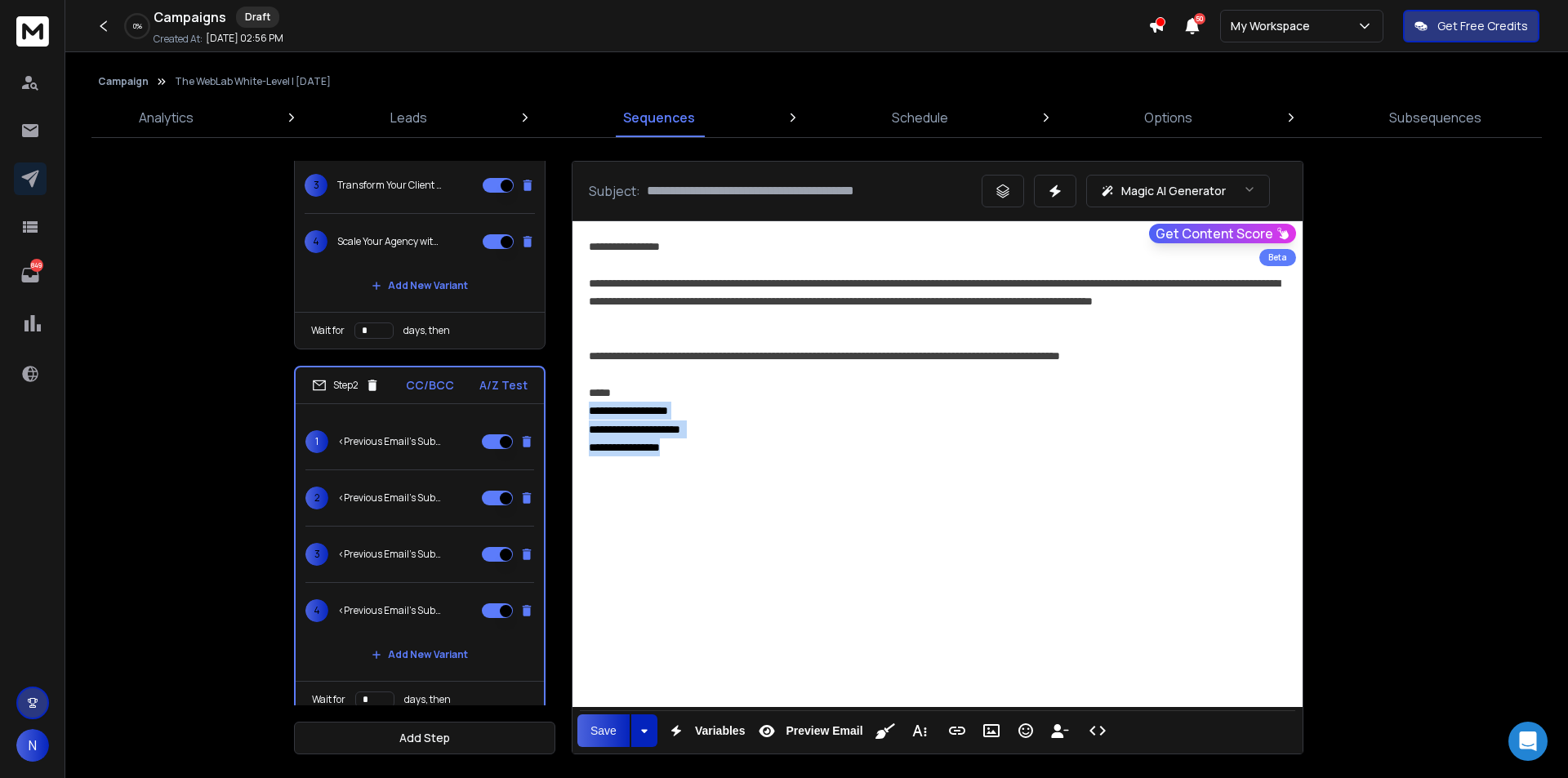
drag, startPoint x: 401, startPoint y: 499, endPoint x: 564, endPoint y: 510, distance: 163.4
click at [401, 498] on p "<Previous Email's Subject>" at bounding box center [390, 497] width 104 height 13
drag, startPoint x: 721, startPoint y: 425, endPoint x: 583, endPoint y: 417, distance: 138.2
click at [583, 417] on div "**********" at bounding box center [937, 454] width 730 height 467
drag, startPoint x: 420, startPoint y: 496, endPoint x: 562, endPoint y: 492, distance: 142.1
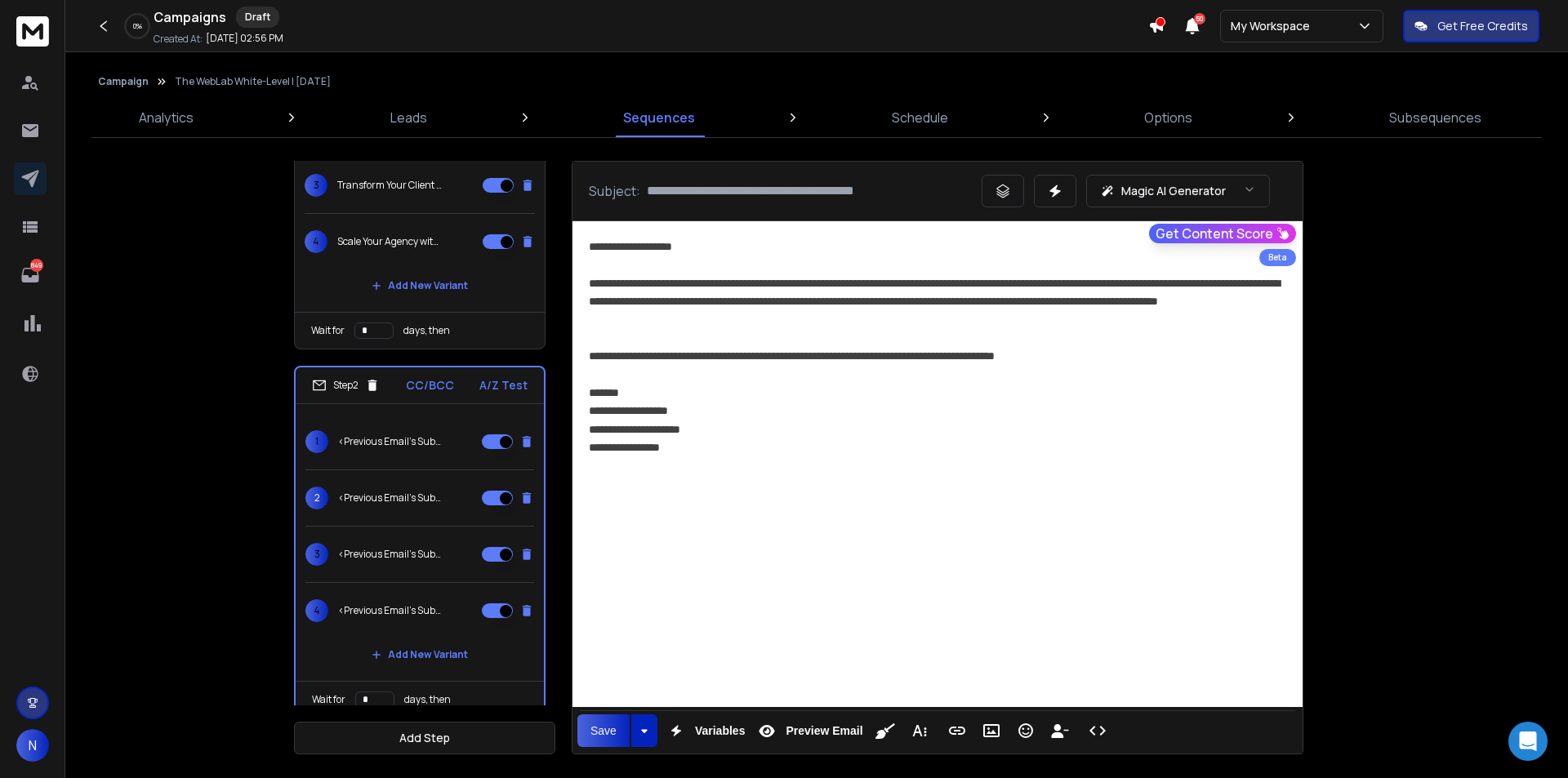
click at [423, 497] on p "<Previous Email's Subject>" at bounding box center [390, 497] width 104 height 13
drag, startPoint x: 425, startPoint y: 544, endPoint x: 553, endPoint y: 515, distance: 131.2
click at [425, 545] on div "3 <Previous Email's Subject>" at bounding box center [374, 554] width 137 height 23
drag, startPoint x: 712, startPoint y: 419, endPoint x: 735, endPoint y: 419, distance: 23.0
click at [578, 418] on div "**********" at bounding box center [937, 454] width 730 height 467
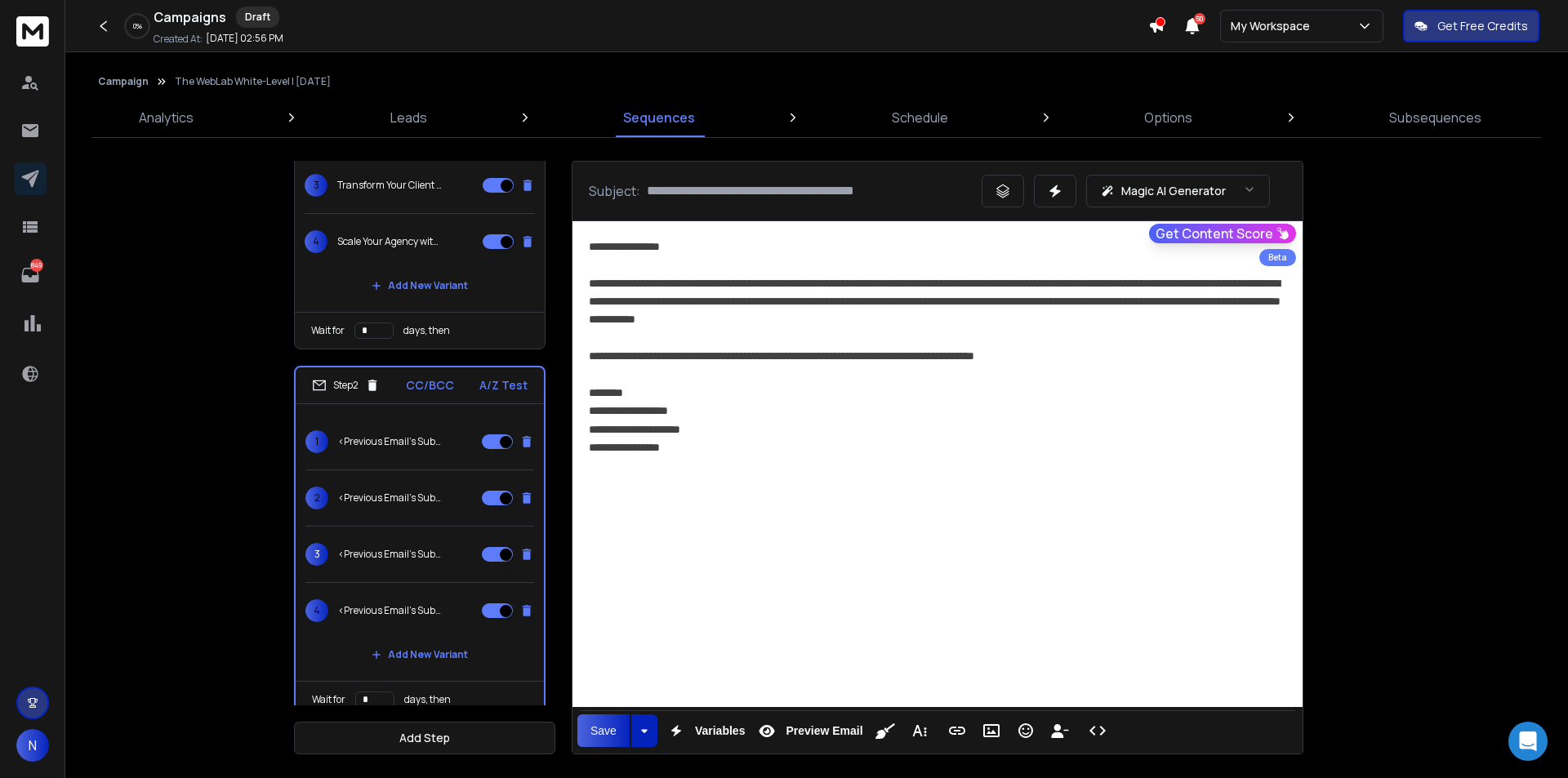
drag, startPoint x: 387, startPoint y: 599, endPoint x: 440, endPoint y: 582, distance: 55.7
click at [389, 599] on div "4 <Previous Email's Subject>" at bounding box center [374, 610] width 137 height 23
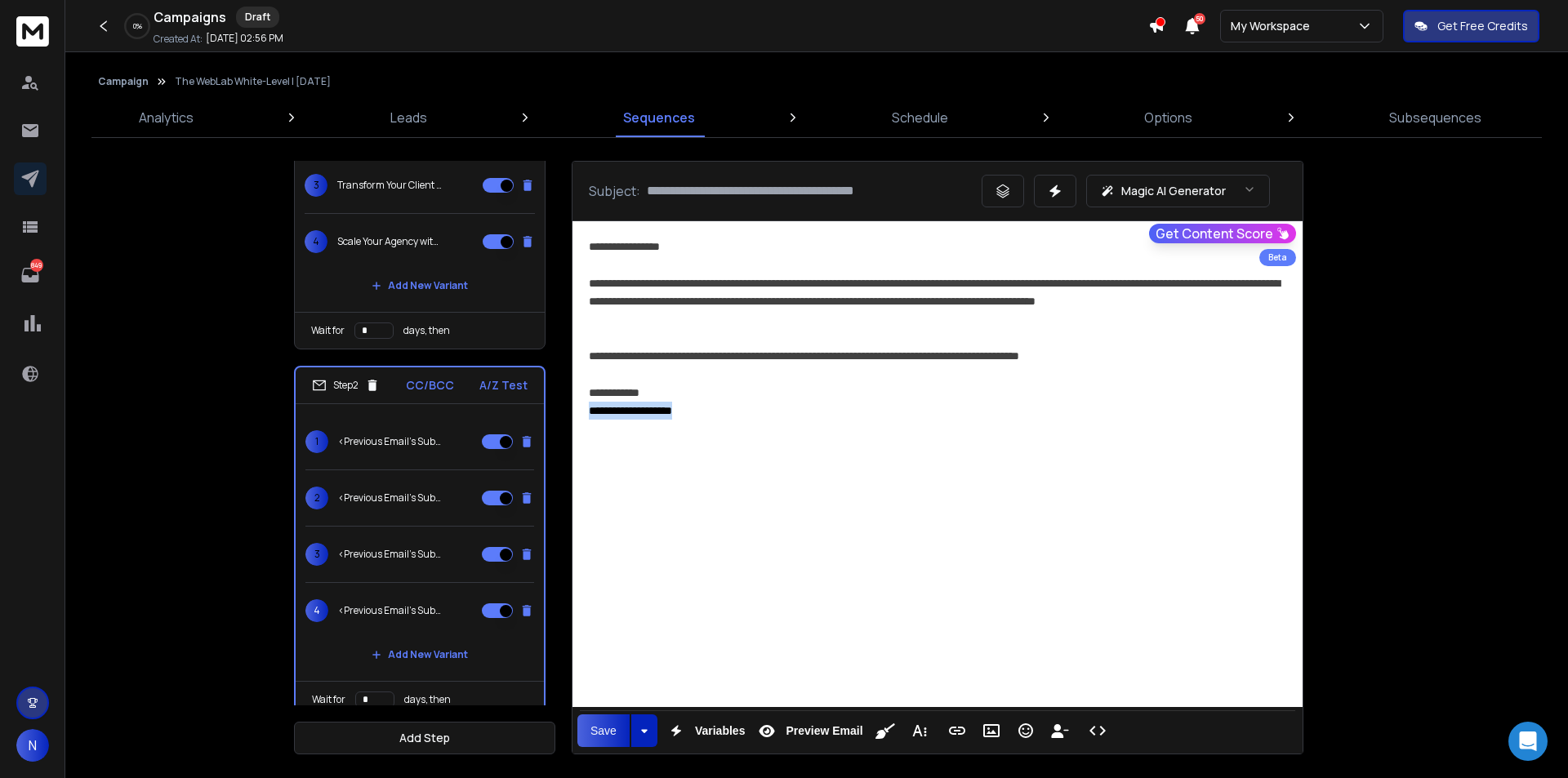
drag, startPoint x: 728, startPoint y: 404, endPoint x: 581, endPoint y: 415, distance: 147.4
click at [581, 415] on div "**********" at bounding box center [937, 454] width 730 height 467
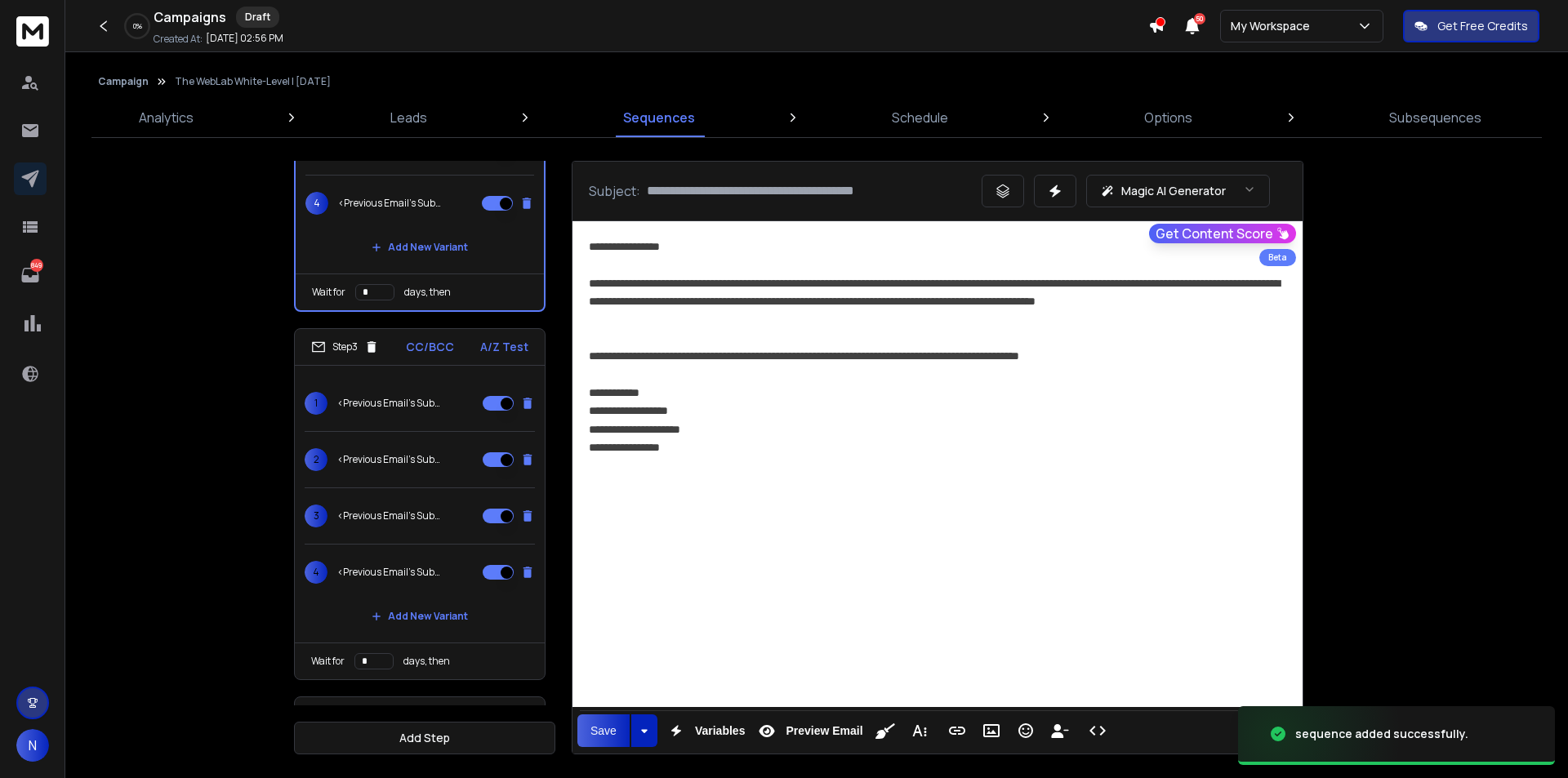
scroll to position [572, 0]
click at [384, 398] on p "<Previous Email's Subject>" at bounding box center [389, 402] width 104 height 13
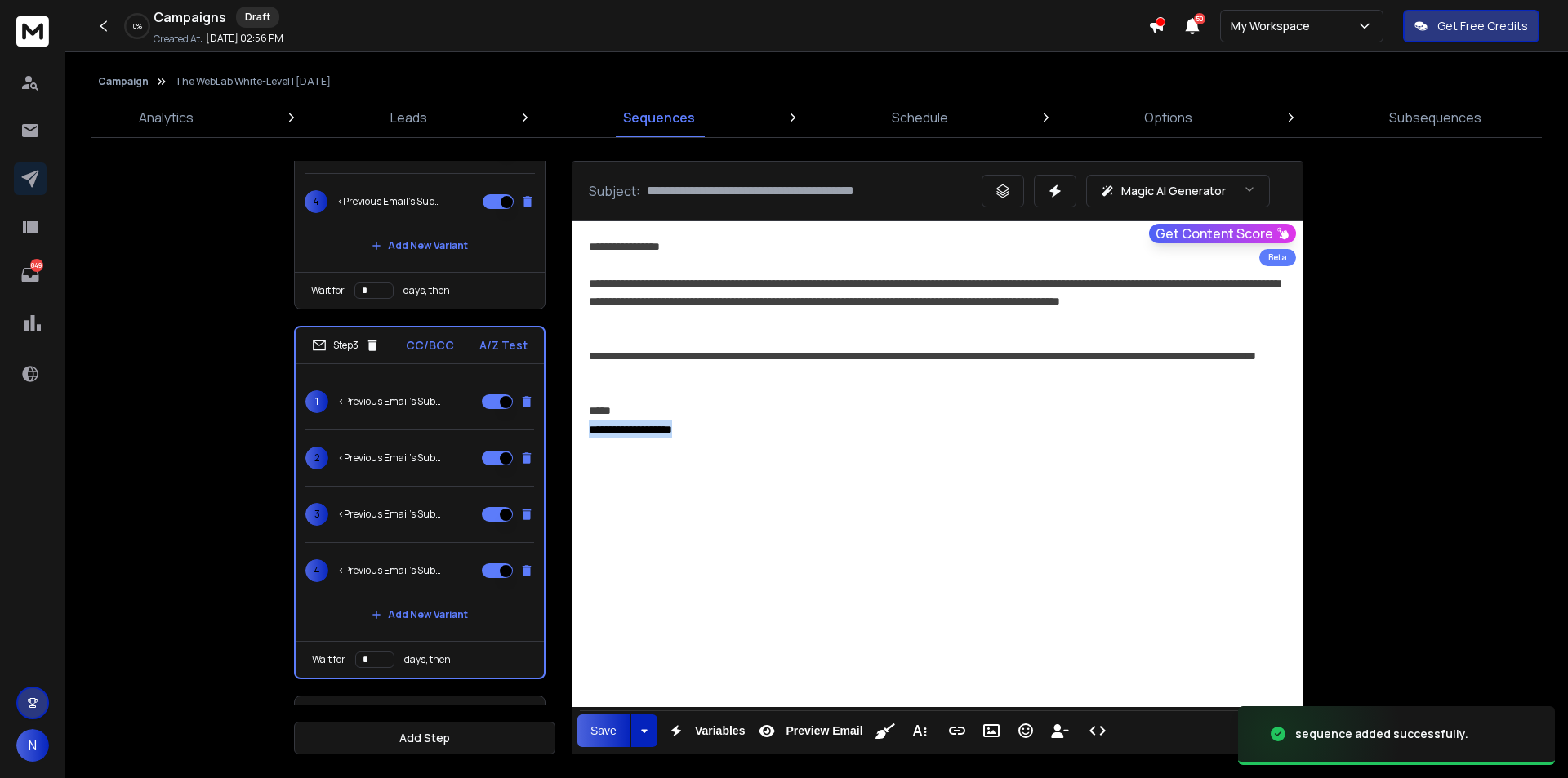
drag, startPoint x: 709, startPoint y: 430, endPoint x: 582, endPoint y: 444, distance: 127.8
click at [582, 444] on div "**********" at bounding box center [937, 454] width 730 height 467
drag, startPoint x: 425, startPoint y: 451, endPoint x: 570, endPoint y: 458, distance: 145.2
click at [425, 451] on div "2 <Previous Email's Subject>" at bounding box center [374, 458] width 137 height 23
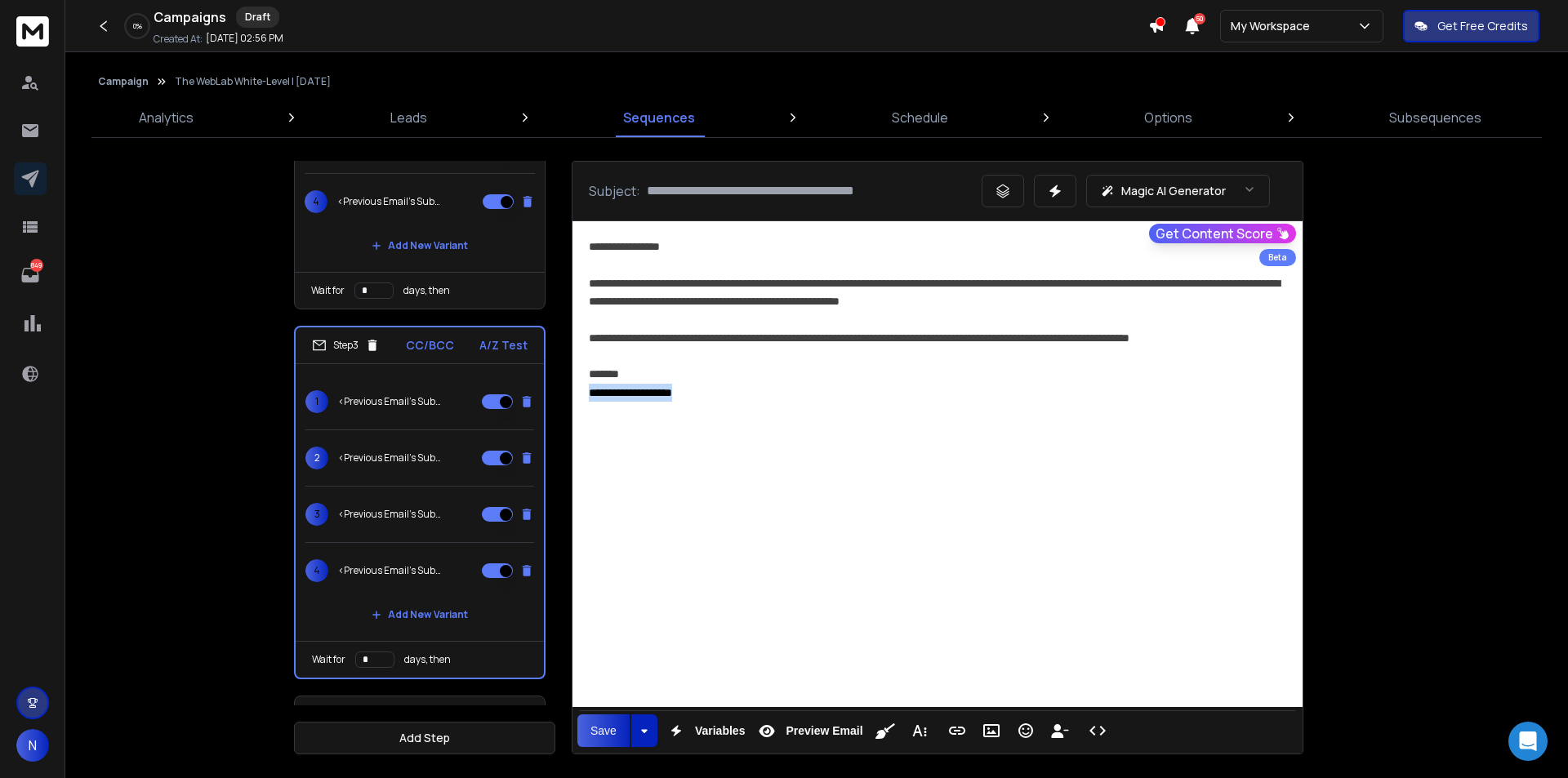
drag, startPoint x: 687, startPoint y: 403, endPoint x: 562, endPoint y: 403, distance: 125.0
click at [562, 403] on div "Step 1 CC/BCC A/Z Test 1 Unlock Your Agency's {Potential|Possibilities|Growth} …" at bounding box center [816, 458] width 1045 height 594
click at [368, 518] on p "<Previous Email's Subject>" at bounding box center [390, 514] width 104 height 13
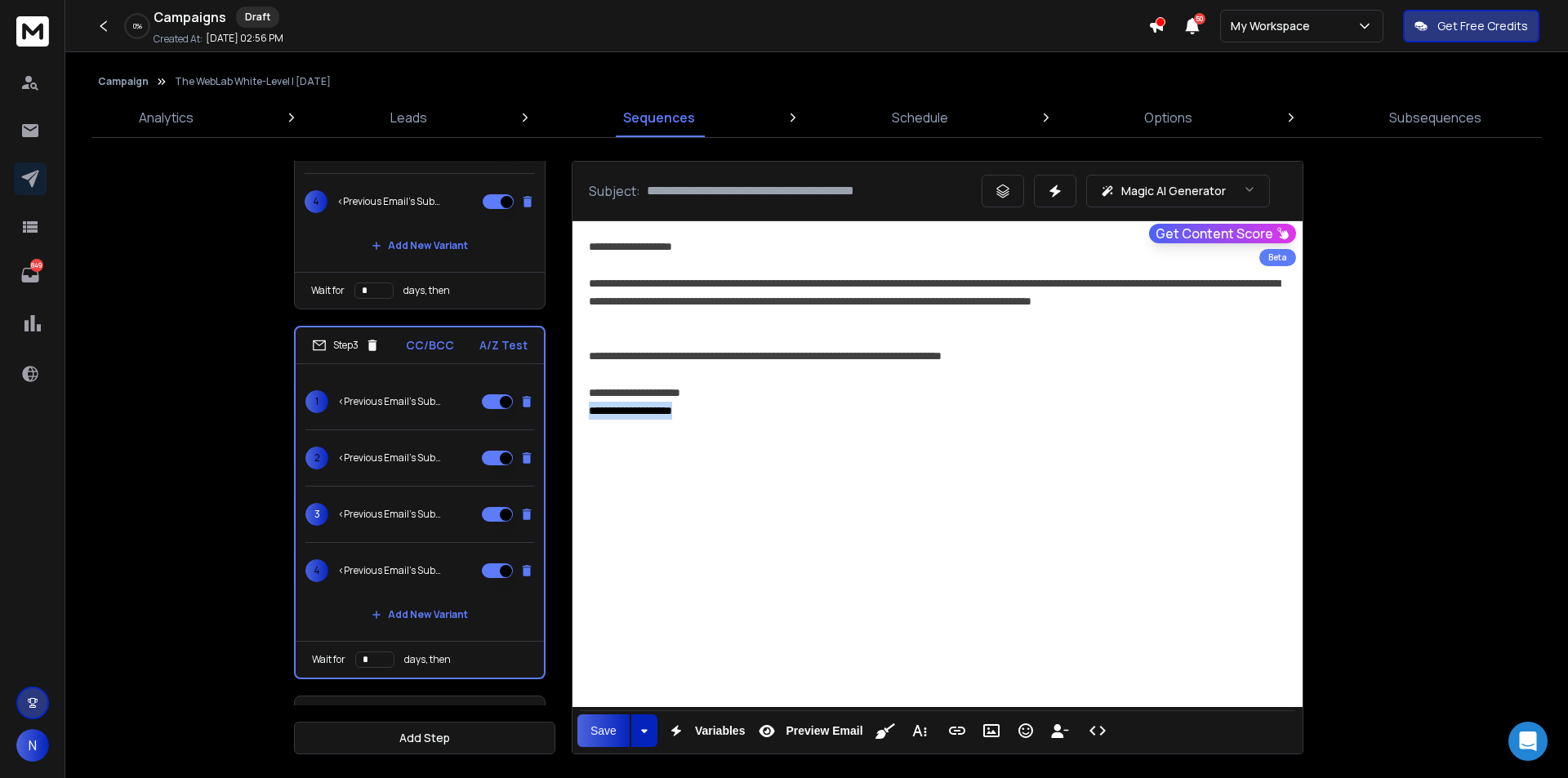
drag, startPoint x: 659, startPoint y: 421, endPoint x: 585, endPoint y: 420, distance: 74.0
click at [585, 420] on div "**********" at bounding box center [937, 454] width 730 height 467
drag, startPoint x: 382, startPoint y: 562, endPoint x: 587, endPoint y: 508, distance: 212.0
click at [387, 562] on ul "Step 1 CC/BCC A/Z Test 1 Unlock Your Agency's {Potential|Possibilities|Growth} …" at bounding box center [420, 300] width 252 height 1422
click at [381, 558] on div "4 <Previous Email's Subject>" at bounding box center [420, 571] width 229 height 56
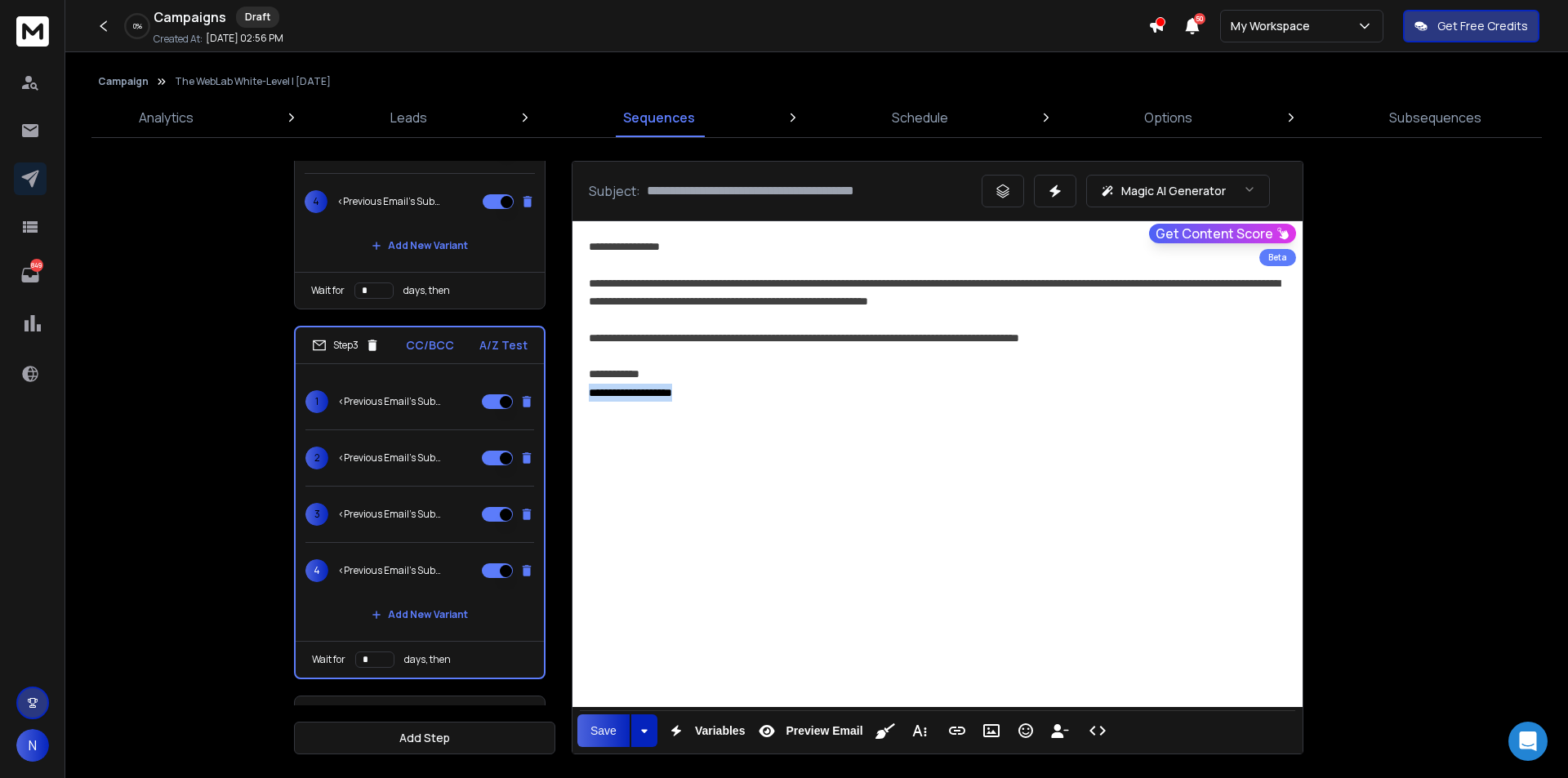
drag, startPoint x: 714, startPoint y: 391, endPoint x: 582, endPoint y: 403, distance: 132.5
click at [582, 403] on div "**********" at bounding box center [937, 454] width 730 height 467
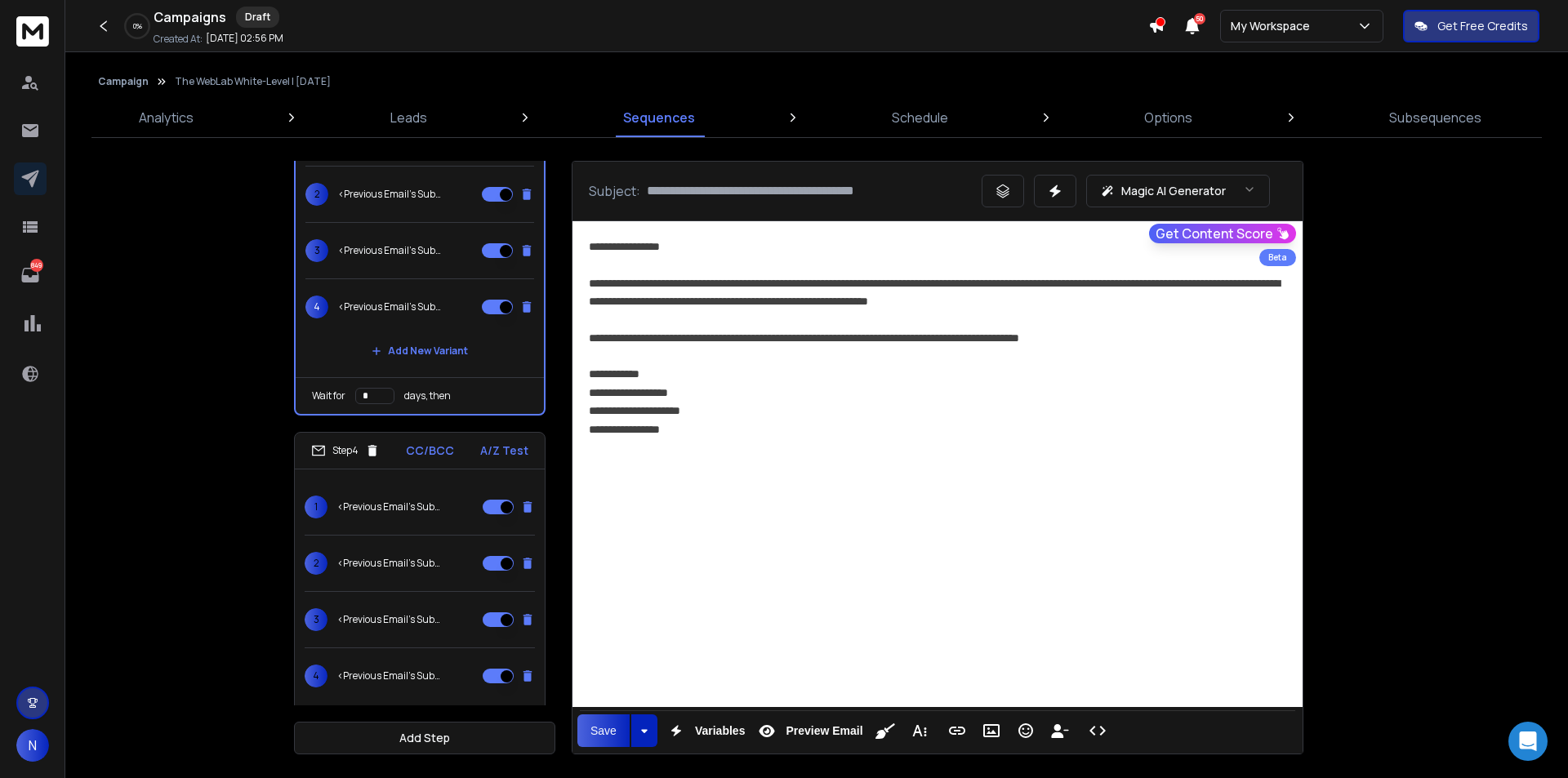
scroll to position [877, 0]
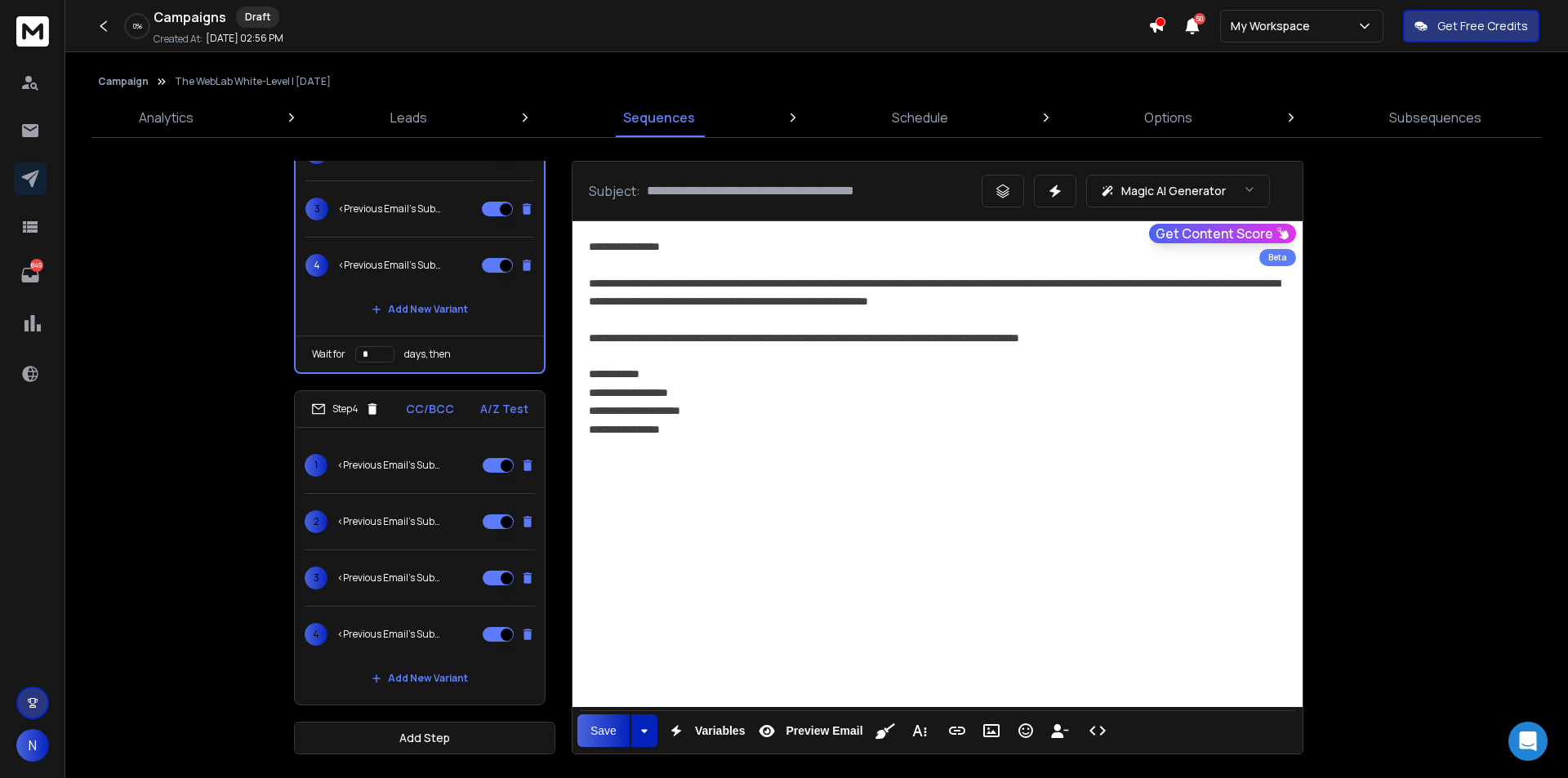
click at [399, 463] on p "<Previous Email's Subject>" at bounding box center [389, 465] width 104 height 13
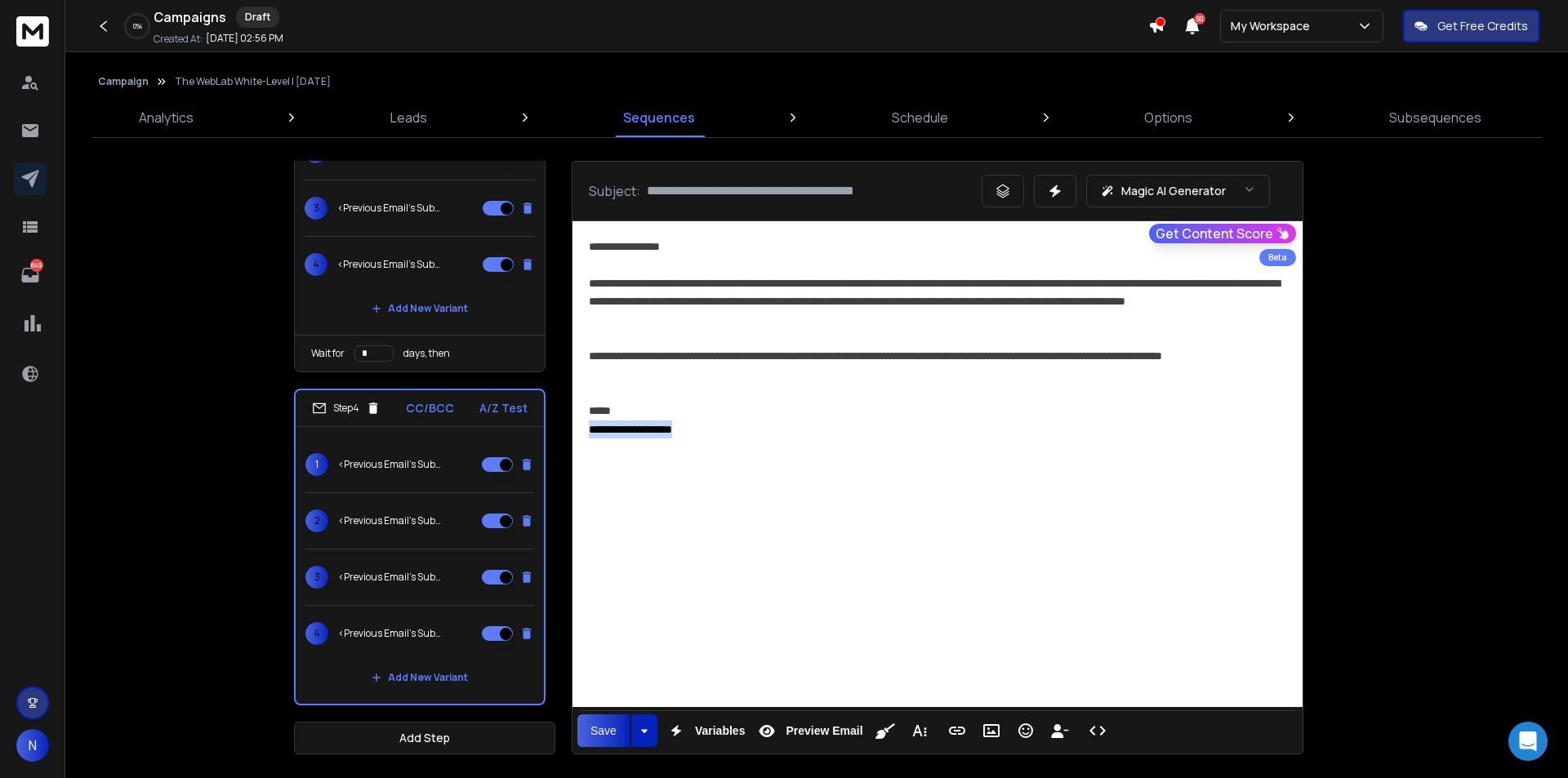
drag, startPoint x: 713, startPoint y: 439, endPoint x: 583, endPoint y: 439, distance: 130.0
click at [583, 439] on div "**********" at bounding box center [937, 454] width 730 height 467
click at [409, 513] on div "2 <Previous Email's Subject>" at bounding box center [374, 520] width 137 height 23
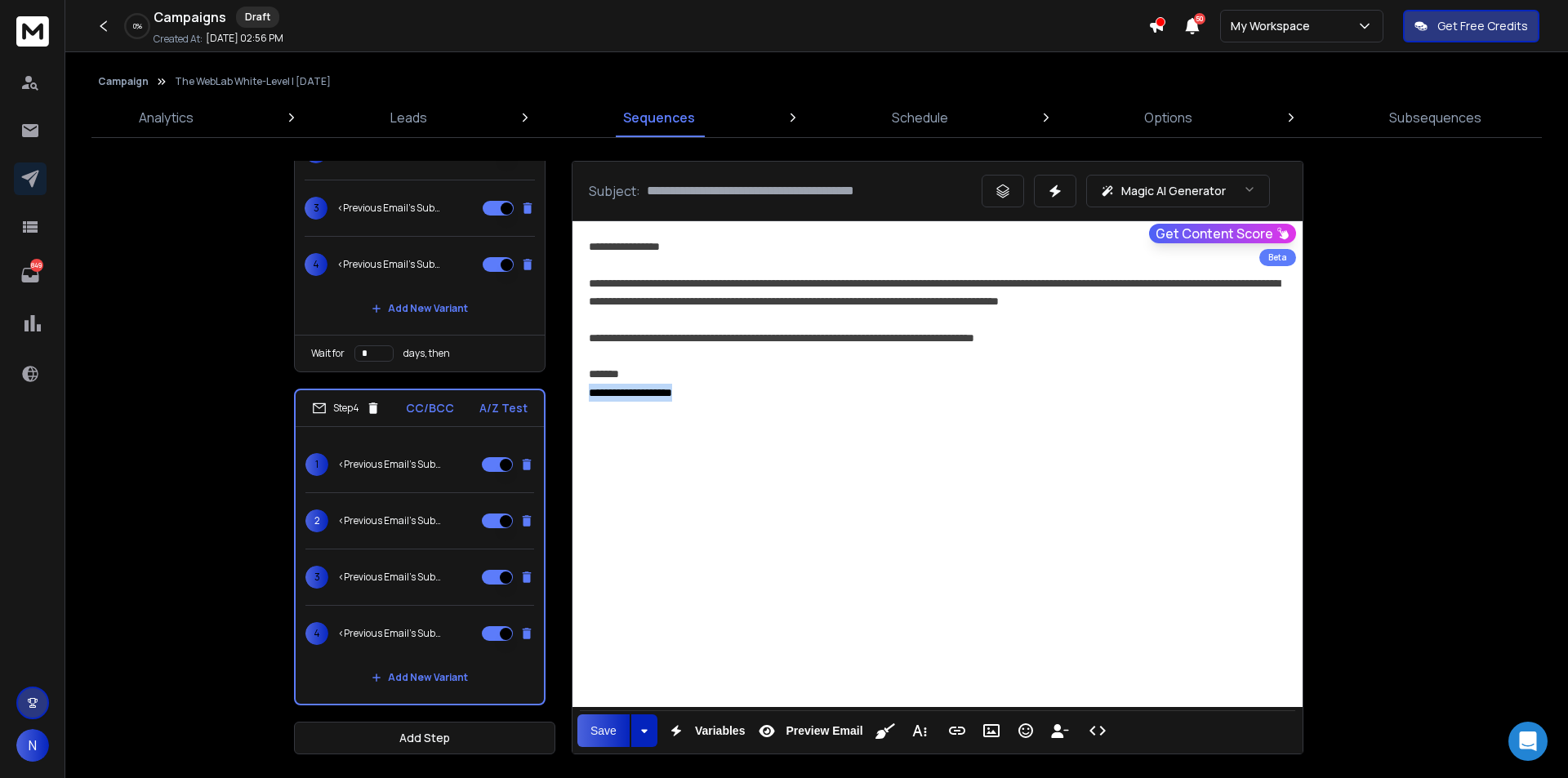
drag, startPoint x: 702, startPoint y: 397, endPoint x: 574, endPoint y: 407, distance: 128.4
click at [574, 407] on div "**********" at bounding box center [937, 454] width 730 height 467
click at [375, 519] on p "<Previous Email's Subject>" at bounding box center [390, 520] width 104 height 13
click at [397, 565] on div "3 <Previous Email's Subject>" at bounding box center [420, 578] width 229 height 56
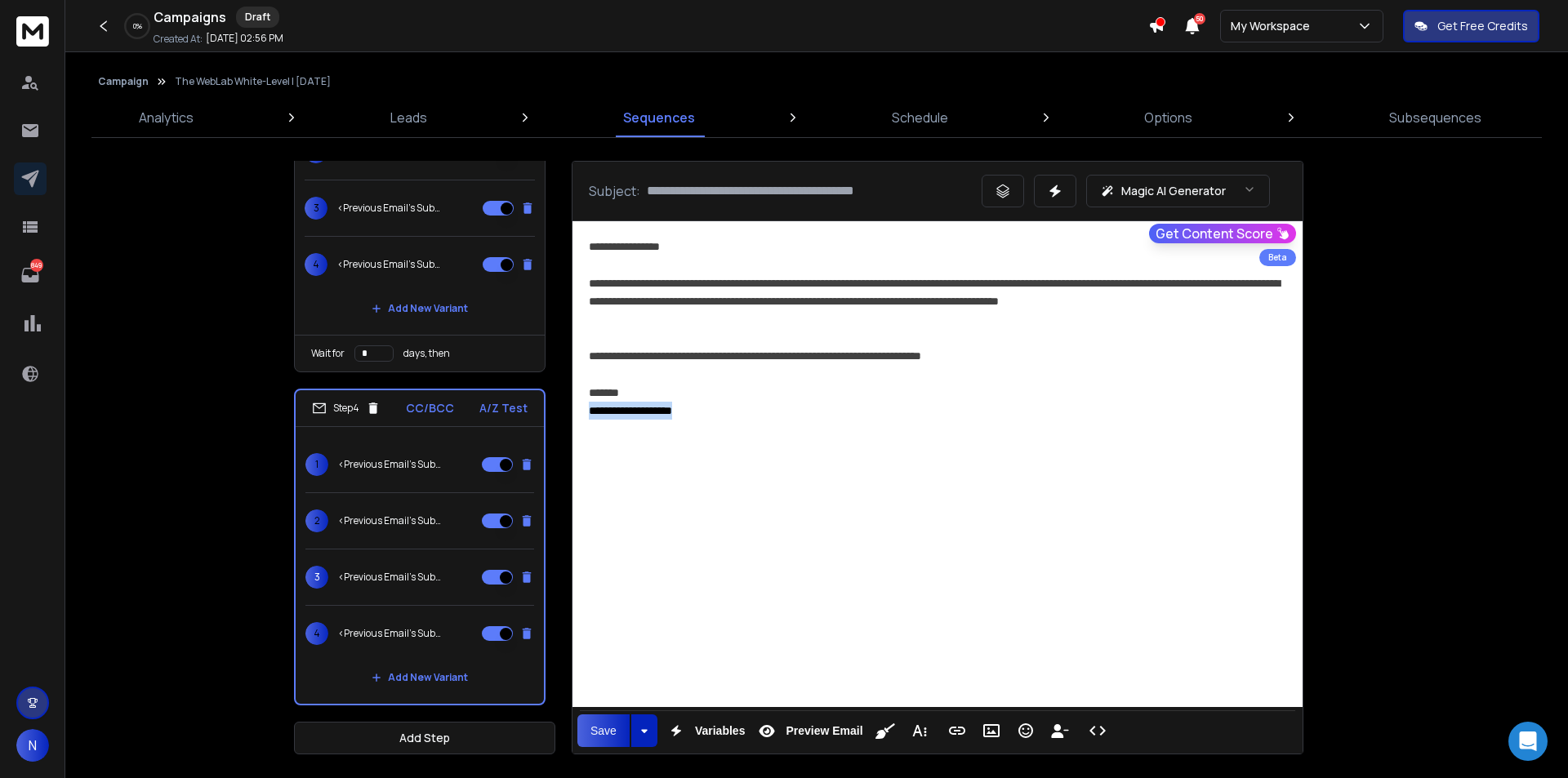
drag, startPoint x: 715, startPoint y: 421, endPoint x: 561, endPoint y: 423, distance: 154.0
click at [561, 423] on div "Step 1 CC/BCC A/Z Test 1 Unlock Your Agency's {Potential|Possibilities|Growth} …" at bounding box center [816, 458] width 1045 height 594
drag, startPoint x: 392, startPoint y: 635, endPoint x: 424, endPoint y: 617, distance: 36.7
click at [395, 634] on p "<Previous Email's Subject>" at bounding box center [390, 633] width 104 height 13
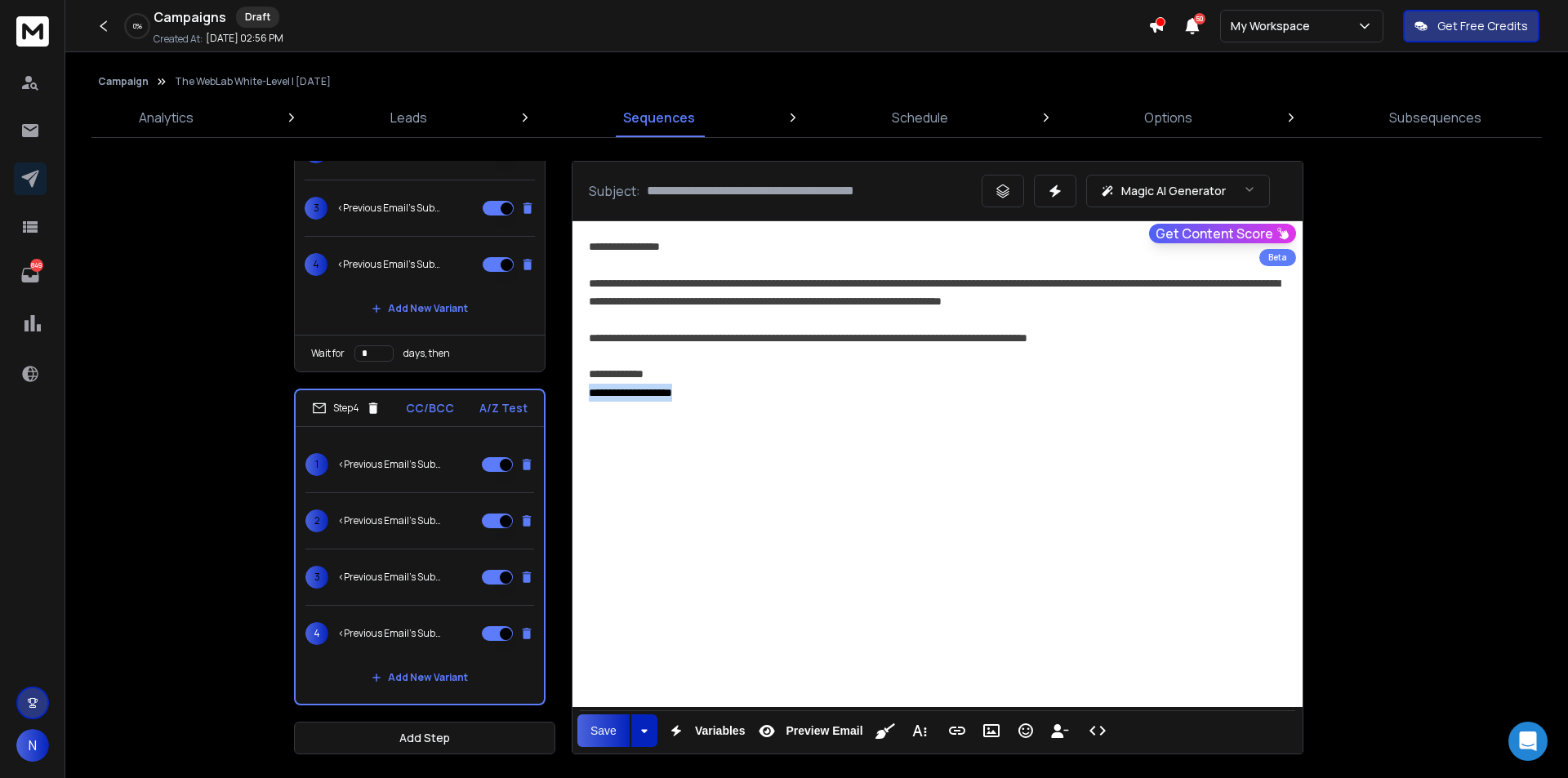
drag, startPoint x: 709, startPoint y: 404, endPoint x: 583, endPoint y: 401, distance: 126.0
click at [583, 401] on div "**********" at bounding box center [937, 454] width 730 height 467
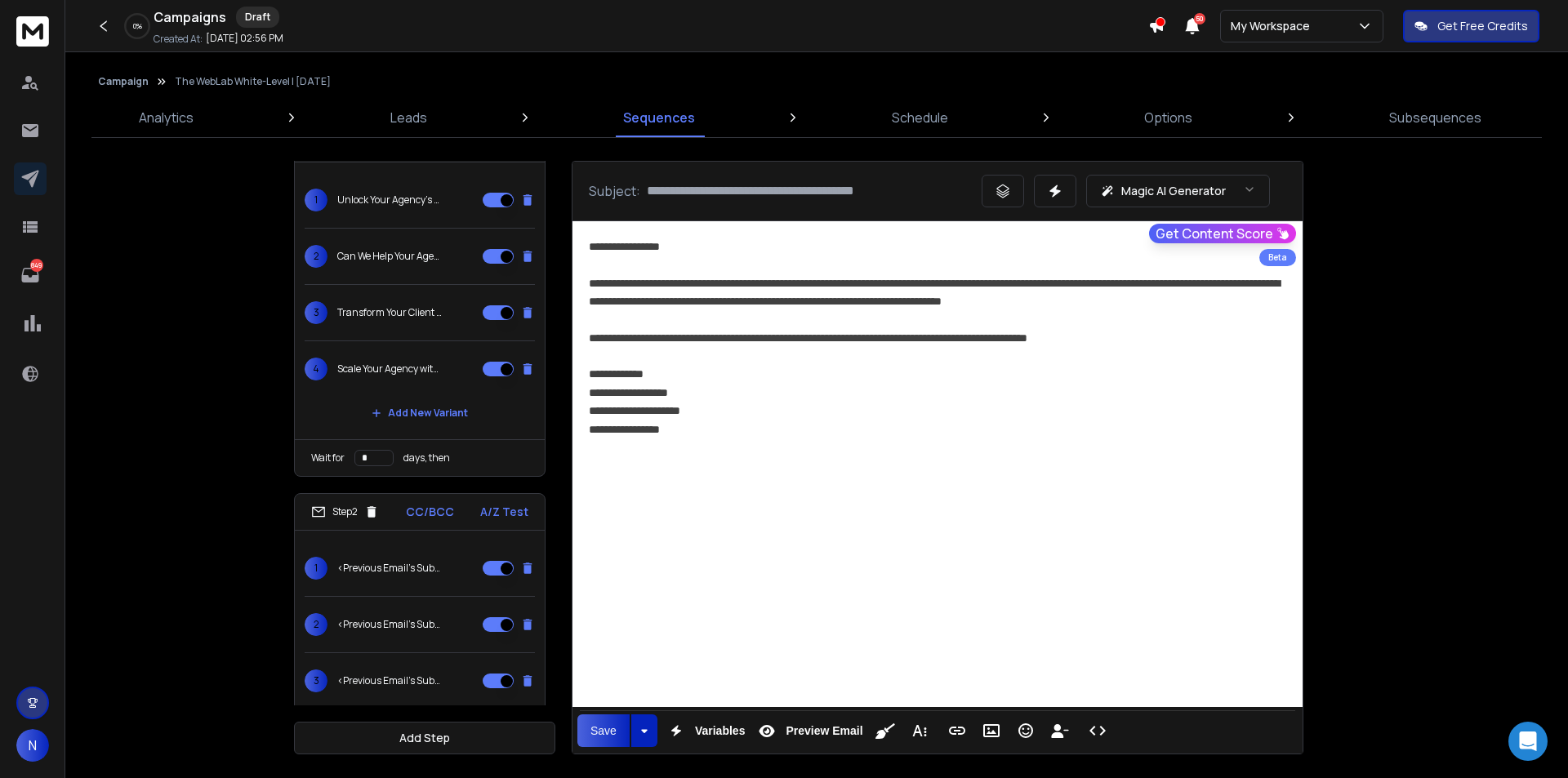
scroll to position [0, 0]
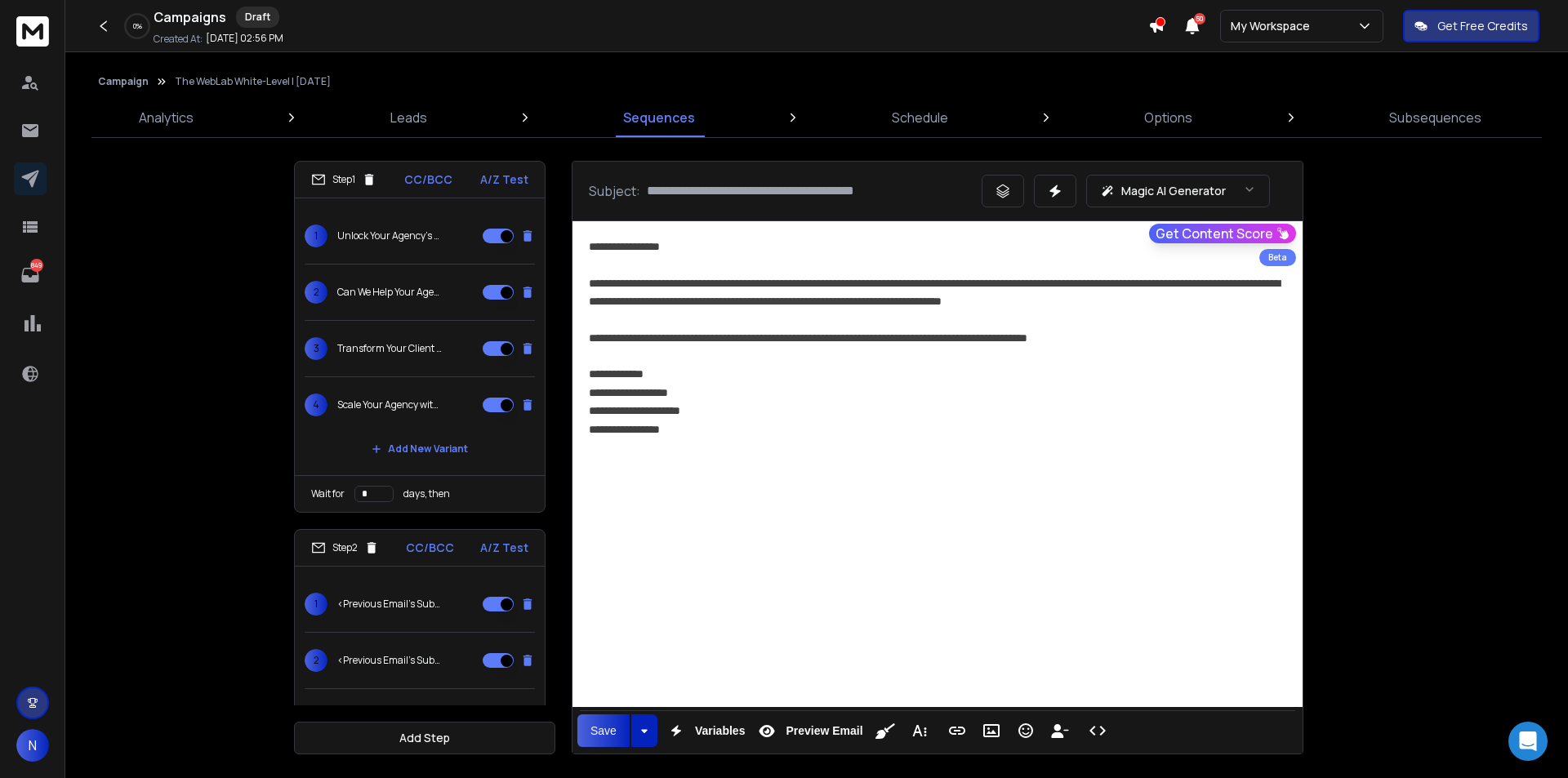
click at [403, 401] on p "Scale Your Agency with Our White-Label Solutions" at bounding box center [389, 404] width 104 height 13
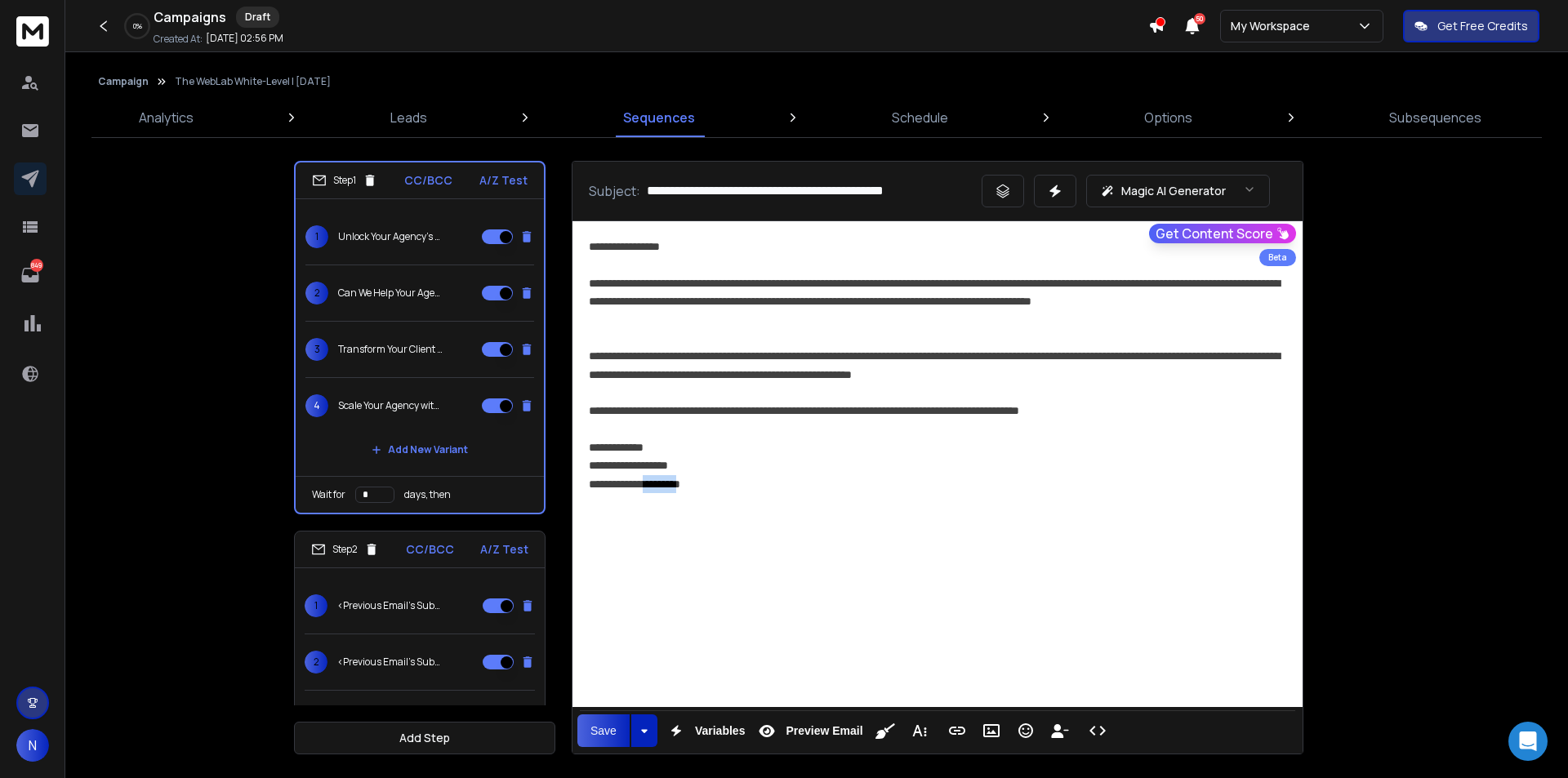
drag, startPoint x: 659, startPoint y: 485, endPoint x: 729, endPoint y: 483, distance: 70.0
click at [714, 481] on div "**********" at bounding box center [937, 475] width 698 height 36
click at [731, 483] on div "**********" at bounding box center [937, 475] width 698 height 36
click at [336, 236] on div "1 Unlock Your Agency's {Potential|Possibilities|Growth} with White-Label Support" at bounding box center [374, 236] width 137 height 23
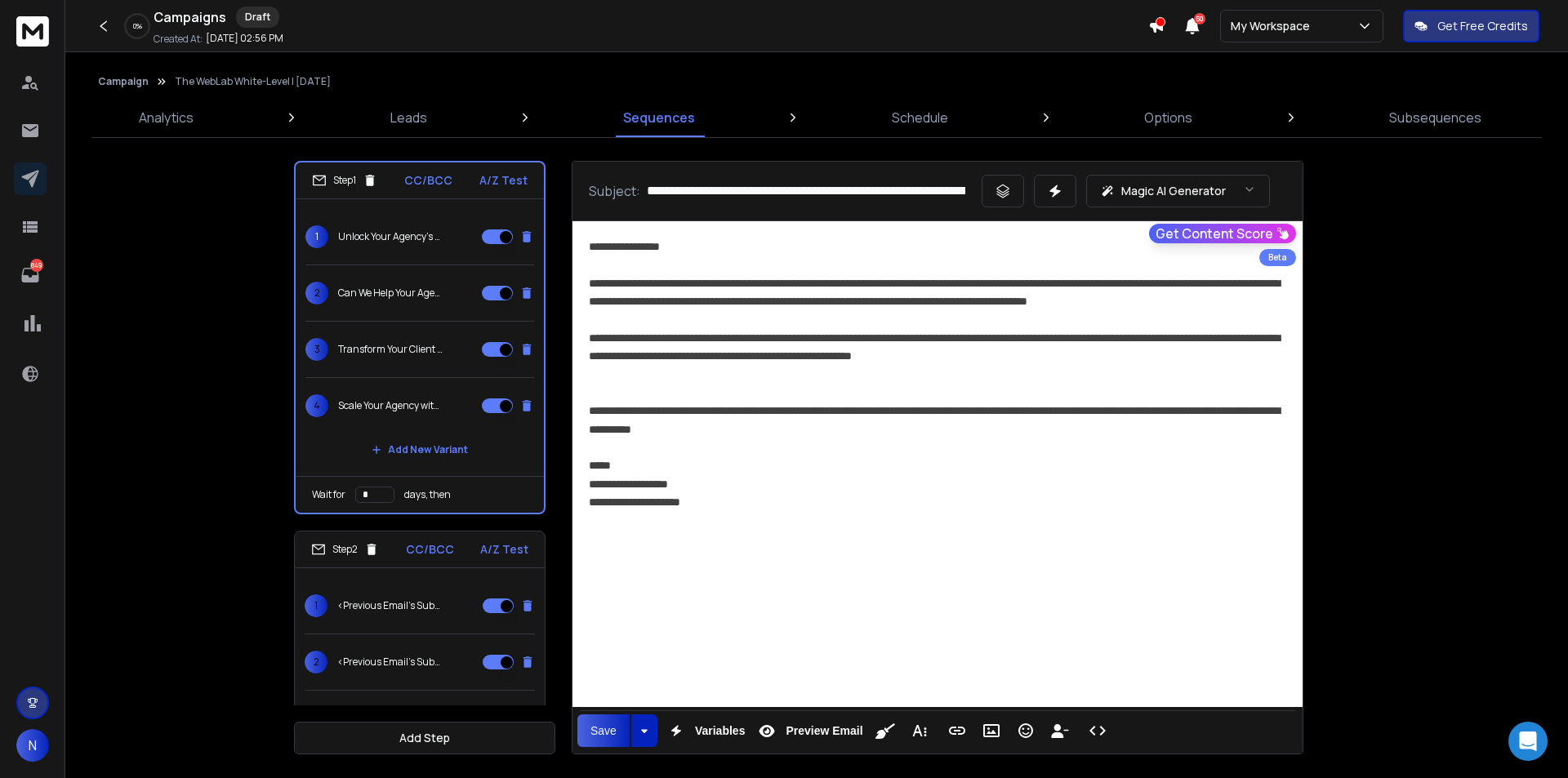
click at [765, 283] on div "**********" at bounding box center [937, 329] width 698 height 109
click at [398, 288] on p "Can We Help Your Agency Scale?" at bounding box center [390, 292] width 104 height 13
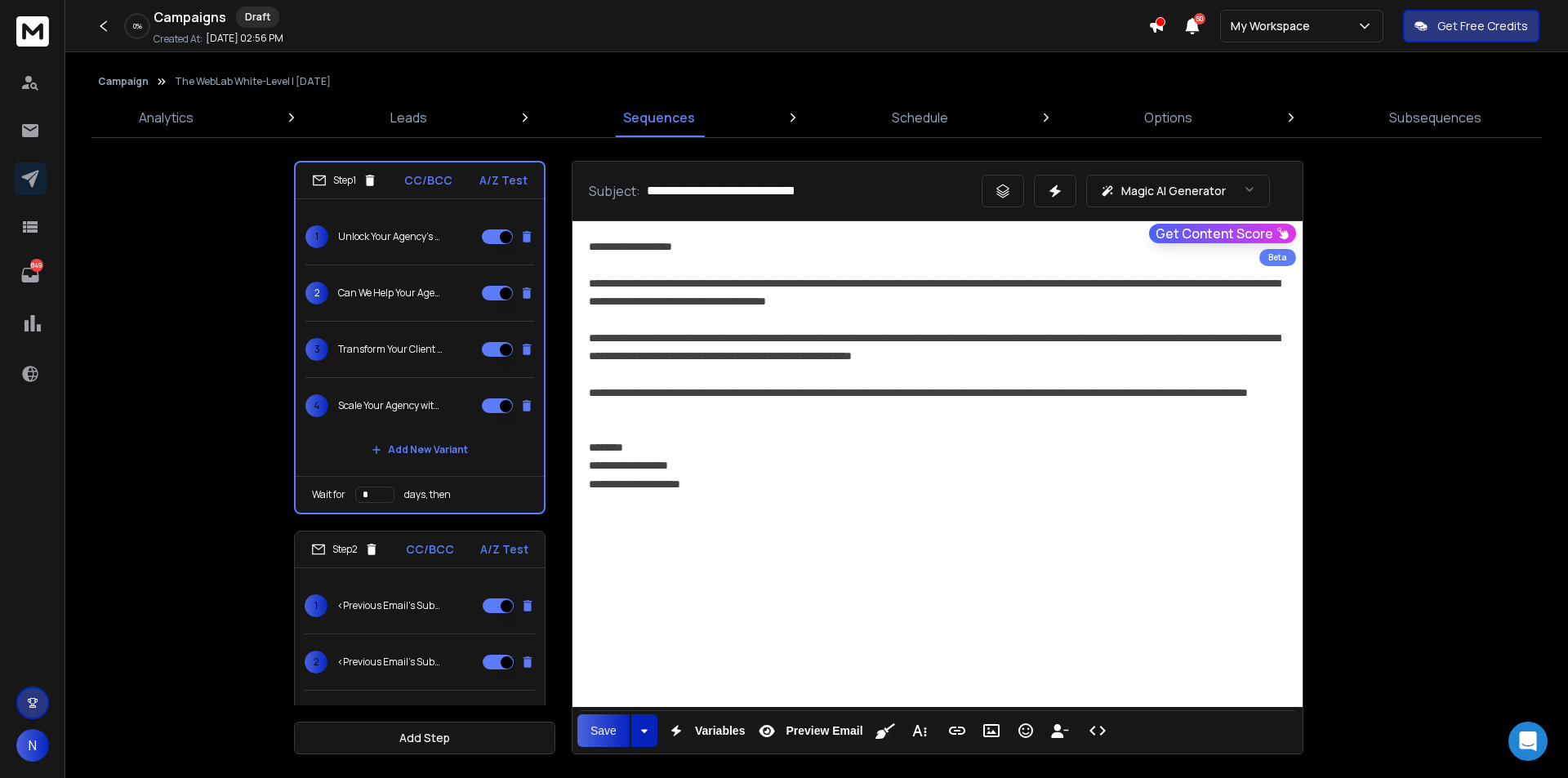
click at [764, 279] on div "**********" at bounding box center [937, 292] width 698 height 36
click at [389, 336] on div "3 Transform Your Client Projects Easily" at bounding box center [420, 350] width 229 height 56
click at [781, 286] on div "**********" at bounding box center [937, 292] width 698 height 36
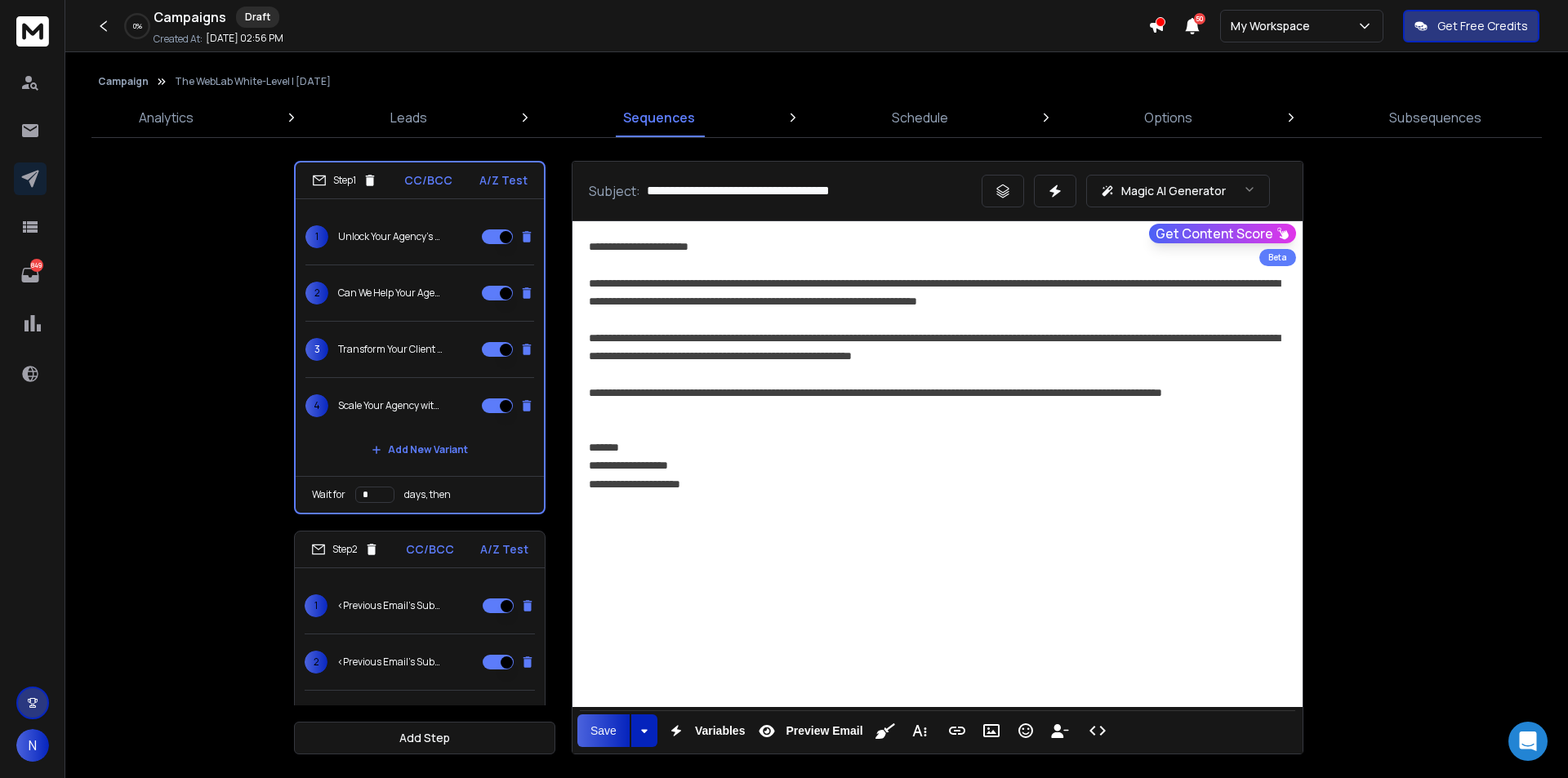
click at [384, 396] on div "4 Scale Your Agency with Our White-Label Solutions" at bounding box center [374, 405] width 137 height 23
type input "**********"
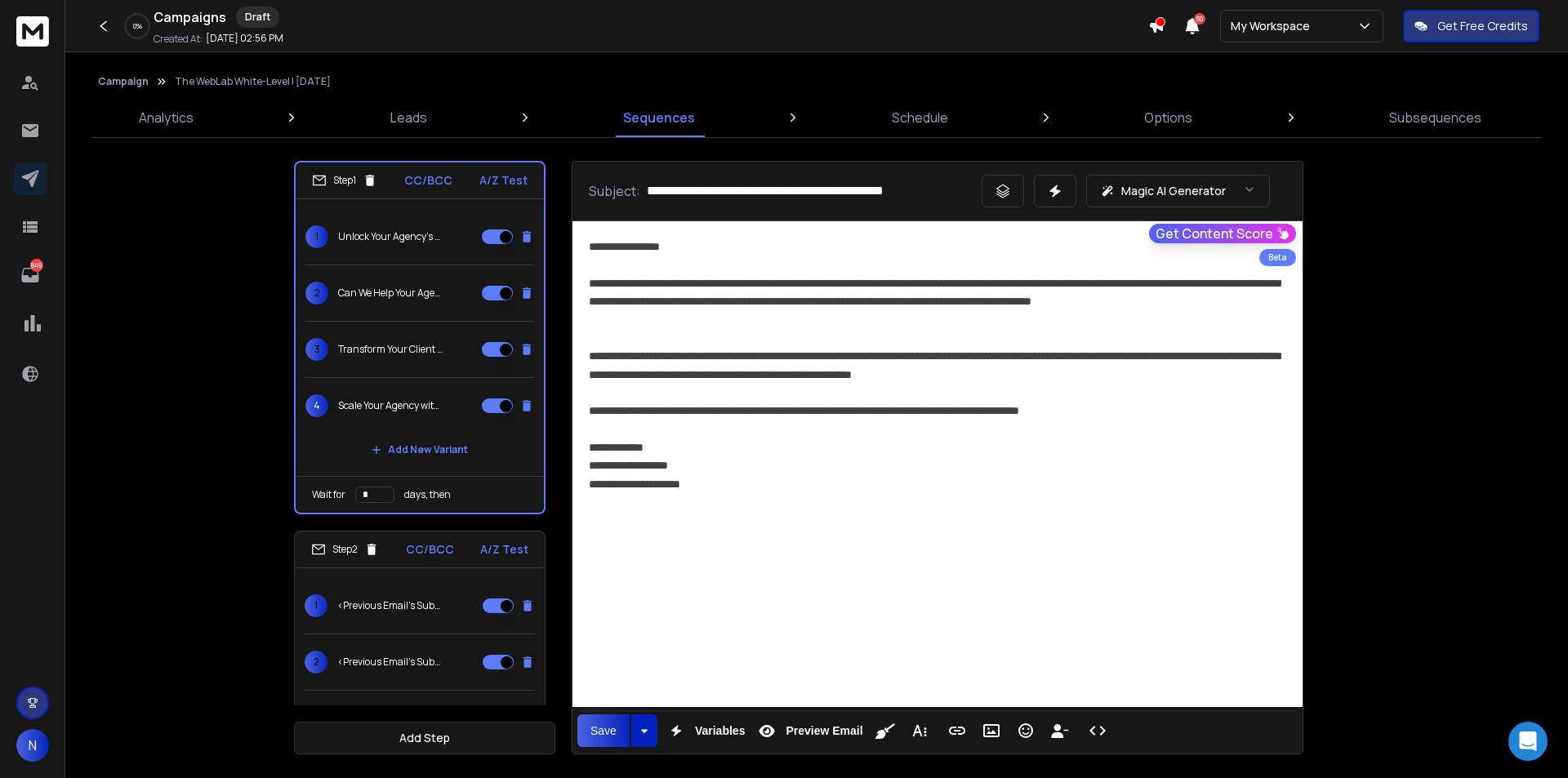
click at [765, 285] on div "**********" at bounding box center [937, 302] width 698 height 55
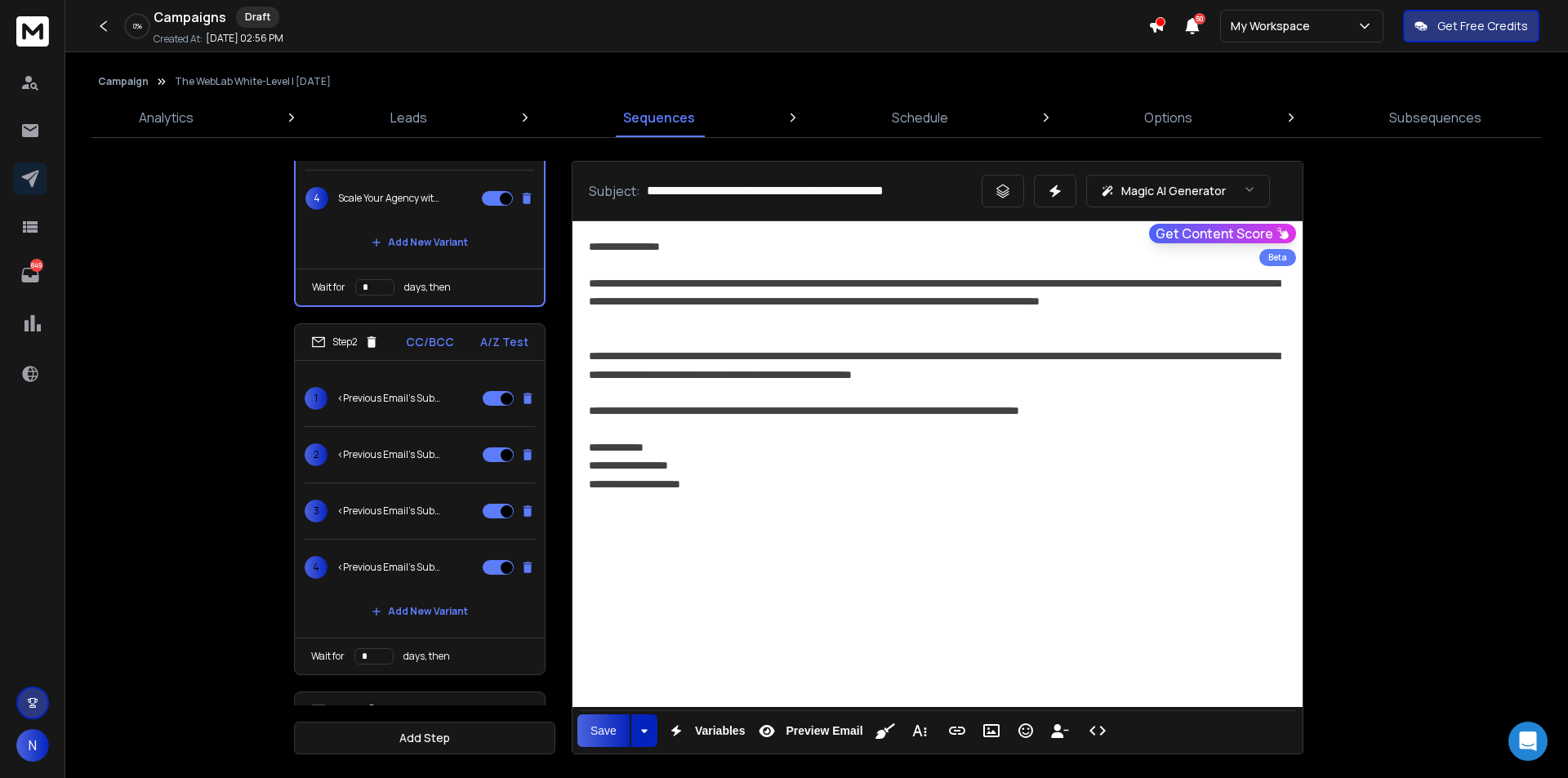
scroll to position [245, 0]
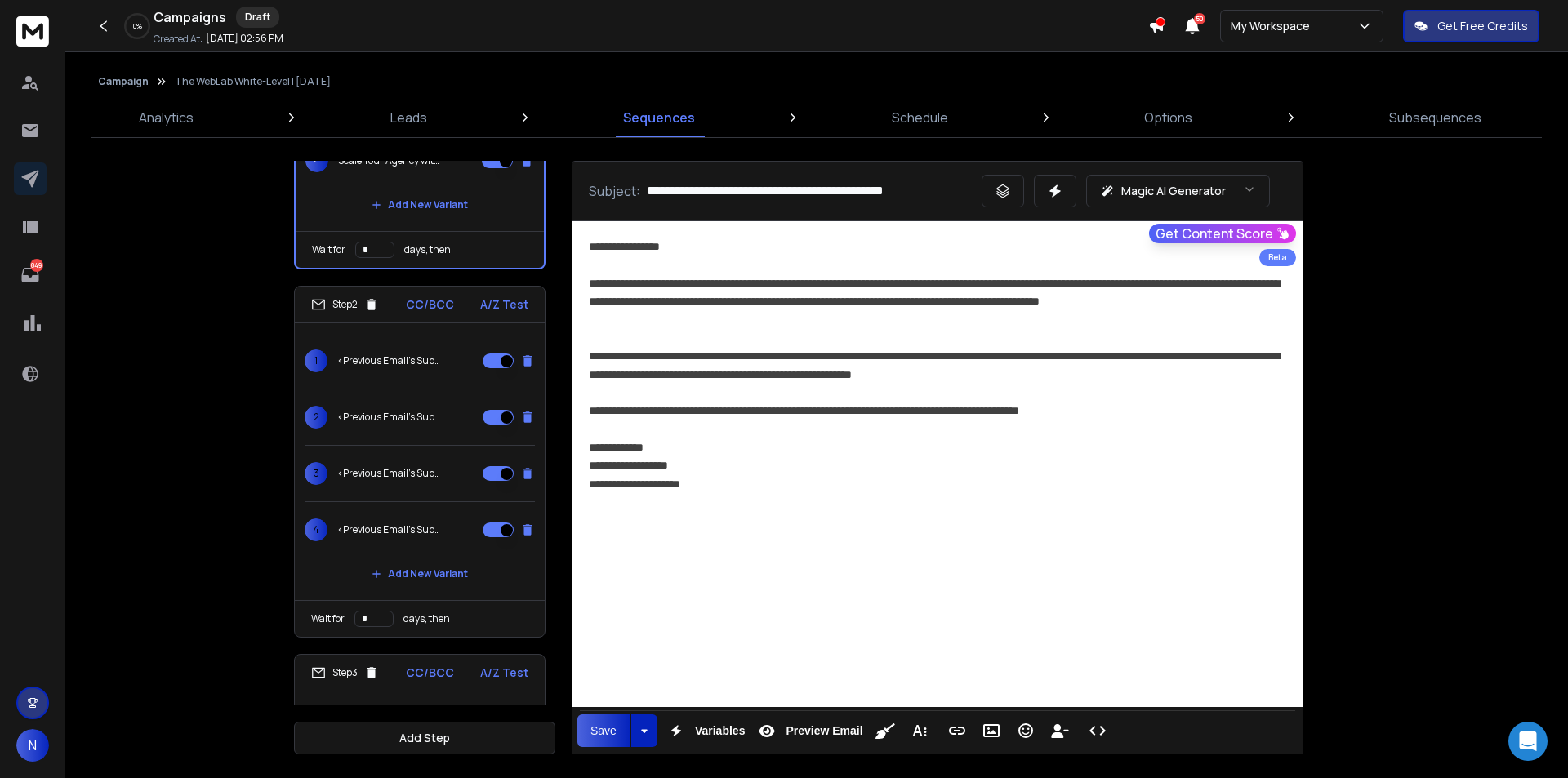
click at [383, 341] on div "1 <Previous Email's Subject>" at bounding box center [420, 361] width 231 height 56
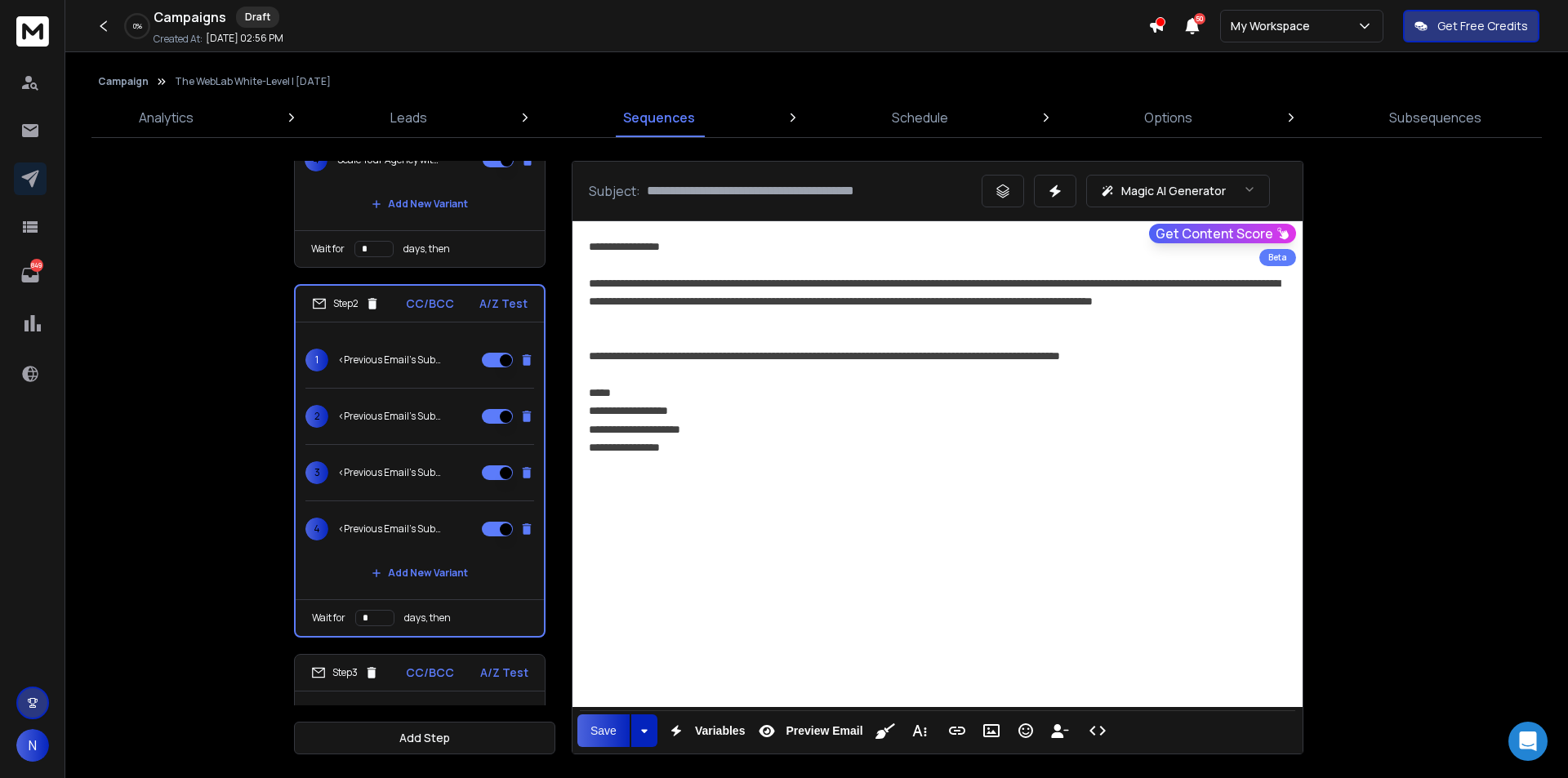
click at [965, 282] on div "**********" at bounding box center [937, 302] width 698 height 55
drag, startPoint x: 389, startPoint y: 414, endPoint x: 463, endPoint y: 406, distance: 74.4
click at [397, 415] on ul "Step 1 CC/BCC A/Z Test 1 Unlock Your Agency's {Potential|Possibilities|Growth} …" at bounding box center [420, 627] width 252 height 1422
click at [348, 409] on div "2 <Previous Email's Subject>" at bounding box center [374, 416] width 137 height 23
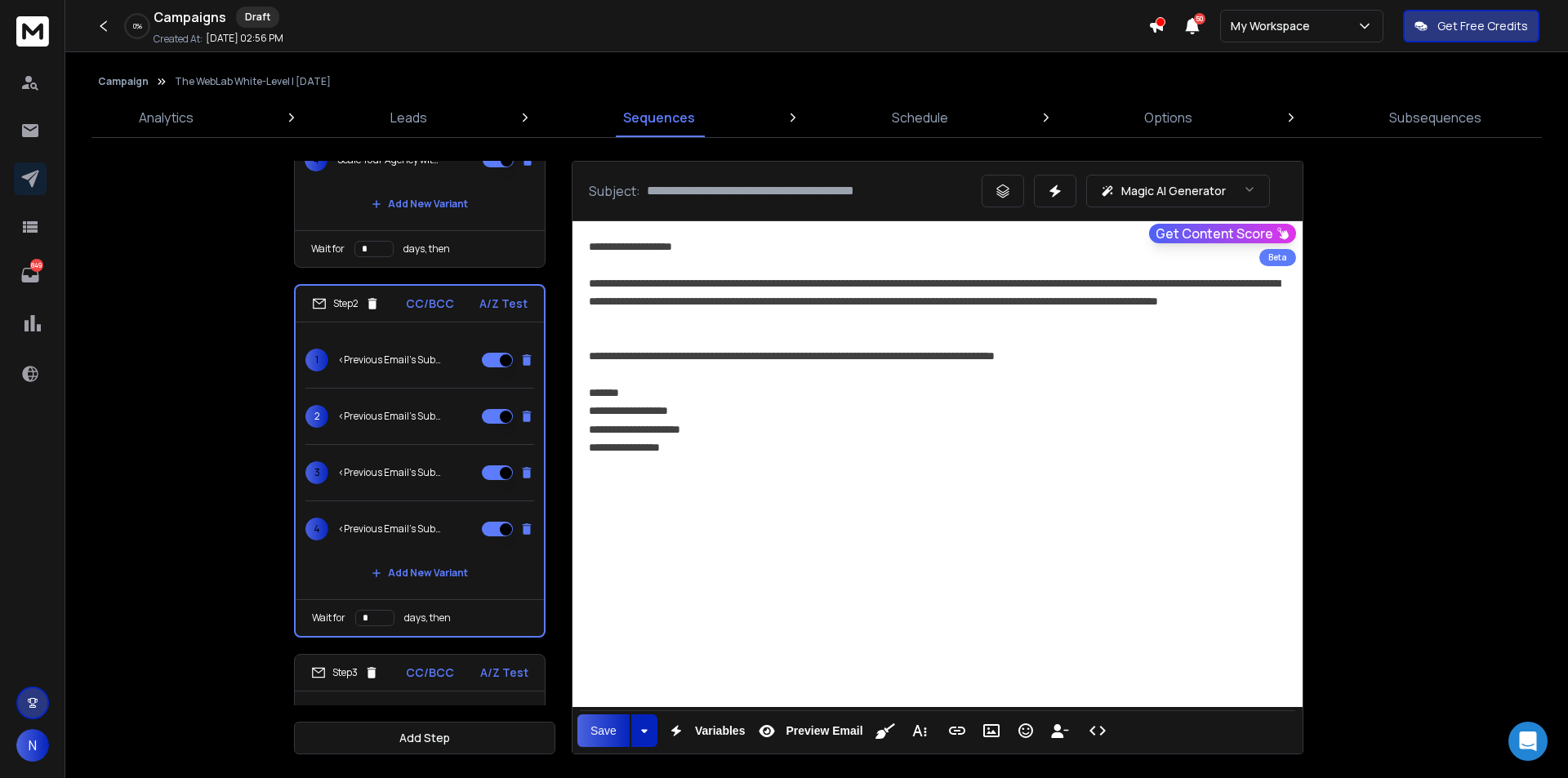
click at [787, 282] on div "**********" at bounding box center [937, 302] width 698 height 55
paste div
click at [382, 476] on p "<Previous Email's Subject>" at bounding box center [390, 472] width 104 height 13
click at [753, 282] on div "**********" at bounding box center [937, 302] width 698 height 55
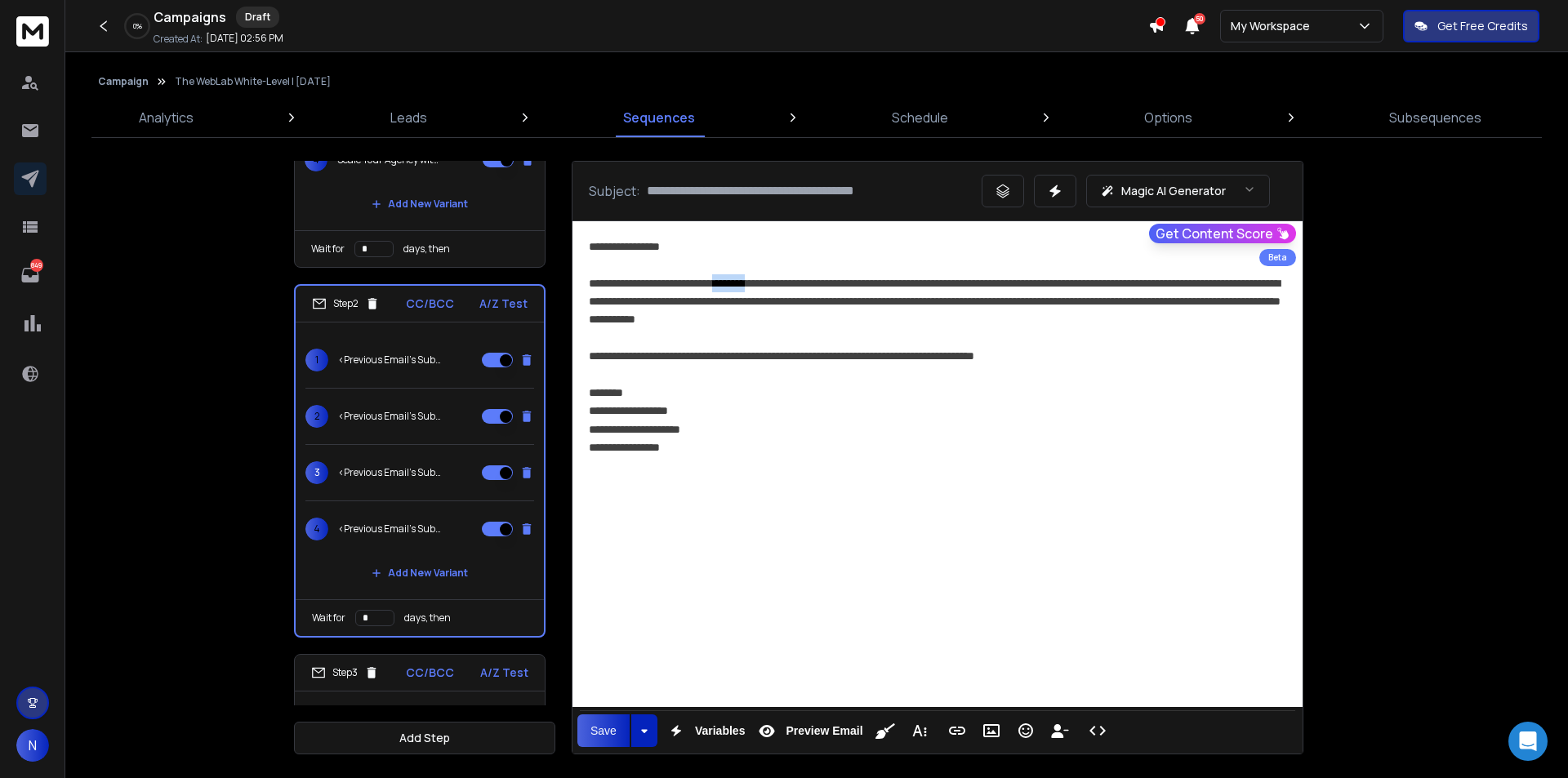
click at [753, 282] on div "**********" at bounding box center [937, 302] width 698 height 55
paste div
click at [420, 521] on div "4 <Previous Email's Subject>" at bounding box center [374, 529] width 137 height 23
click at [783, 281] on div "**********" at bounding box center [937, 302] width 698 height 55
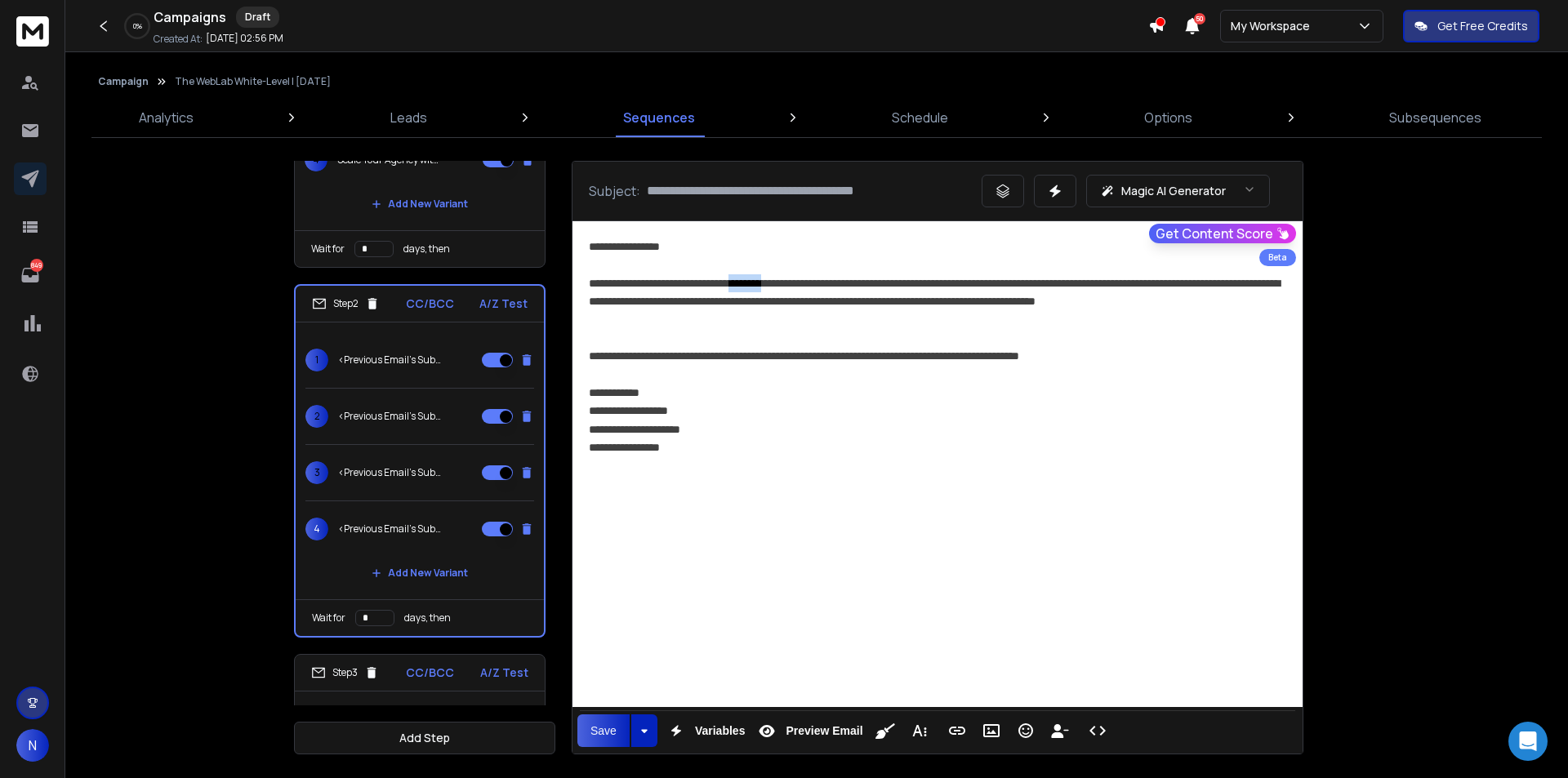
paste div
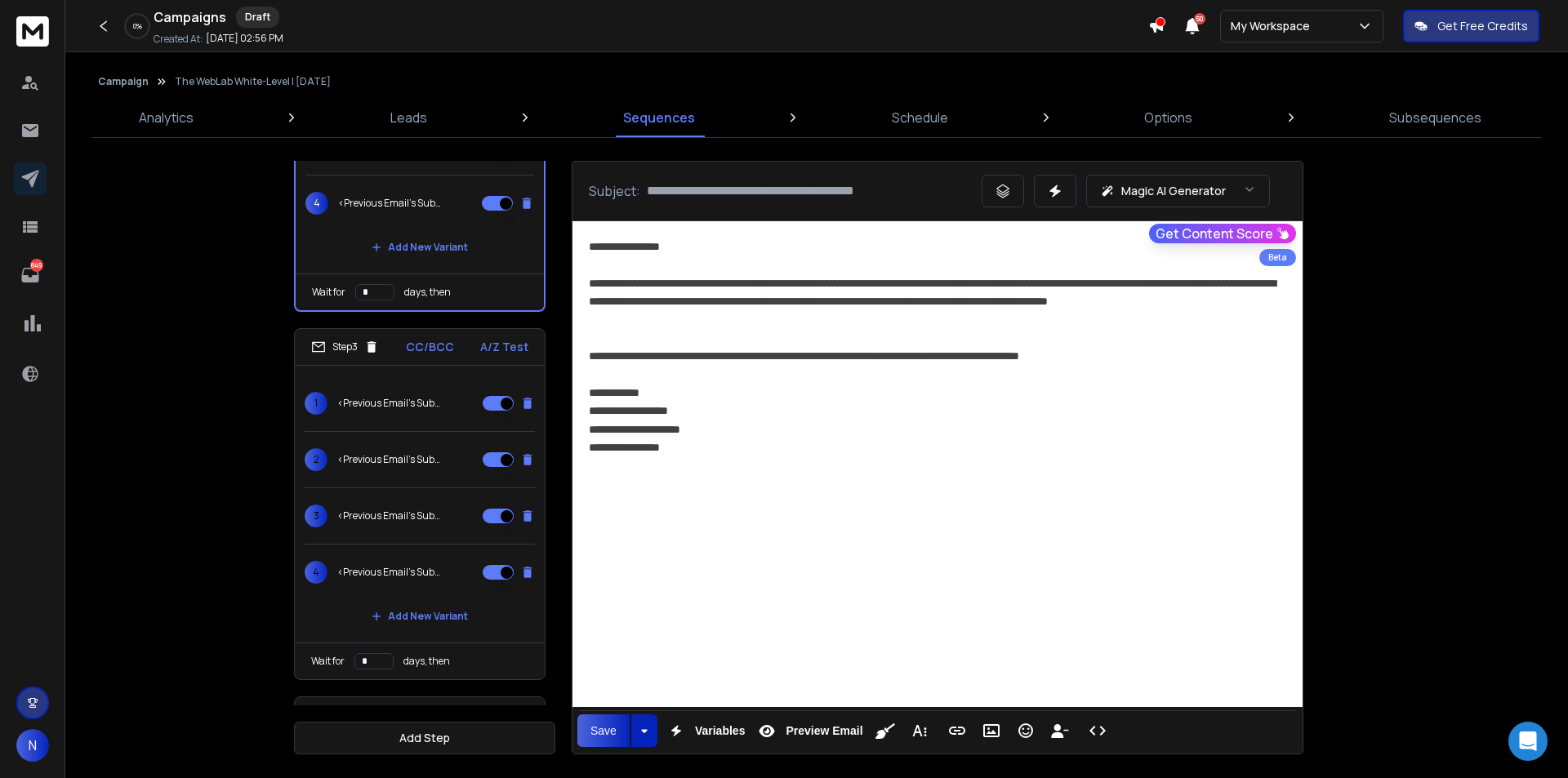
scroll to position [572, 0]
click at [390, 395] on div "1 <Previous Email's Subject>" at bounding box center [373, 403] width 137 height 23
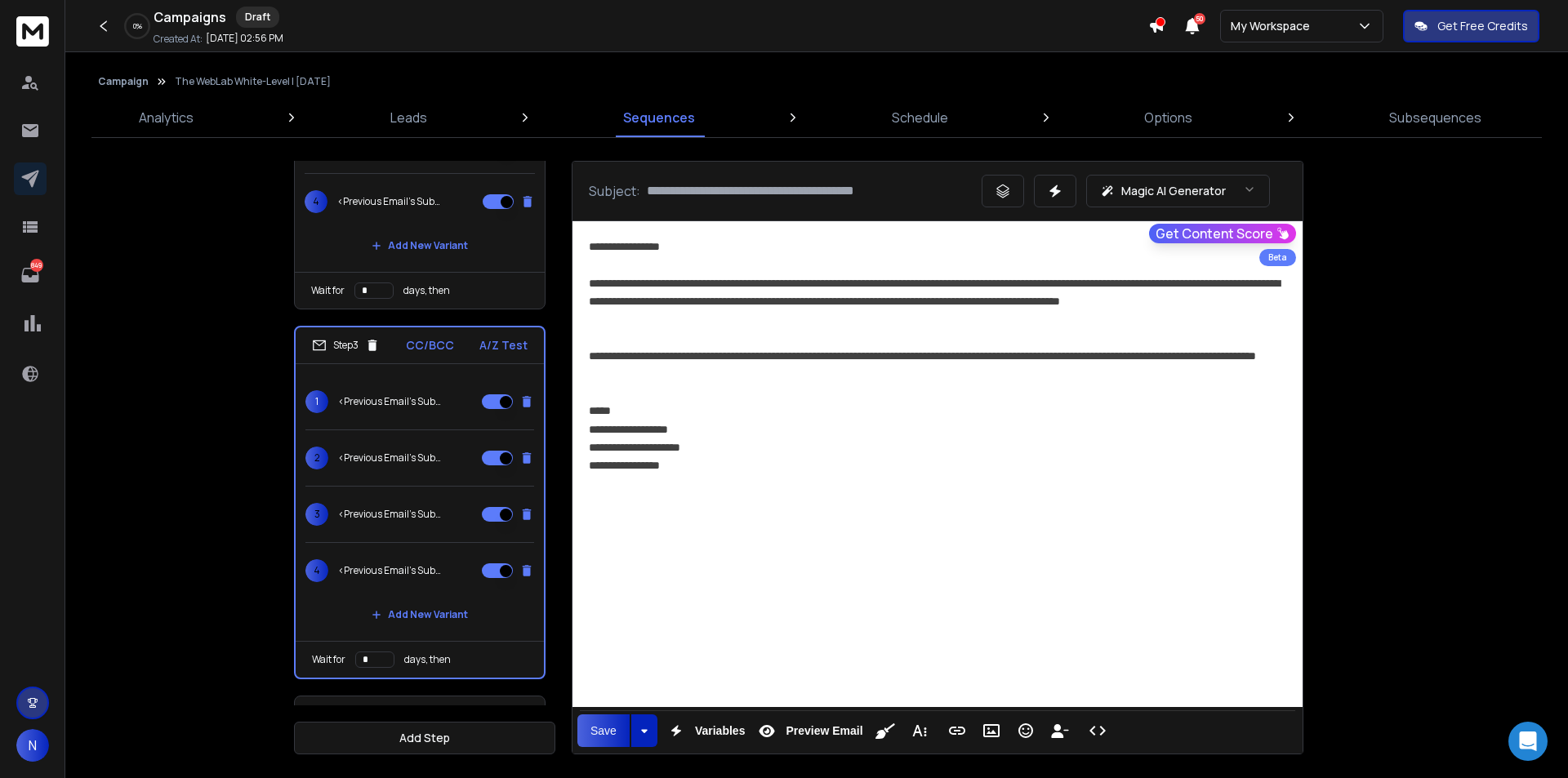
click at [726, 301] on div "**********" at bounding box center [937, 302] width 698 height 55
click at [394, 454] on p "<Previous Email's Subject>" at bounding box center [390, 458] width 104 height 13
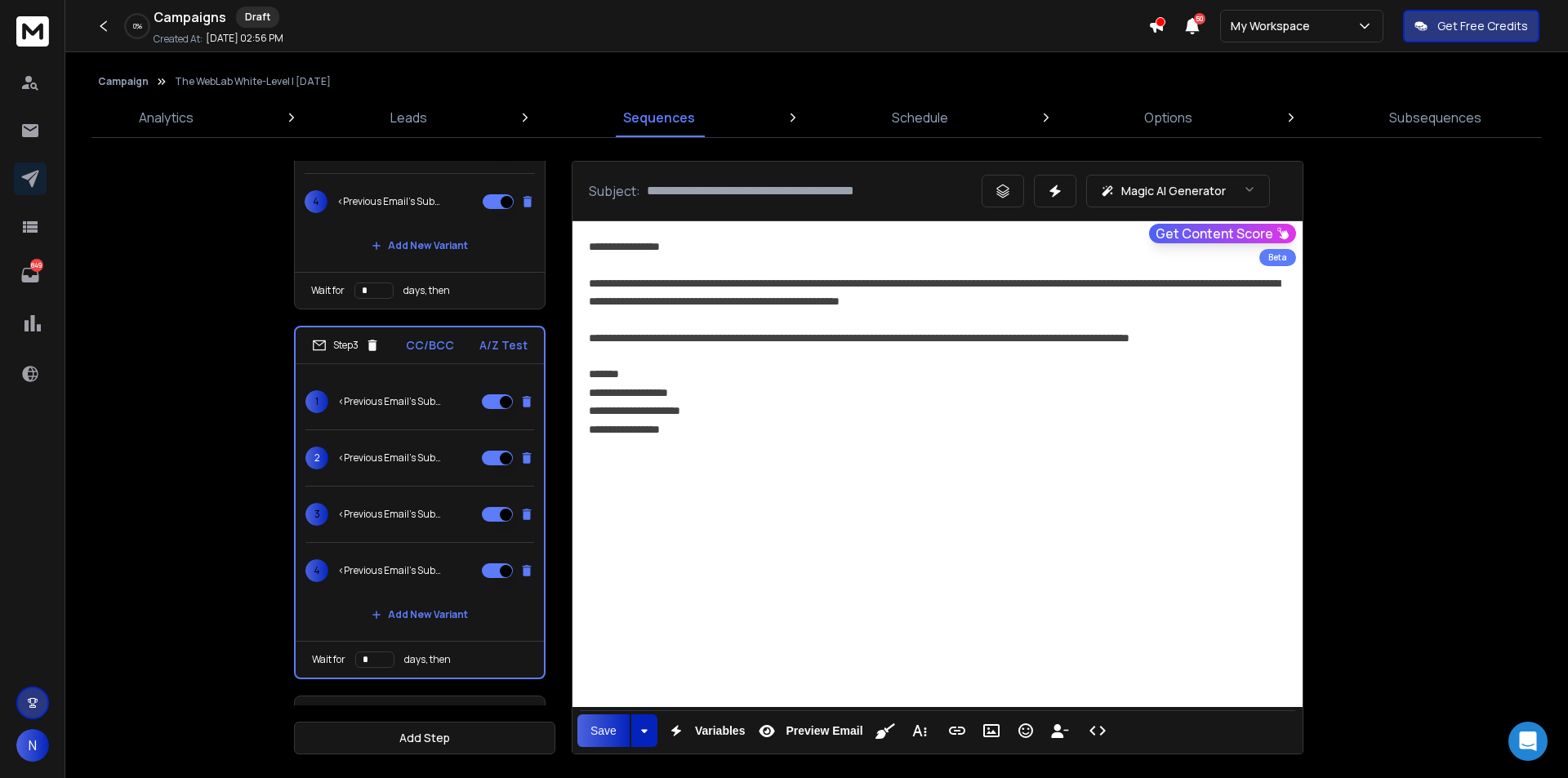
click at [614, 303] on div "**********" at bounding box center [937, 292] width 698 height 36
click at [396, 493] on div "3 <Previous Email's Subject>" at bounding box center [420, 514] width 229 height 56
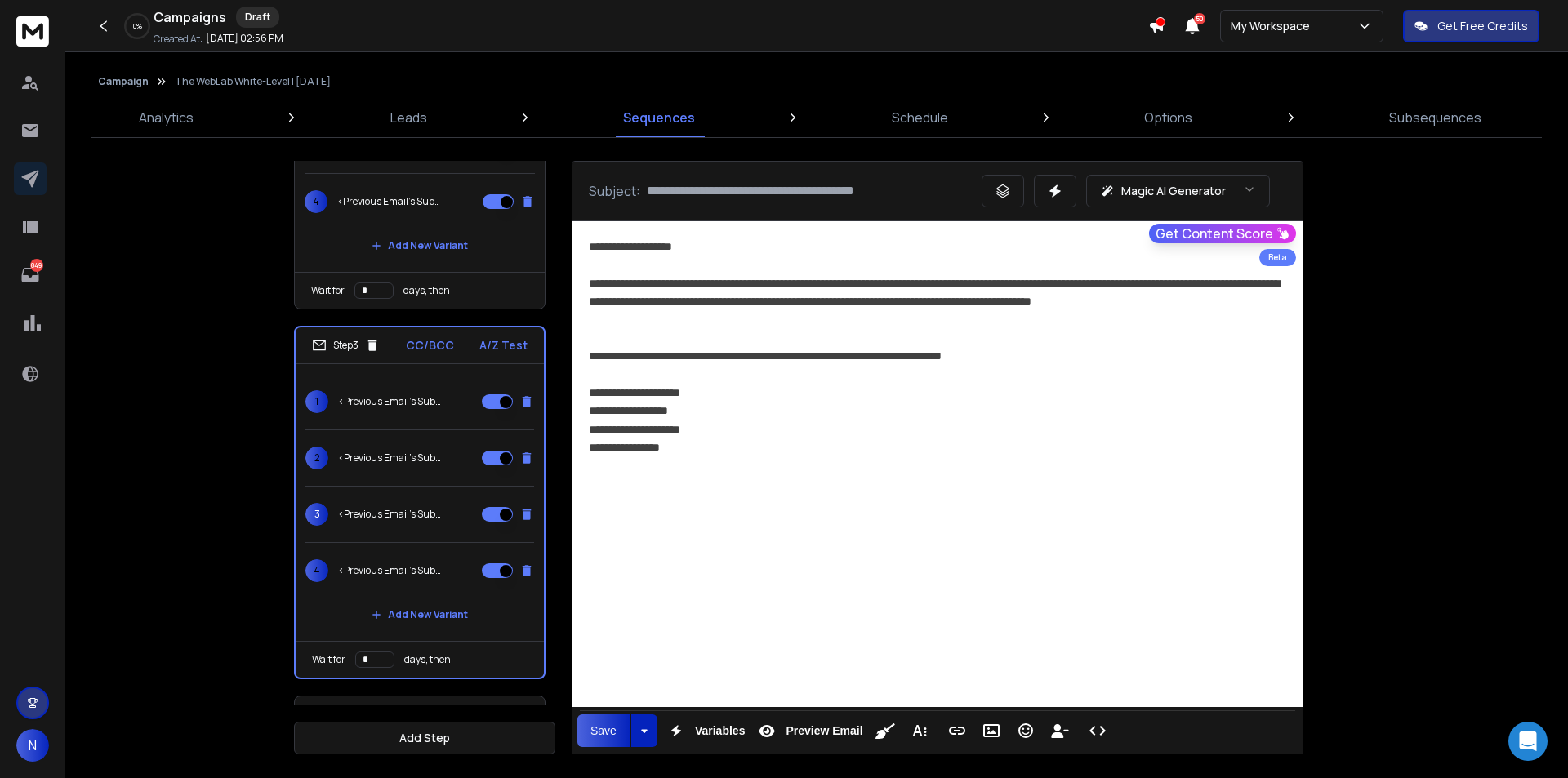
click at [1226, 284] on div "**********" at bounding box center [937, 302] width 698 height 55
paste div
click at [369, 565] on p "<Previous Email's Subject>" at bounding box center [390, 570] width 104 height 13
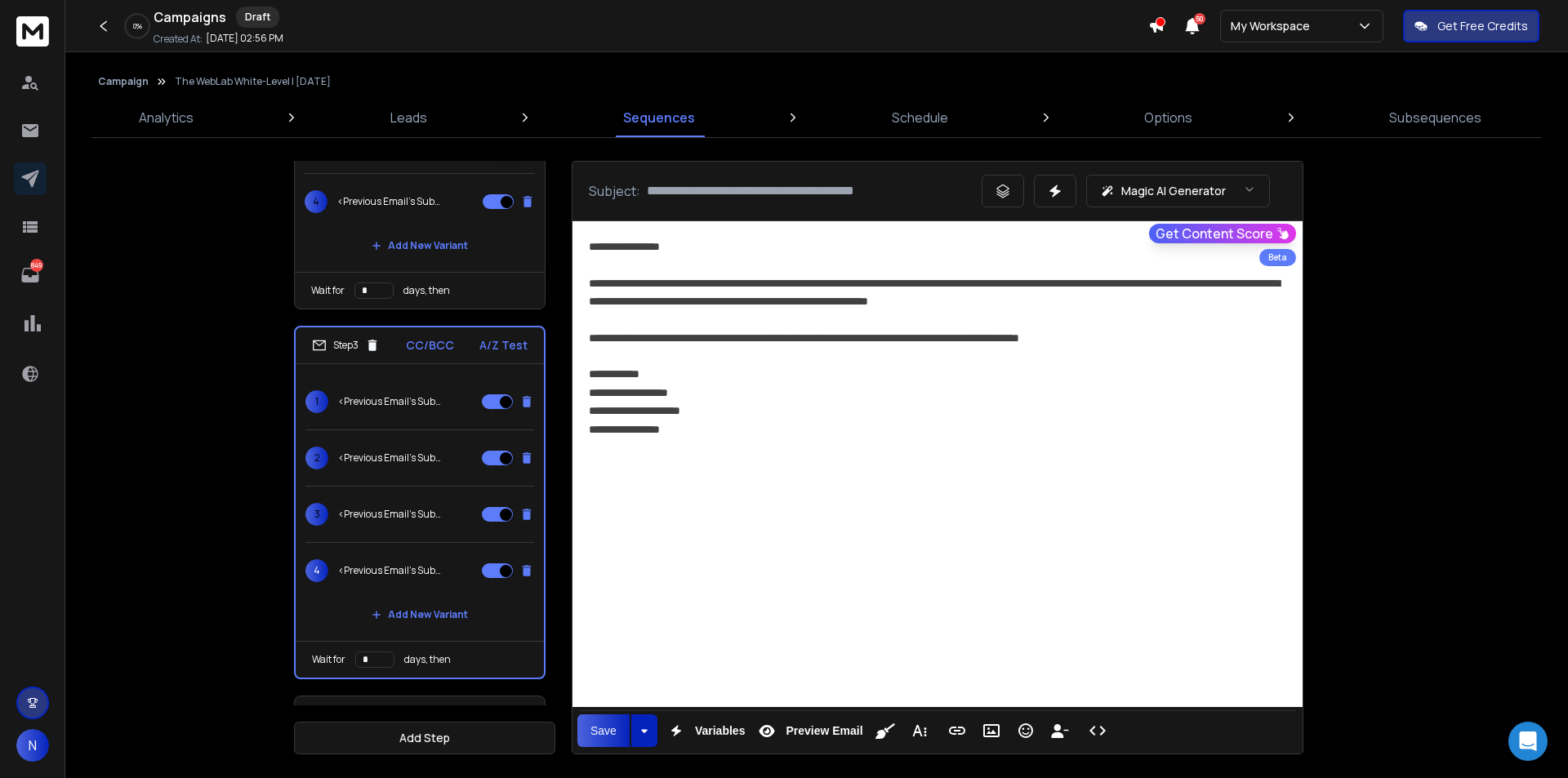
click at [1203, 282] on div "**********" at bounding box center [937, 292] width 698 height 36
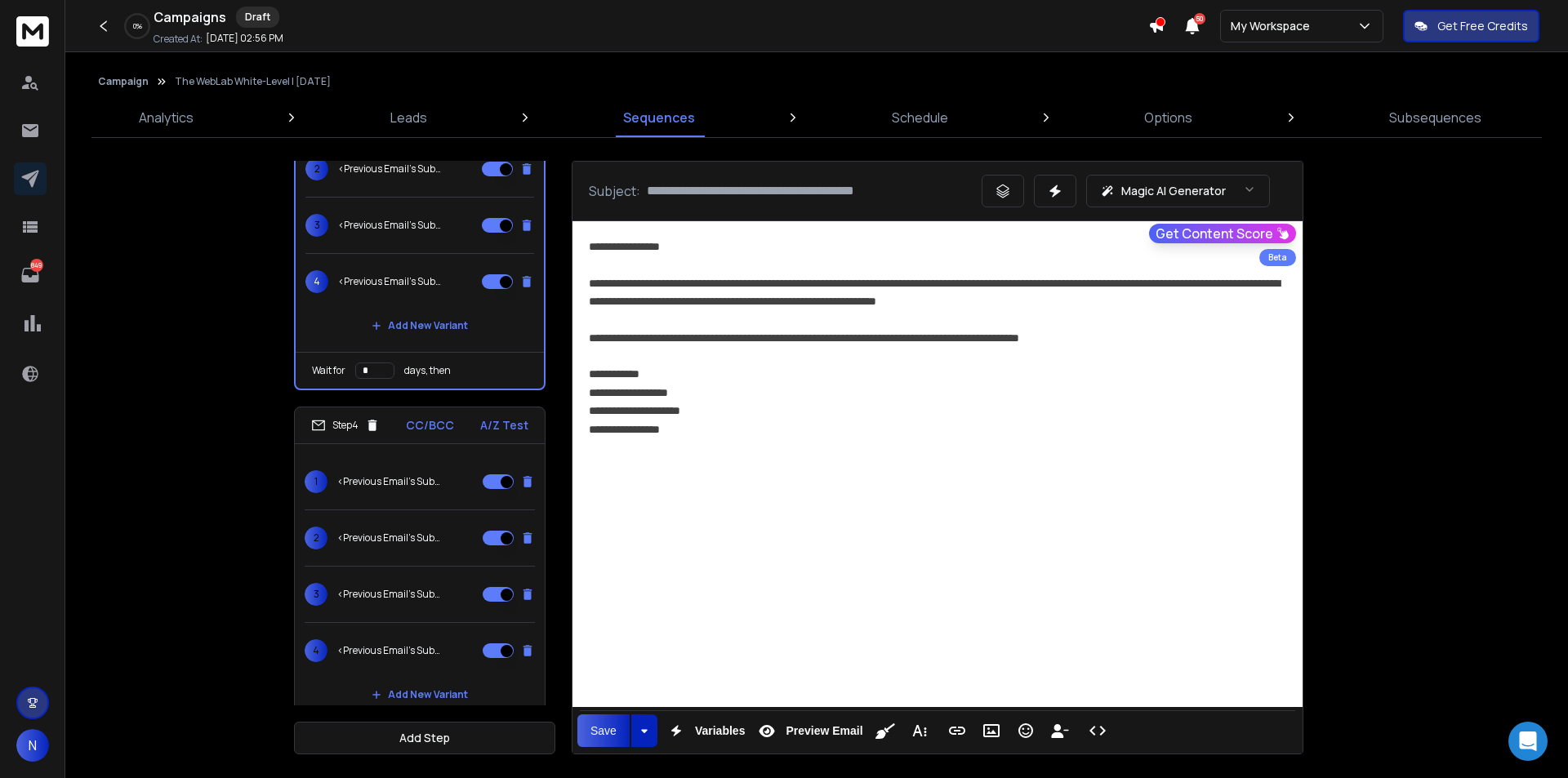
scroll to position [877, 0]
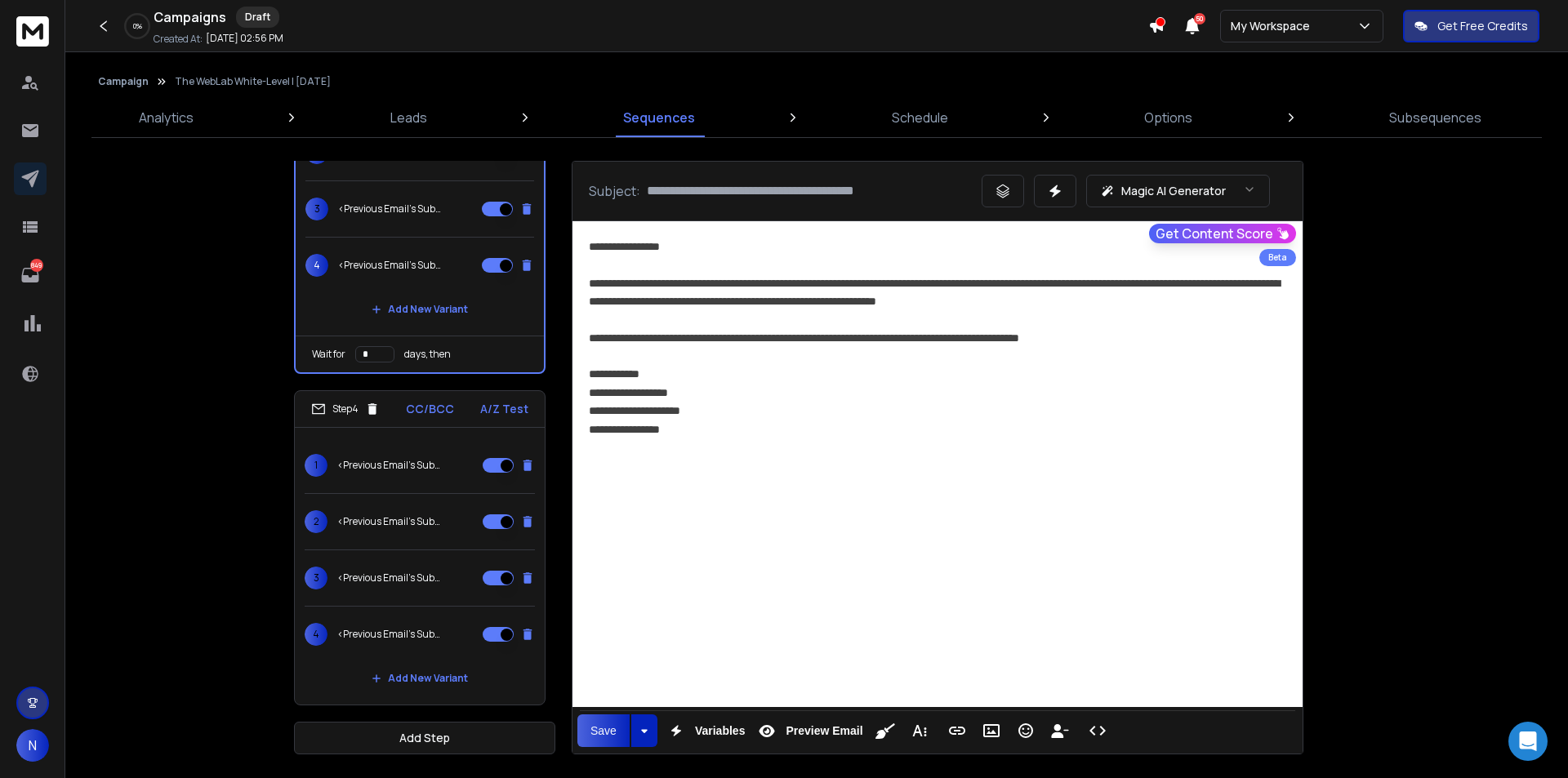
click at [371, 479] on div "1 <Previous Email's Subject>" at bounding box center [420, 465] width 231 height 56
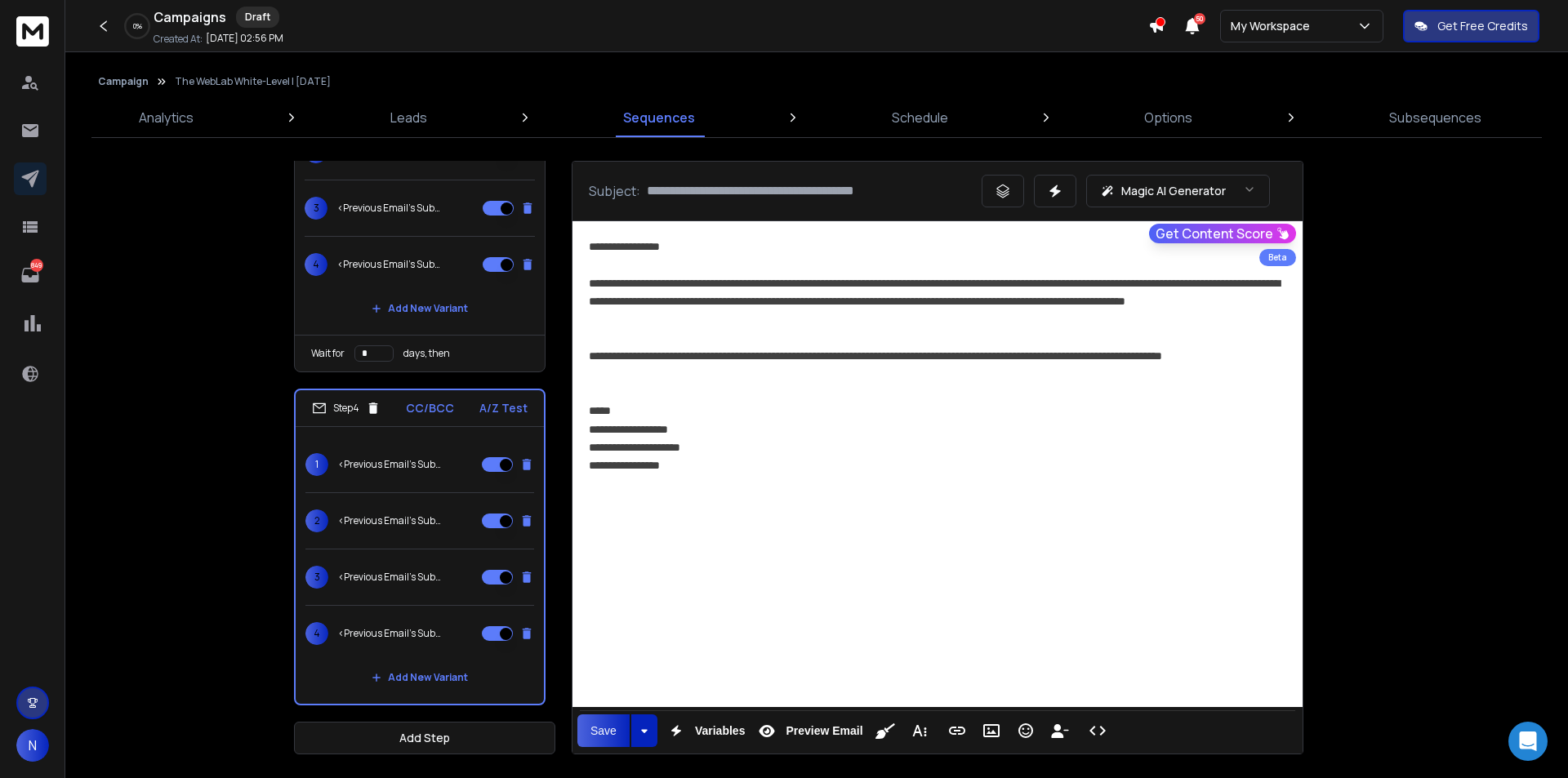
click at [937, 281] on div "**********" at bounding box center [937, 302] width 698 height 55
click at [404, 514] on p "<Previous Email's Subject>" at bounding box center [390, 520] width 104 height 13
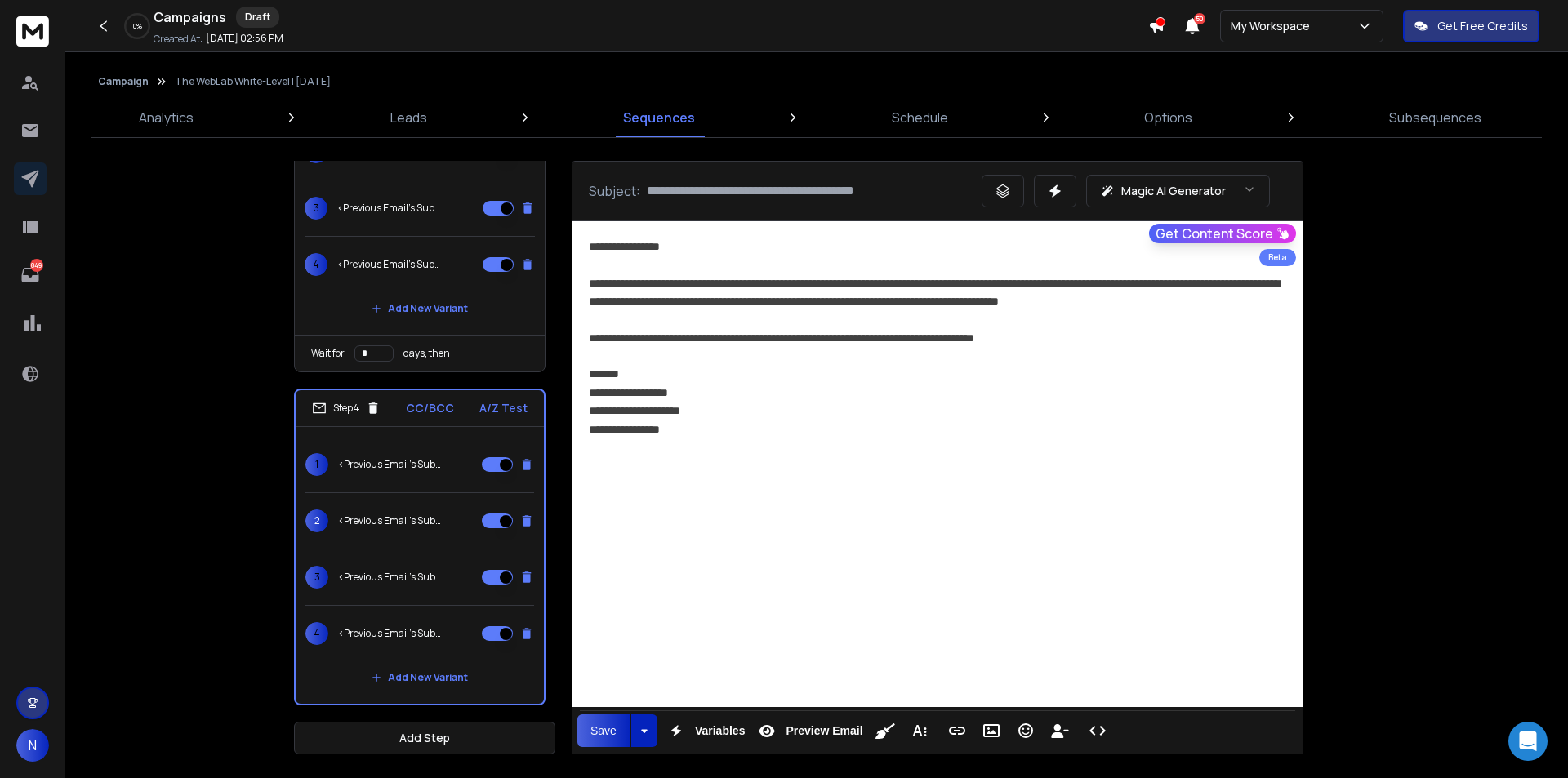
click at [1034, 281] on div "**********" at bounding box center [937, 292] width 698 height 36
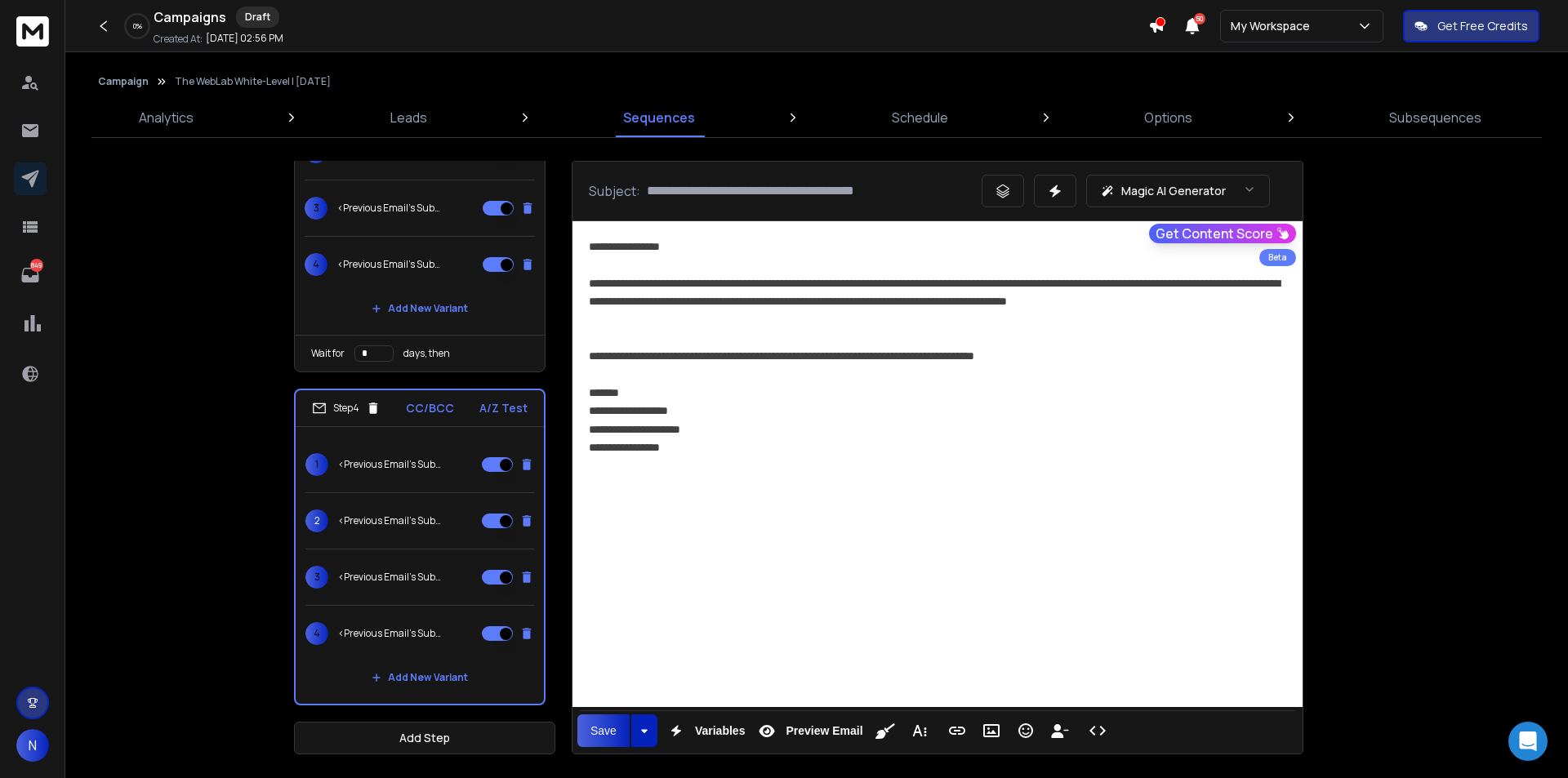
click at [344, 585] on div "3 <Previous Email's Subject>" at bounding box center [374, 577] width 137 height 23
click at [757, 281] on div "**********" at bounding box center [937, 302] width 698 height 55
paste div
click at [380, 617] on div "4 <Previous Email's Subject>" at bounding box center [420, 634] width 229 height 56
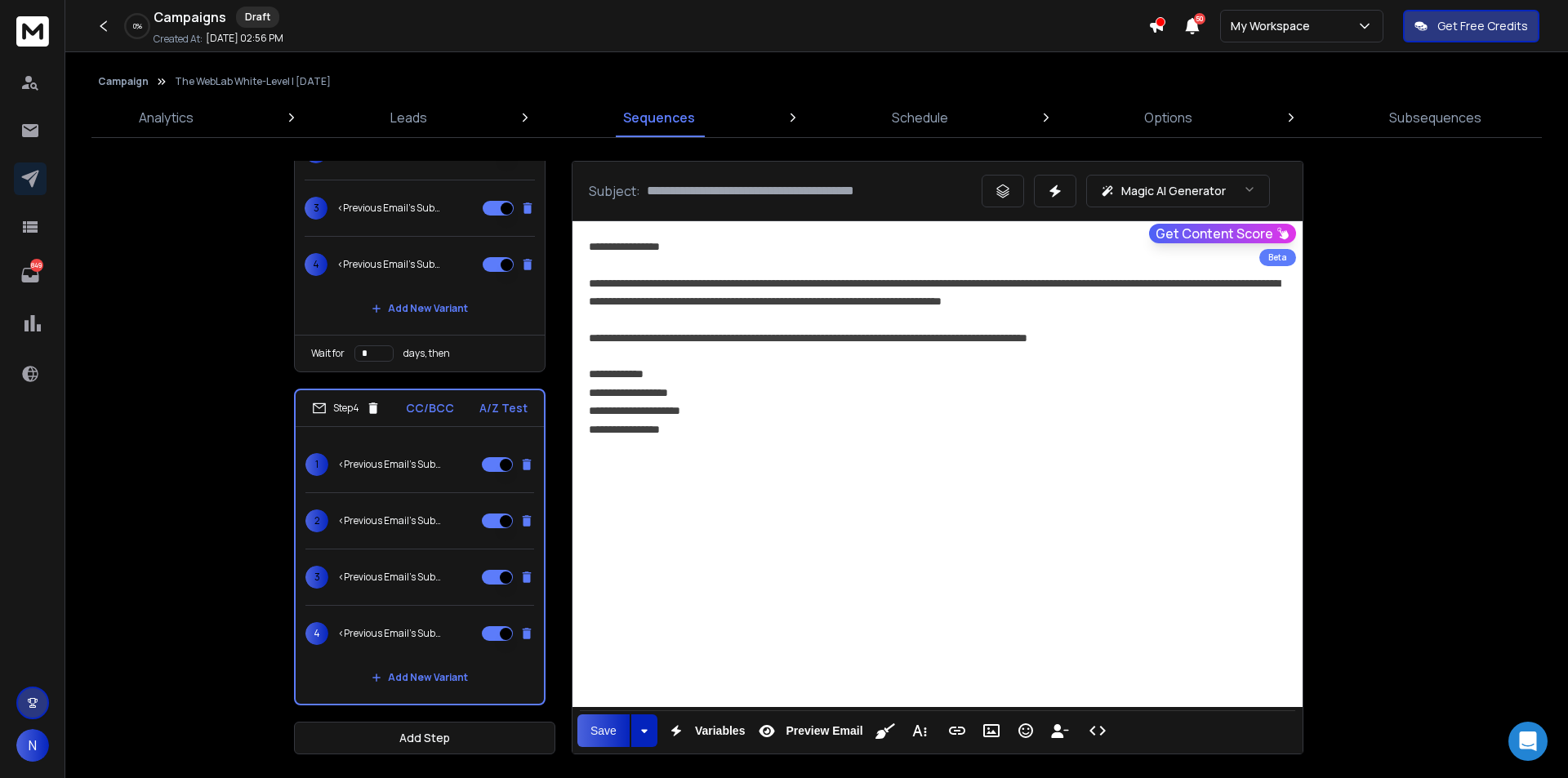
click at [781, 283] on div "**********" at bounding box center [937, 292] width 698 height 36
paste div
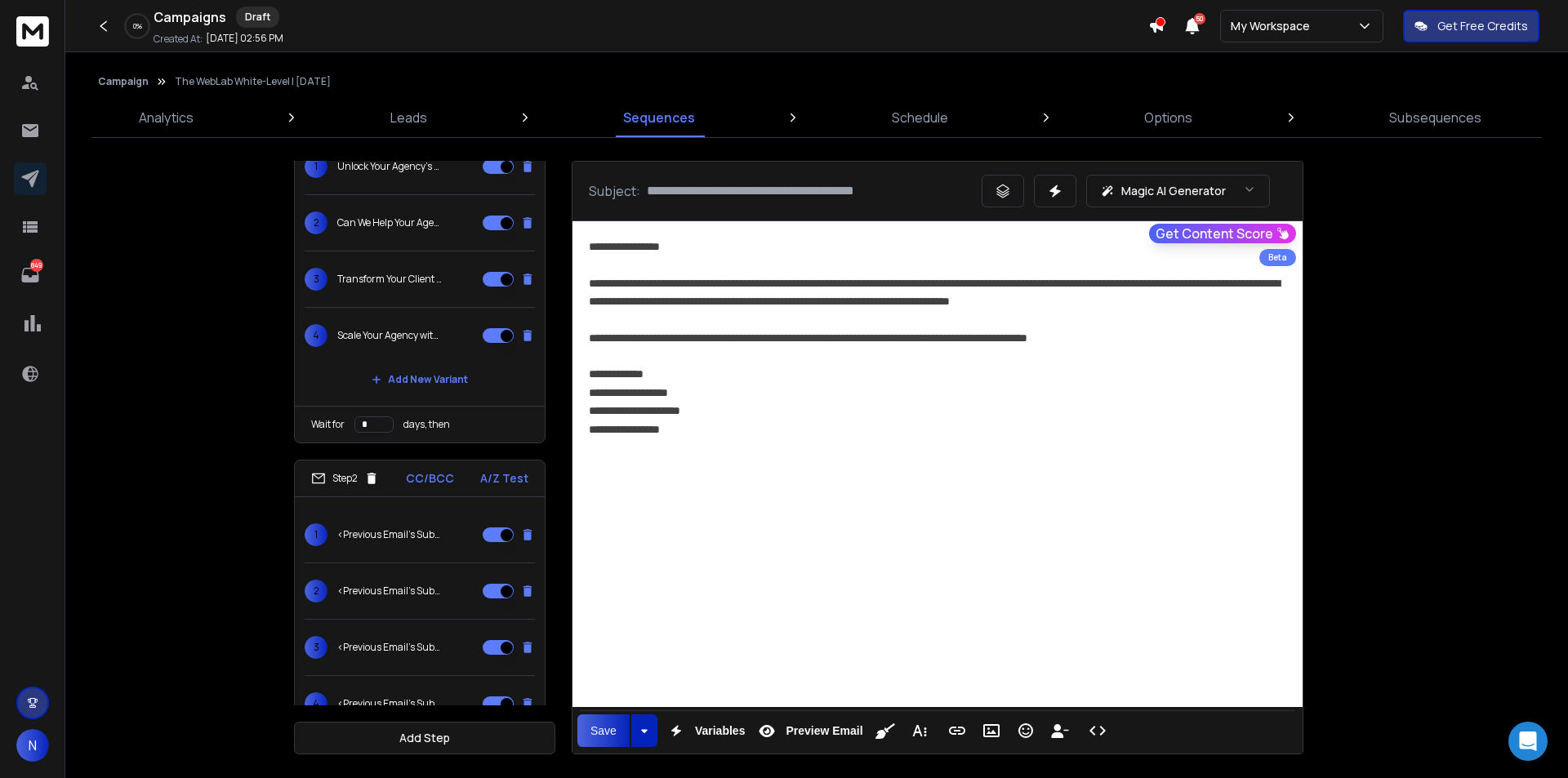
scroll to position [0, 0]
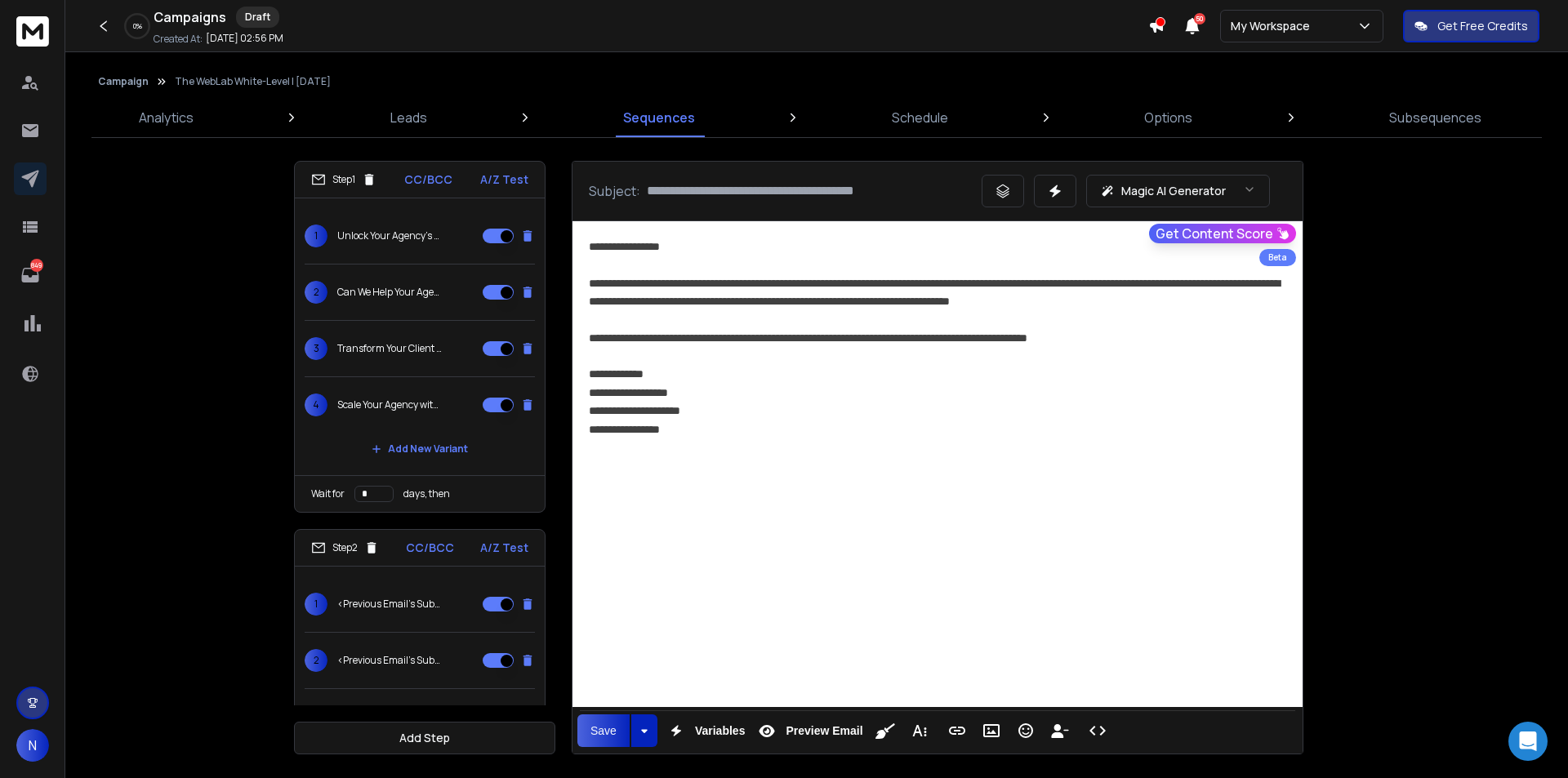
click at [392, 231] on p "Unlock Your Agency's {Potential|Possibilities|Growth} with White-Label Support" at bounding box center [389, 236] width 104 height 13
type input "**********"
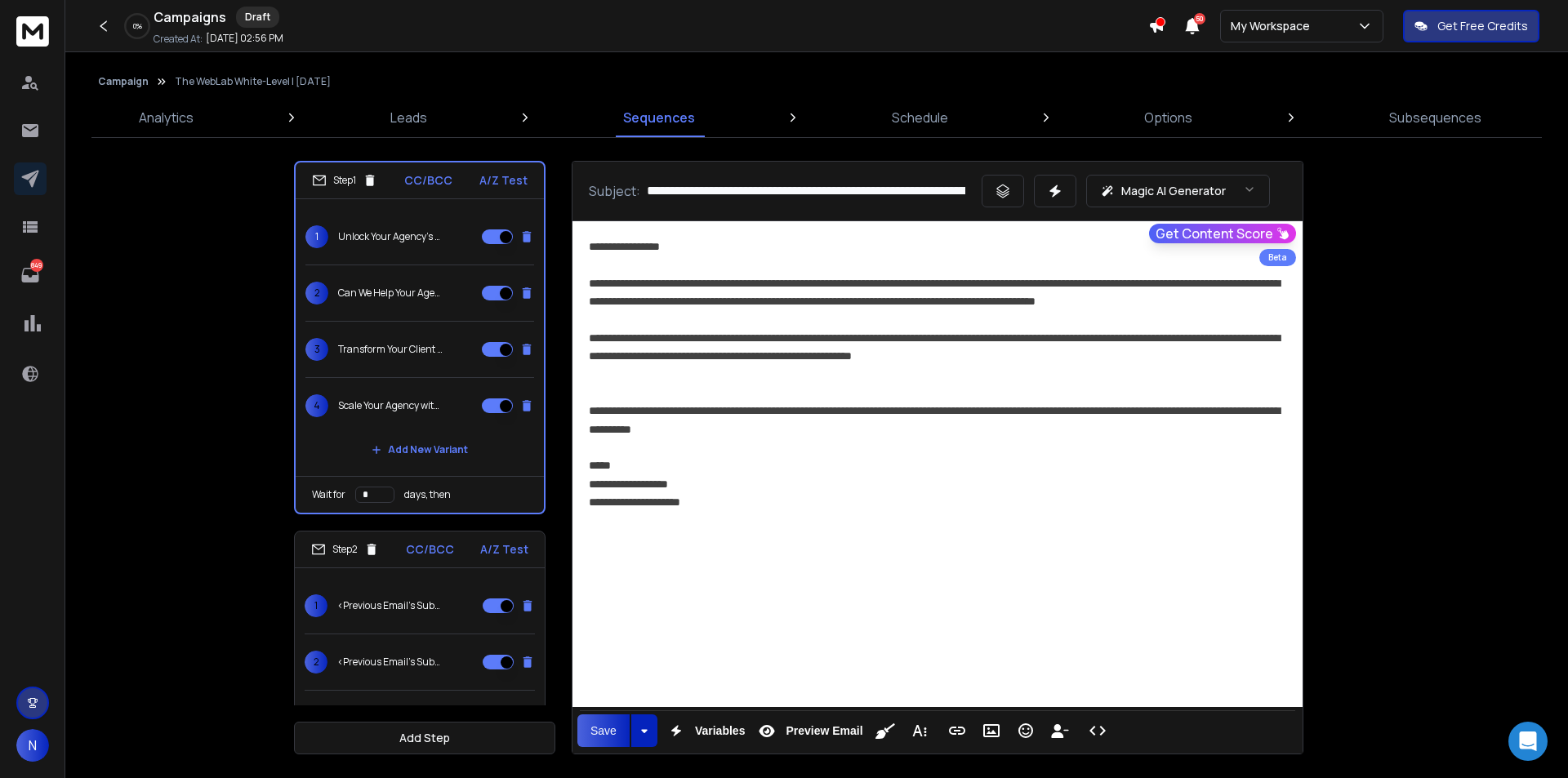
click at [843, 430] on div "**********" at bounding box center [937, 420] width 698 height 36
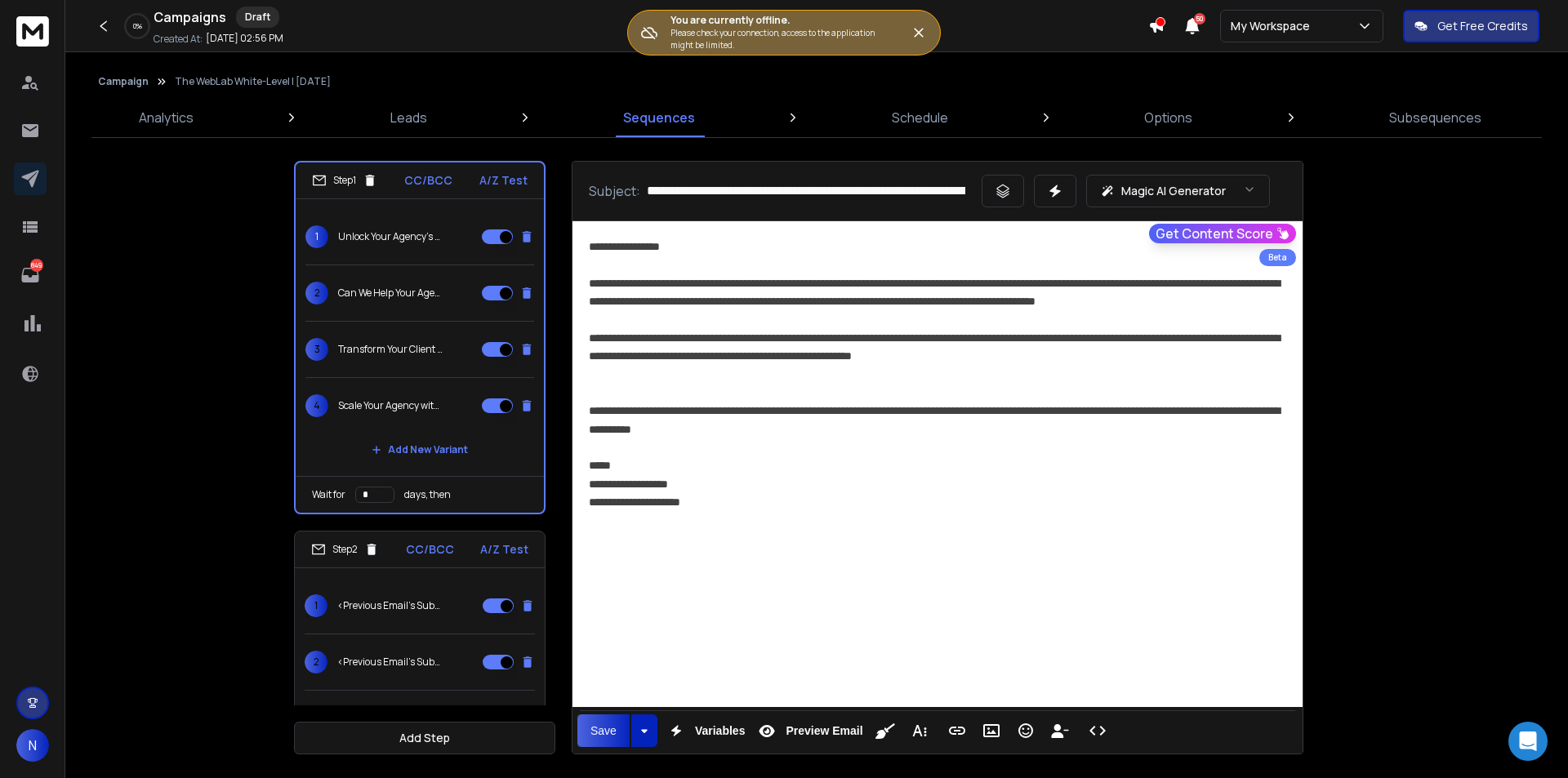
click at [765, 506] on div "**********" at bounding box center [937, 484] width 698 height 55
click at [741, 501] on div "**********" at bounding box center [937, 484] width 698 height 55
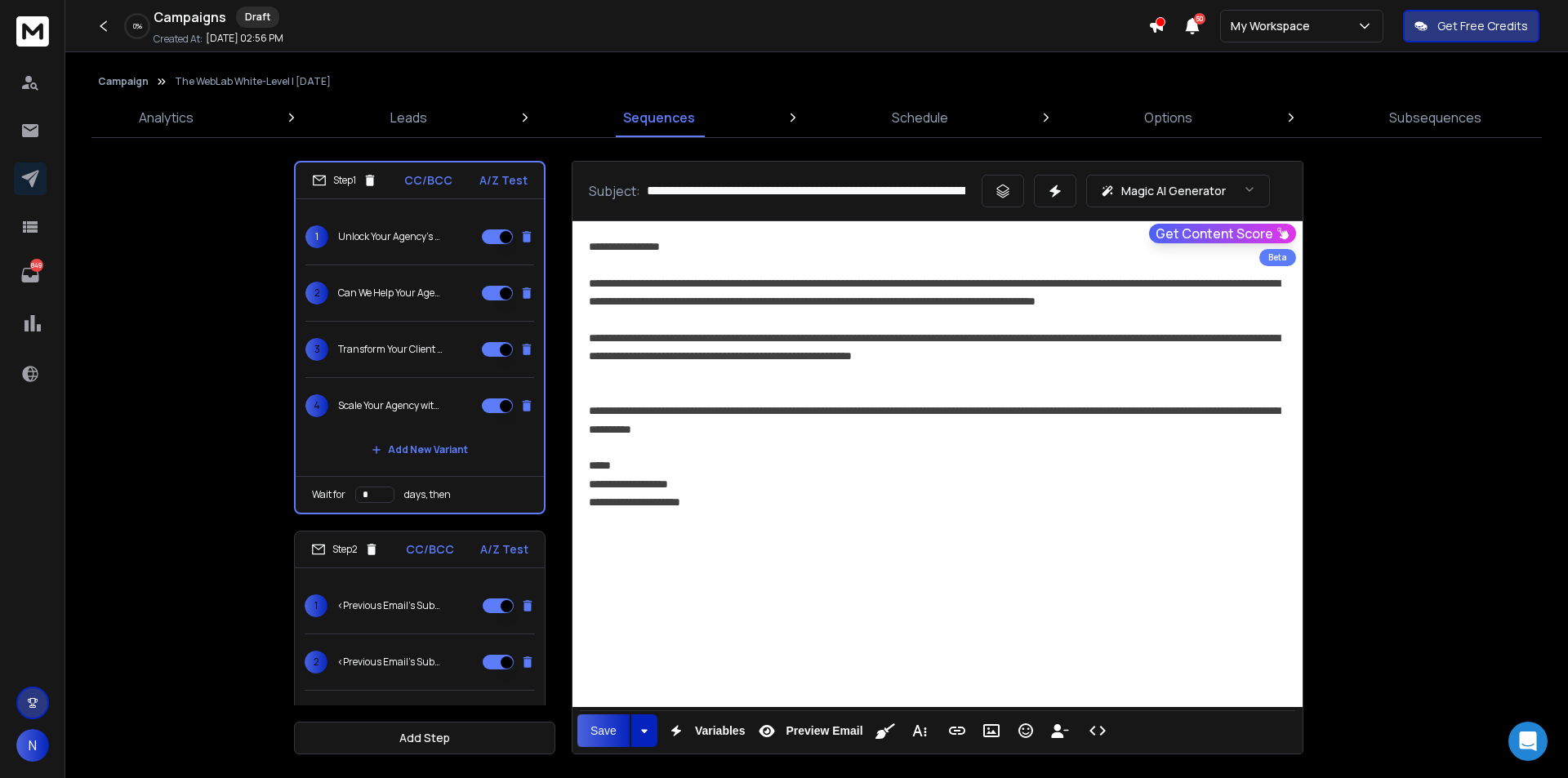
click at [782, 508] on div "**********" at bounding box center [937, 484] width 698 height 55
click at [415, 114] on p "Leads" at bounding box center [409, 117] width 36 height 19
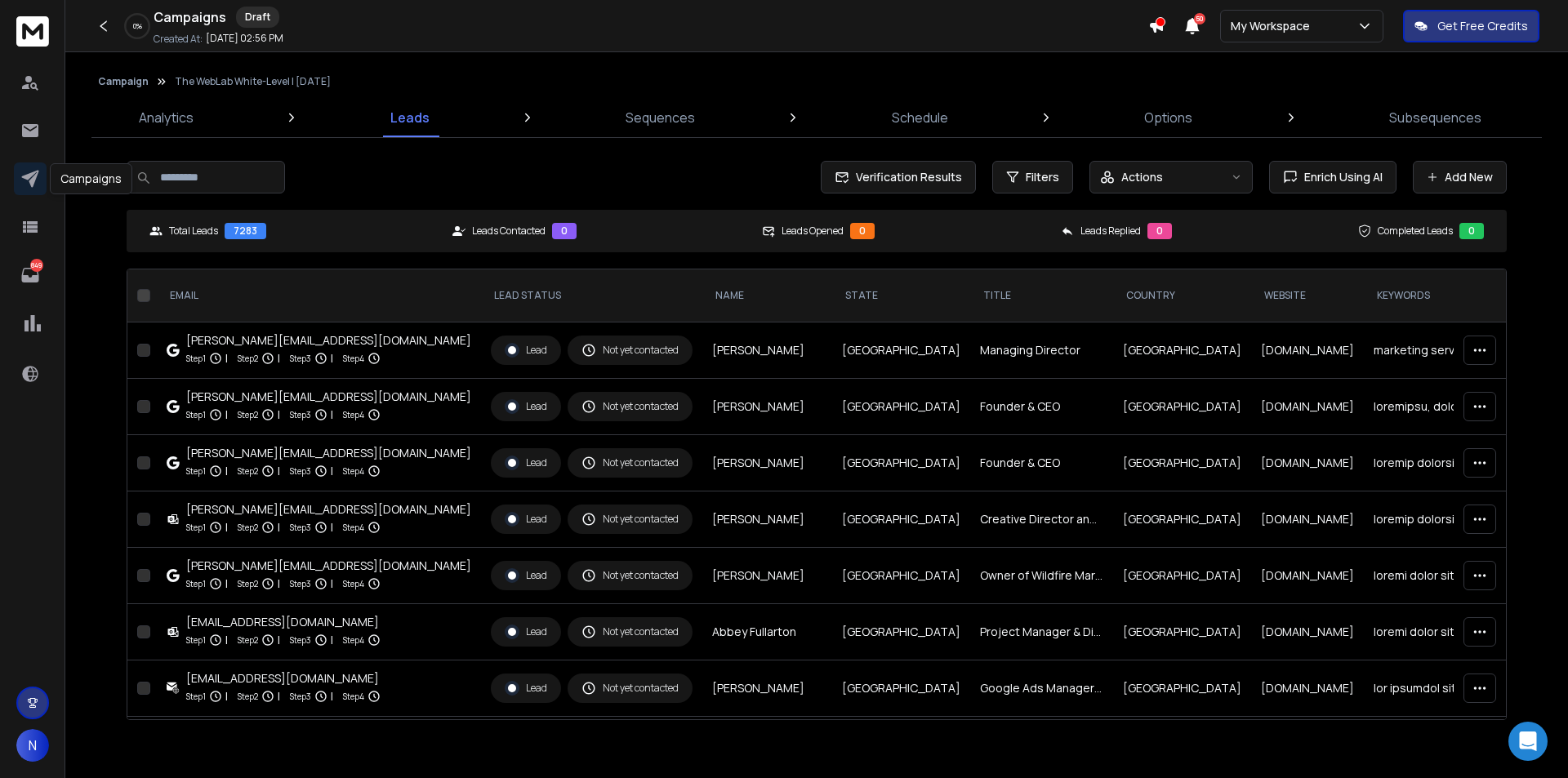
click at [36, 170] on icon at bounding box center [30, 178] width 19 height 19
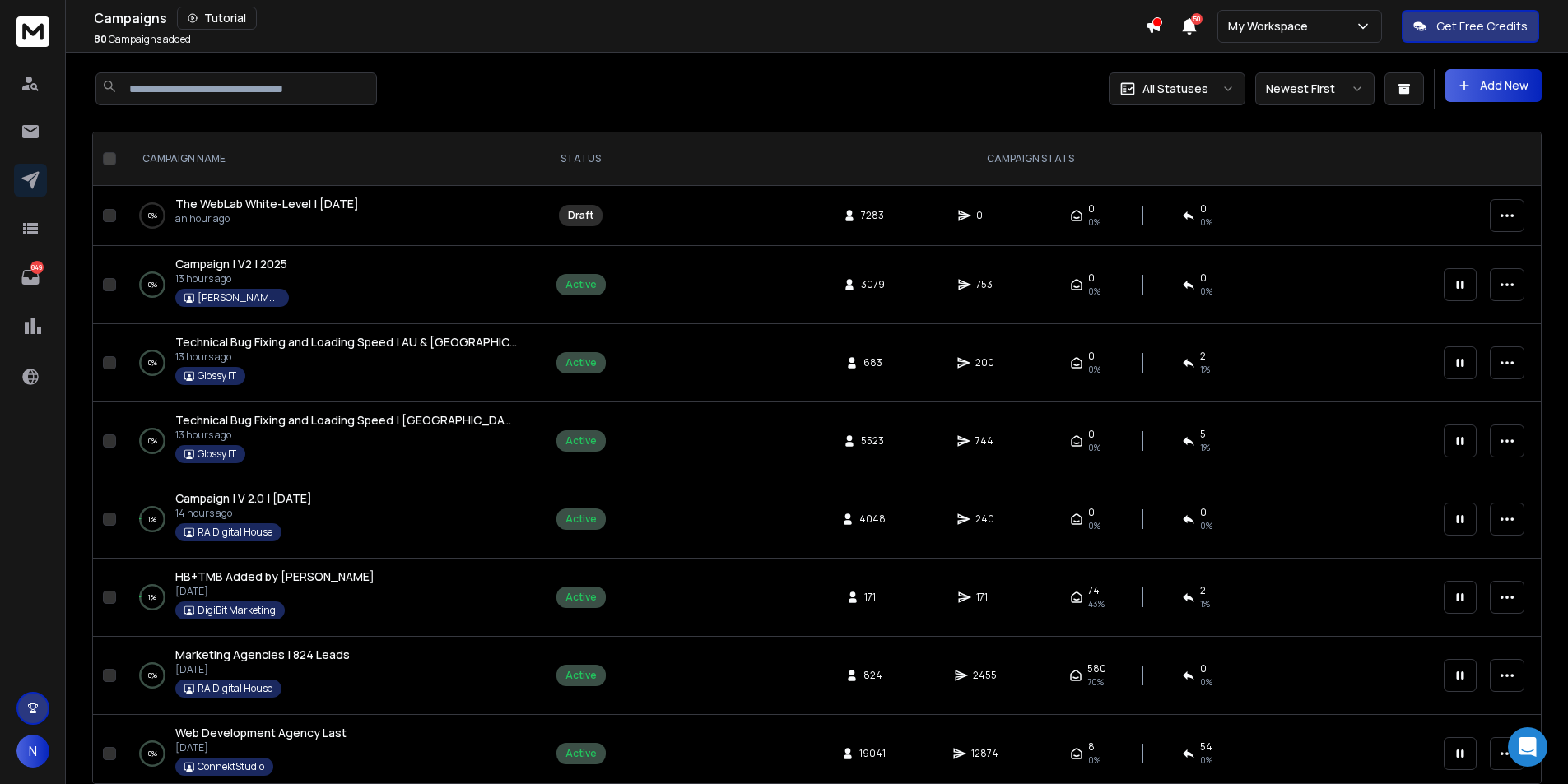
click at [1489, 211] on button "button" at bounding box center [1507, 215] width 34 height 33
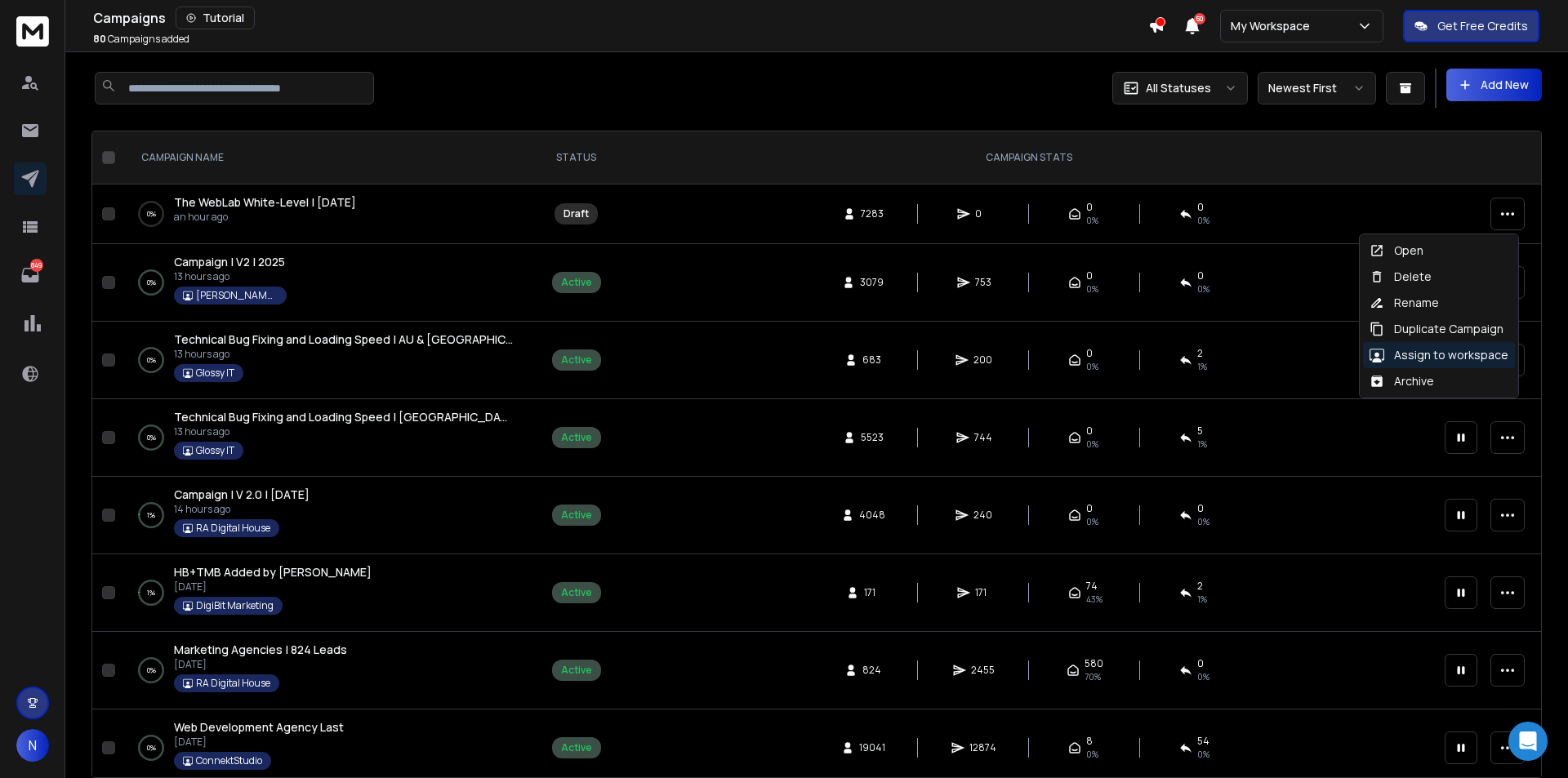
click at [1429, 351] on div "Assign to workspace" at bounding box center [1439, 355] width 139 height 16
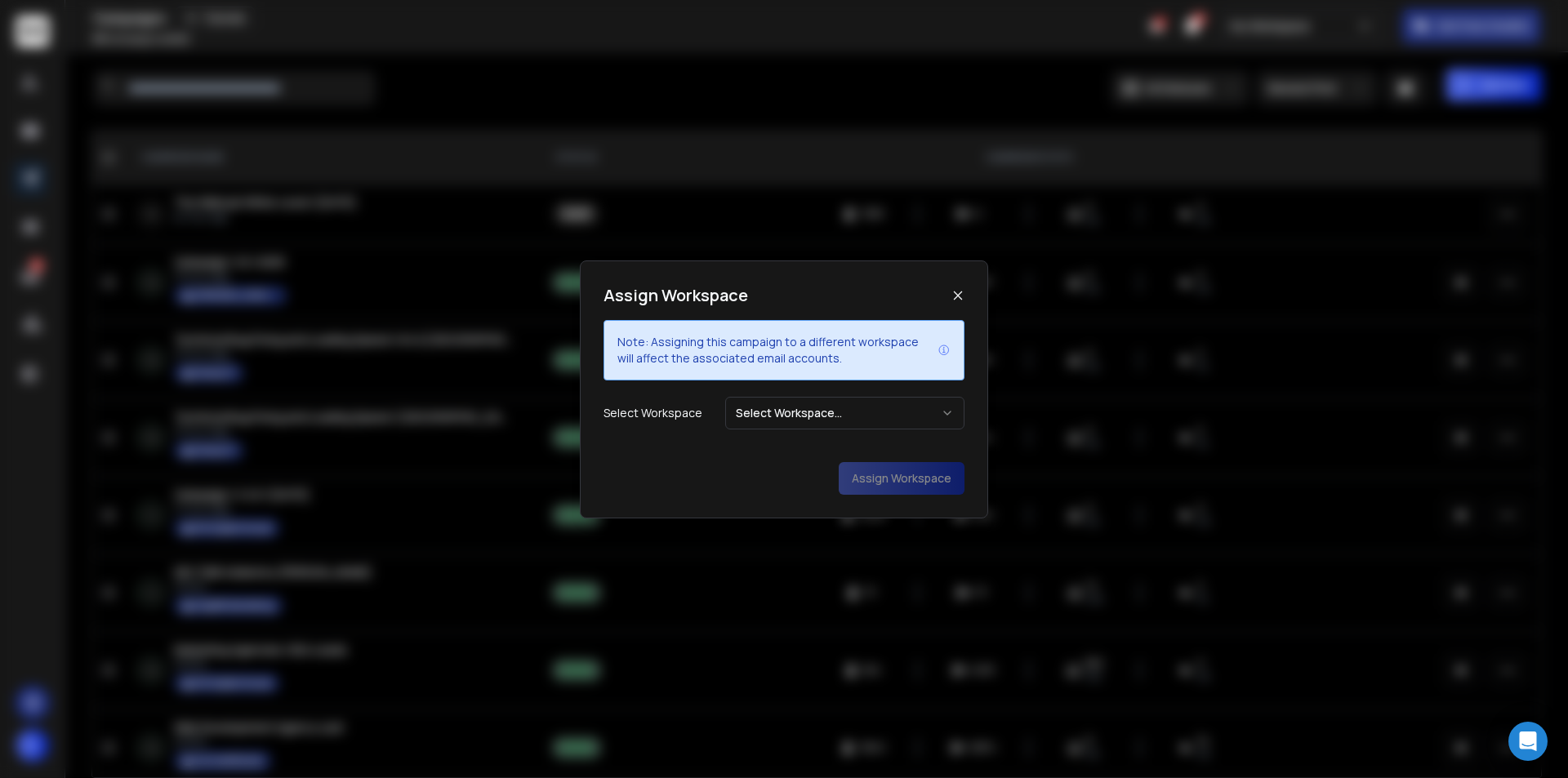
click at [759, 408] on button "Select Workspace..." at bounding box center [845, 413] width 239 height 33
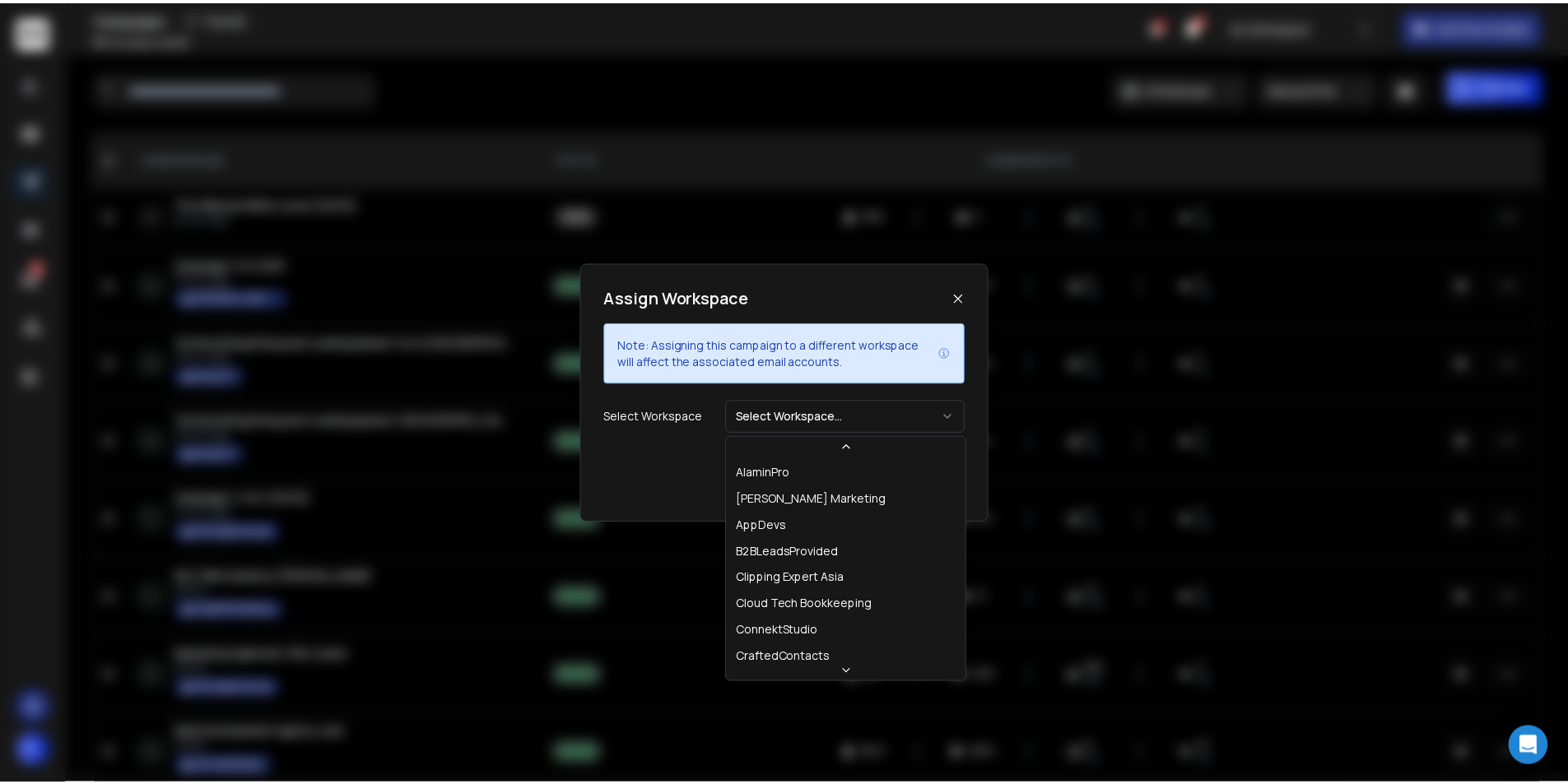
scroll to position [492, 0]
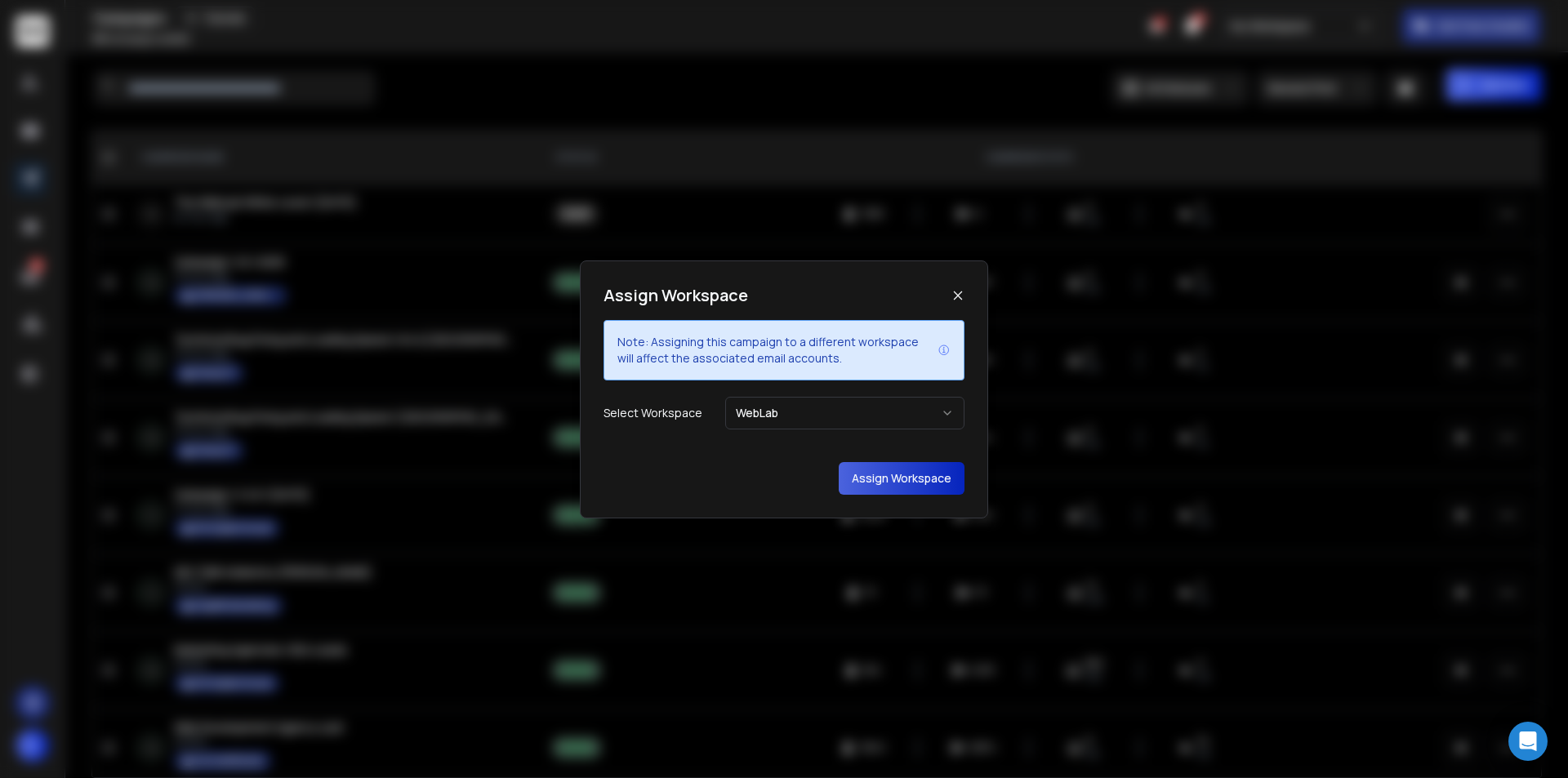
click at [887, 486] on button "Assign Workspace" at bounding box center [902, 478] width 125 height 33
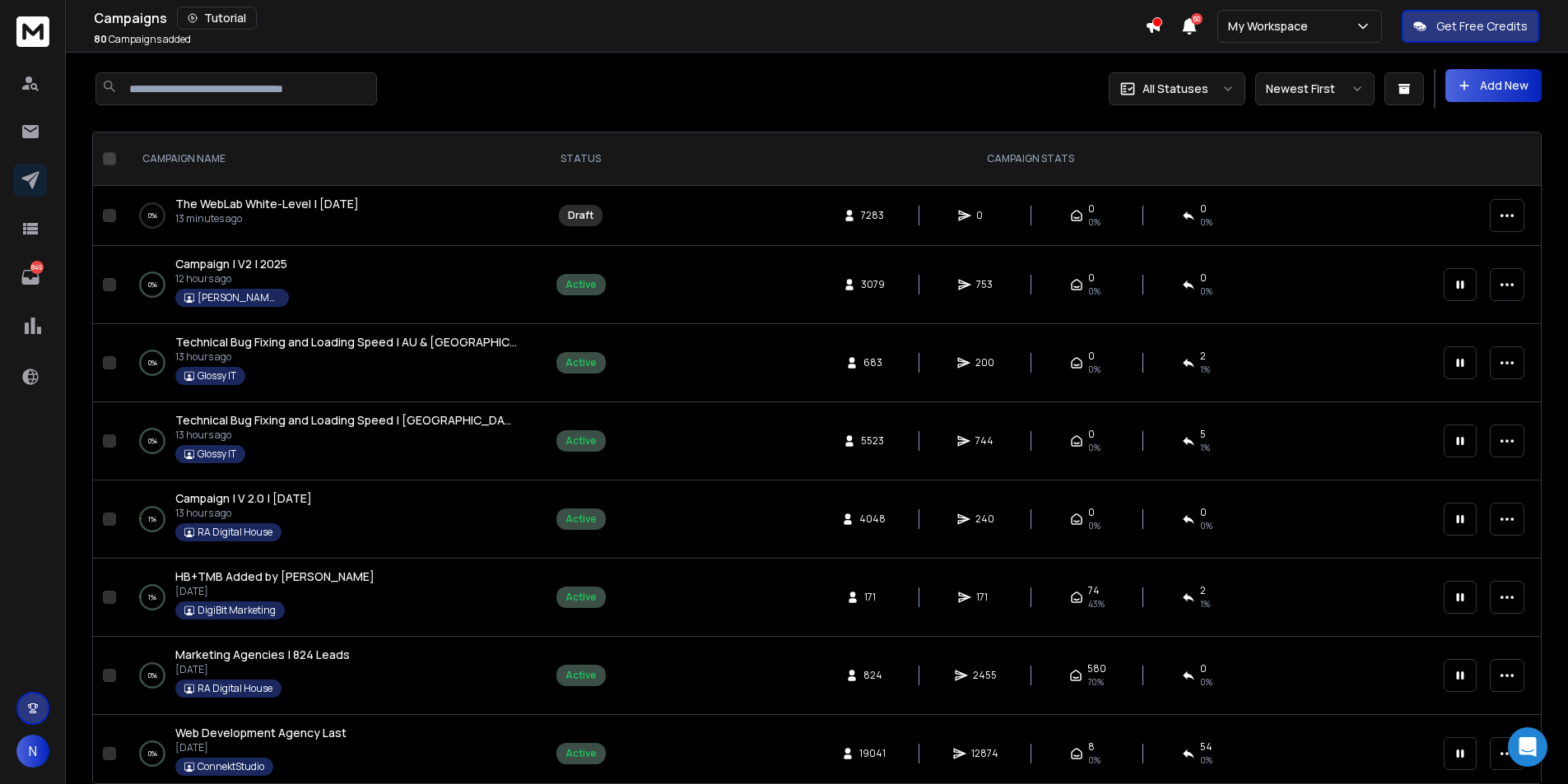
click at [243, 88] on input at bounding box center [237, 89] width 282 height 33
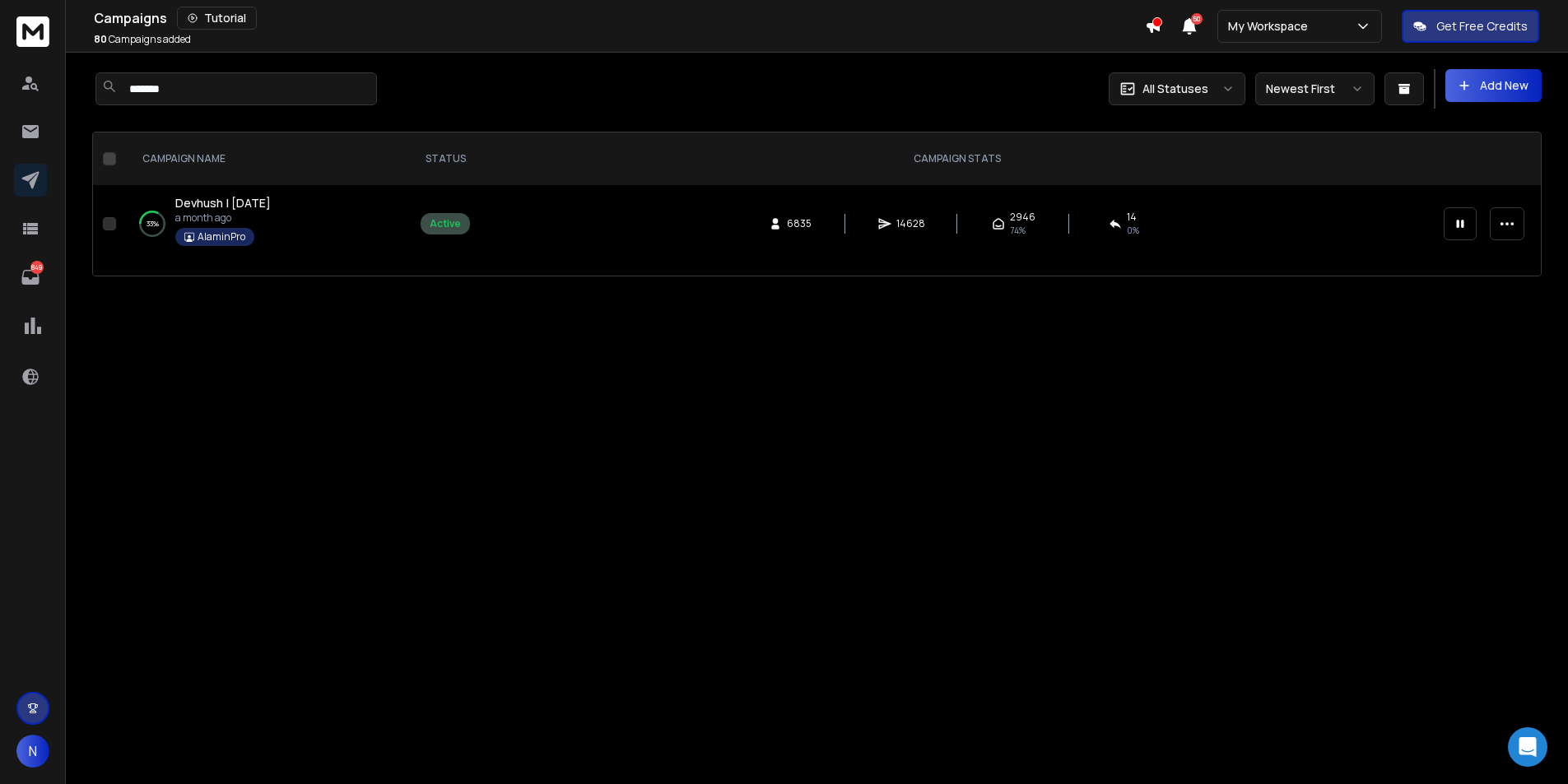
type input "*******"
click at [243, 200] on span "Devhush | [DATE]" at bounding box center [223, 202] width 96 height 15
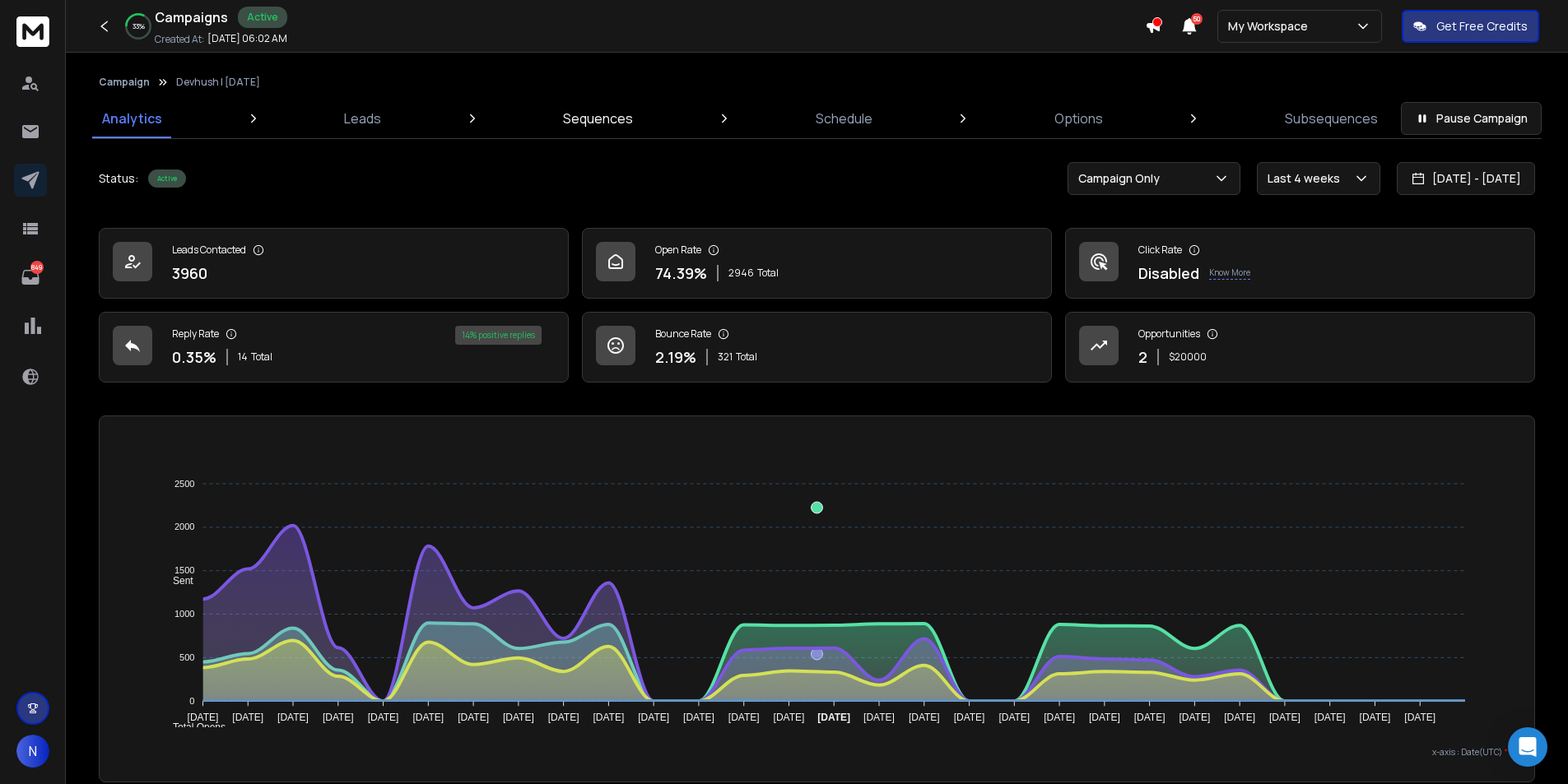
click at [574, 126] on p "Sequences" at bounding box center [598, 118] width 70 height 20
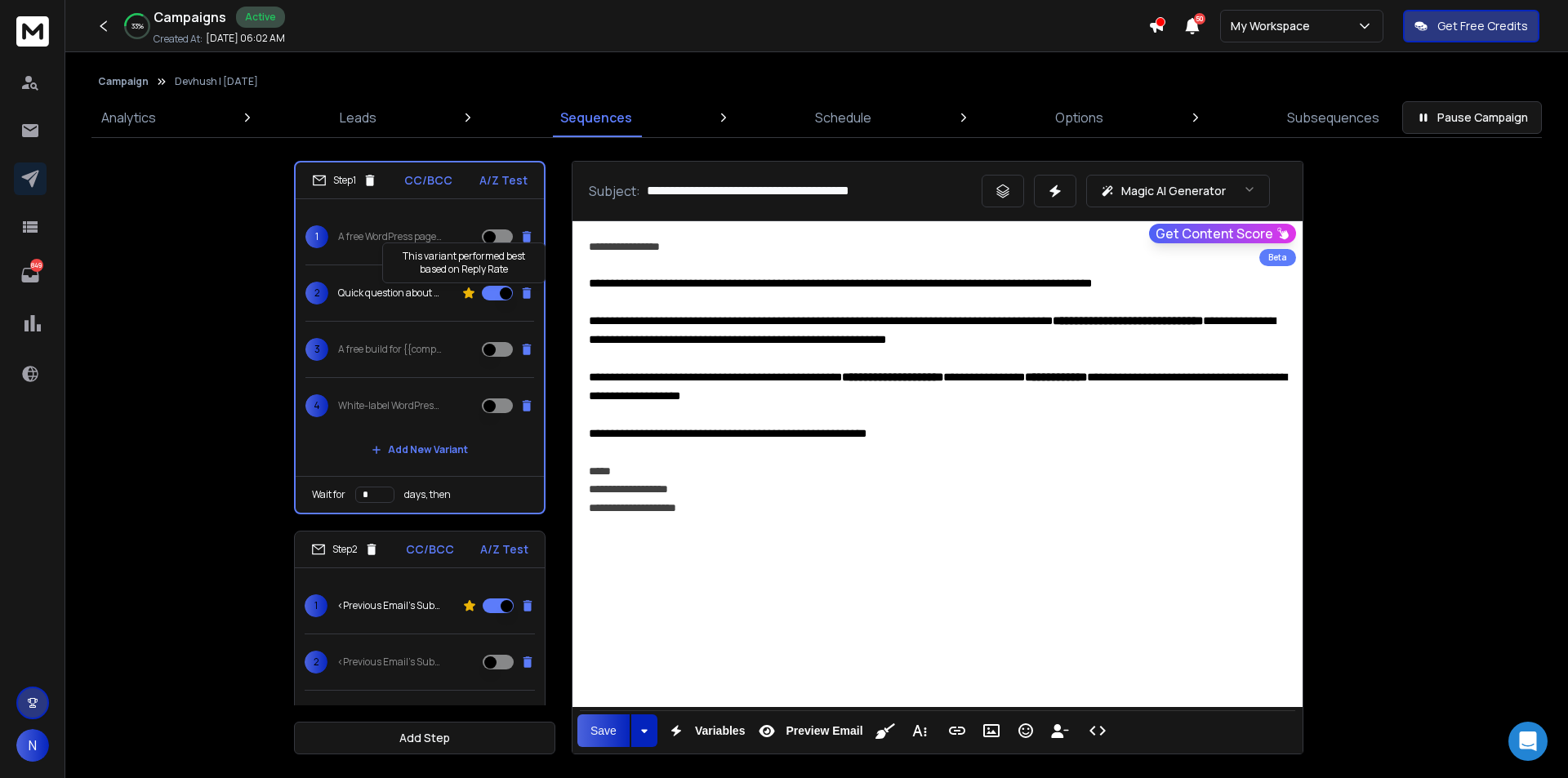
click at [378, 302] on div "2 Quick question about {{companyName}}’s WordPress projects" at bounding box center [374, 292] width 137 height 23
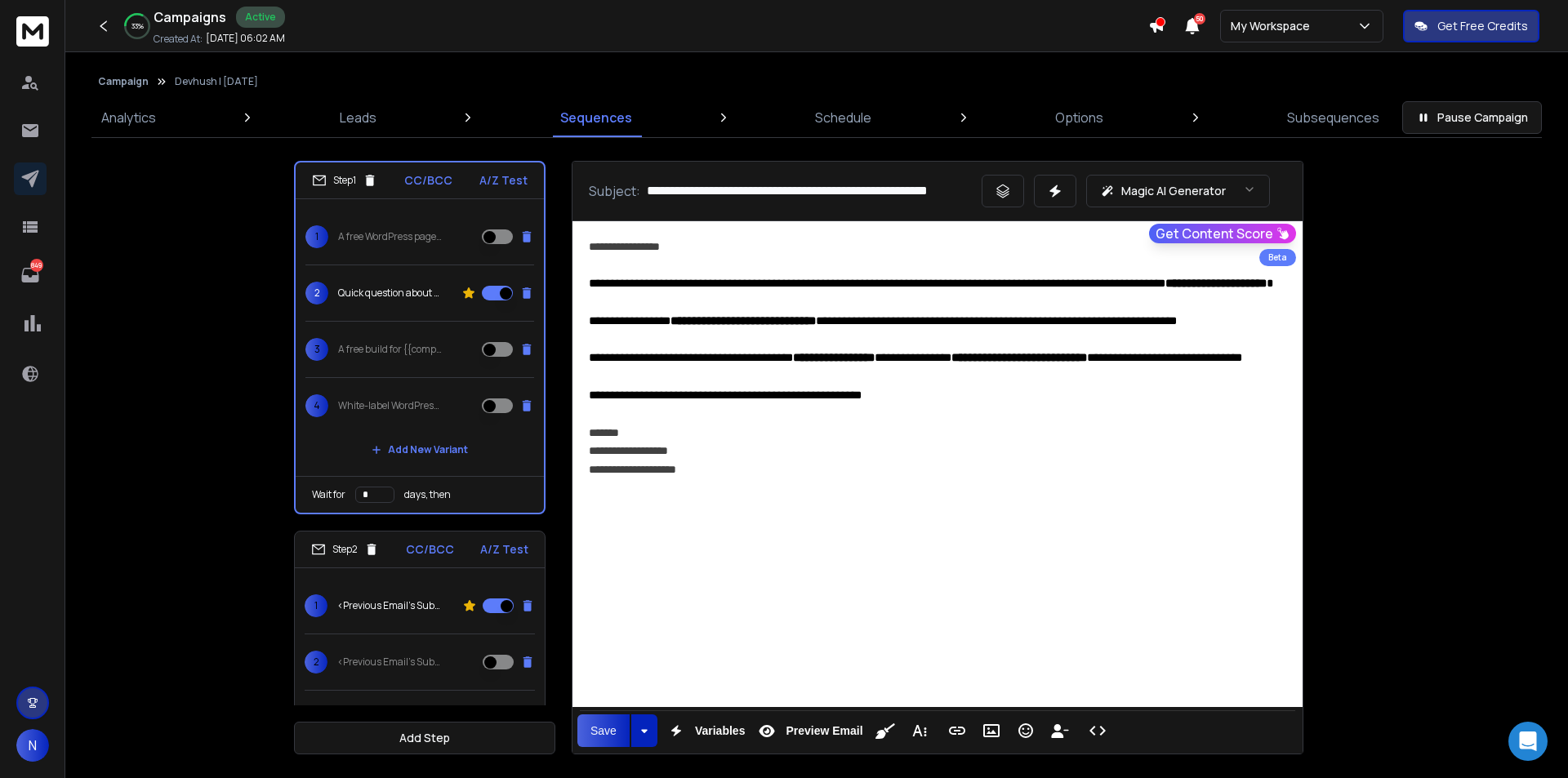
click at [390, 231] on p "A free WordPress page for {{companyName}}" at bounding box center [390, 236] width 104 height 13
type input "**********"
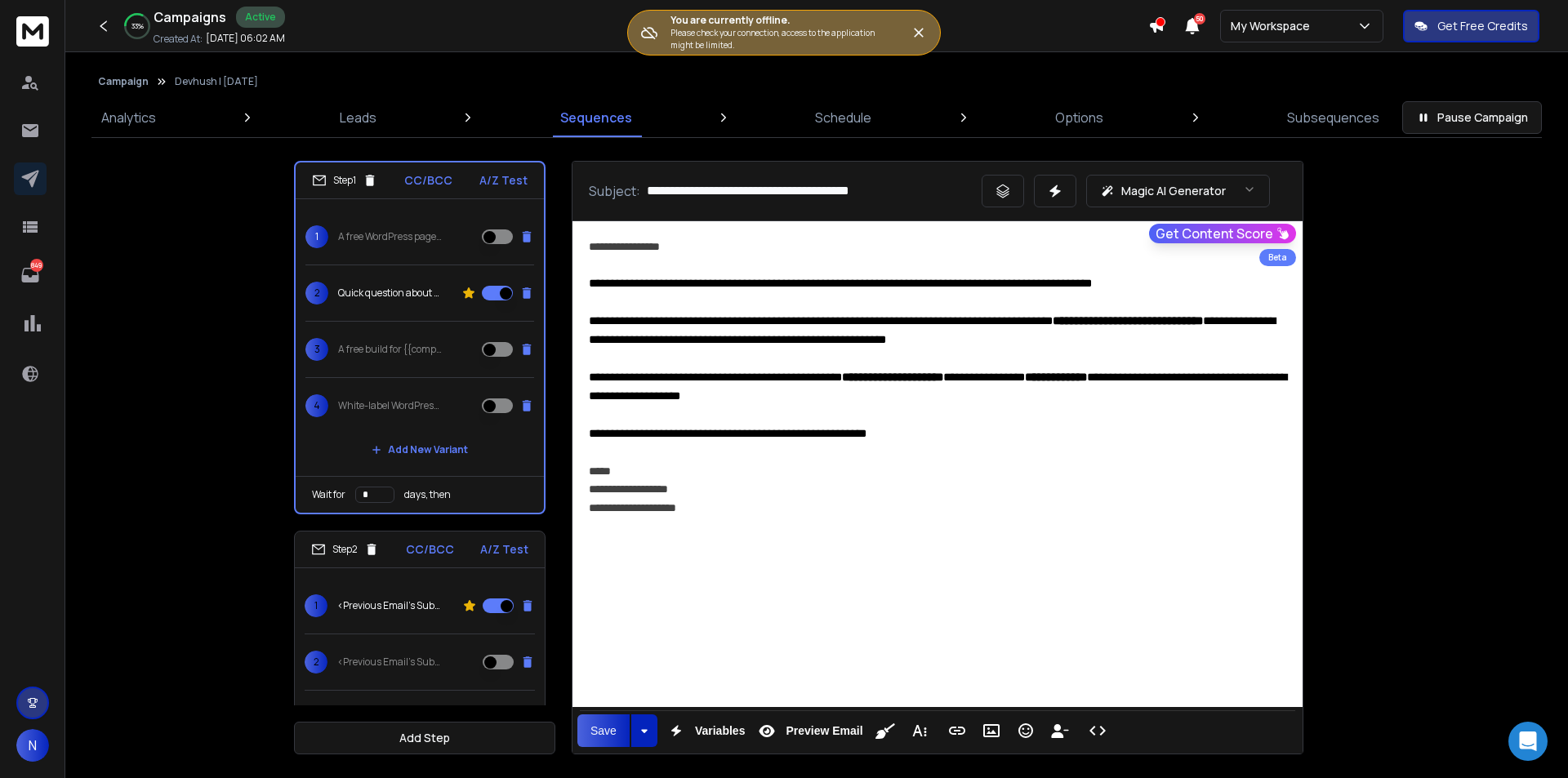
click at [744, 506] on div "**********" at bounding box center [937, 508] width 698 height 18
